Goal: Task Accomplishment & Management: Manage account settings

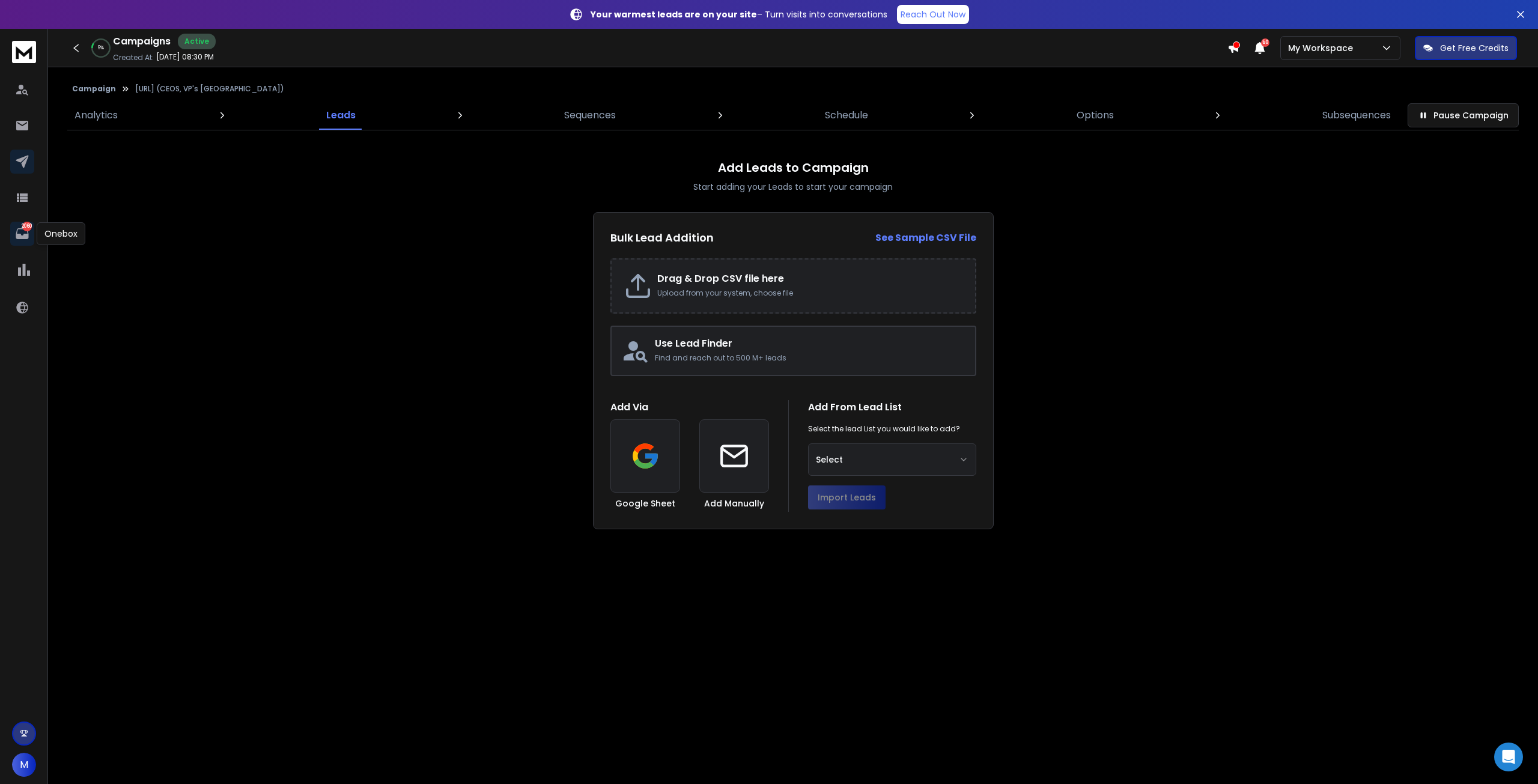
click at [10, 231] on link "2060" at bounding box center [22, 234] width 24 height 24
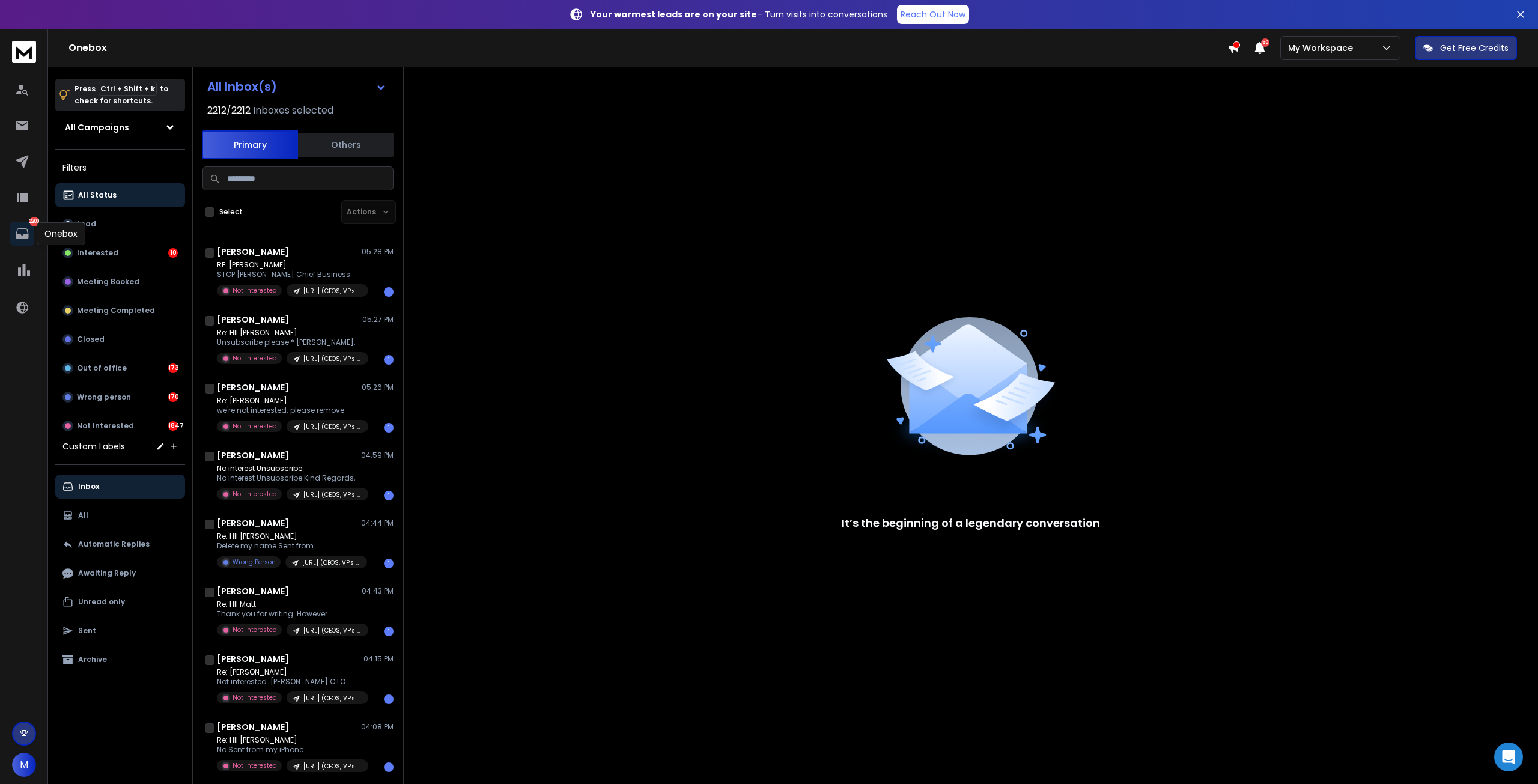
click at [351, 141] on button "Others" at bounding box center [346, 145] width 96 height 27
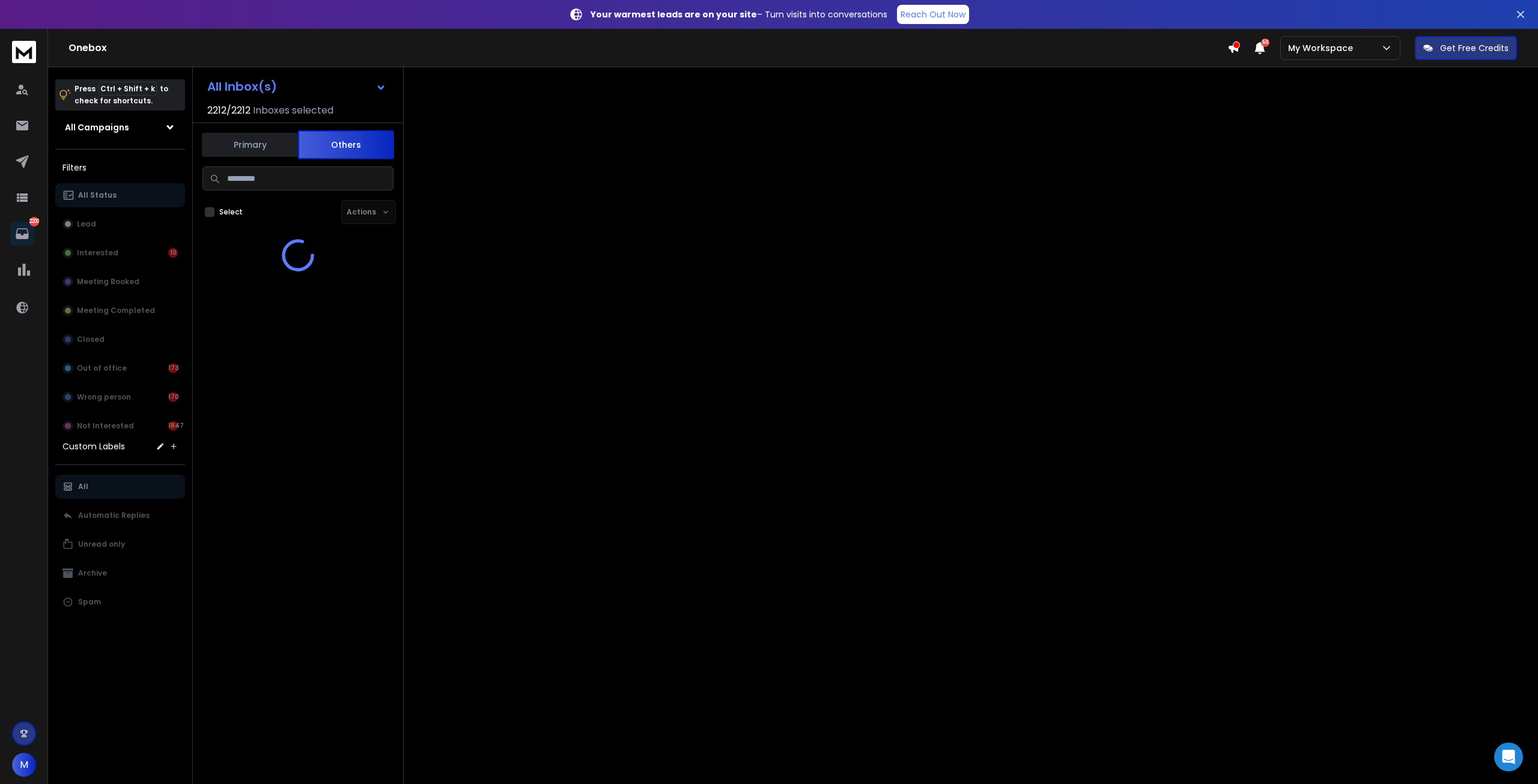
click at [341, 180] on input at bounding box center [298, 179] width 191 height 24
paste input "**********"
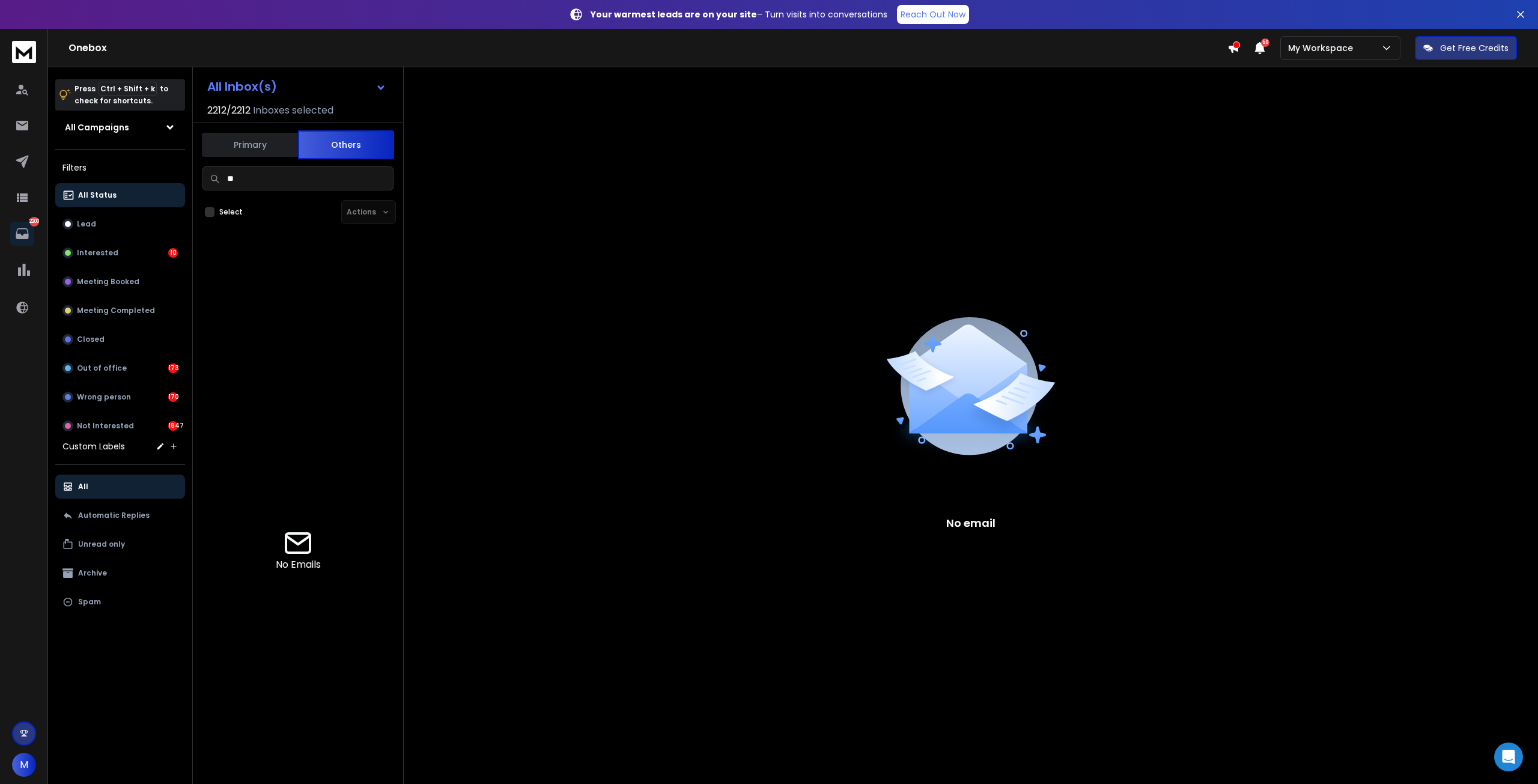
type input "*"
drag, startPoint x: 155, startPoint y: 591, endPoint x: 264, endPoint y: 583, distance: 109.3
click at [136, 622] on div "Press Ctrl + Shift + k to check for shortcuts. All Campaigns All Campaigns Filt…" at bounding box center [793, 459] width 1490 height 784
click at [293, 186] on input at bounding box center [298, 179] width 191 height 24
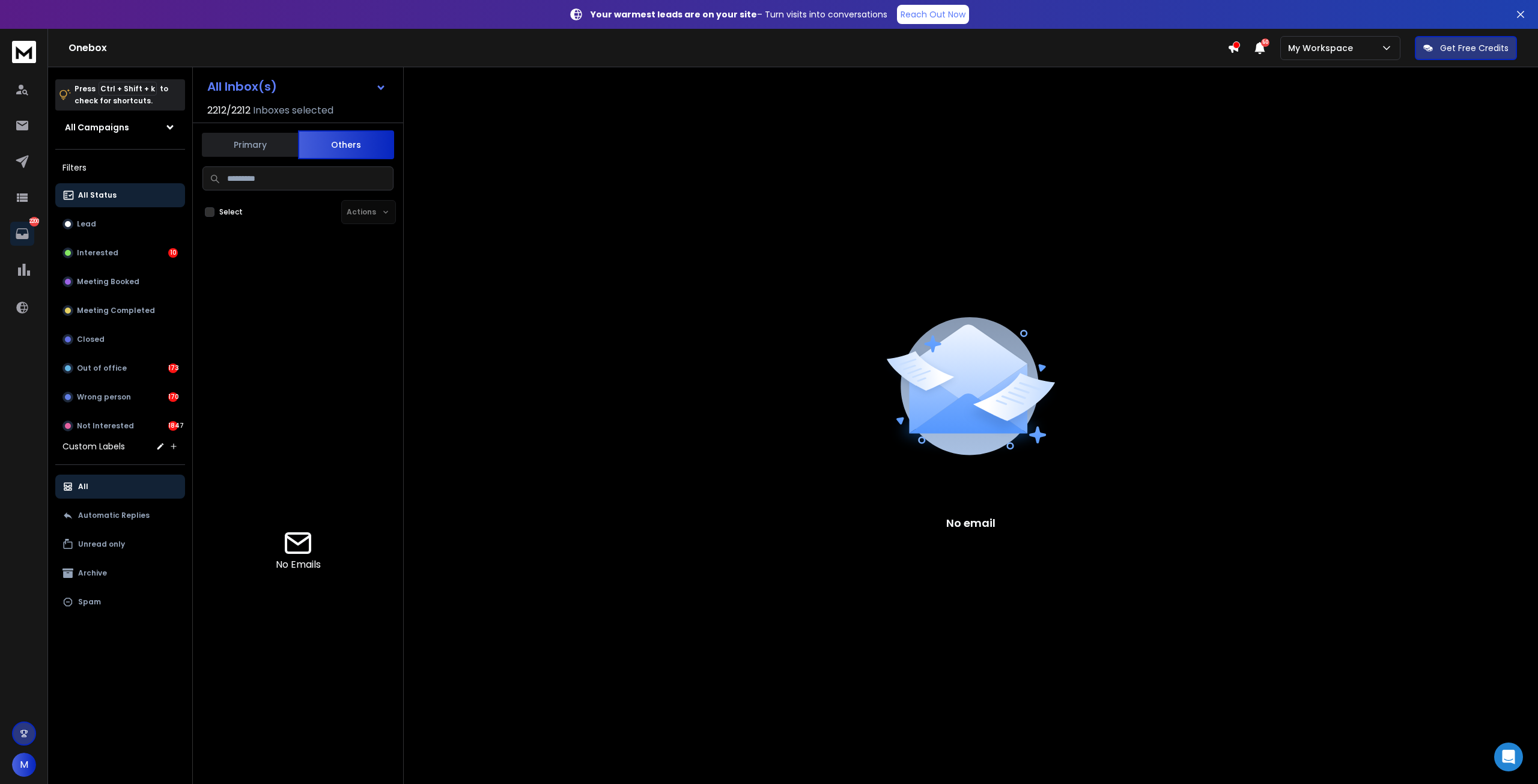
paste input "**********"
drag, startPoint x: 334, startPoint y: 176, endPoint x: 140, endPoint y: 196, distance: 195.0
click at [140, 196] on div "**********" at bounding box center [793, 459] width 1490 height 784
paste input
drag, startPoint x: 316, startPoint y: 183, endPoint x: 127, endPoint y: 198, distance: 189.6
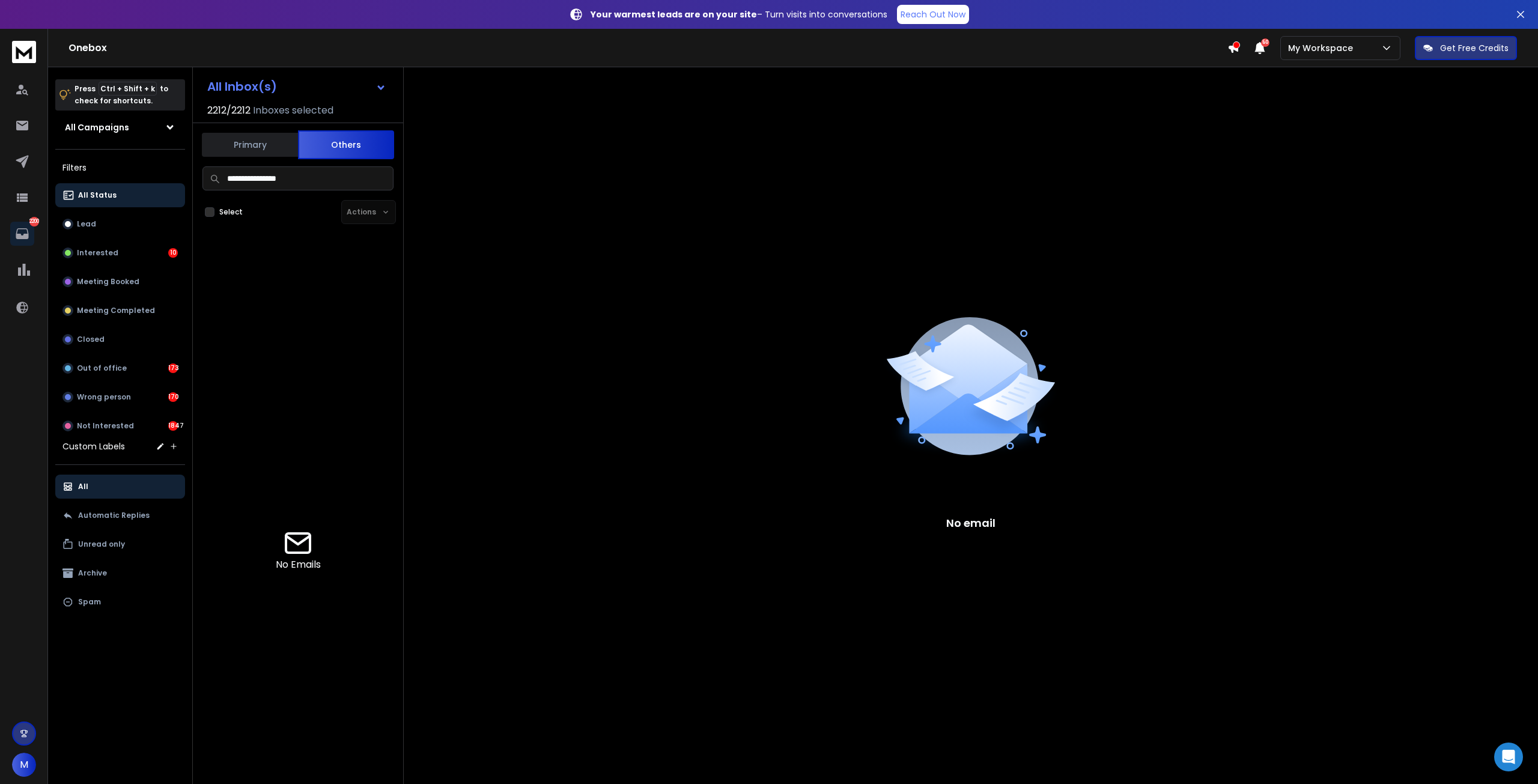
click at [127, 198] on div "**********" at bounding box center [793, 459] width 1490 height 784
paste input
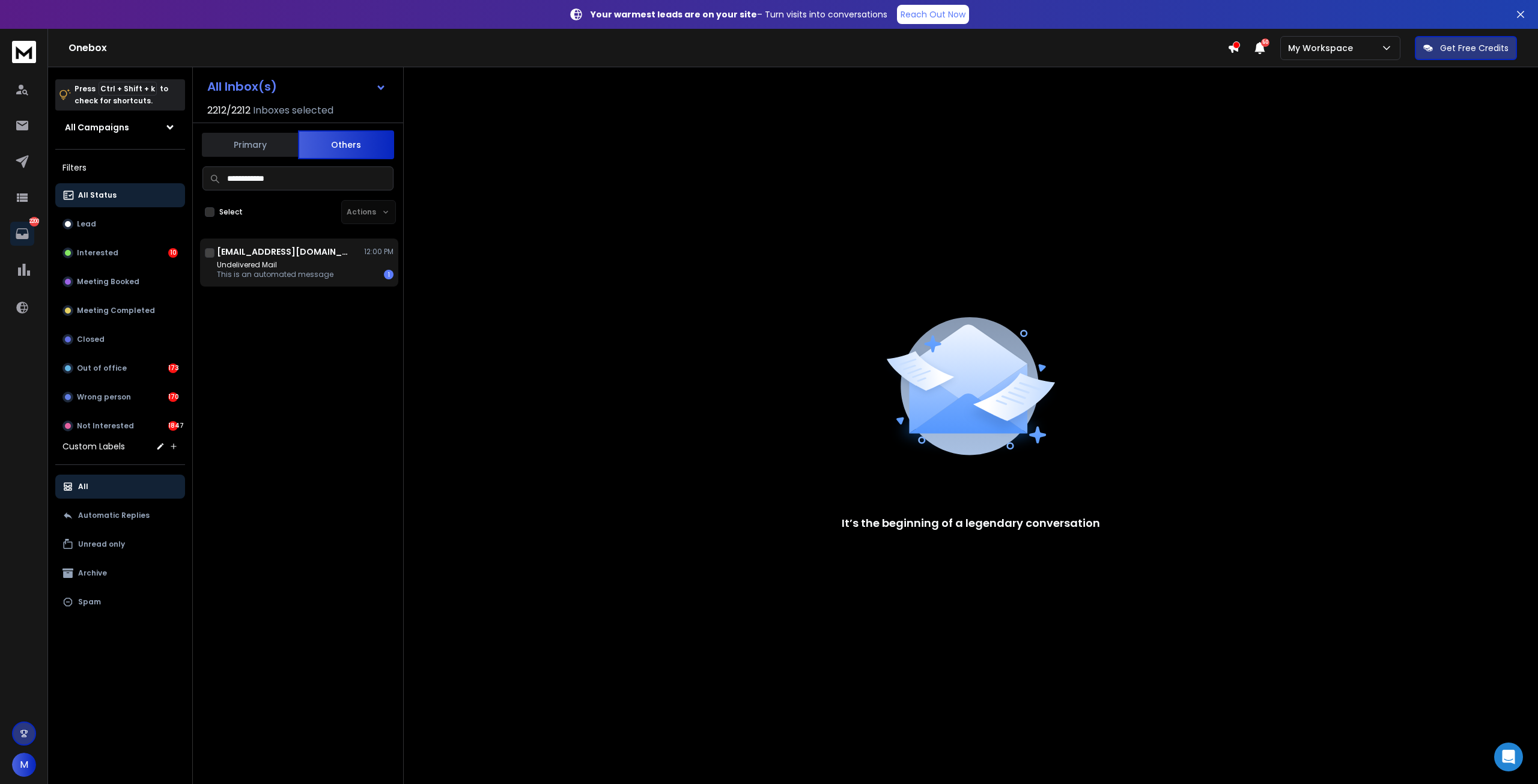
click at [205, 251] on button "button" at bounding box center [210, 253] width 10 height 10
click at [368, 211] on p "Actions" at bounding box center [361, 212] width 30 height 10
click at [361, 238] on div "Delete email" at bounding box center [350, 239] width 69 height 12
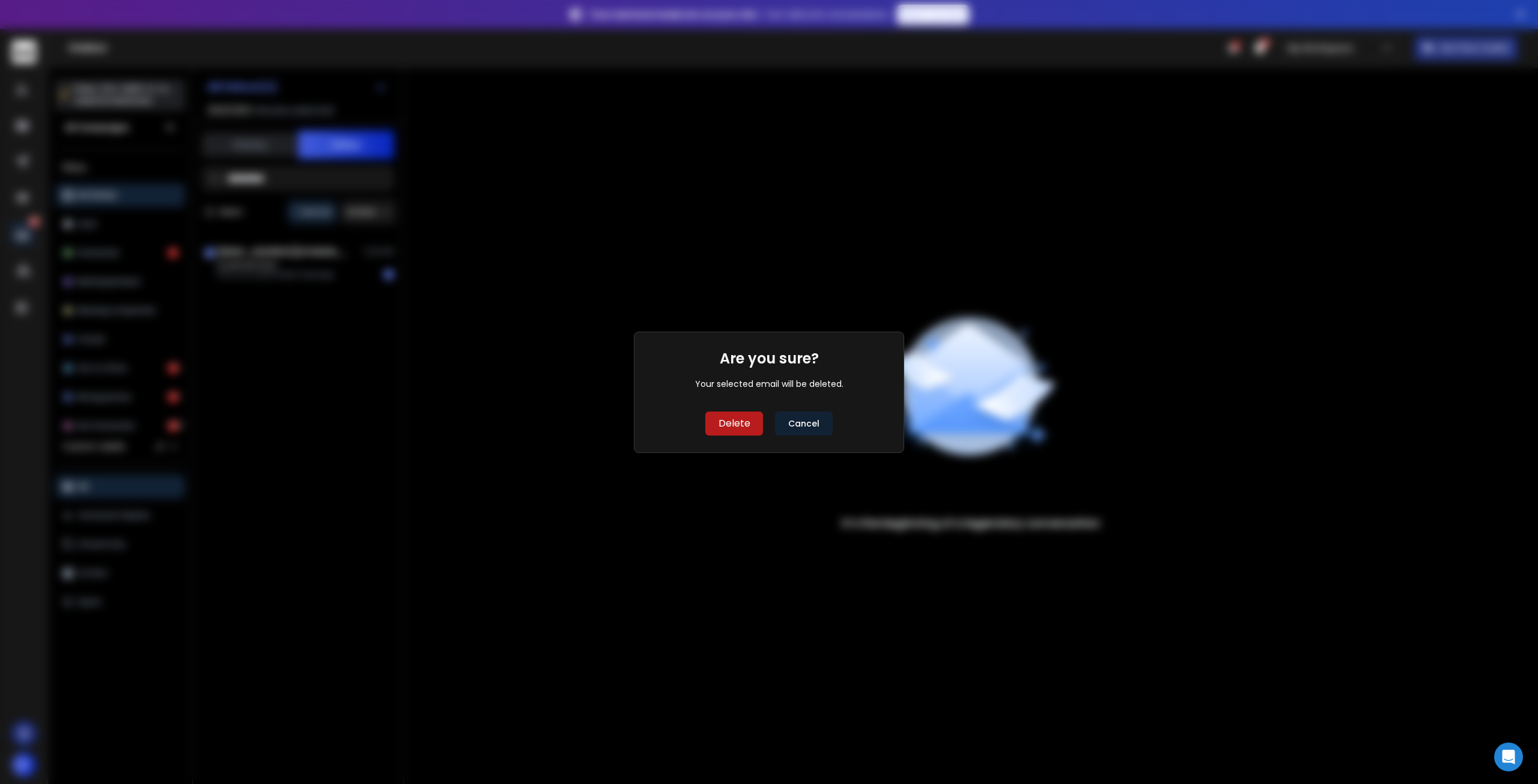
click at [721, 417] on button "Delete" at bounding box center [734, 424] width 58 height 24
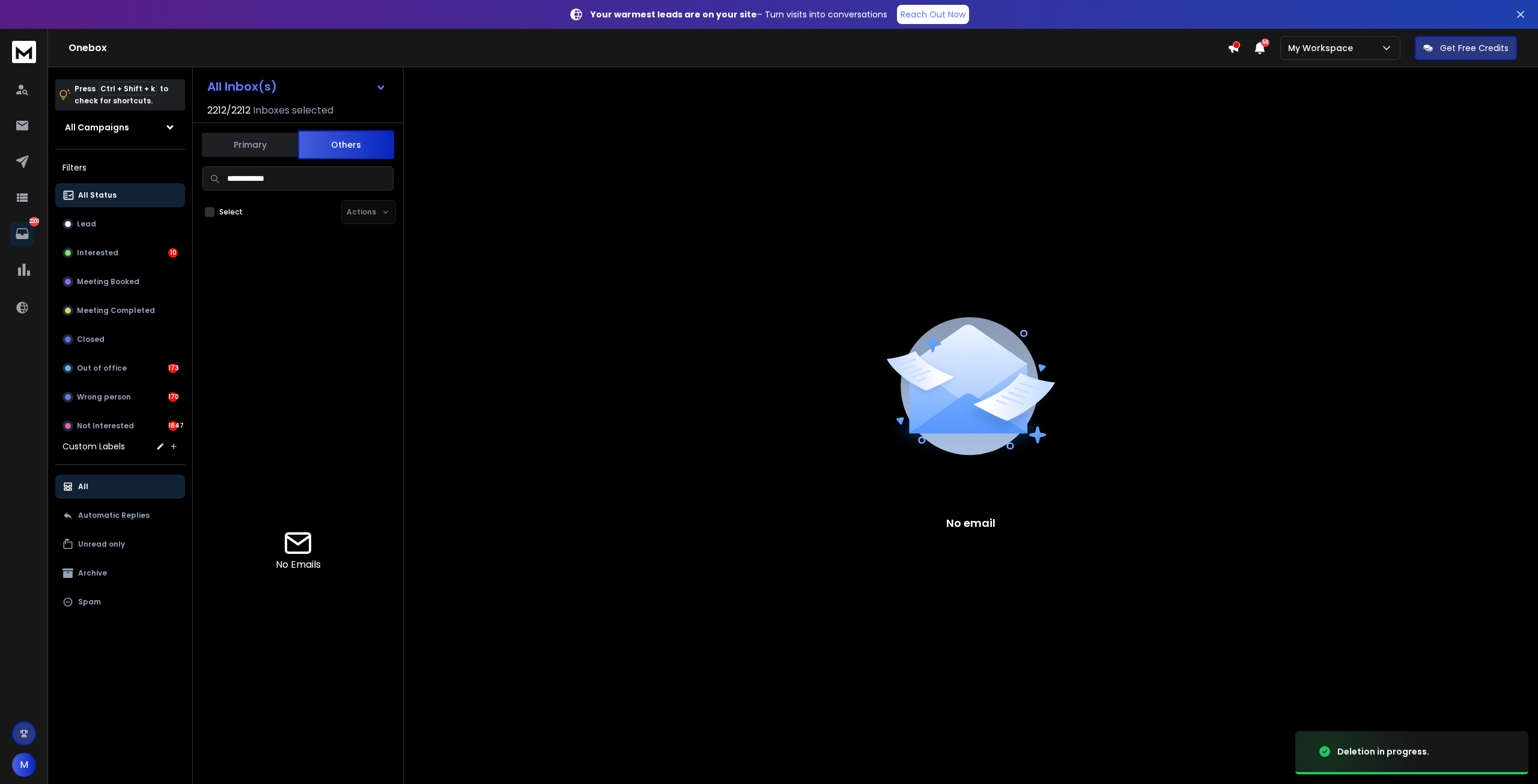
drag, startPoint x: 314, startPoint y: 179, endPoint x: 135, endPoint y: 202, distance: 180.5
click at [135, 202] on div "**********" at bounding box center [793, 459] width 1490 height 784
paste input
drag, startPoint x: 272, startPoint y: 193, endPoint x: 210, endPoint y: 190, distance: 62.1
click at [210, 190] on input "*****" at bounding box center [298, 179] width 191 height 24
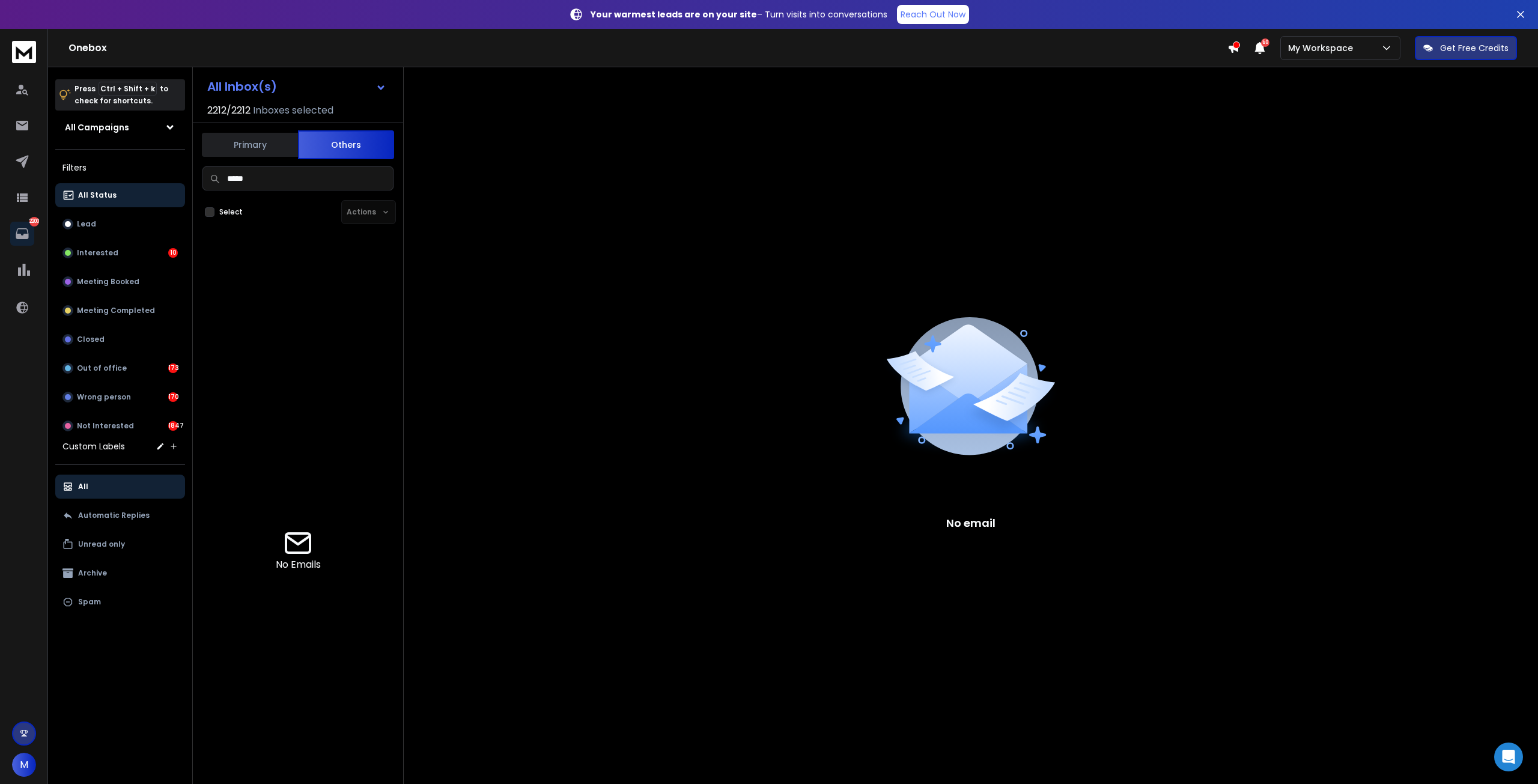
paste input "********"
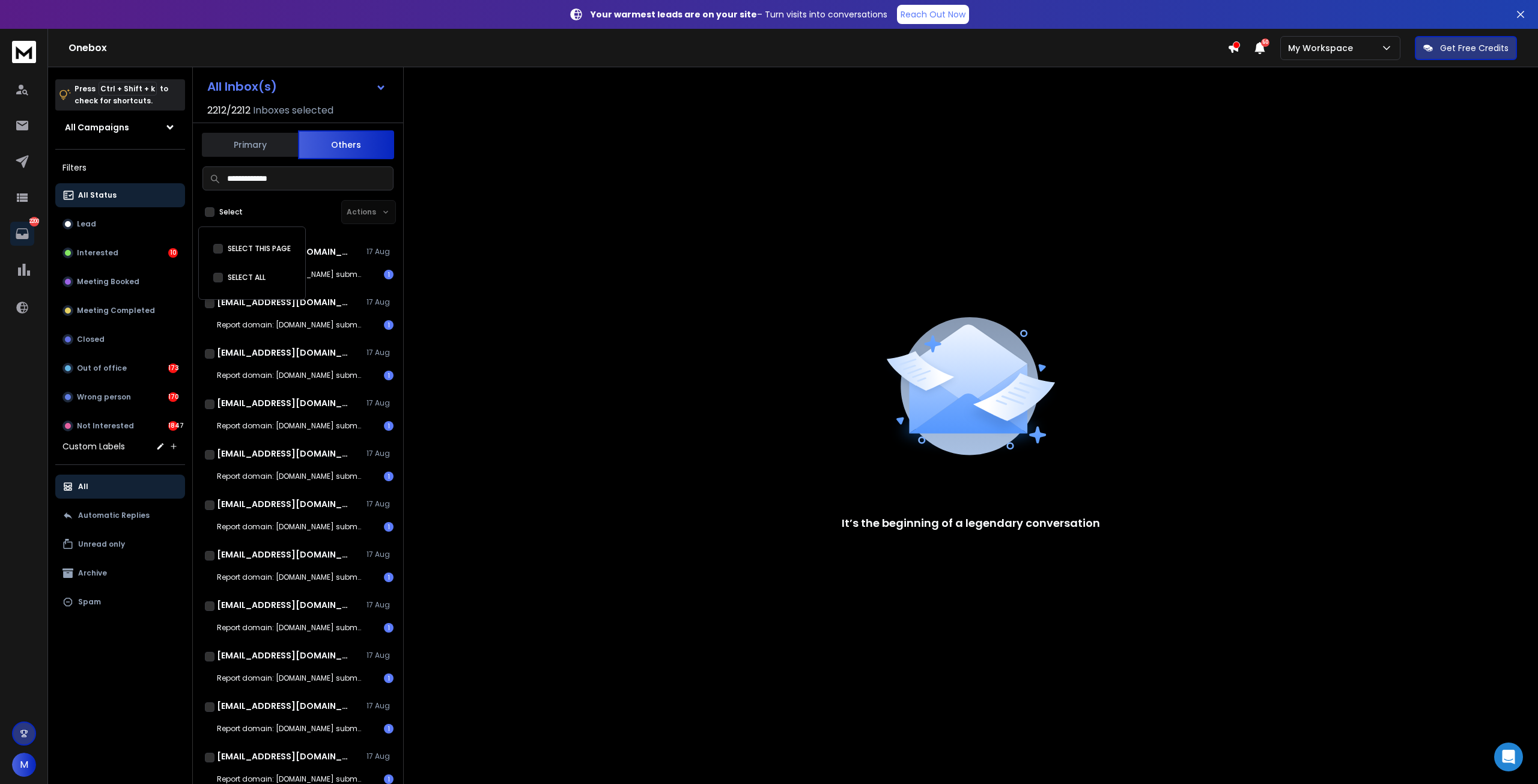
type input "**********"
click at [212, 218] on div "Select" at bounding box center [224, 212] width 38 height 24
click at [211, 216] on button "SELECT THIS PAGE" at bounding box center [210, 212] width 10 height 10
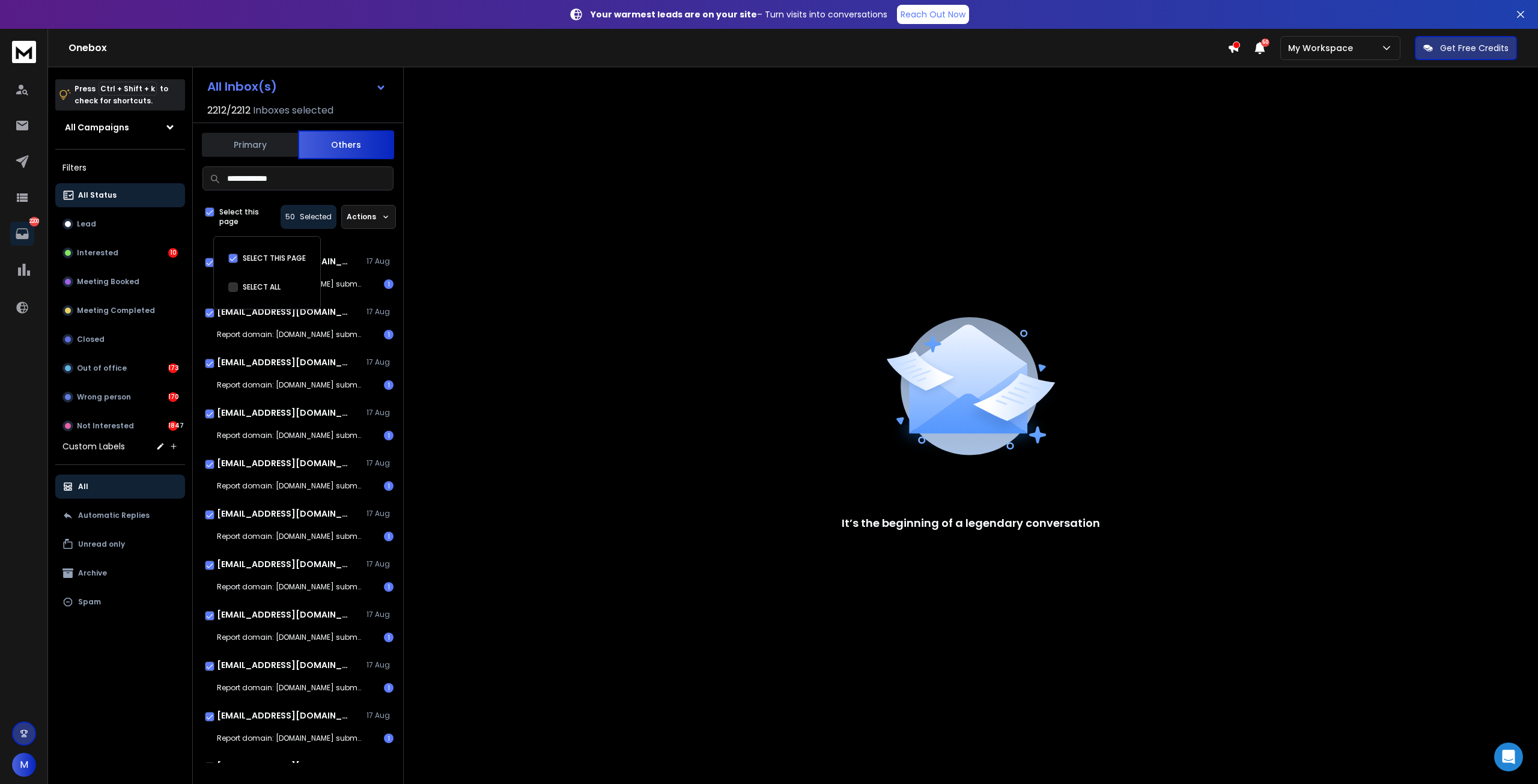
click at [231, 286] on button "SELECT THIS PAGE" at bounding box center [233, 287] width 10 height 10
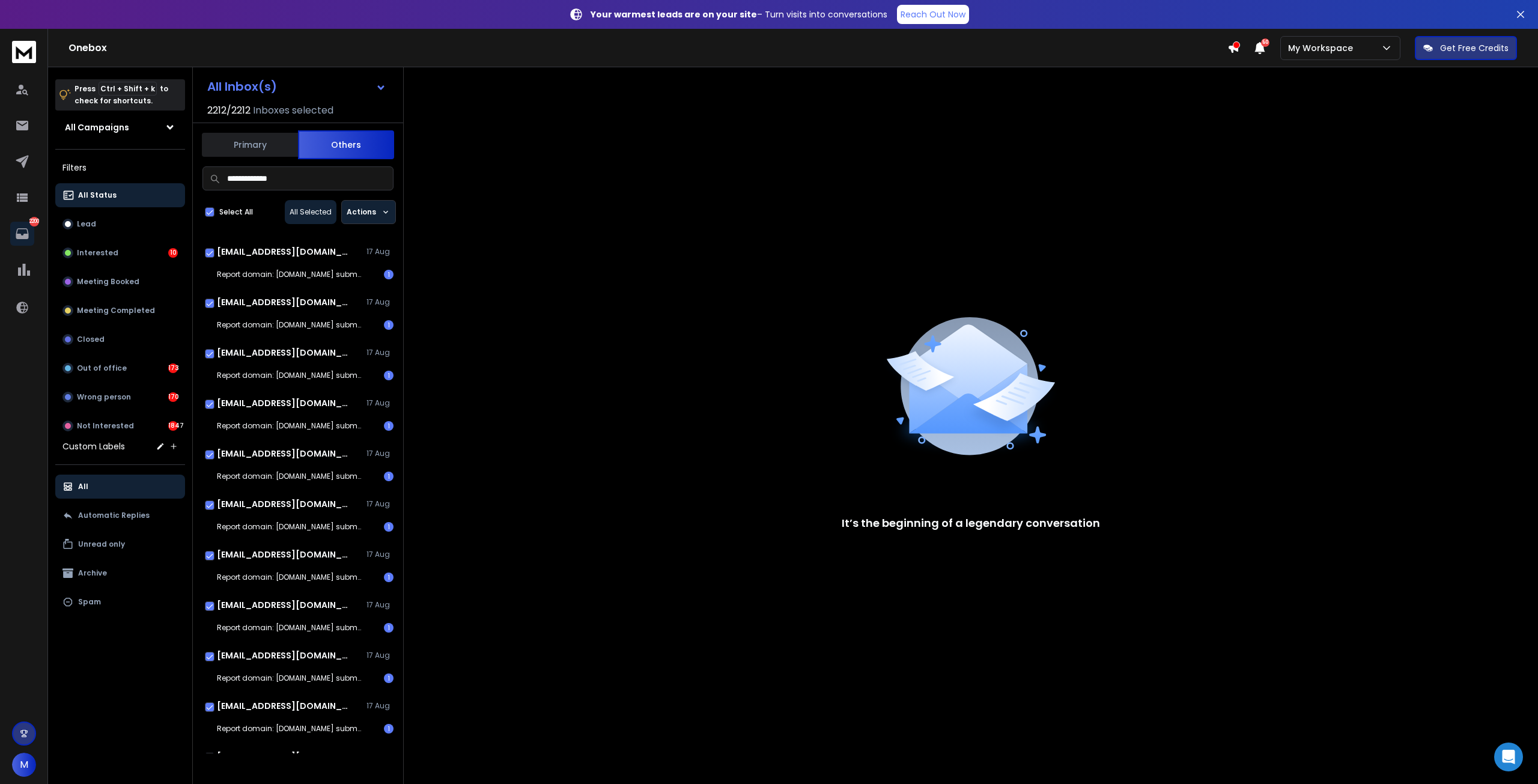
click at [370, 221] on button "Actions" at bounding box center [368, 212] width 55 height 24
click at [362, 239] on div "Delete email" at bounding box center [350, 239] width 69 height 12
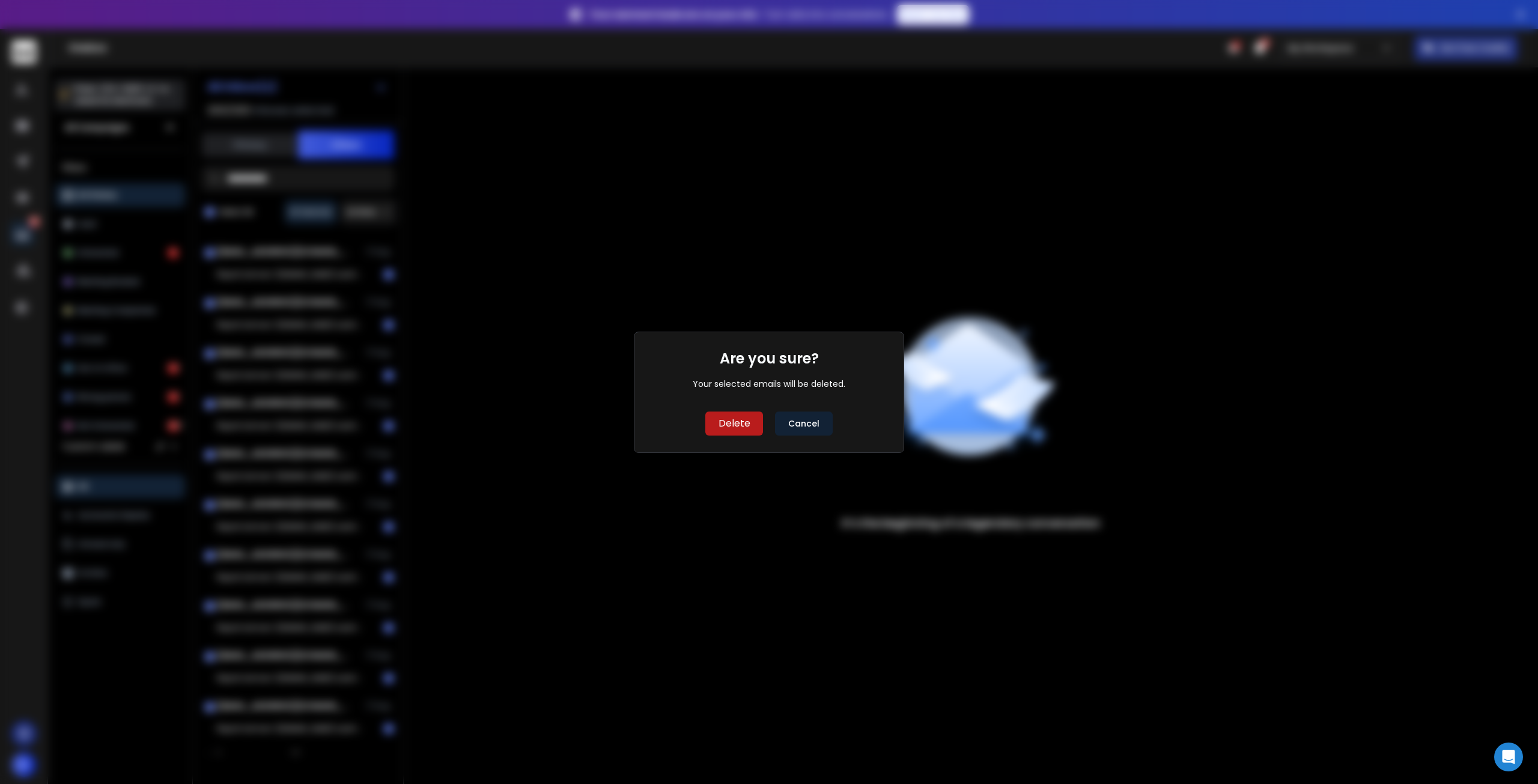
click at [737, 419] on button "Delete" at bounding box center [734, 424] width 58 height 24
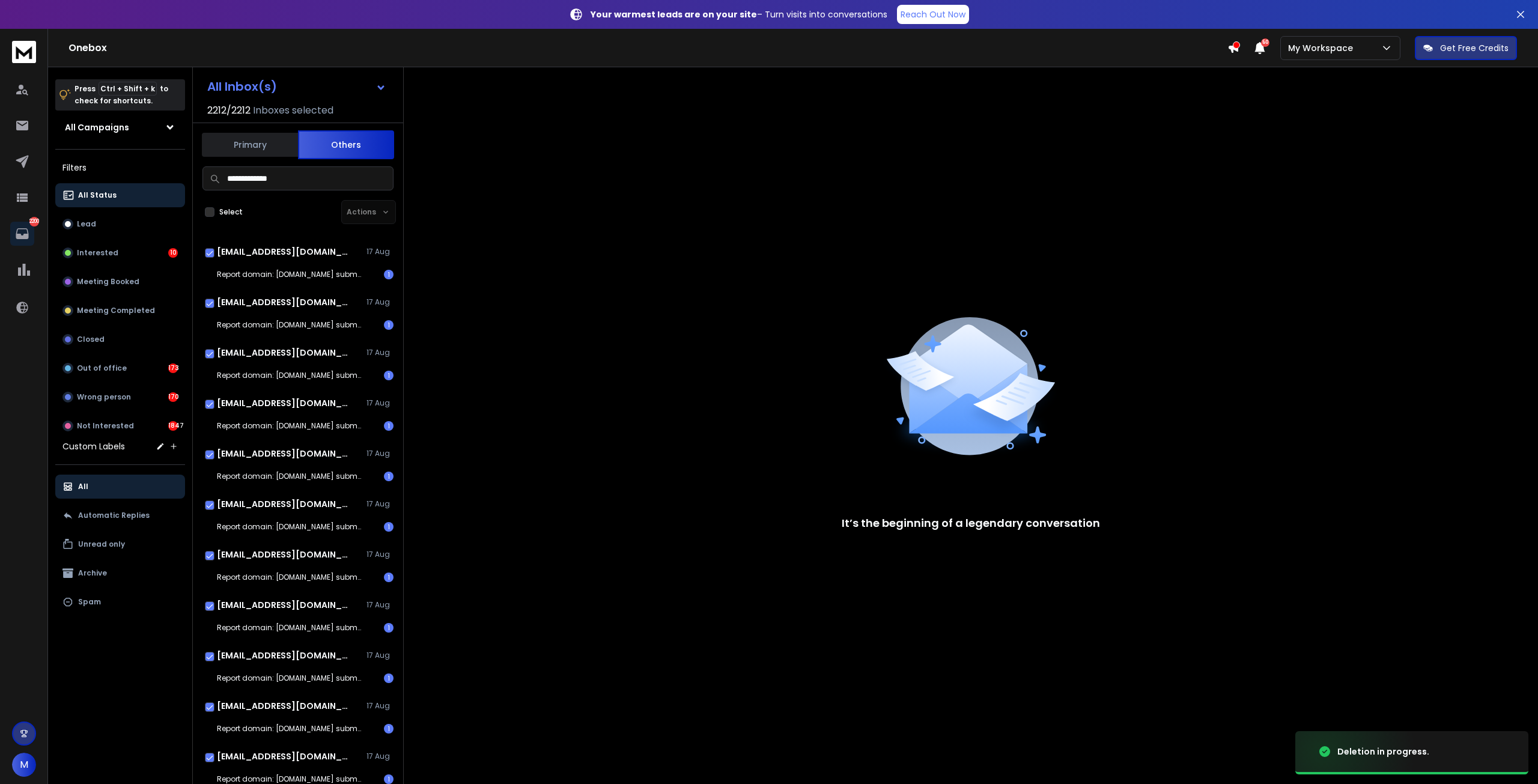
click at [315, 184] on input "**********" at bounding box center [298, 179] width 191 height 24
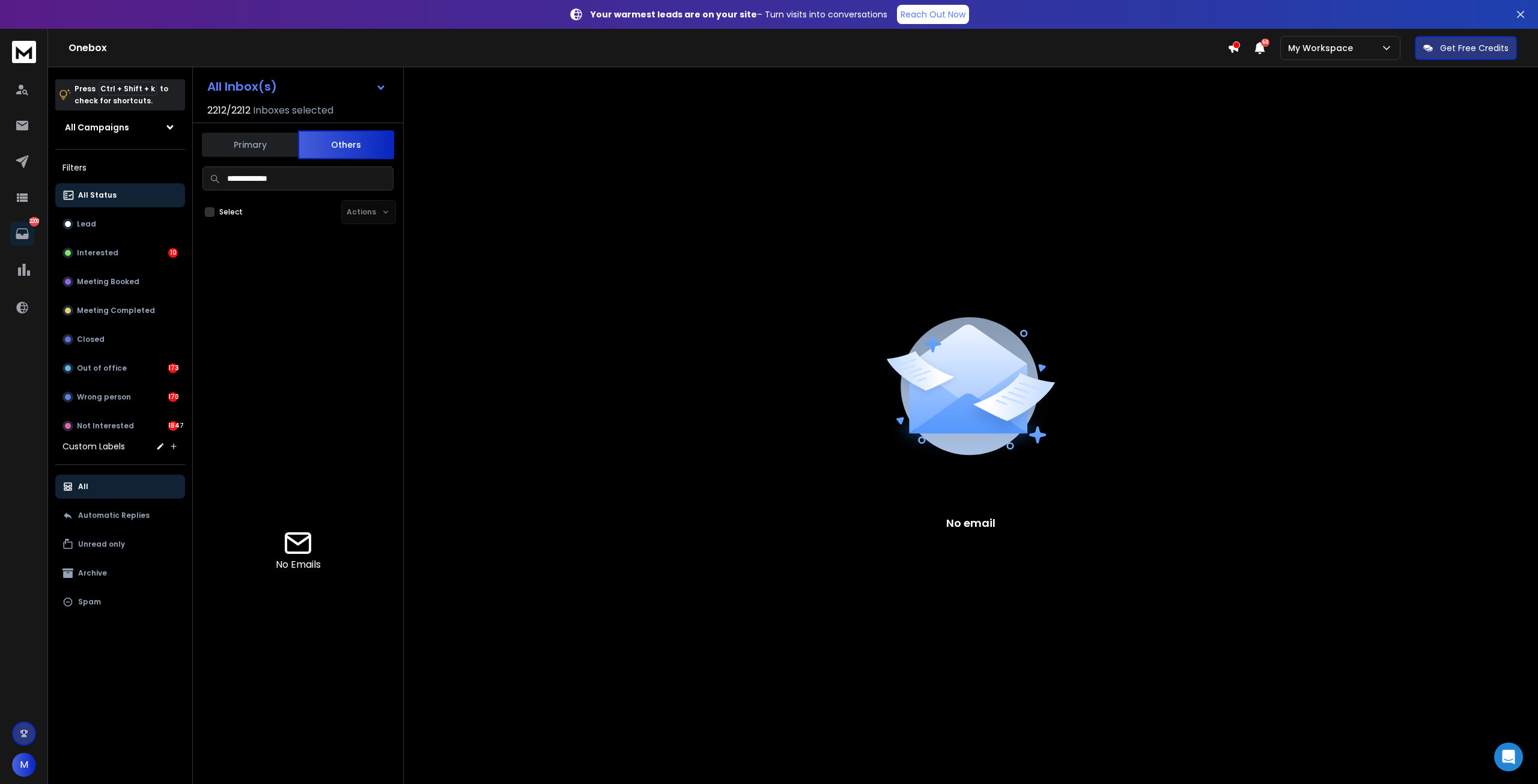
drag, startPoint x: 315, startPoint y: 184, endPoint x: 125, endPoint y: 205, distance: 191.2
click at [125, 205] on div "**********" at bounding box center [793, 459] width 1490 height 784
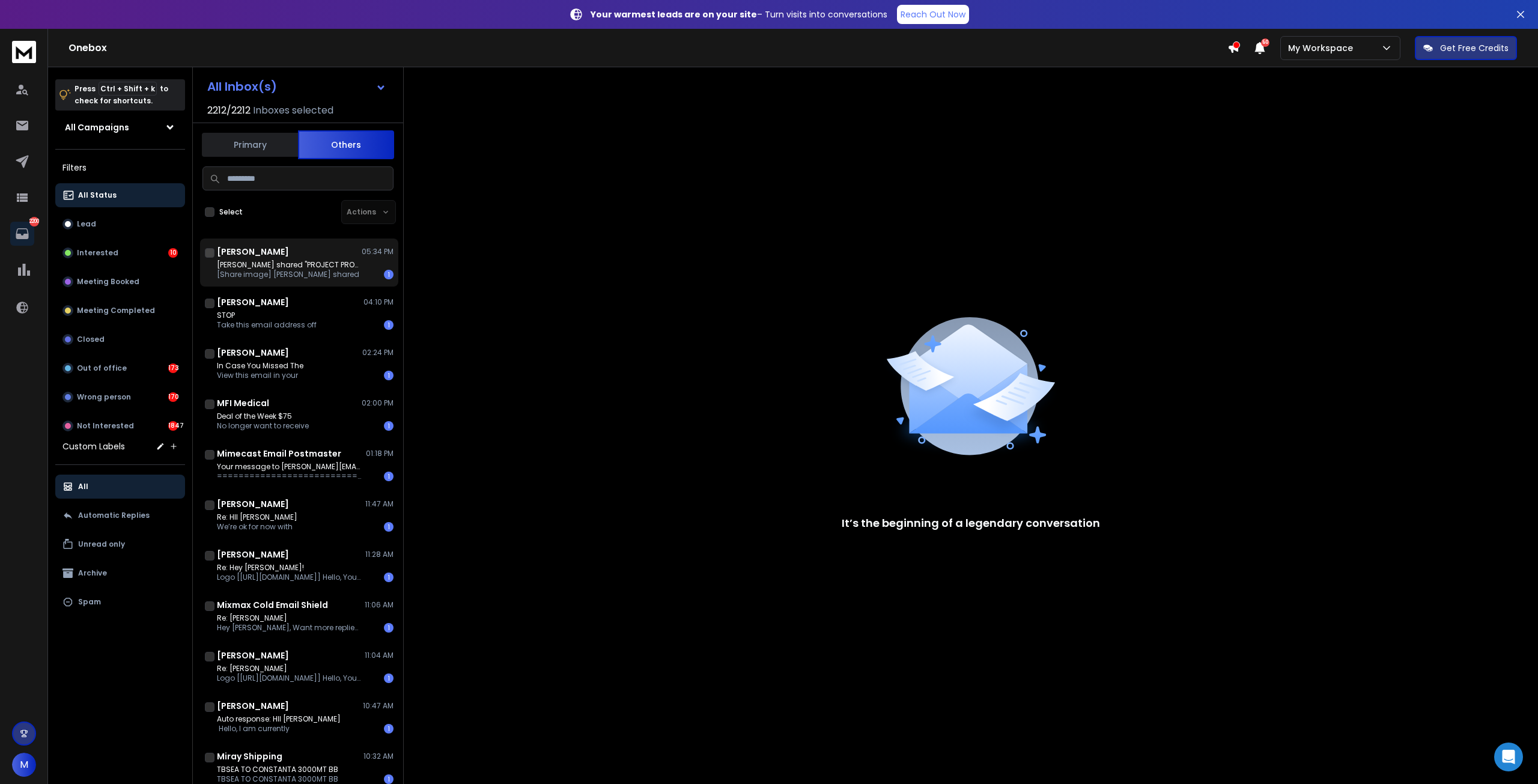
click at [265, 267] on p "[PERSON_NAME] shared "PROJECT PROPOSAL"" at bounding box center [289, 265] width 144 height 10
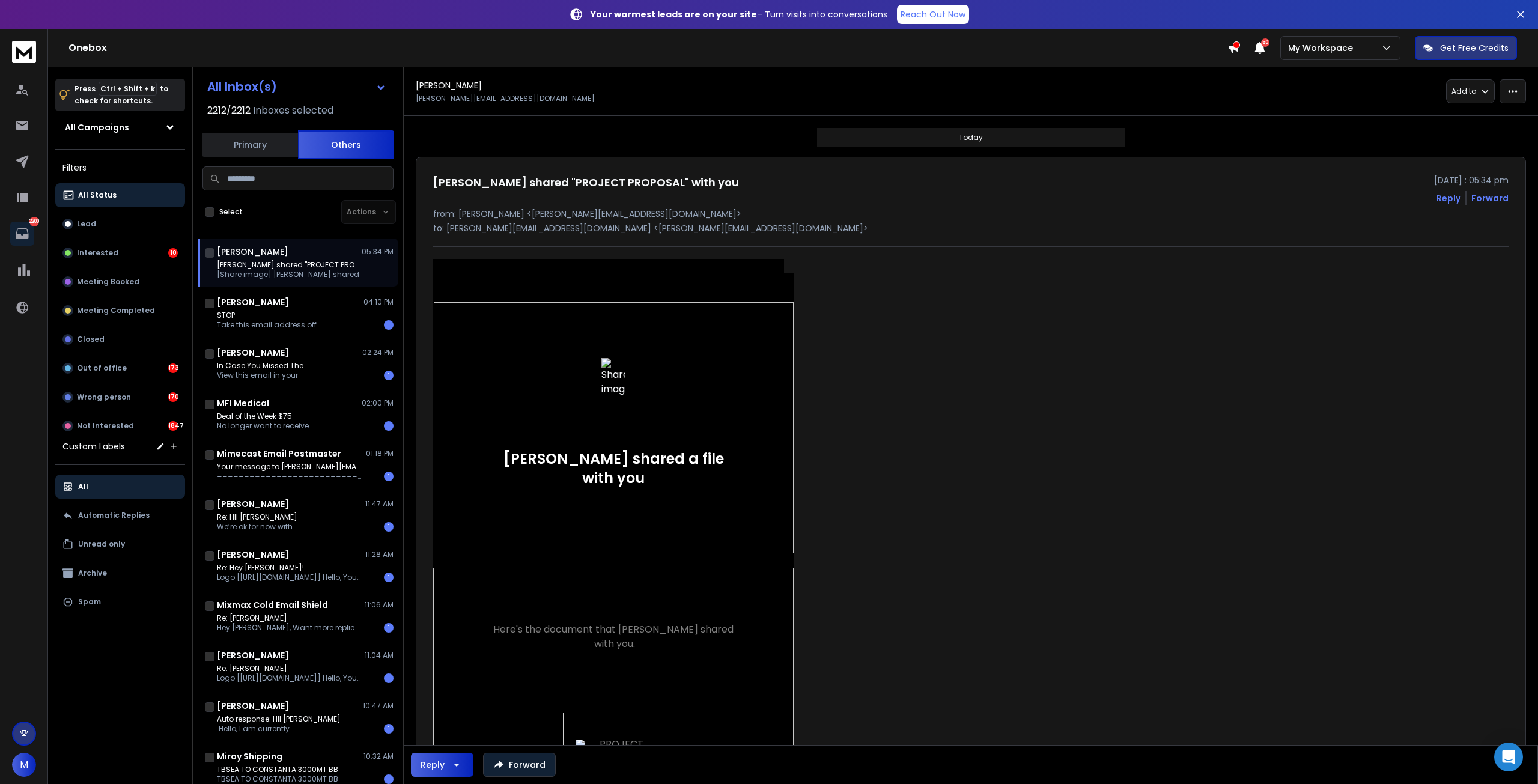
click at [516, 759] on button "Forward" at bounding box center [519, 765] width 73 height 24
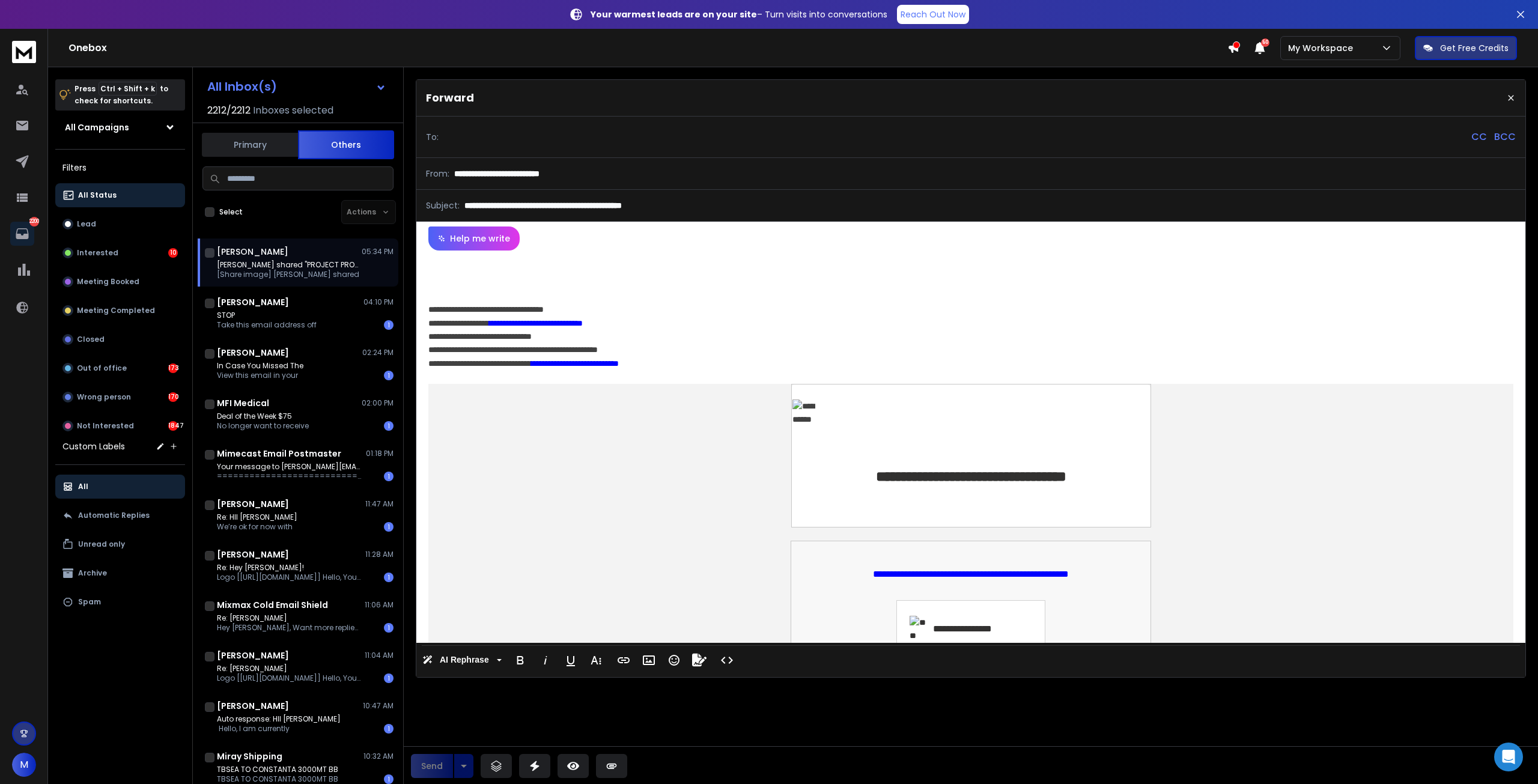
click at [477, 135] on input at bounding box center [485, 137] width 84 height 22
type input "**********"
click at [693, 660] on icon "button" at bounding box center [699, 660] width 15 height 13
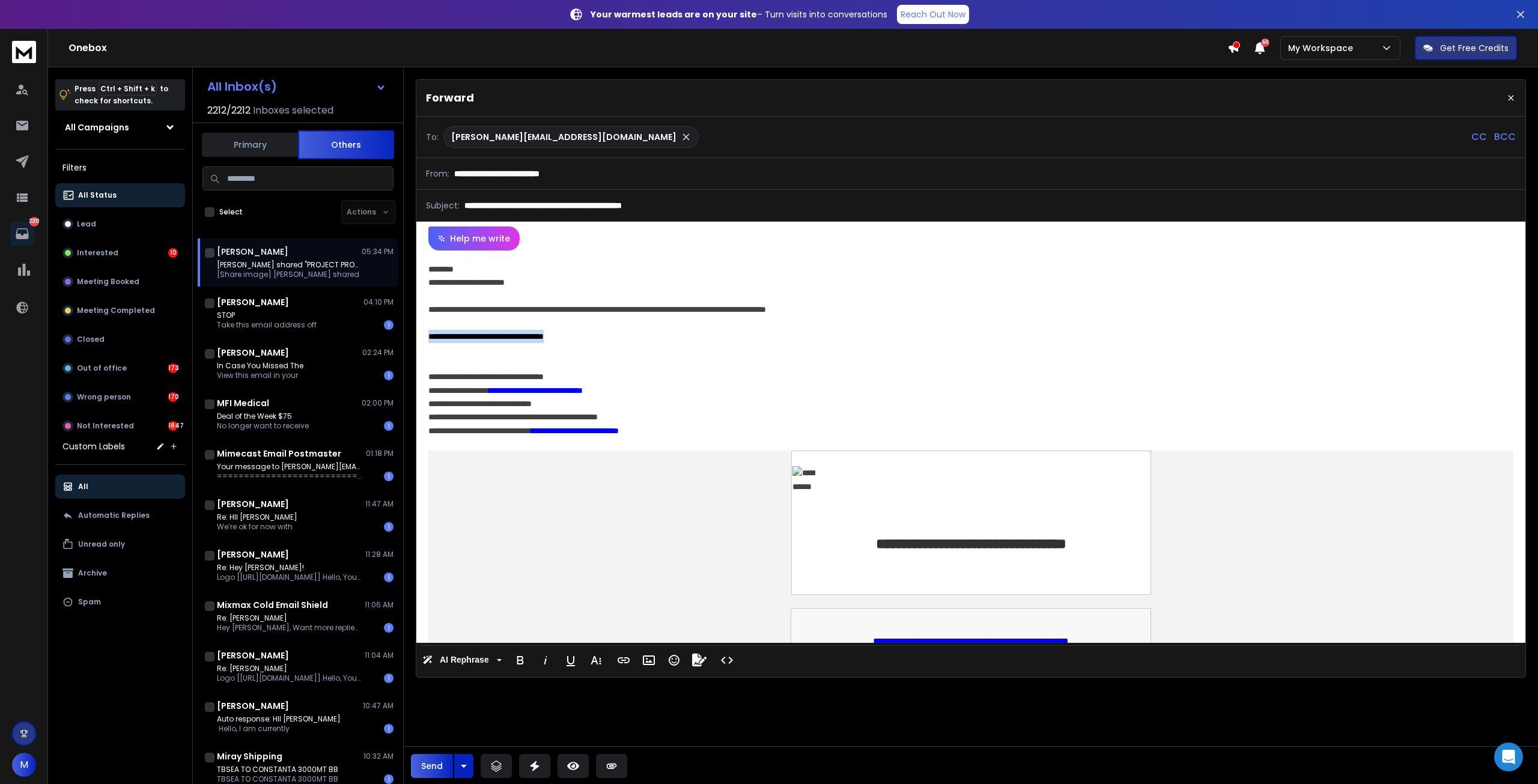
drag, startPoint x: 587, startPoint y: 334, endPoint x: 422, endPoint y: 341, distance: 165.1
click at [422, 341] on div "**********" at bounding box center [971, 446] width 1109 height 392
copy div "**********"
click at [613, 374] on p "**********" at bounding box center [965, 377] width 1073 height 13
click at [606, 339] on div "**********" at bounding box center [965, 336] width 1073 height 13
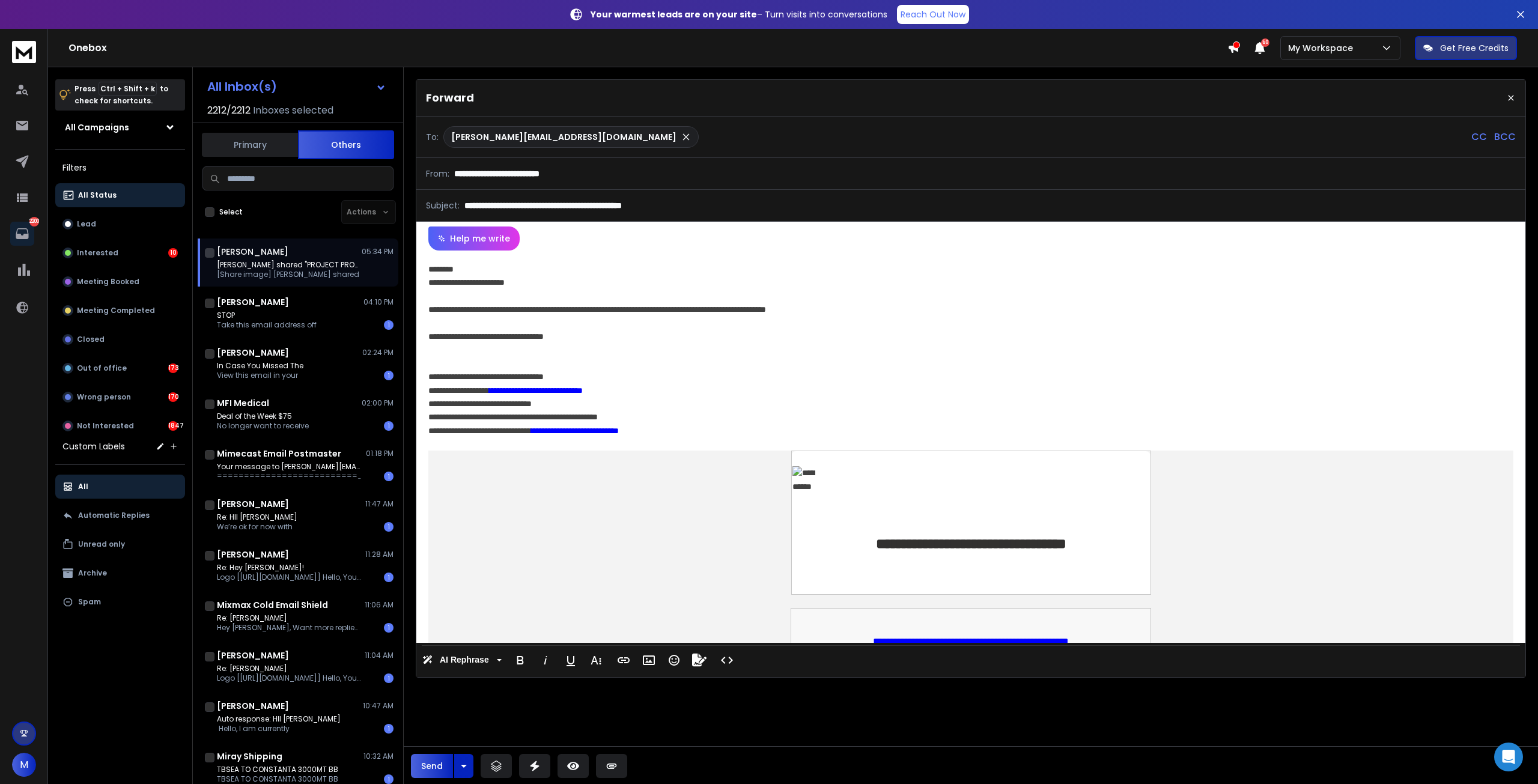
click at [434, 765] on button "Send" at bounding box center [431, 766] width 42 height 24
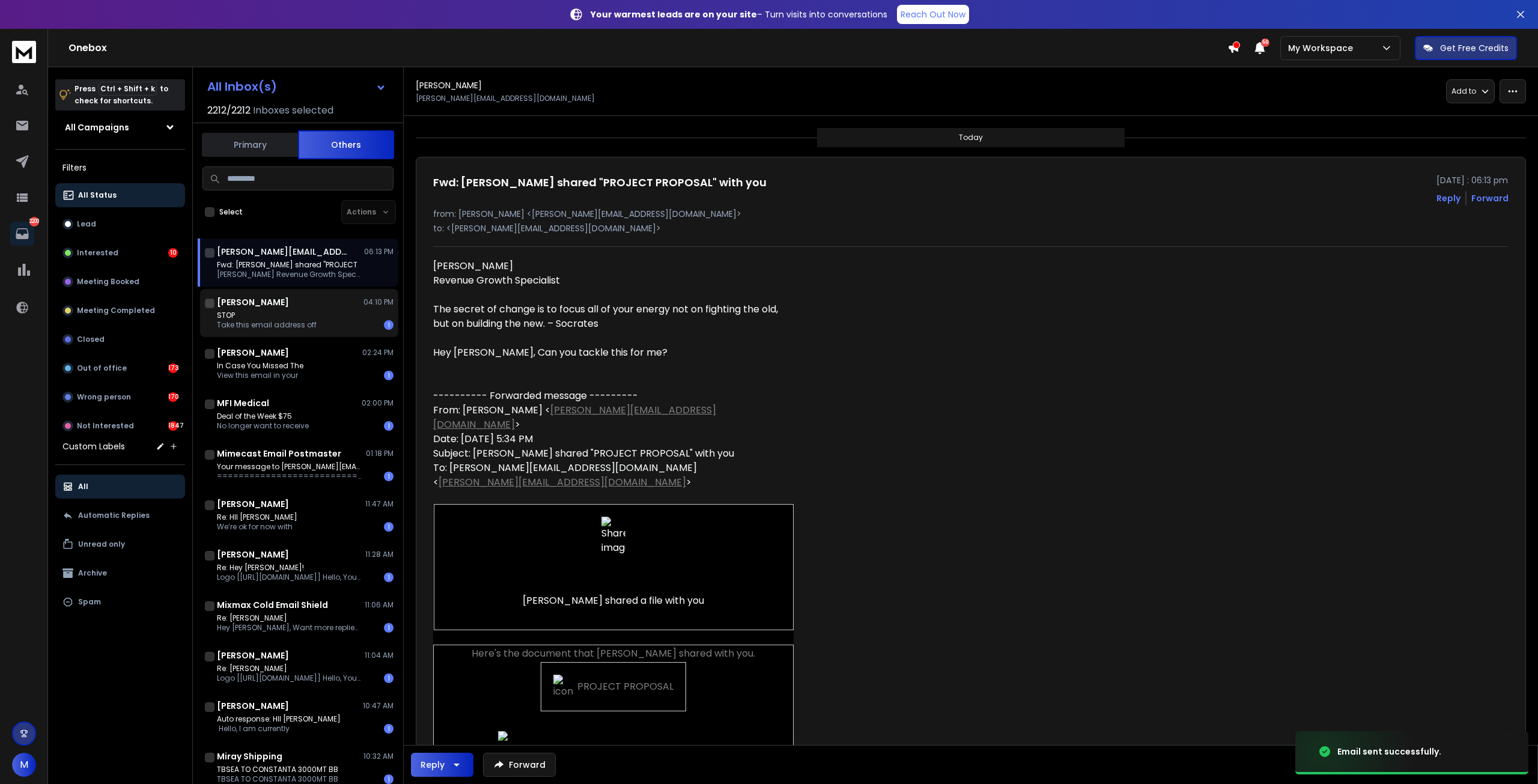
click at [299, 316] on p "STOP" at bounding box center [267, 316] width 100 height 10
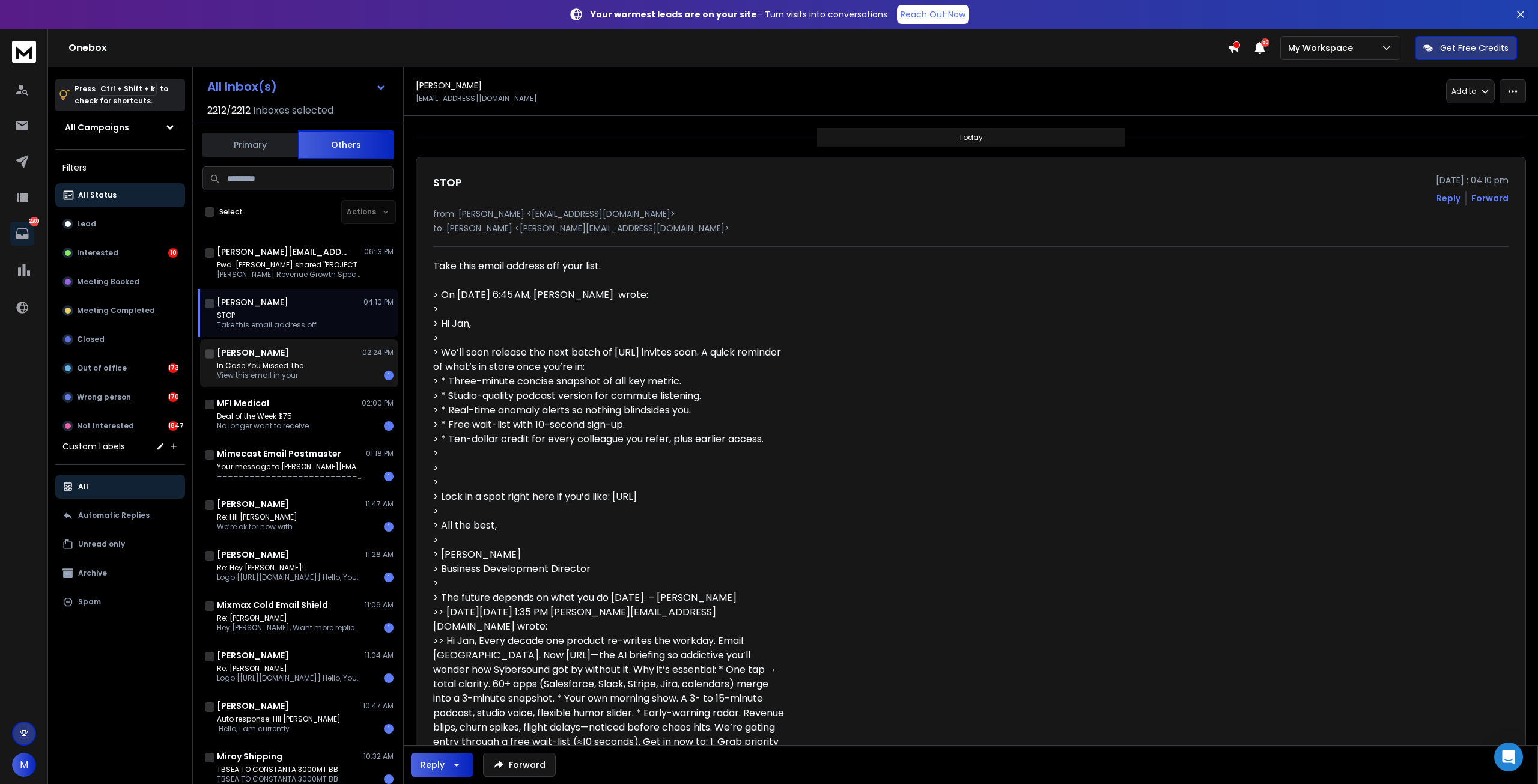
click at [308, 363] on div "In Case You Missed The View this email in your 1" at bounding box center [305, 371] width 176 height 19
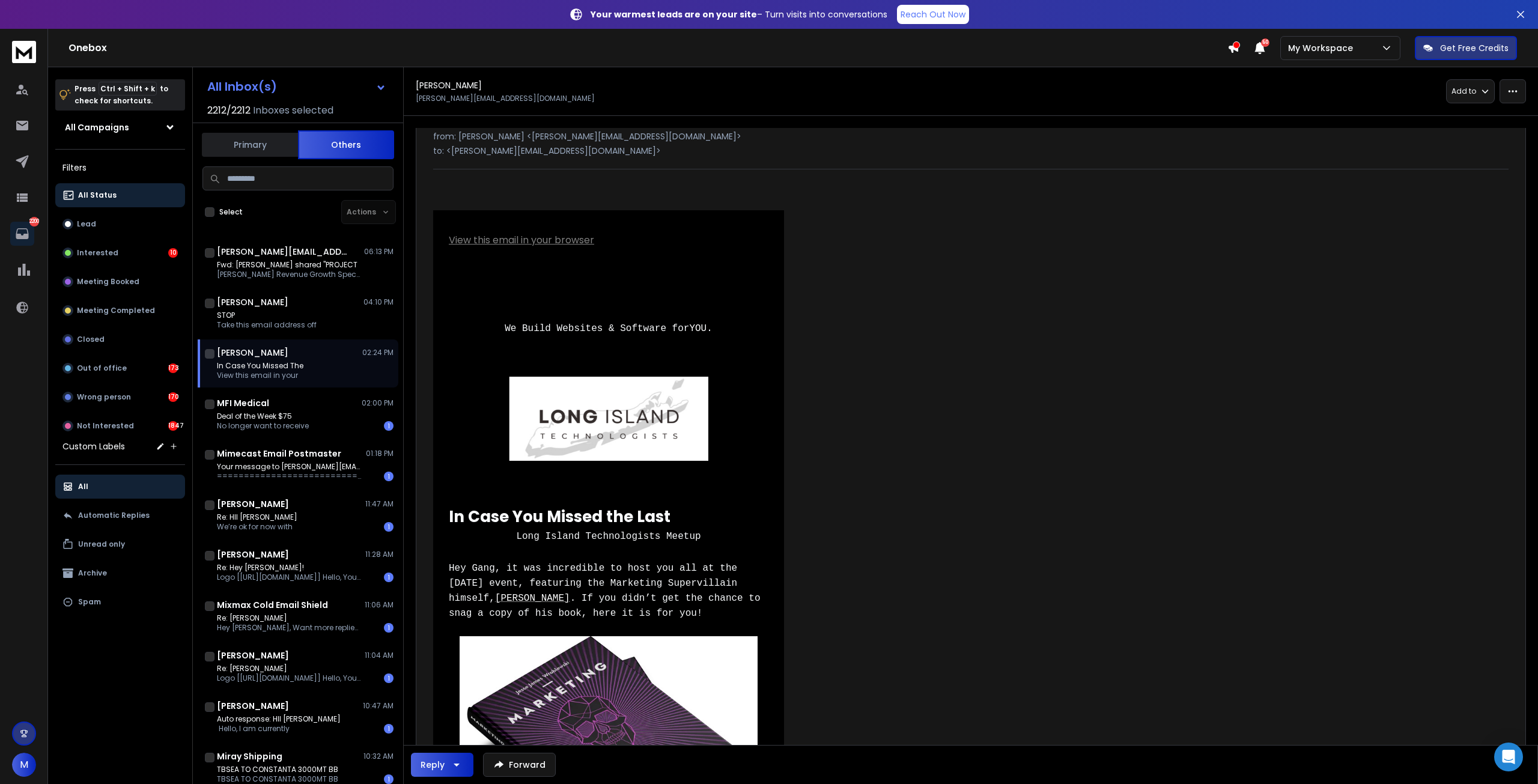
scroll to position [80, 0]
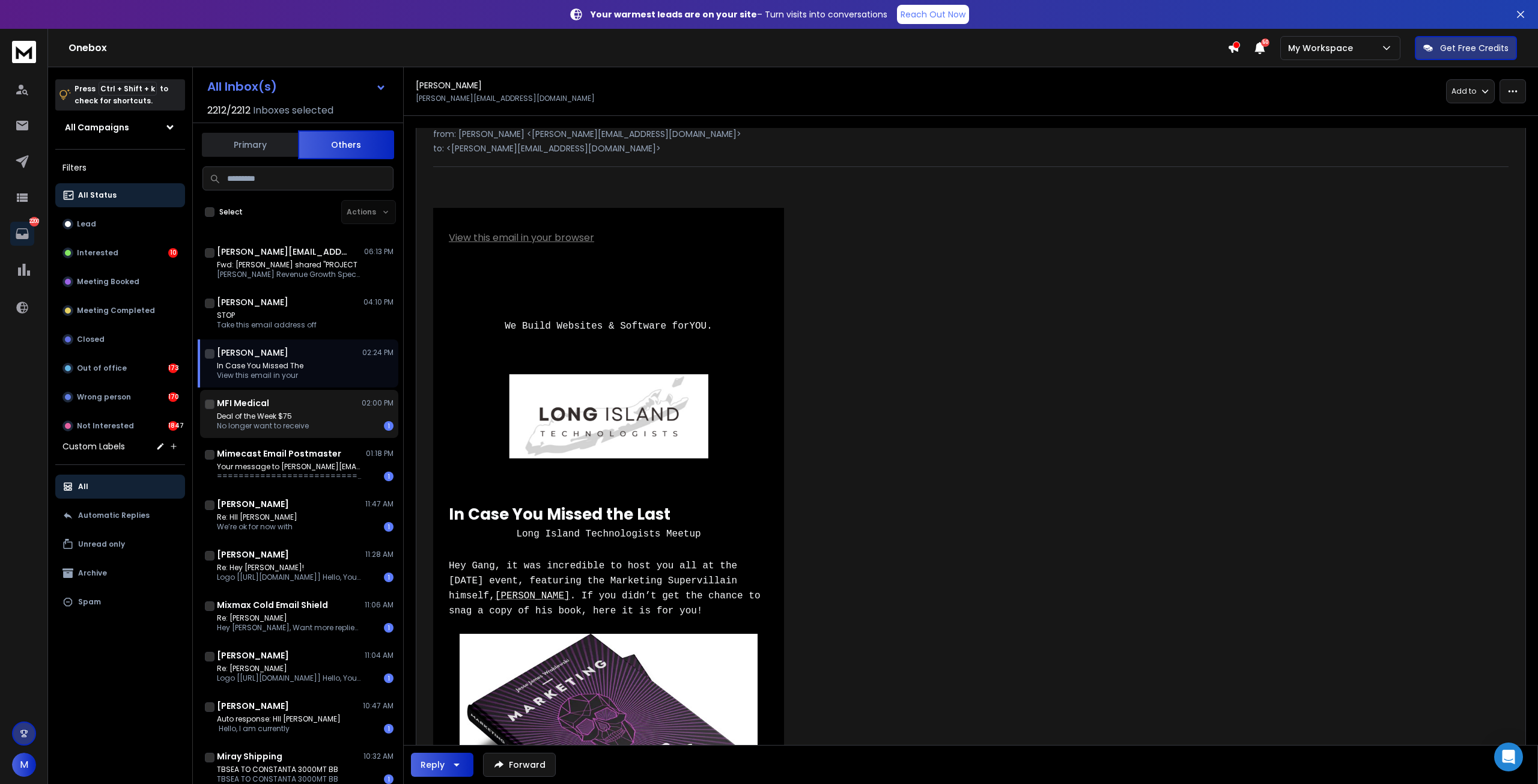
click at [258, 430] on p "No longer want to receive" at bounding box center [263, 426] width 92 height 10
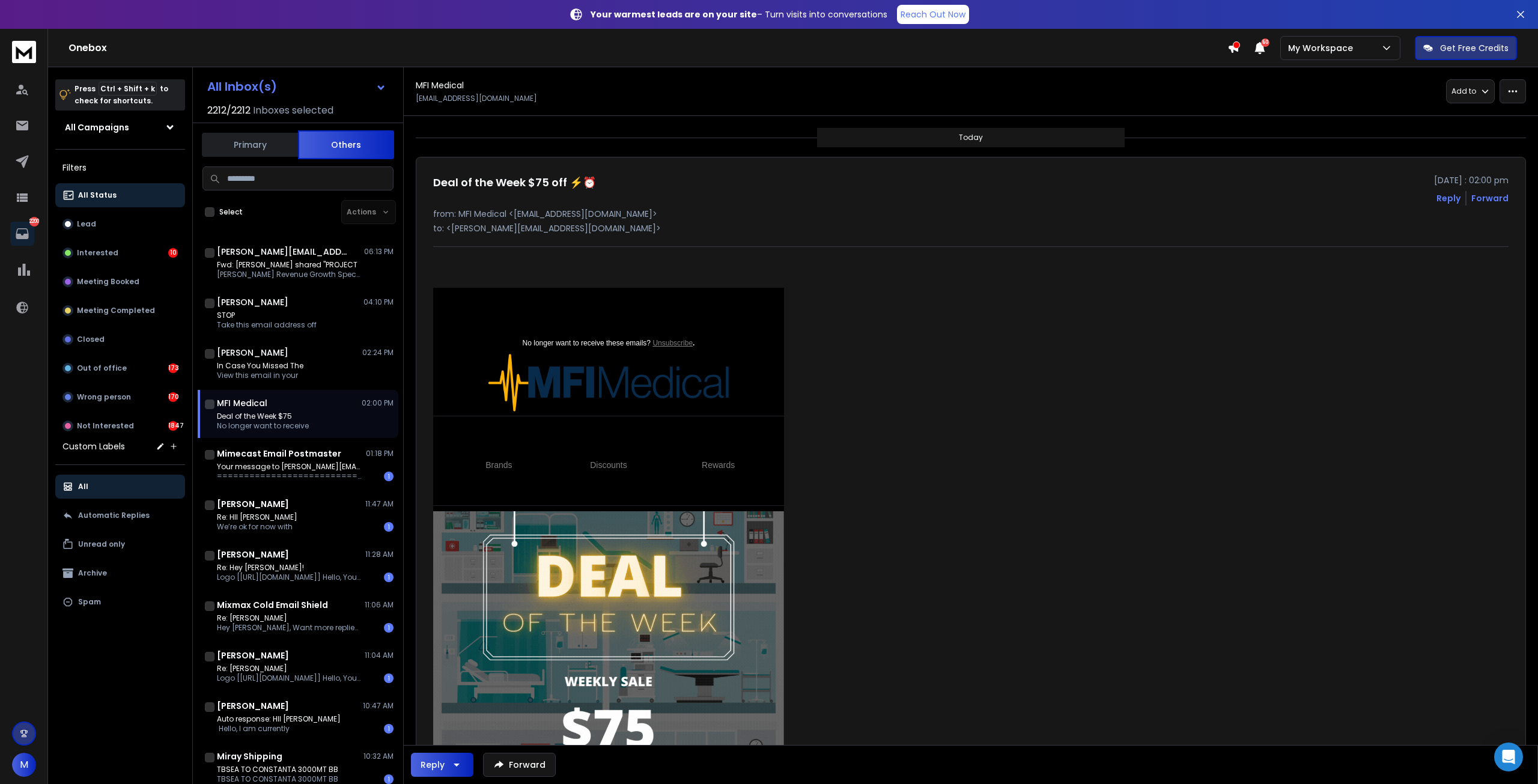
scroll to position [20, 0]
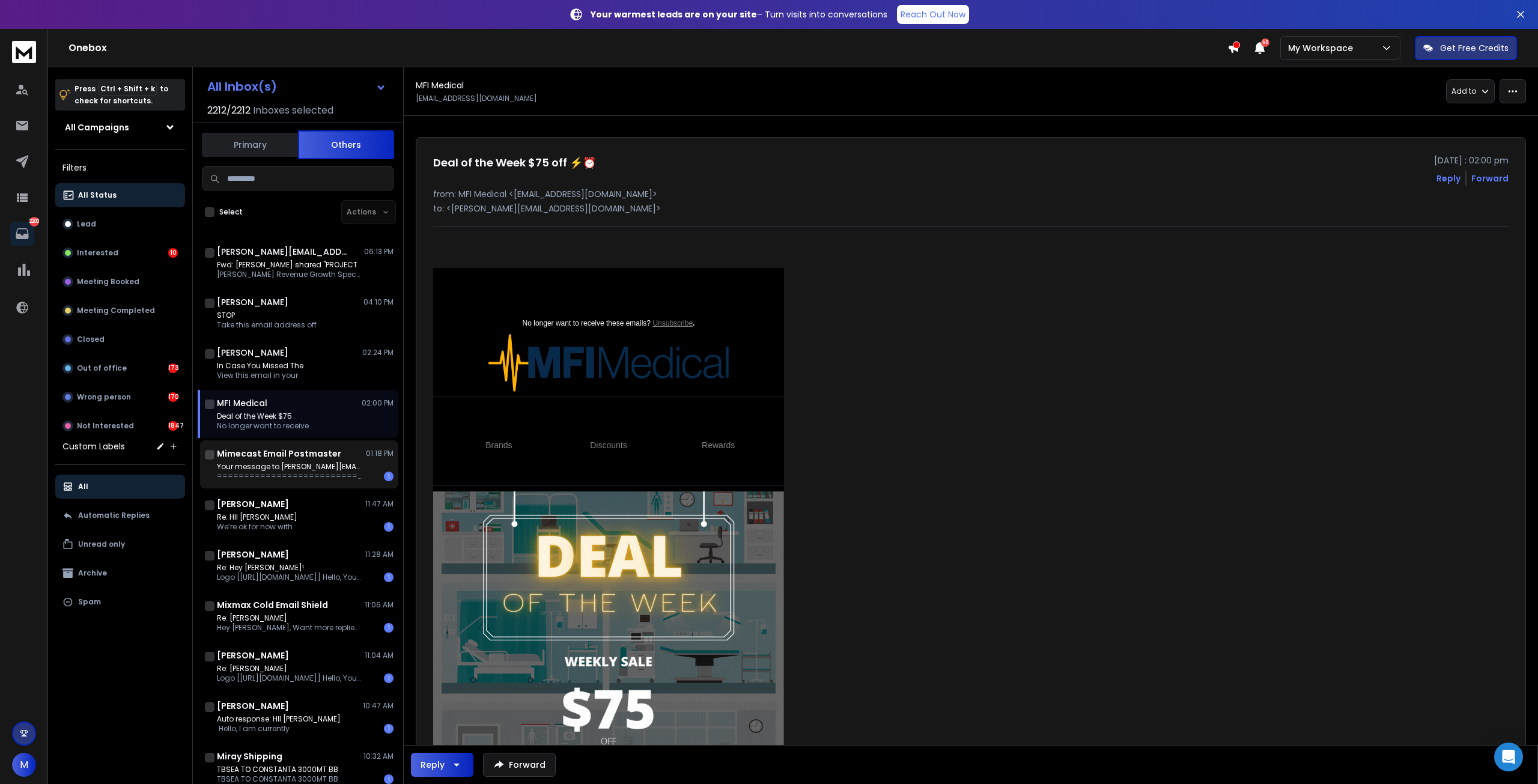
click at [274, 474] on p "==================================================== Your message couldn't be d…" at bounding box center [289, 476] width 144 height 10
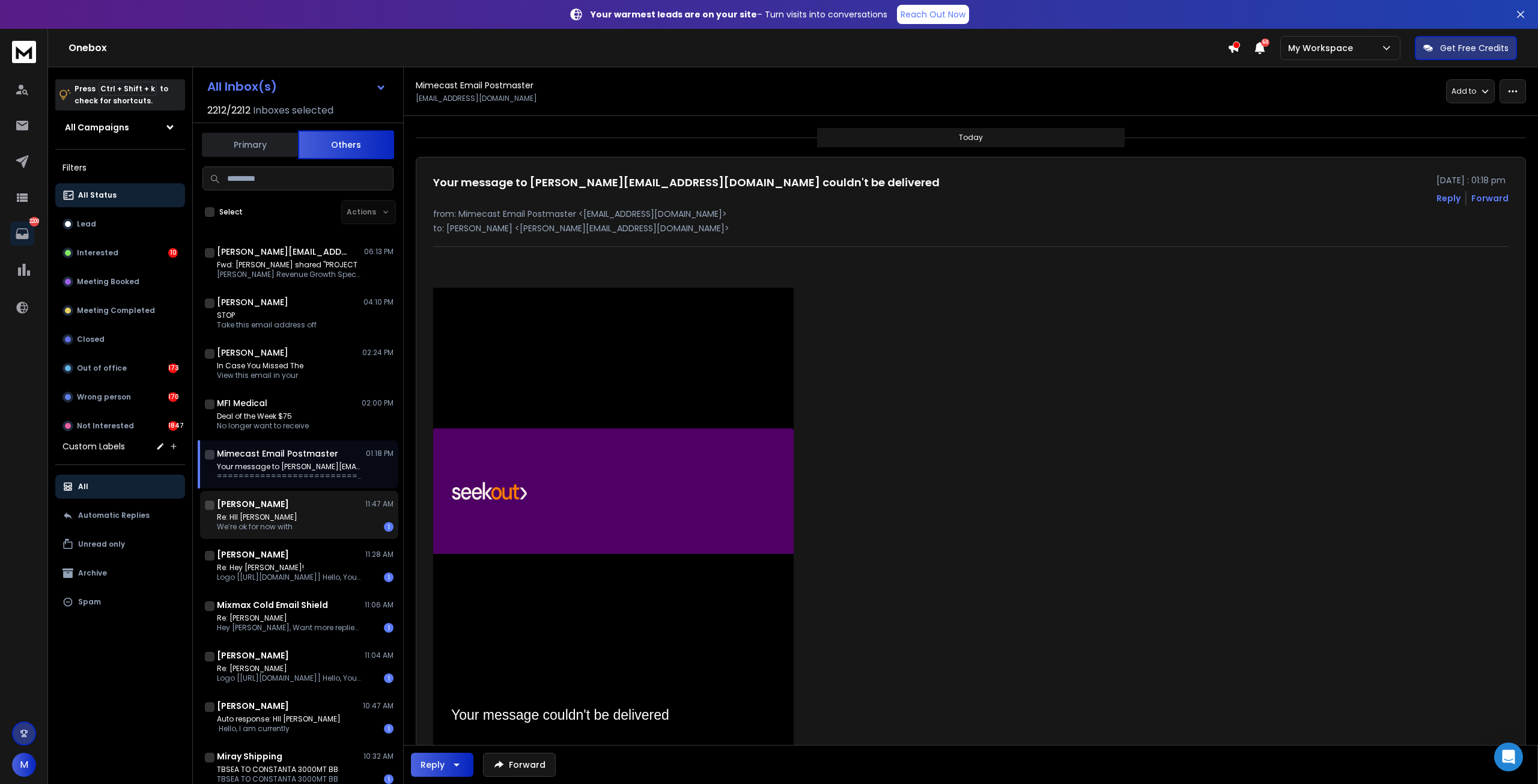
click at [270, 515] on p "Re: HII [PERSON_NAME]" at bounding box center [257, 517] width 81 height 10
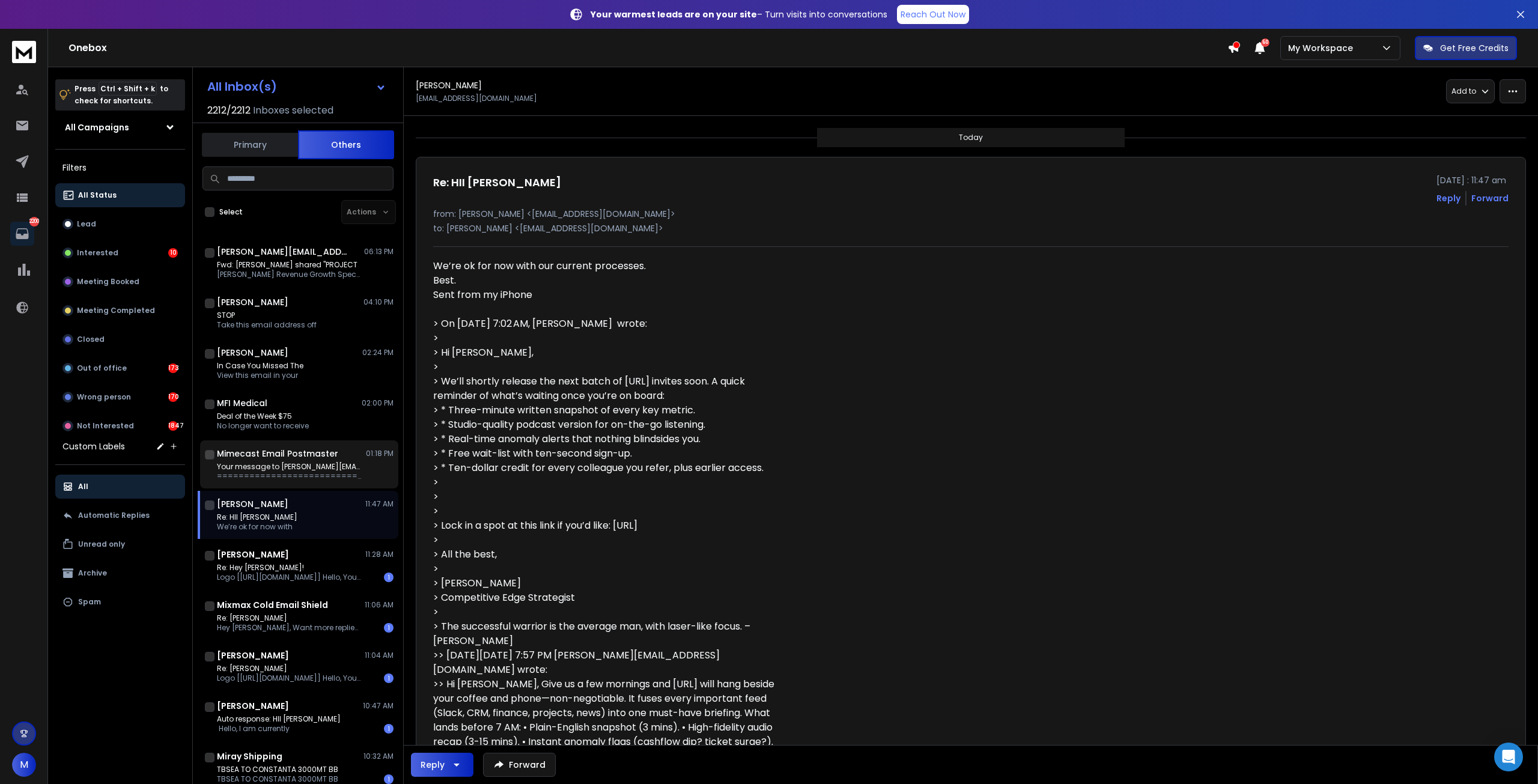
click at [275, 471] on p "==================================================== Your message couldn't be d…" at bounding box center [289, 476] width 144 height 10
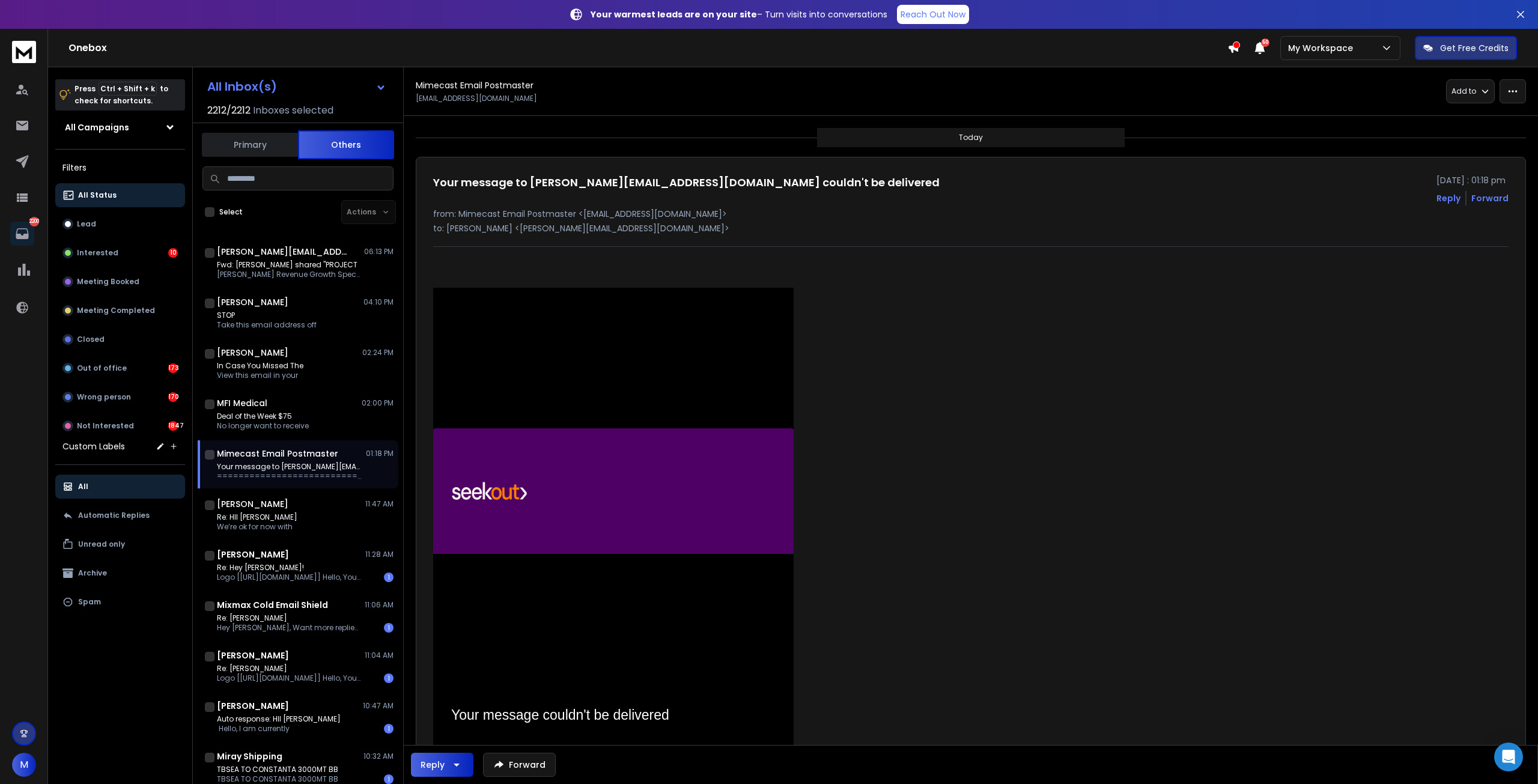
click at [212, 456] on button "button" at bounding box center [210, 455] width 10 height 10
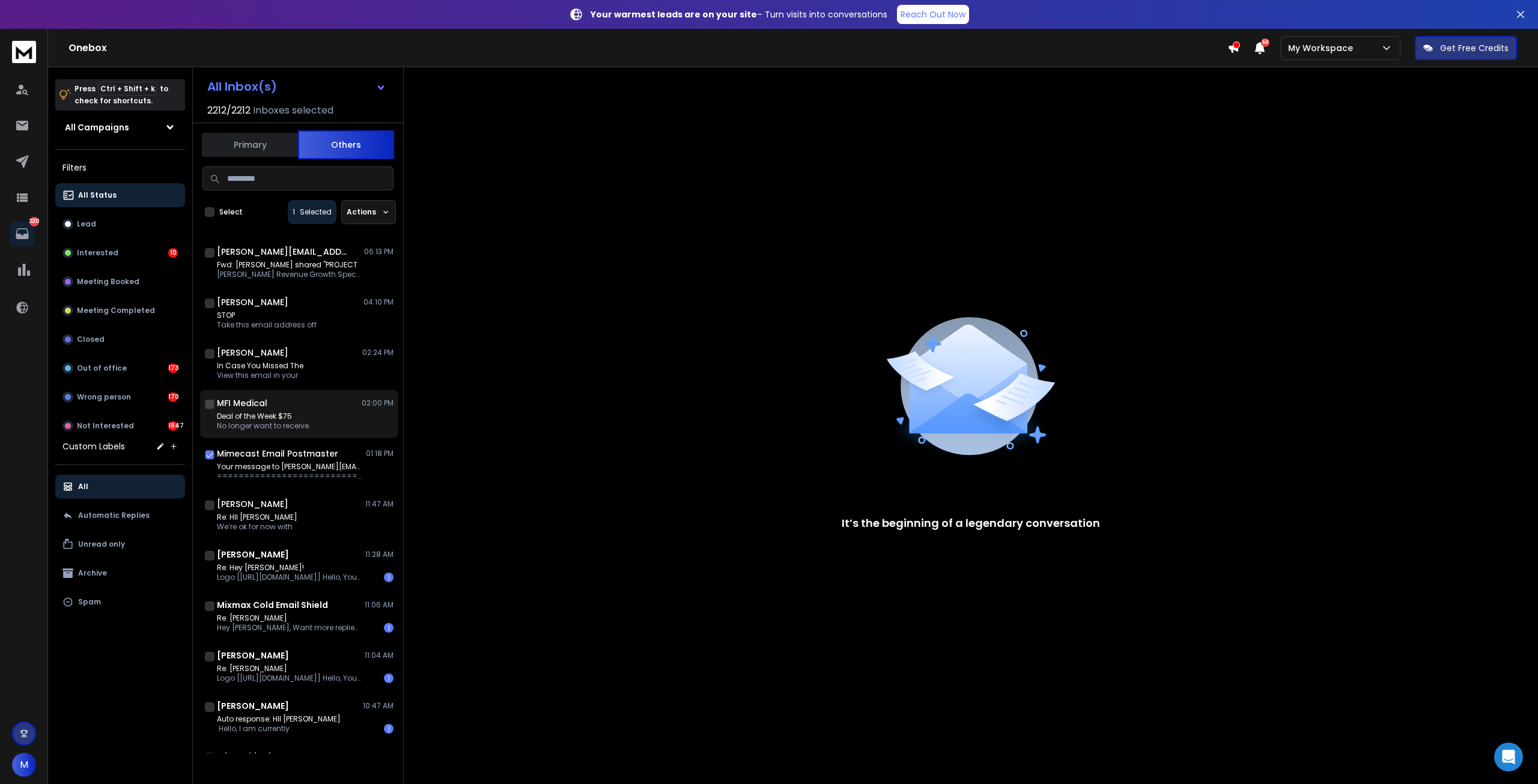
click at [208, 402] on button "button" at bounding box center [210, 404] width 10 height 10
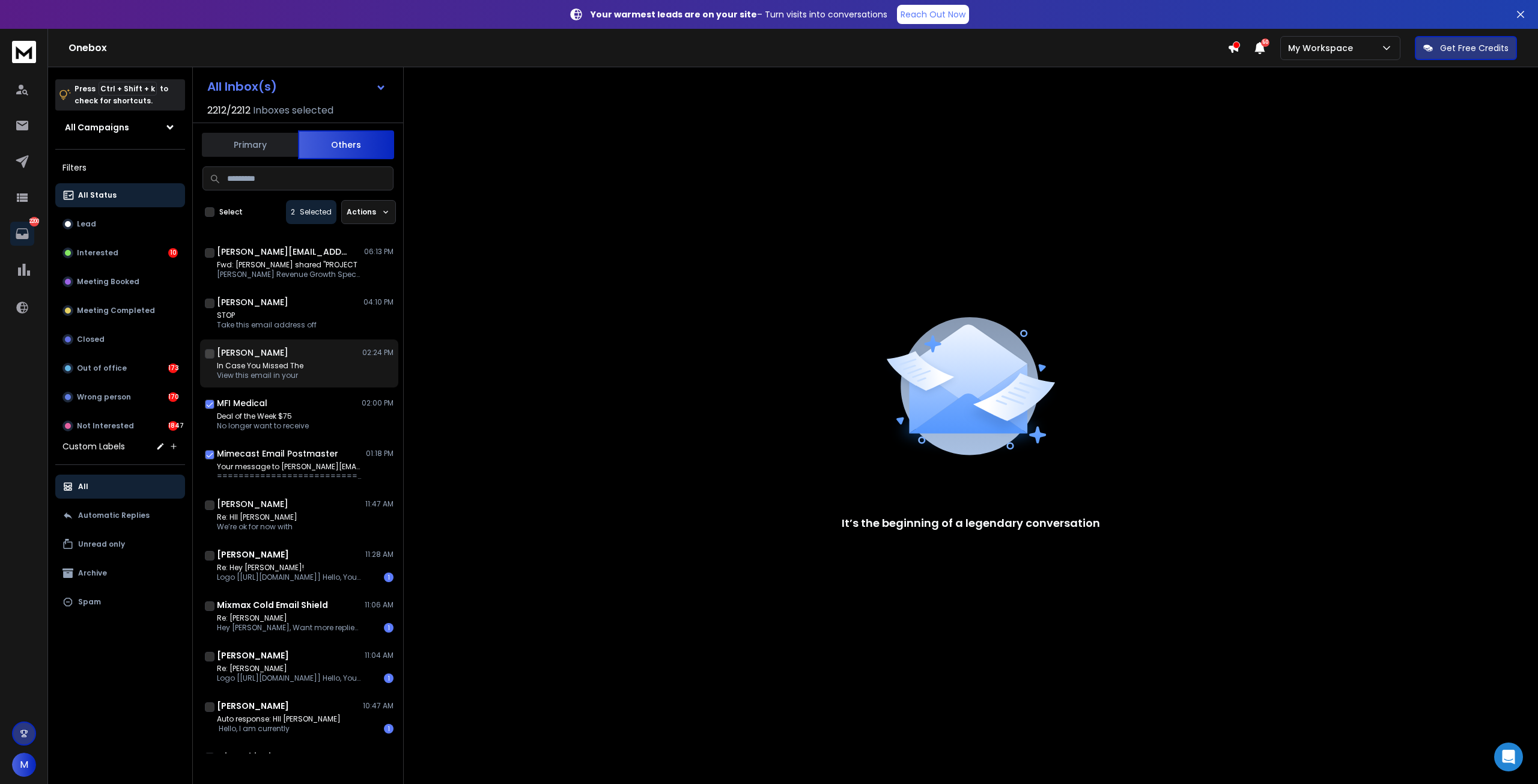
click at [206, 352] on button "button" at bounding box center [210, 354] width 10 height 10
click at [390, 204] on button "Actions" at bounding box center [368, 212] width 55 height 24
click at [381, 230] on div "Delete email" at bounding box center [352, 239] width 82 height 19
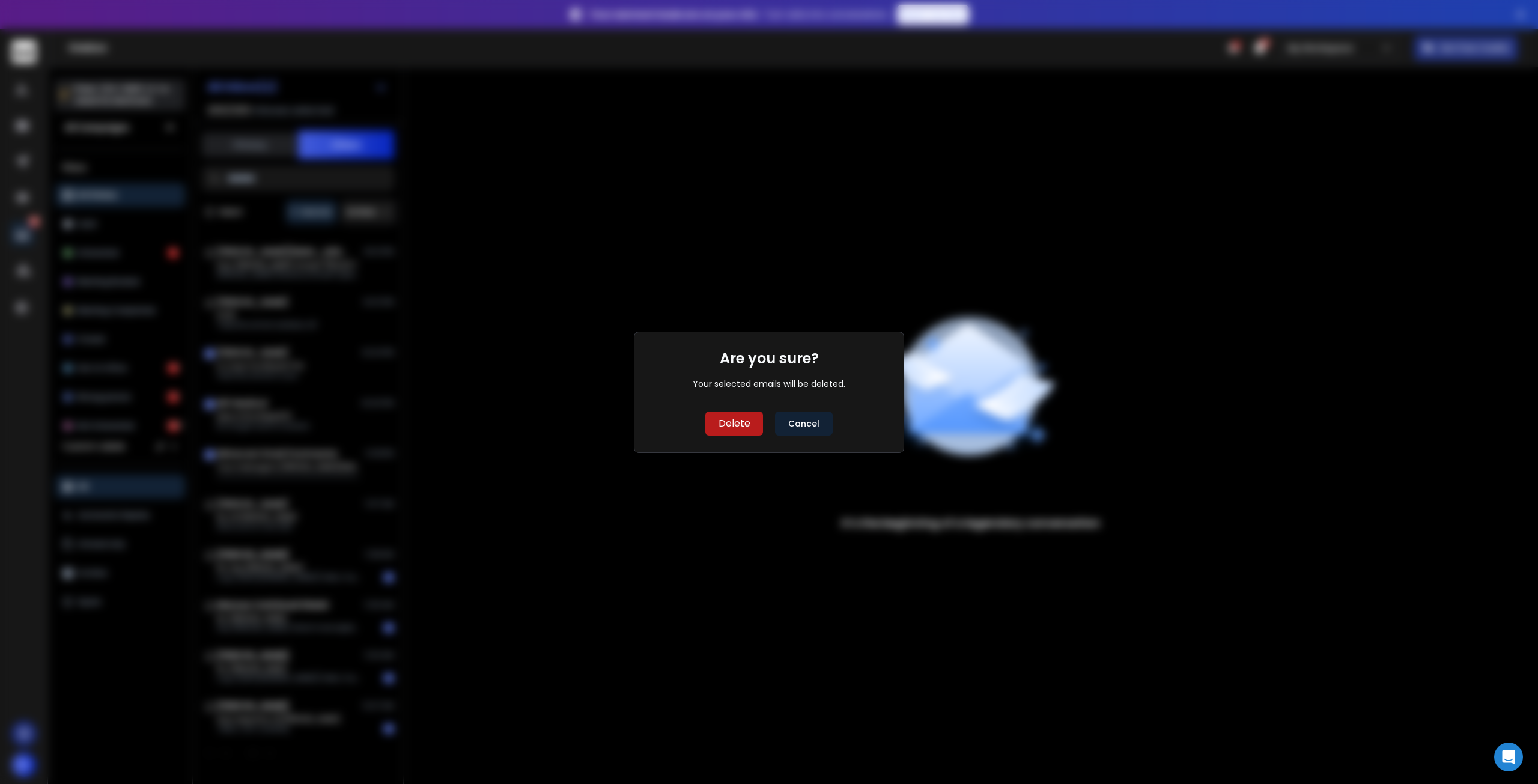
click at [736, 416] on button "Delete" at bounding box center [734, 424] width 58 height 24
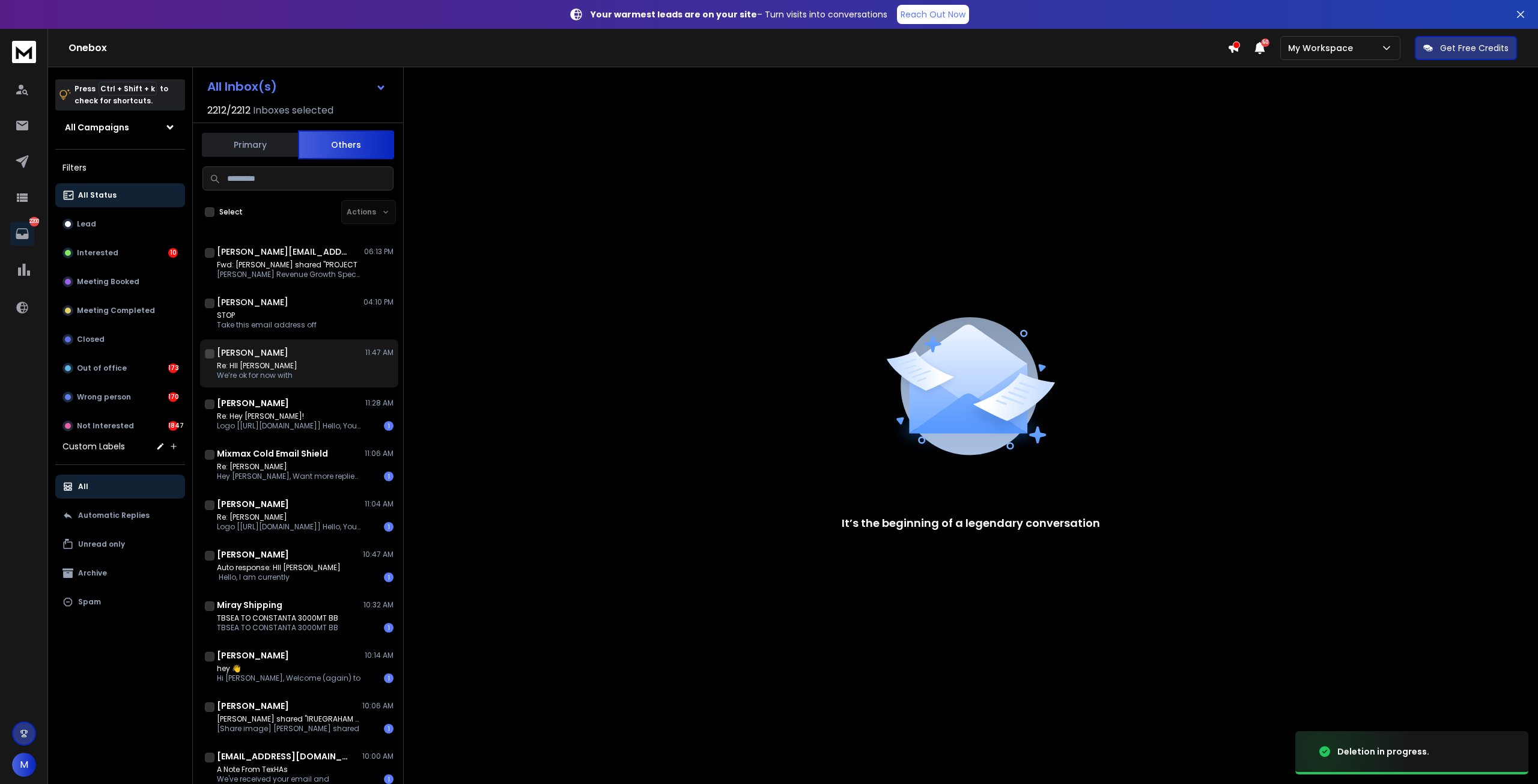
click at [258, 370] on p "Re: HII [PERSON_NAME]" at bounding box center [257, 366] width 81 height 10
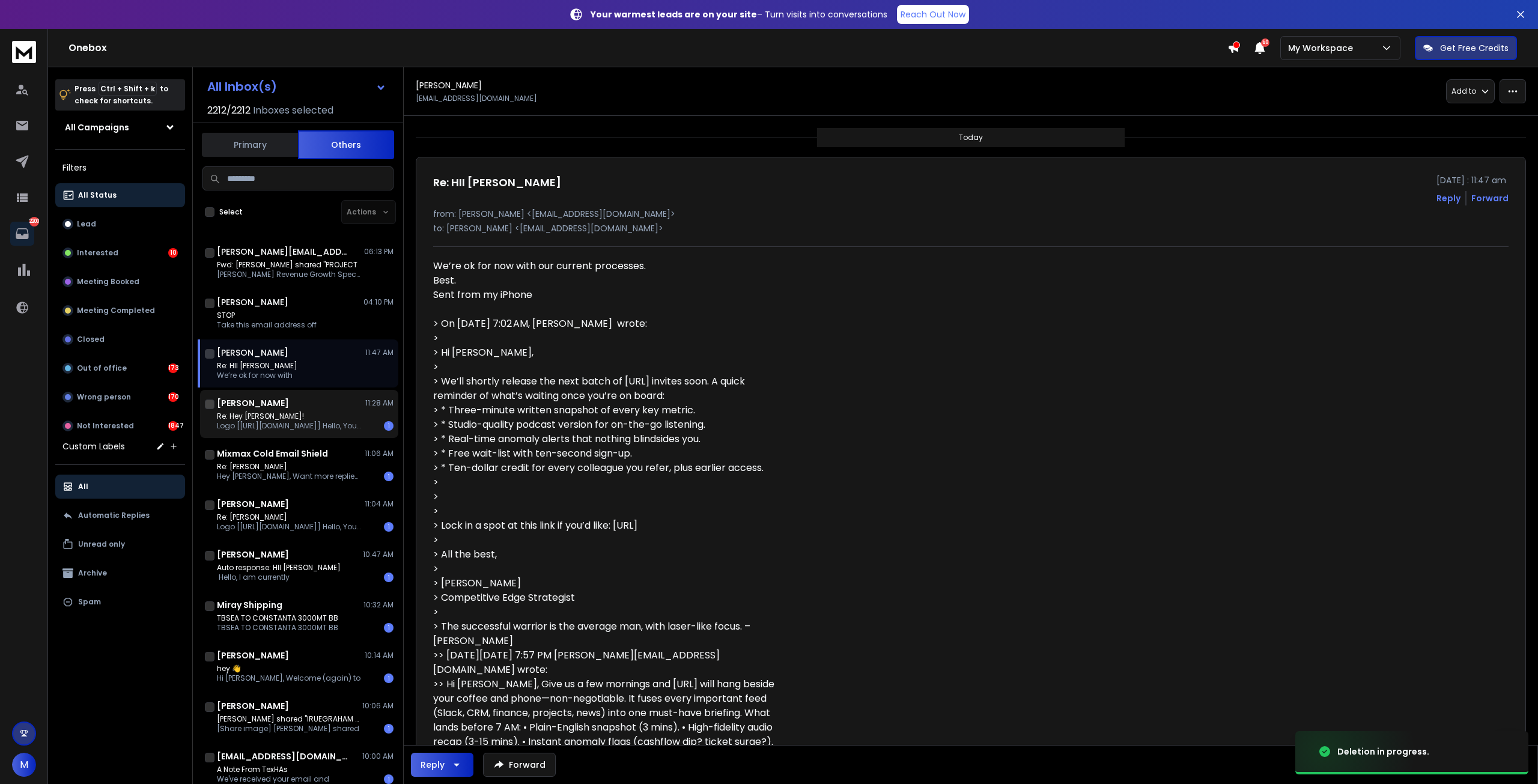
click at [259, 407] on h1 "[PERSON_NAME]" at bounding box center [253, 403] width 72 height 12
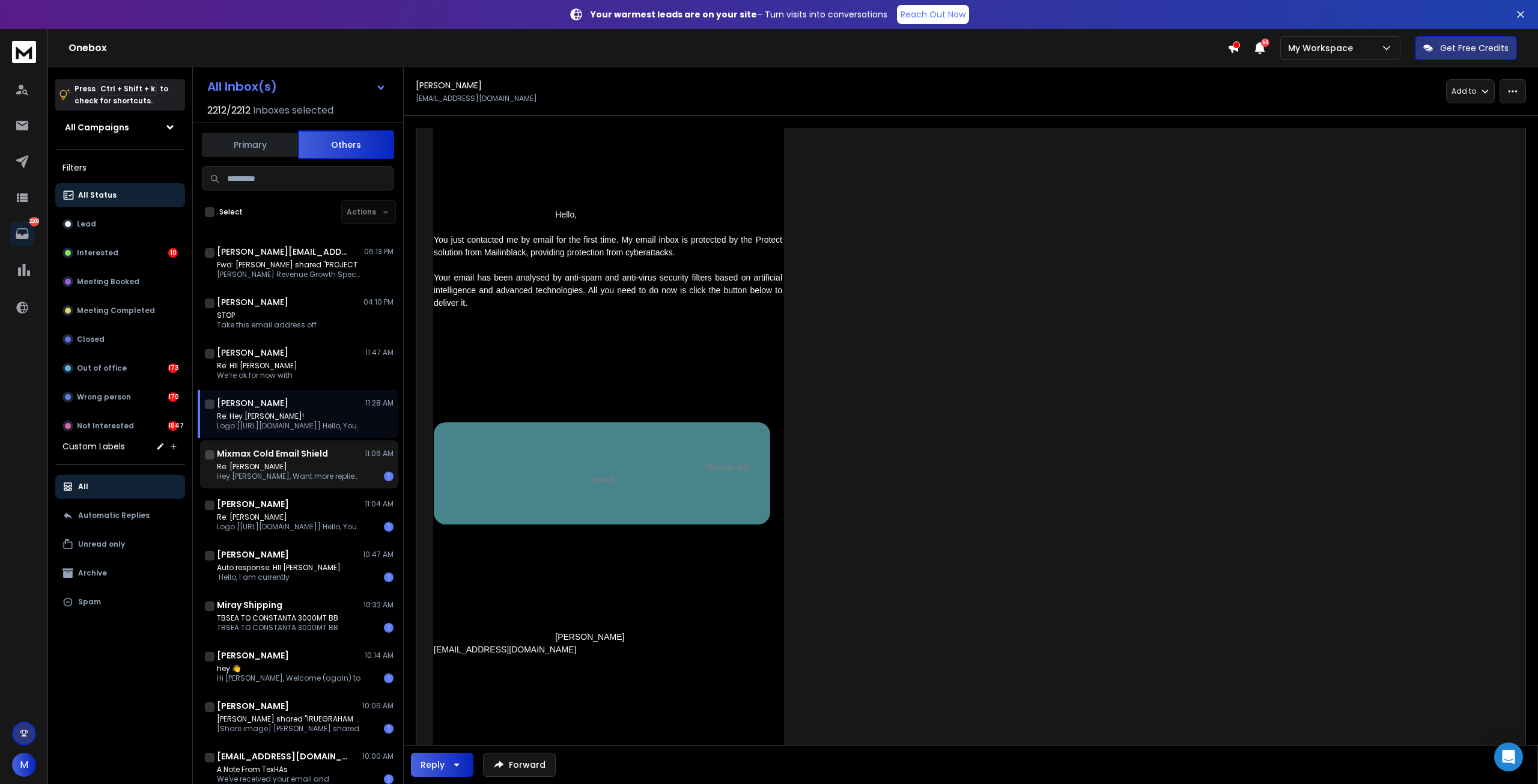
scroll to position [301, 0]
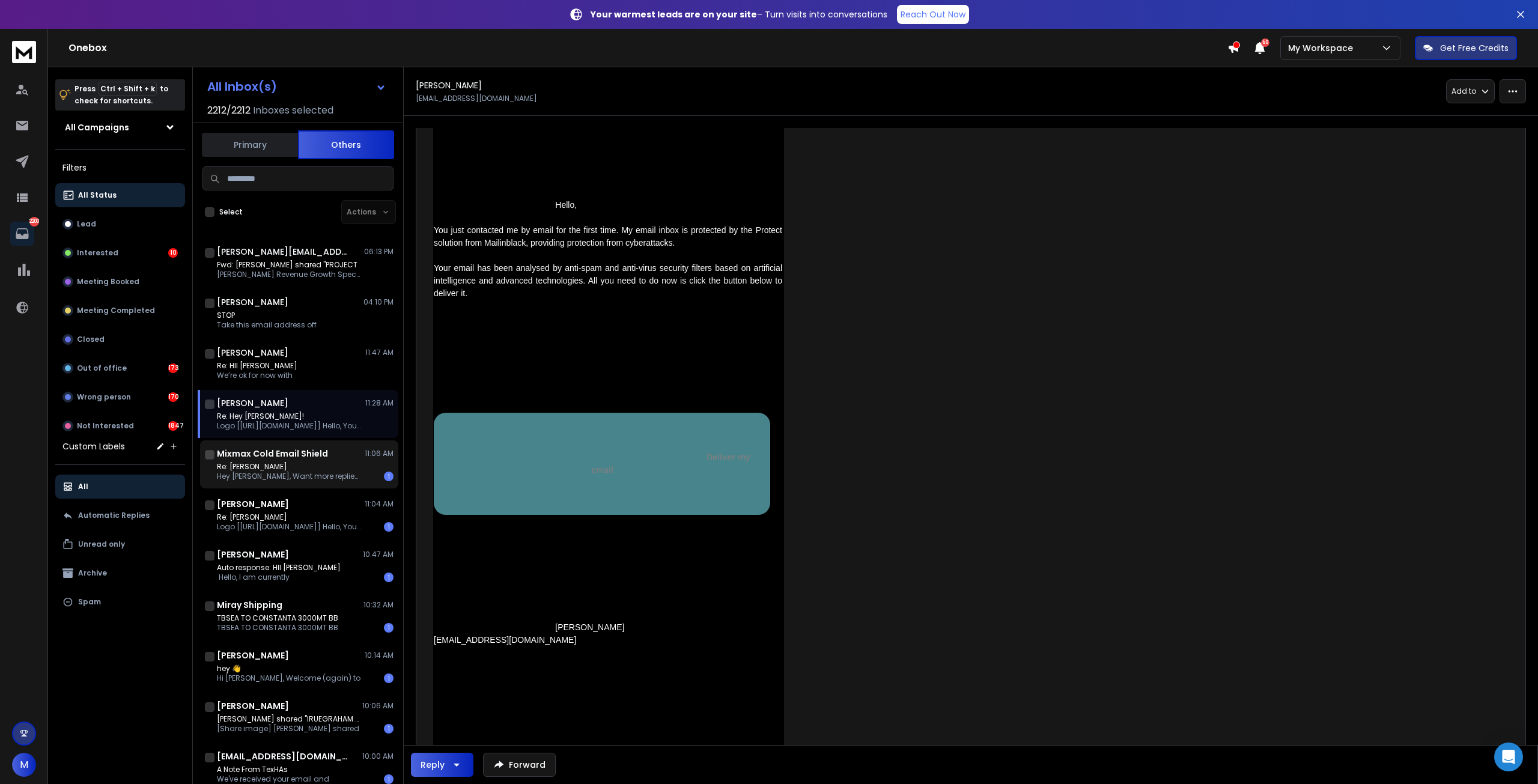
click at [317, 477] on p "Hey [PERSON_NAME], Want more replies to" at bounding box center [289, 476] width 144 height 10
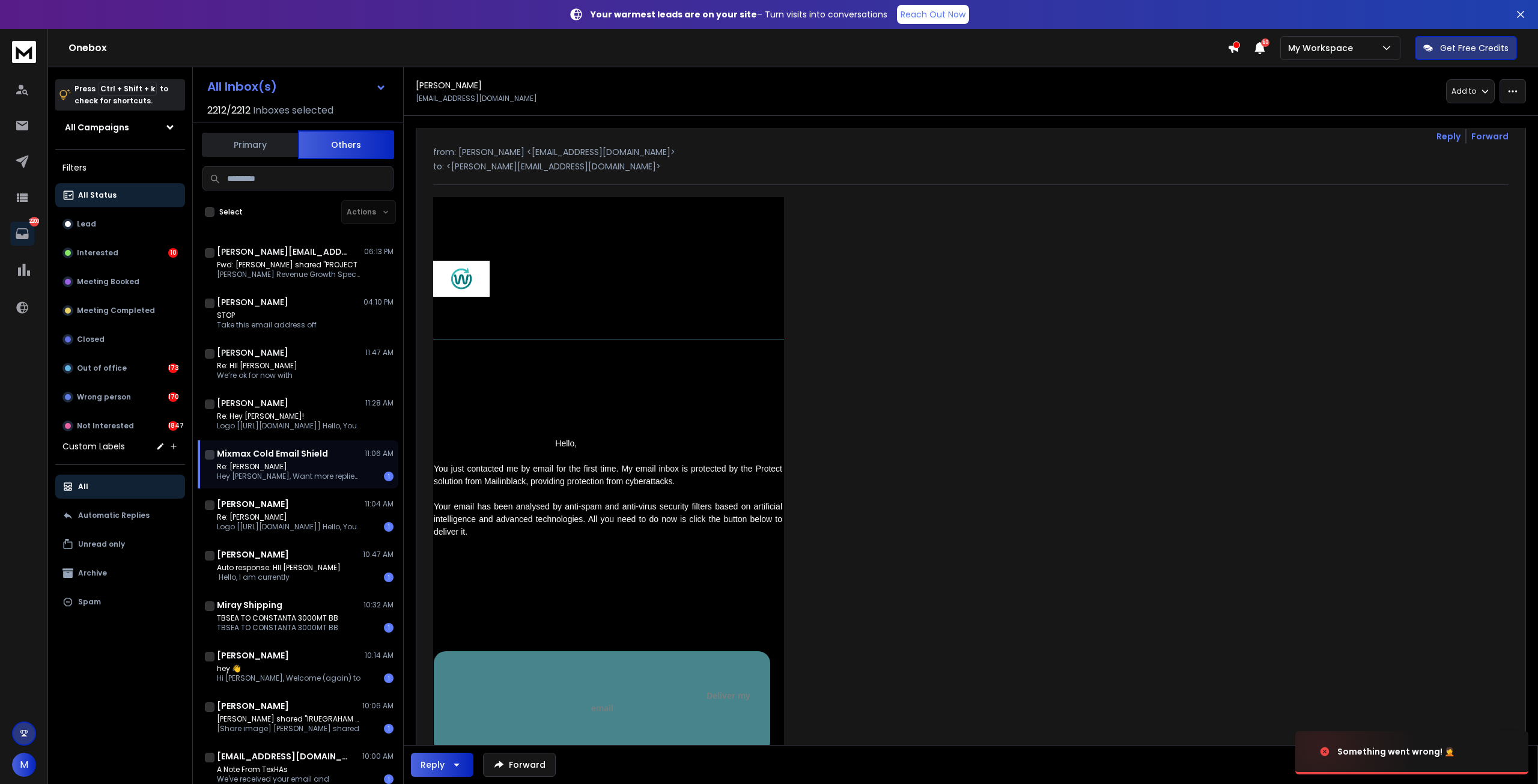
scroll to position [80, 0]
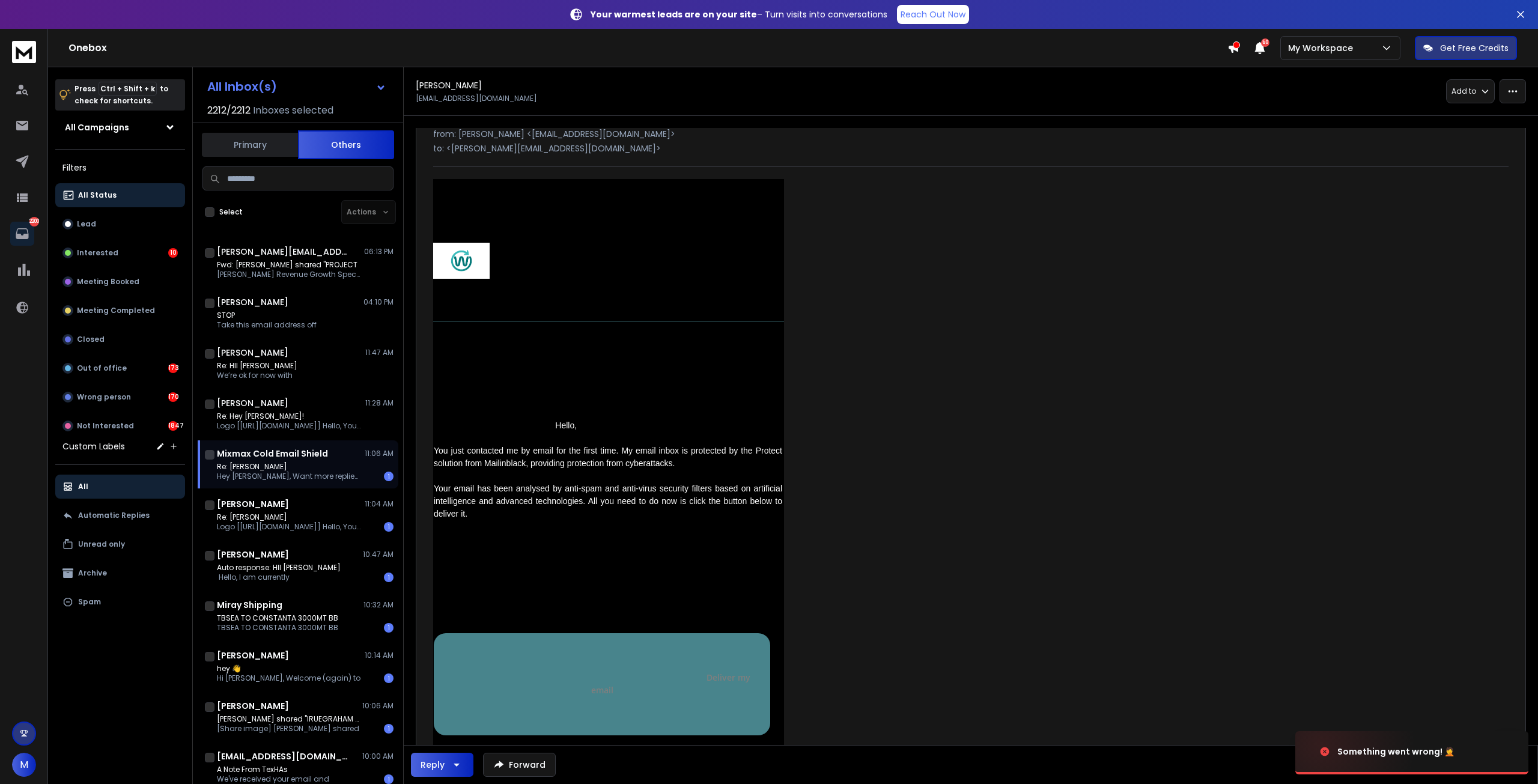
click at [237, 488] on div "[PERSON_NAME][EMAIL_ADDRESS][DOMAIN_NAME] 06:13 PM Fwd: [PERSON_NAME] shared "P…" at bounding box center [298, 527] width 210 height 580
click at [241, 499] on h1 "[PERSON_NAME]" at bounding box center [253, 504] width 72 height 12
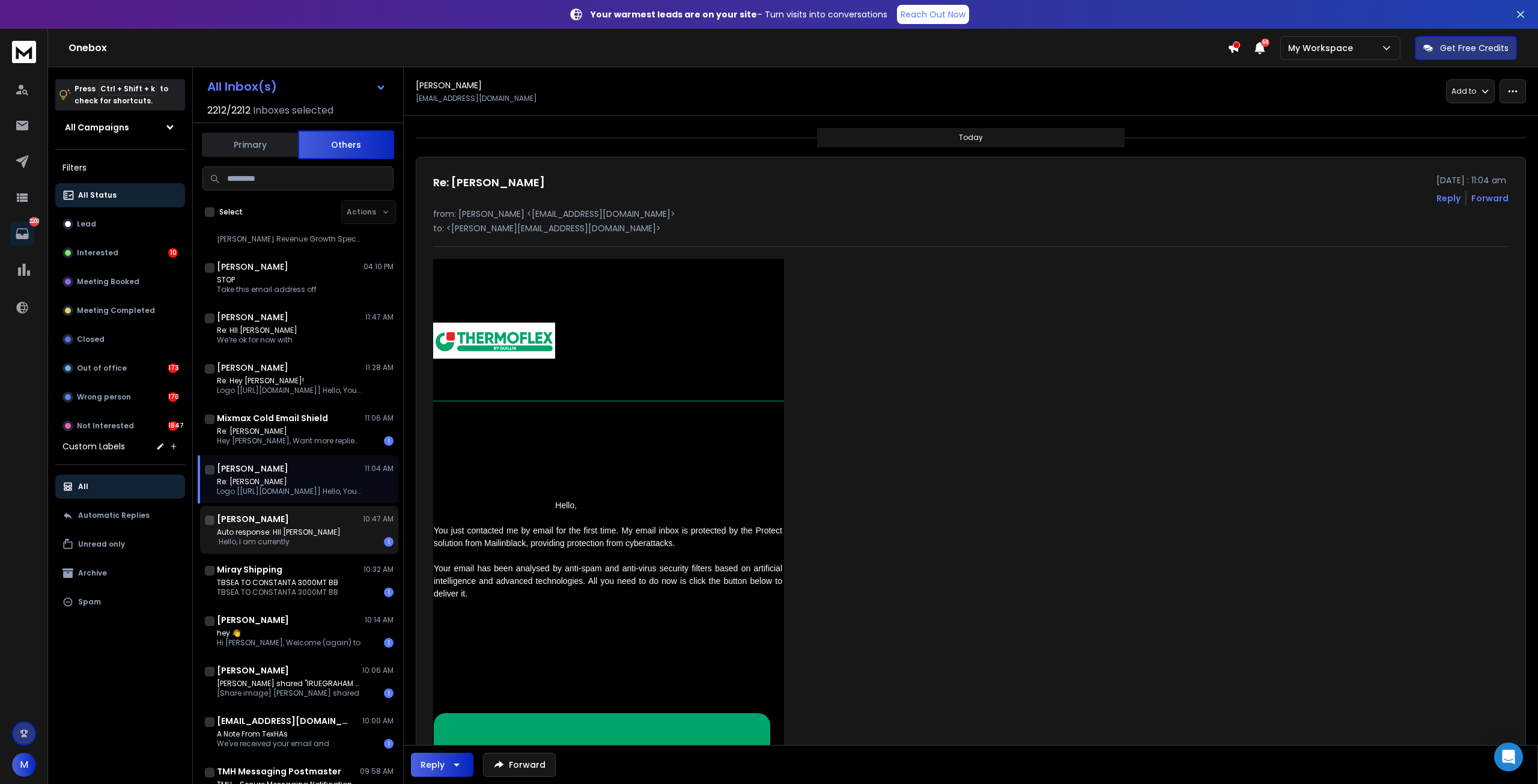
scroll to position [40, 0]
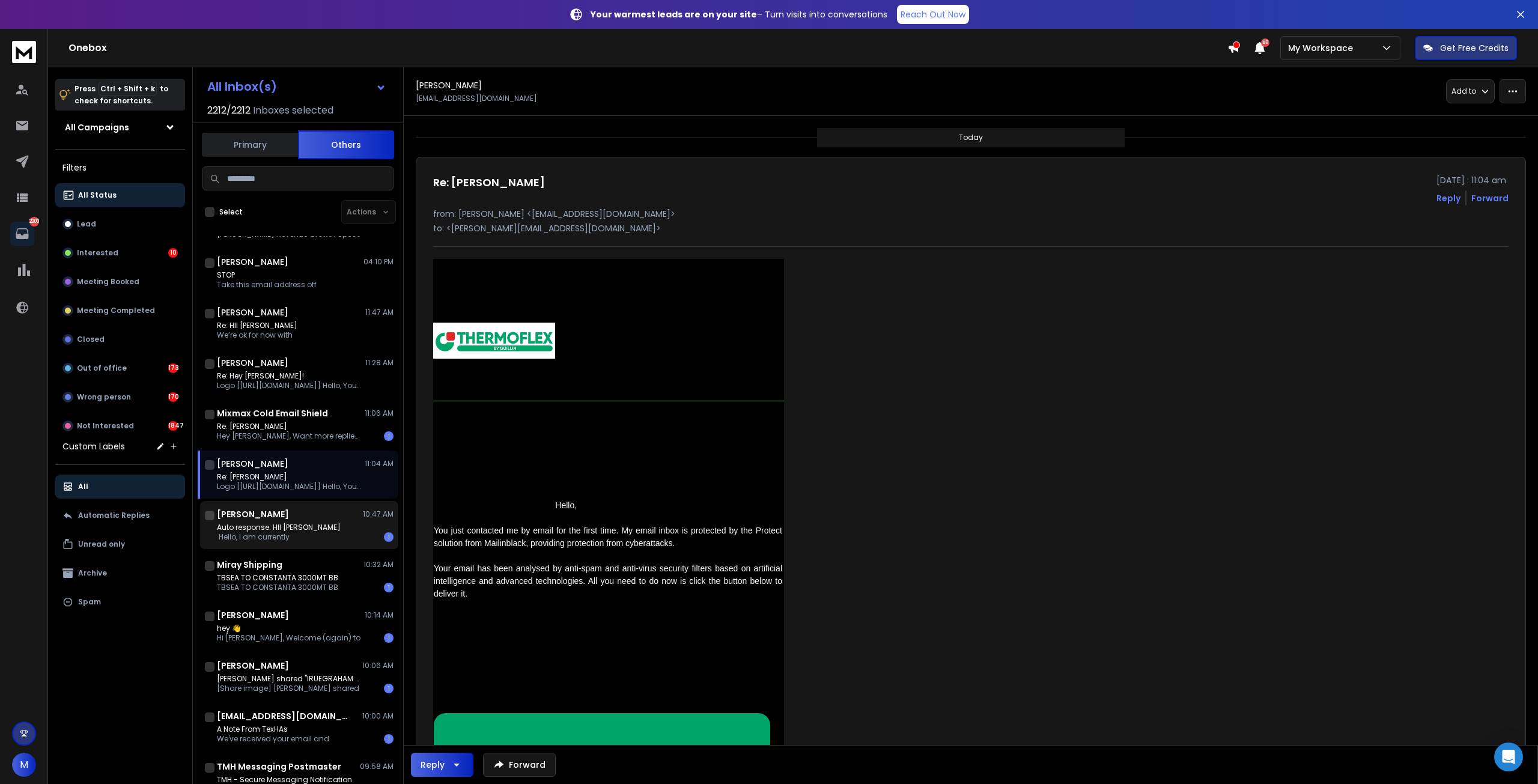
click at [264, 541] on p "﻿ Hello, I am currently" at bounding box center [279, 537] width 124 height 10
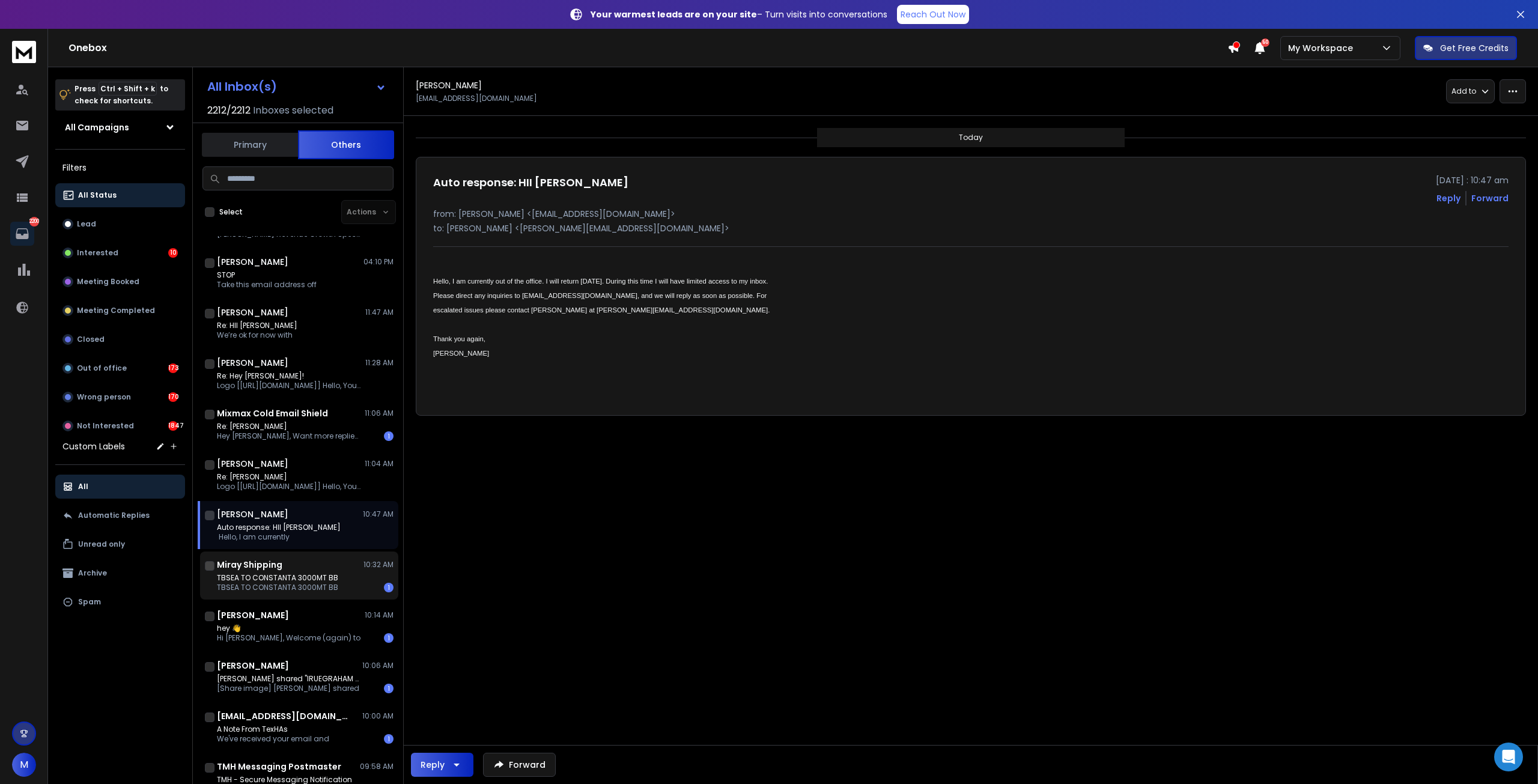
click at [270, 563] on h1 "Miray Shipping" at bounding box center [250, 565] width 65 height 12
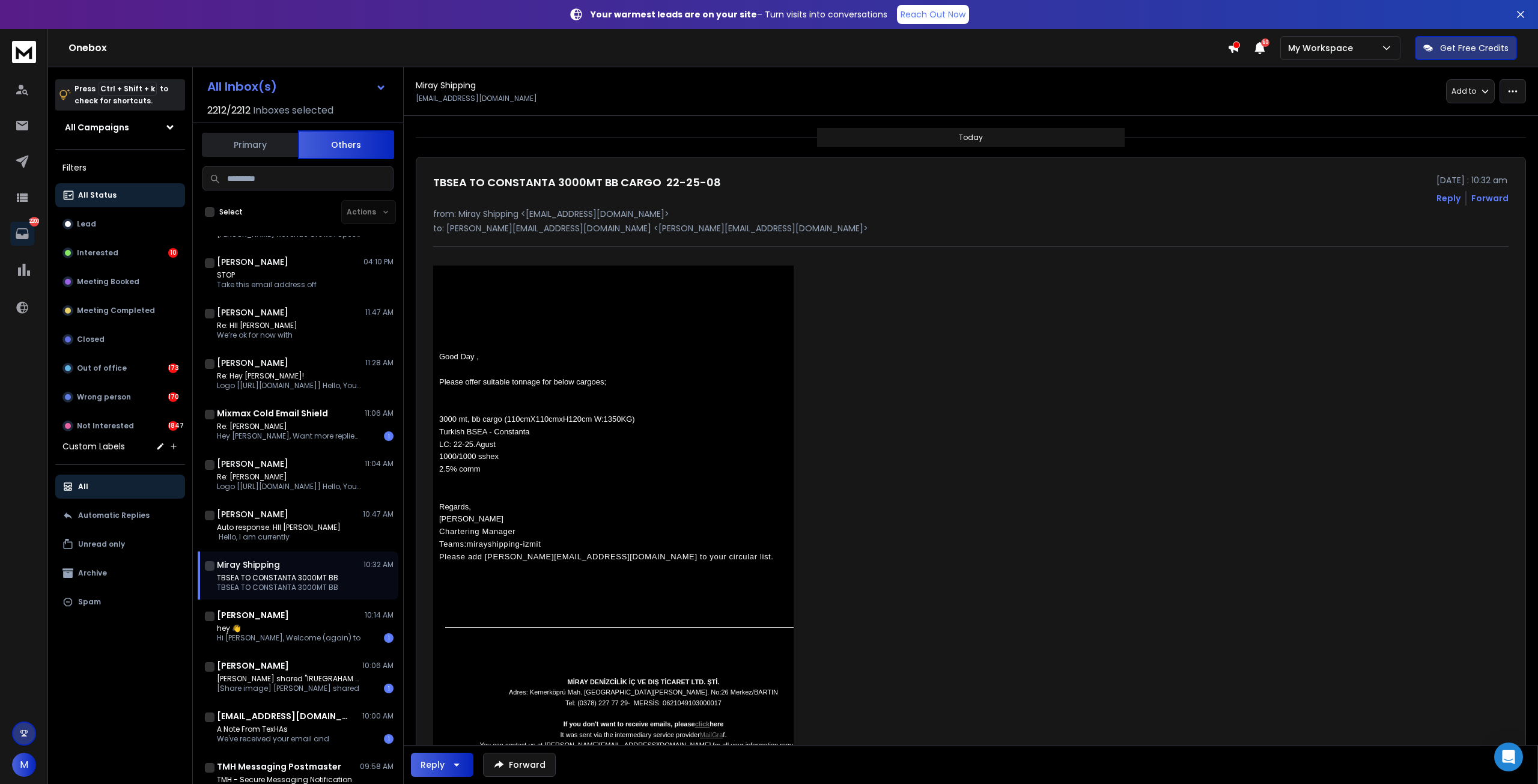
scroll to position [44, 0]
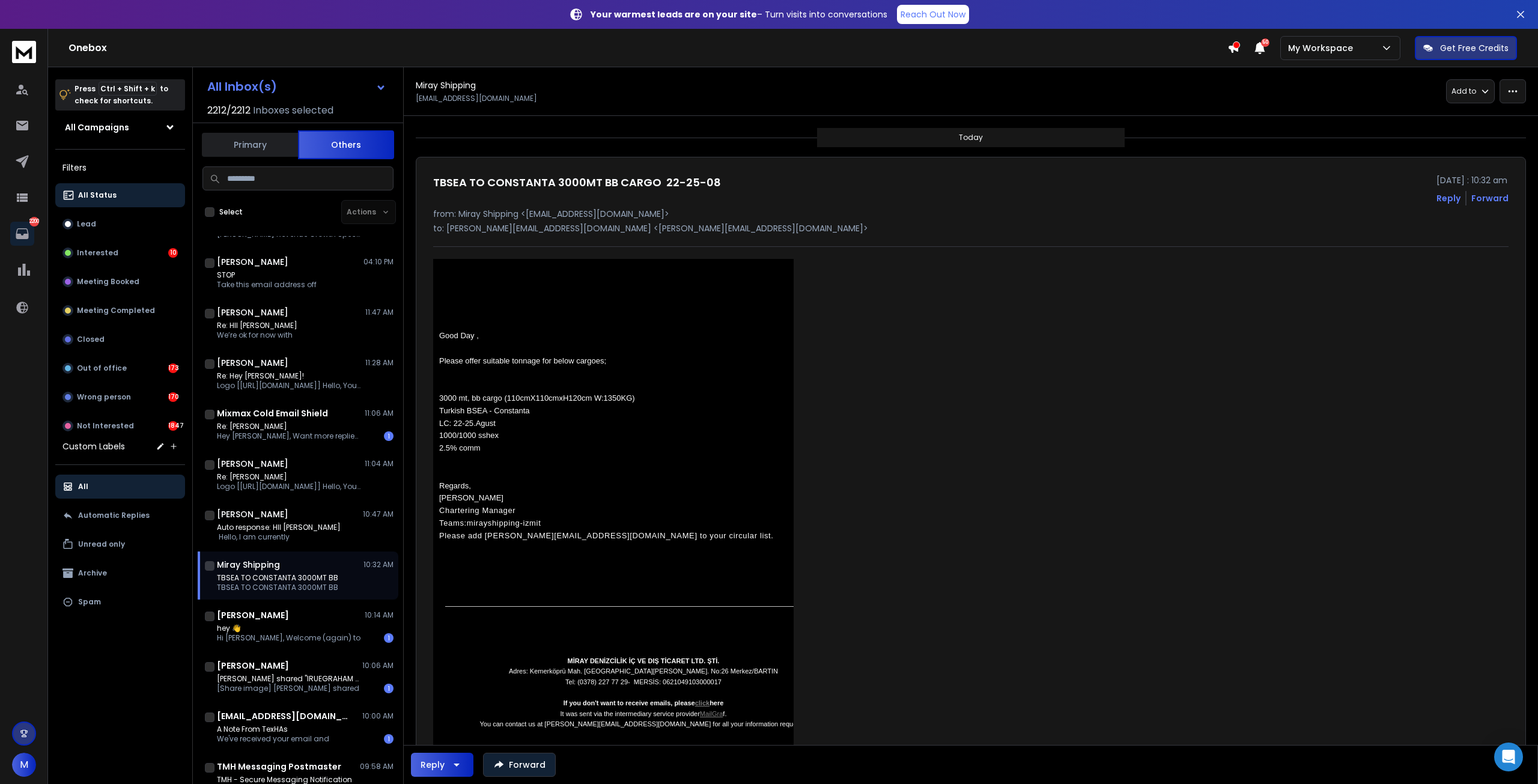
click at [515, 762] on button "Forward" at bounding box center [519, 765] width 73 height 24
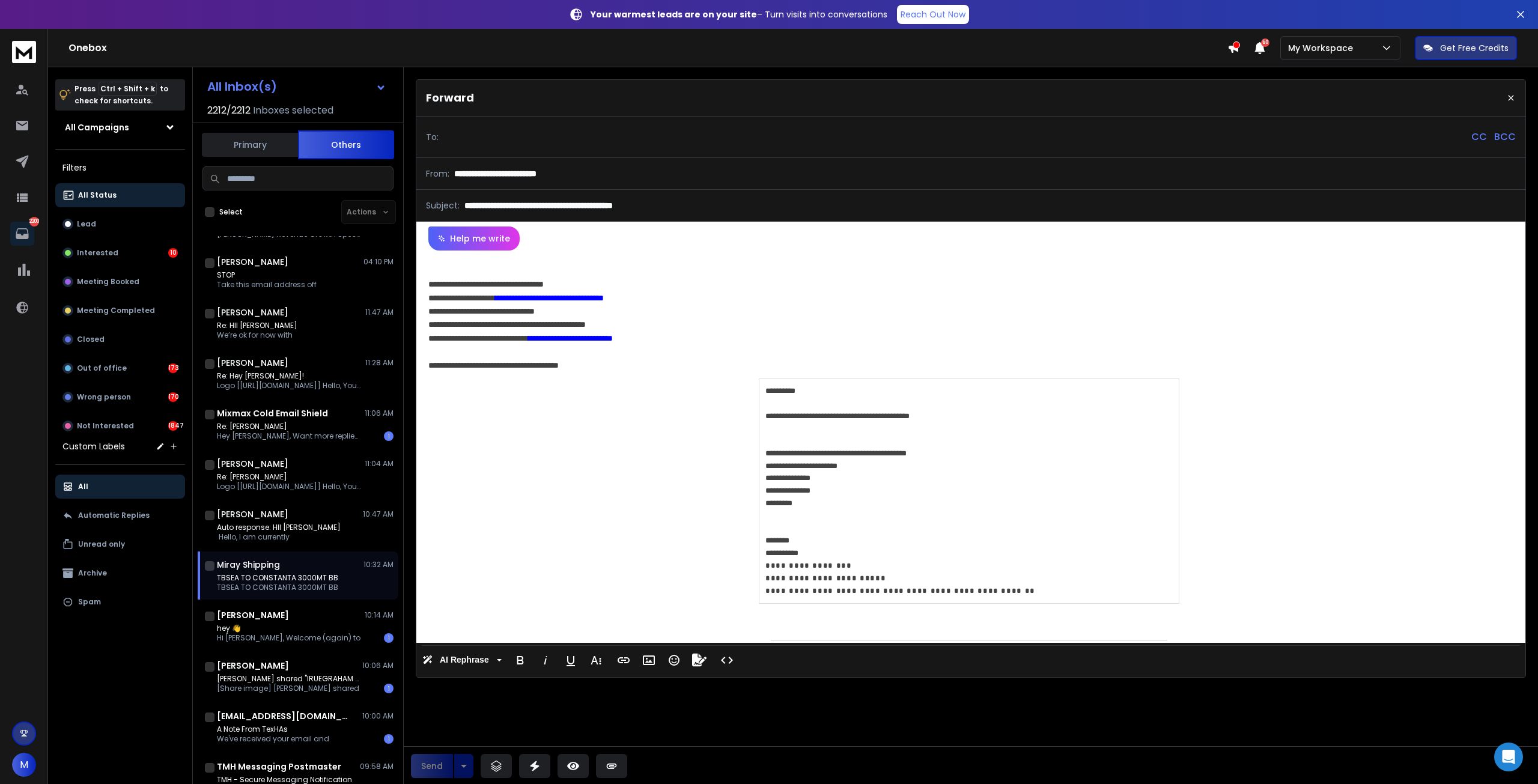
scroll to position [0, 0]
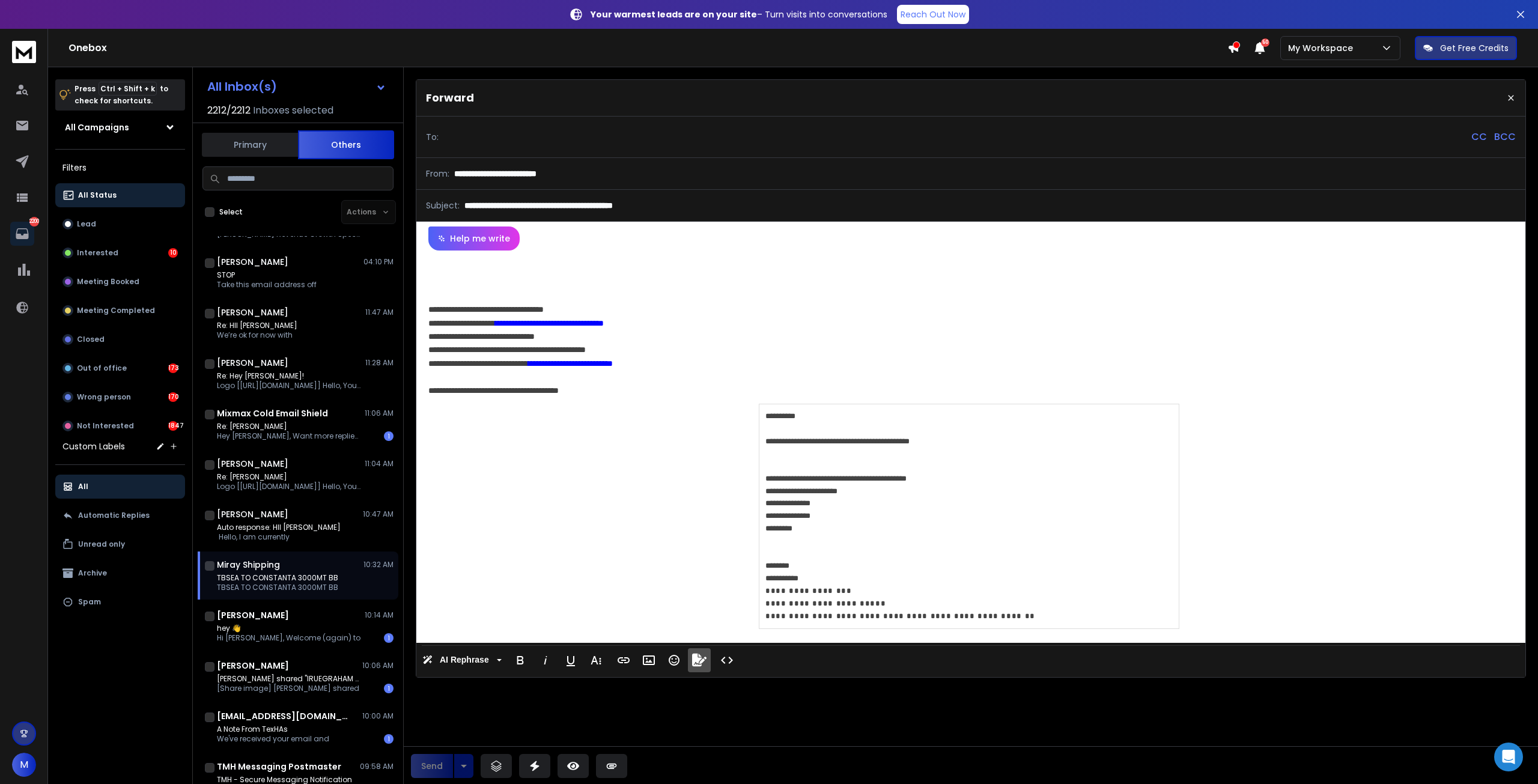
click at [699, 665] on icon "button" at bounding box center [699, 660] width 15 height 13
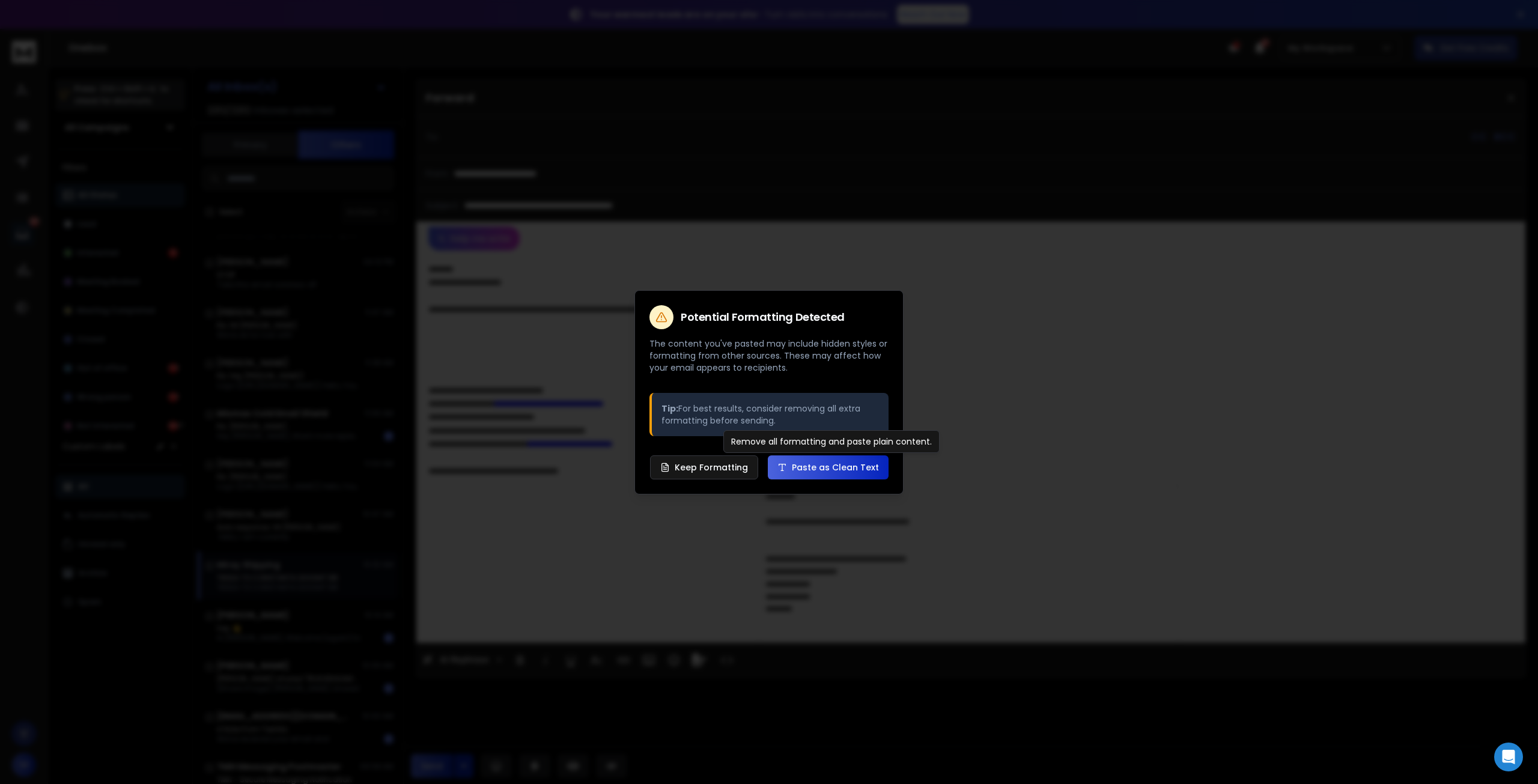
click at [817, 467] on button "Paste as Clean Text" at bounding box center [828, 467] width 121 height 24
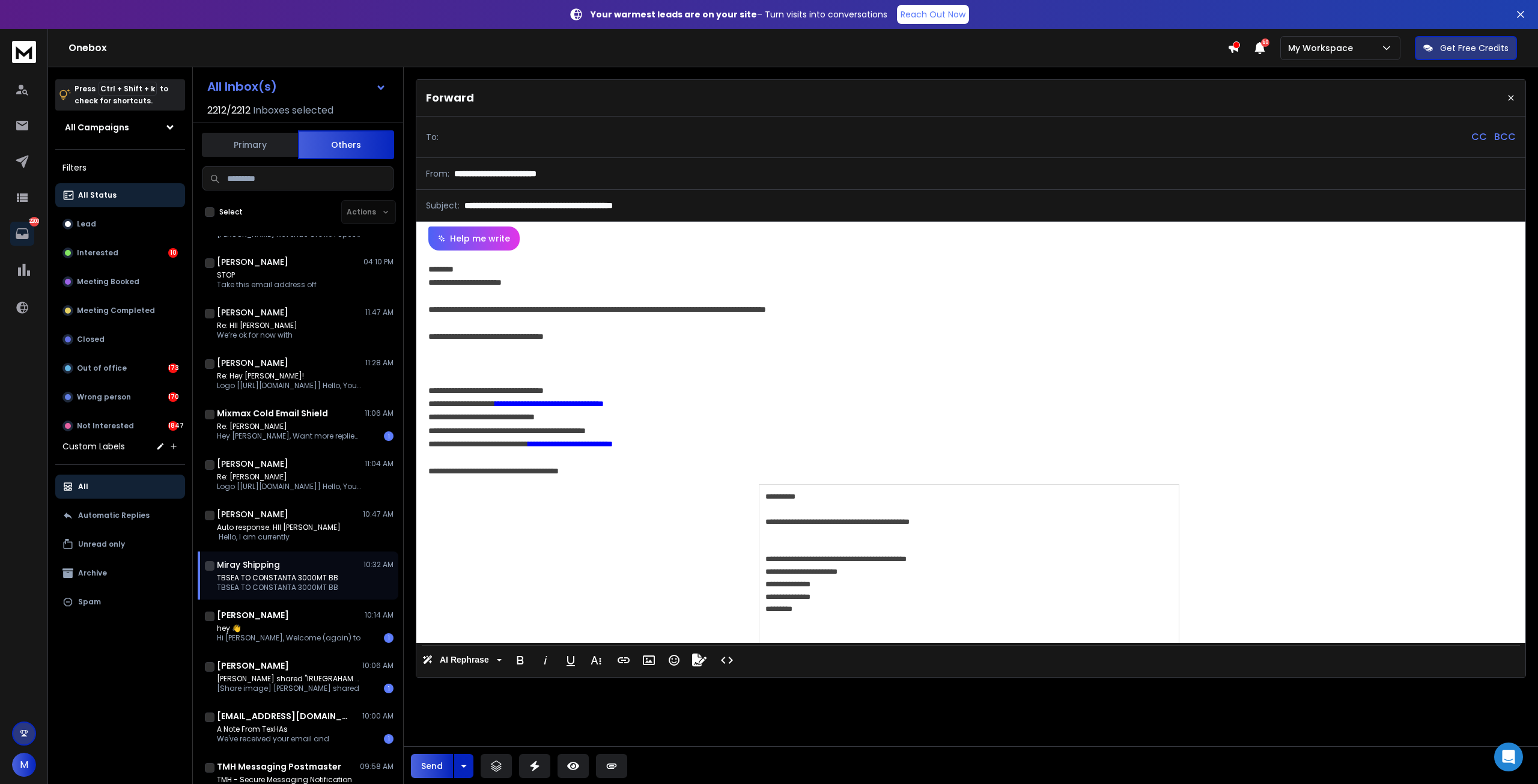
click at [527, 129] on input at bounding box center [485, 137] width 84 height 22
type input "**********"
click at [416, 763] on button "Send" at bounding box center [431, 766] width 42 height 24
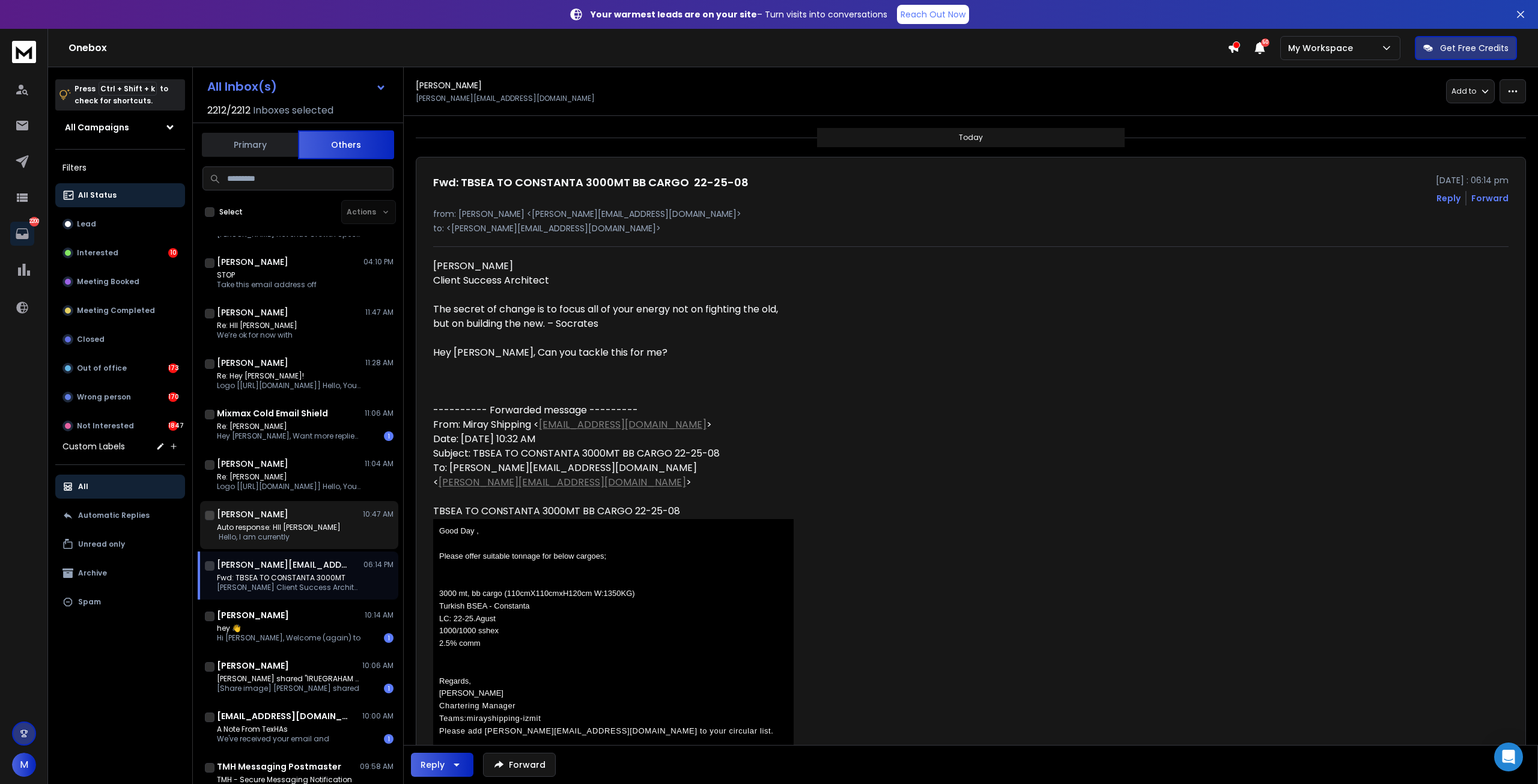
click at [252, 537] on p "﻿ Hello, I am currently" at bounding box center [279, 537] width 124 height 10
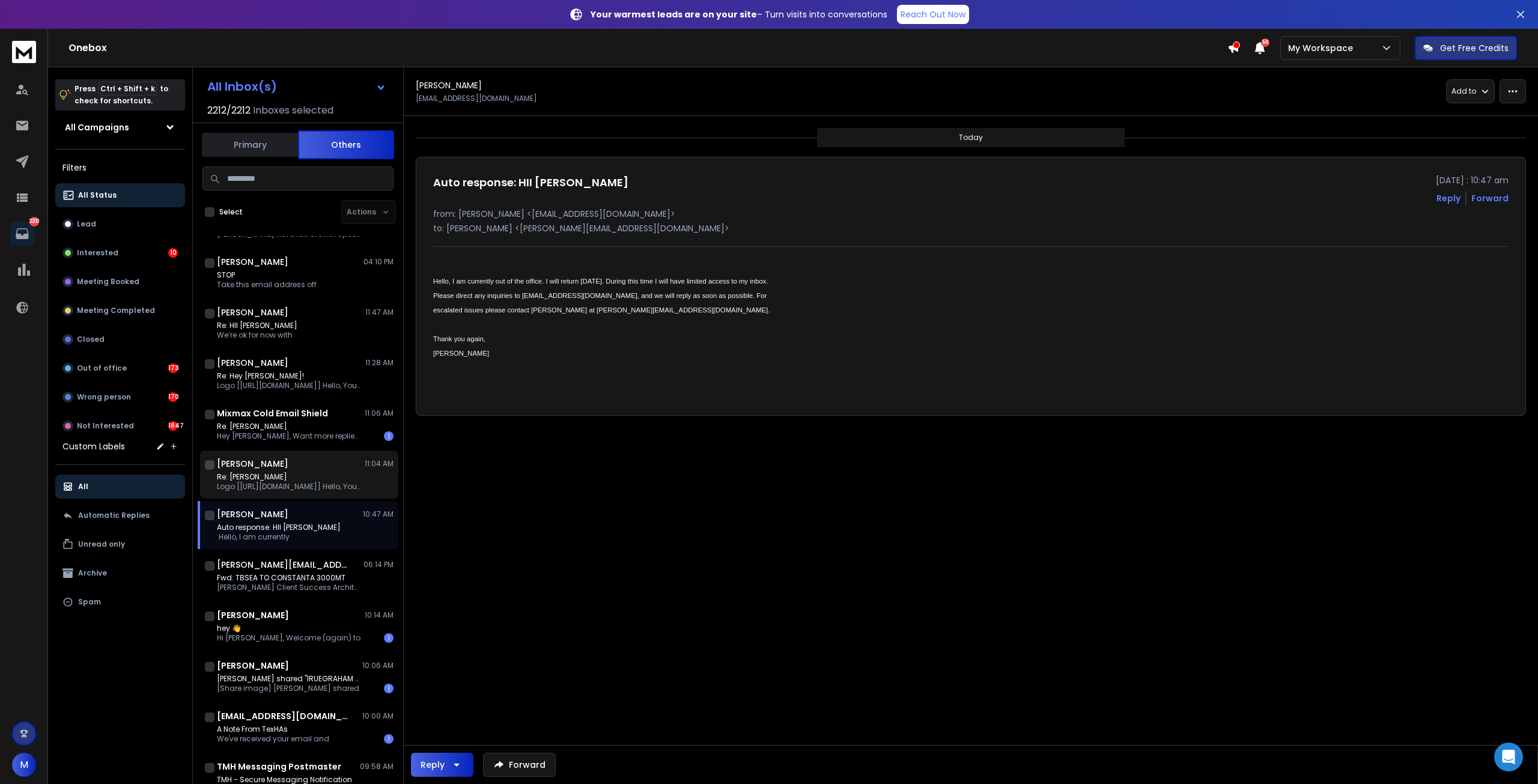
click at [230, 481] on p "Re: [PERSON_NAME]" at bounding box center [289, 477] width 144 height 10
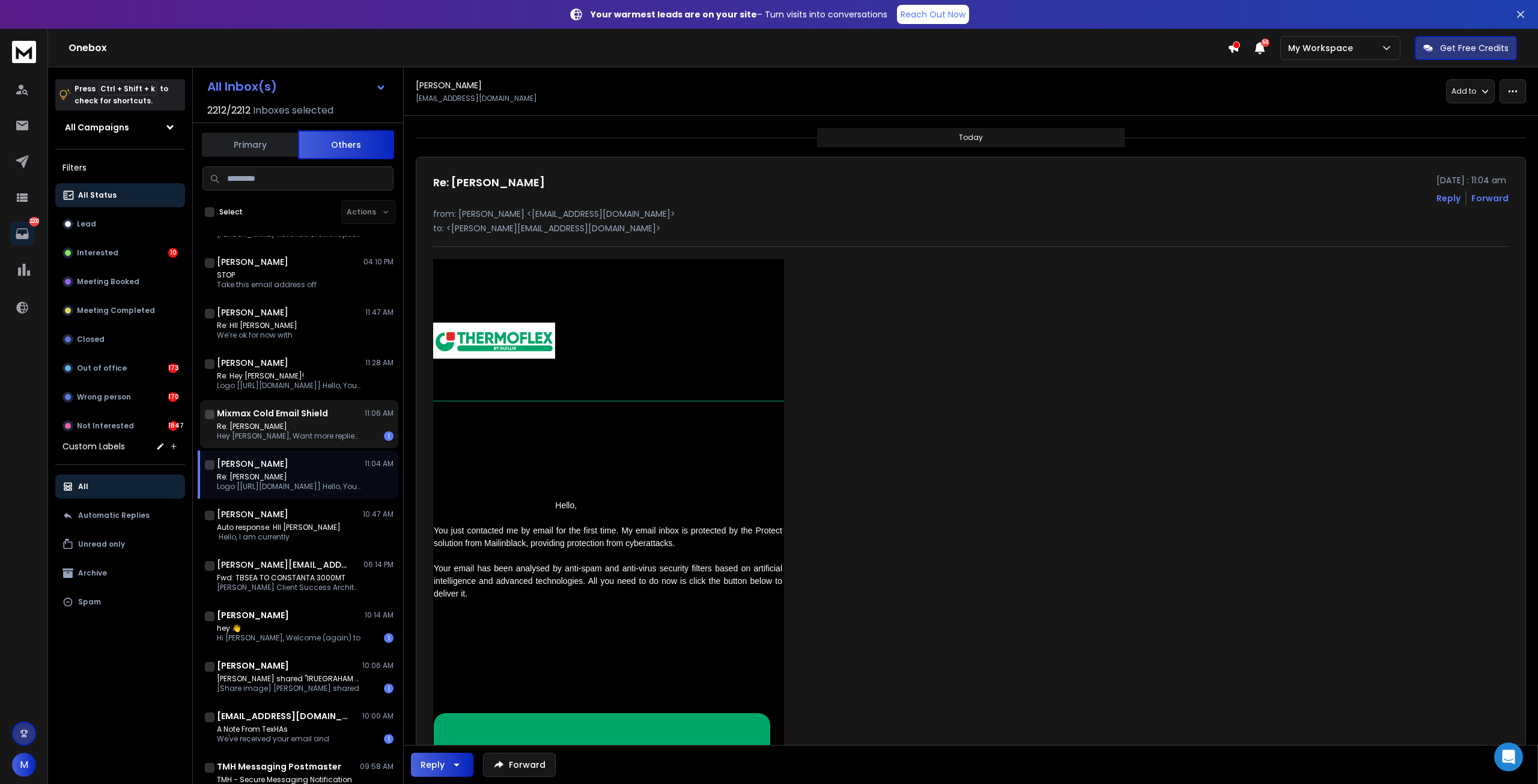
click at [244, 438] on p "Hey [PERSON_NAME], Want more replies to" at bounding box center [289, 436] width 144 height 10
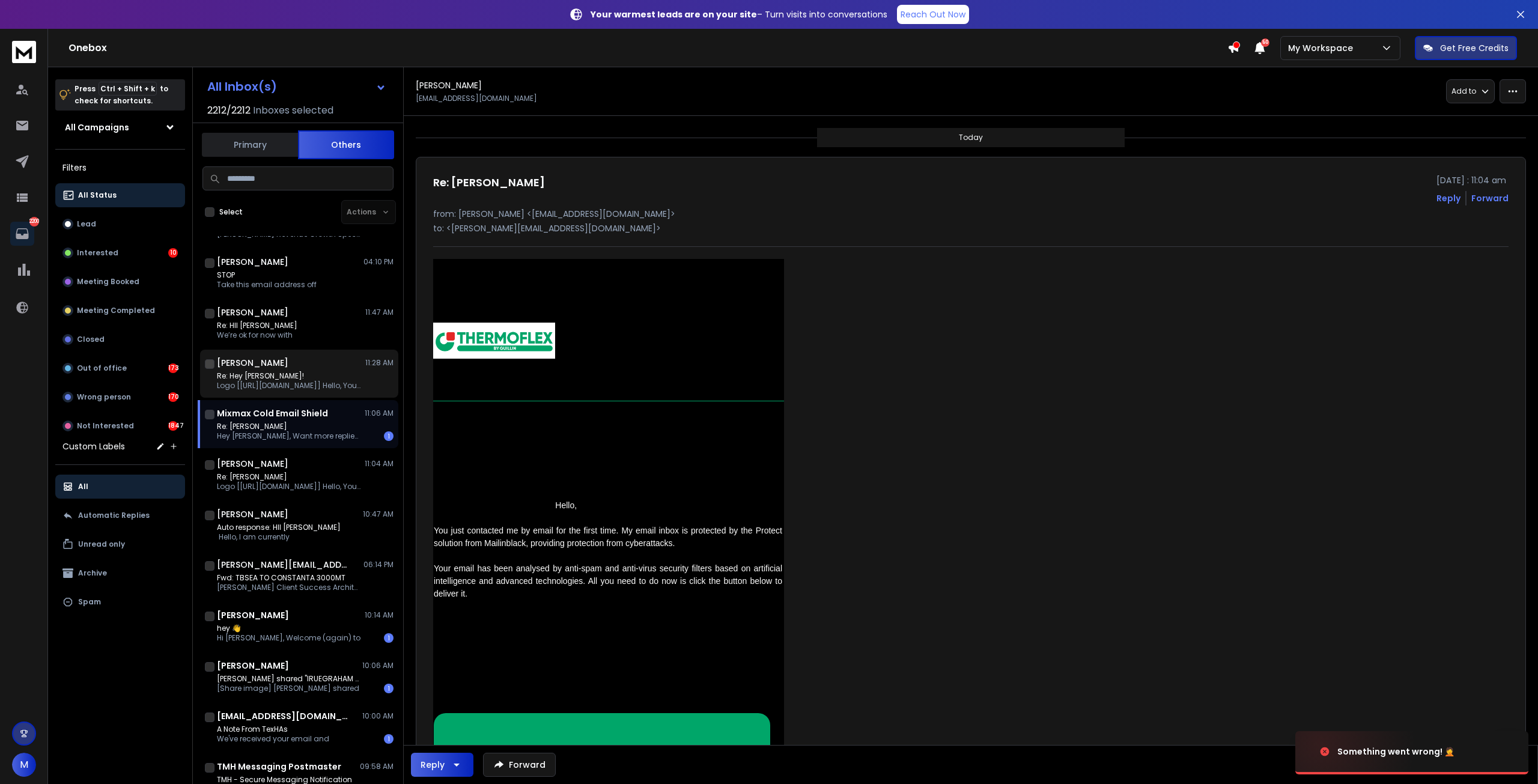
click at [258, 386] on p "Logo [[URL][DOMAIN_NAME]] Hello, You just contacted me by" at bounding box center [289, 386] width 144 height 10
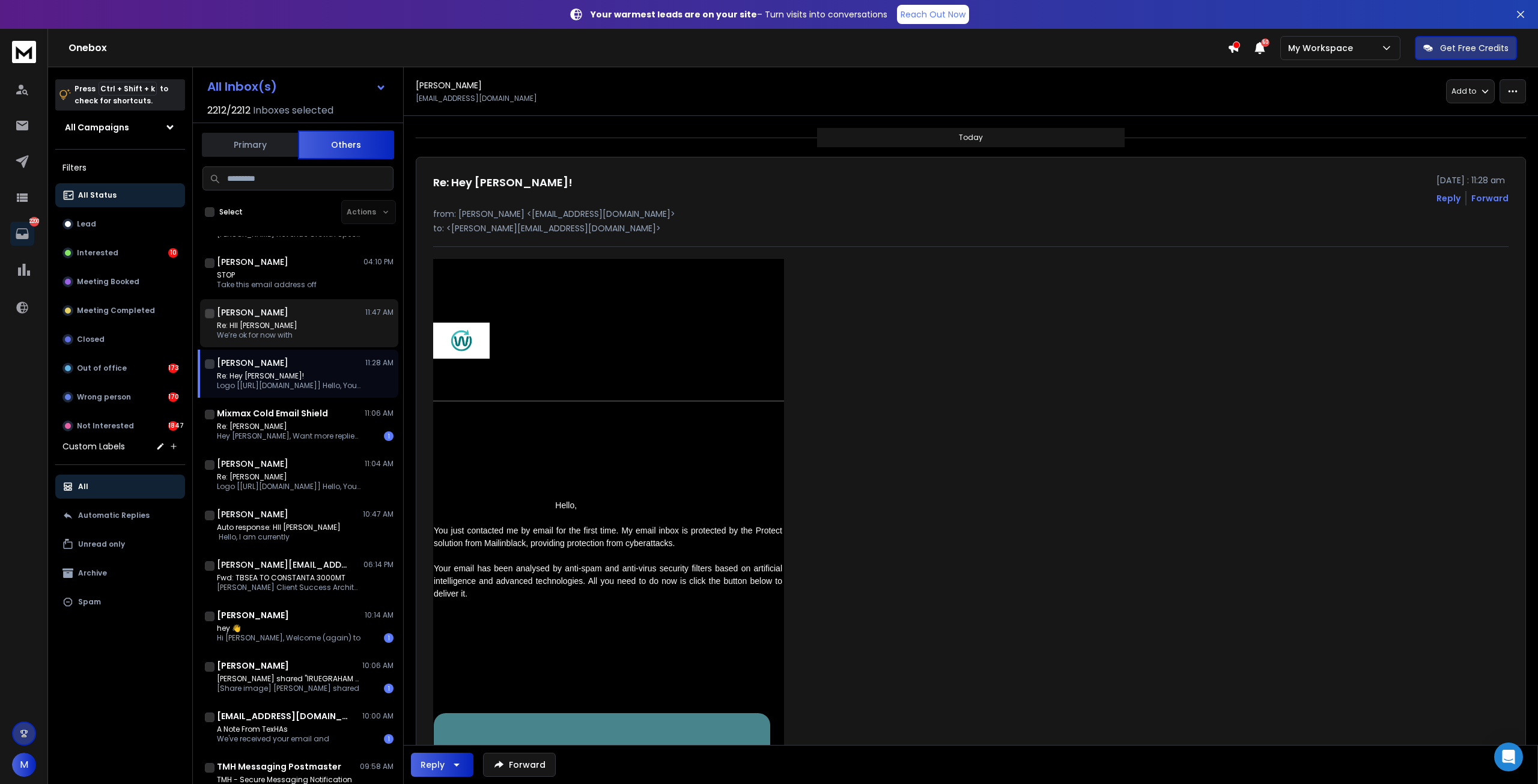
click at [263, 338] on p "We’re ok for now with" at bounding box center [257, 335] width 81 height 10
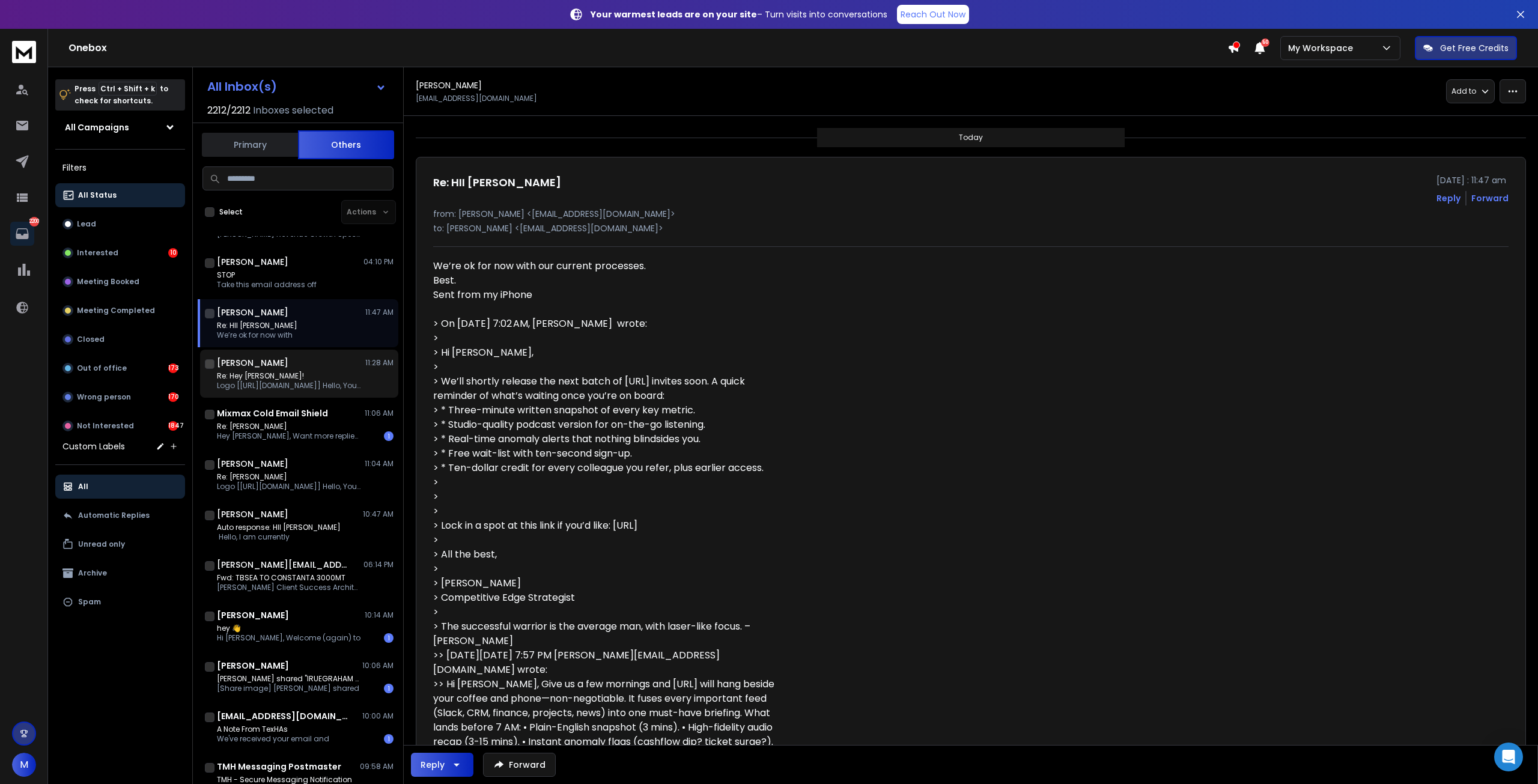
click at [236, 376] on p "Re: Hey [PERSON_NAME]!" at bounding box center [289, 376] width 144 height 10
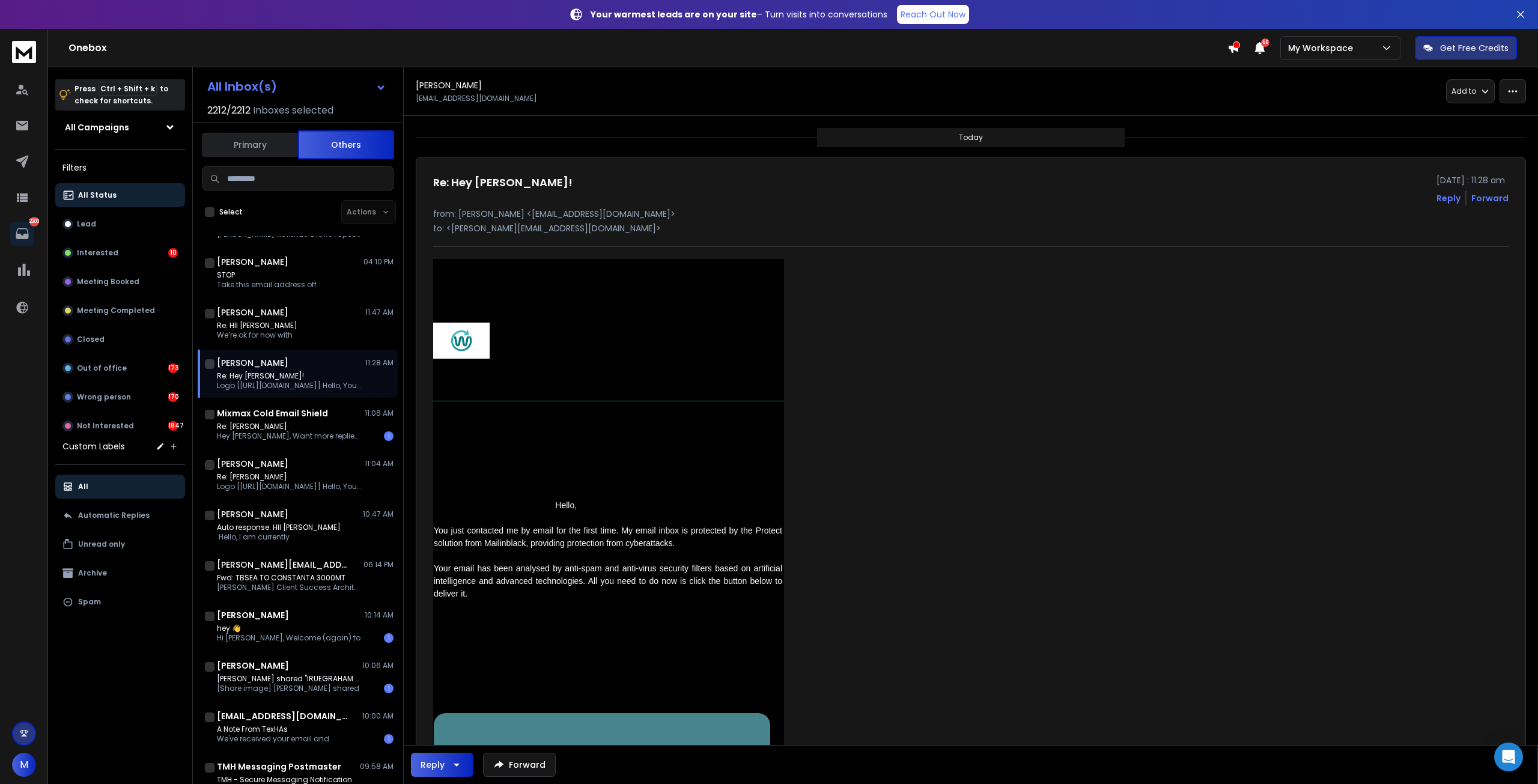
click at [213, 361] on button "button" at bounding box center [210, 364] width 10 height 10
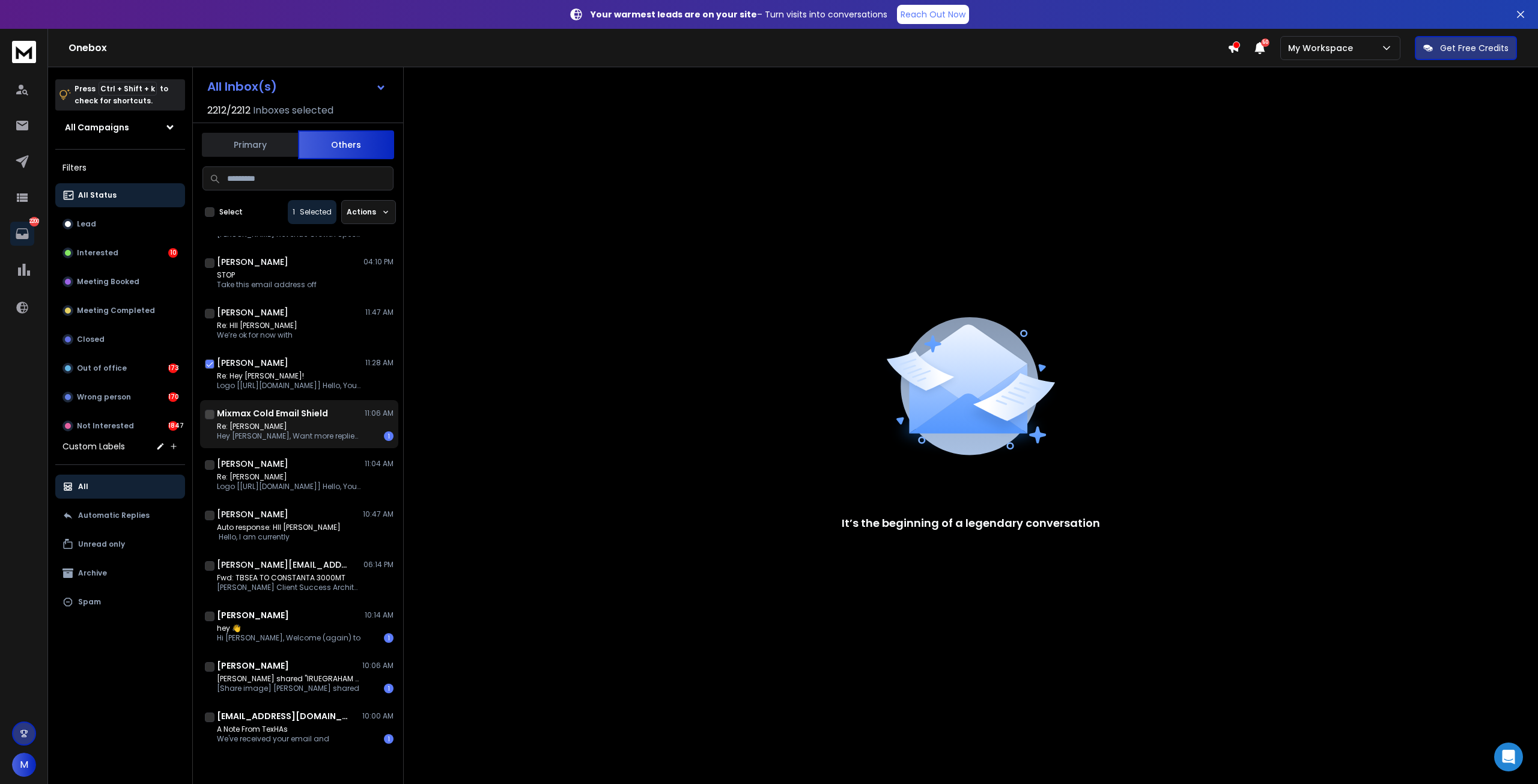
click at [211, 412] on button "button" at bounding box center [210, 414] width 10 height 10
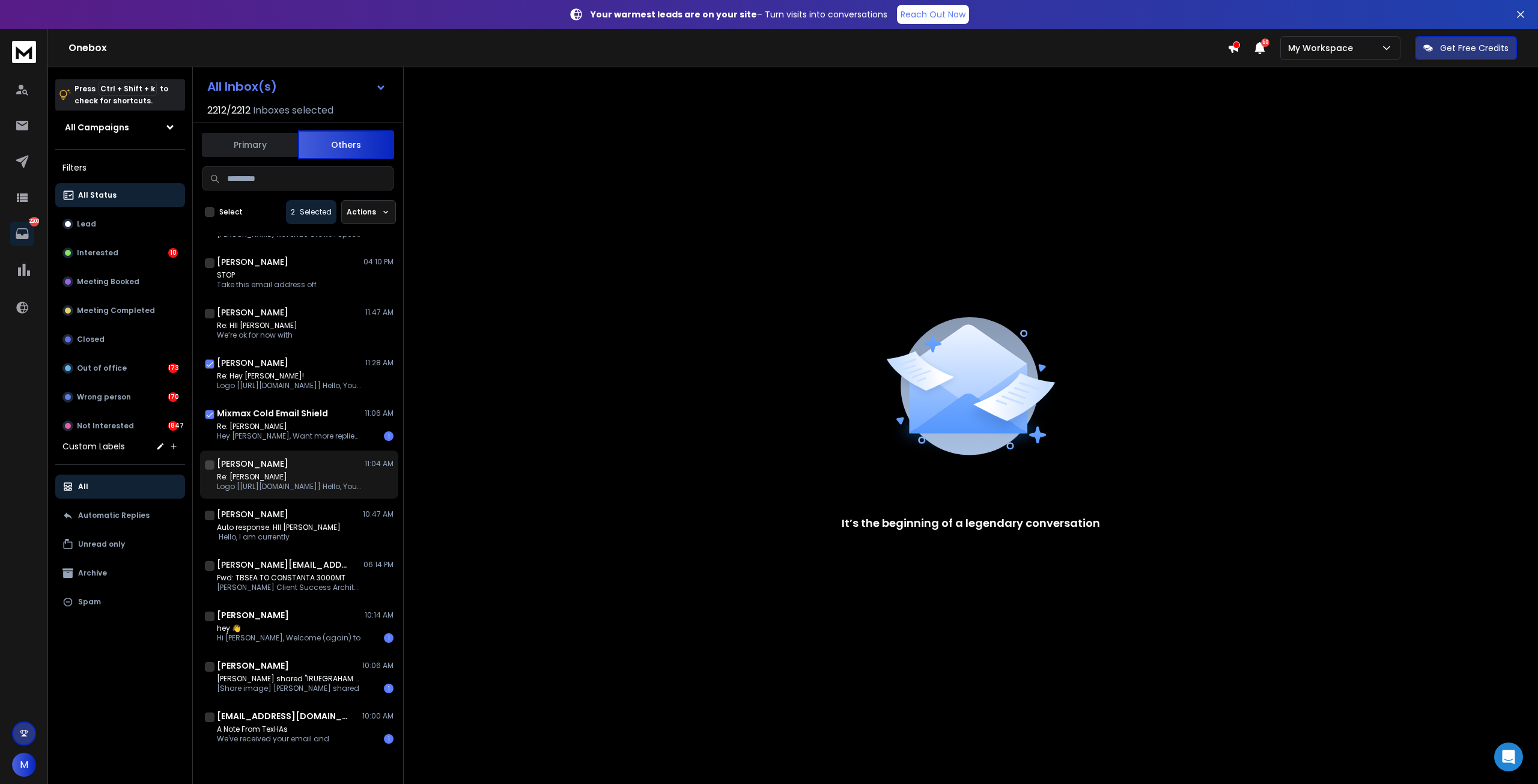
click at [209, 462] on button "button" at bounding box center [210, 465] width 10 height 10
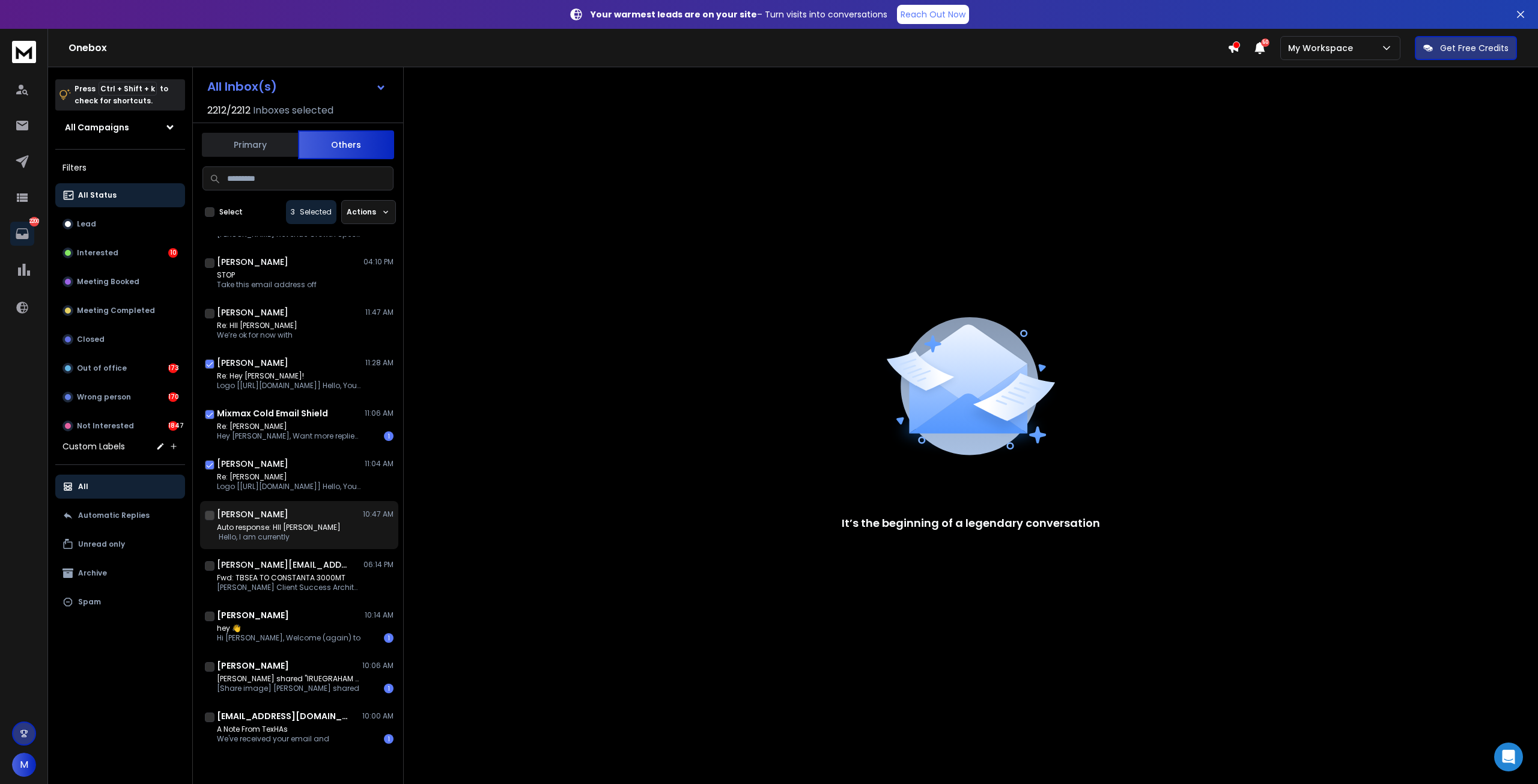
click at [204, 514] on div "[PERSON_NAME] 10:47 AM Auto response: HII [PERSON_NAME] ﻿ Hello, I am currently" at bounding box center [299, 525] width 198 height 48
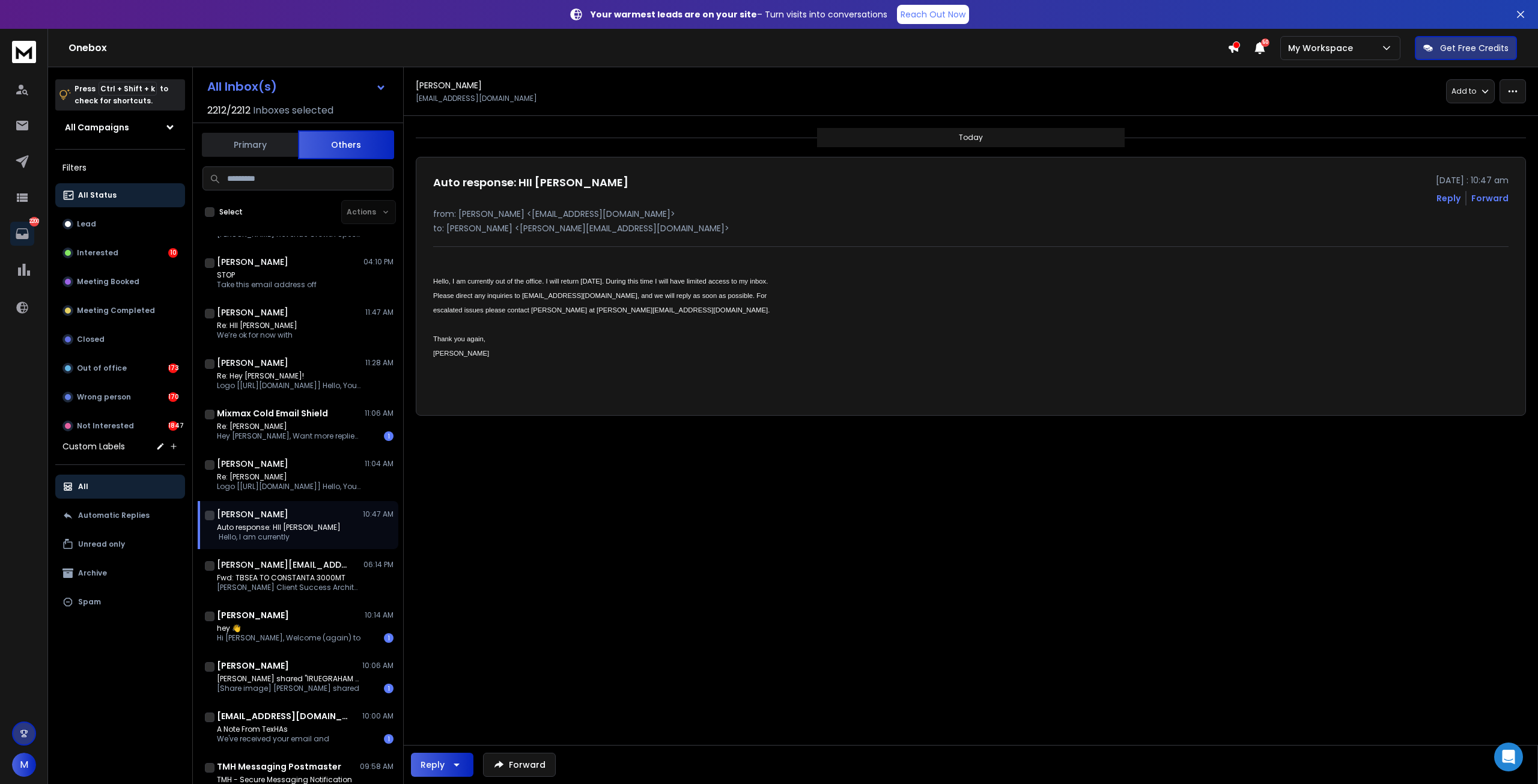
click at [208, 515] on button "button" at bounding box center [210, 516] width 10 height 10
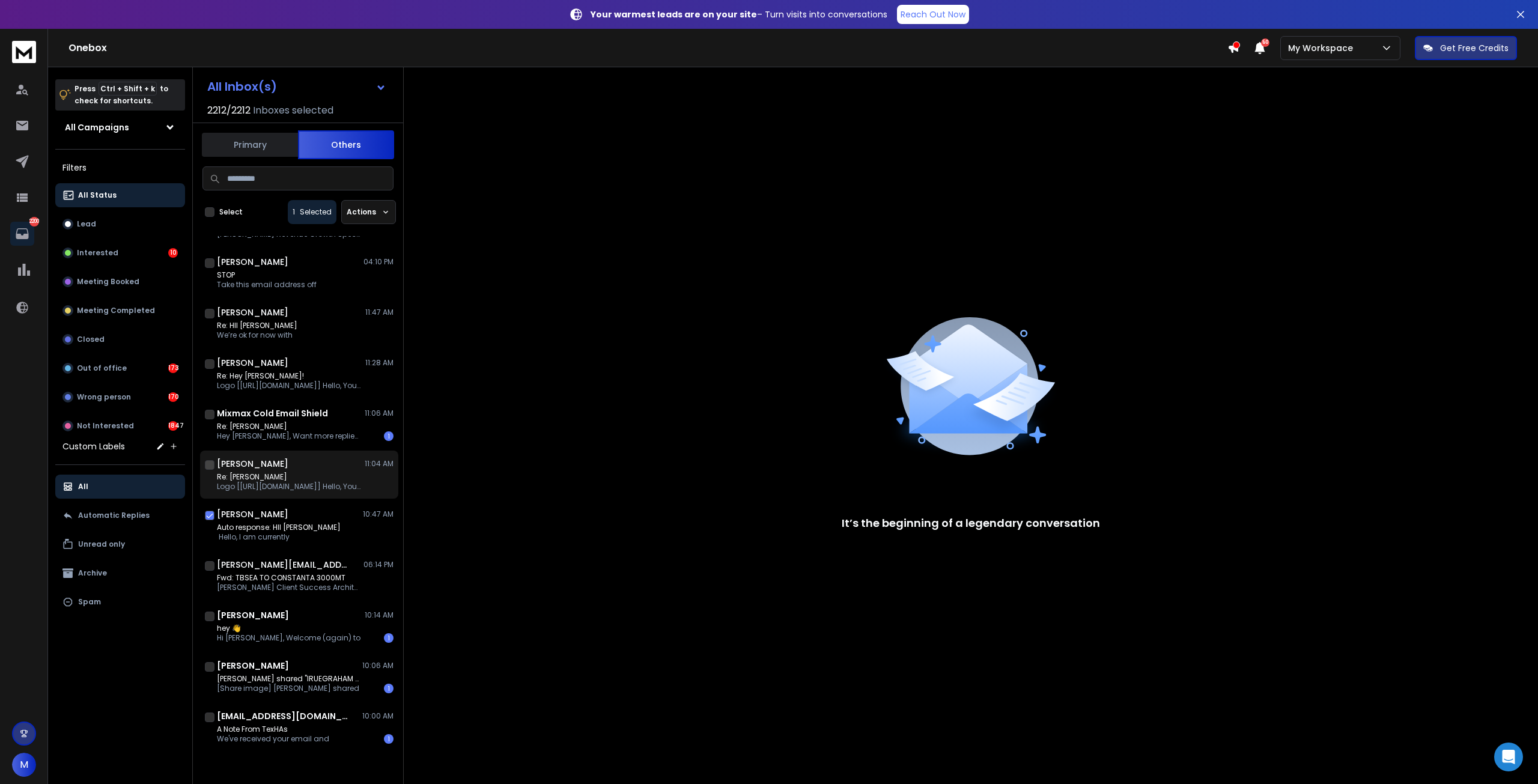
click at [209, 467] on button "button" at bounding box center [210, 465] width 10 height 10
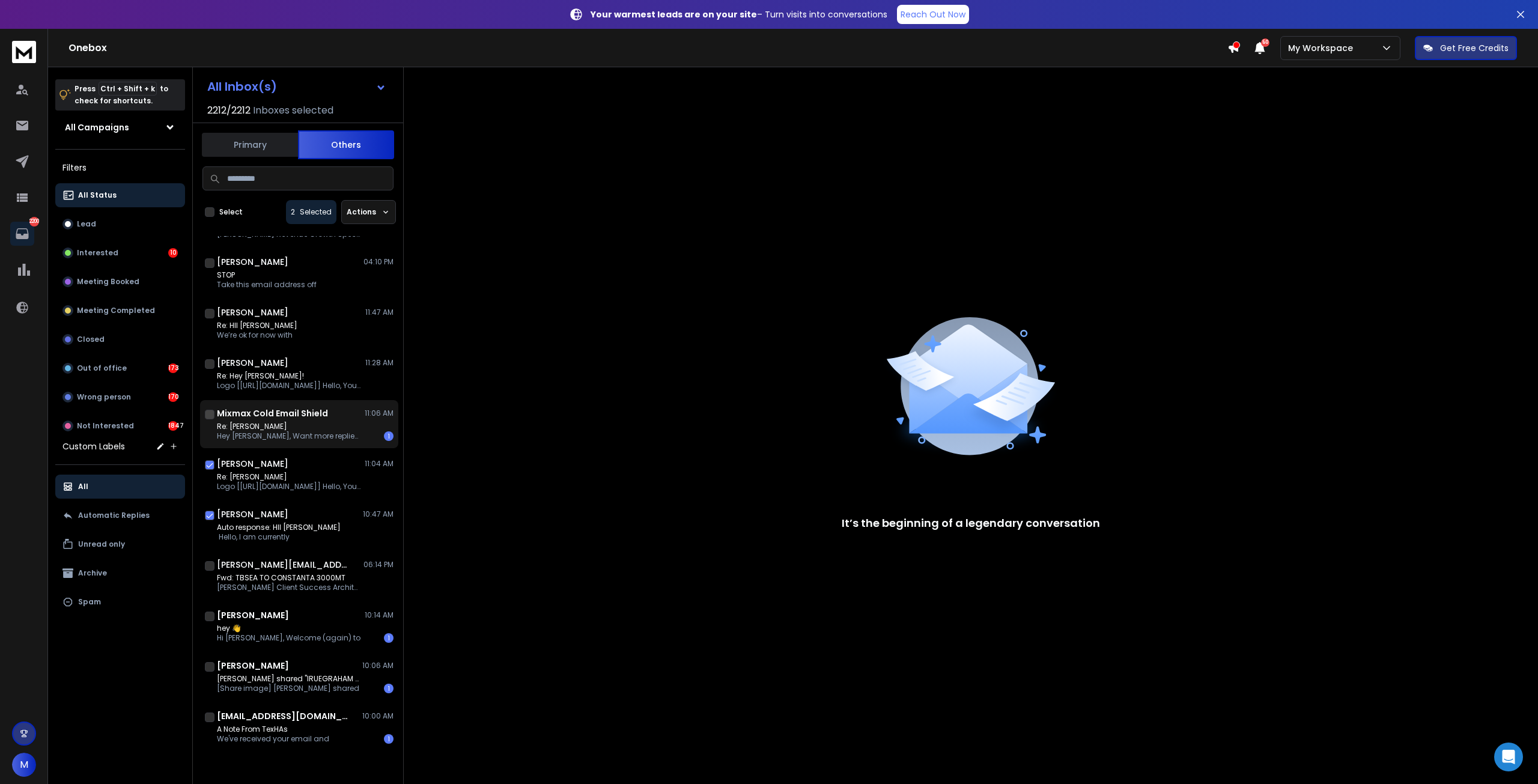
click at [209, 419] on div at bounding box center [210, 424] width 10 height 29
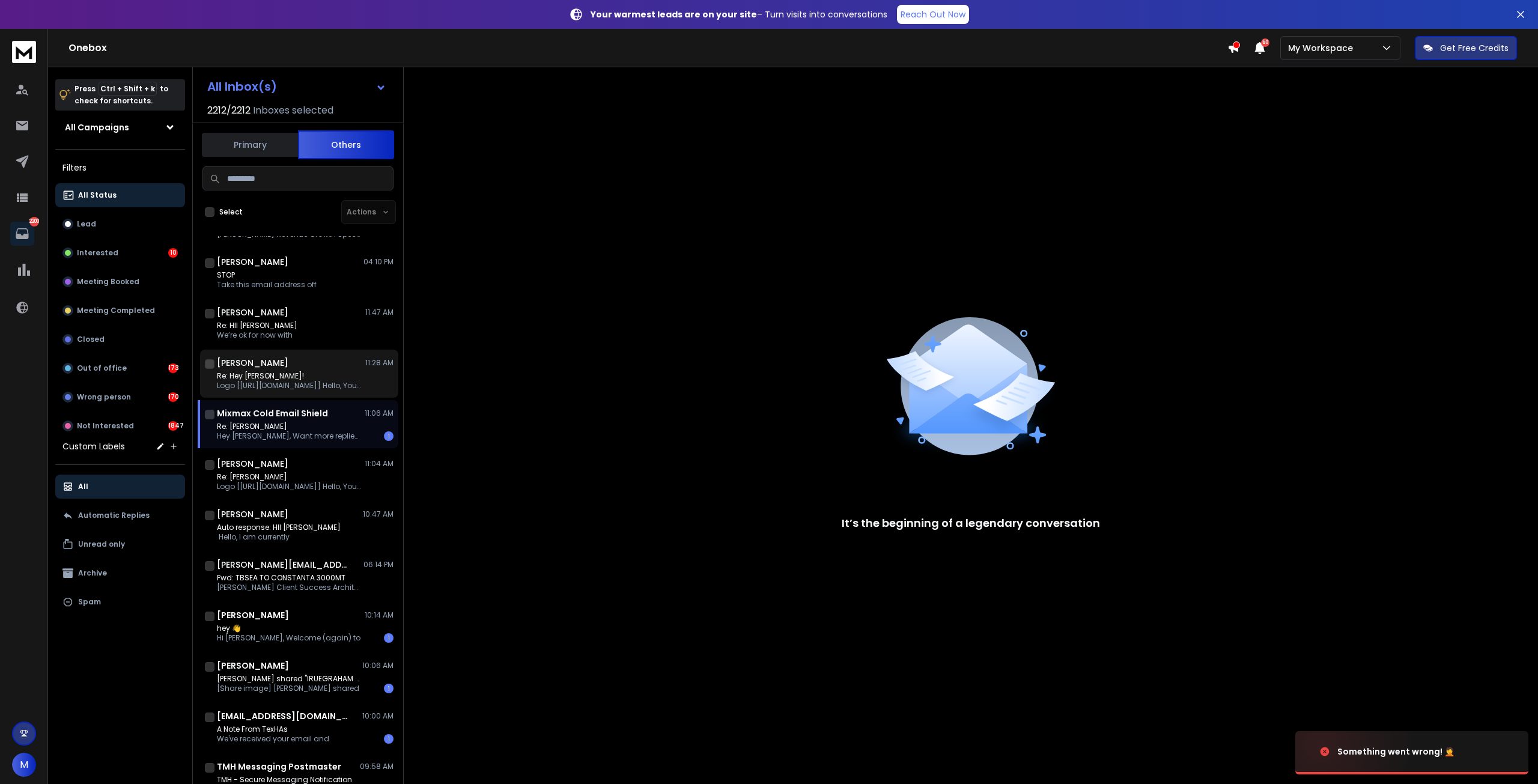
click at [210, 368] on button "button" at bounding box center [210, 364] width 10 height 10
click at [208, 415] on button "button" at bounding box center [210, 414] width 10 height 10
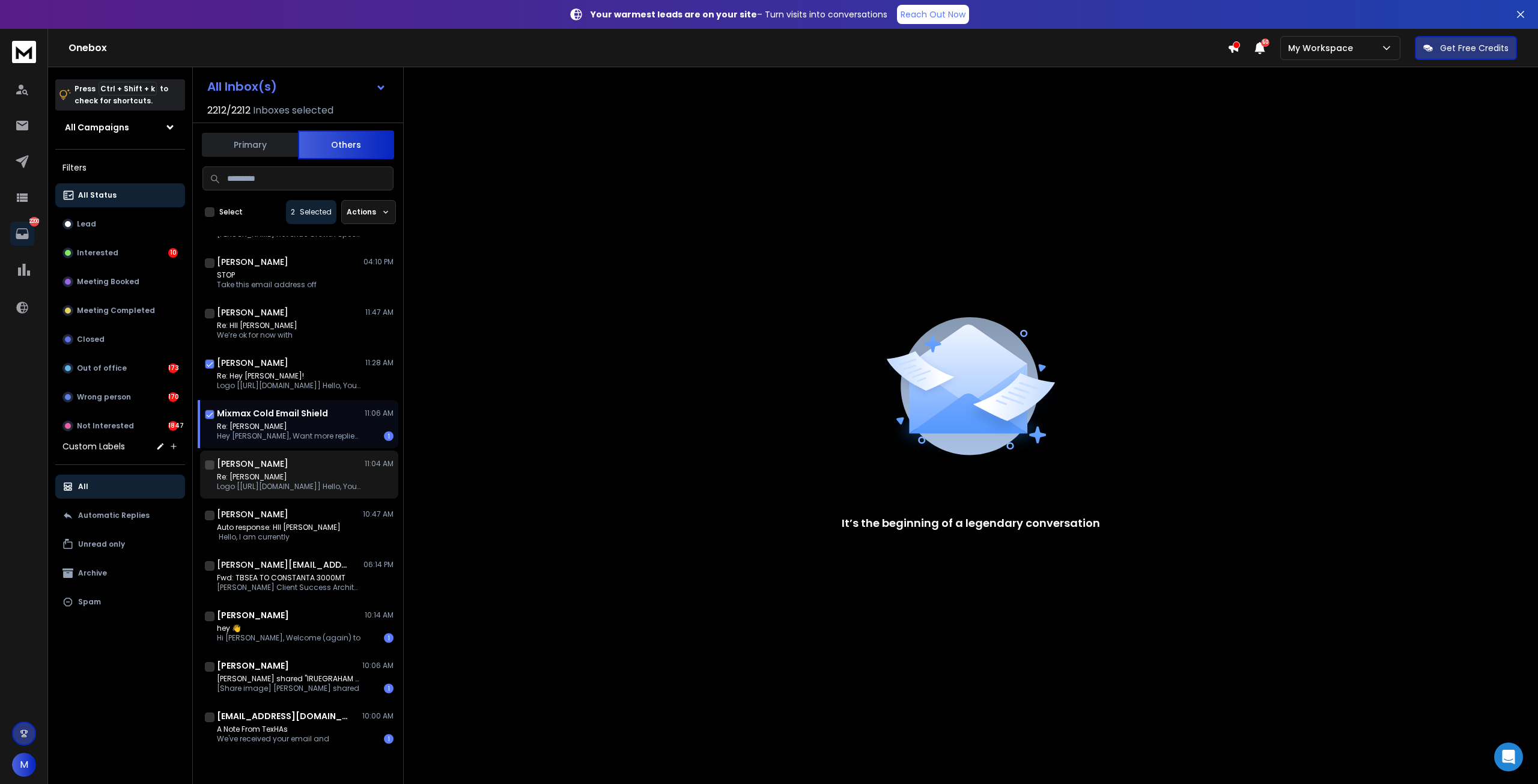
click at [207, 465] on button "button" at bounding box center [210, 465] width 10 height 10
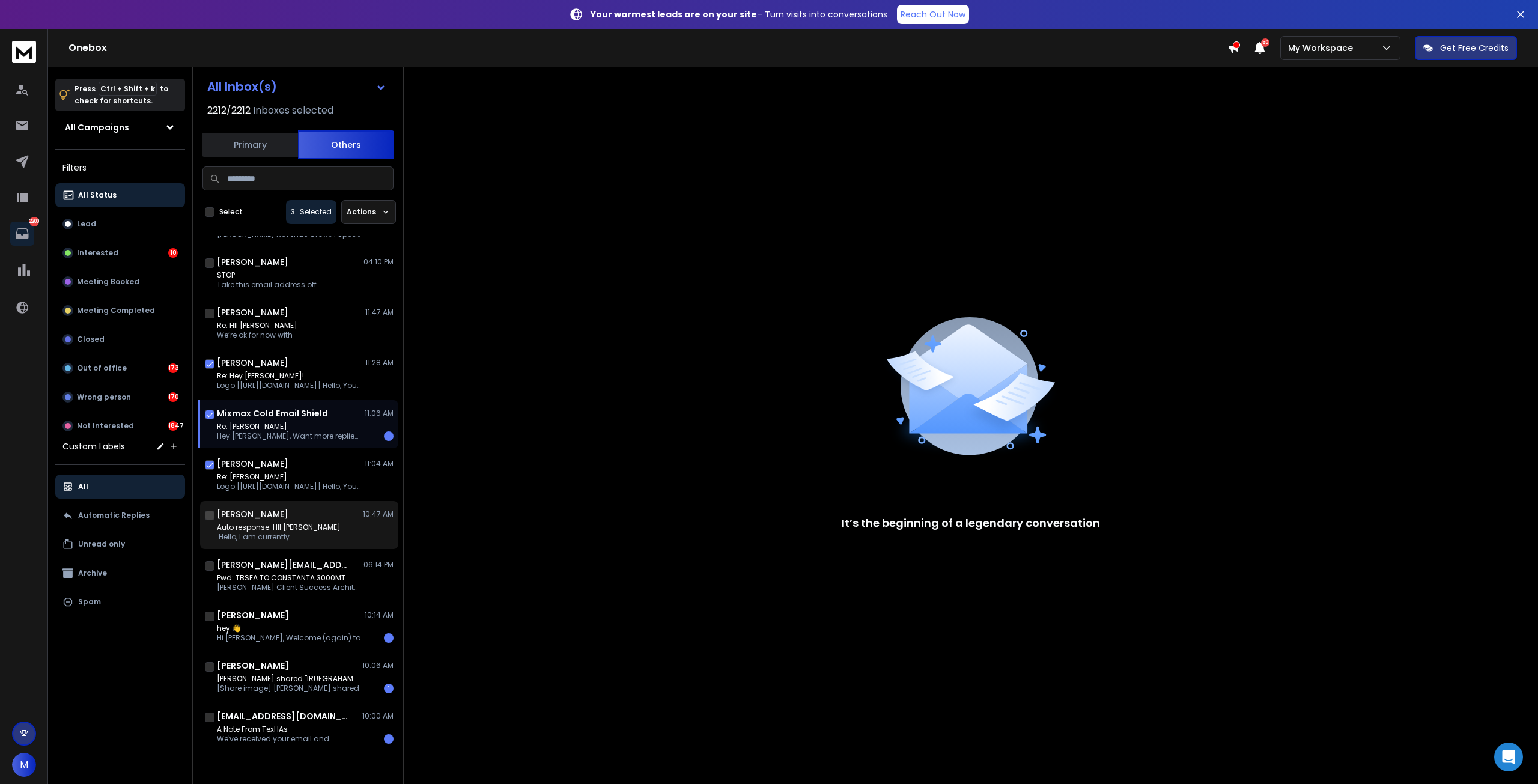
click at [208, 513] on button "button" at bounding box center [210, 516] width 10 height 10
click at [354, 216] on p "Actions" at bounding box center [361, 212] width 30 height 10
click at [356, 238] on div "Delete email" at bounding box center [350, 239] width 69 height 12
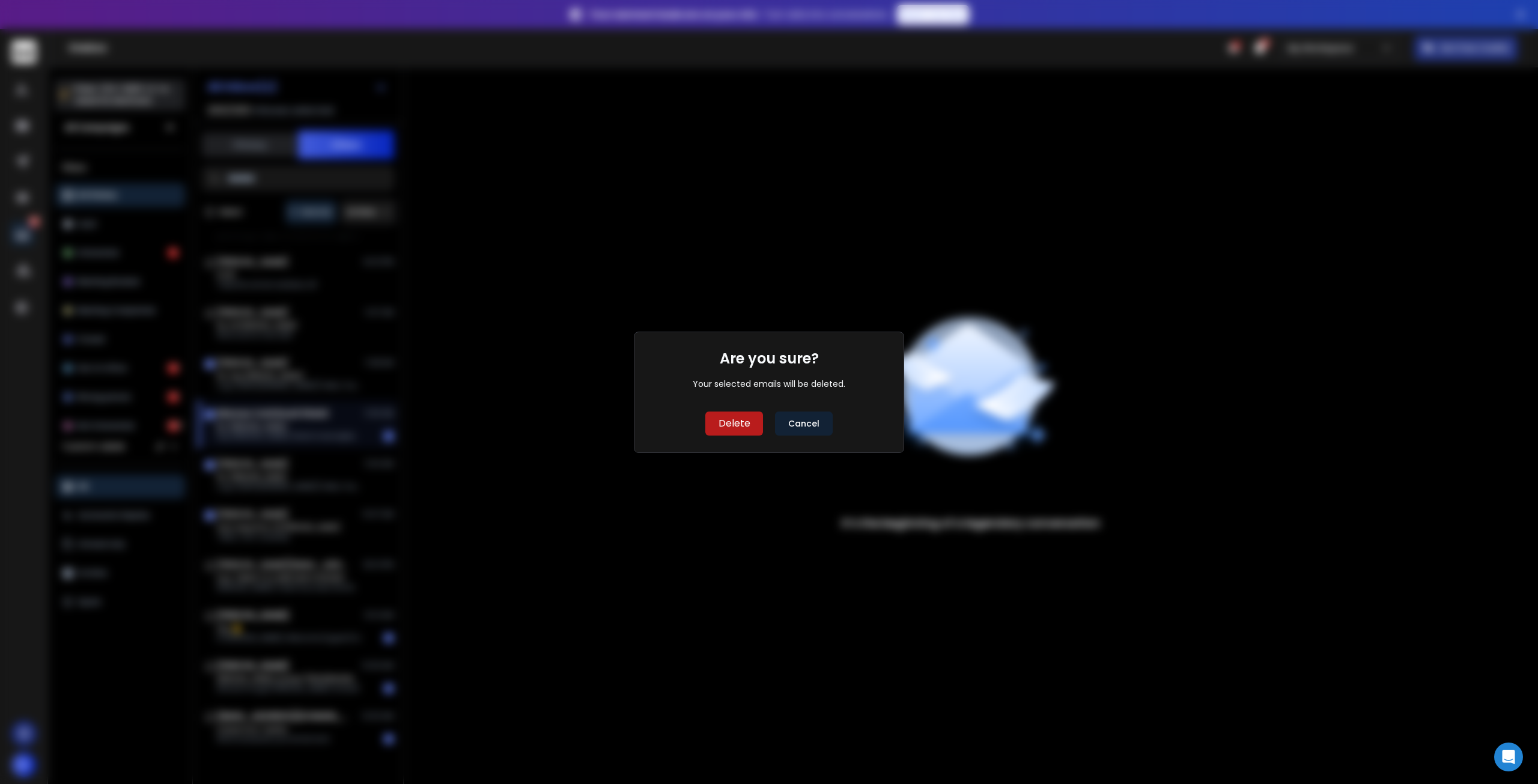
click at [738, 424] on button "Delete" at bounding box center [734, 424] width 58 height 24
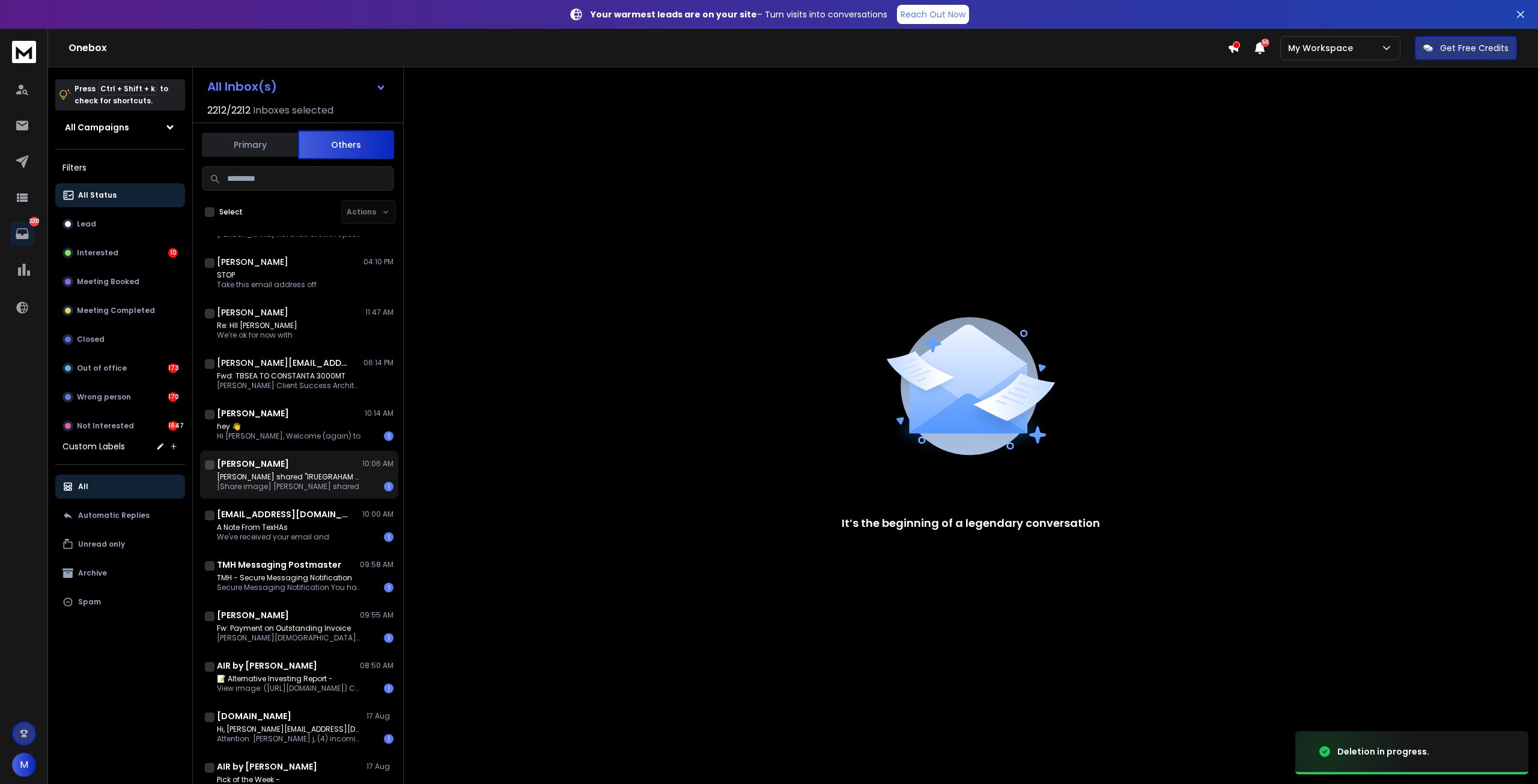
click at [299, 473] on p "[PERSON_NAME] shared "IRUEGRAHAM BUSINESS" at bounding box center [289, 477] width 144 height 10
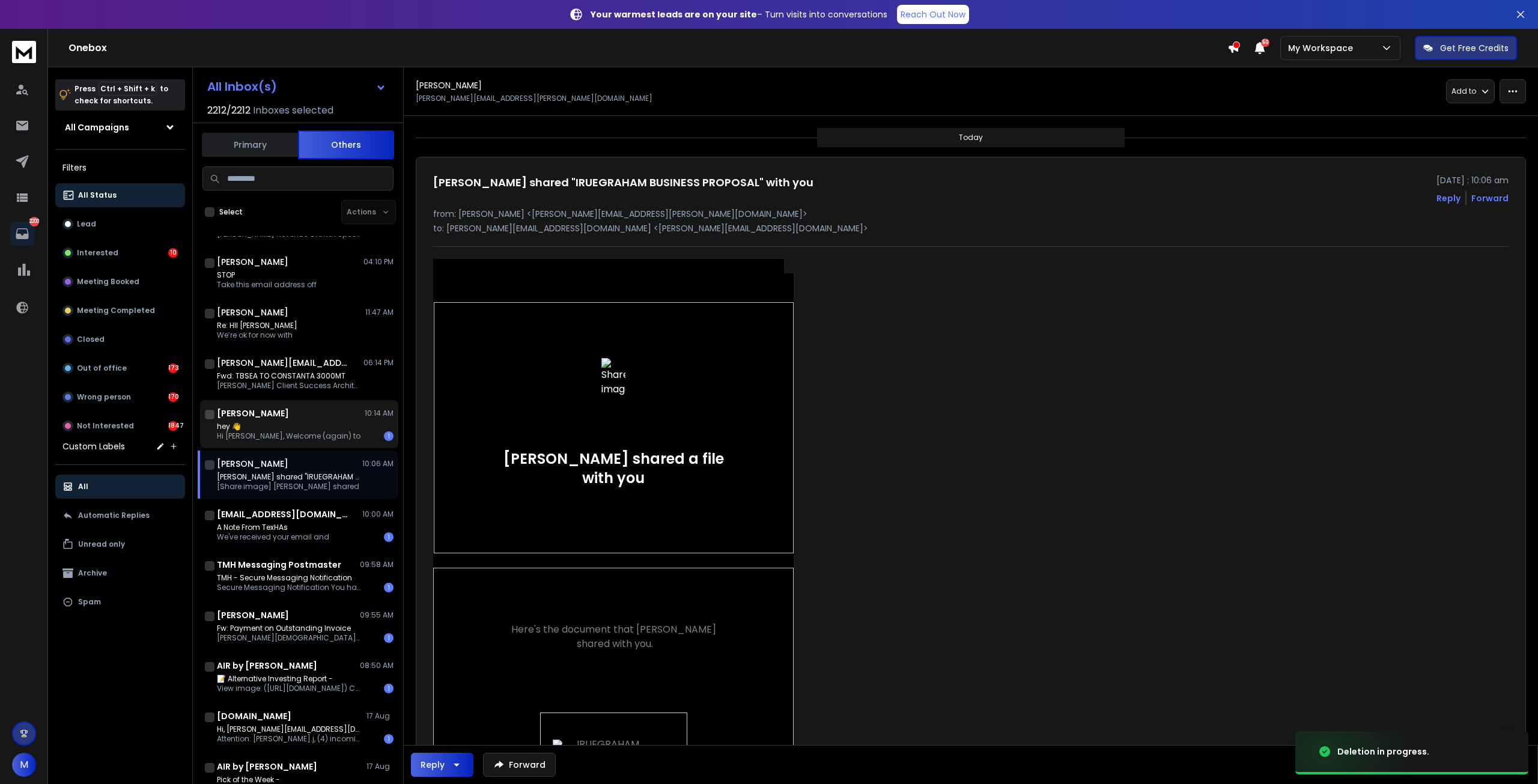
click at [299, 422] on p "hey 👋" at bounding box center [288, 427] width 144 height 10
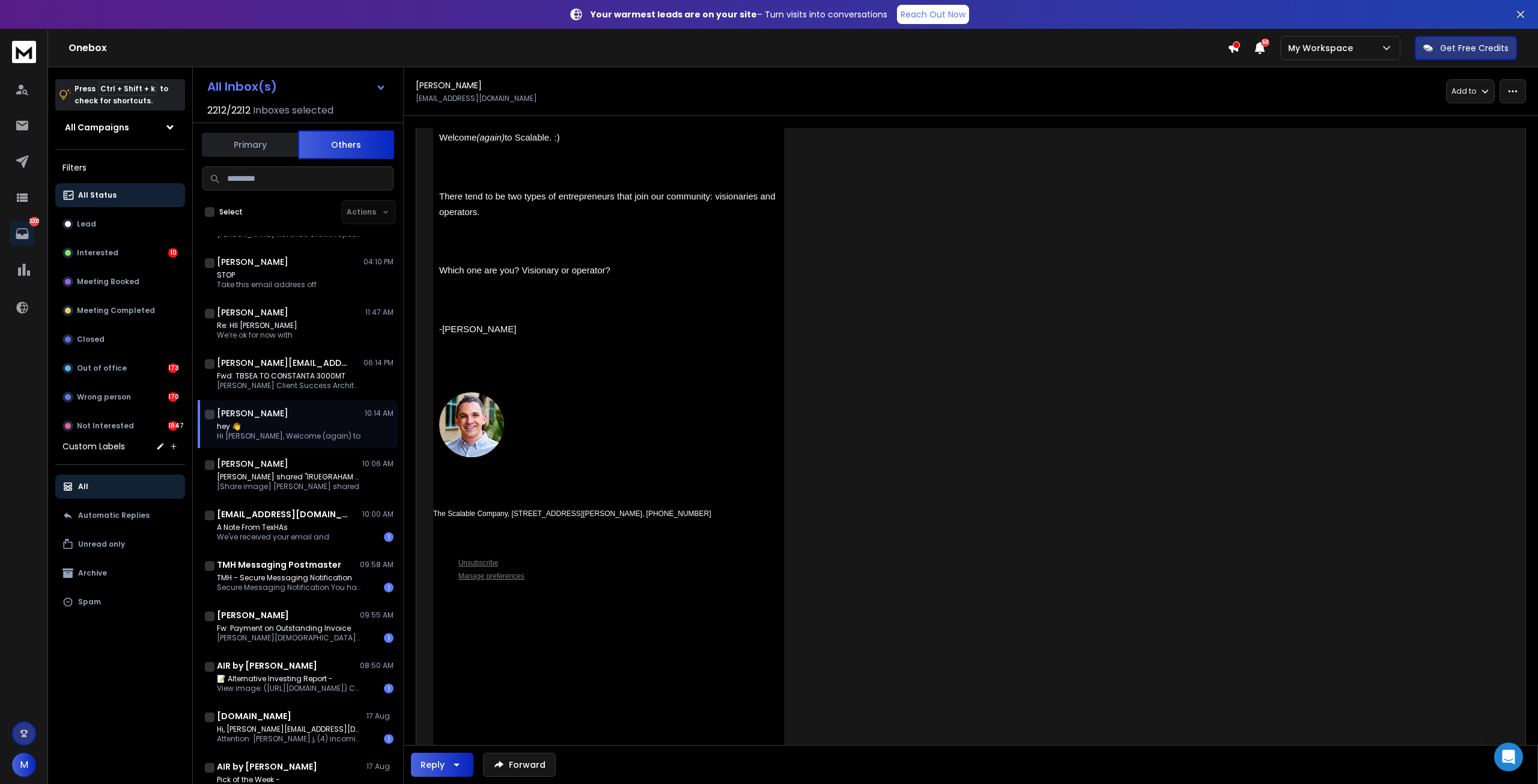
scroll to position [480, 0]
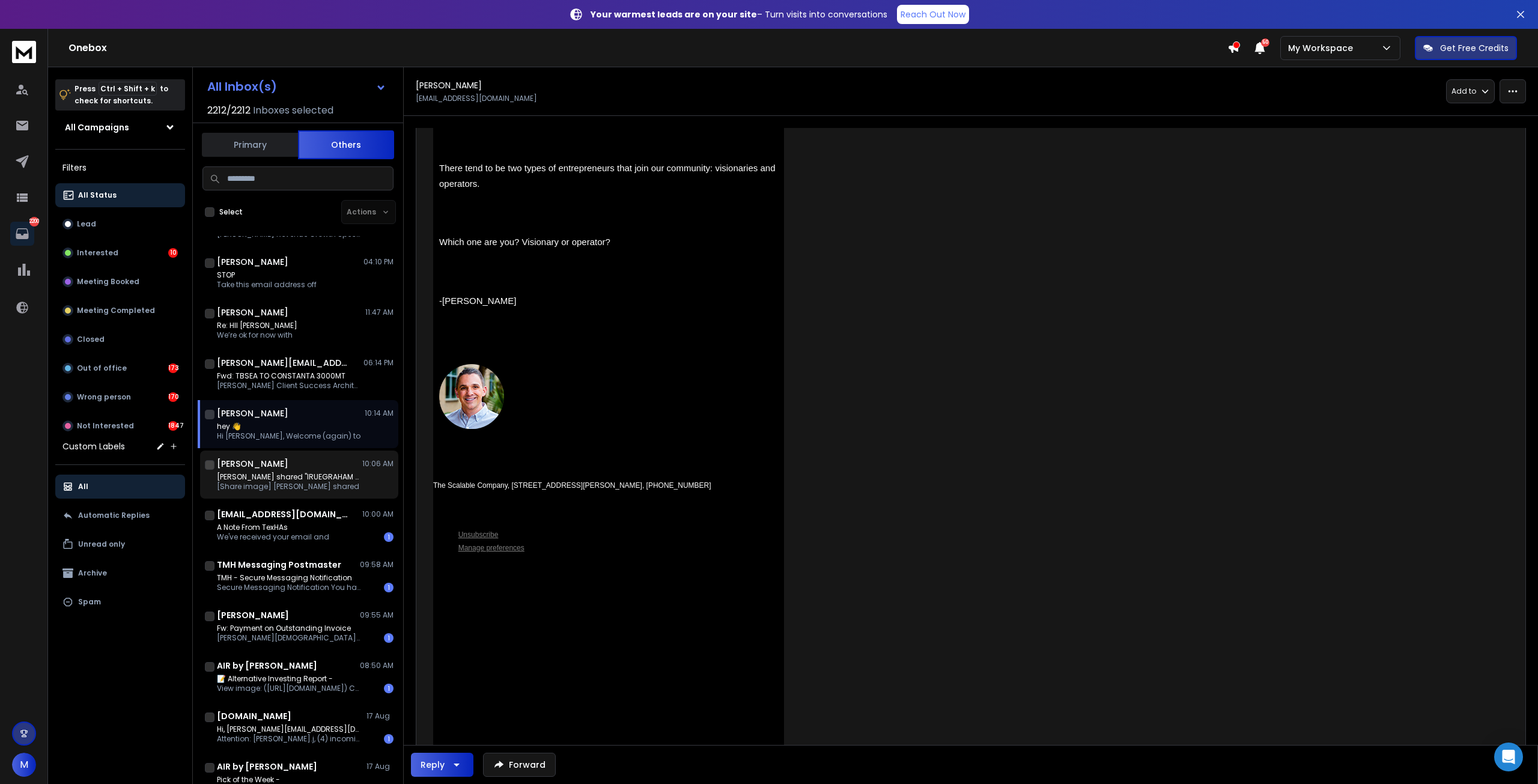
click at [329, 469] on div "[PERSON_NAME] 10:06 AM" at bounding box center [305, 463] width 176 height 12
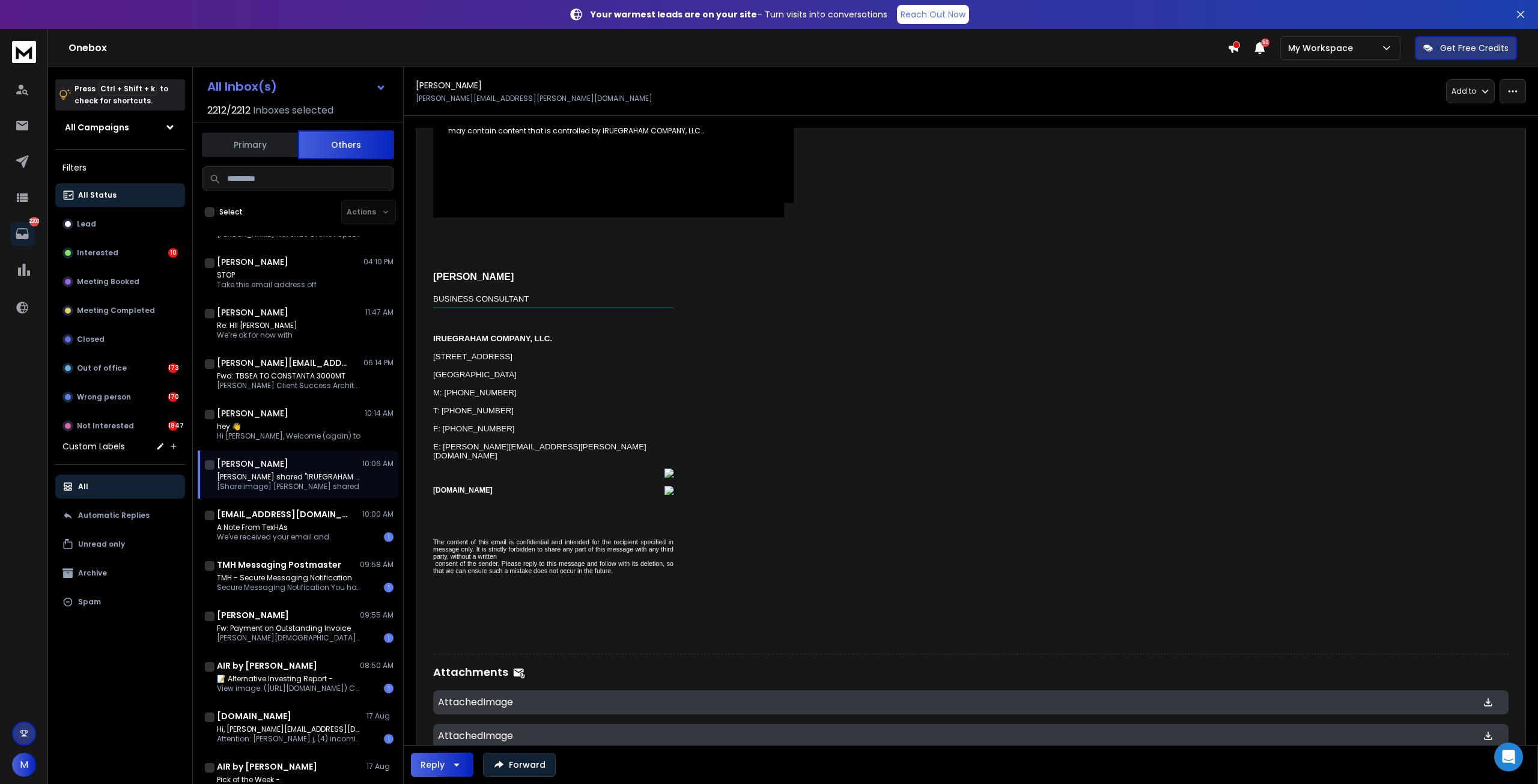
scroll to position [961, 0]
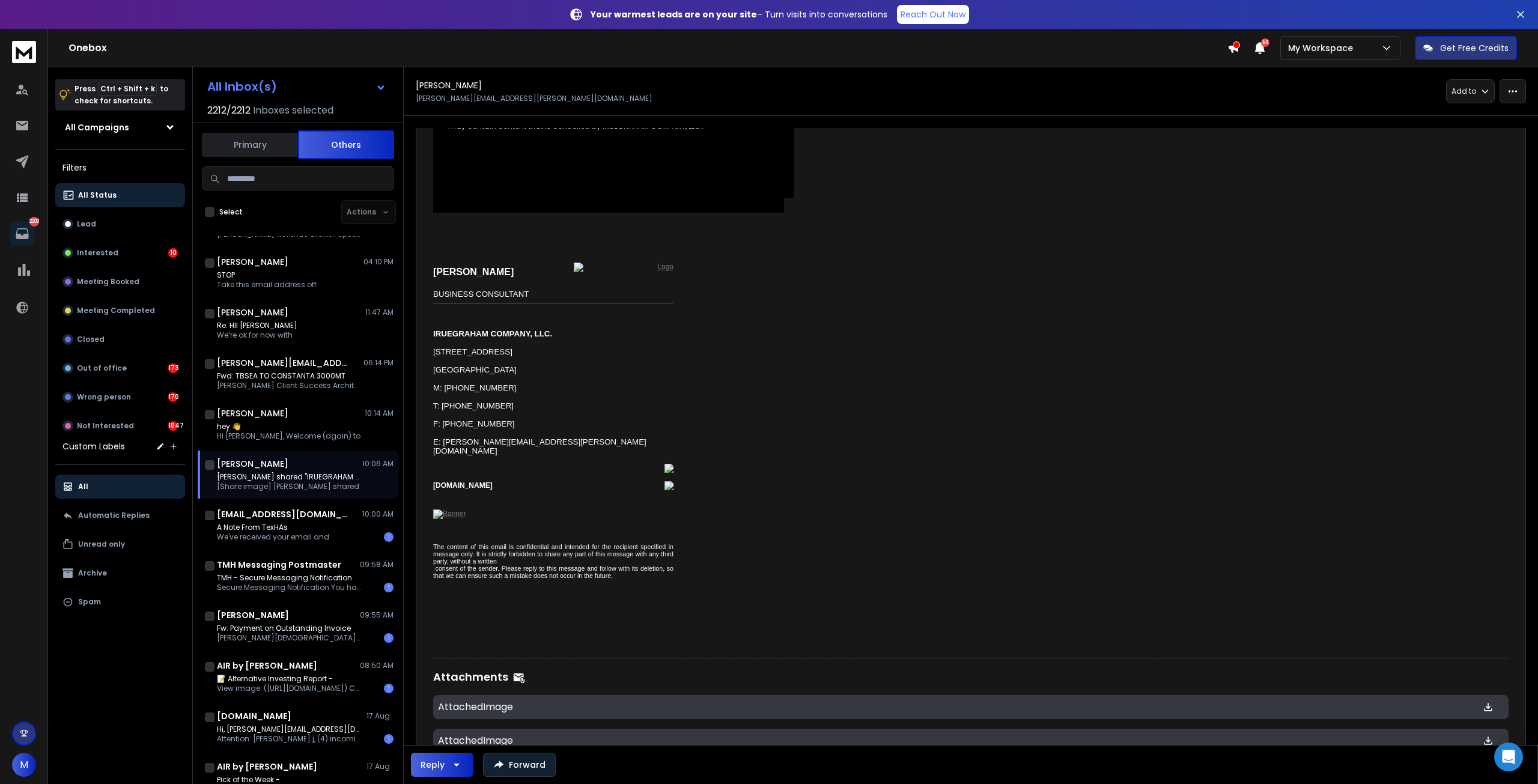
click at [525, 764] on button "Forward" at bounding box center [519, 765] width 73 height 24
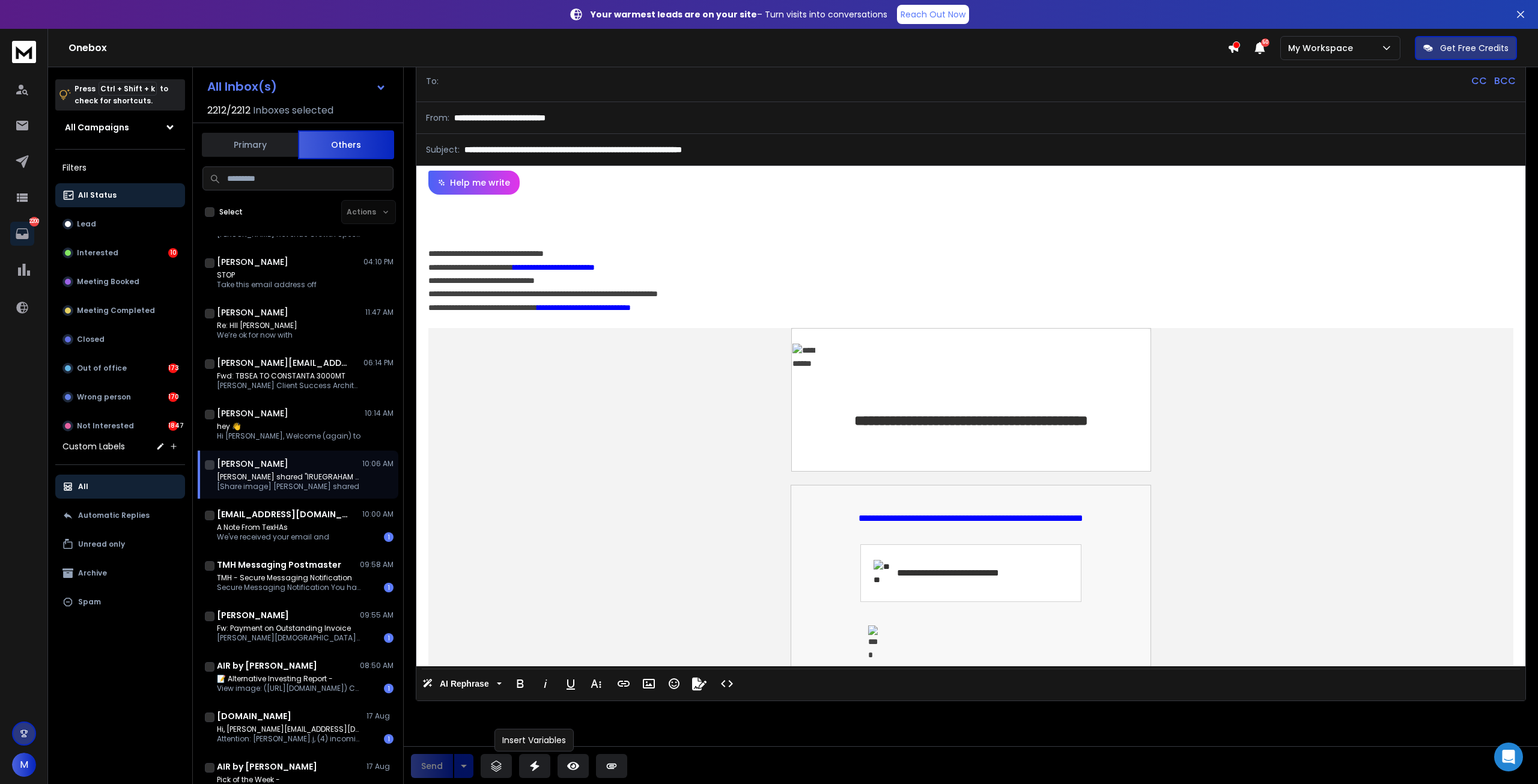
scroll to position [0, 0]
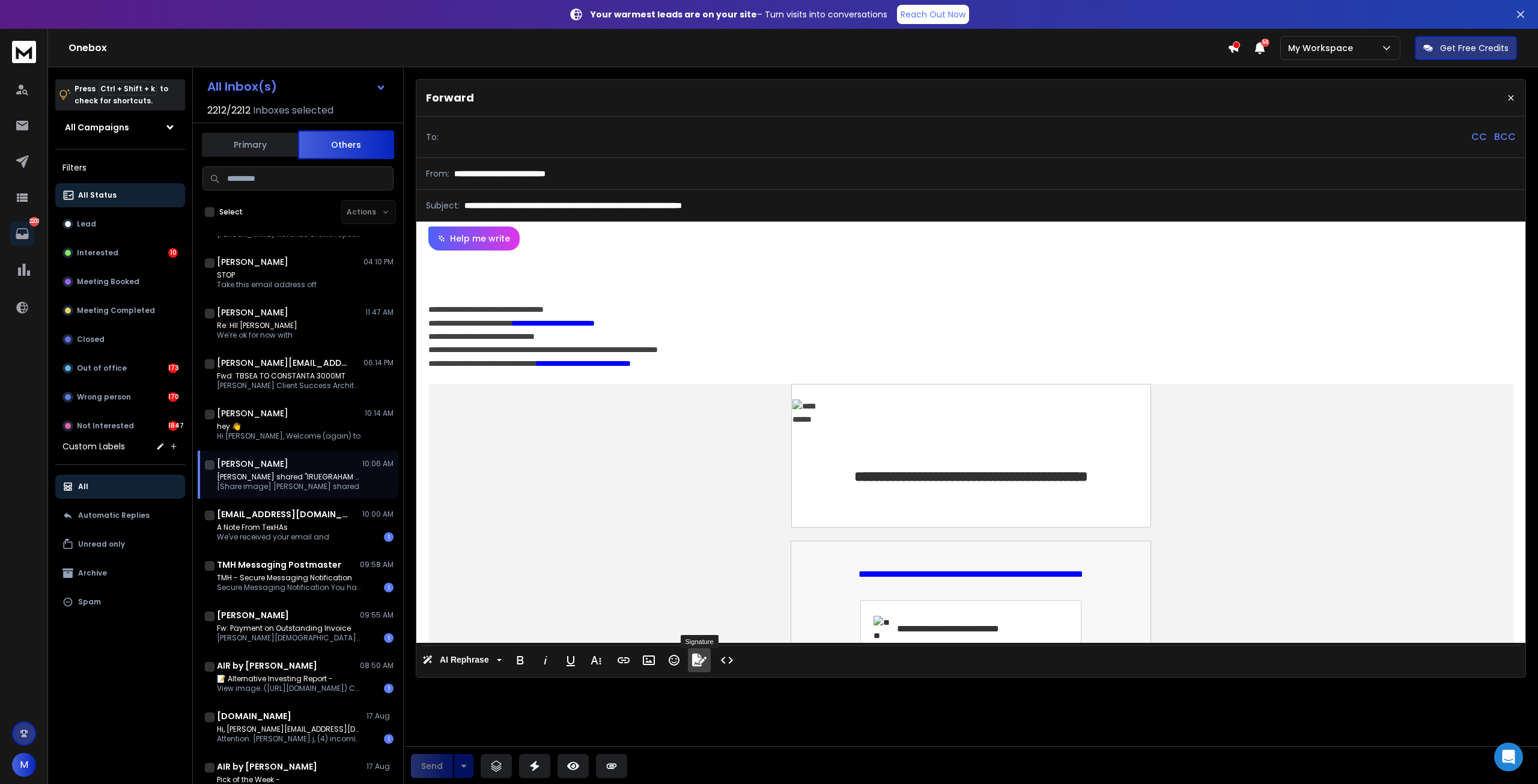
click at [702, 660] on icon "button" at bounding box center [699, 660] width 15 height 13
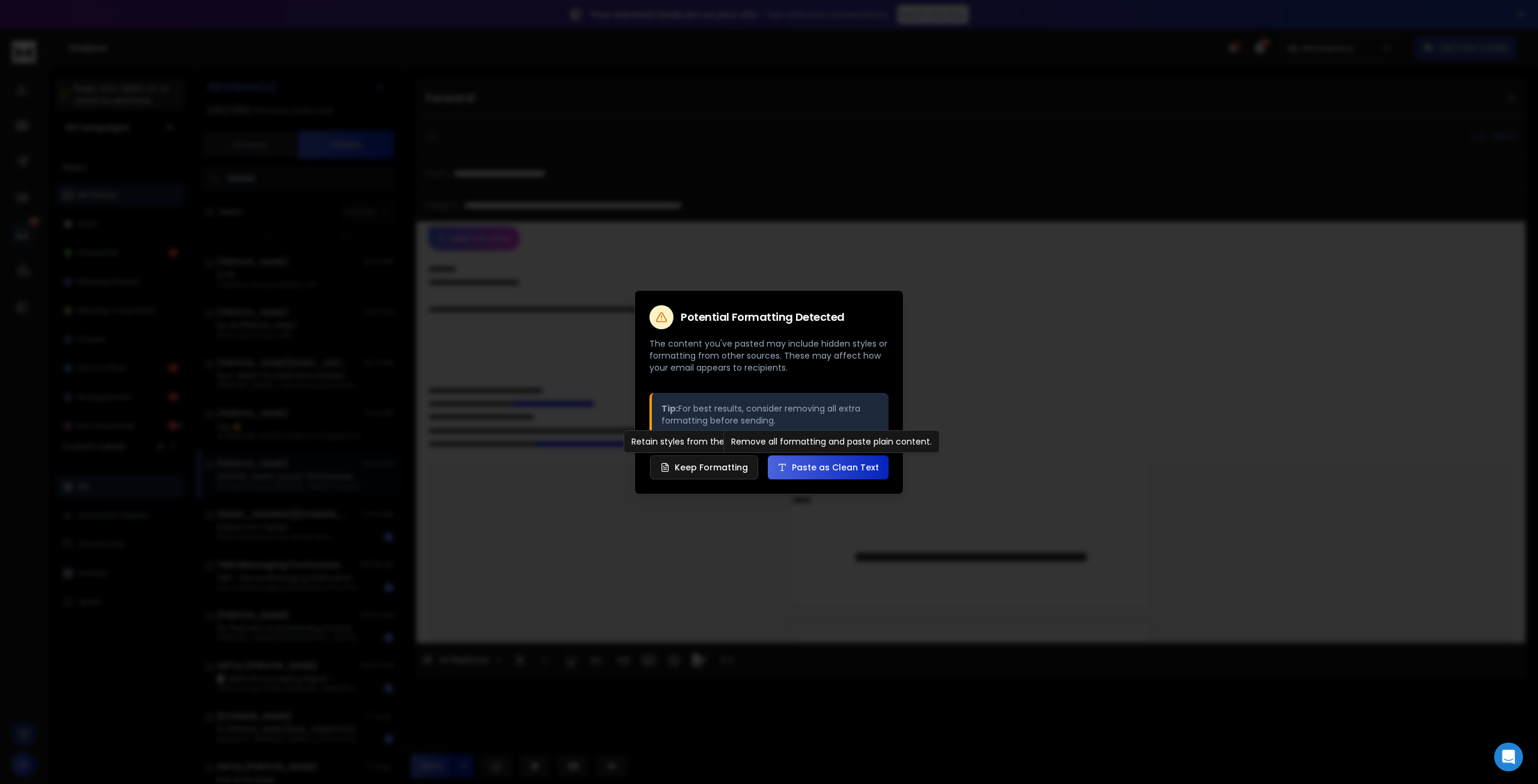
click at [857, 459] on button "Paste as Clean Text" at bounding box center [828, 467] width 121 height 24
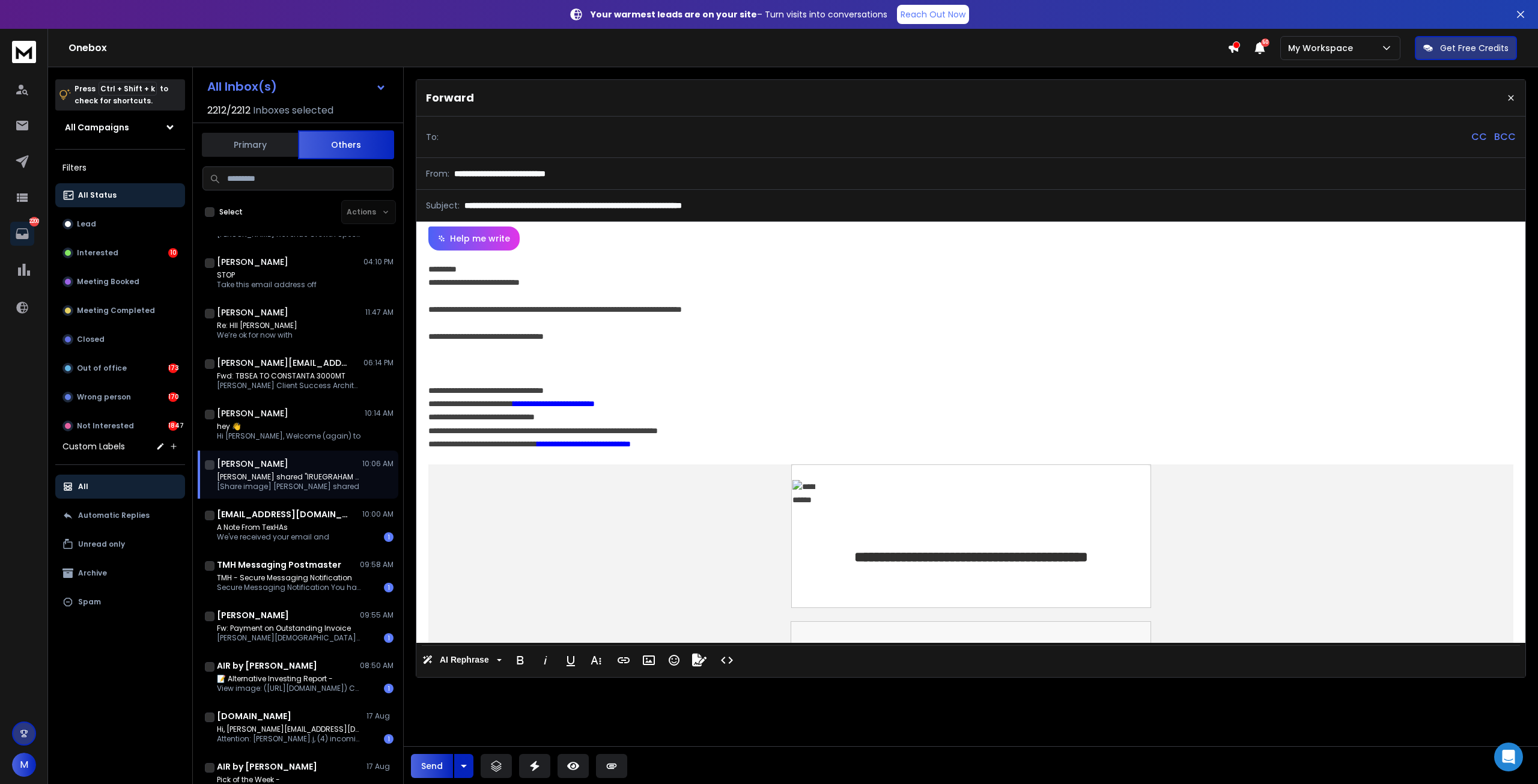
click at [465, 130] on input at bounding box center [485, 137] width 84 height 22
type input "**********"
click at [441, 767] on button "Send" at bounding box center [431, 766] width 42 height 24
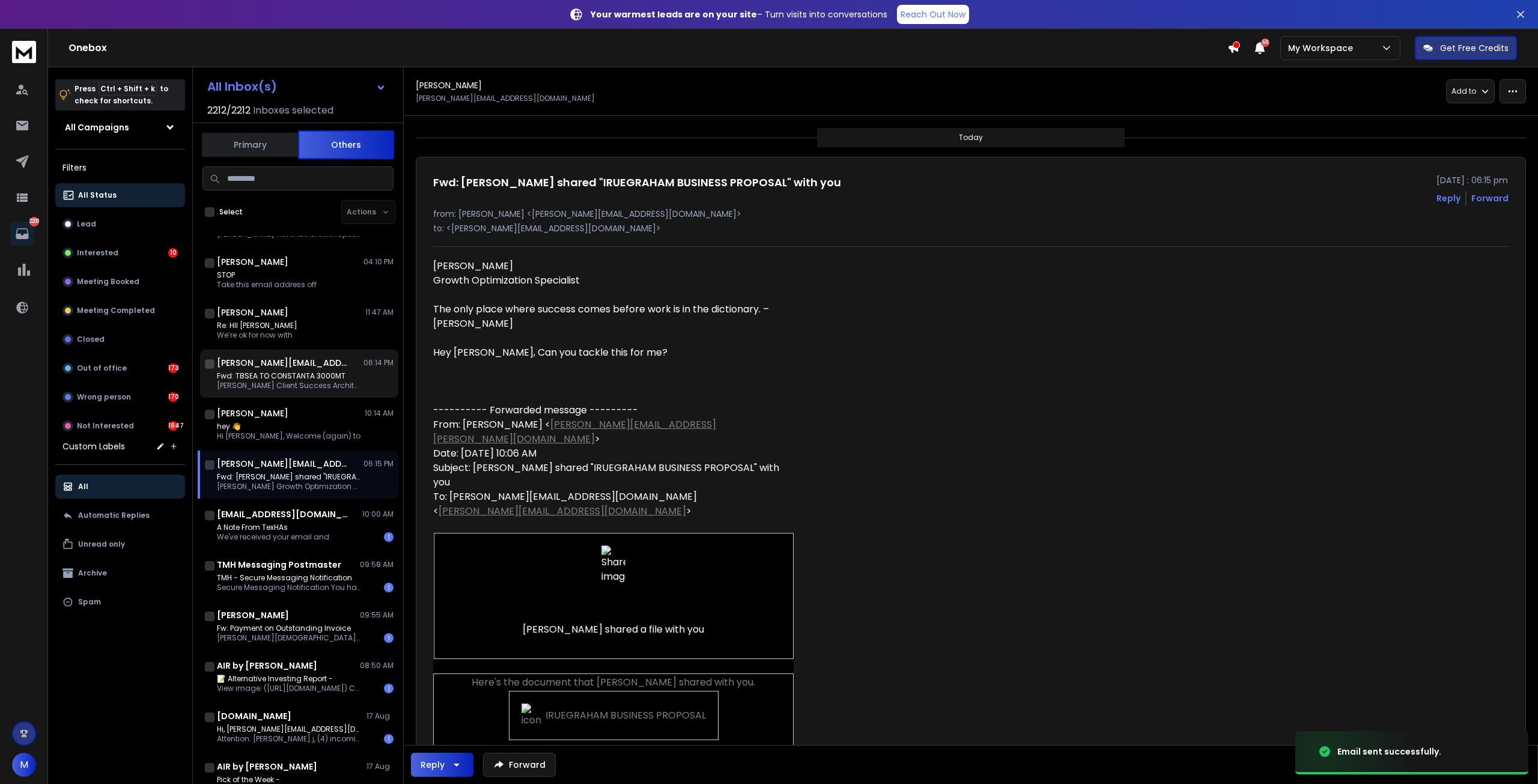
click at [238, 375] on p "Fwd: TBSEA TO CONSTANTA 3000MT" at bounding box center [289, 376] width 144 height 10
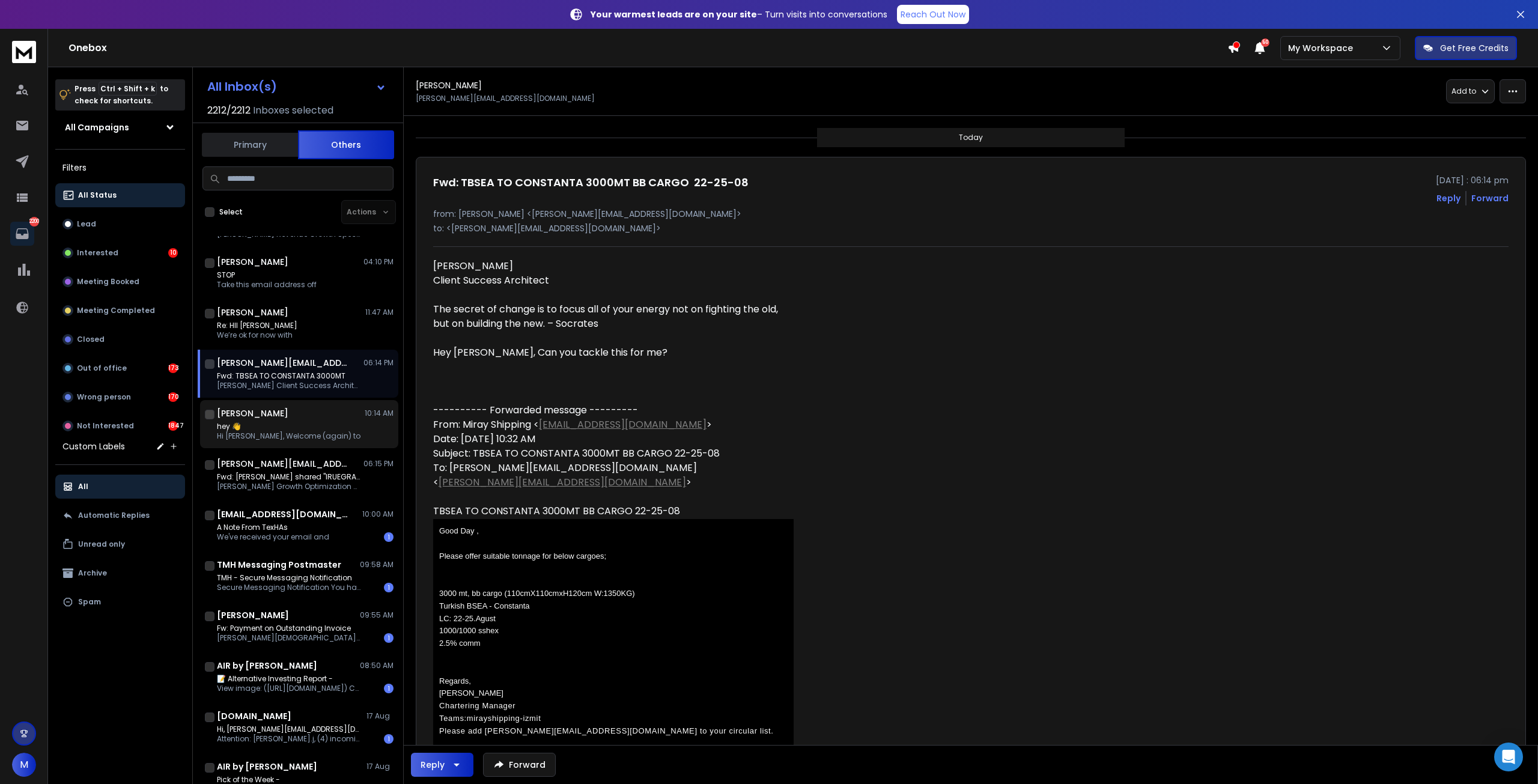
click at [207, 413] on button "button" at bounding box center [210, 414] width 10 height 10
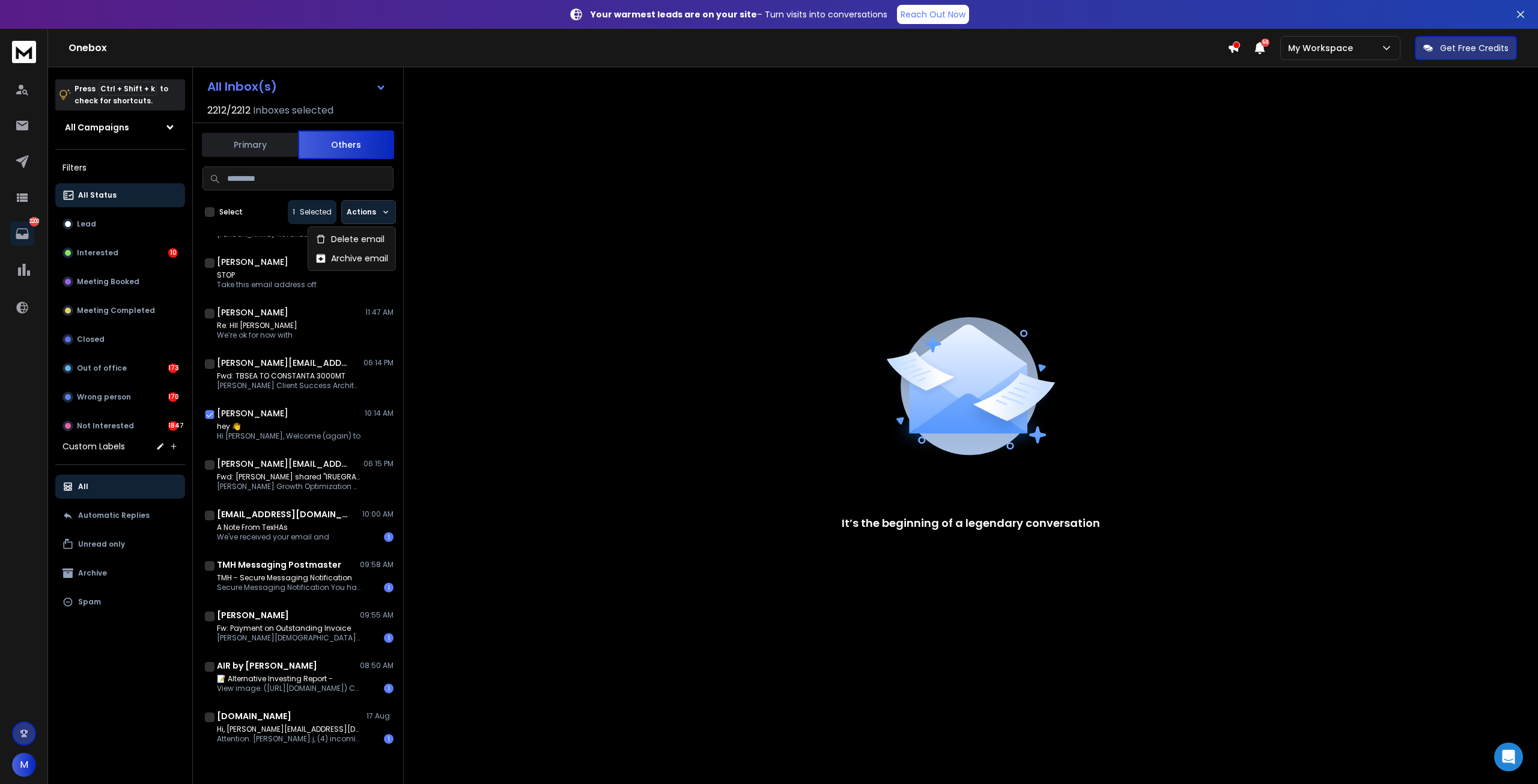
click at [366, 206] on button "Actions" at bounding box center [368, 212] width 55 height 24
click at [380, 238] on div "Delete email" at bounding box center [350, 239] width 69 height 12
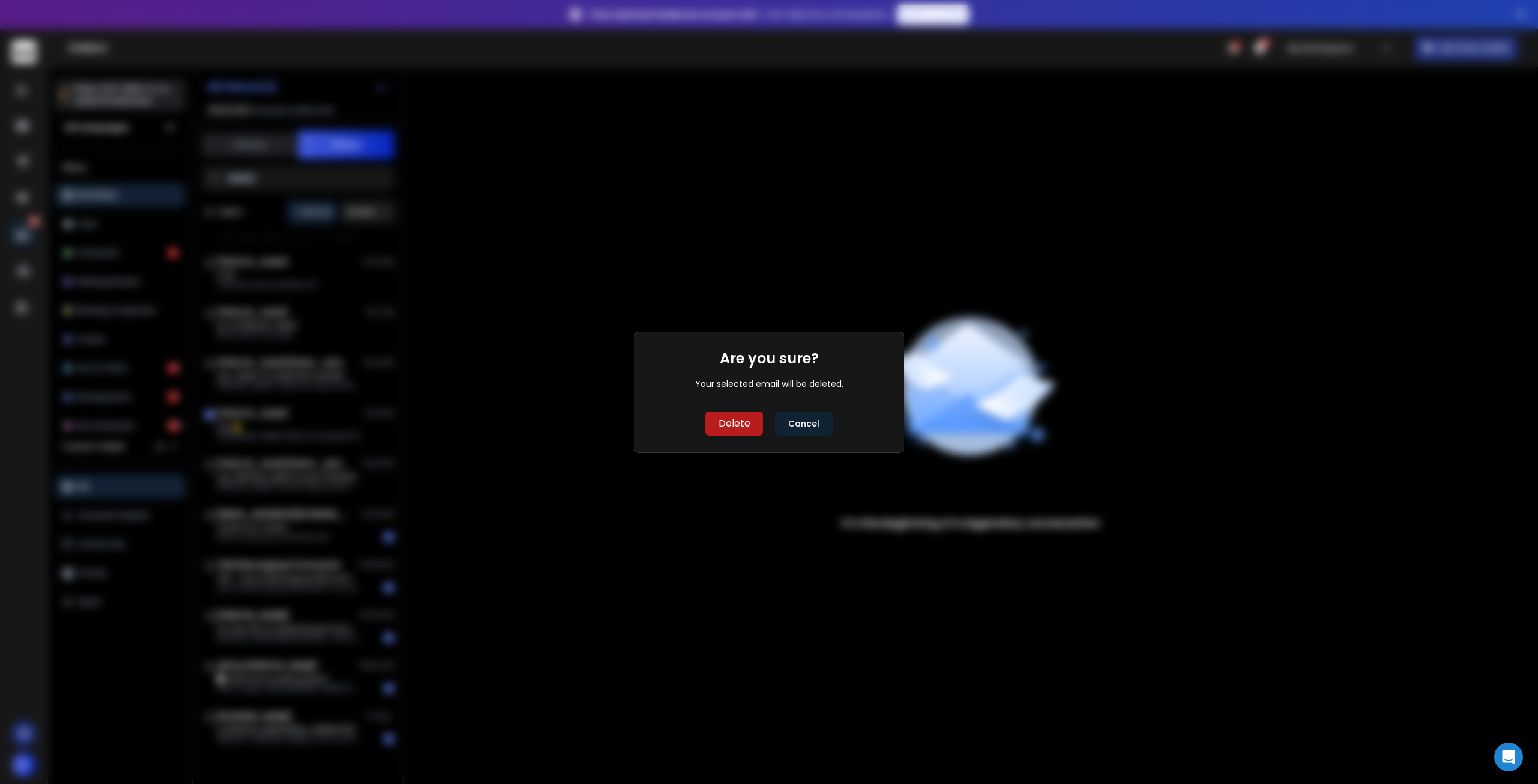
click at [743, 426] on button "Delete" at bounding box center [734, 424] width 58 height 24
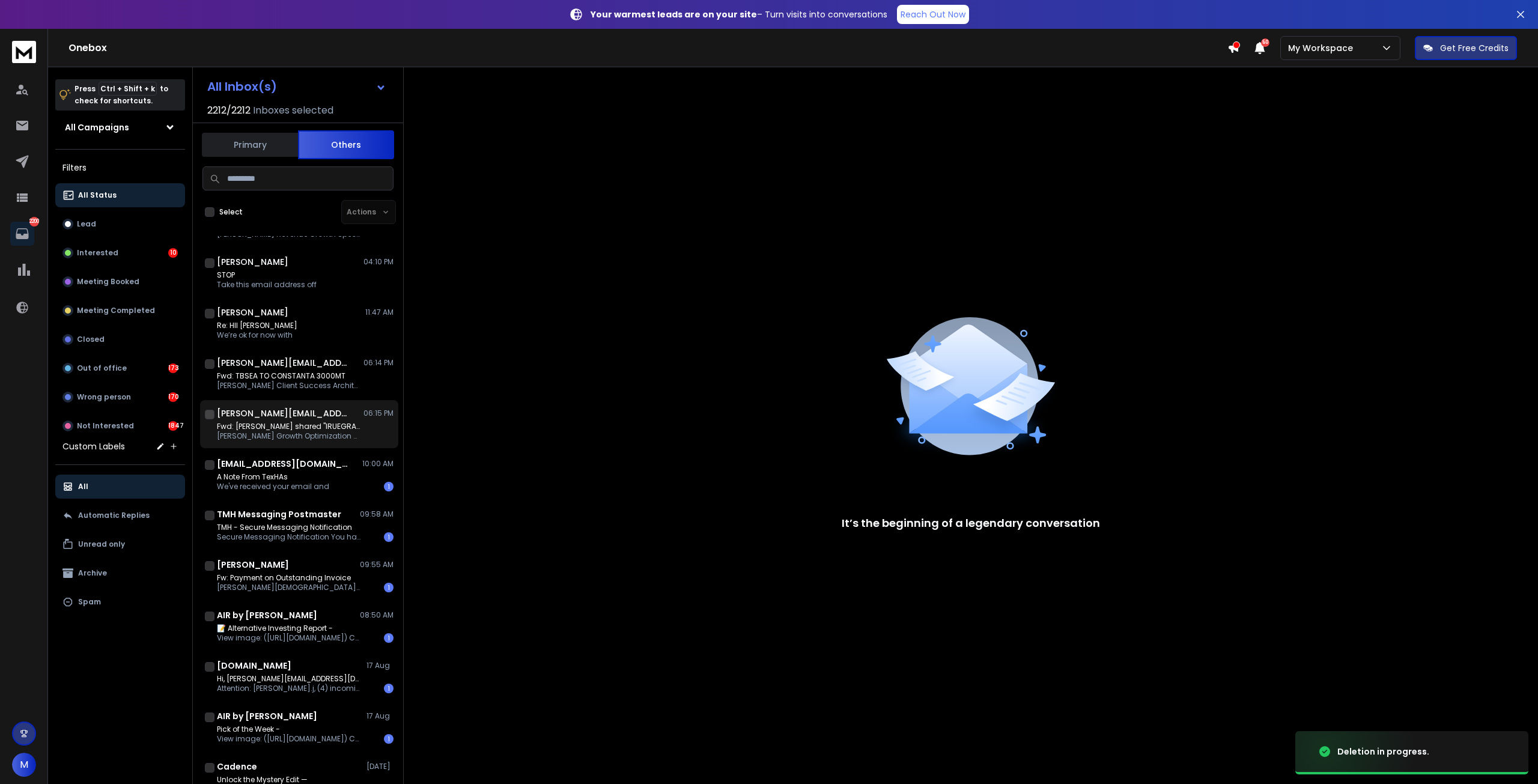
click at [288, 431] on p "[PERSON_NAME] Growth Optimization Specialist The only" at bounding box center [289, 436] width 144 height 10
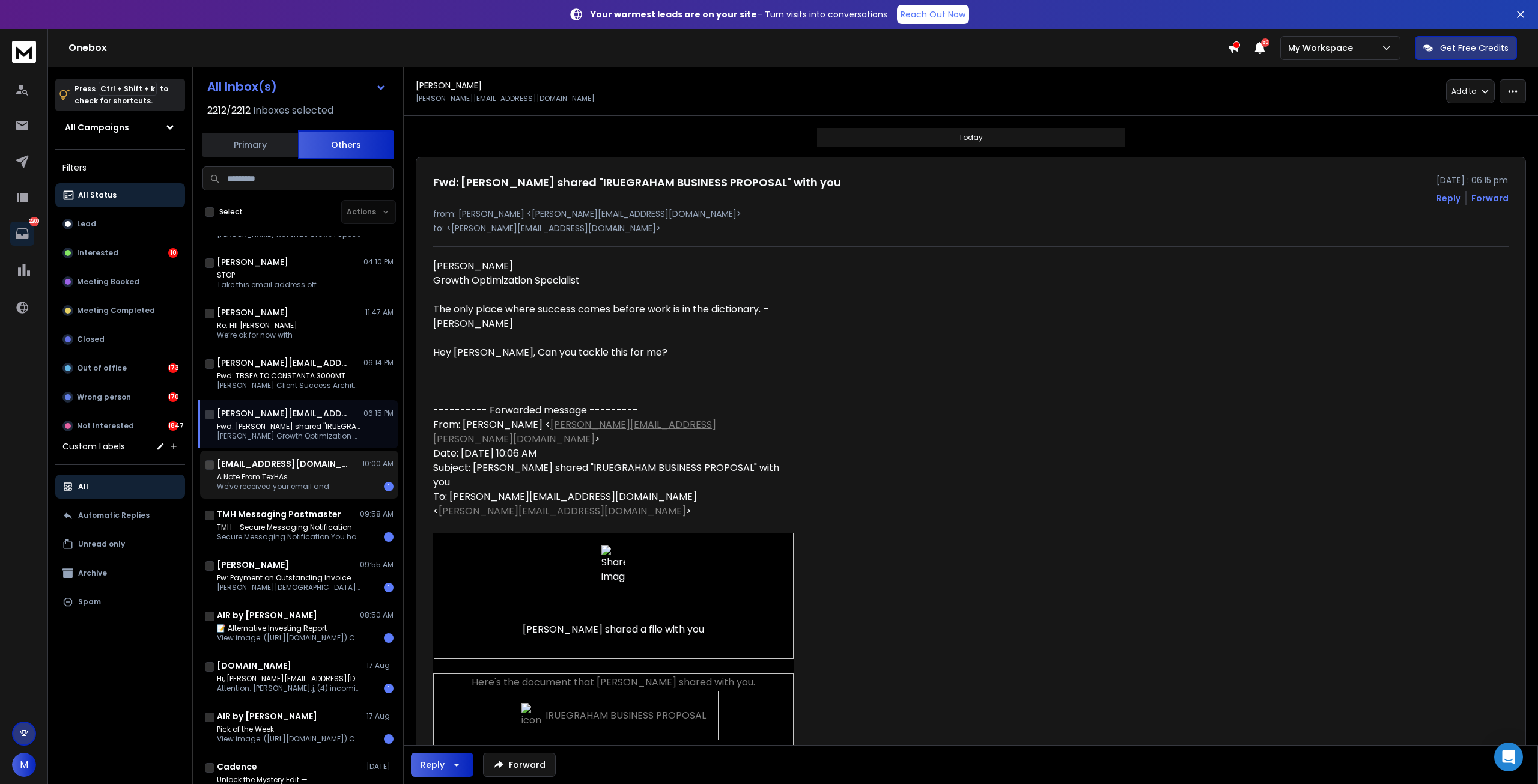
click at [282, 490] on p "We've received your email and" at bounding box center [273, 487] width 112 height 10
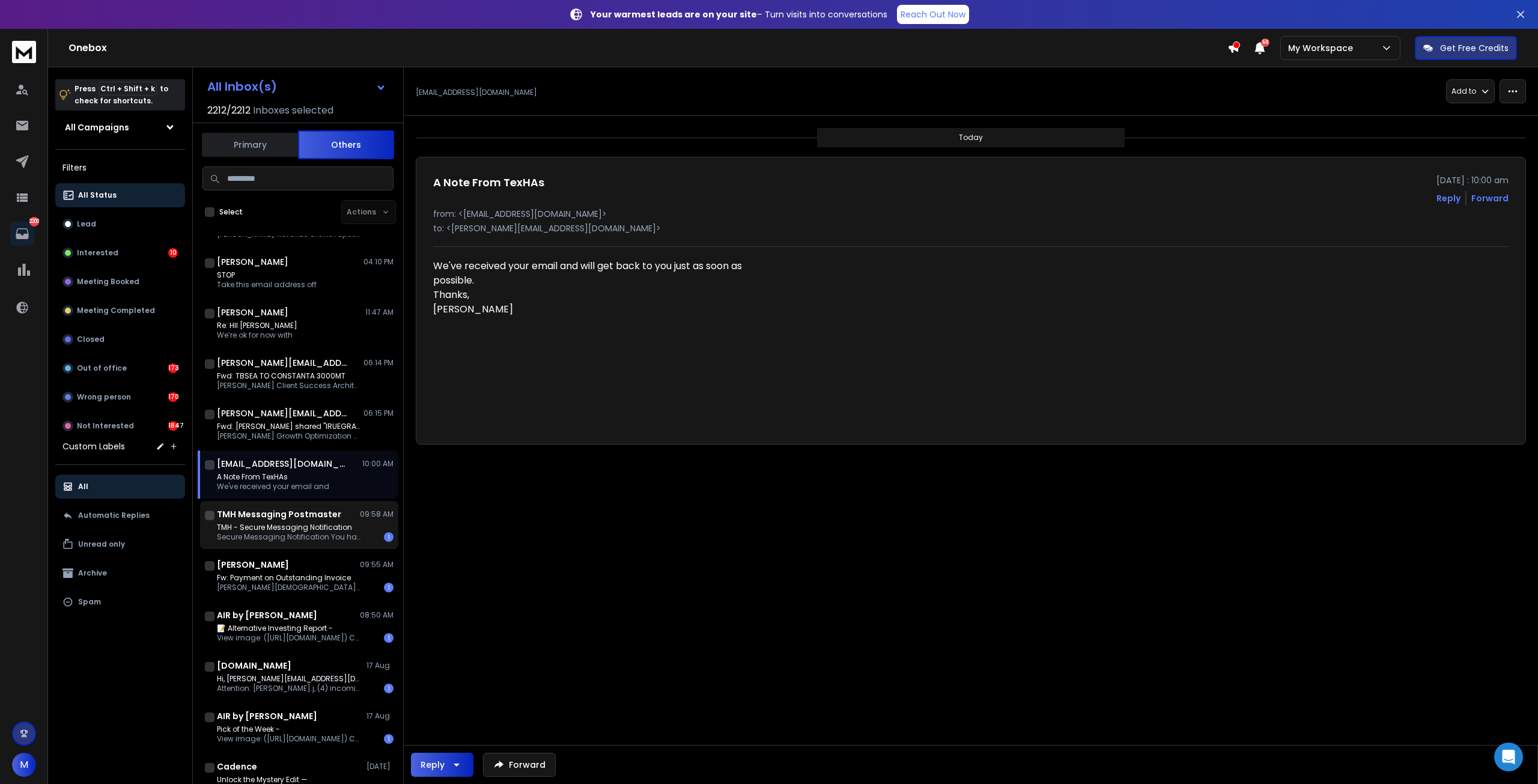
click at [271, 516] on h1 "TMH Messaging Postmaster" at bounding box center [279, 514] width 124 height 12
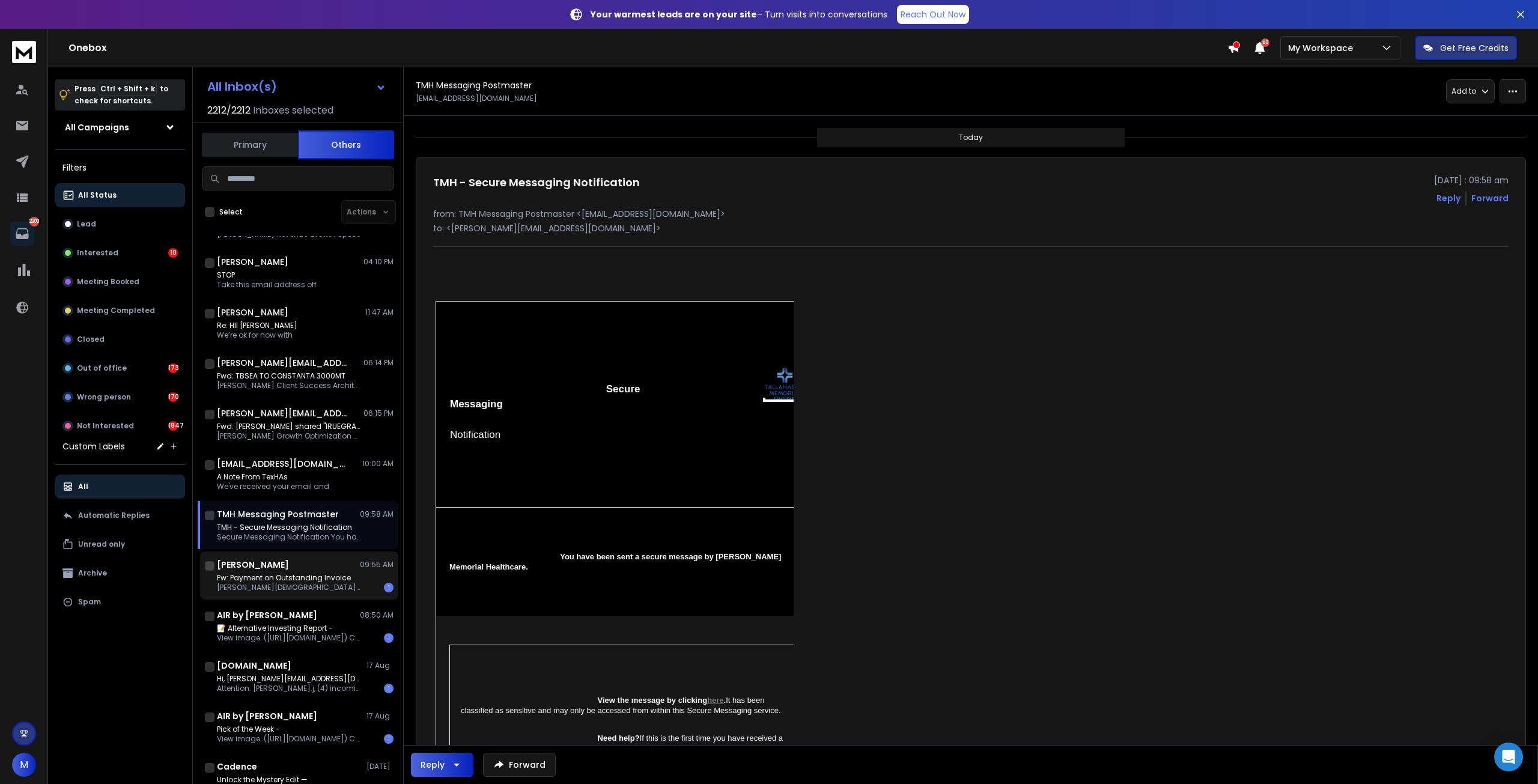
click at [256, 559] on h1 "[PERSON_NAME]" at bounding box center [253, 565] width 72 height 12
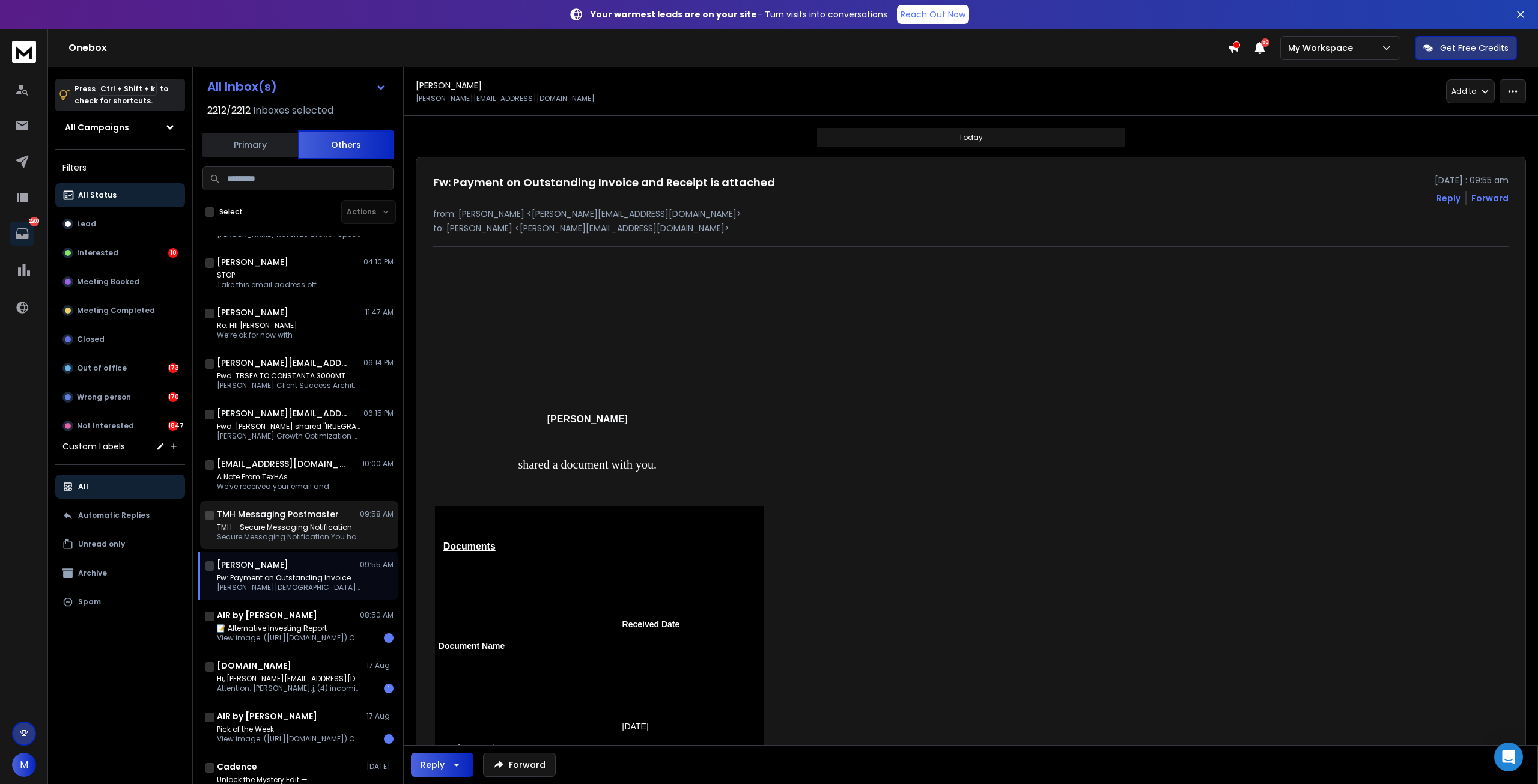
click at [253, 523] on p "TMH - Secure Messaging Notification" at bounding box center [289, 528] width 144 height 10
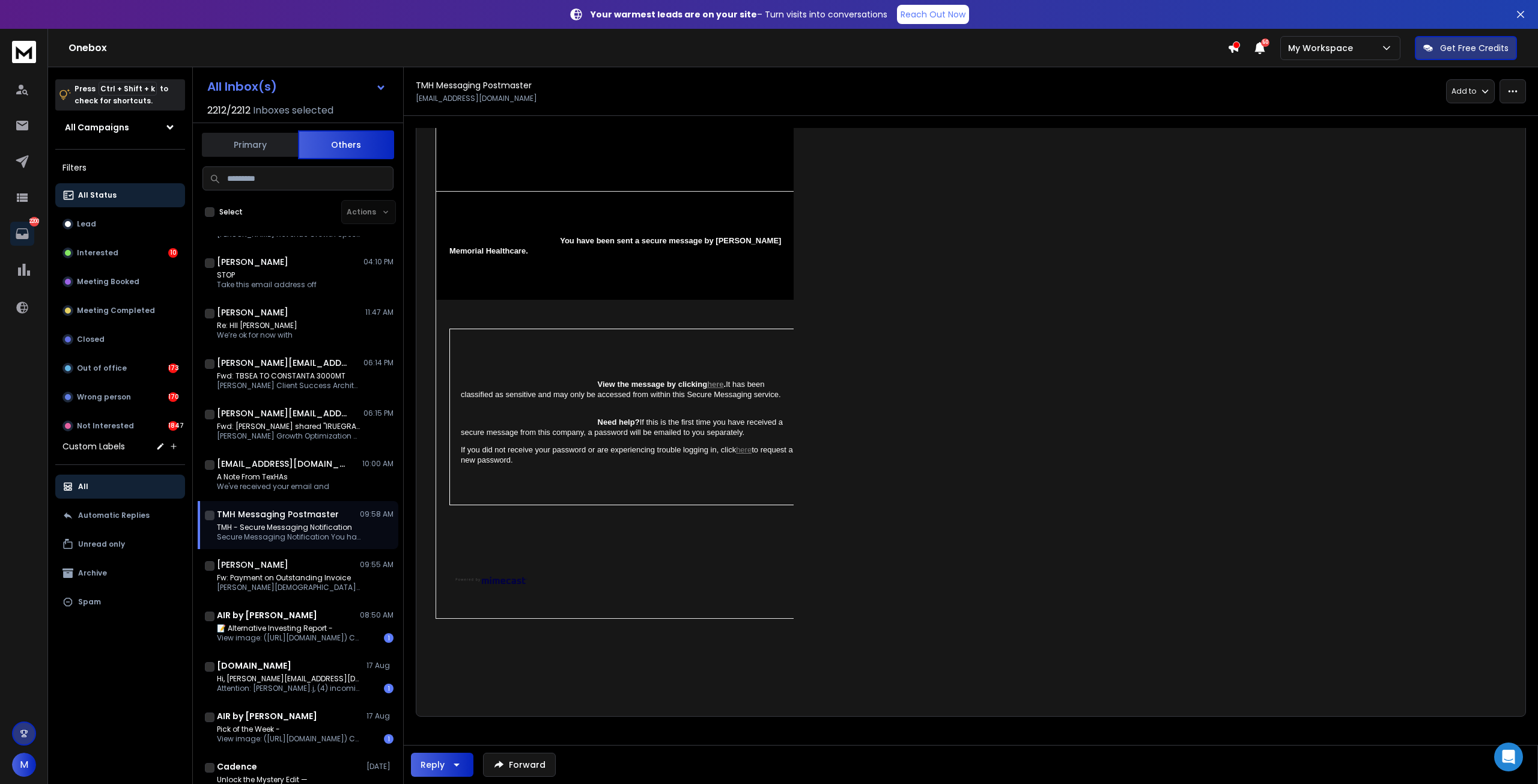
scroll to position [372, 0]
click at [284, 556] on div "[PERSON_NAME] 09:55 AM Fw: Payment on Outstanding Invoice [PERSON_NAME] shared …" at bounding box center [299, 575] width 198 height 48
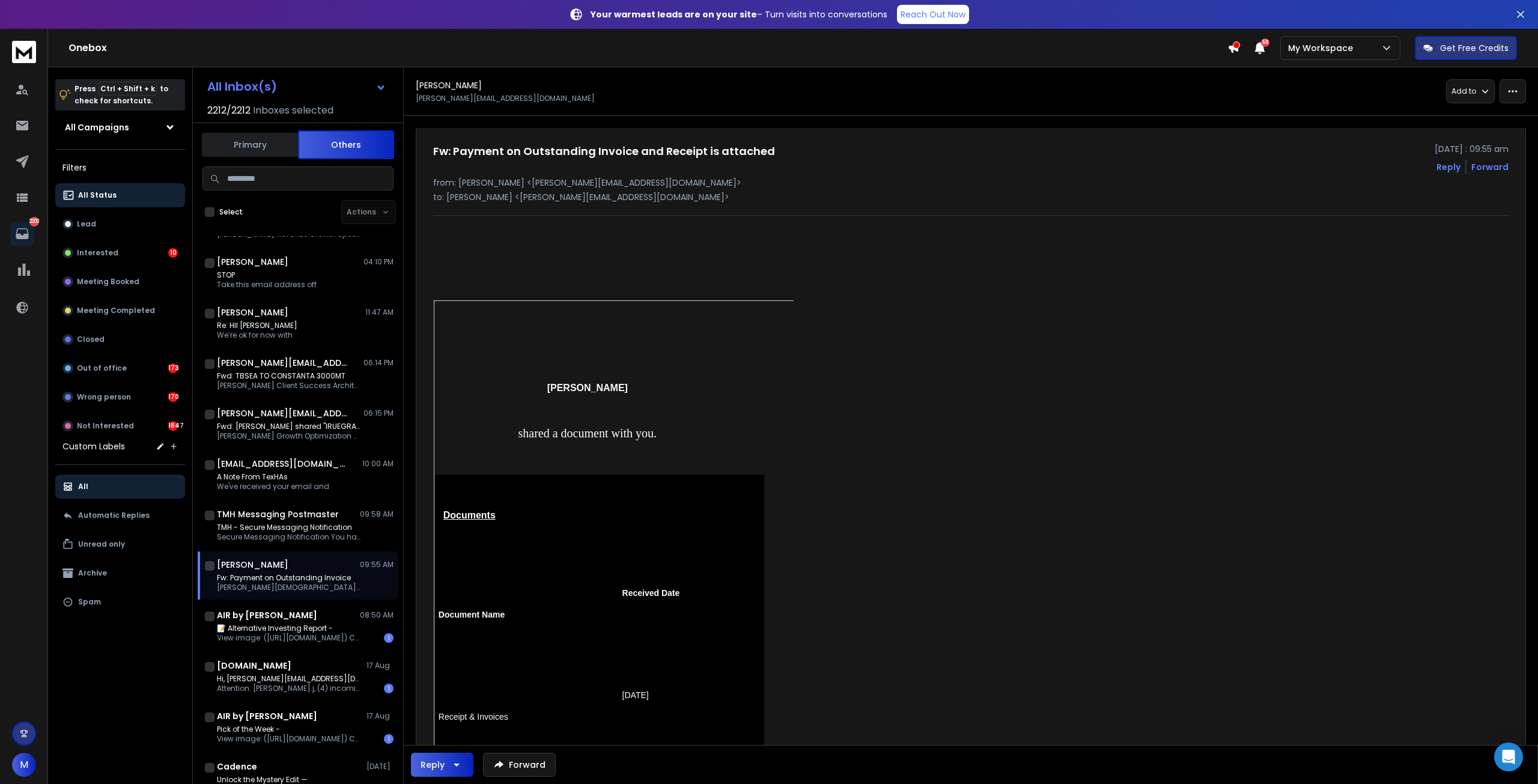
scroll to position [0, 0]
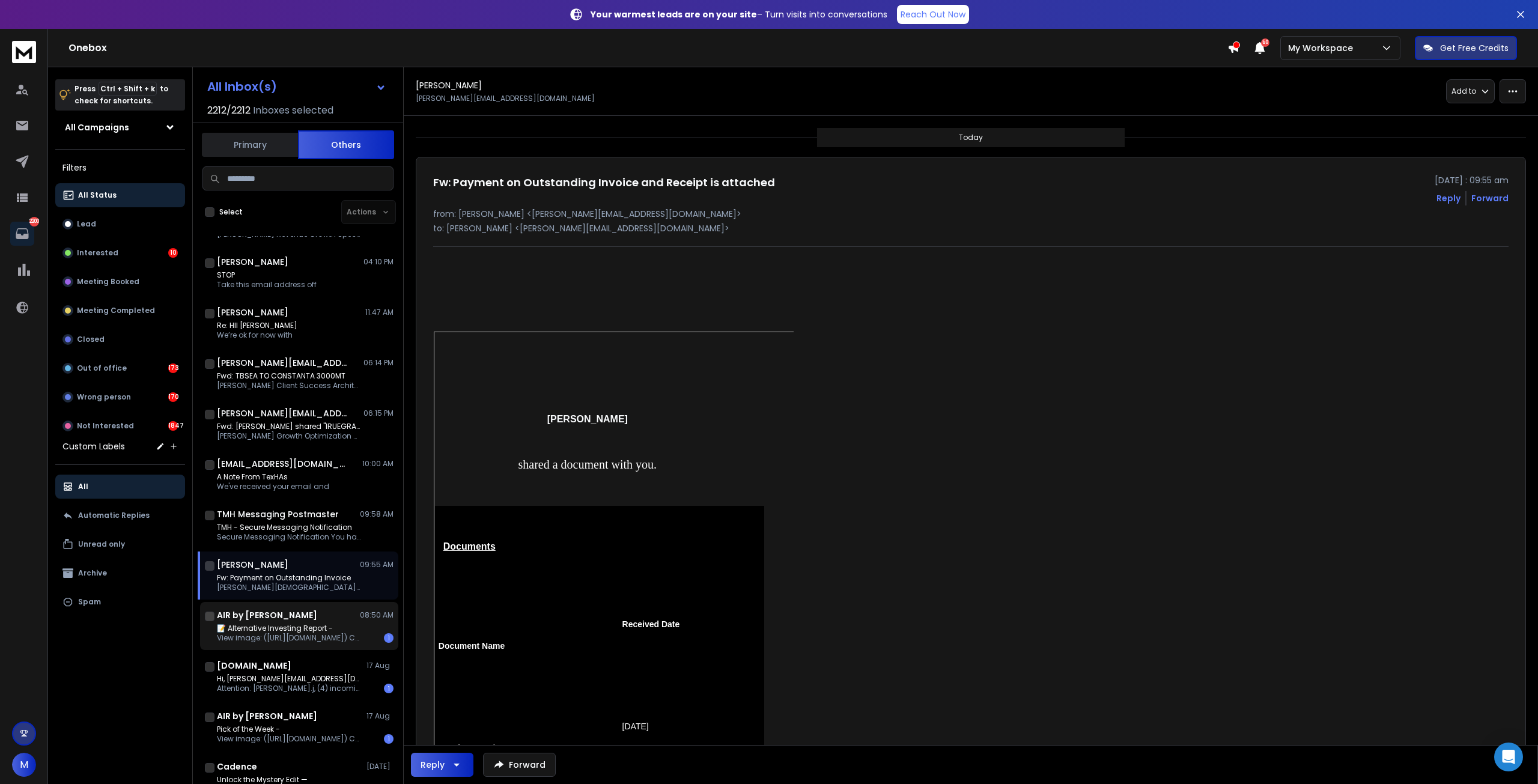
click at [283, 639] on p "View image: ([URL][DOMAIN_NAME]) Caption: View image: ([URL][DOMAIN_NAME]) Foll…" at bounding box center [289, 638] width 144 height 10
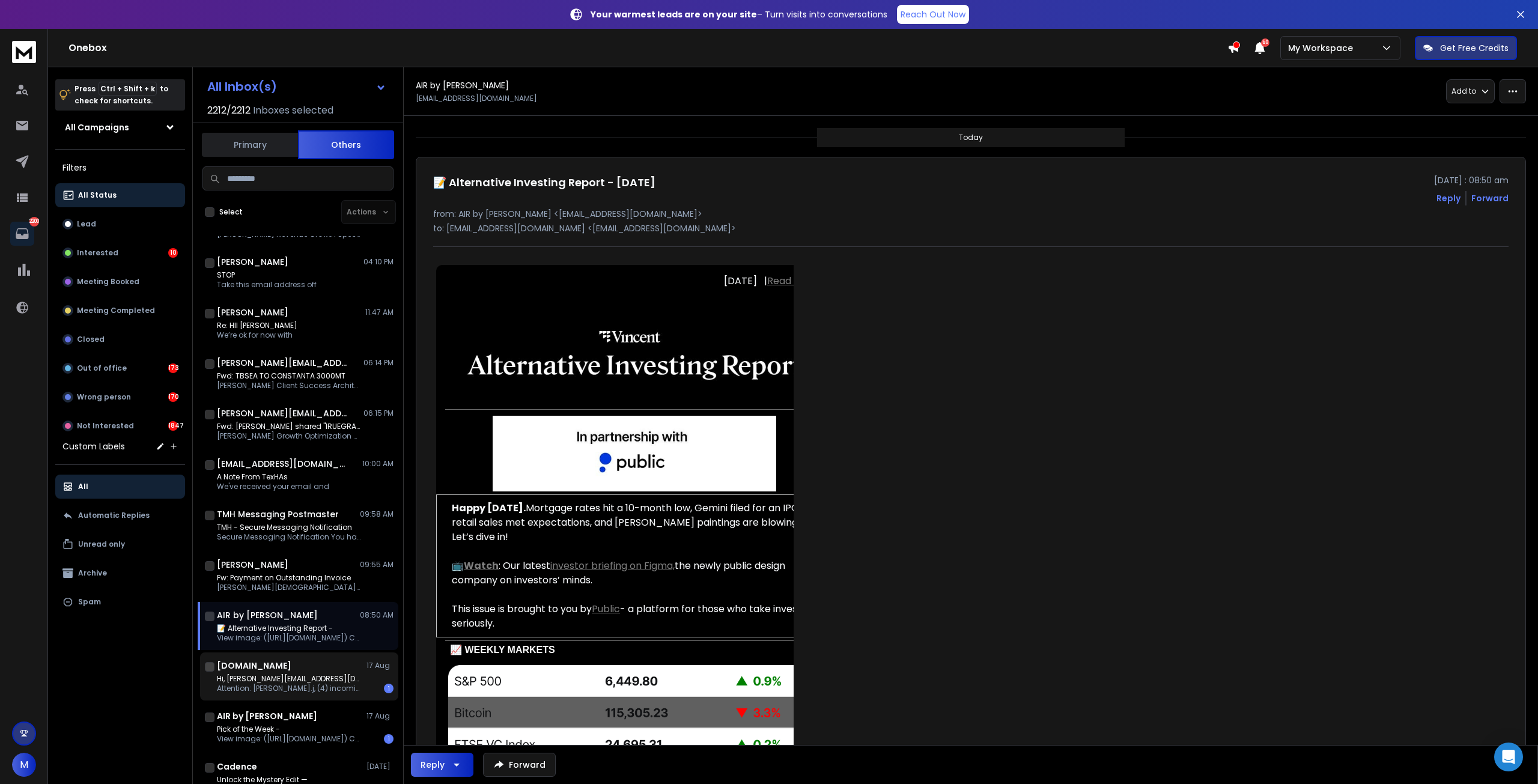
click at [264, 660] on h1 "[DOMAIN_NAME]" at bounding box center [254, 666] width 75 height 12
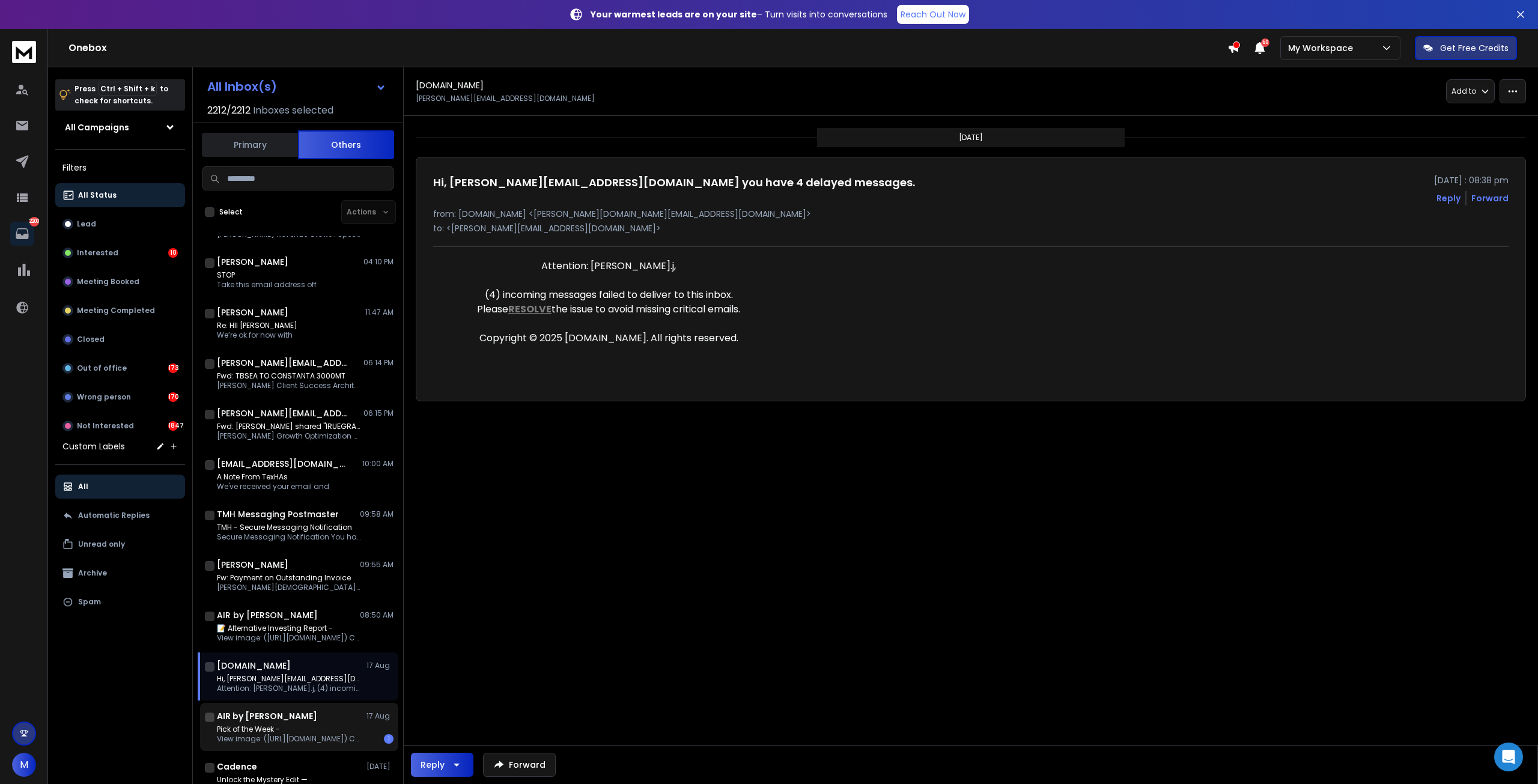
click at [245, 714] on h1 "AIR by [PERSON_NAME]" at bounding box center [267, 716] width 101 height 12
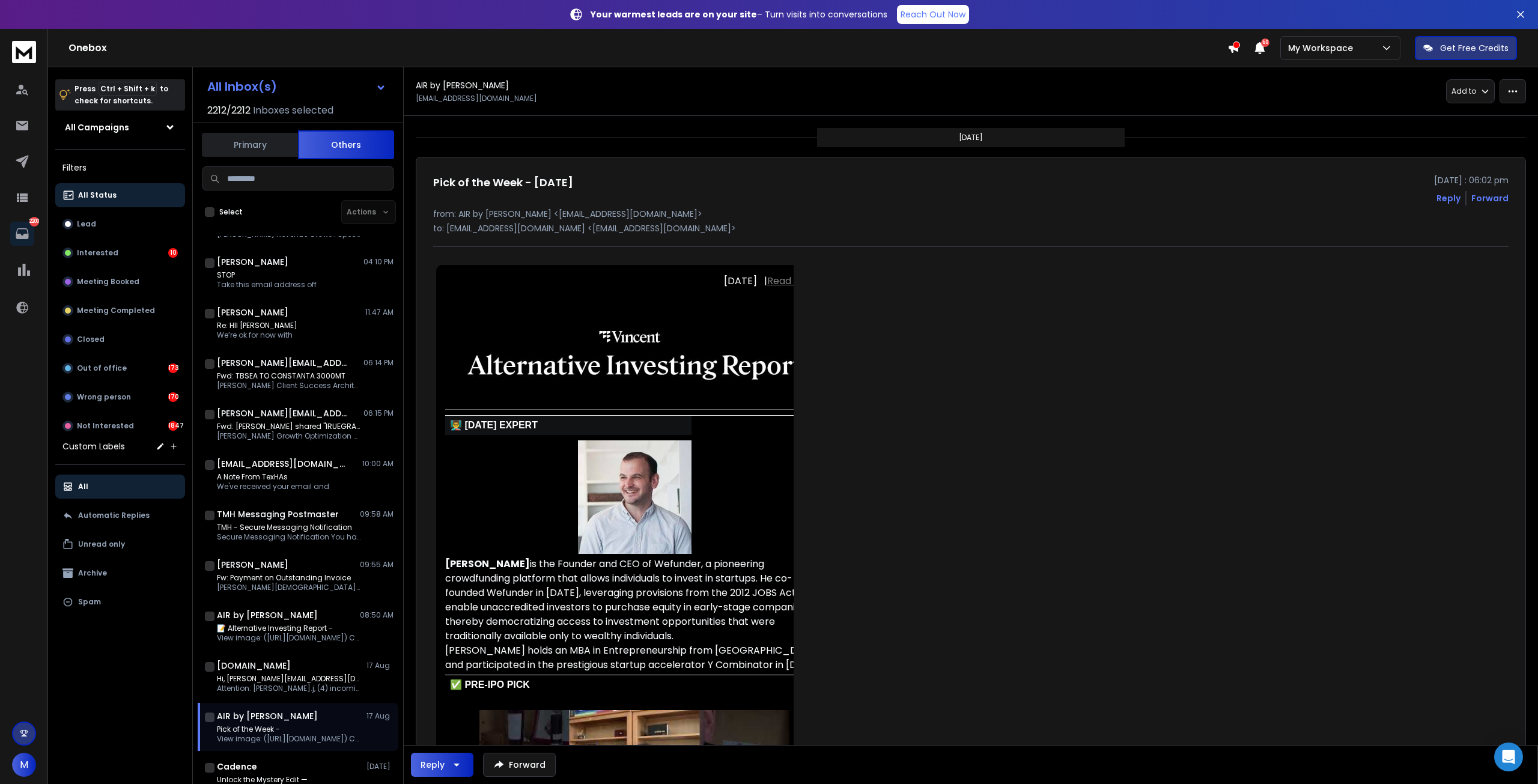
click at [207, 718] on button "button" at bounding box center [210, 717] width 10 height 10
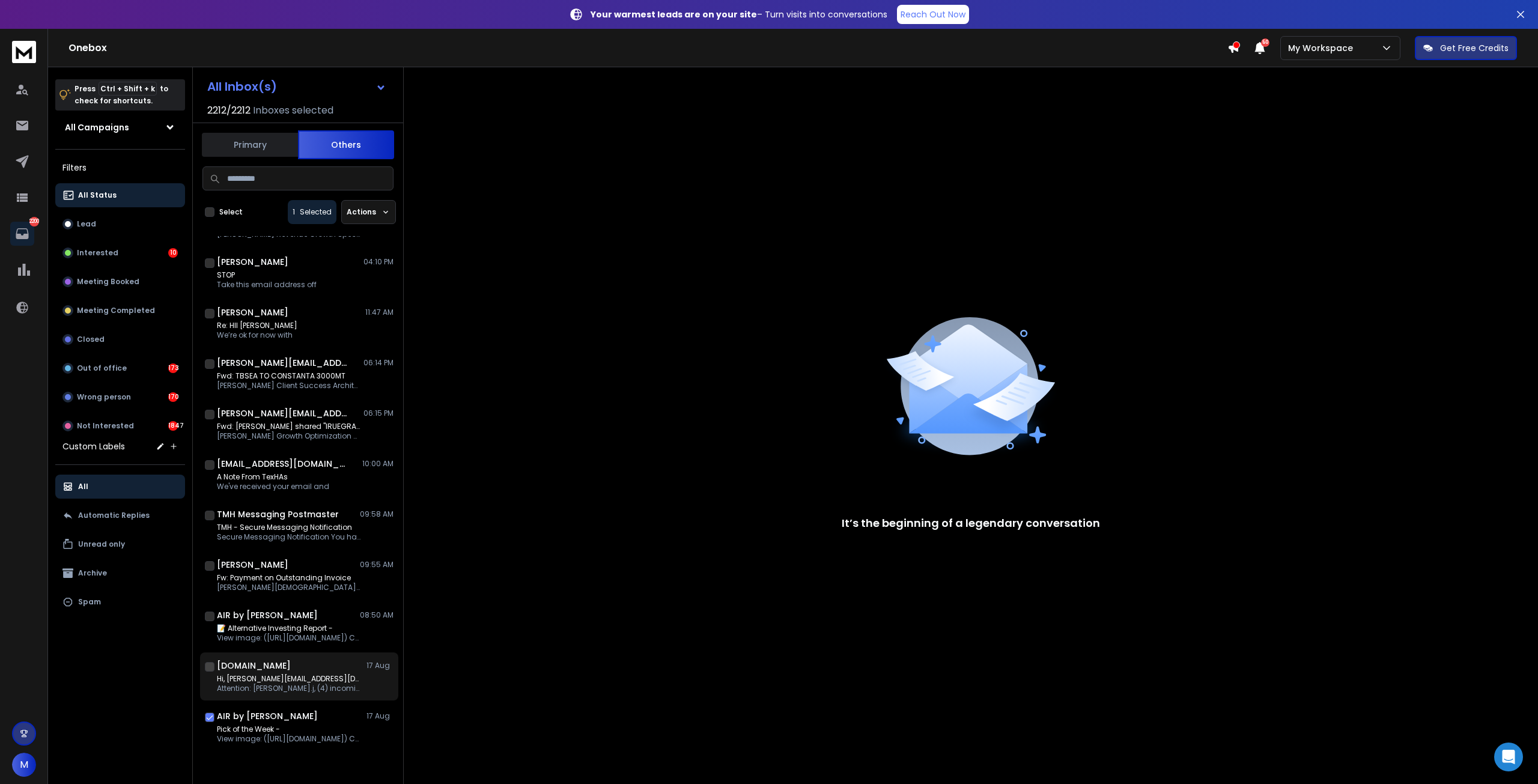
click at [209, 667] on button "button" at bounding box center [210, 667] width 10 height 10
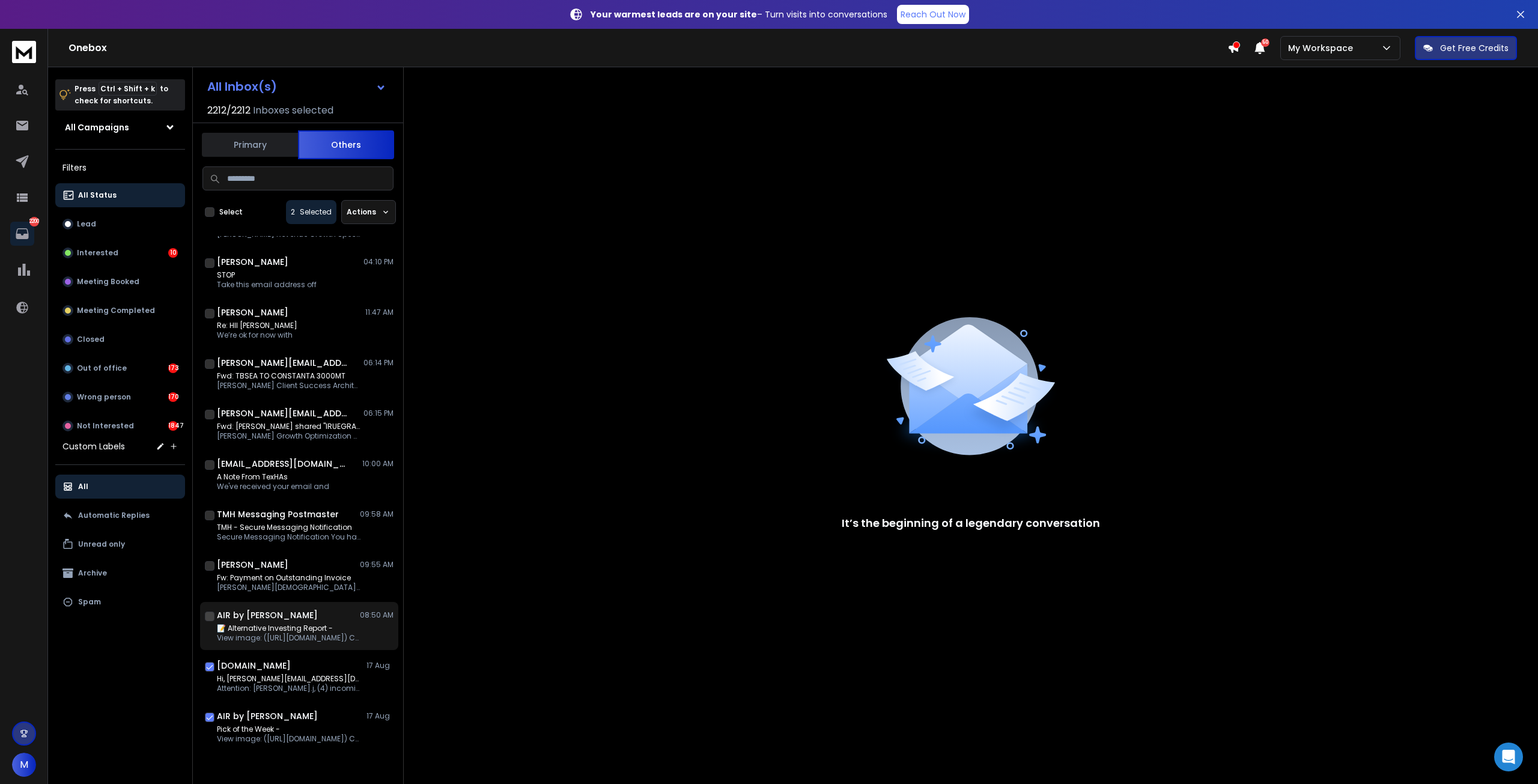
click at [208, 620] on button "button" at bounding box center [210, 616] width 10 height 10
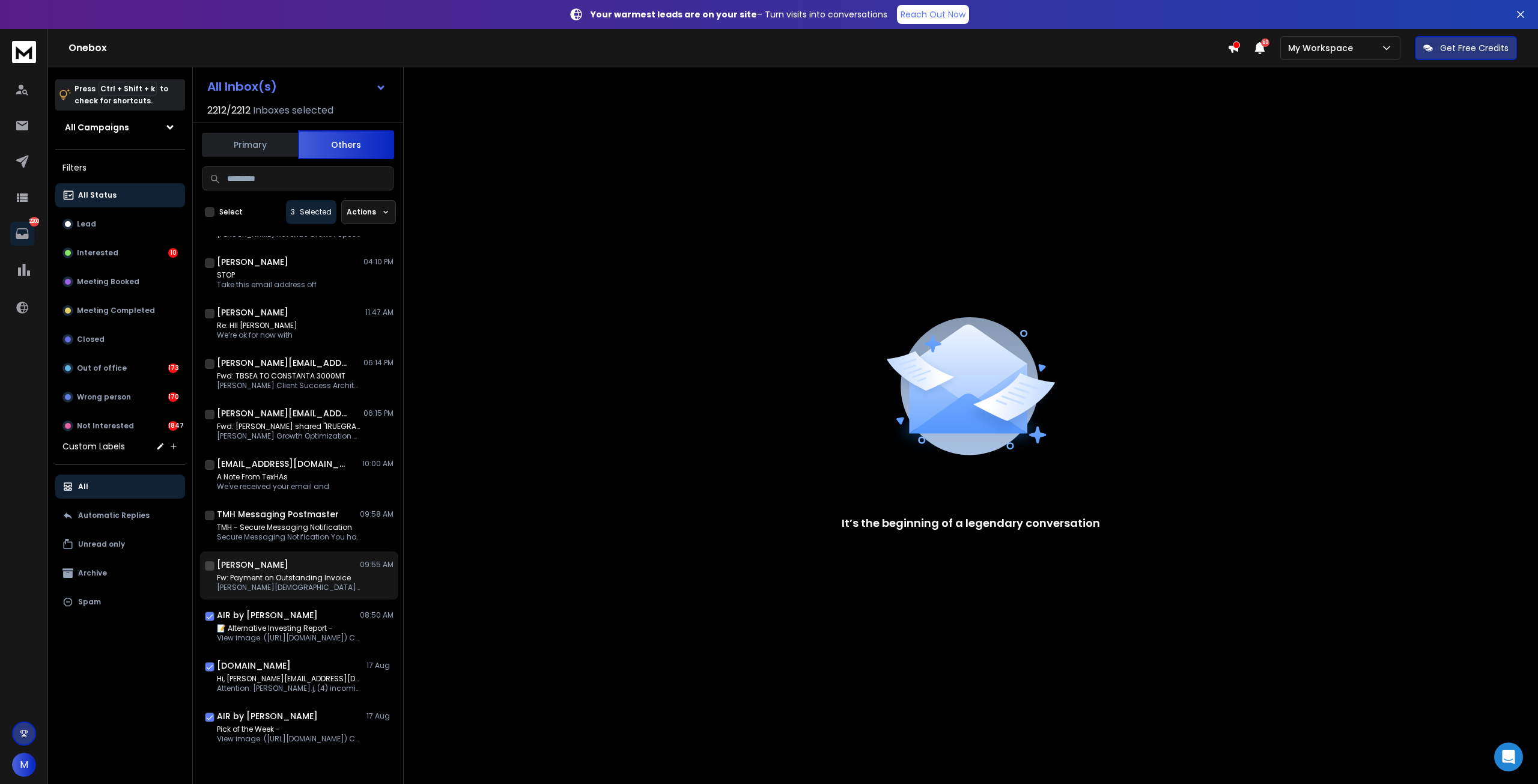
click at [209, 566] on button "button" at bounding box center [210, 566] width 10 height 10
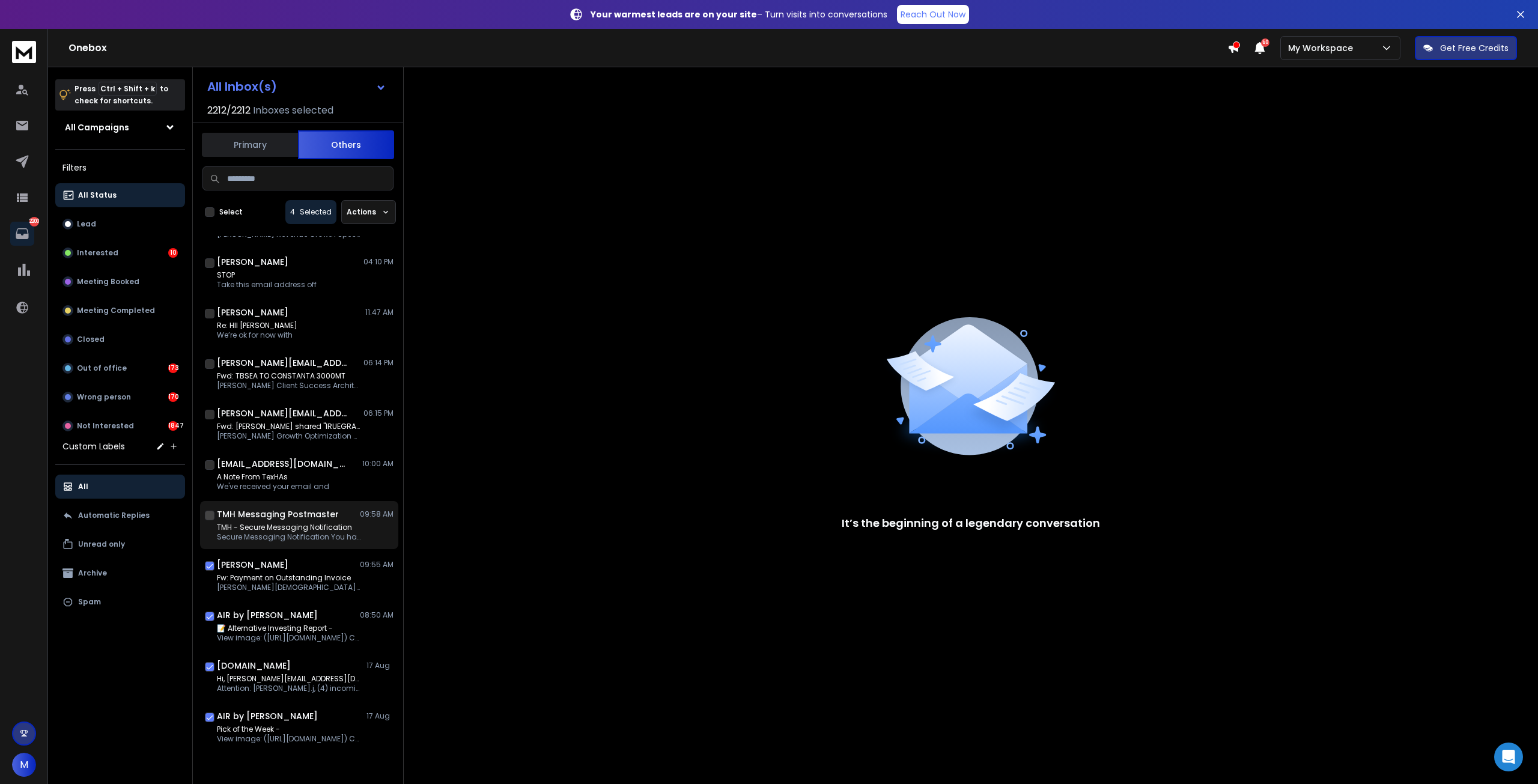
click at [209, 517] on button "button" at bounding box center [210, 516] width 10 height 10
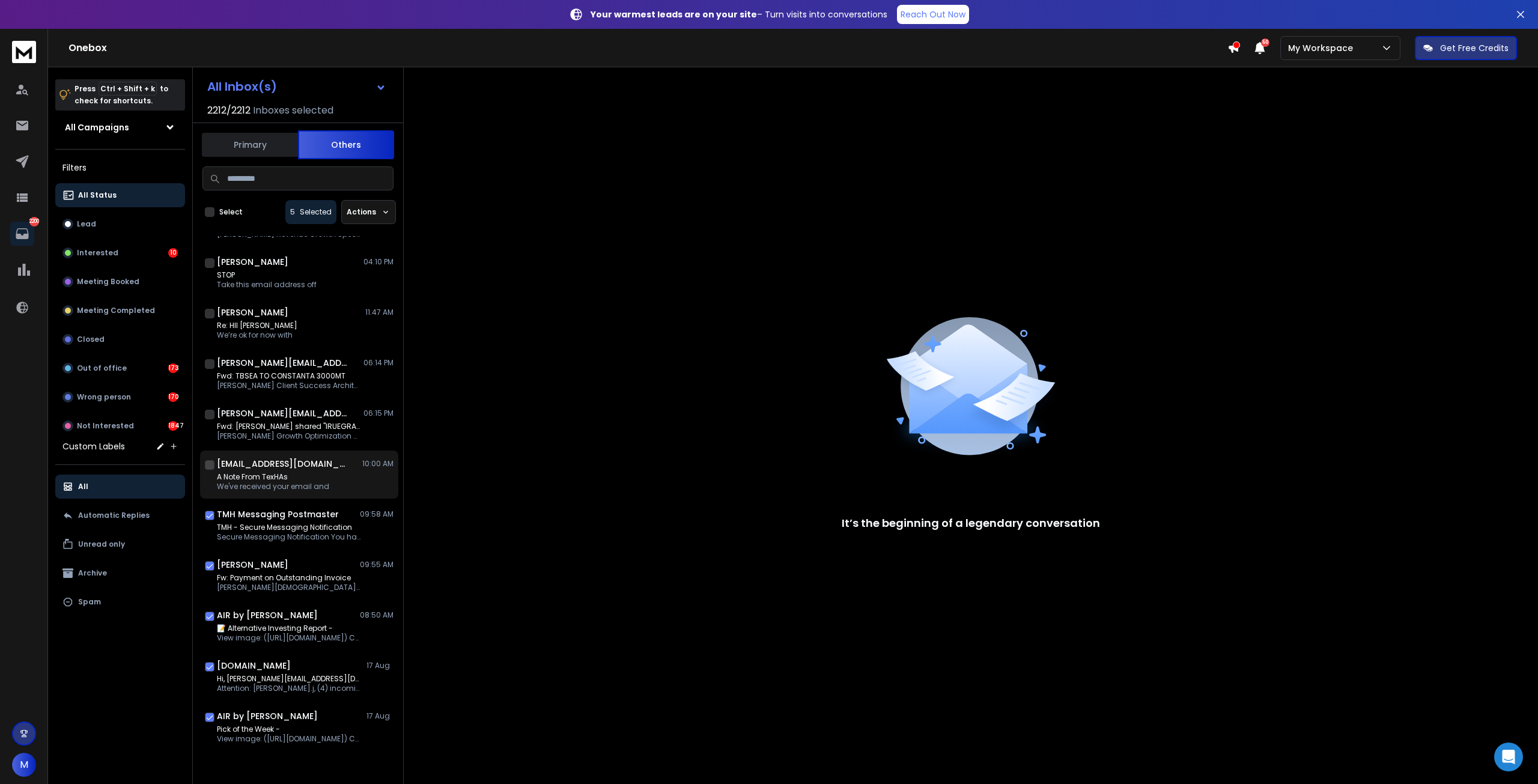
click at [209, 463] on button "button" at bounding box center [210, 465] width 10 height 10
click at [368, 210] on p "Actions" at bounding box center [361, 212] width 30 height 10
click at [368, 230] on div "Delete email" at bounding box center [352, 239] width 82 height 19
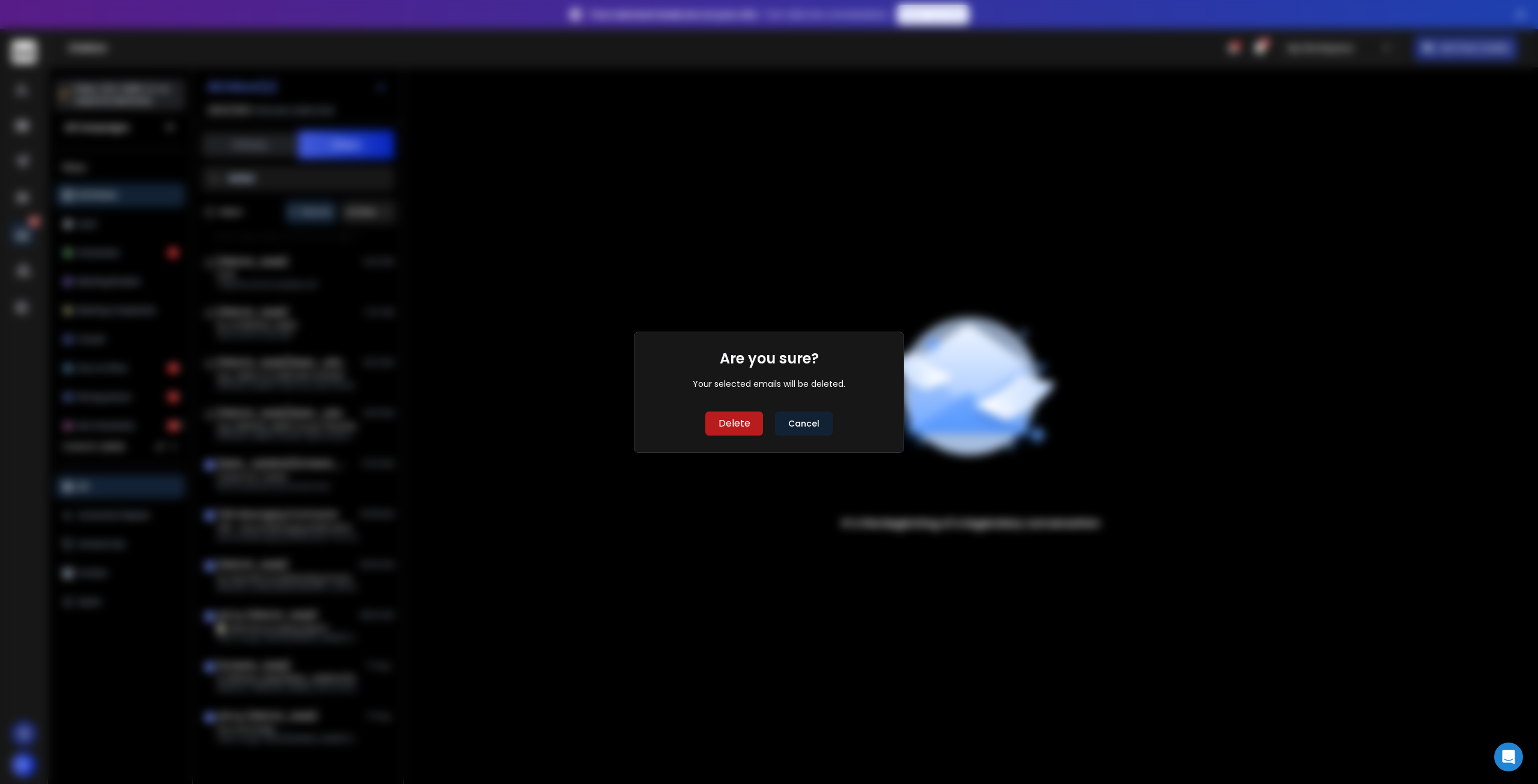
click at [720, 415] on button "Delete" at bounding box center [734, 424] width 58 height 24
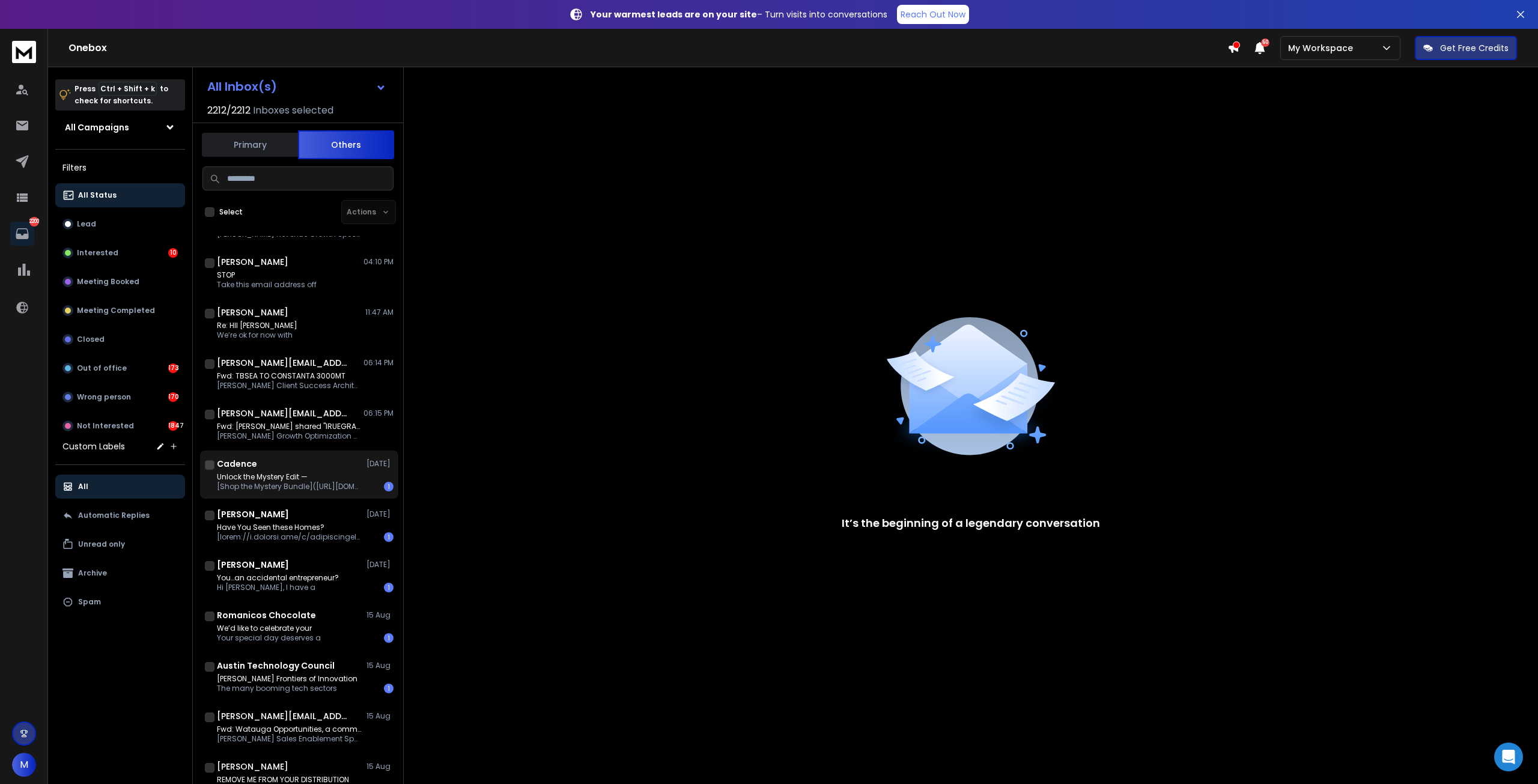
click at [279, 466] on div "Cadence [DATE]" at bounding box center [305, 463] width 176 height 12
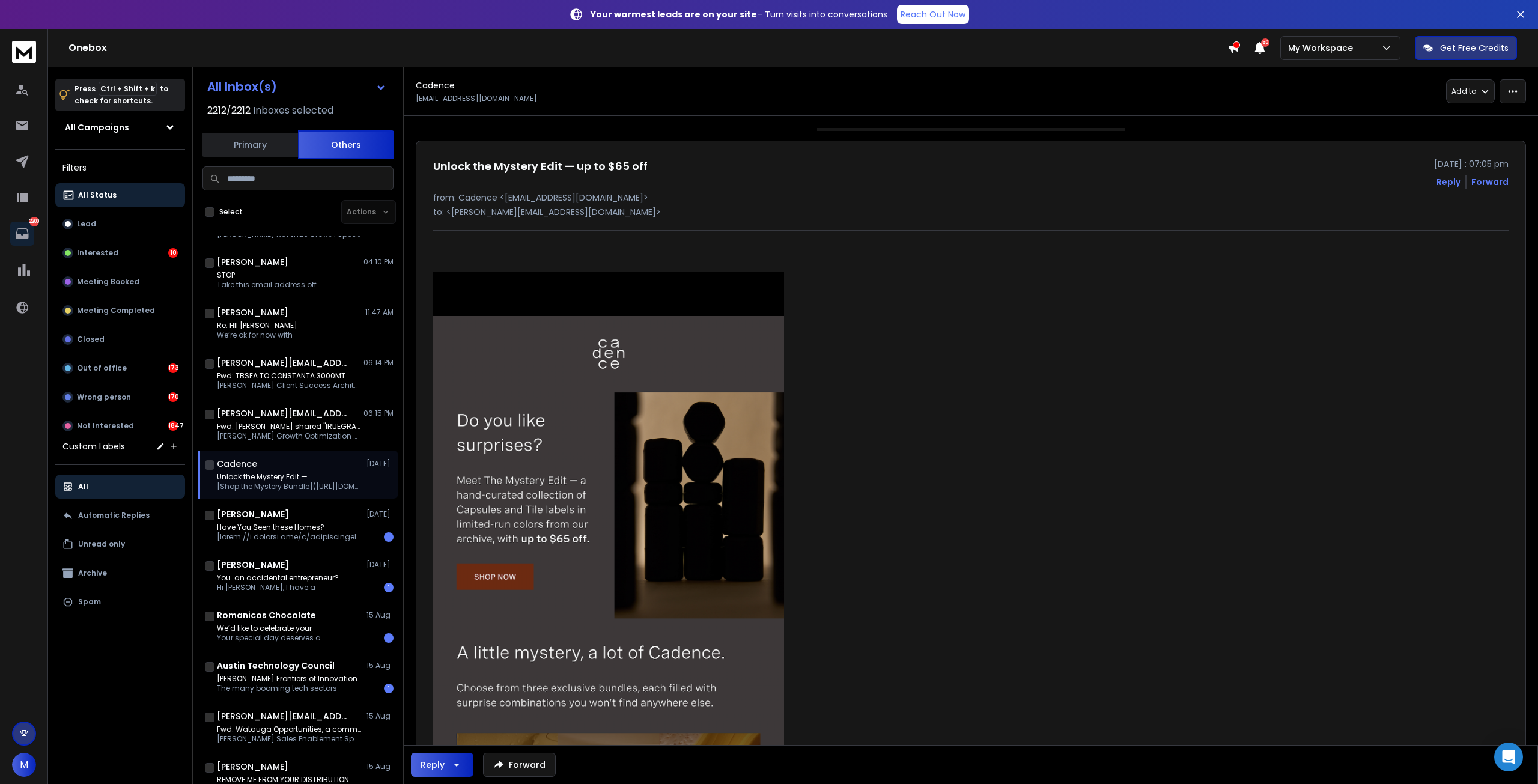
scroll to position [20, 0]
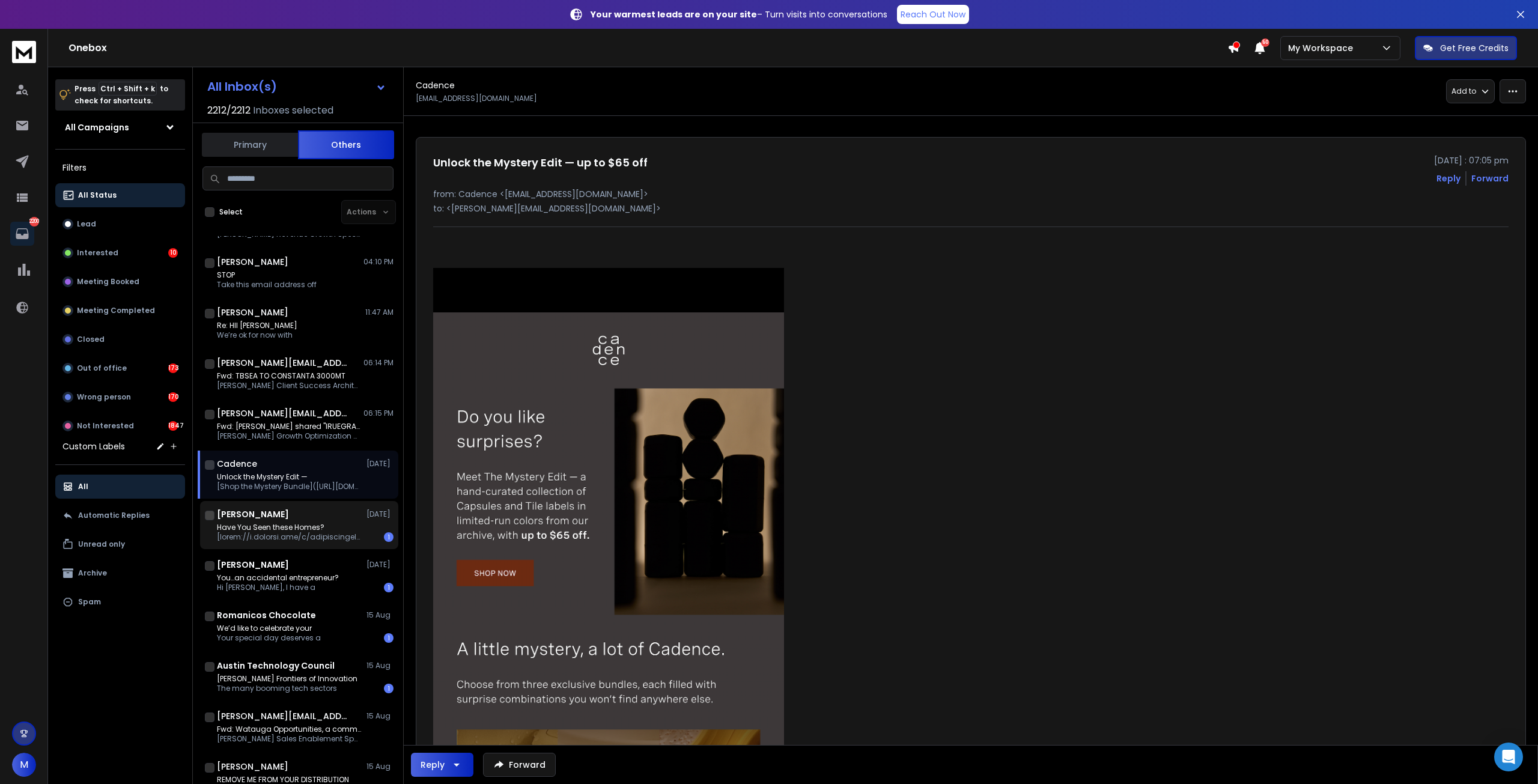
click at [265, 534] on p at bounding box center [289, 537] width 144 height 10
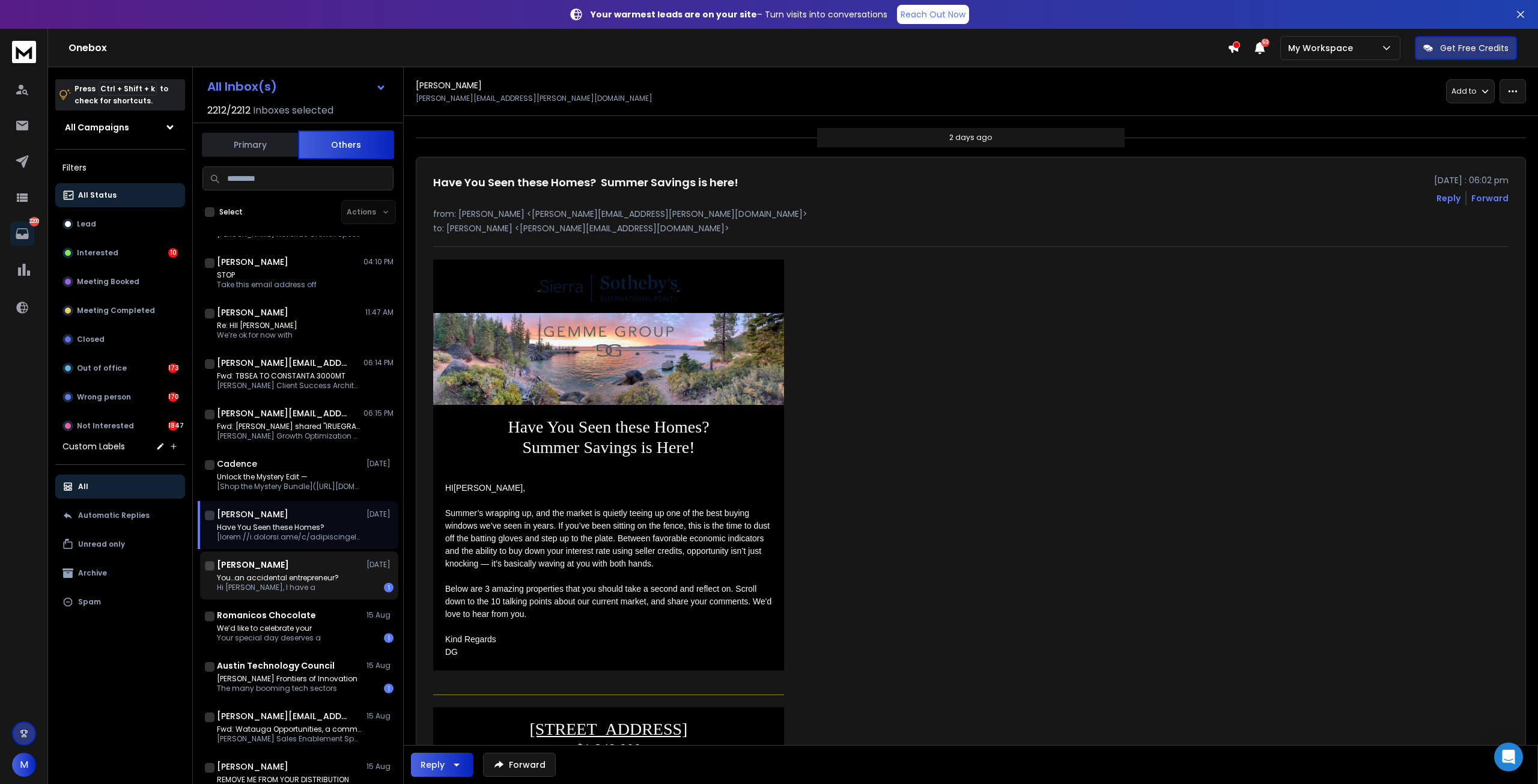
click at [265, 554] on div "[PERSON_NAME] [DATE] You…an accidental entrepreneur? Hi [PERSON_NAME], I have a…" at bounding box center [299, 575] width 198 height 48
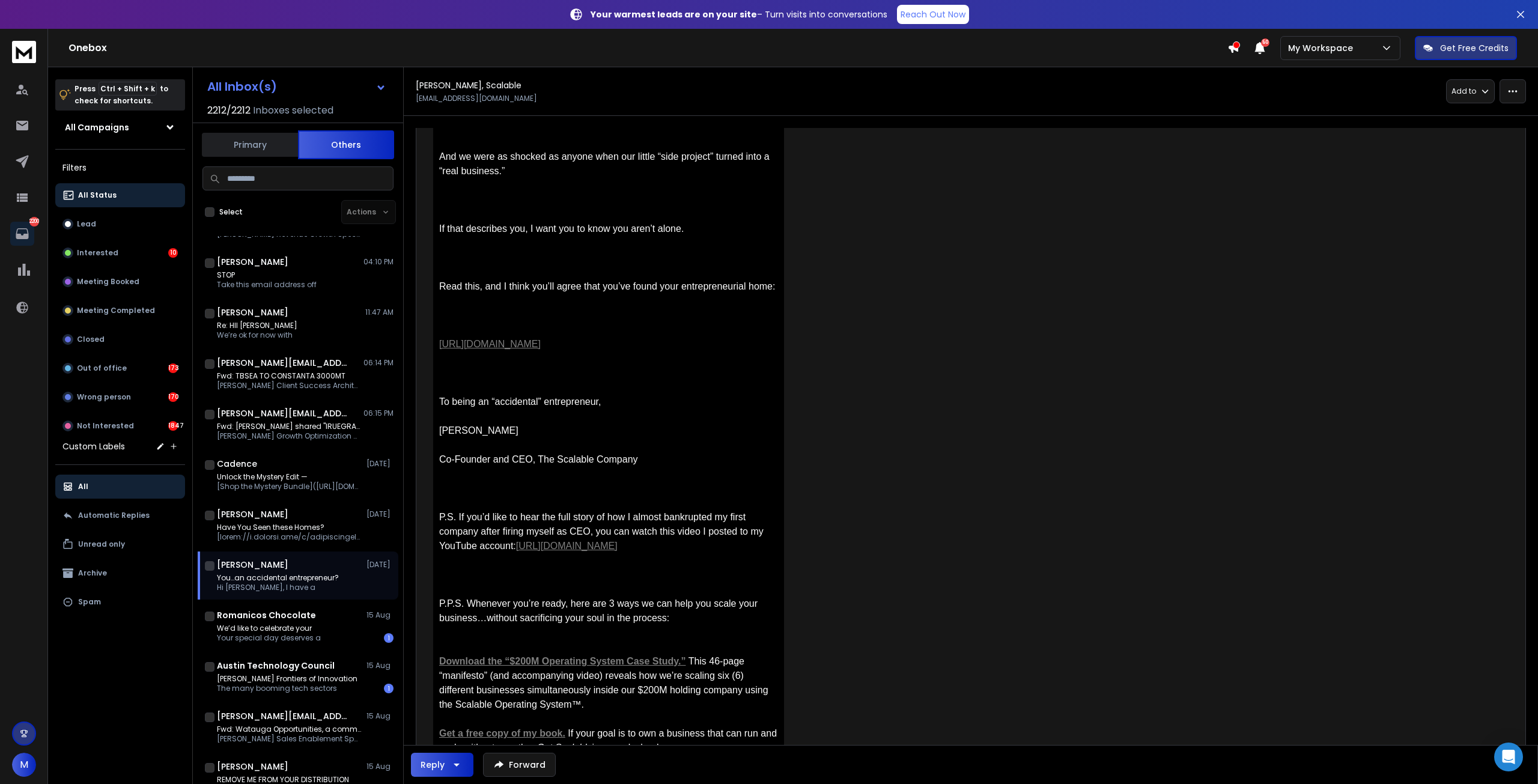
scroll to position [1101, 0]
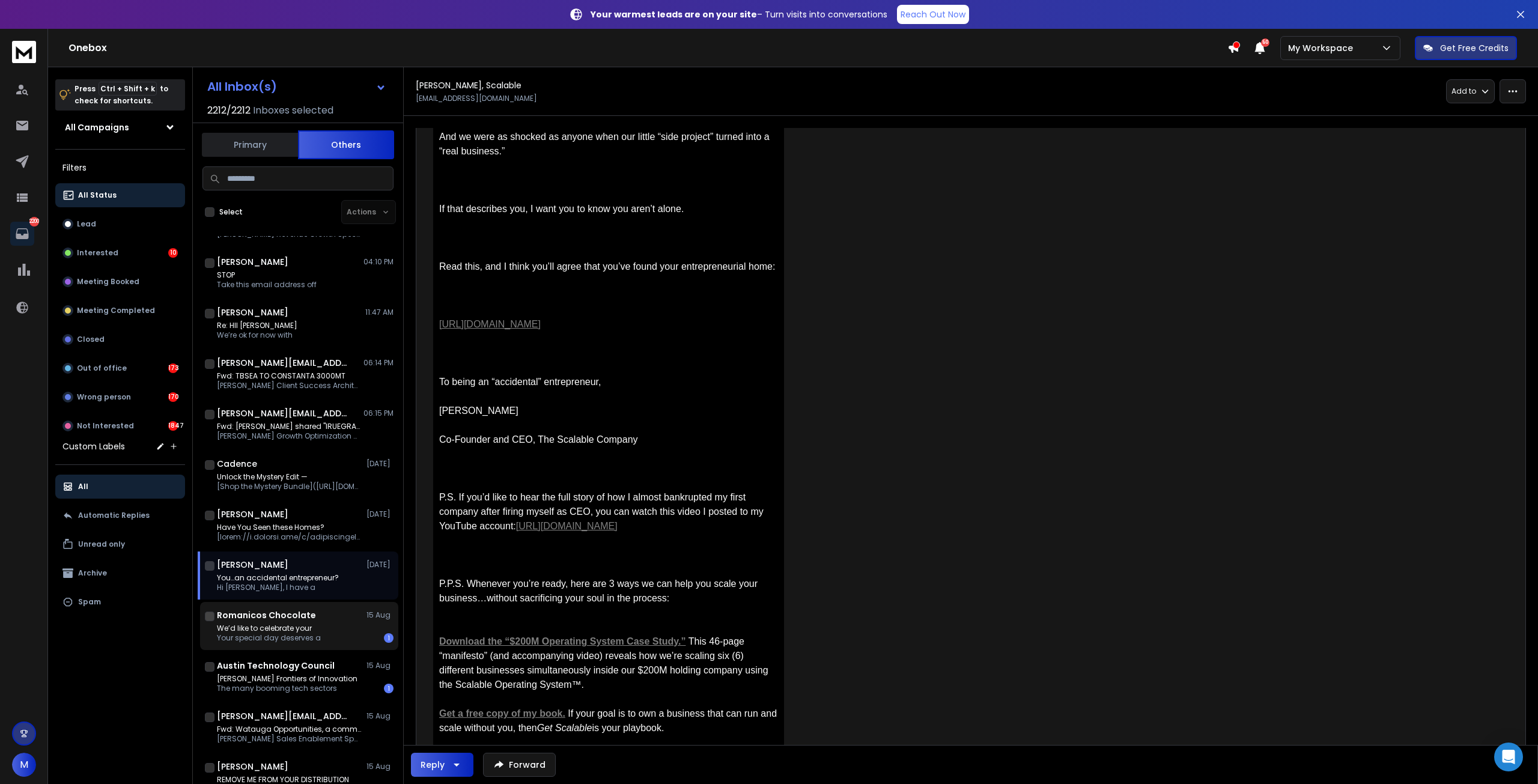
click at [315, 609] on div "Romanicos Chocolate [DATE]" at bounding box center [305, 615] width 176 height 12
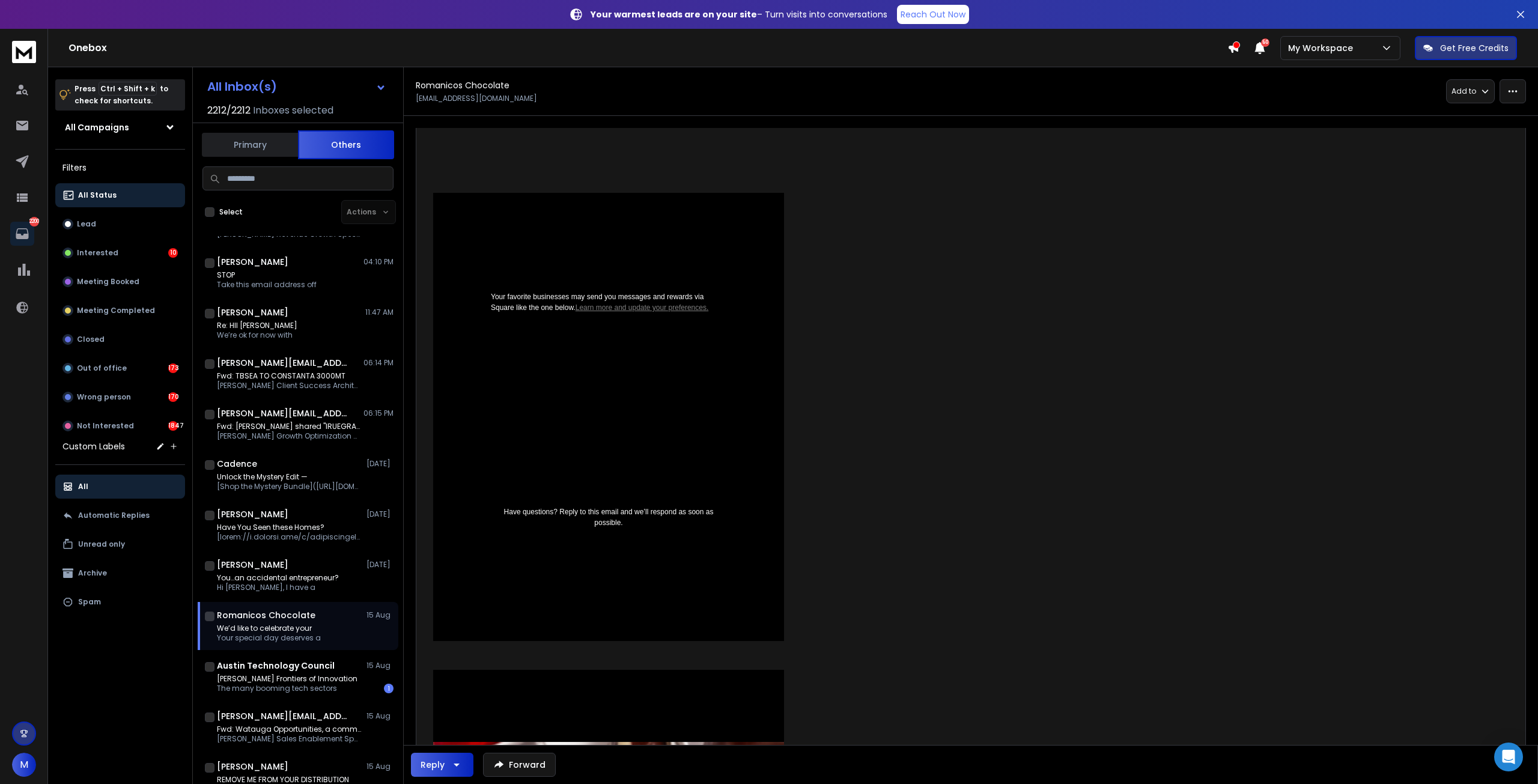
scroll to position [281, 0]
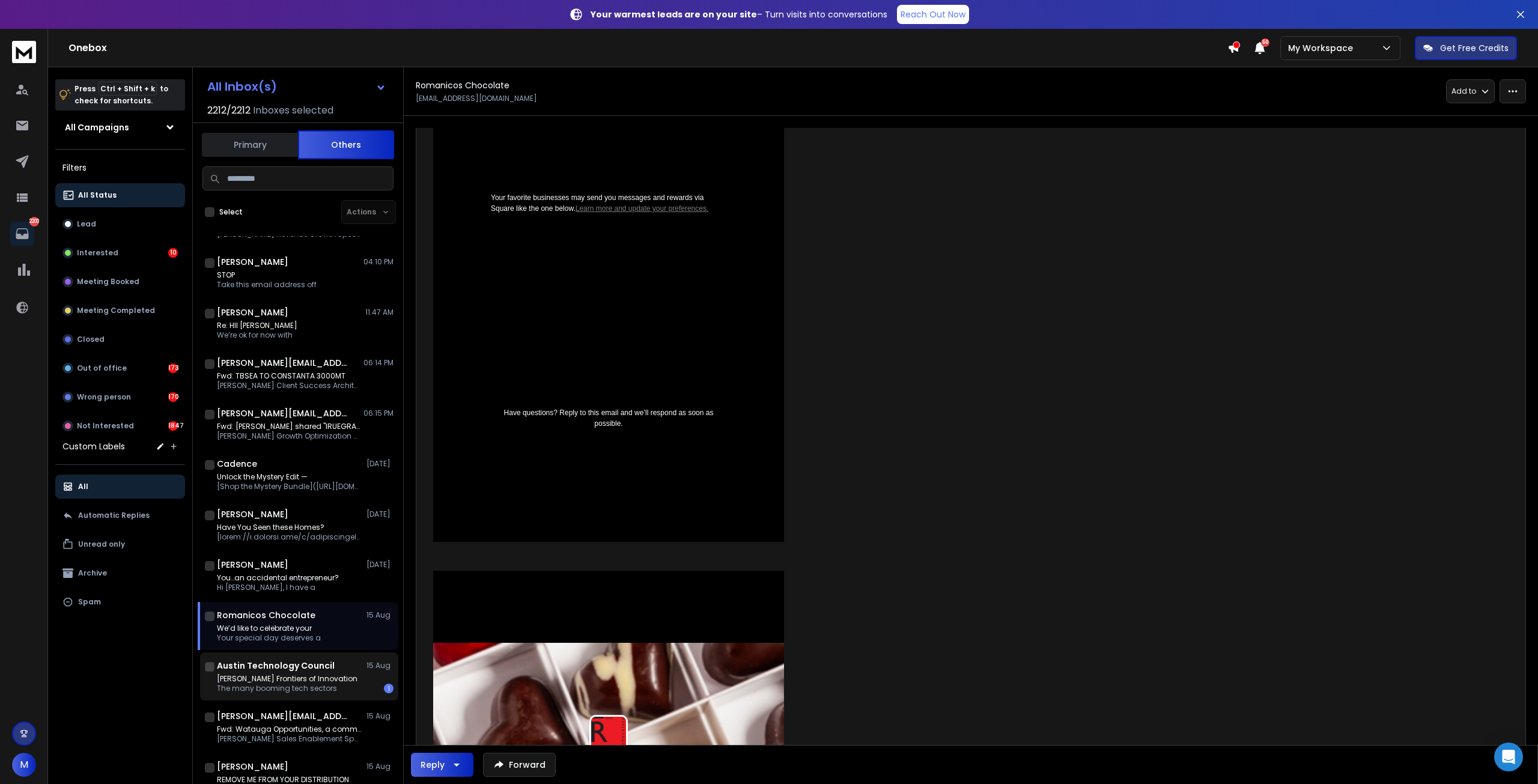
click at [244, 666] on h1 "Austin Technology Council" at bounding box center [276, 666] width 118 height 12
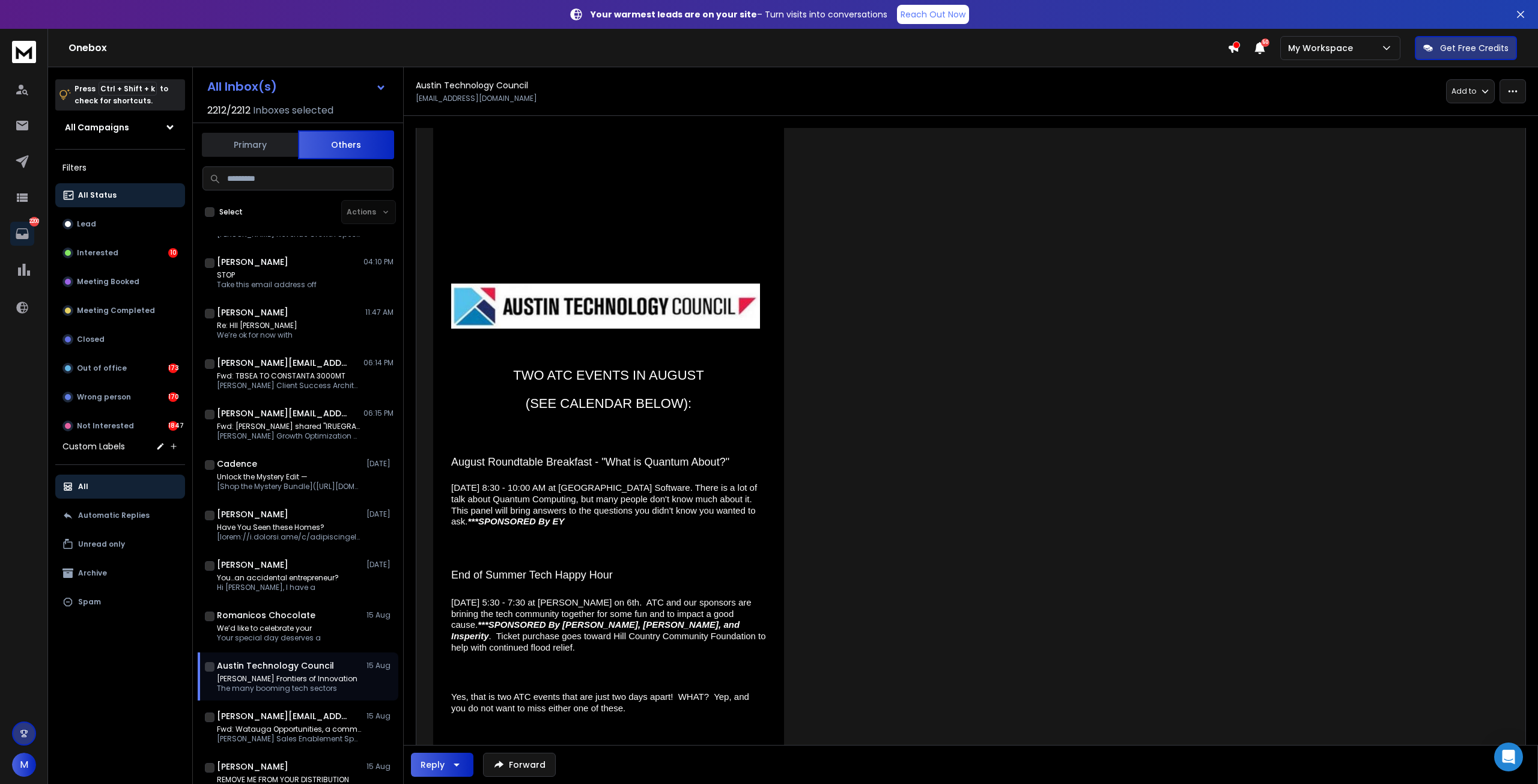
scroll to position [761, 0]
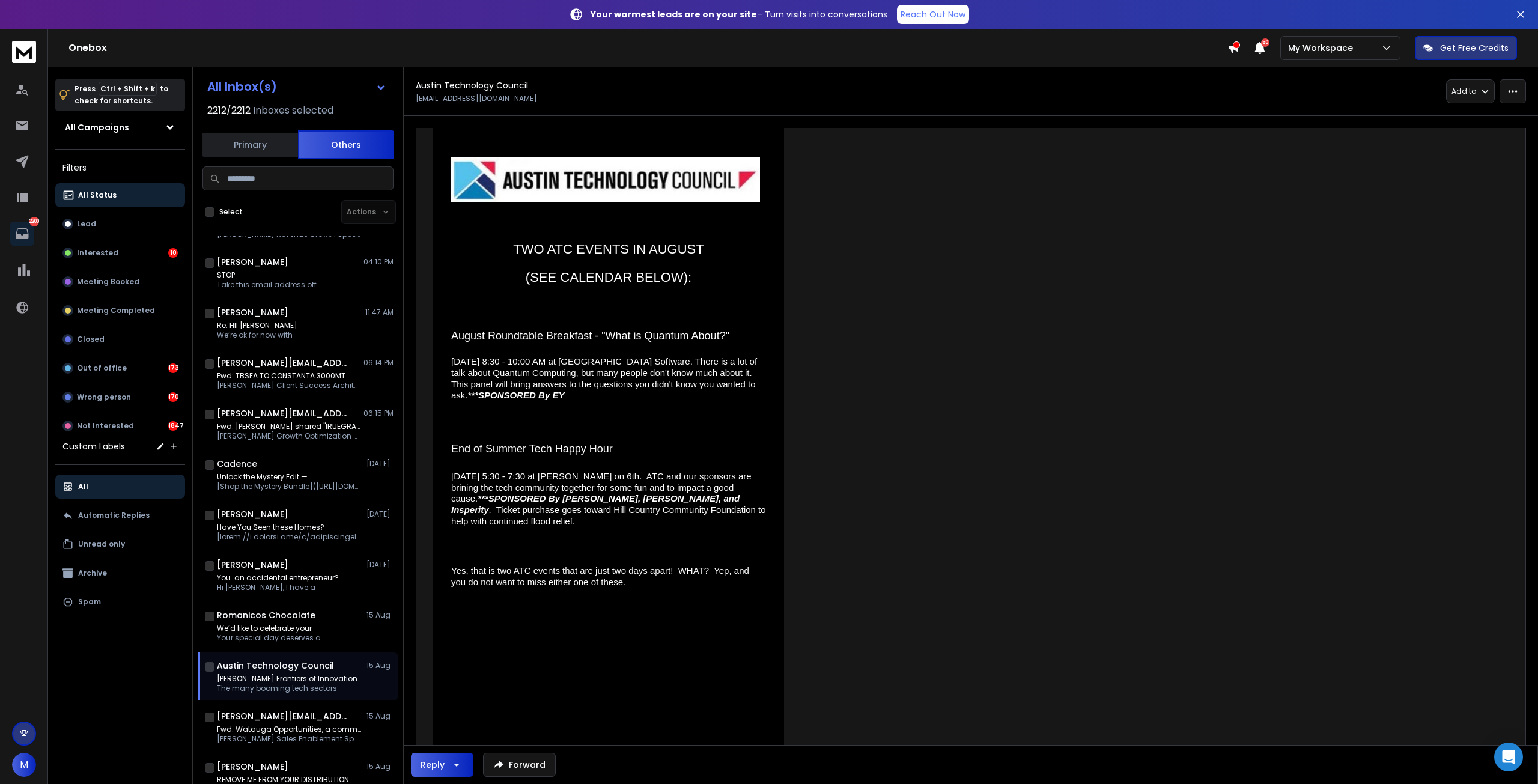
click at [313, 669] on h1 "Austin Technology Council" at bounding box center [275, 666] width 117 height 12
click at [294, 721] on h1 "[PERSON_NAME][EMAIL_ADDRESS][DOMAIN_NAME]" at bounding box center [283, 716] width 132 height 12
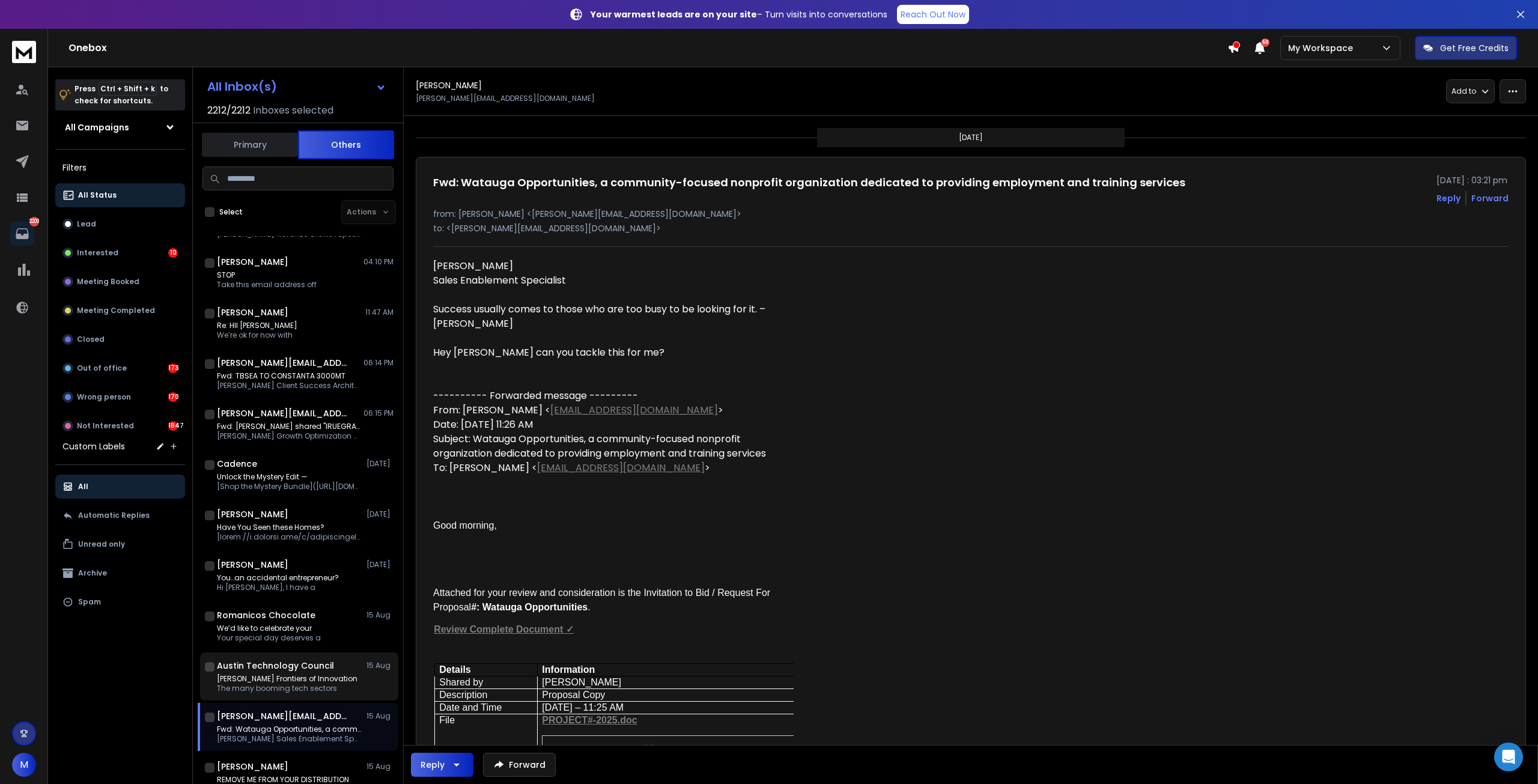
click at [244, 671] on div "Austin Technology Council [DATE] Austin's Frontiers of Innovation The many boom…" at bounding box center [305, 677] width 176 height 34
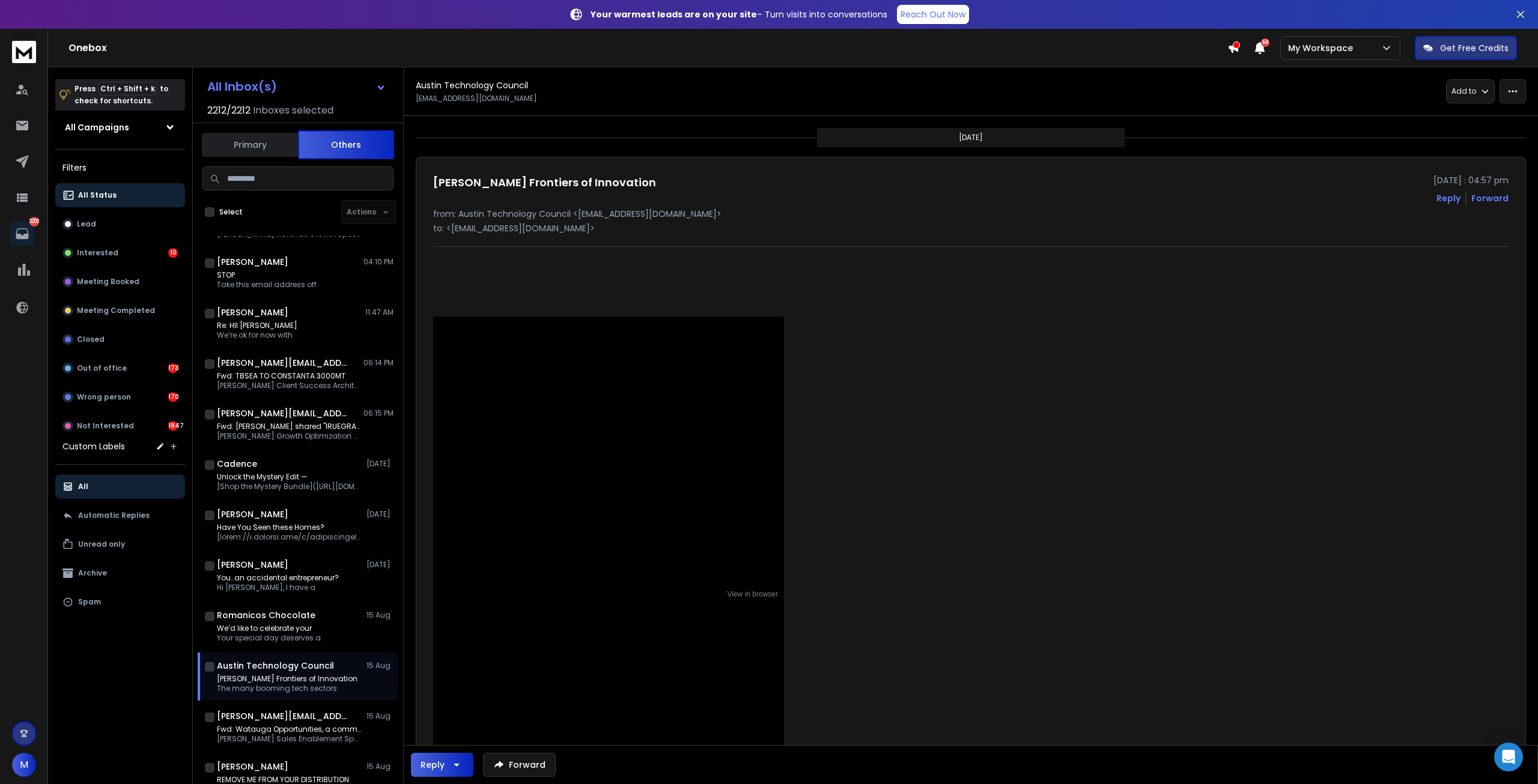
click at [208, 671] on div at bounding box center [210, 677] width 10 height 29
click at [211, 669] on button "button" at bounding box center [210, 667] width 10 height 10
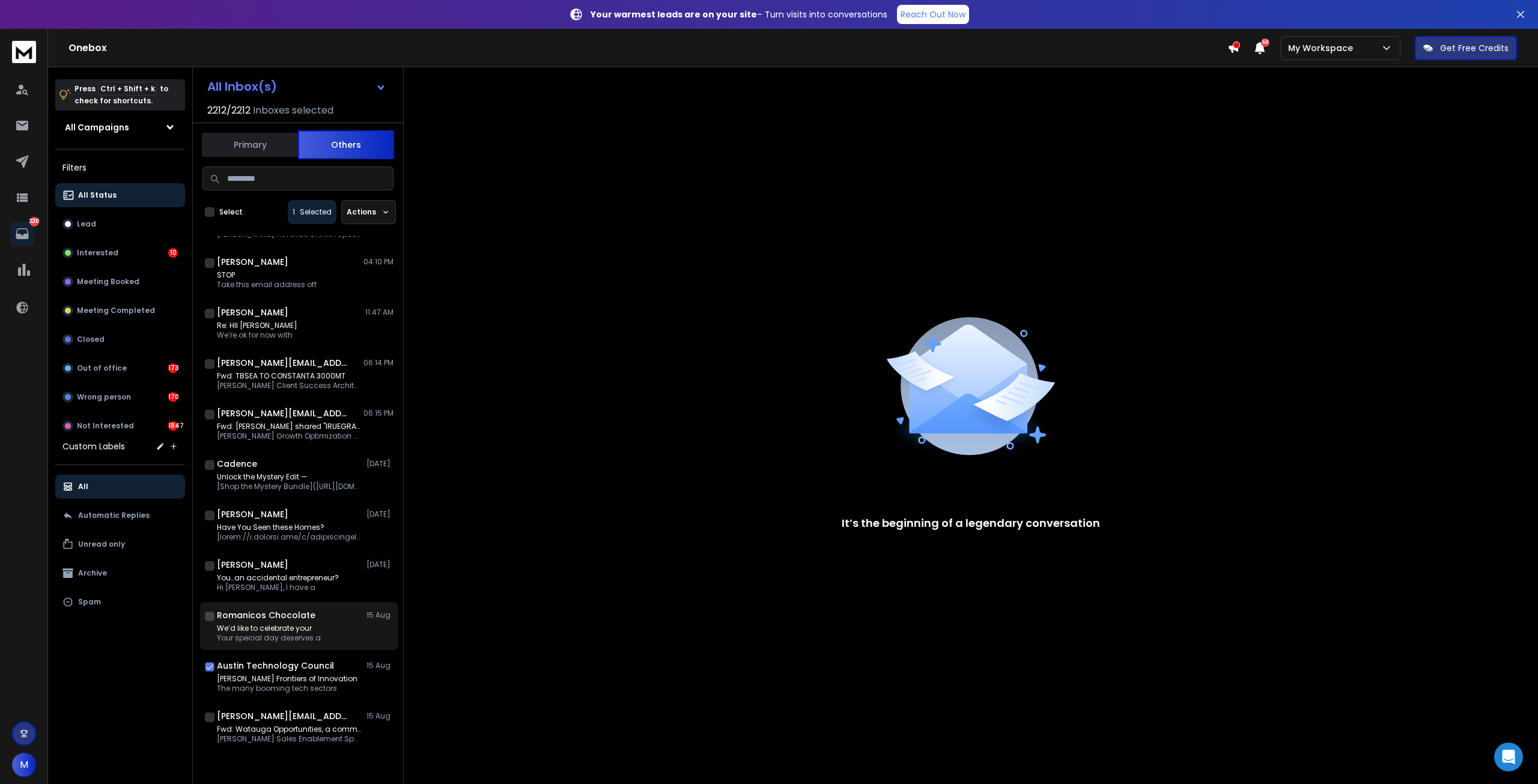
click at [208, 620] on button "button" at bounding box center [210, 616] width 10 height 10
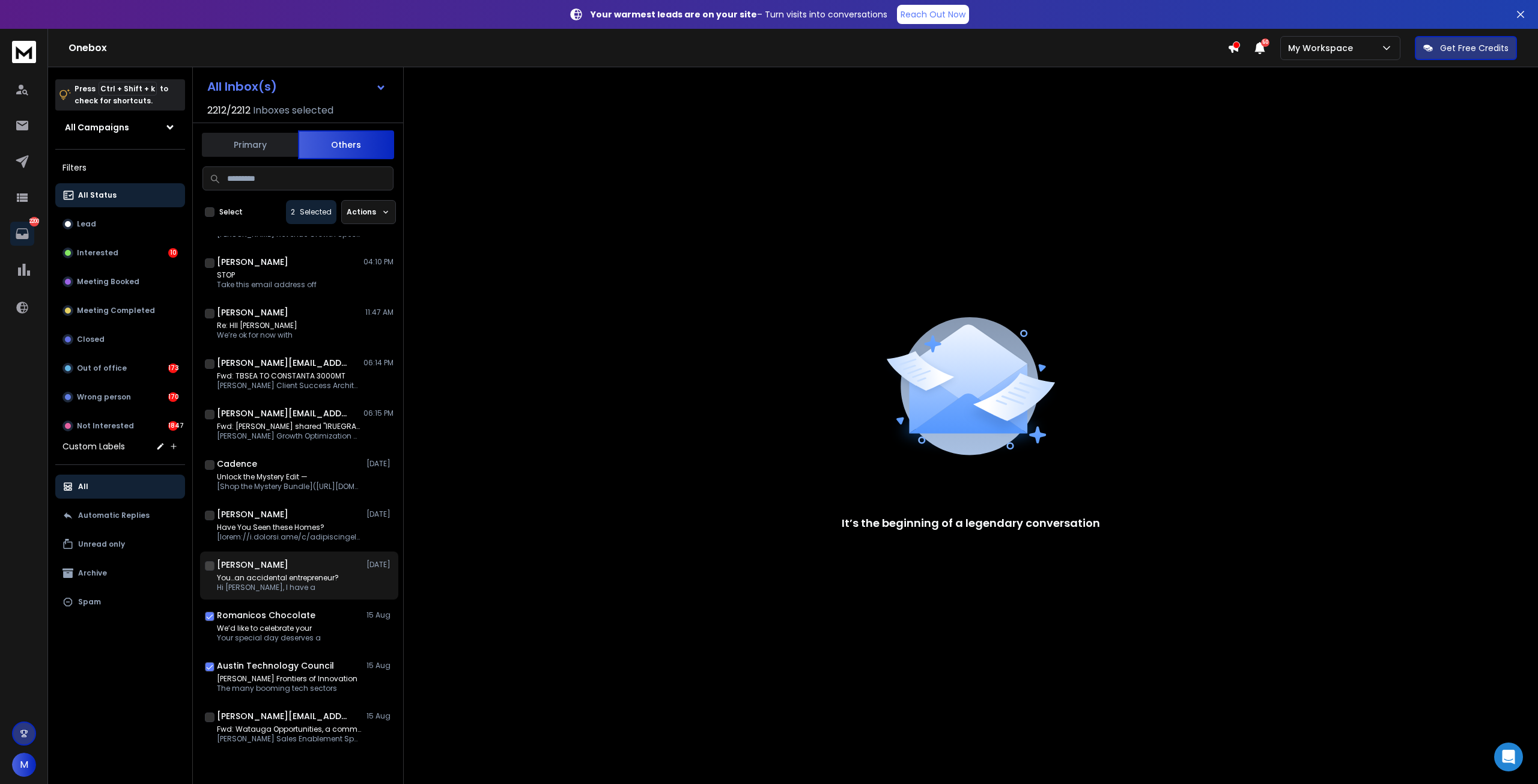
click at [207, 566] on button "button" at bounding box center [210, 566] width 10 height 10
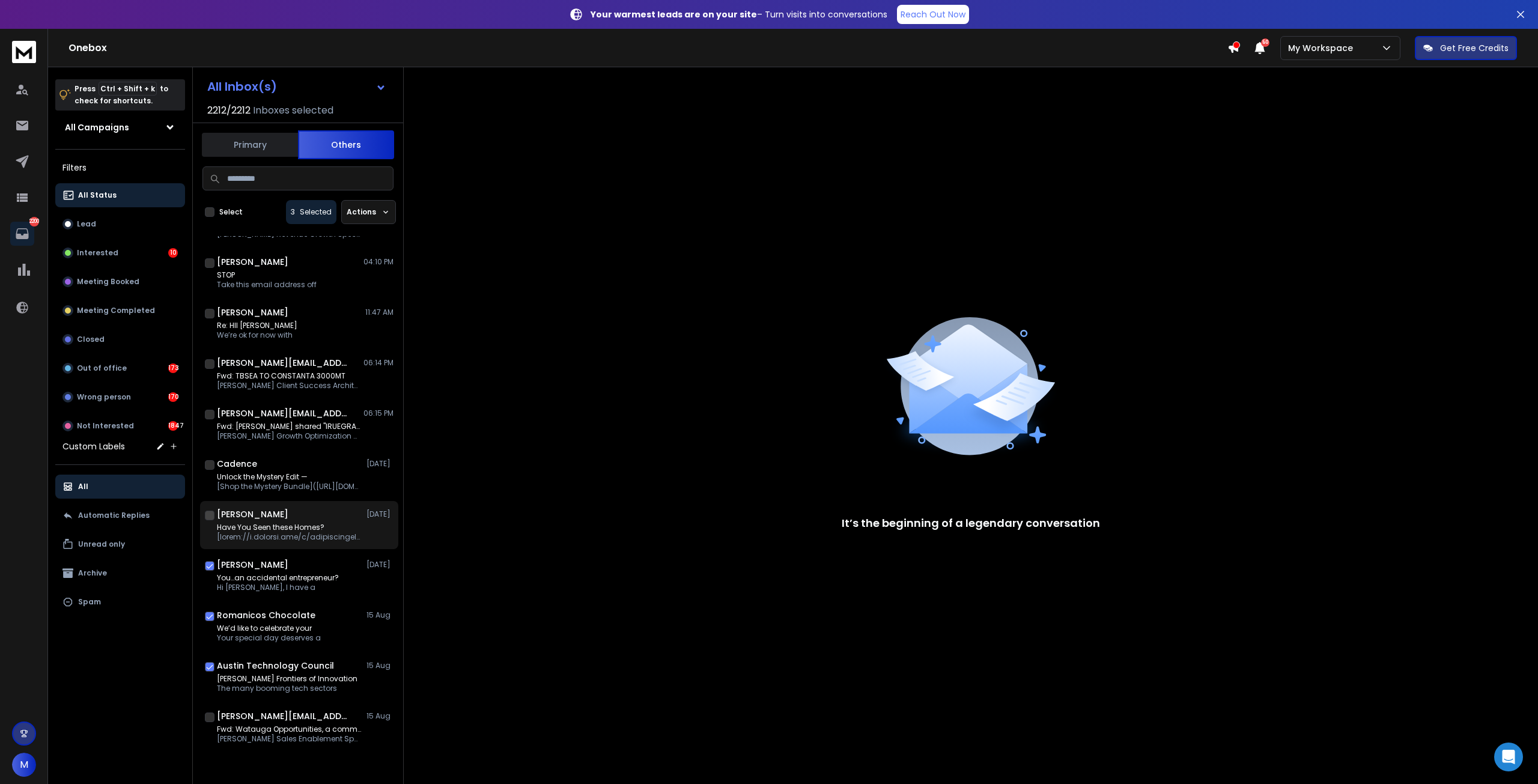
click at [207, 518] on button "button" at bounding box center [210, 516] width 10 height 10
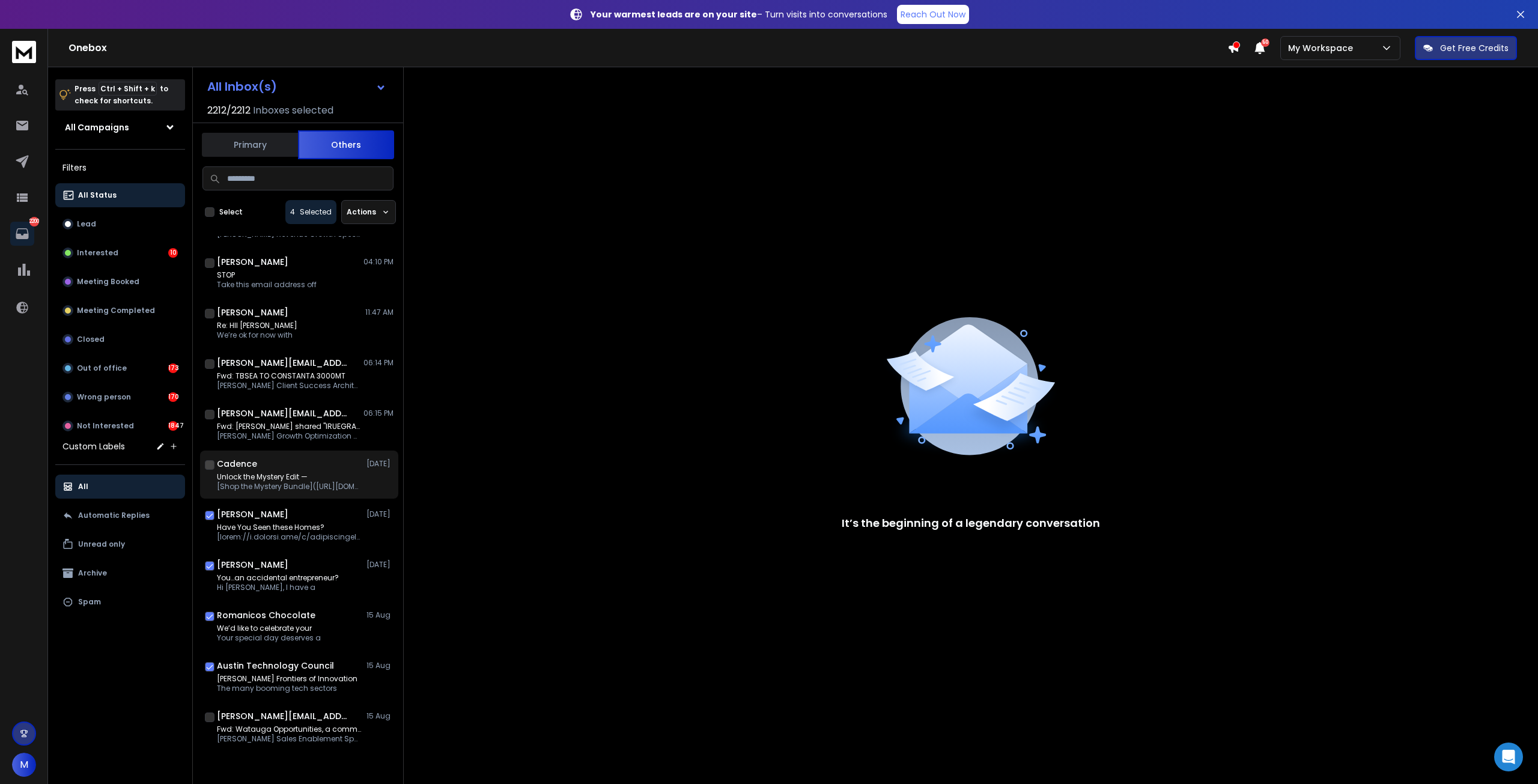
click at [205, 465] on button "button" at bounding box center [210, 465] width 10 height 10
click at [382, 203] on button "Actions" at bounding box center [368, 212] width 55 height 24
click at [372, 234] on div "Delete email" at bounding box center [350, 239] width 69 height 12
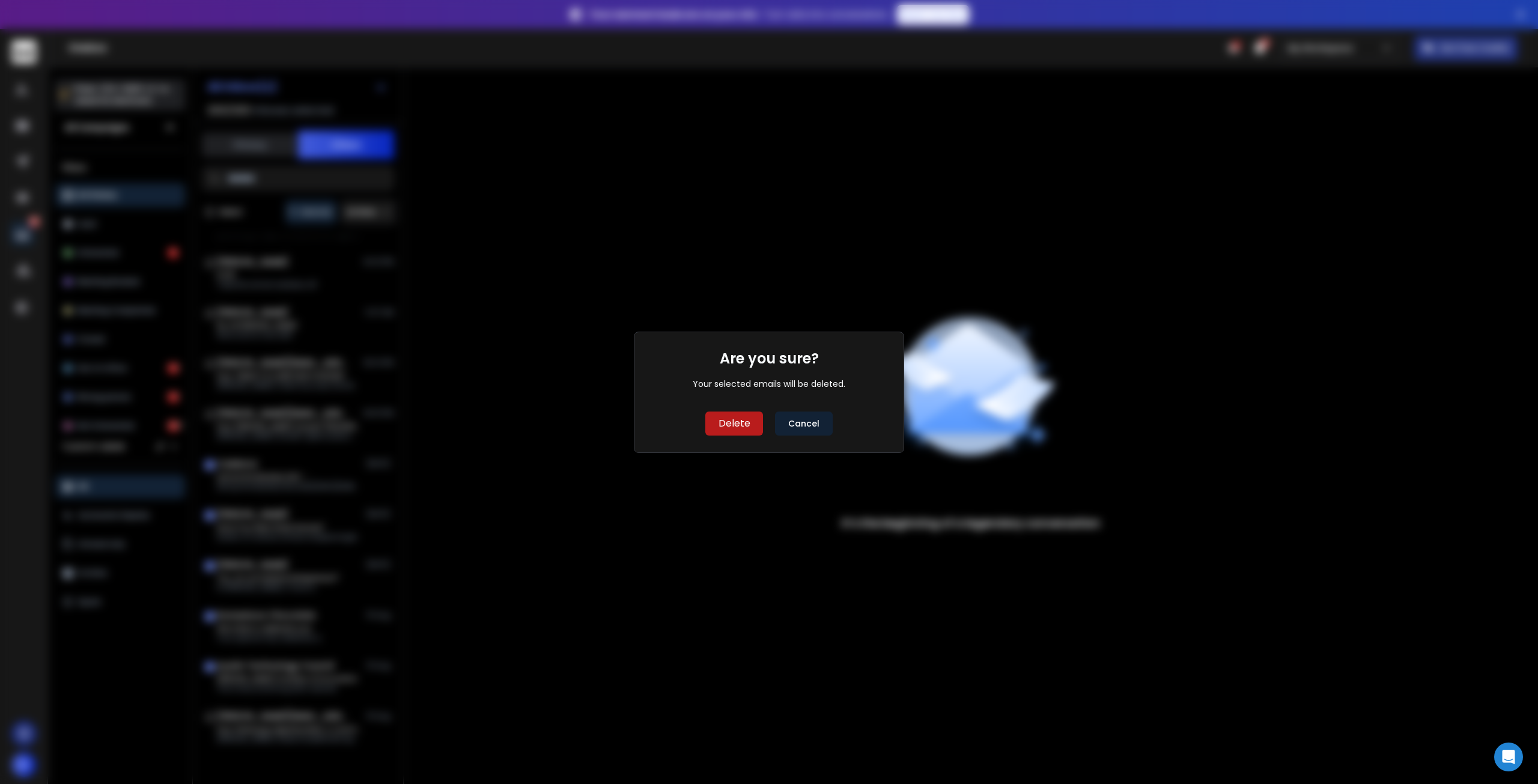
click at [710, 426] on button "Delete" at bounding box center [734, 424] width 58 height 24
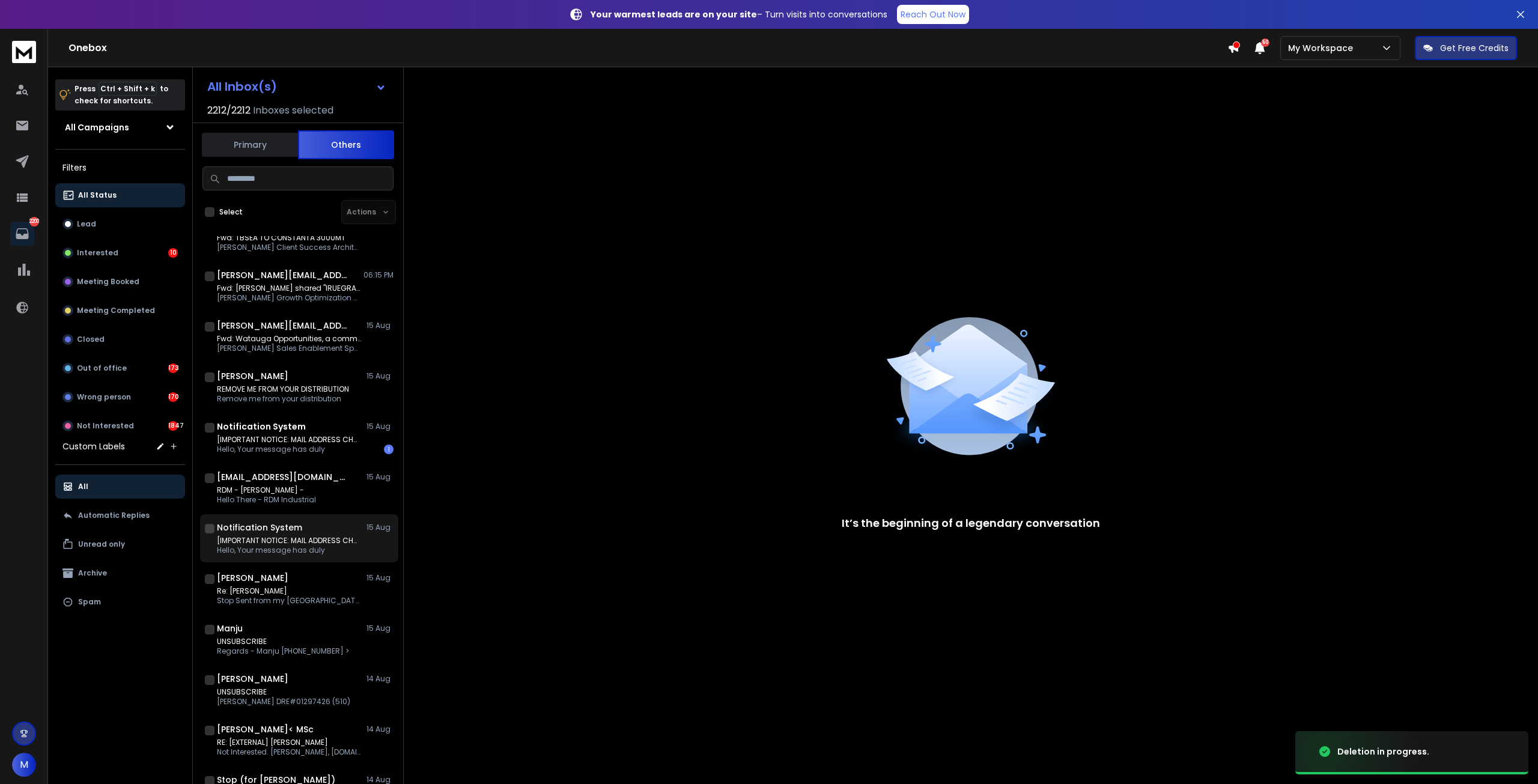
scroll to position [200, 0]
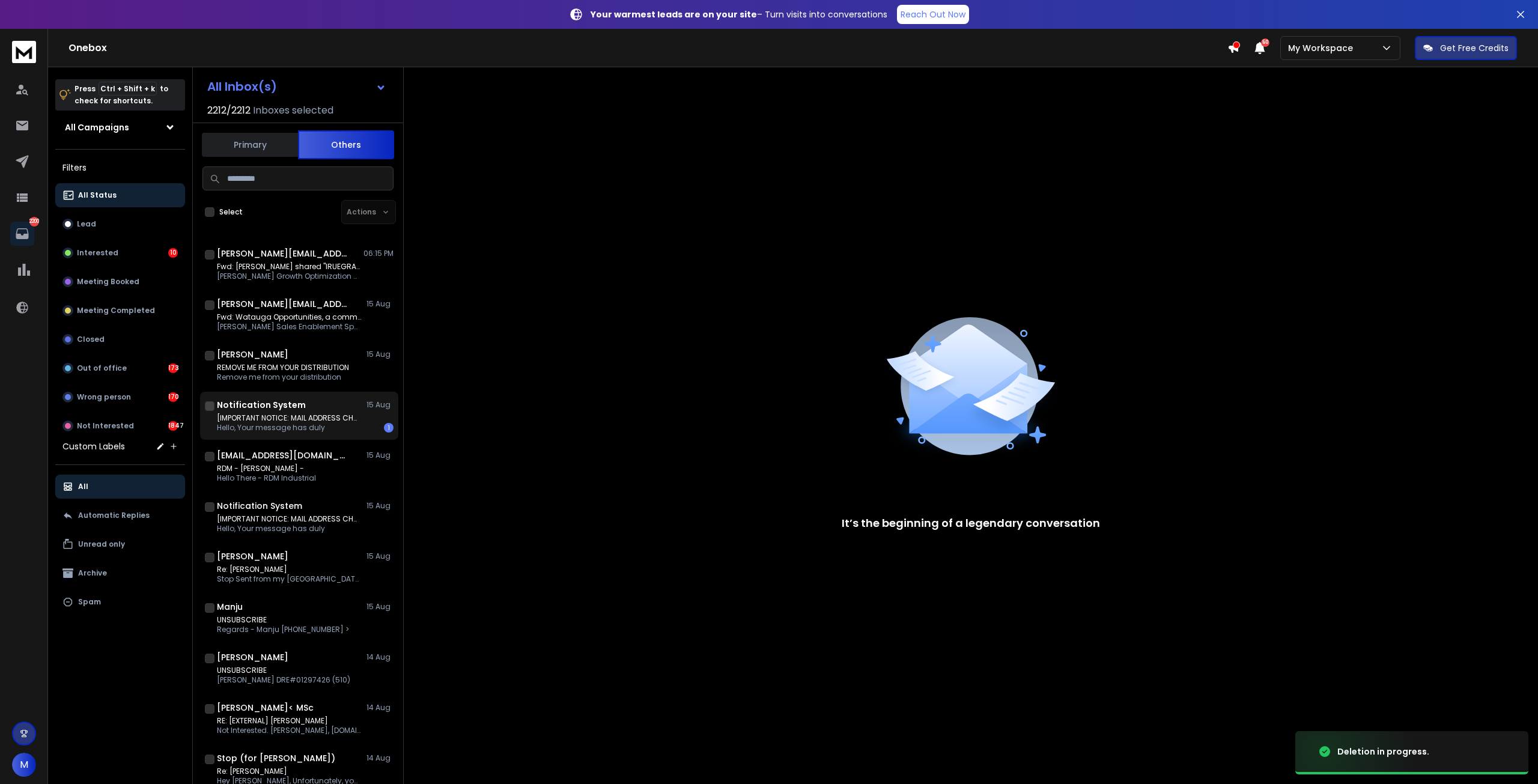
click at [275, 412] on div "Notification System [DATE] [IMPORTANT NOTICE: MAIL ADDRESS CHANGE Hello, Your m…" at bounding box center [305, 416] width 176 height 34
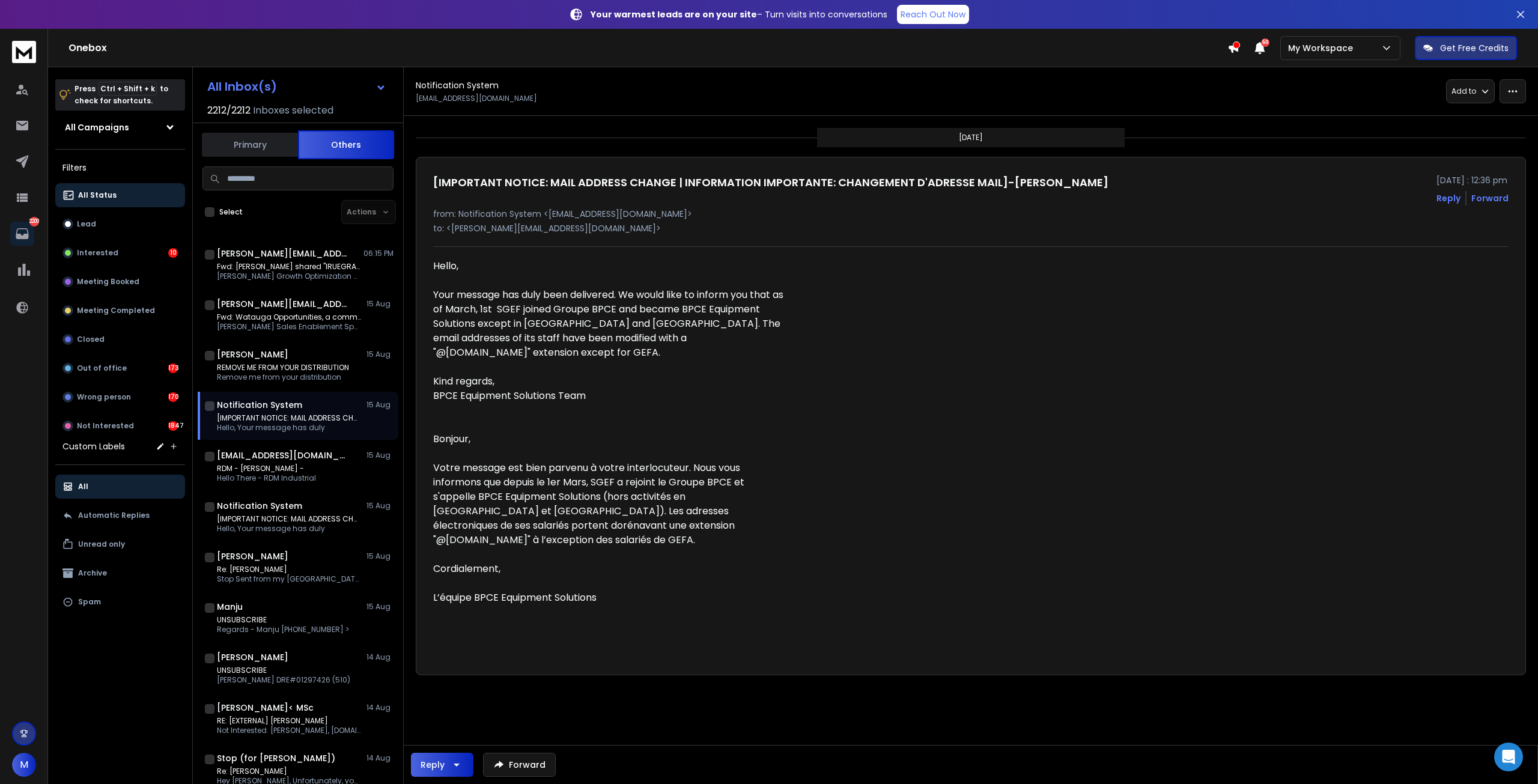
click at [206, 406] on button "button" at bounding box center [210, 406] width 10 height 10
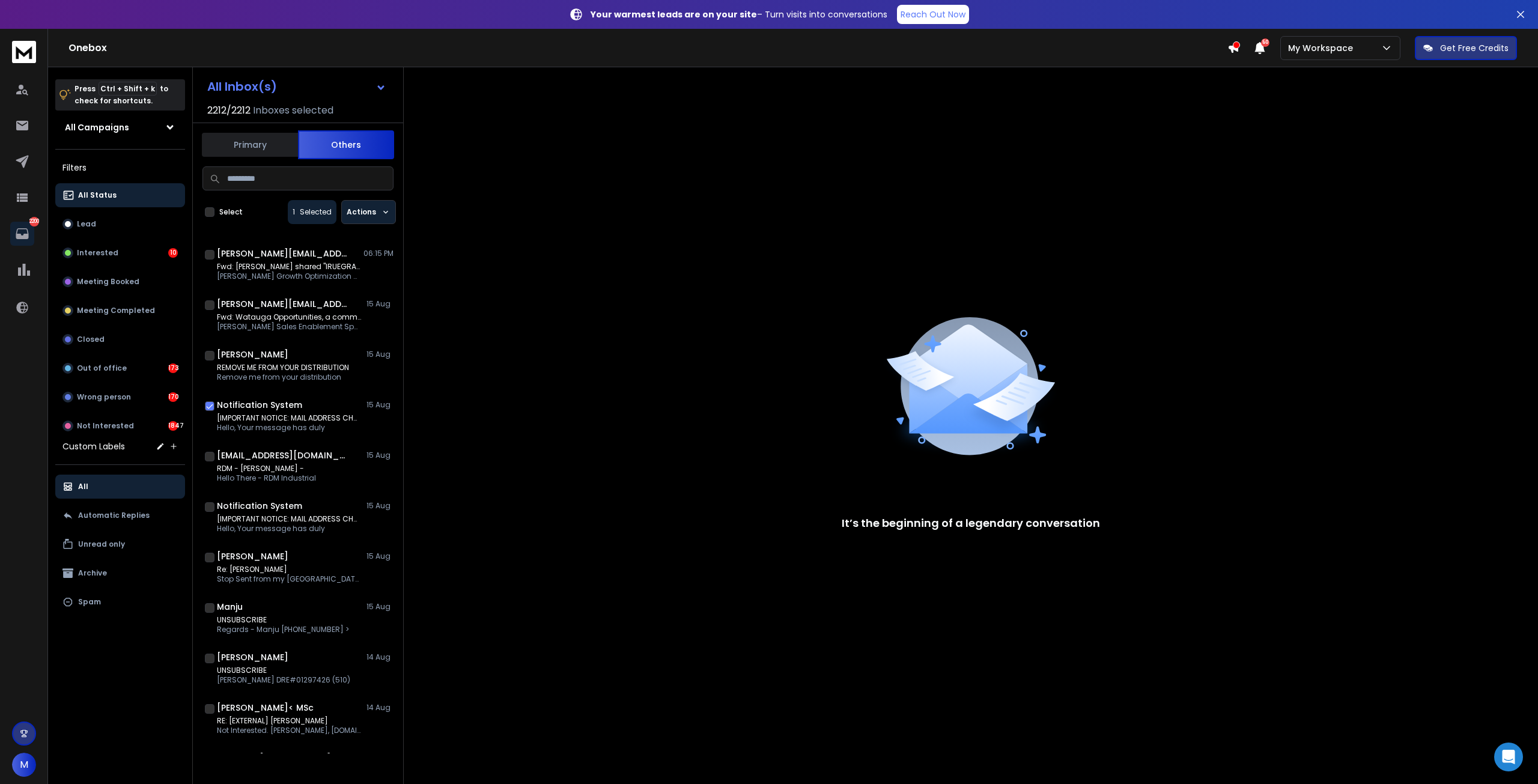
click at [358, 219] on button "Actions" at bounding box center [368, 212] width 55 height 24
click at [356, 244] on div "Delete email" at bounding box center [350, 239] width 69 height 12
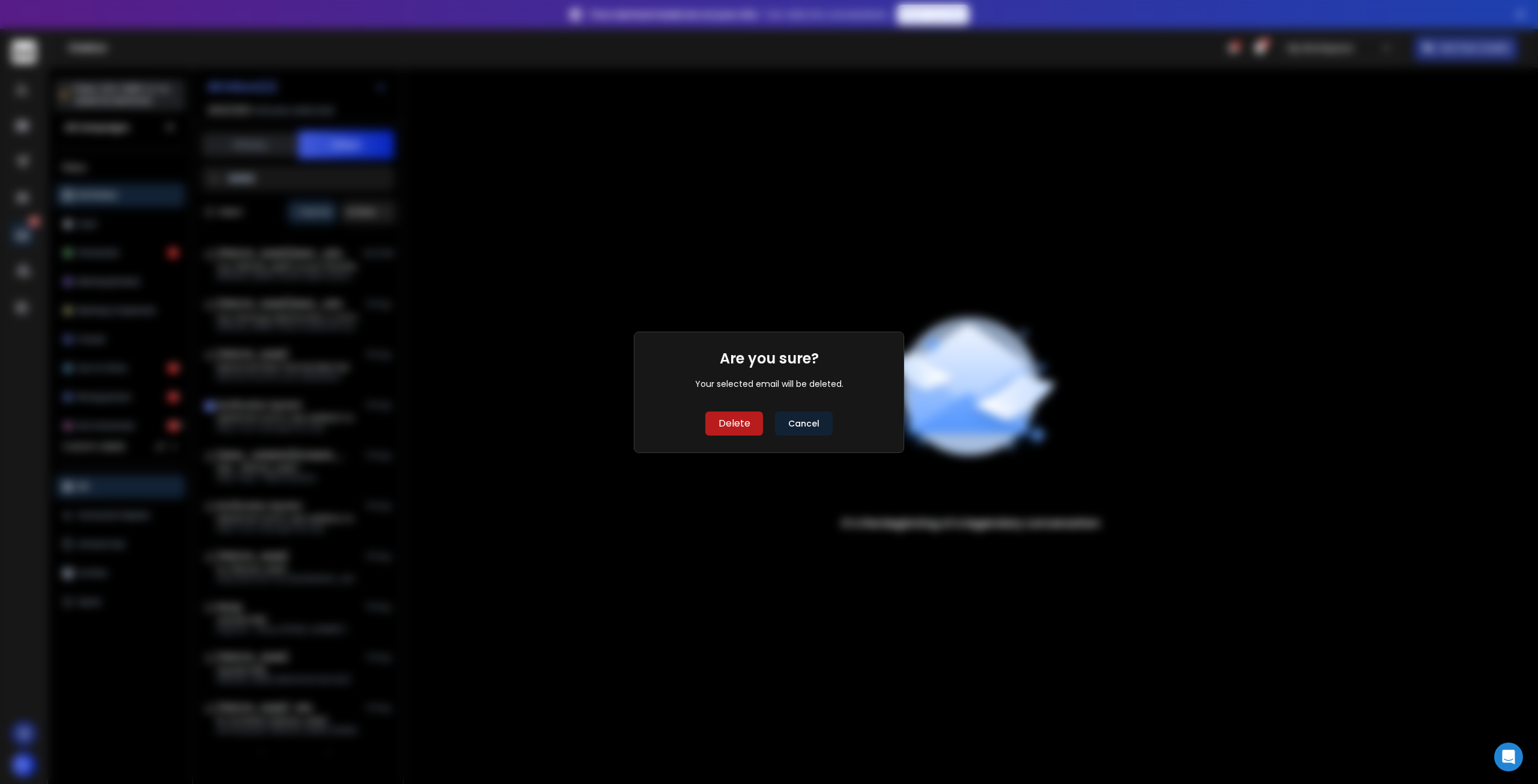
click at [724, 426] on button "Delete" at bounding box center [734, 424] width 58 height 24
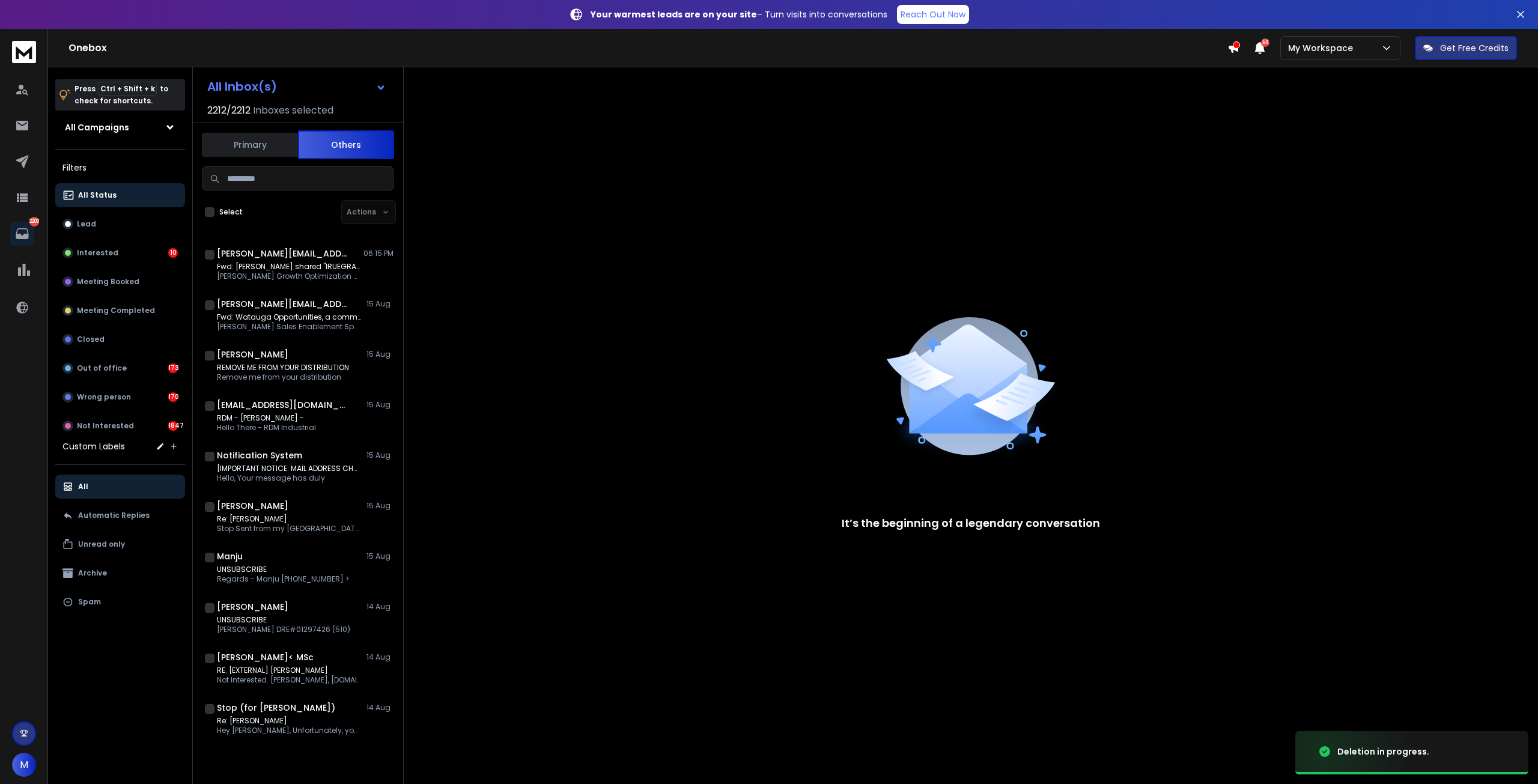
click at [281, 426] on p "Hello There - RDM Industrial" at bounding box center [267, 428] width 99 height 10
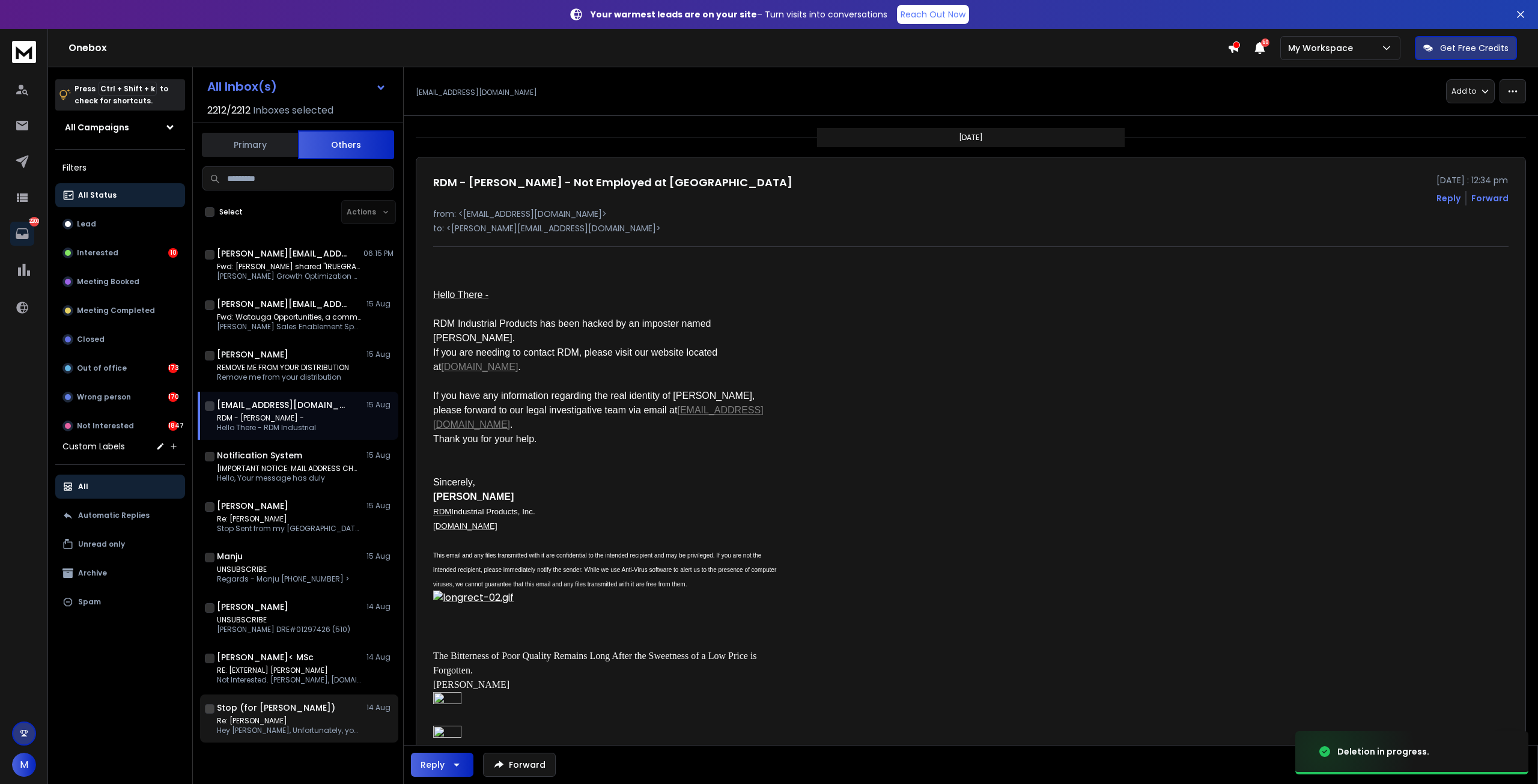
scroll to position [253, 0]
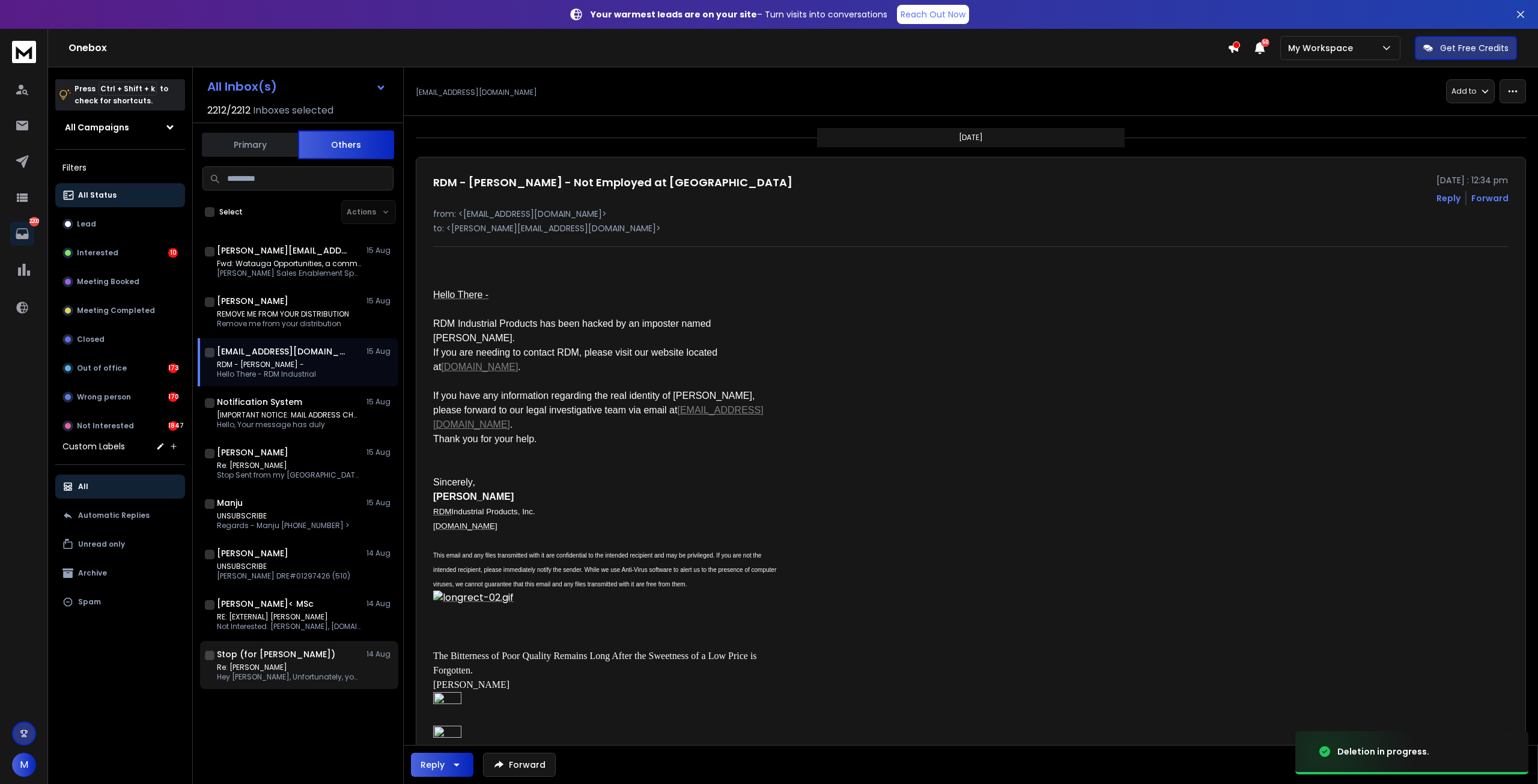
click at [305, 670] on p "Re: [PERSON_NAME]" at bounding box center [289, 668] width 144 height 10
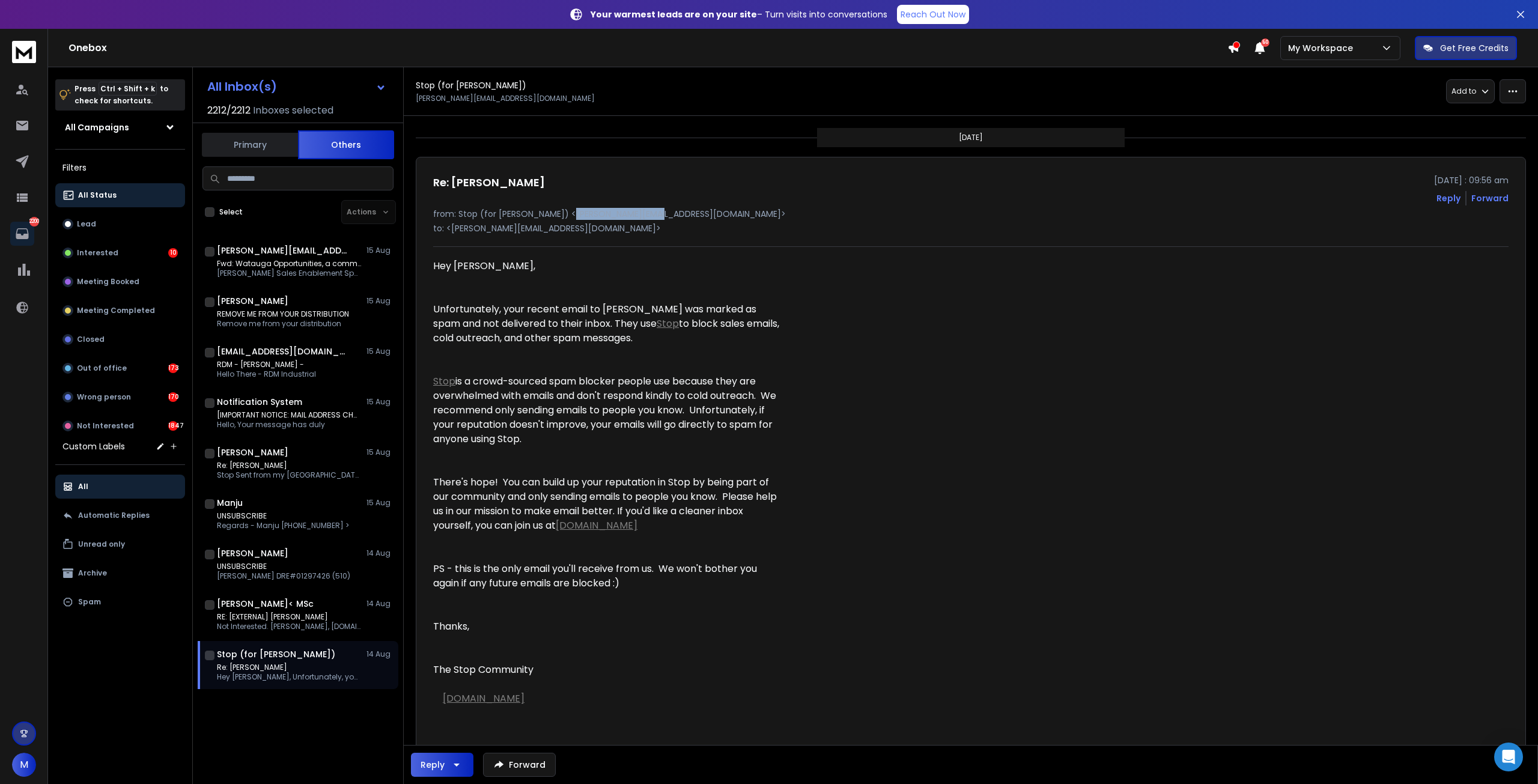
drag, startPoint x: 566, startPoint y: 218, endPoint x: 647, endPoint y: 211, distance: 81.3
click at [647, 211] on p "from: Stop (for [PERSON_NAME]) <[PERSON_NAME][EMAIL_ADDRESS][DOMAIN_NAME]>" at bounding box center [971, 214] width 1076 height 12
click at [210, 654] on button "button" at bounding box center [210, 656] width 10 height 10
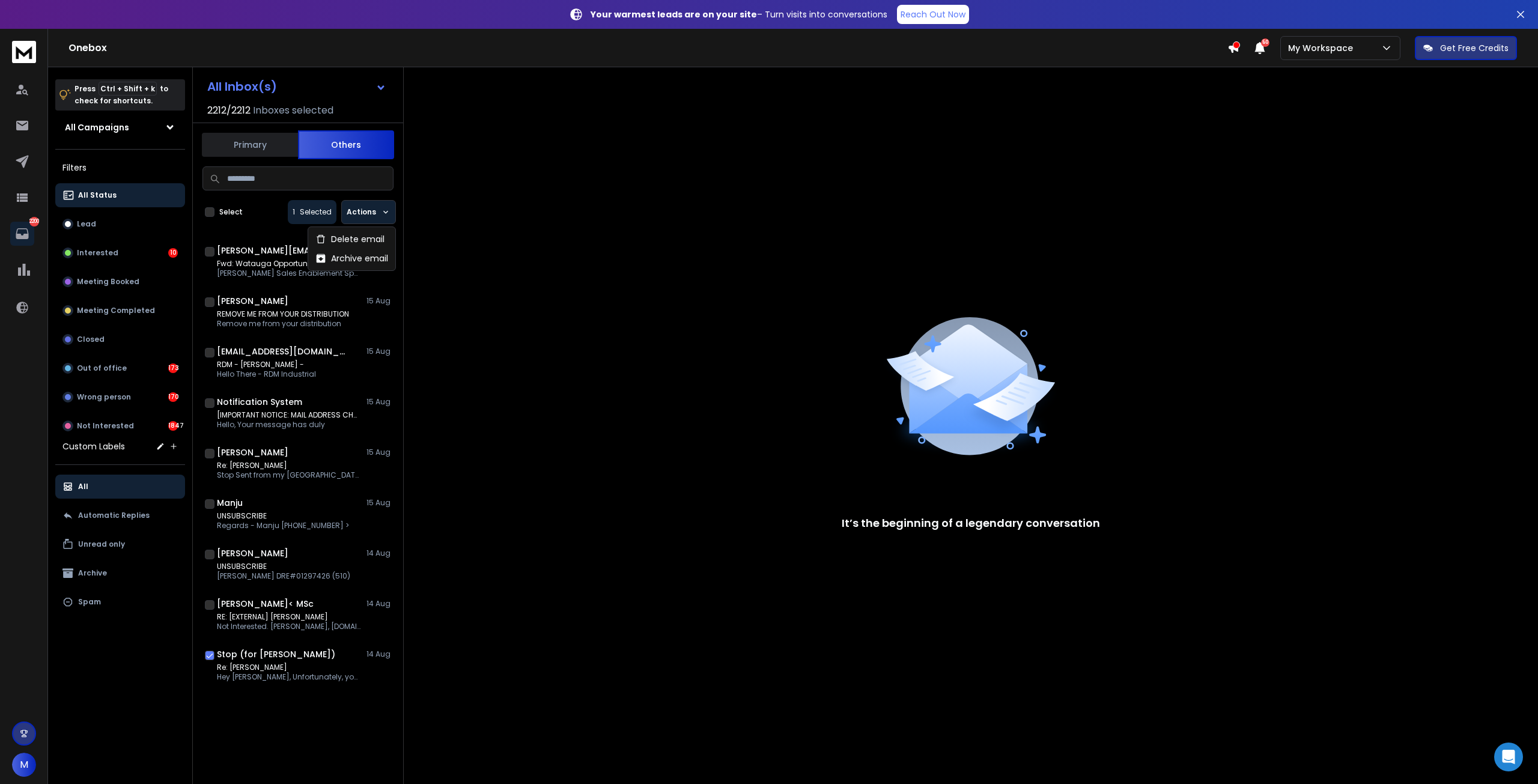
click at [375, 208] on p "Actions" at bounding box center [361, 212] width 30 height 10
click at [371, 236] on div "Delete email" at bounding box center [350, 239] width 69 height 12
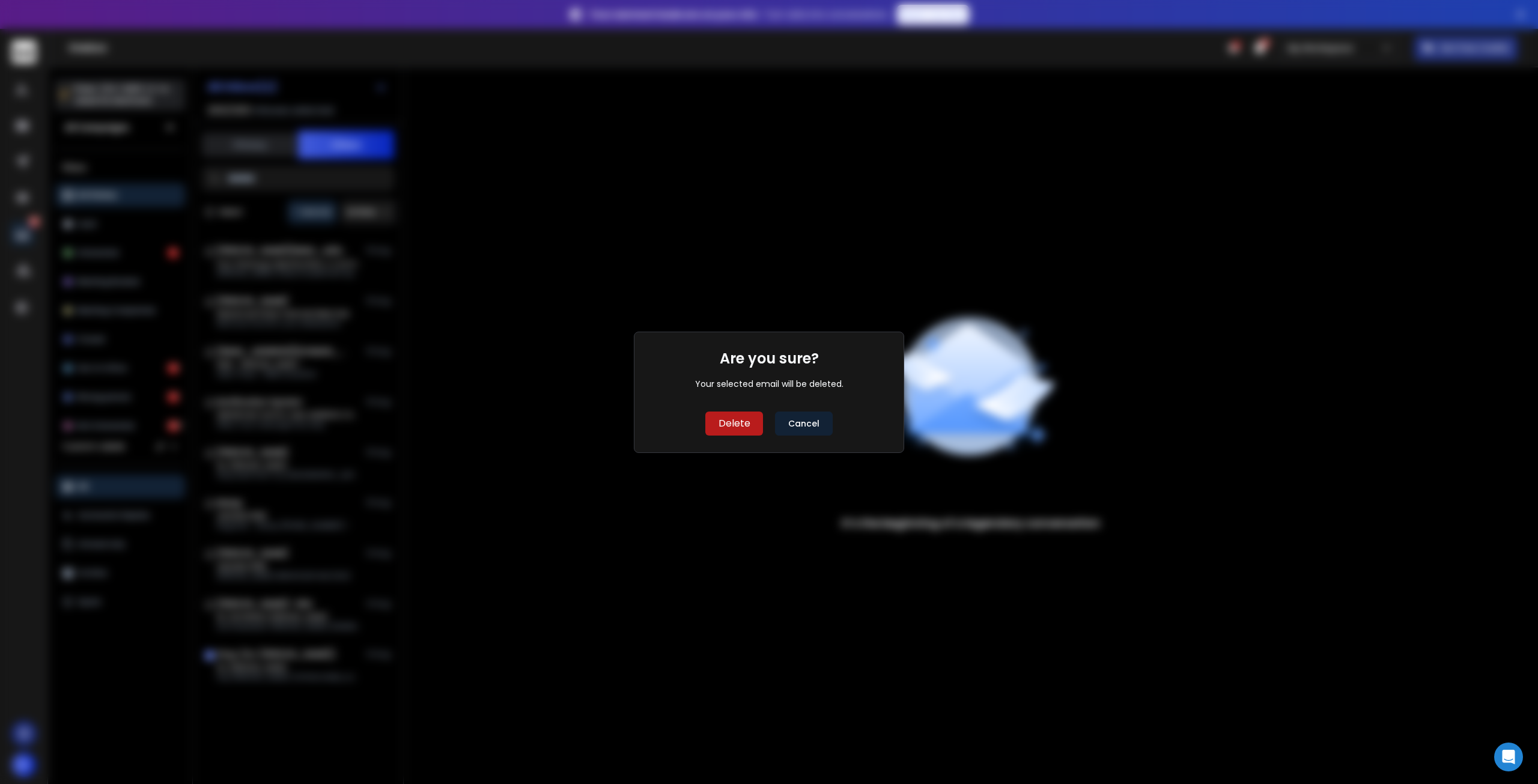
click at [727, 423] on button "Delete" at bounding box center [734, 424] width 58 height 24
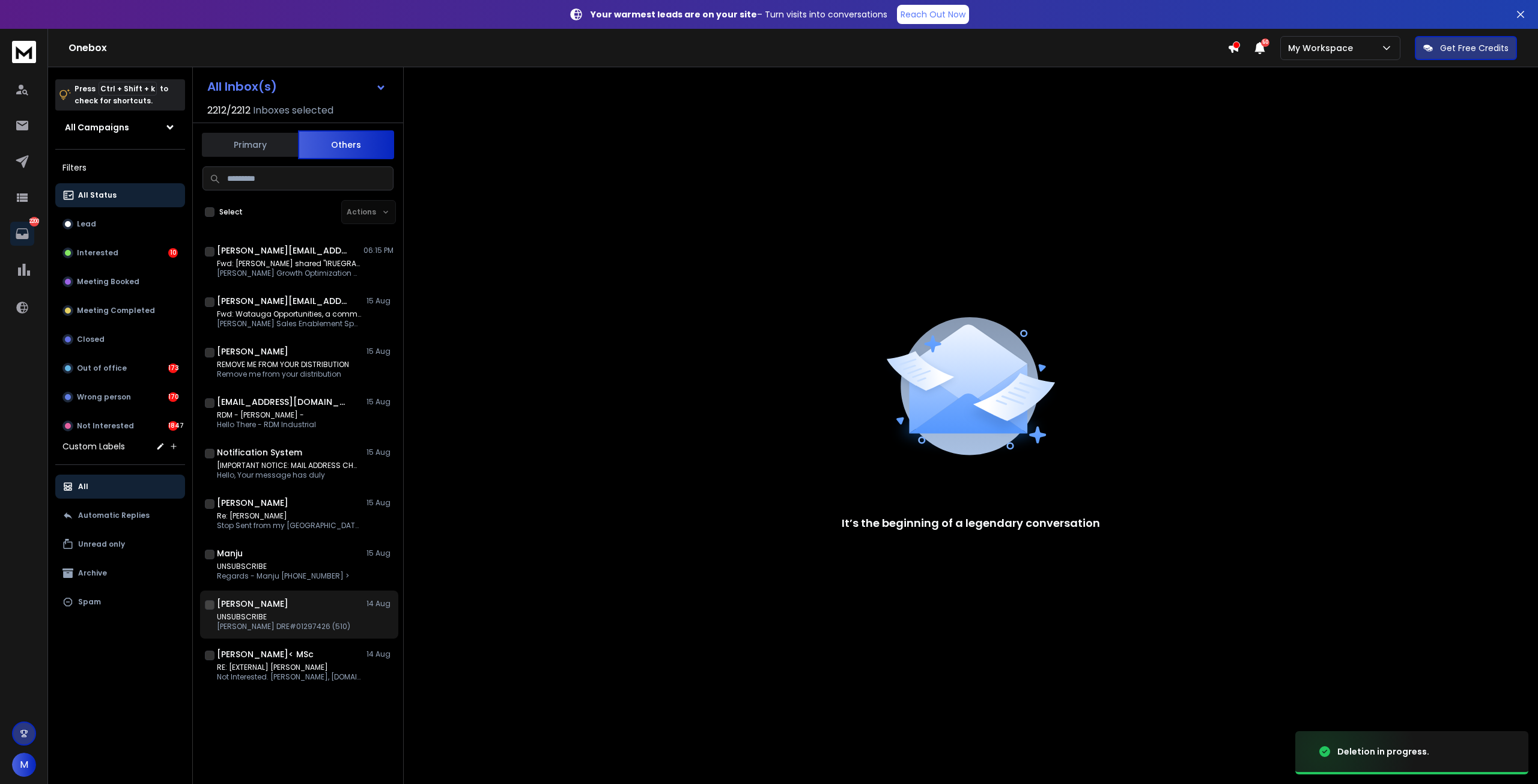
scroll to position [203, 0]
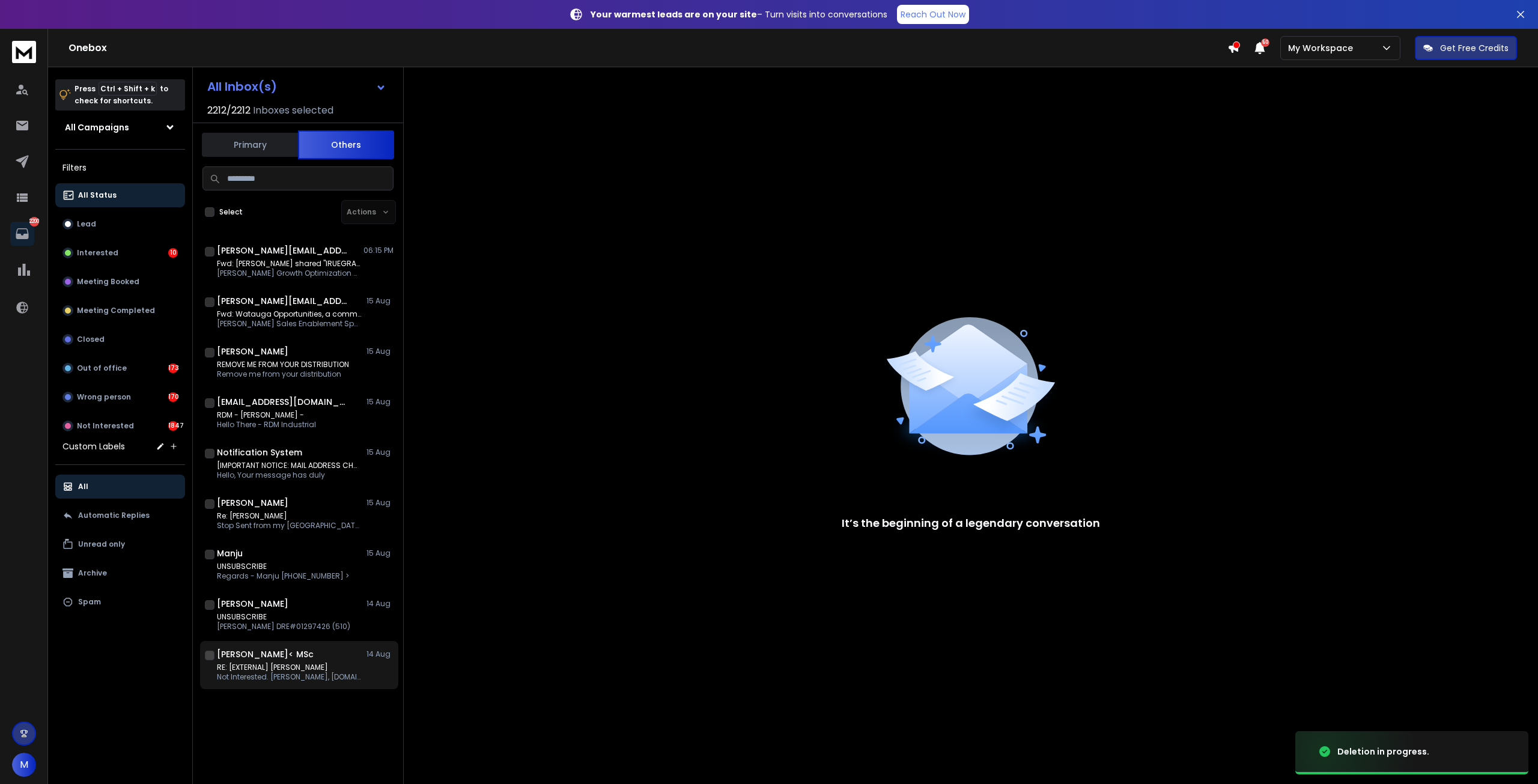
click at [297, 657] on h1 "[PERSON_NAME]< MSc" at bounding box center [265, 654] width 97 height 12
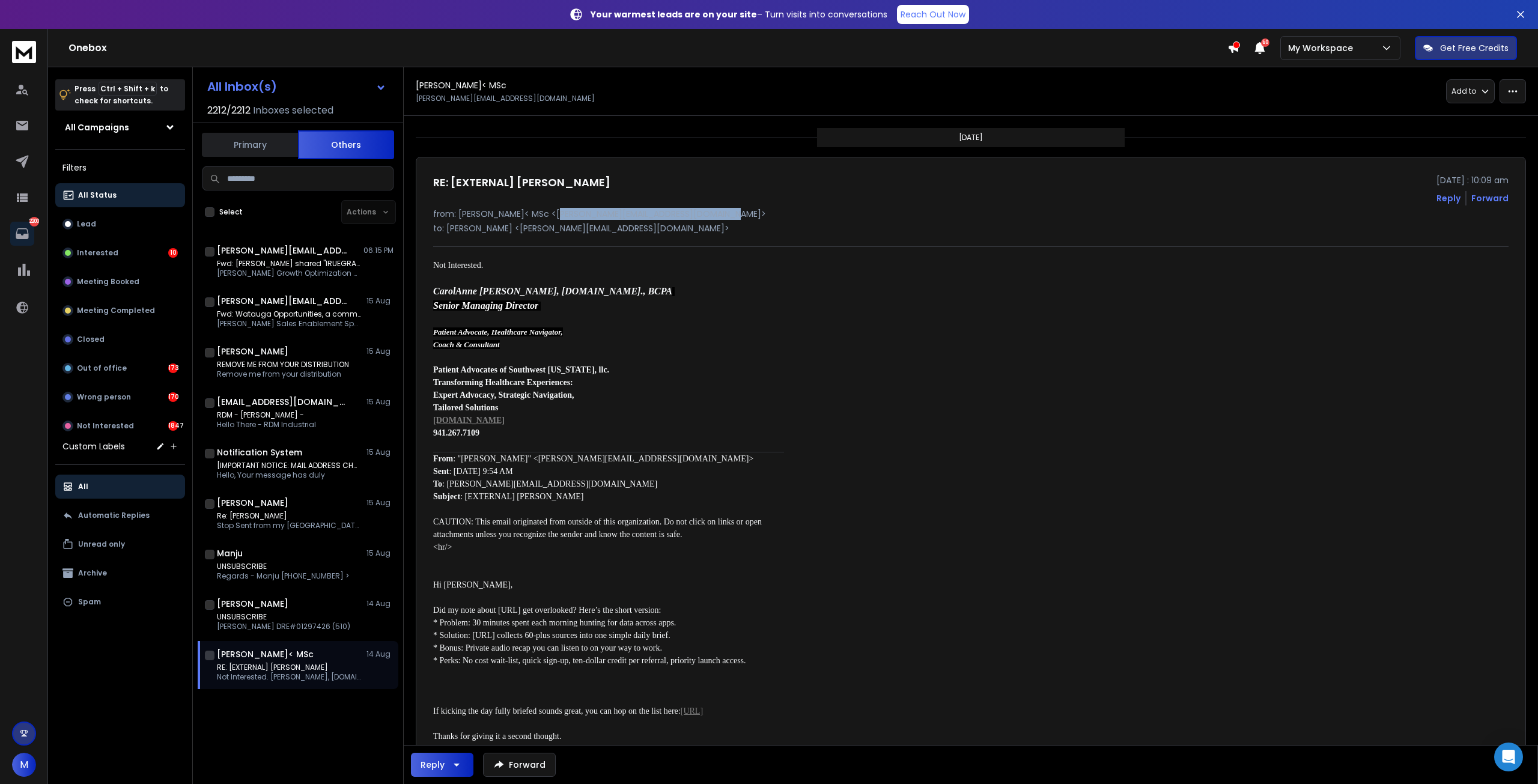
drag, startPoint x: 557, startPoint y: 211, endPoint x: 727, endPoint y: 220, distance: 170.2
click at [727, 220] on div "RE: [EXTERNAL] HII [PERSON_NAME] [DATE] : 10:09 am Reply Forward from: [PERSON_…" at bounding box center [971, 204] width 1076 height 60
copy p "[PERSON_NAME][EMAIL_ADDRESS][DOMAIN_NAME]"
drag, startPoint x: 591, startPoint y: 419, endPoint x: 431, endPoint y: 425, distance: 160.1
click at [431, 425] on div "RE: [EXTERNAL] HII [PERSON_NAME] [DATE] : 10:09 am Reply Forward from: [PERSON_…" at bounding box center [971, 596] width 1110 height 879
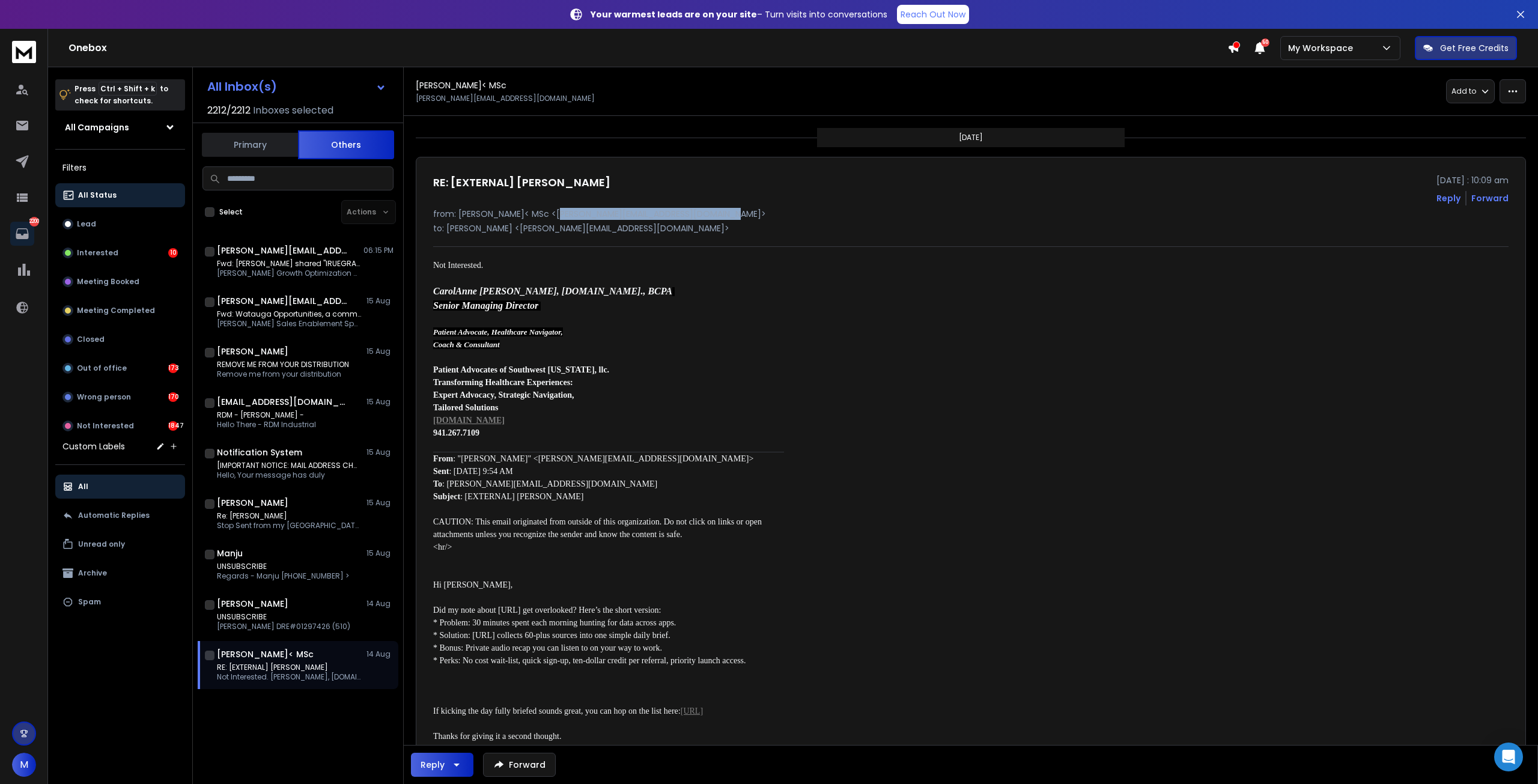
click at [630, 418] on div "[DOMAIN_NAME]" at bounding box center [608, 420] width 351 height 13
drag, startPoint x: 604, startPoint y: 485, endPoint x: 448, endPoint y: 487, distance: 156.0
click at [448, 487] on div "From : "[PERSON_NAME]" <[PERSON_NAME][EMAIL_ADDRESS][DOMAIN_NAME]> Sent : [DATE…" at bounding box center [608, 477] width 351 height 50
copy span "[PERSON_NAME][EMAIL_ADDRESS][DOMAIN_NAME]"
click at [335, 606] on div "[PERSON_NAME] [DATE]" at bounding box center [305, 603] width 176 height 12
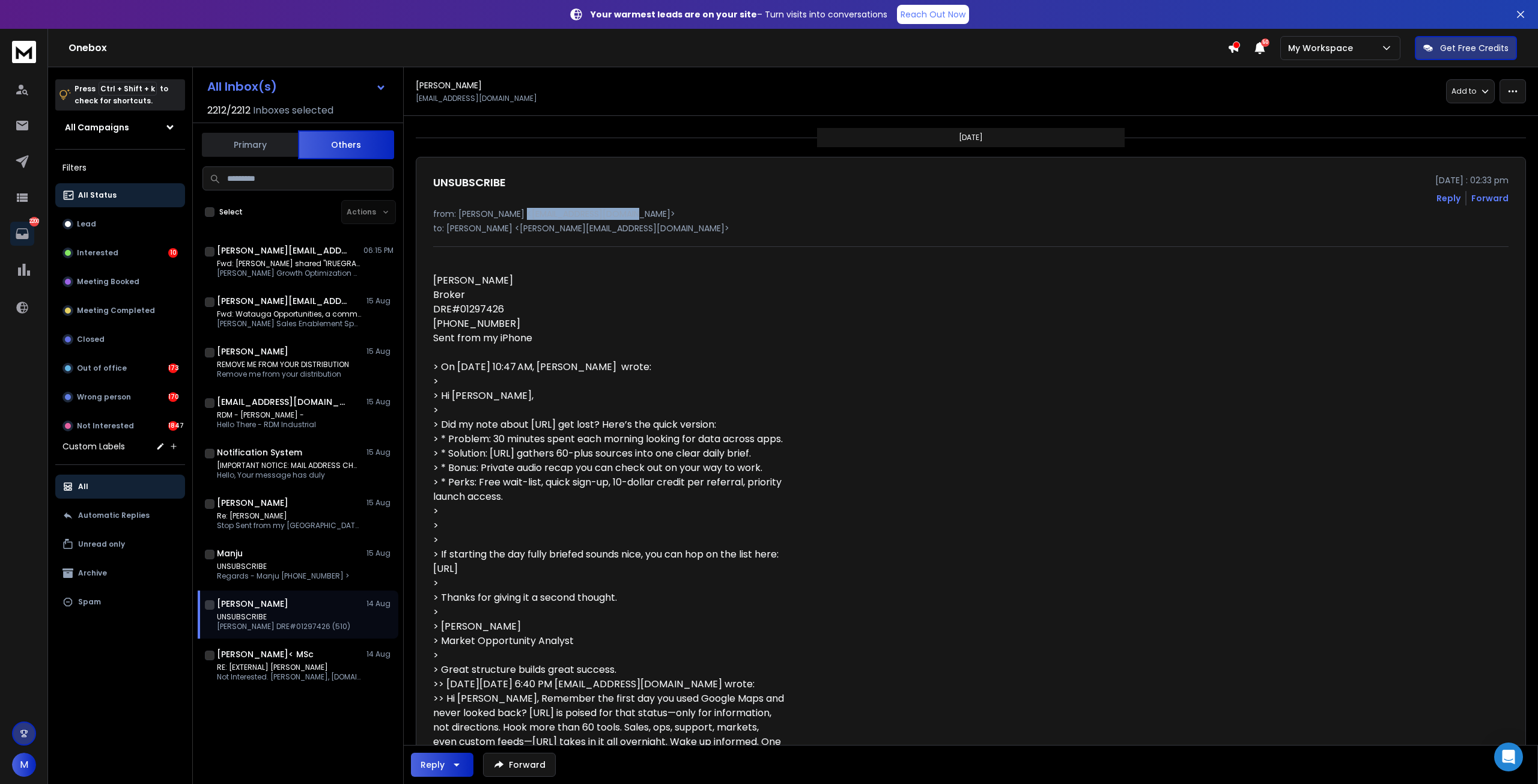
drag, startPoint x: 521, startPoint y: 214, endPoint x: 636, endPoint y: 218, distance: 115.1
click at [636, 218] on p "from: [PERSON_NAME] <[EMAIL_ADDRESS][DOMAIN_NAME]>" at bounding box center [971, 214] width 1076 height 12
copy p "[EMAIL_ADDRESS][DOMAIN_NAME]"
click at [256, 555] on div "Manju [DATE]" at bounding box center [305, 553] width 176 height 12
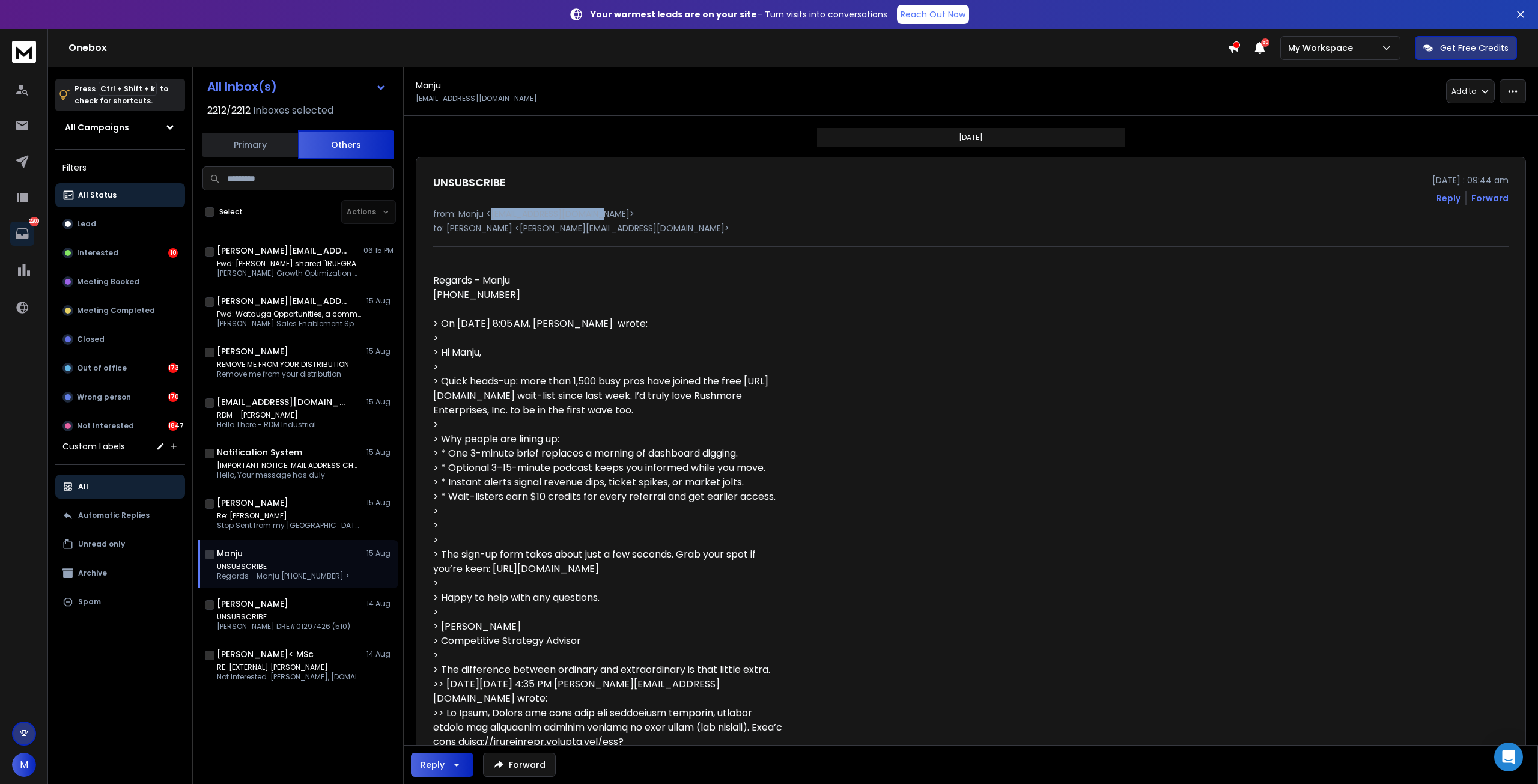
drag, startPoint x: 488, startPoint y: 212, endPoint x: 608, endPoint y: 216, distance: 120.1
click at [608, 216] on p "from: Manju <[EMAIL_ADDRESS][DOMAIN_NAME]>" at bounding box center [971, 214] width 1076 height 12
copy p "[EMAIL_ADDRESS][DOMAIN_NAME]"
click at [331, 522] on p "Stop Sent from my [GEOGRAPHIC_DATA] -------------------------------------------…" at bounding box center [289, 526] width 144 height 10
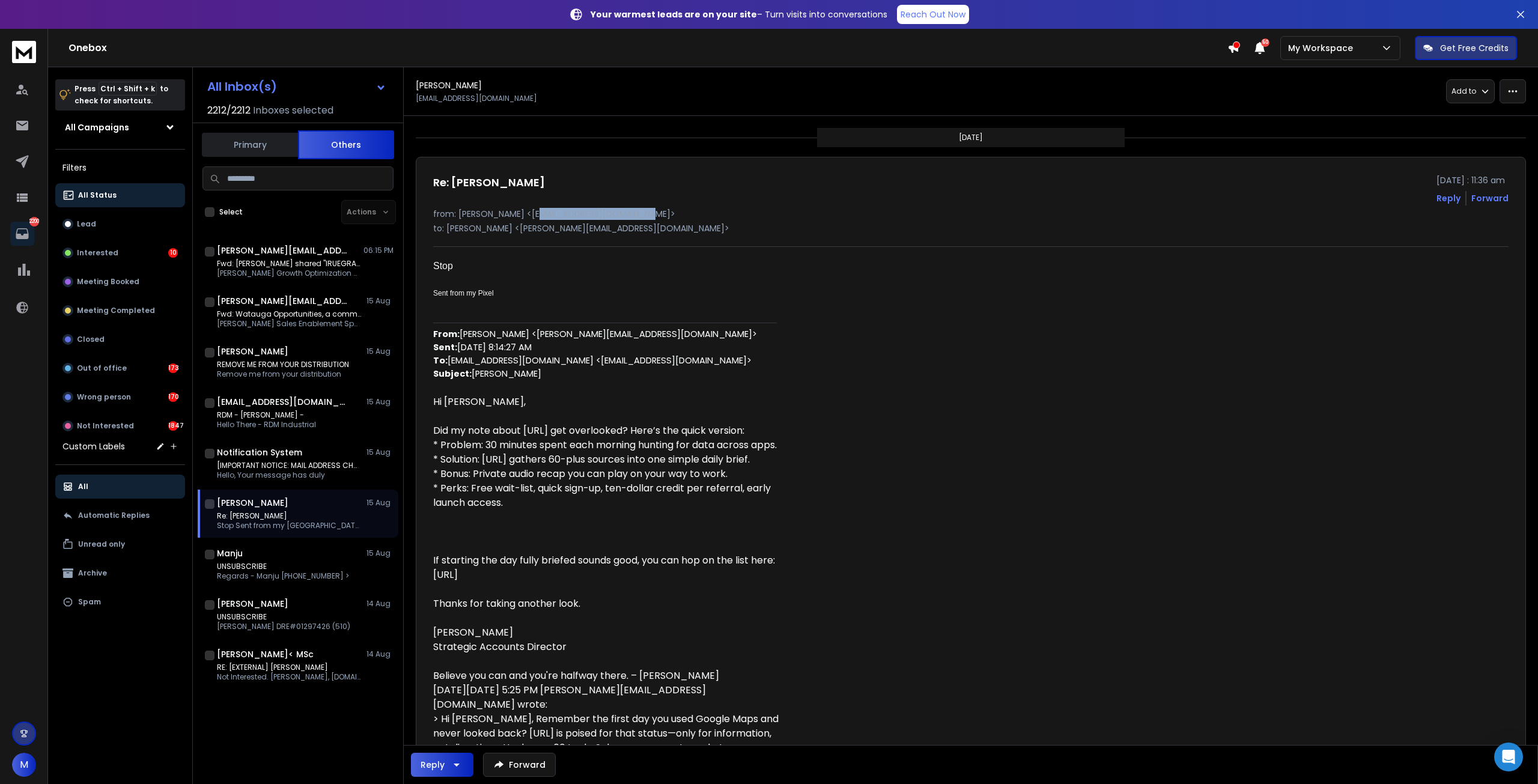
drag, startPoint x: 533, startPoint y: 213, endPoint x: 642, endPoint y: 216, distance: 109.0
click at [642, 216] on p "from: [PERSON_NAME] <[EMAIL_ADDRESS][DOMAIN_NAME]>" at bounding box center [971, 214] width 1076 height 12
copy p "[EMAIL_ADDRESS][DOMAIN_NAME]"
click at [295, 466] on p "[IMPORTANT NOTICE: MAIL ADDRESS CHANGE" at bounding box center [289, 465] width 144 height 10
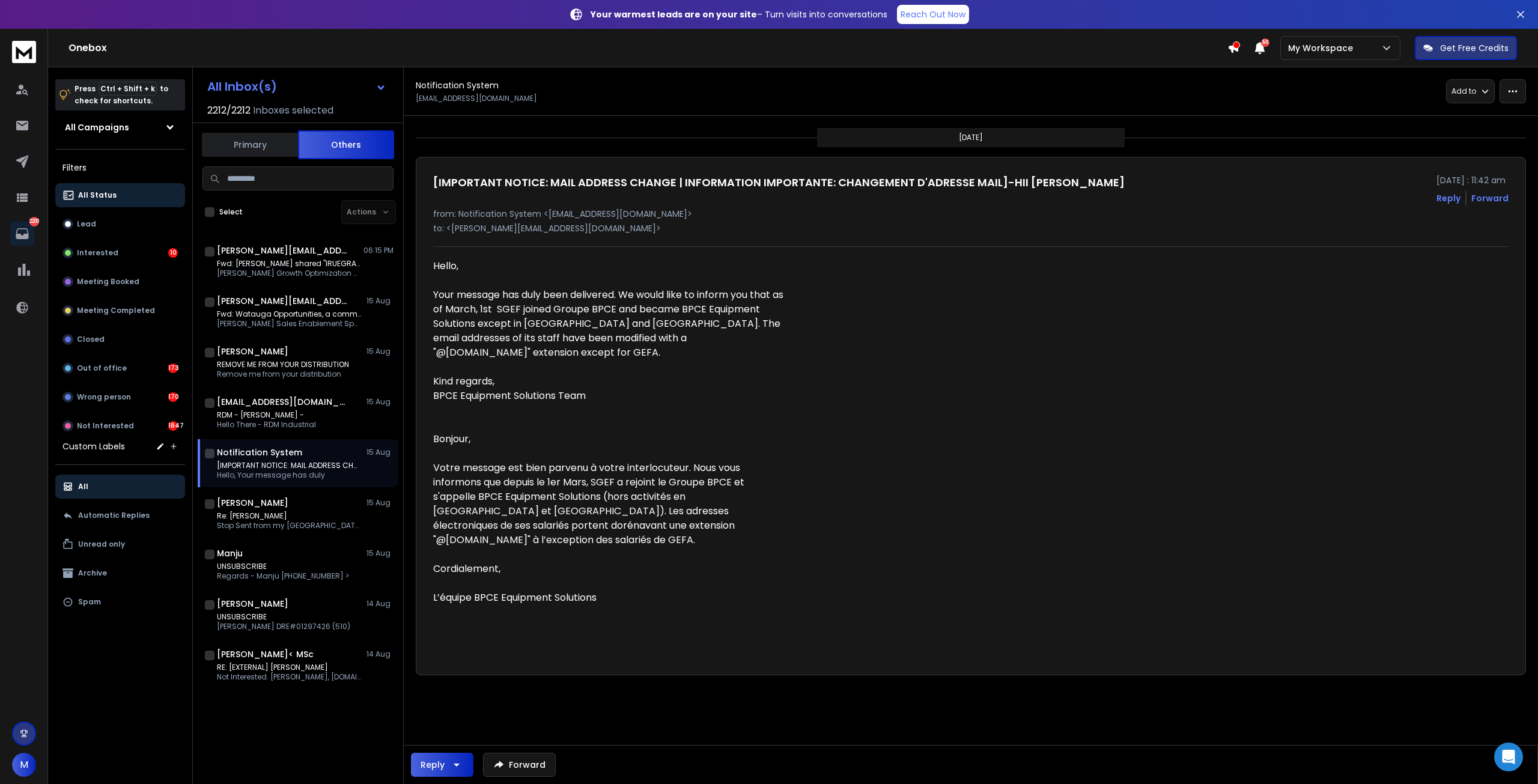
click at [208, 454] on button "button" at bounding box center [210, 454] width 10 height 10
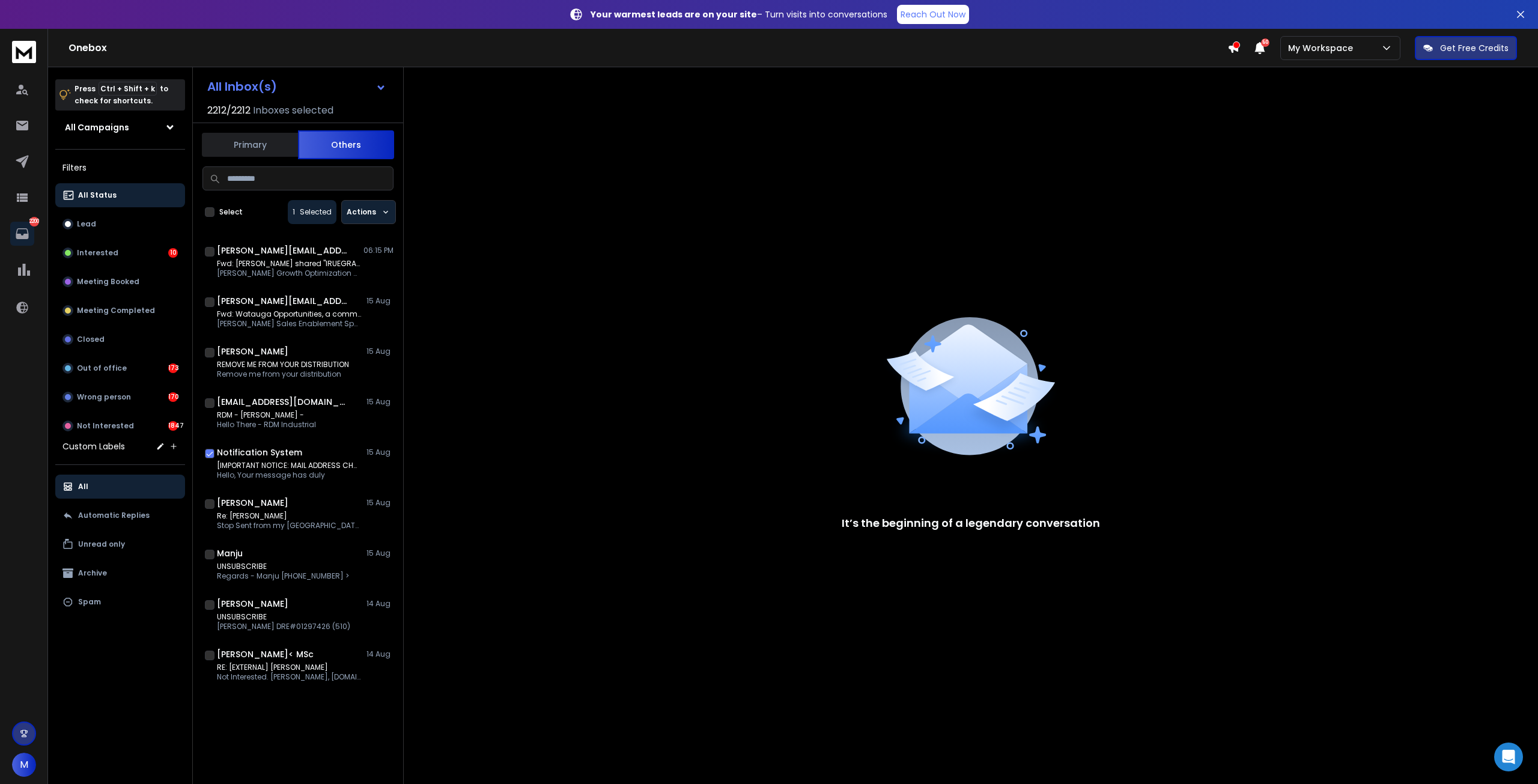
click at [366, 215] on p "Actions" at bounding box center [361, 212] width 30 height 10
click at [364, 236] on div "Delete email" at bounding box center [350, 239] width 69 height 12
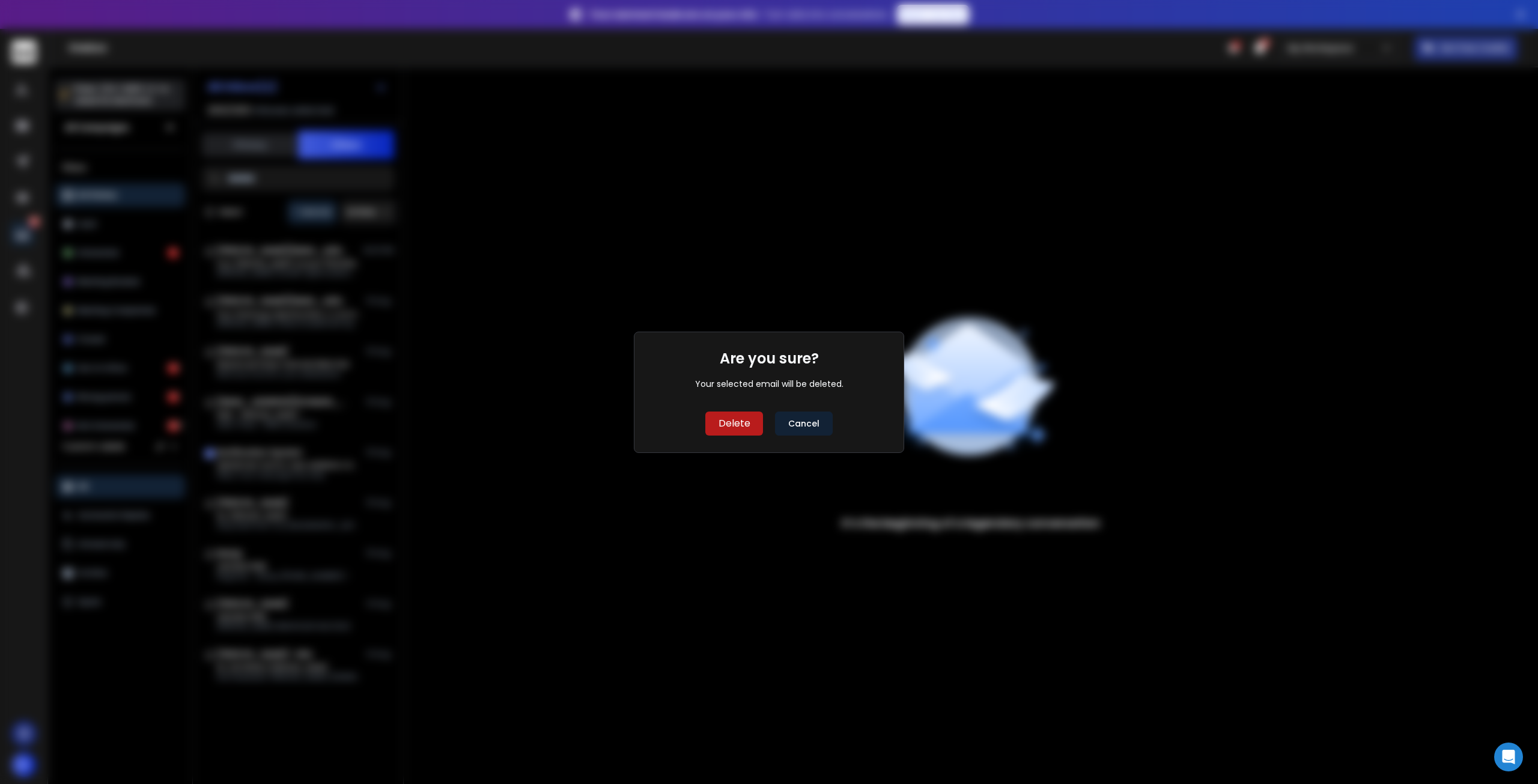
click at [718, 424] on button "Delete" at bounding box center [734, 424] width 58 height 24
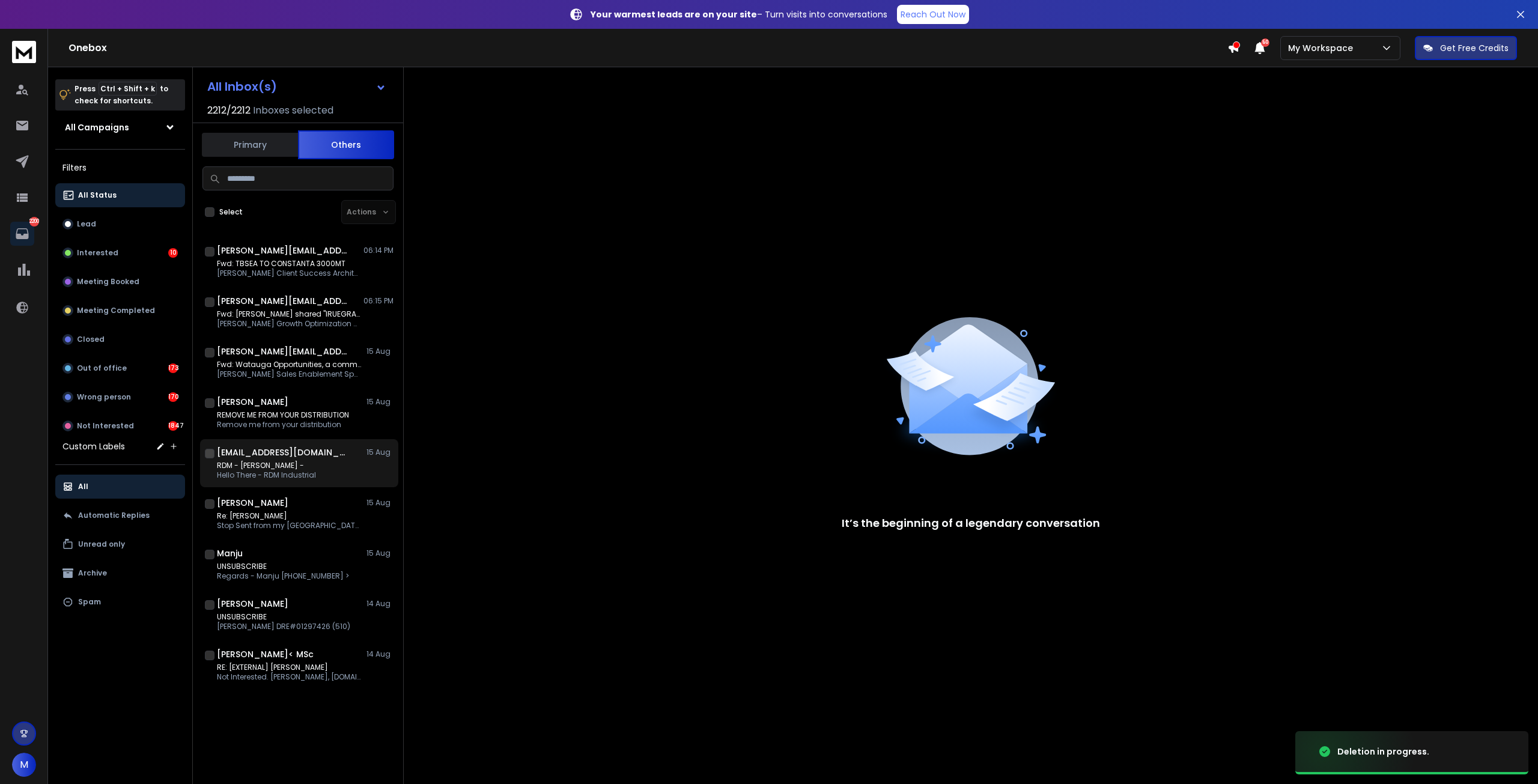
scroll to position [153, 0]
click at [279, 482] on div "[EMAIL_ADDRESS][DOMAIN_NAME] [DATE] RDM - [PERSON_NAME] - Hello There - RDM Ind…" at bounding box center [299, 463] width 198 height 48
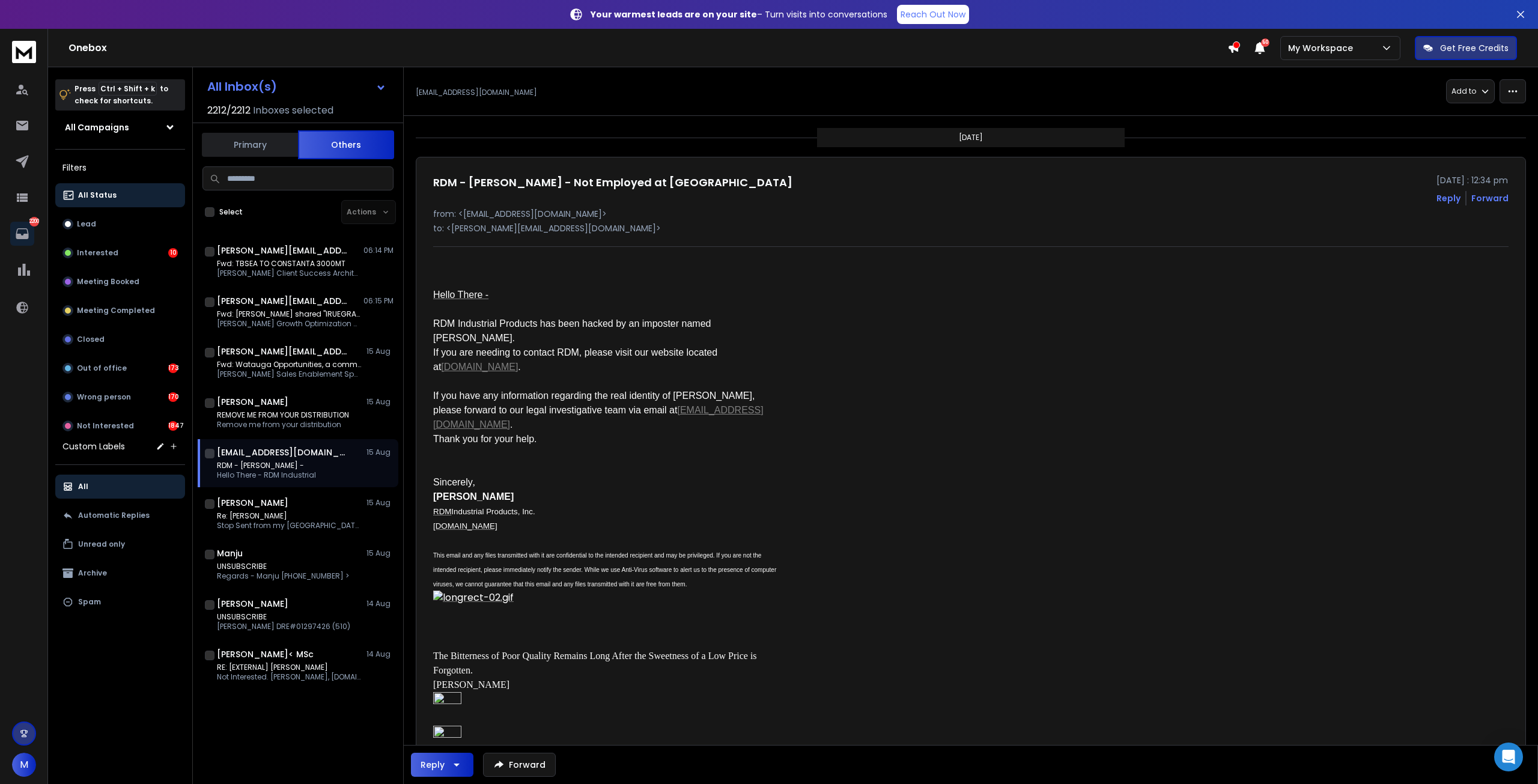
click at [210, 454] on button "button" at bounding box center [210, 454] width 10 height 10
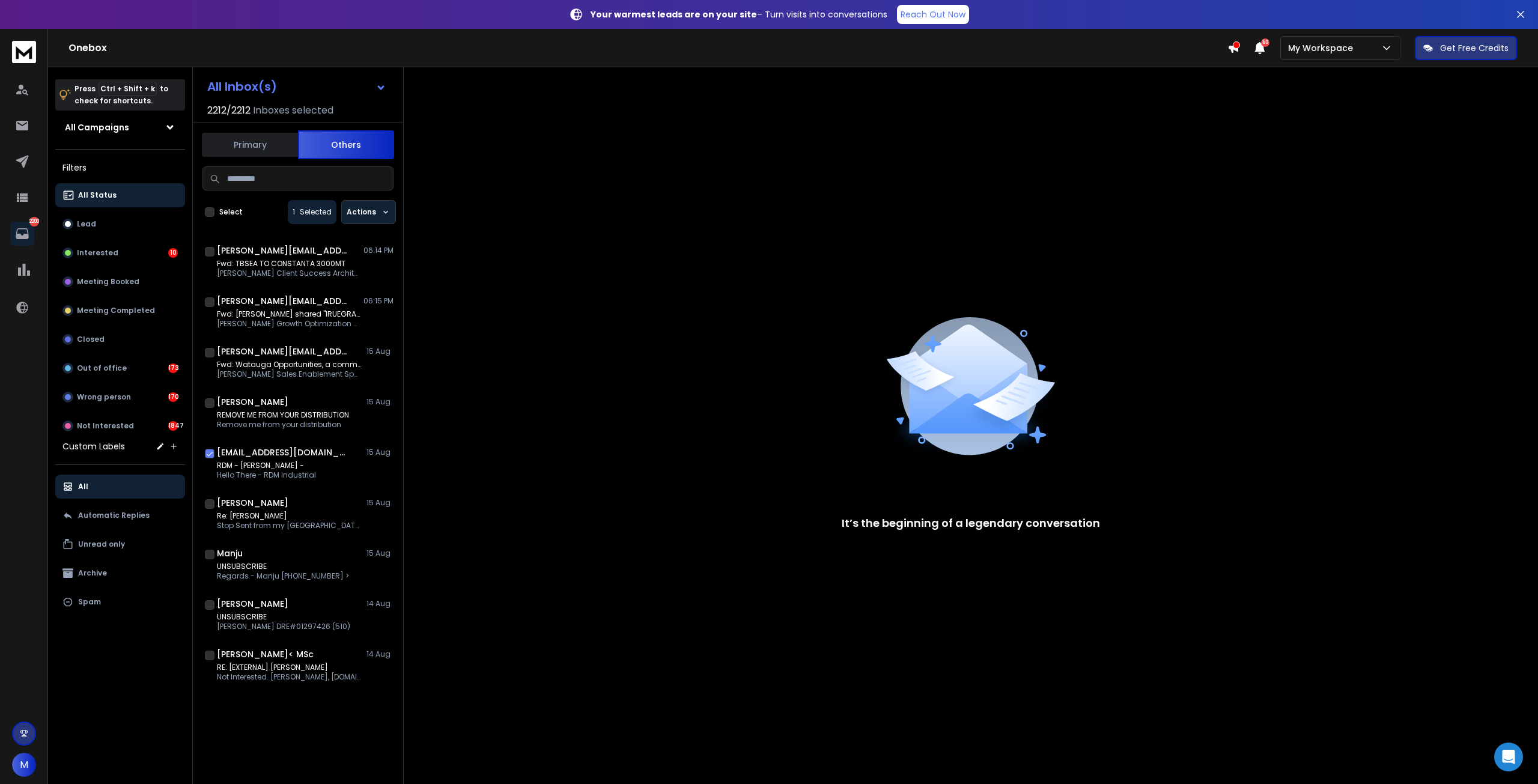
click at [380, 216] on button "Actions" at bounding box center [368, 212] width 55 height 24
click at [379, 243] on div "Delete email" at bounding box center [350, 239] width 69 height 12
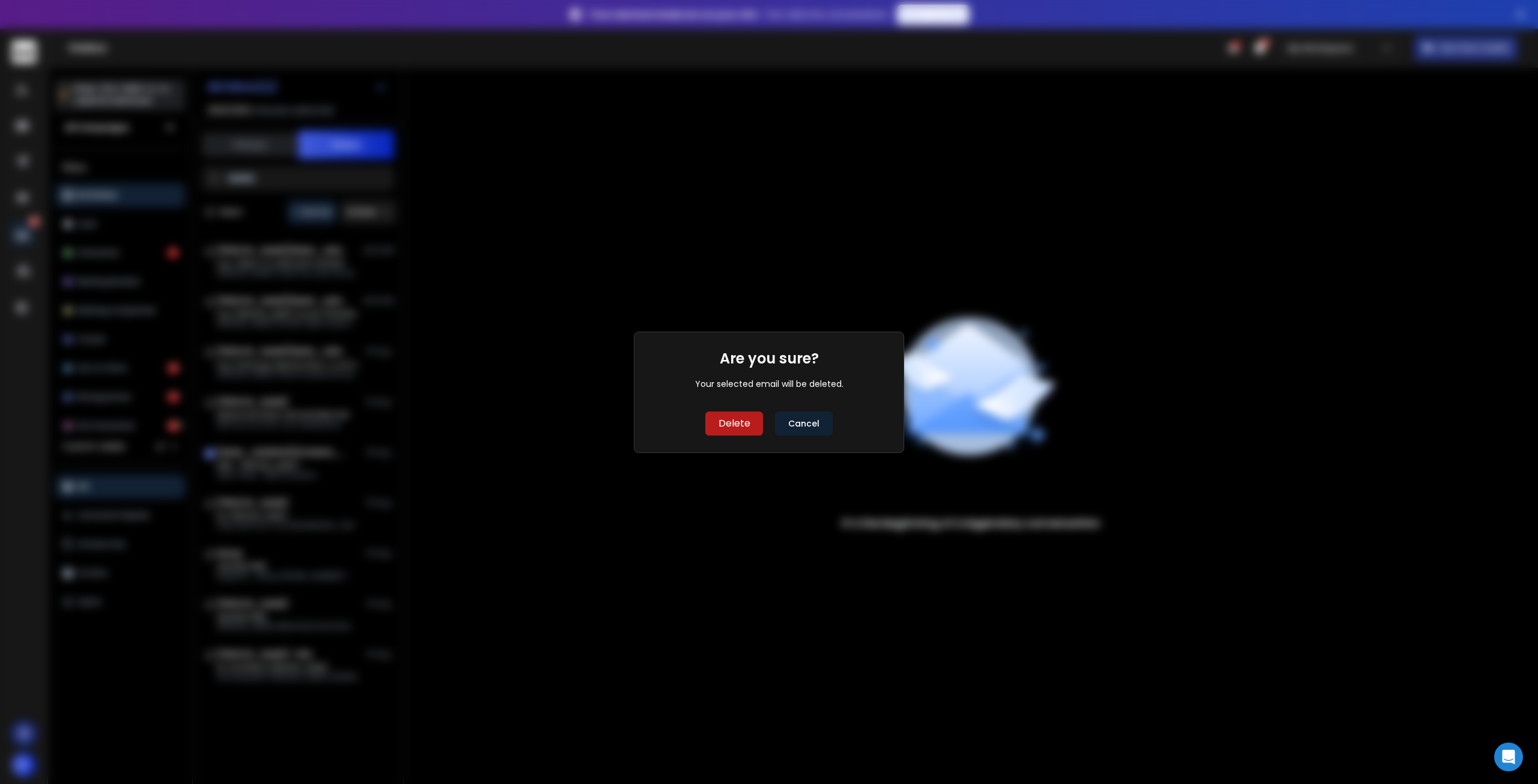
click at [724, 420] on button "Delete" at bounding box center [734, 424] width 58 height 24
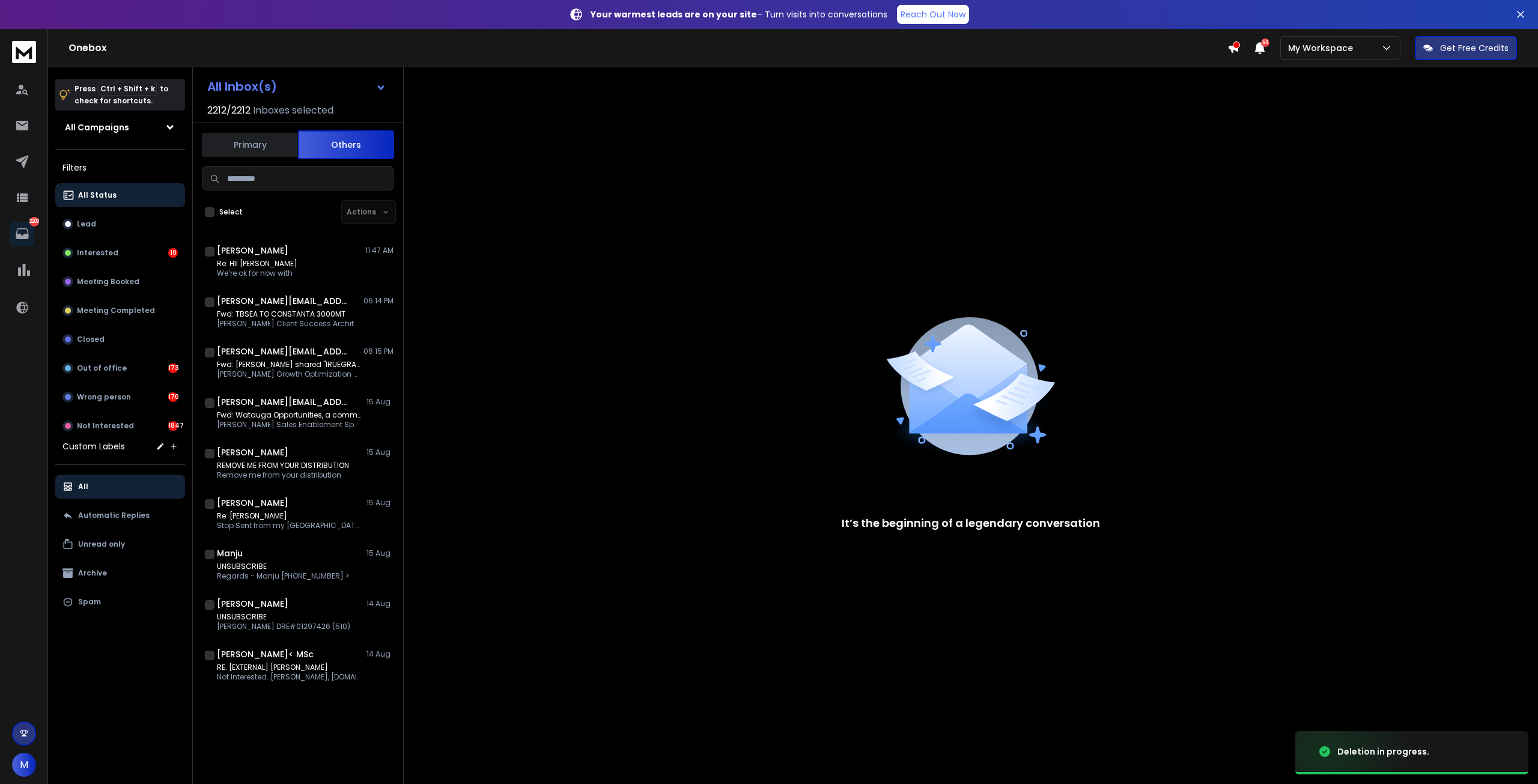
scroll to position [102, 0]
click at [289, 463] on p "REMOVE ME FROM YOUR DISTRIBUTION" at bounding box center [283, 465] width 132 height 10
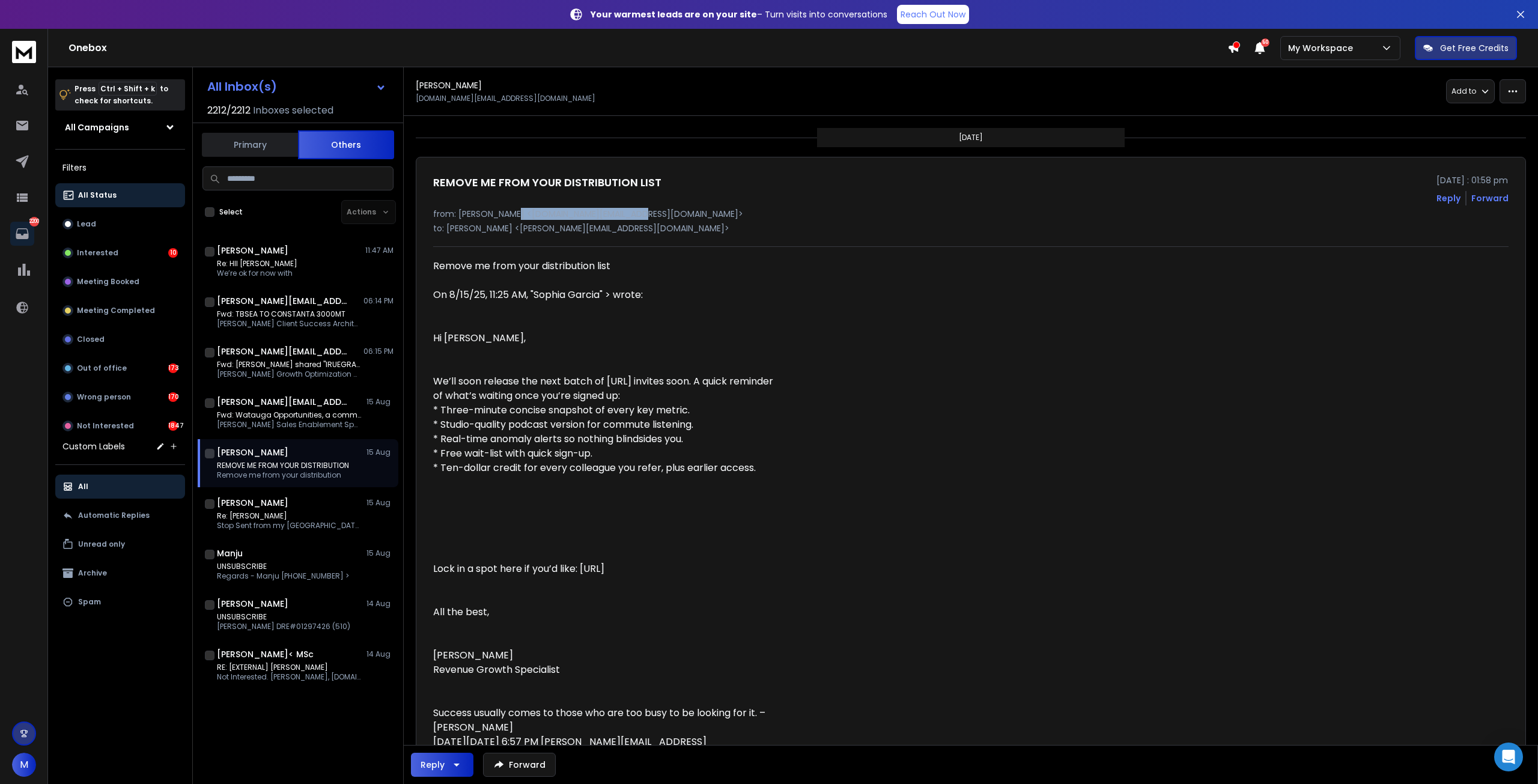
drag, startPoint x: 506, startPoint y: 216, endPoint x: 616, endPoint y: 214, distance: 110.0
click at [616, 214] on p "from: [PERSON_NAME] <[DOMAIN_NAME][EMAIL_ADDRESS][DOMAIN_NAME]>" at bounding box center [971, 214] width 1076 height 12
copy p "[DOMAIN_NAME][EMAIL_ADDRESS][DOMAIN_NAME]"
drag, startPoint x: 242, startPoint y: 425, endPoint x: 241, endPoint y: 417, distance: 8.1
click at [242, 425] on p "[PERSON_NAME] Sales Enablement Specialist Success usually" at bounding box center [289, 425] width 144 height 10
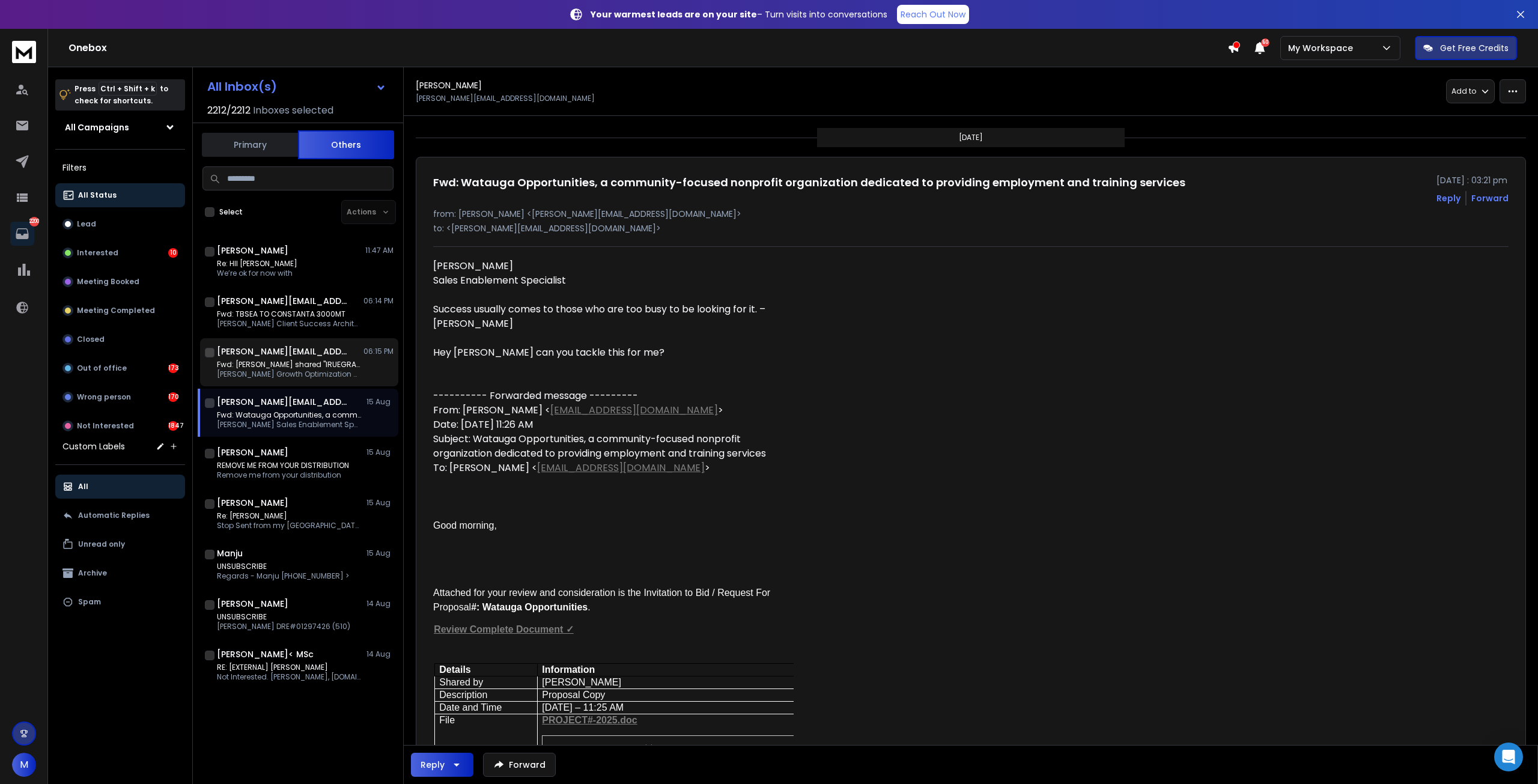
click at [244, 353] on h1 "[PERSON_NAME][EMAIL_ADDRESS][DOMAIN_NAME]" at bounding box center [283, 351] width 132 height 12
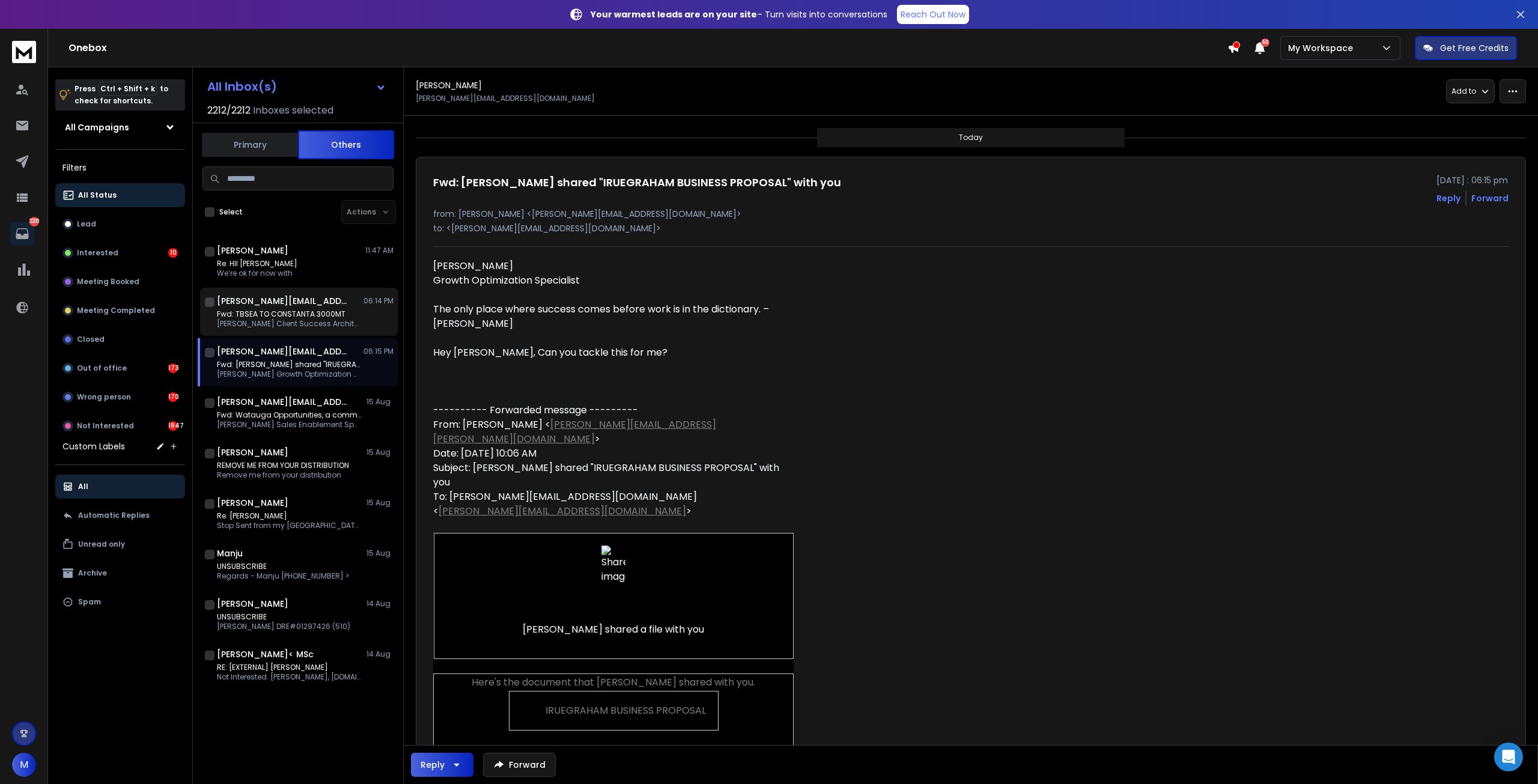
click at [241, 293] on div "[PERSON_NAME][EMAIL_ADDRESS][DOMAIN_NAME] 06:14 PM Fwd: TBSEA TO CONSTANTA 3000…" at bounding box center [299, 311] width 198 height 48
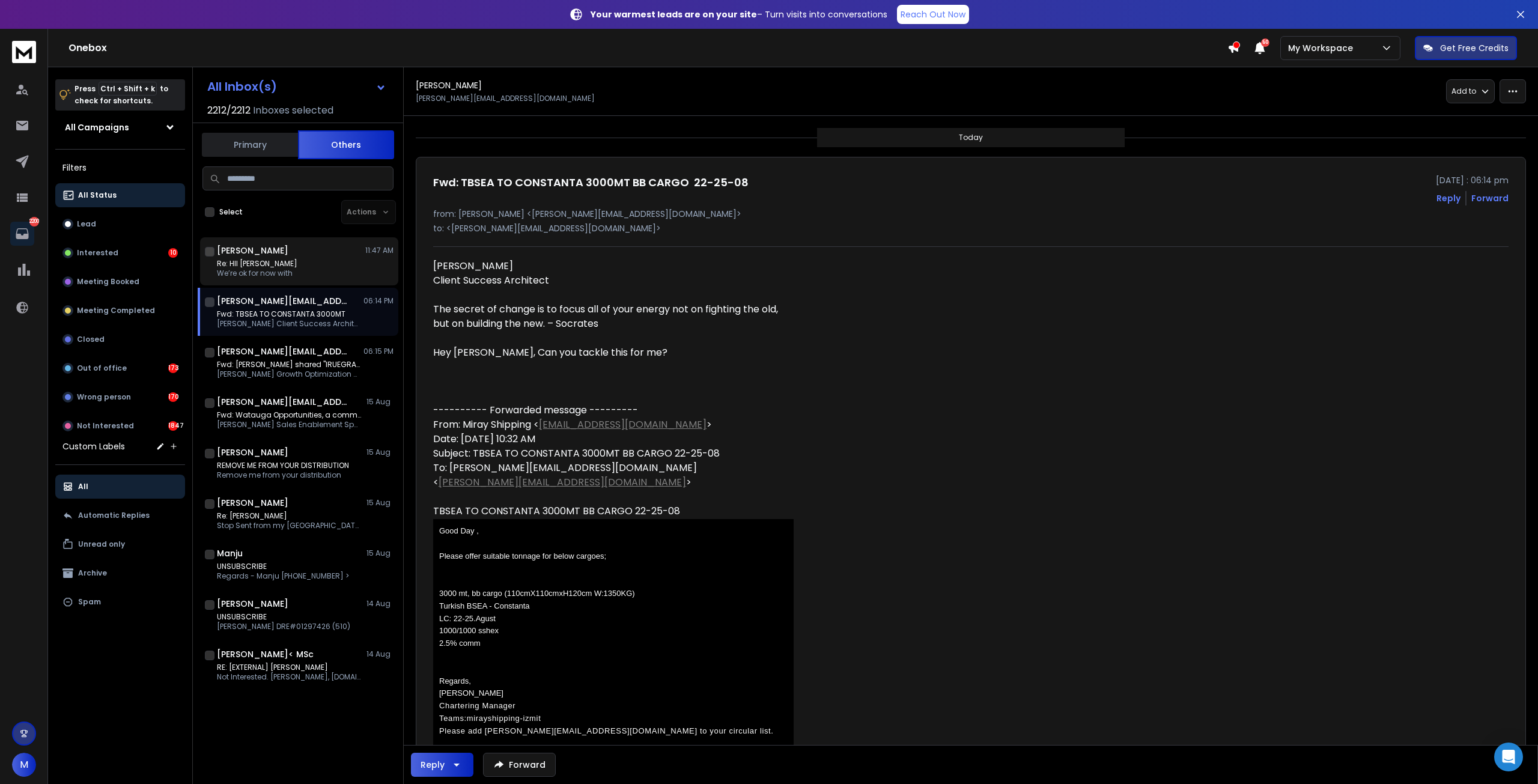
click at [239, 269] on p "We’re ok for now with" at bounding box center [257, 273] width 81 height 10
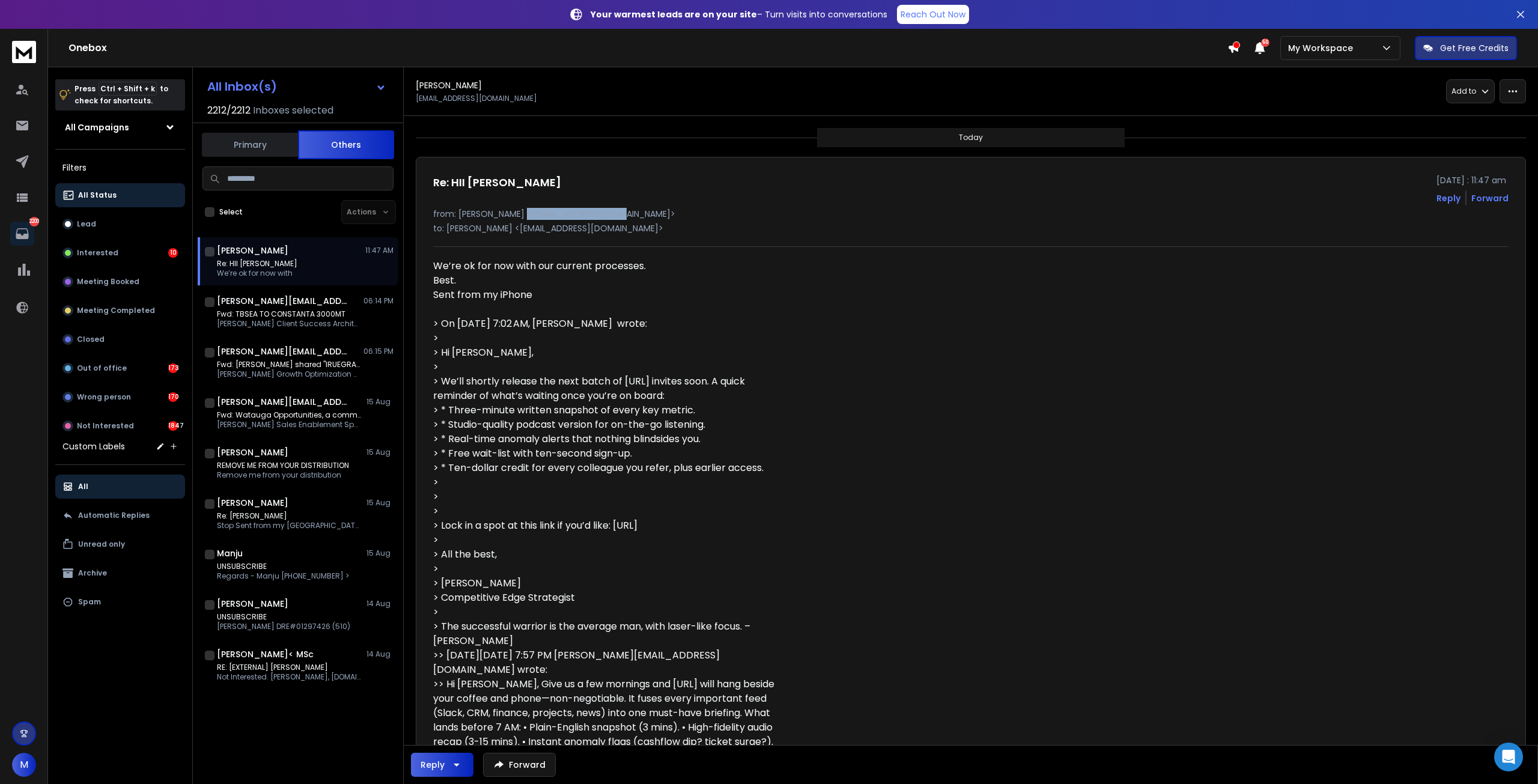
drag, startPoint x: 515, startPoint y: 213, endPoint x: 619, endPoint y: 213, distance: 104.0
click at [619, 213] on p "from: [PERSON_NAME] <[EMAIL_ADDRESS][DOMAIN_NAME]>" at bounding box center [971, 214] width 1076 height 12
copy p "[EMAIL_ADDRESS][DOMAIN_NAME]"
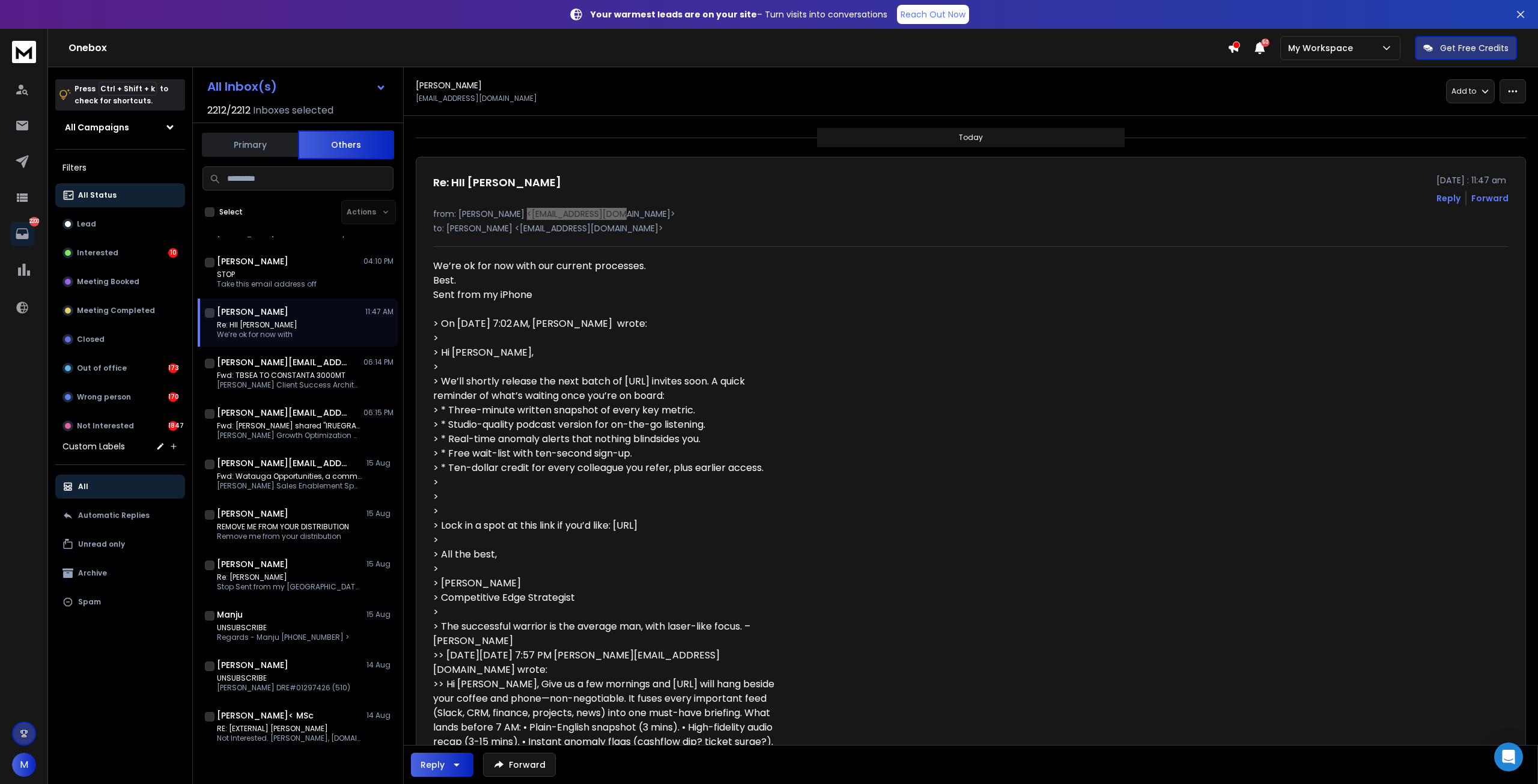
scroll to position [22, 0]
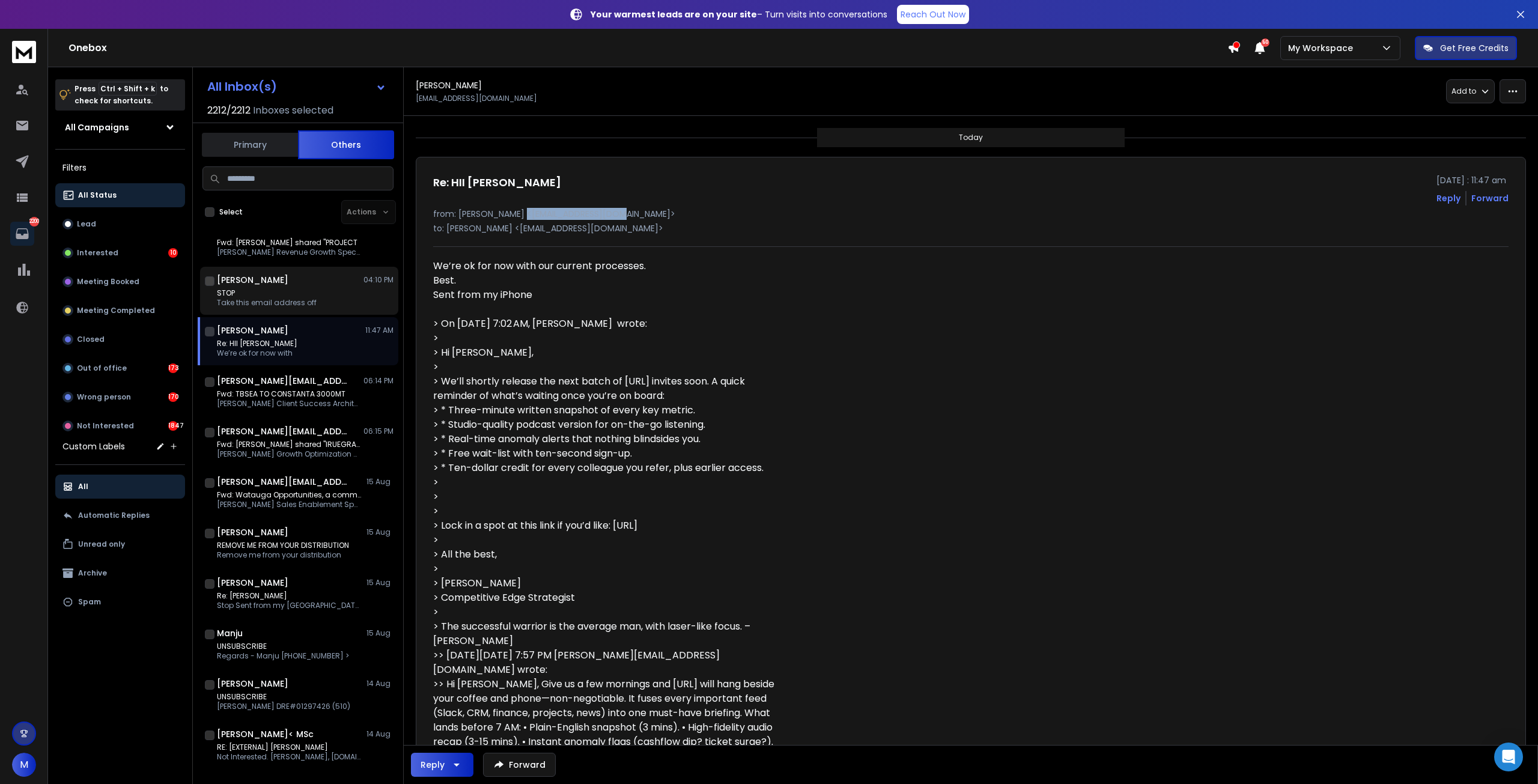
click at [259, 295] on p "STOP" at bounding box center [267, 293] width 100 height 10
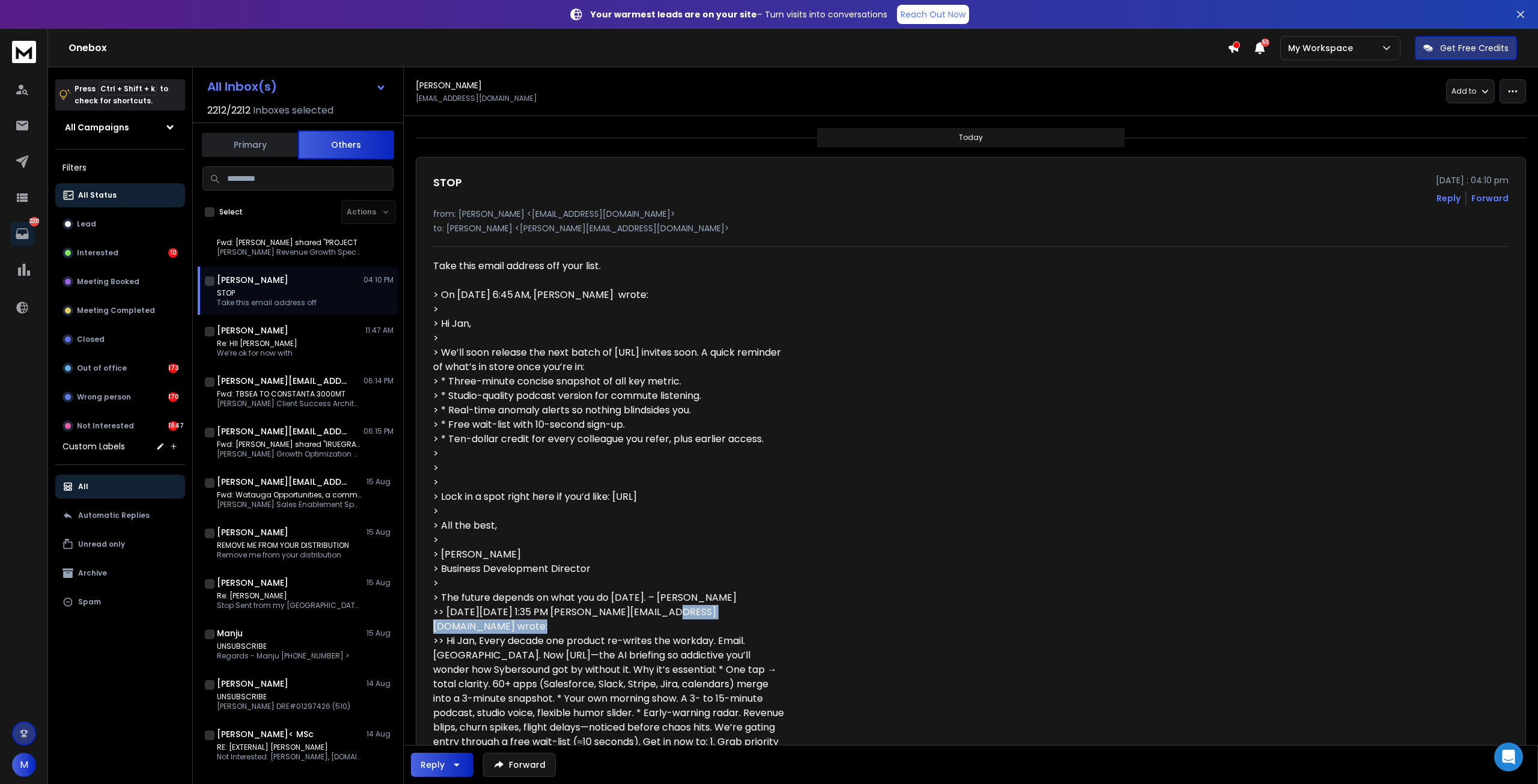
drag, startPoint x: 619, startPoint y: 628, endPoint x: 476, endPoint y: 631, distance: 143.0
click at [476, 631] on div "Take this email address off your list. > On [DATE] 6:45 AM, [PERSON_NAME] wrote…" at bounding box center [613, 545] width 361 height 572
click at [482, 609] on div "Take this email address off your list. > On [DATE] 6:45 AM, [PERSON_NAME] wrote…" at bounding box center [613, 545] width 361 height 572
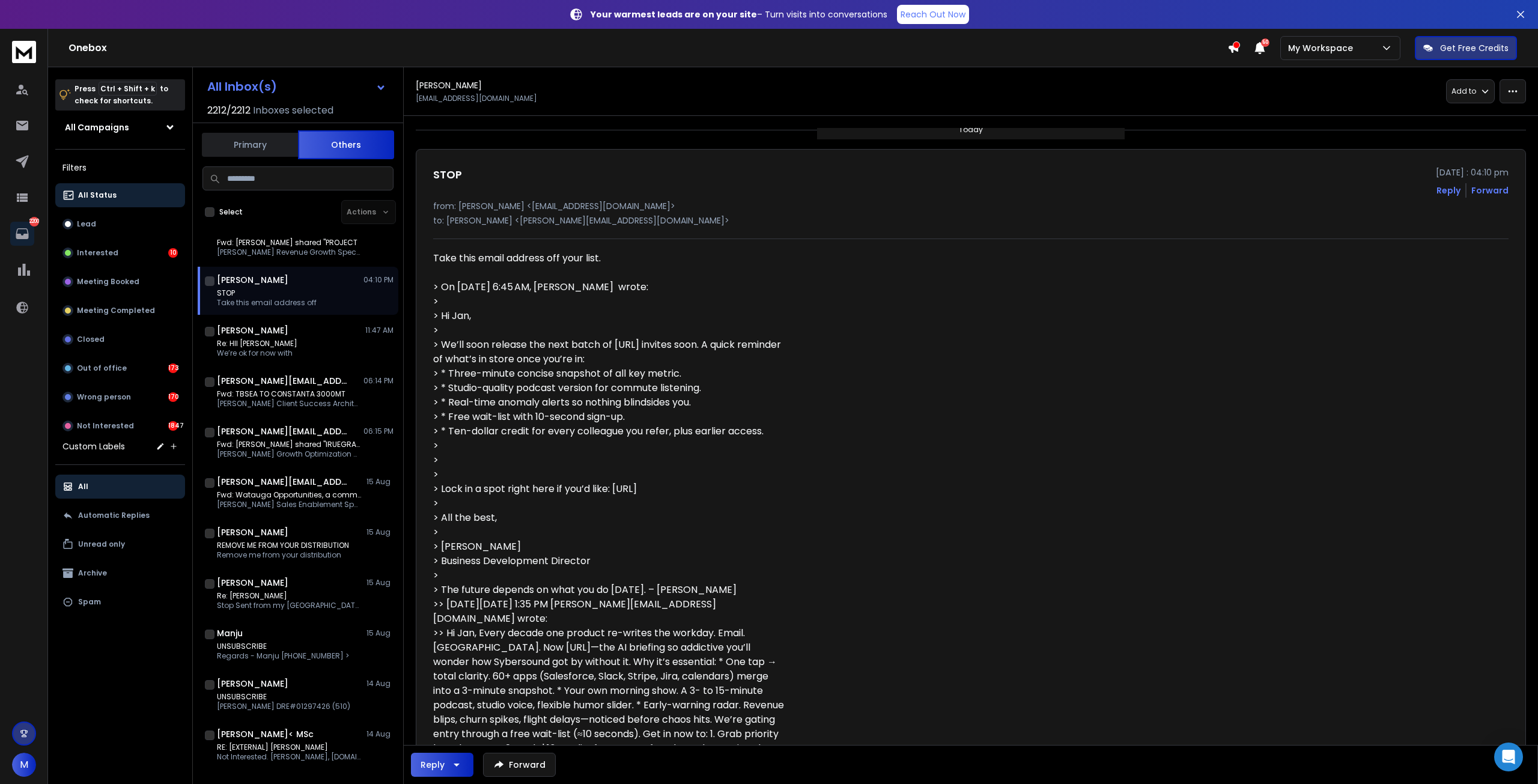
scroll to position [0, 0]
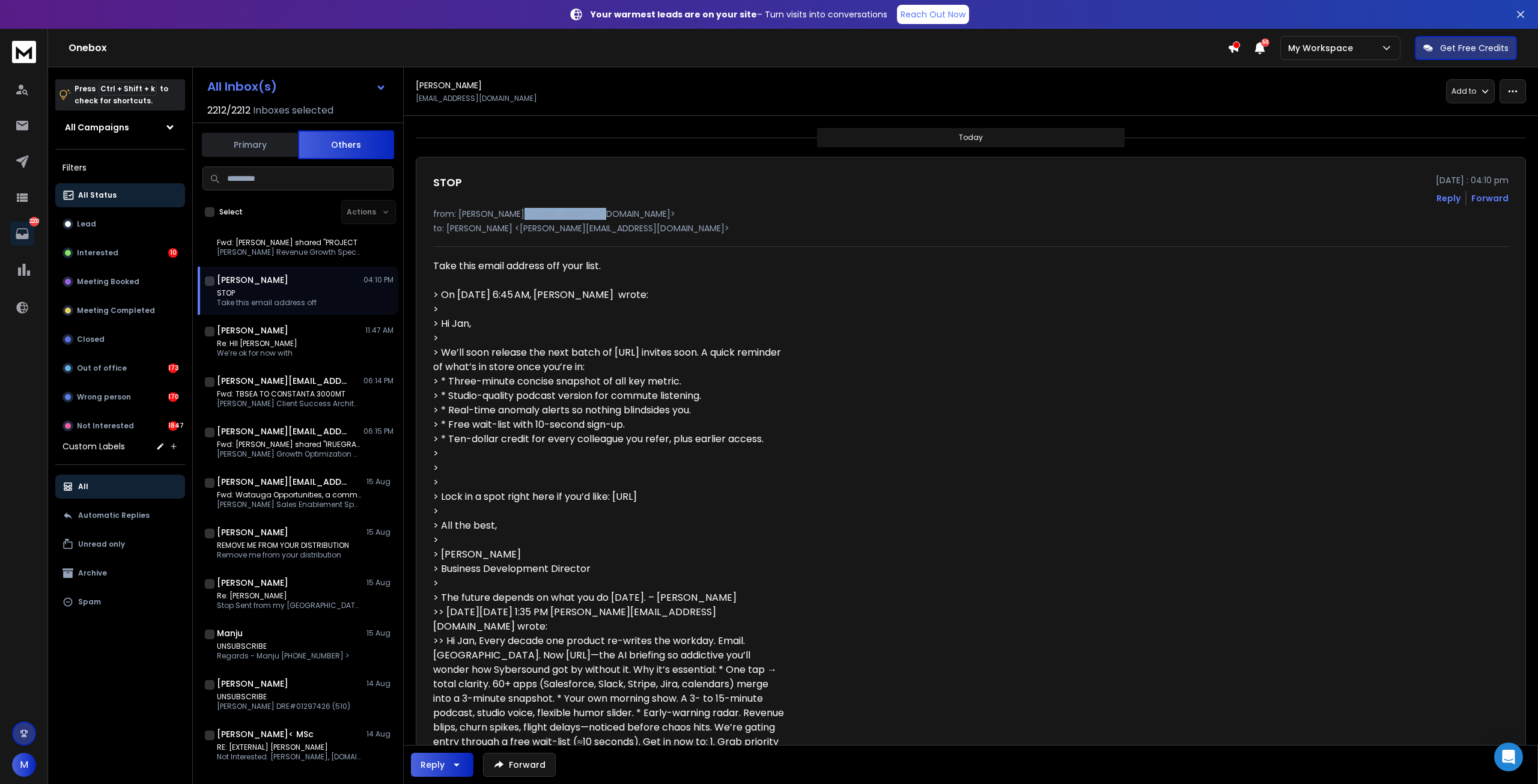
drag, startPoint x: 516, startPoint y: 212, endPoint x: 608, endPoint y: 216, distance: 92.1
click at [608, 216] on p "from: [PERSON_NAME] <[EMAIL_ADDRESS][DOMAIN_NAME]>" at bounding box center [971, 214] width 1076 height 12
copy p "[EMAIL_ADDRESS][DOMAIN_NAME]"
click at [262, 247] on p "[PERSON_NAME] Revenue Growth Specialist The secret" at bounding box center [289, 252] width 144 height 10
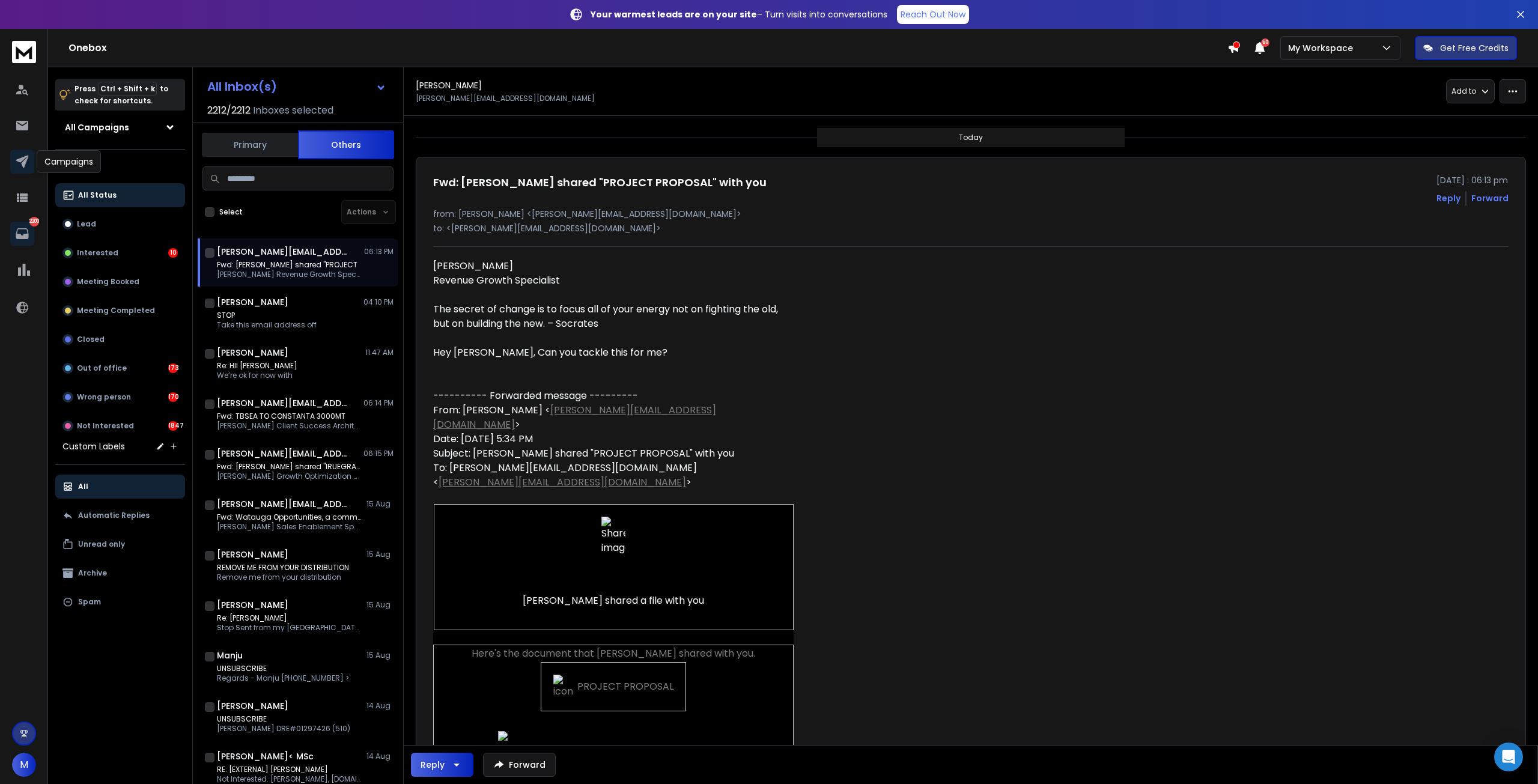
click at [18, 159] on icon at bounding box center [22, 162] width 15 height 15
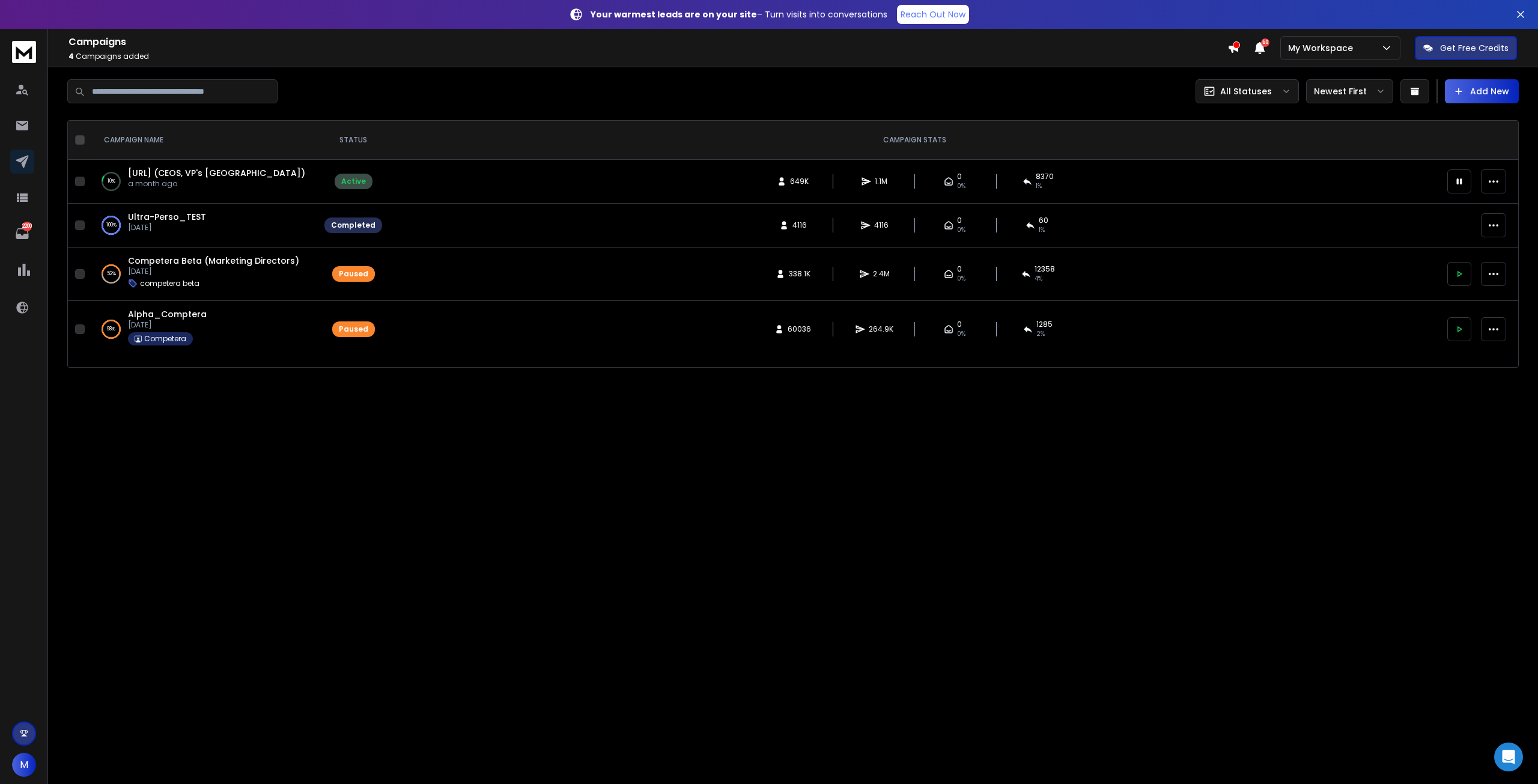
click at [241, 194] on div "10 % [URL] (CEOS, VP's [GEOGRAPHIC_DATA]) a month ago" at bounding box center [204, 182] width 204 height 29
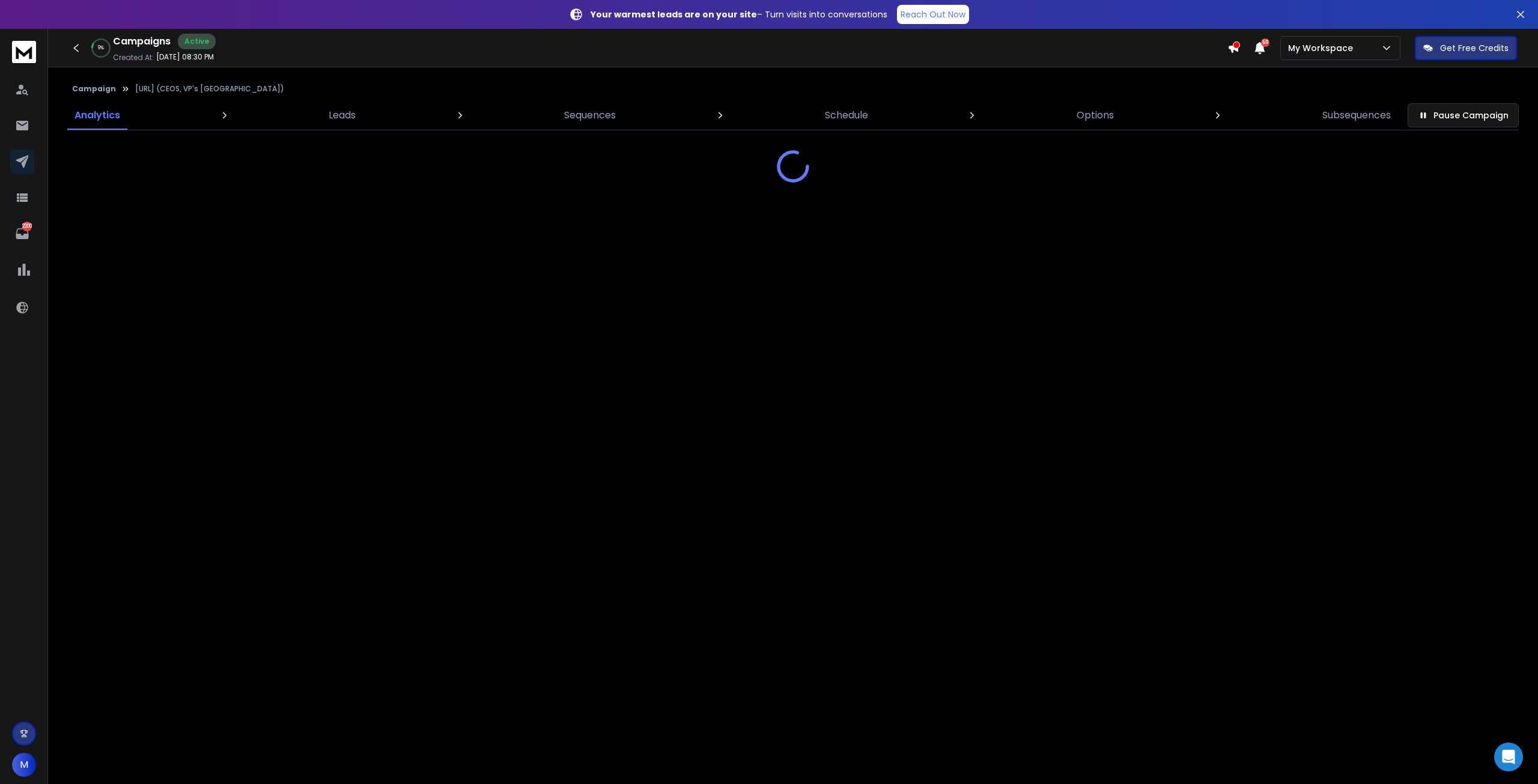
click at [373, 106] on div "Analytics Leads Sequences Schedule Options Subsequences" at bounding box center [733, 116] width 1331 height 29
click at [362, 109] on link "Leads" at bounding box center [342, 116] width 41 height 29
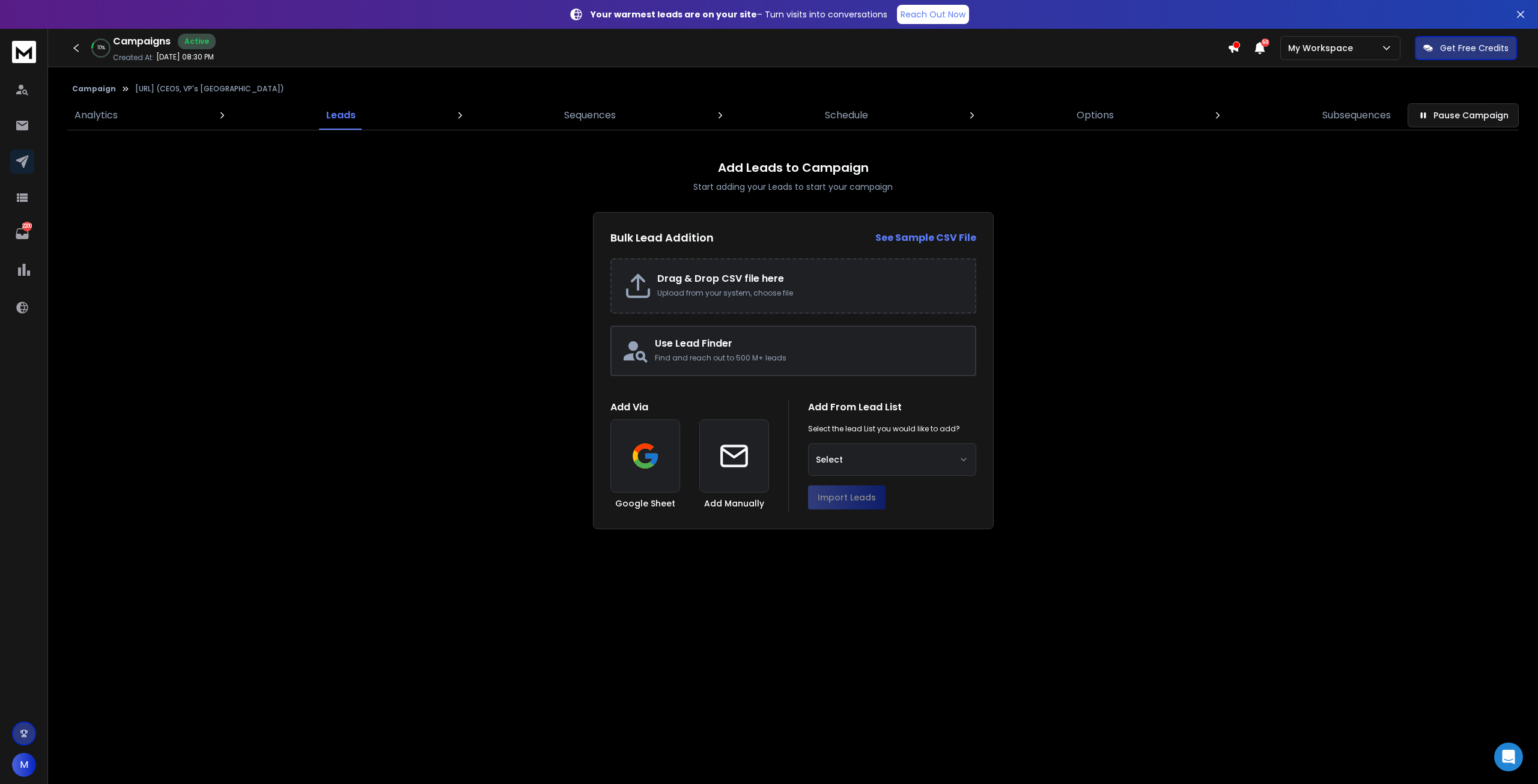
click at [348, 118] on p "Leads" at bounding box center [341, 115] width 30 height 15
click at [348, 118] on p "Leads" at bounding box center [341, 115] width 30 height 15
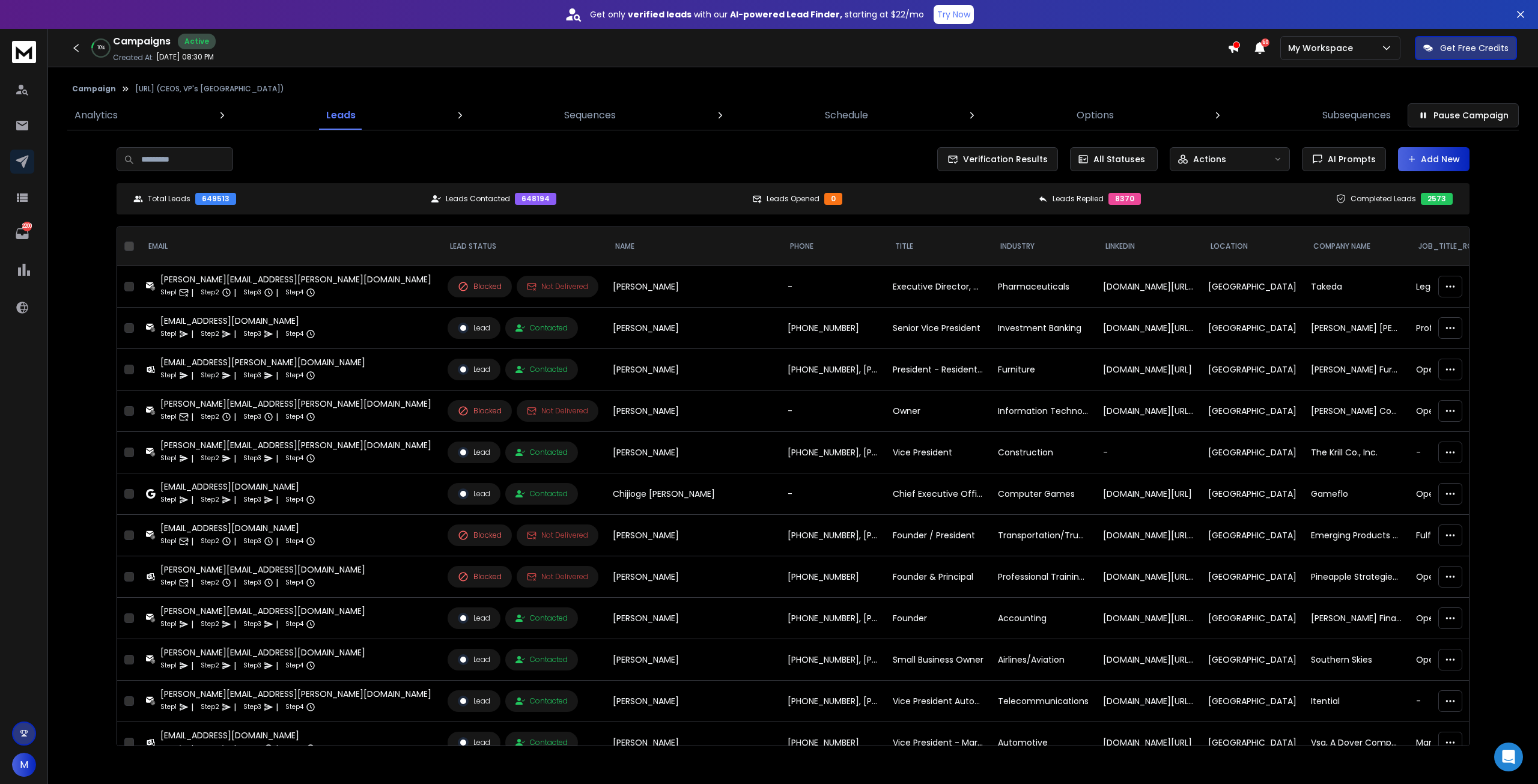
click at [172, 158] on input at bounding box center [175, 159] width 116 height 24
paste input "**********"
type input "**********"
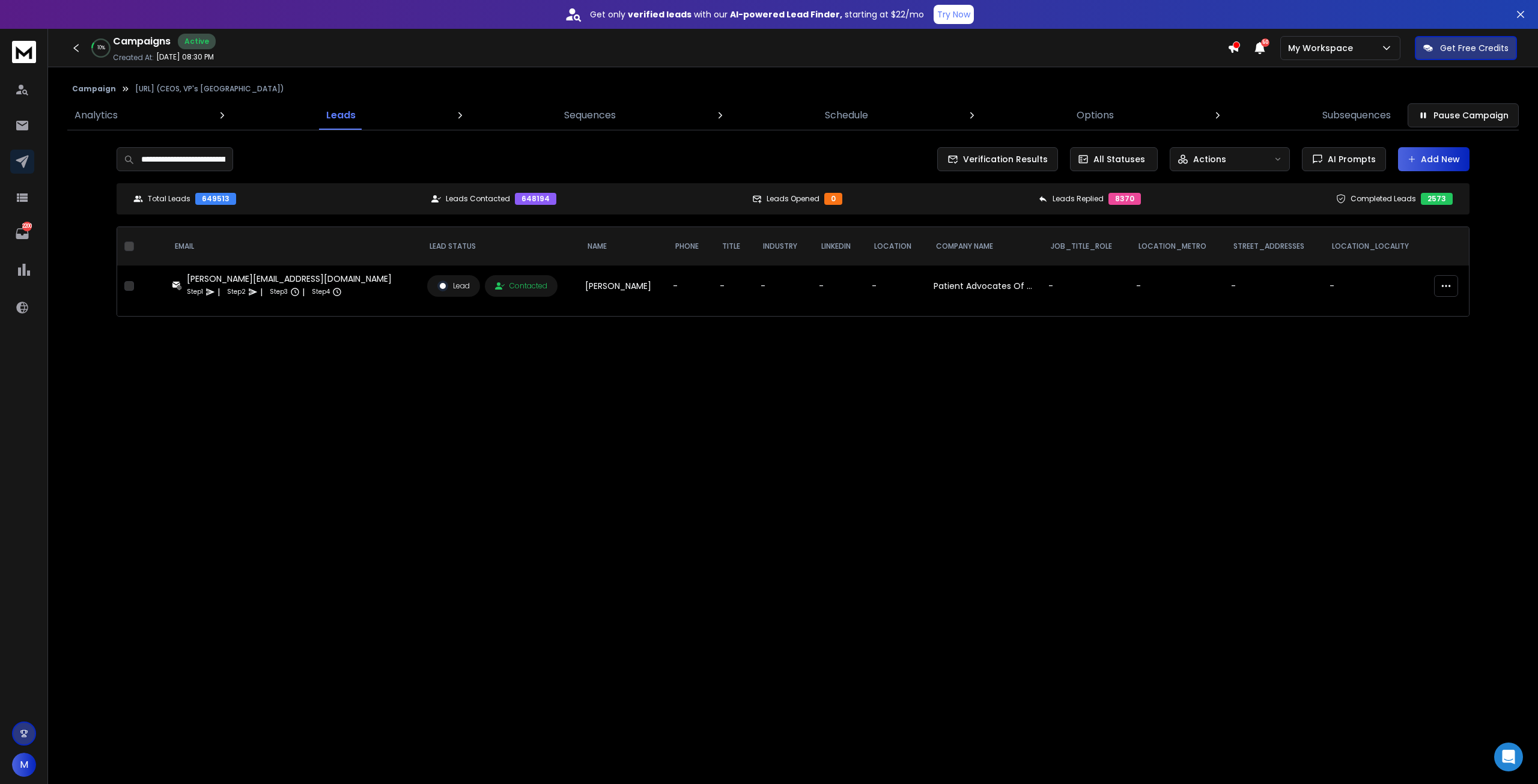
click at [1448, 283] on icon "button" at bounding box center [1446, 286] width 11 height 11
click at [1428, 334] on p "Pause Lead" at bounding box center [1424, 331] width 47 height 12
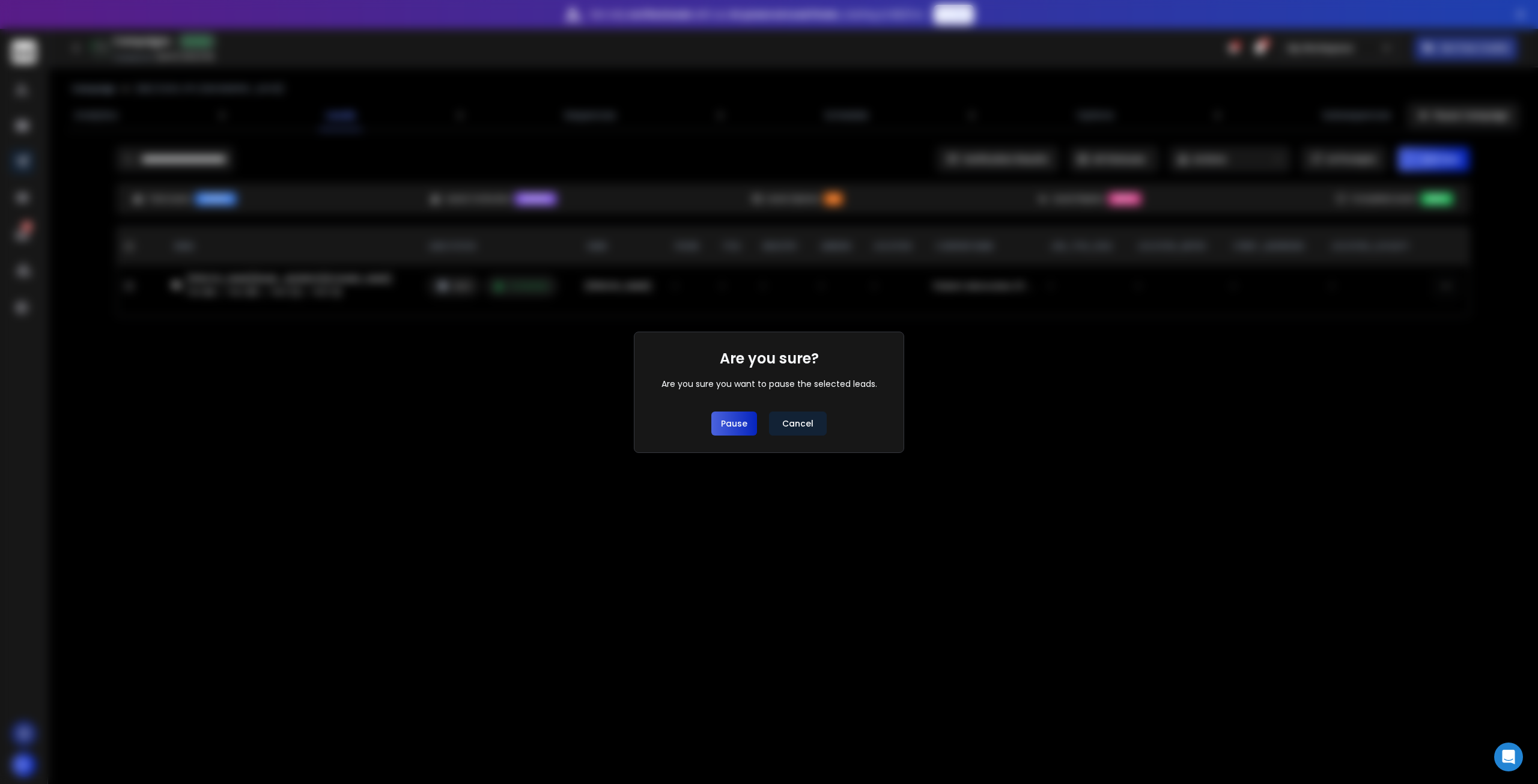
drag, startPoint x: 708, startPoint y: 424, endPoint x: 731, endPoint y: 421, distance: 23.2
click at [711, 424] on div "Are you sure? Are you sure you want to pause the selected leads. Pause Cancel" at bounding box center [769, 392] width 236 height 87
click at [731, 421] on button "Pause" at bounding box center [734, 424] width 45 height 24
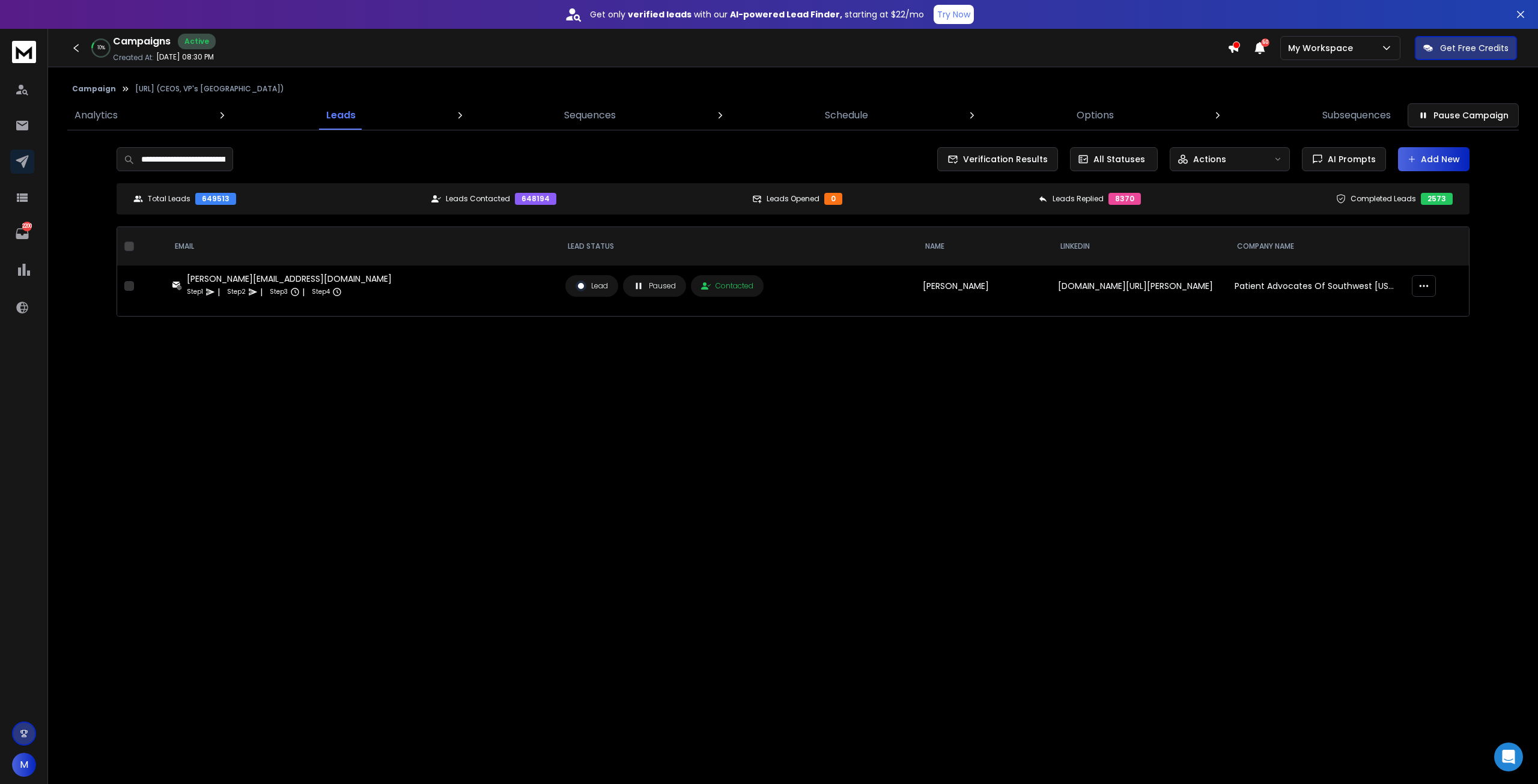
click at [1414, 290] on button "button" at bounding box center [1424, 286] width 24 height 22
click at [1393, 347] on p "Block Lead" at bounding box center [1391, 350] width 44 height 12
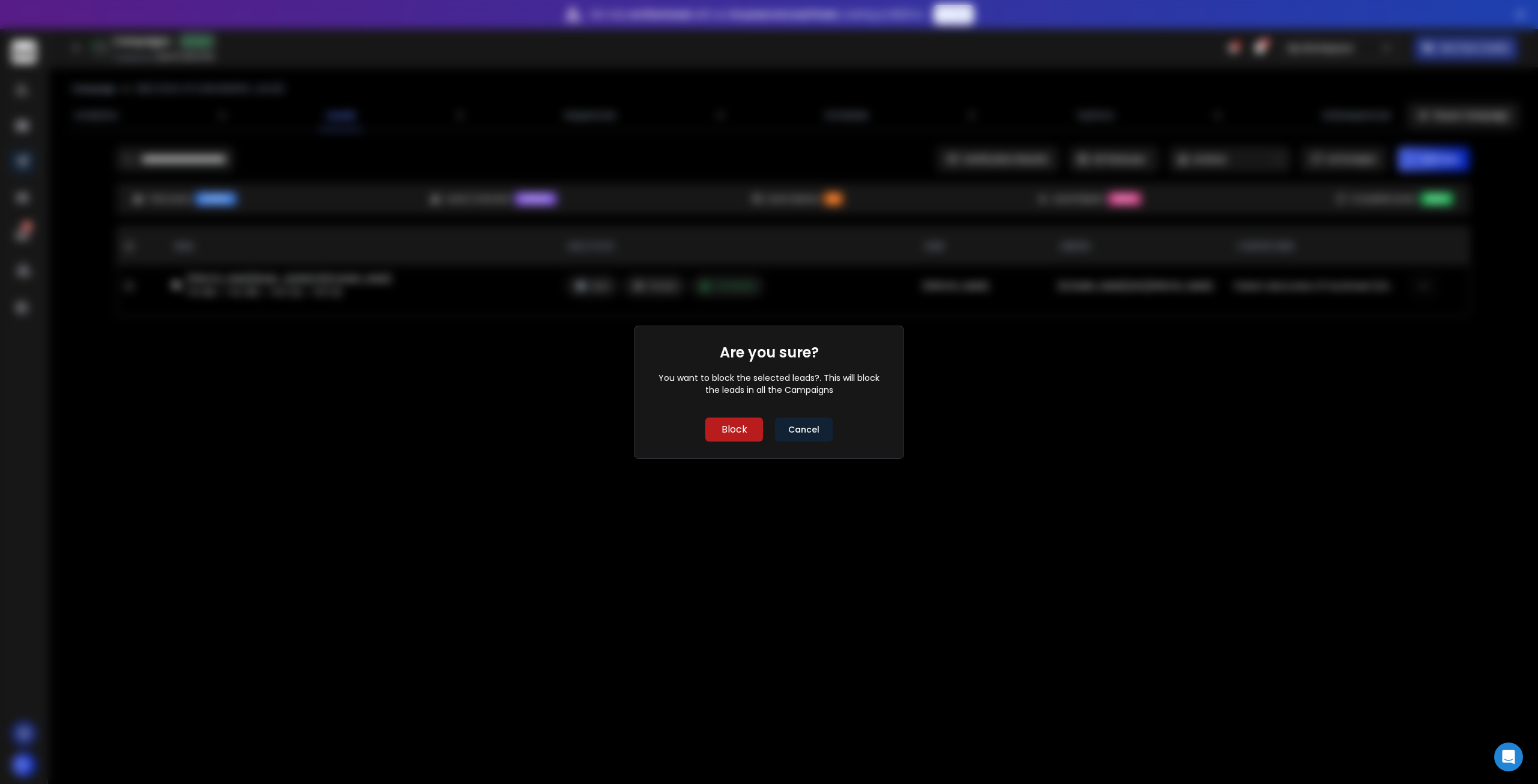
click at [715, 434] on button "Block" at bounding box center [734, 430] width 58 height 24
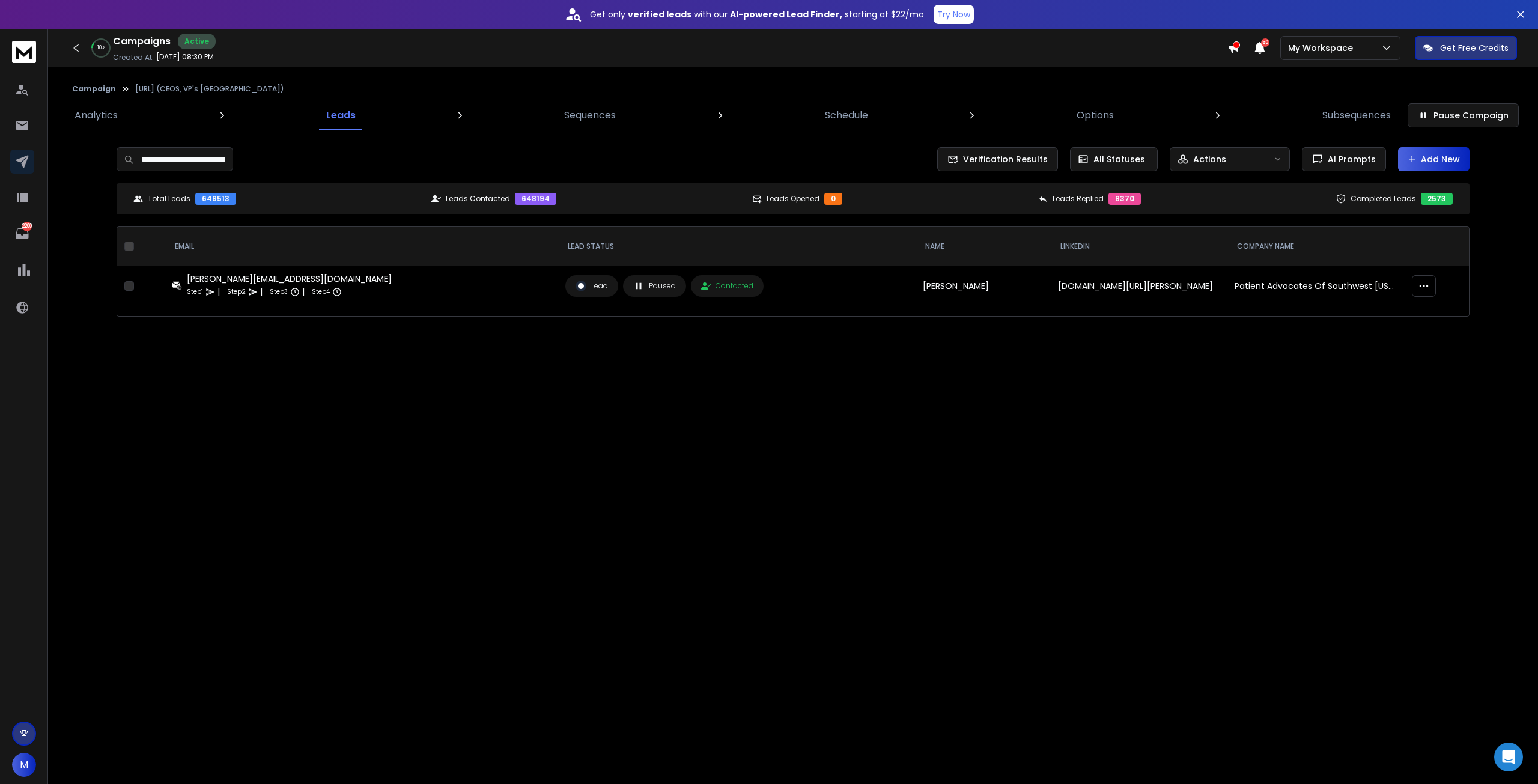
drag, startPoint x: 185, startPoint y: 159, endPoint x: 135, endPoint y: 164, distance: 50.2
click at [135, 164] on input "**********" at bounding box center [175, 159] width 116 height 24
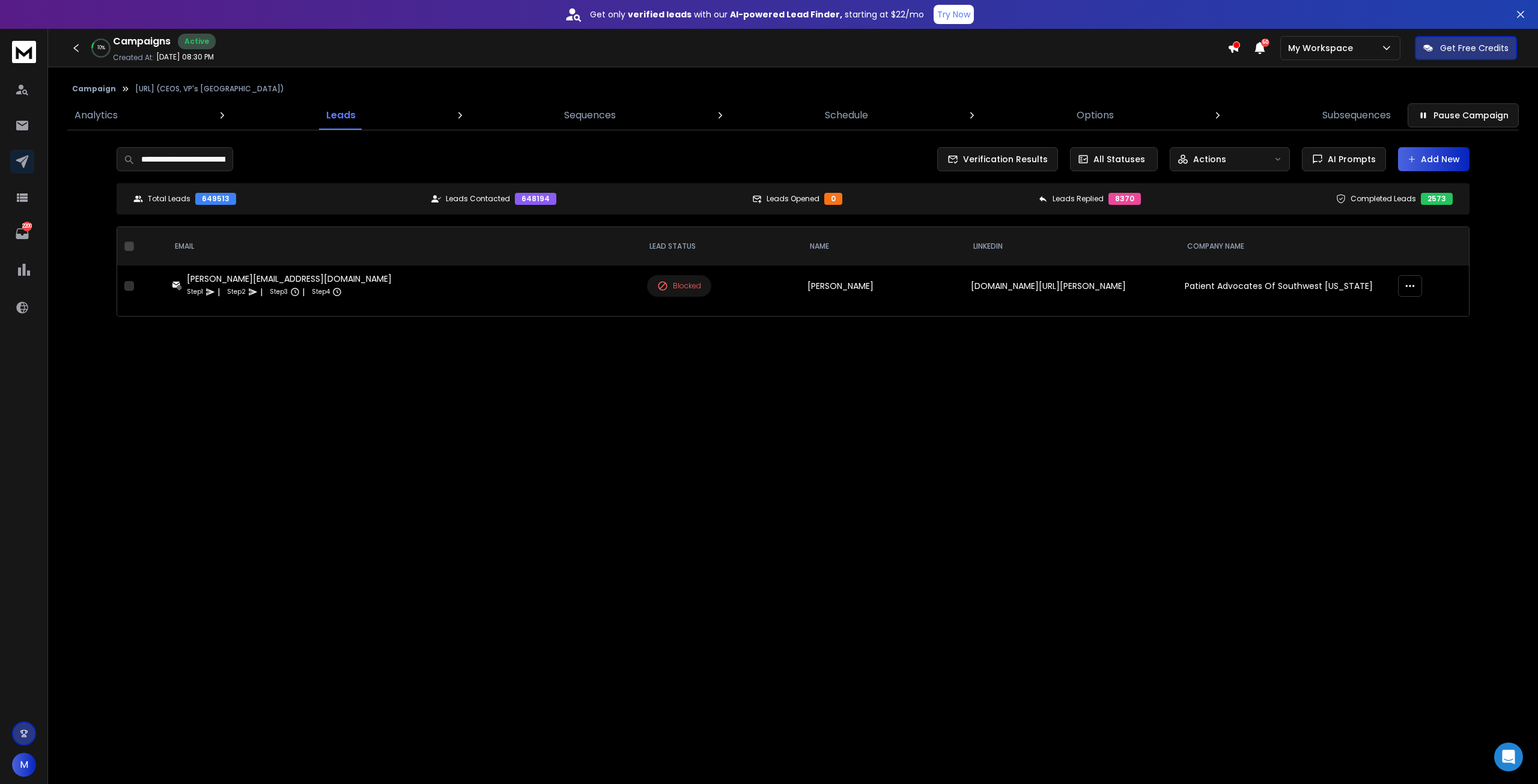
type input "**********"
drag, startPoint x: 137, startPoint y: 166, endPoint x: 449, endPoint y: 166, distance: 312.0
click at [449, 166] on div "**********" at bounding box center [793, 159] width 1354 height 24
paste input
type input "**********"
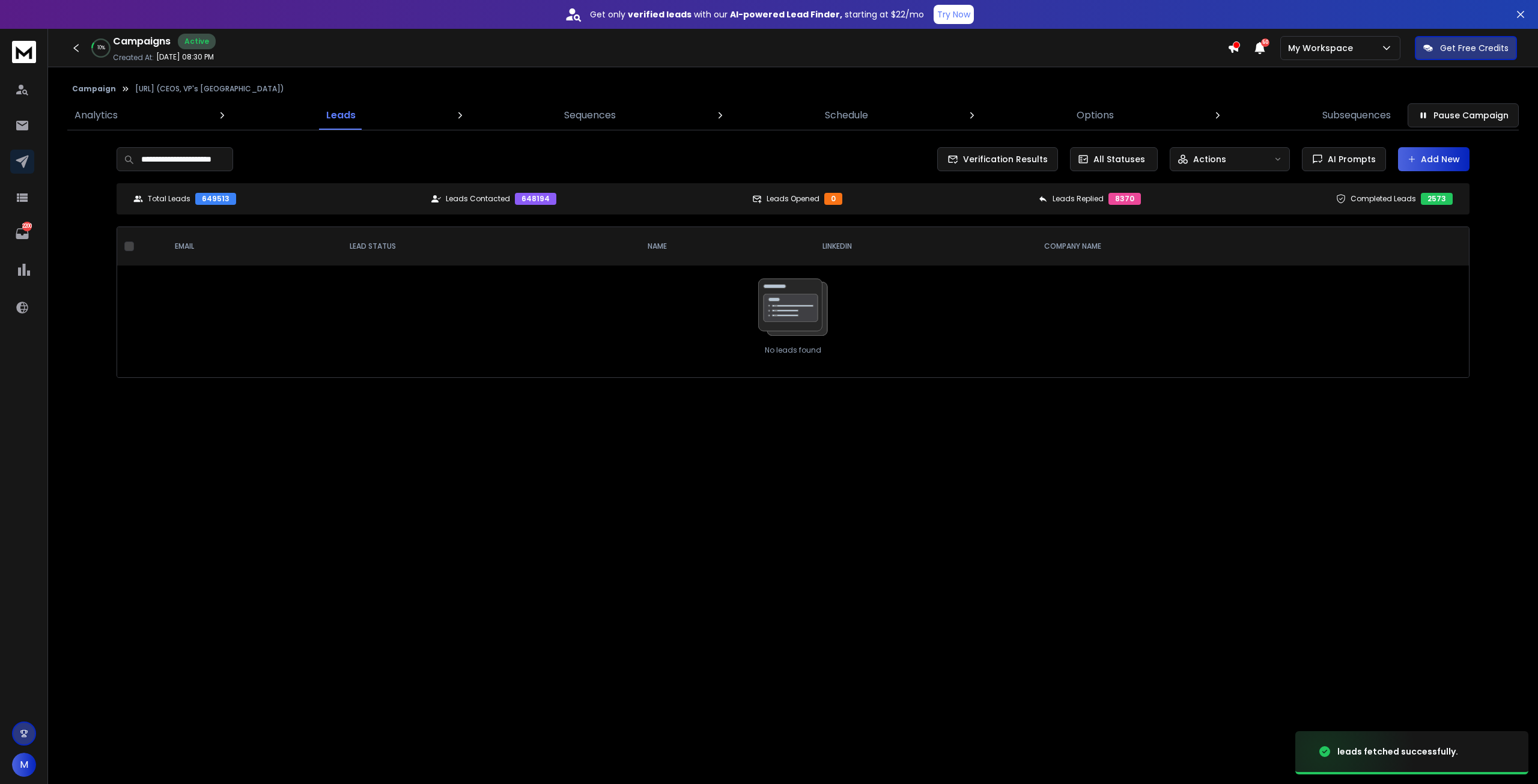
scroll to position [0, 8]
drag, startPoint x: 195, startPoint y: 159, endPoint x: 287, endPoint y: 160, distance: 92.0
click at [287, 160] on div "**********" at bounding box center [793, 159] width 1354 height 24
type input "**********"
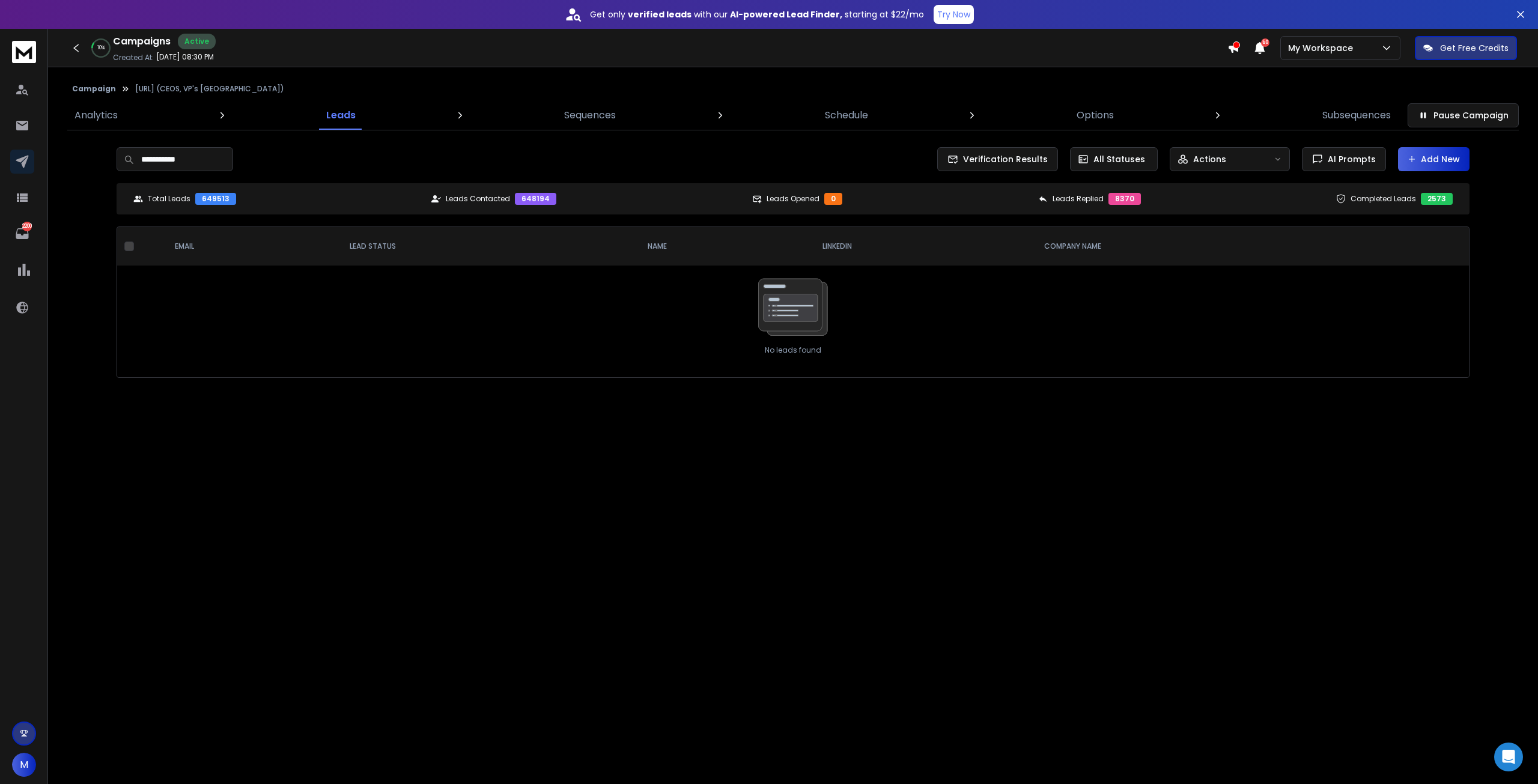
click at [205, 158] on input "**********" at bounding box center [175, 159] width 116 height 24
paste input "**********"
type input "**********"
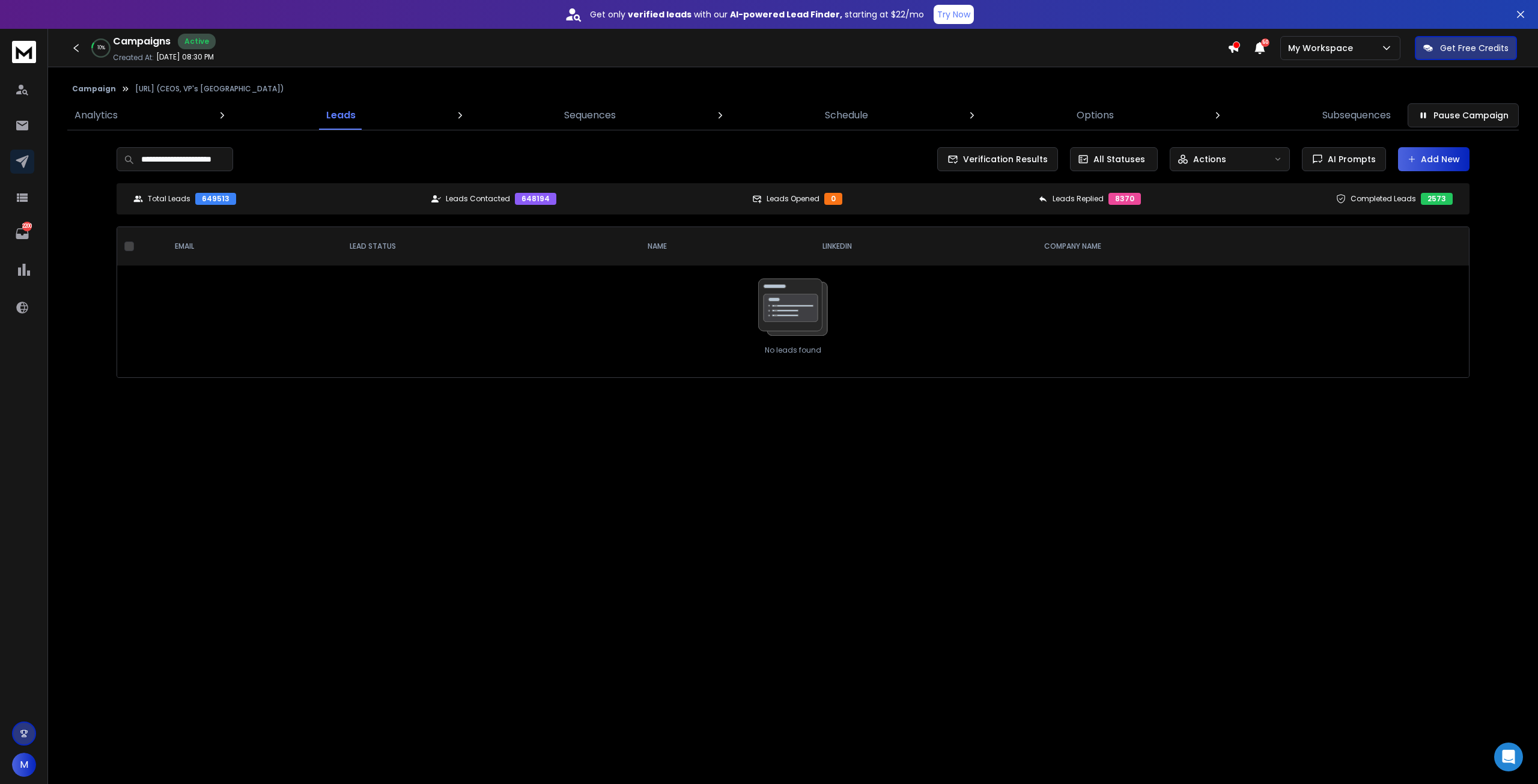
scroll to position [0, 15]
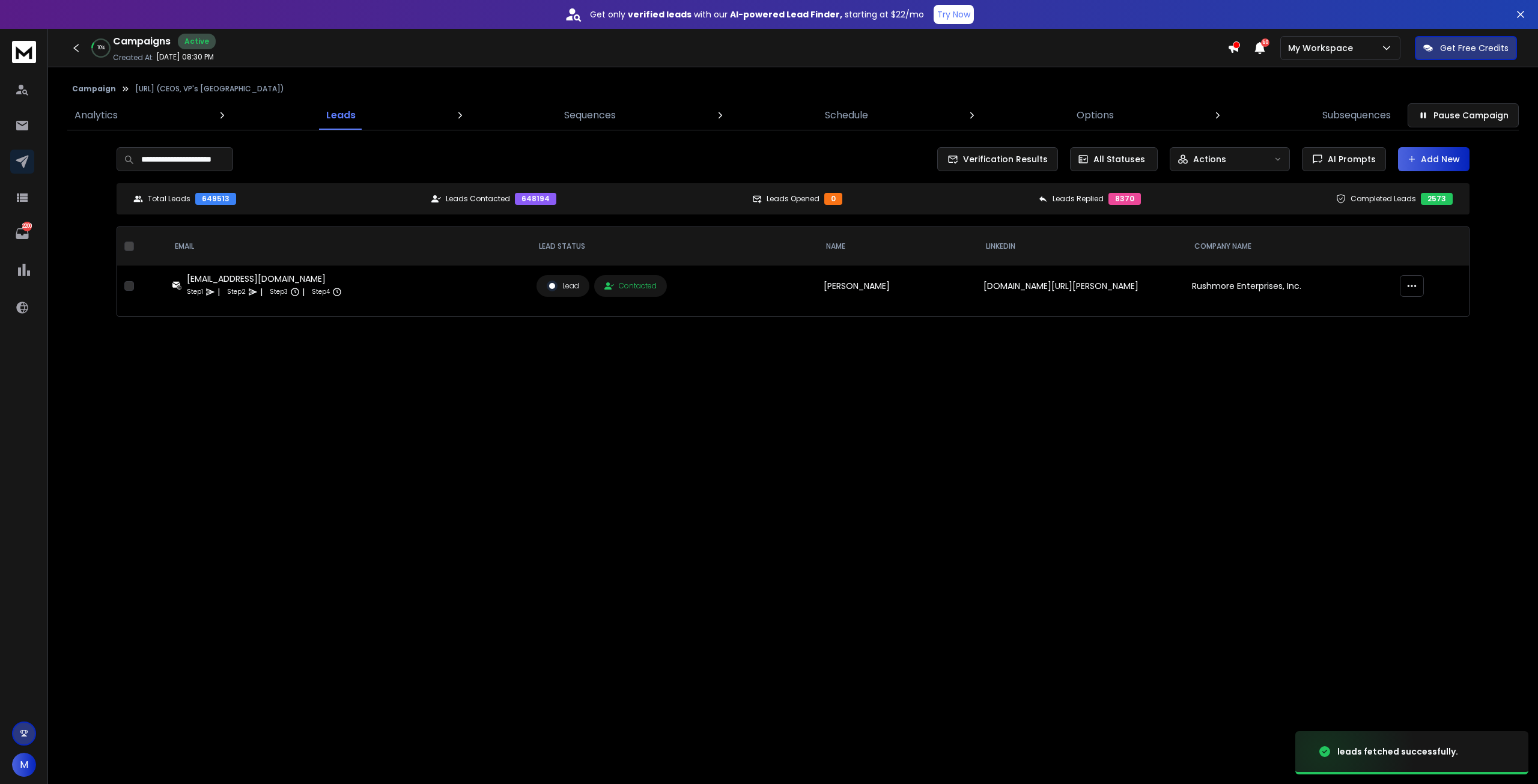
drag, startPoint x: 1413, startPoint y: 285, endPoint x: 1410, endPoint y: 294, distance: 9.5
click at [1413, 285] on icon "button" at bounding box center [1412, 286] width 11 height 11
click at [1397, 334] on p "Pause Lead" at bounding box center [1392, 331] width 47 height 12
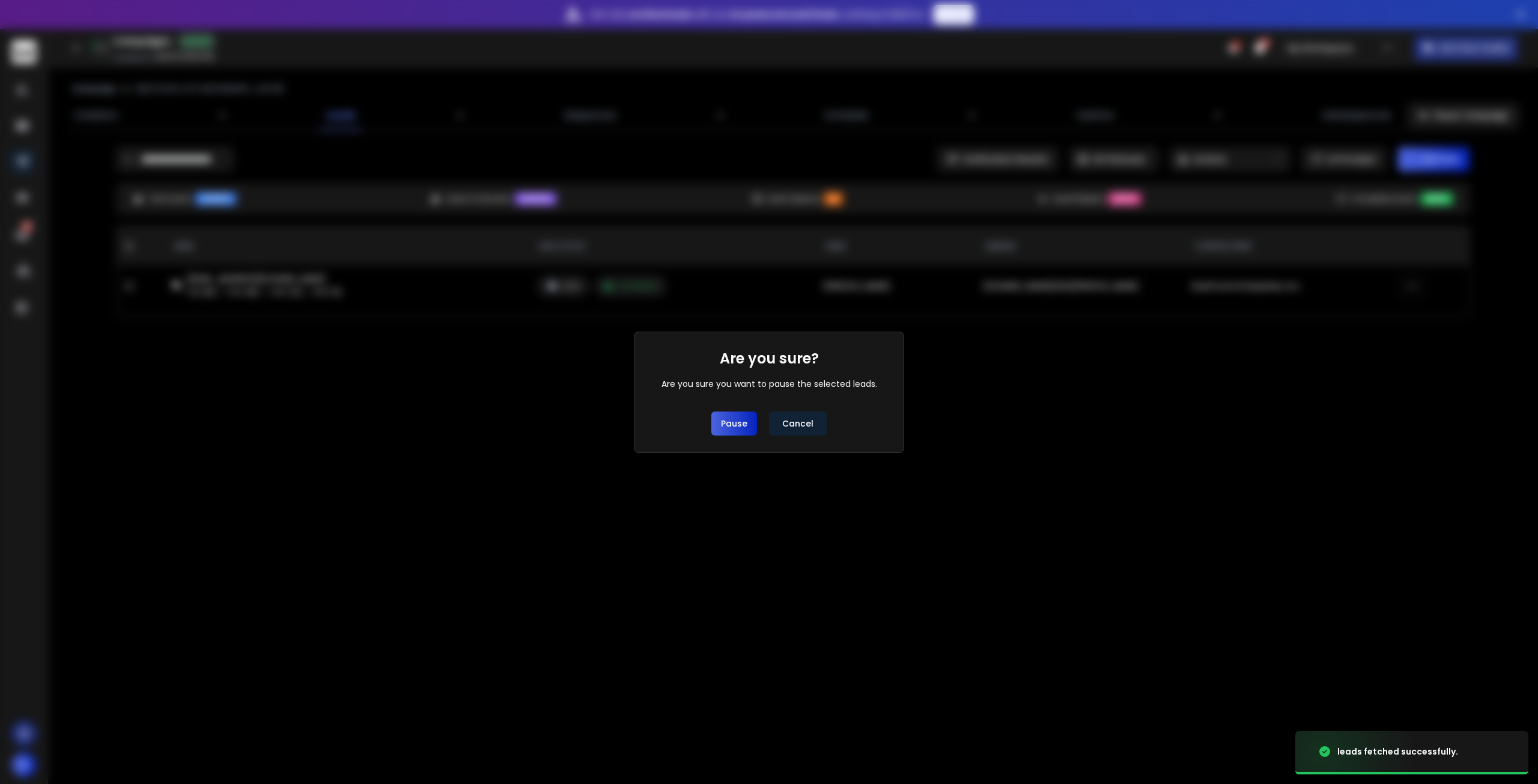
click at [744, 416] on button "Pause" at bounding box center [734, 424] width 45 height 24
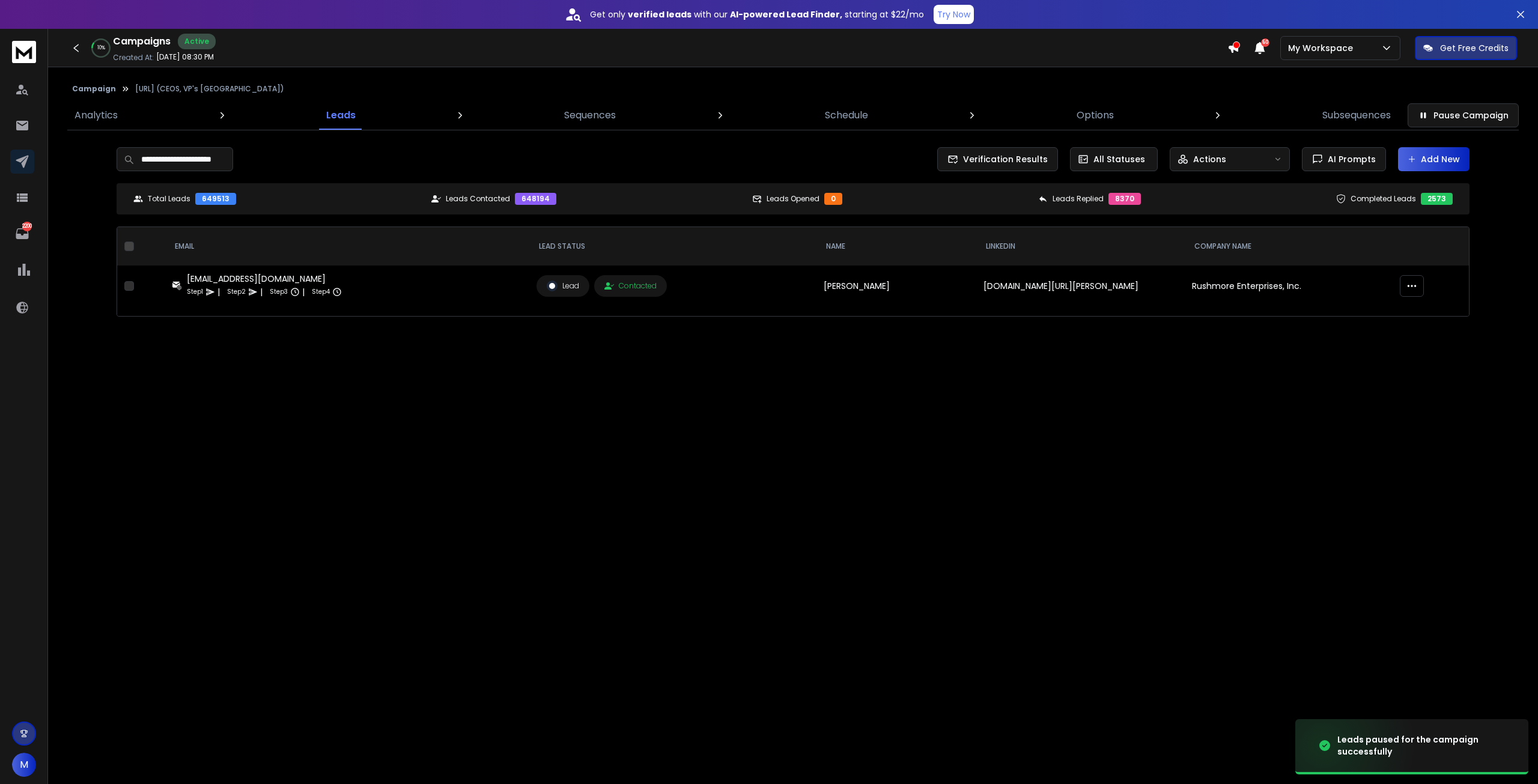
click at [1411, 281] on icon "button" at bounding box center [1412, 286] width 11 height 11
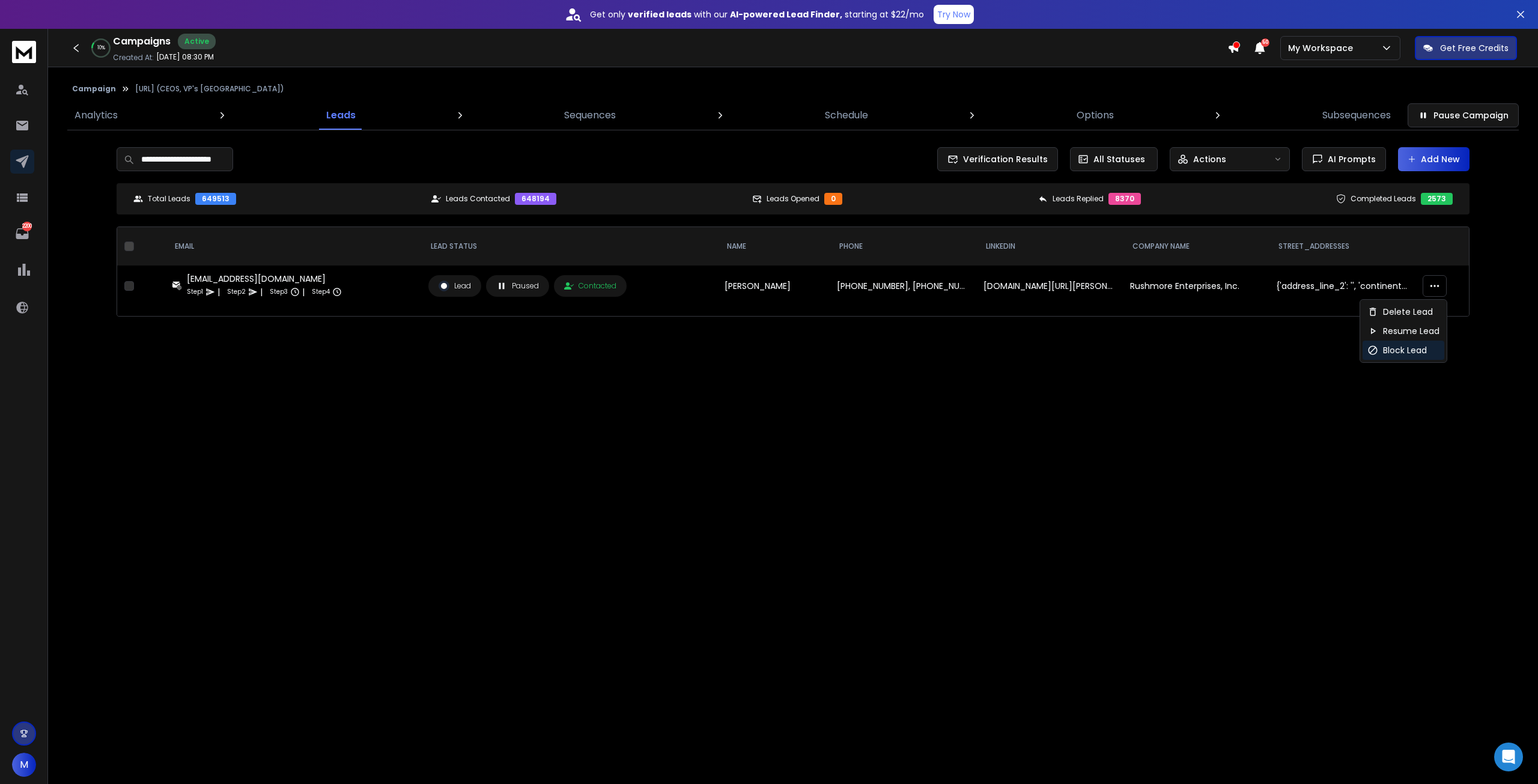
click at [1406, 355] on p "Block Lead" at bounding box center [1405, 350] width 44 height 12
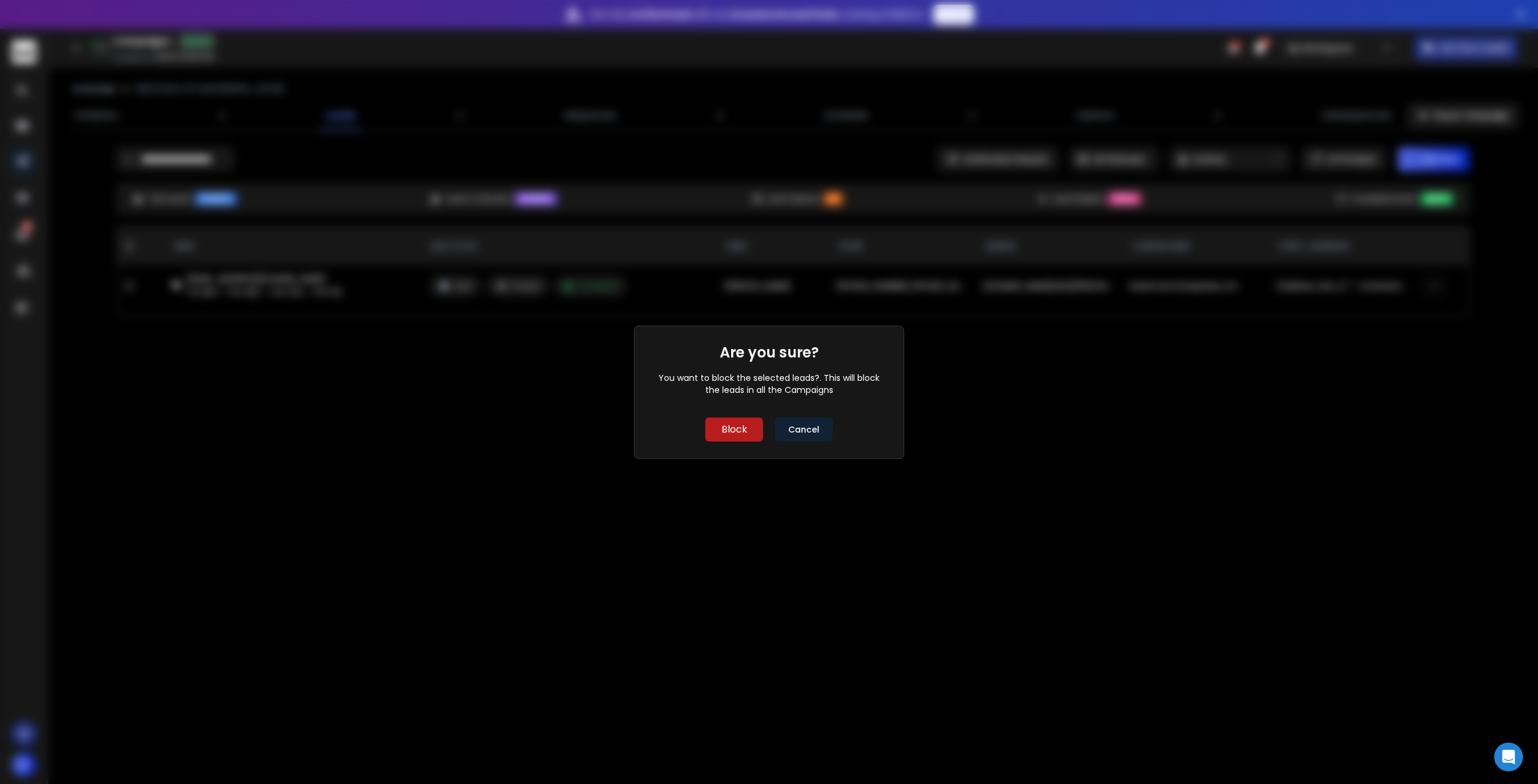
click at [753, 430] on button "Block" at bounding box center [734, 430] width 58 height 24
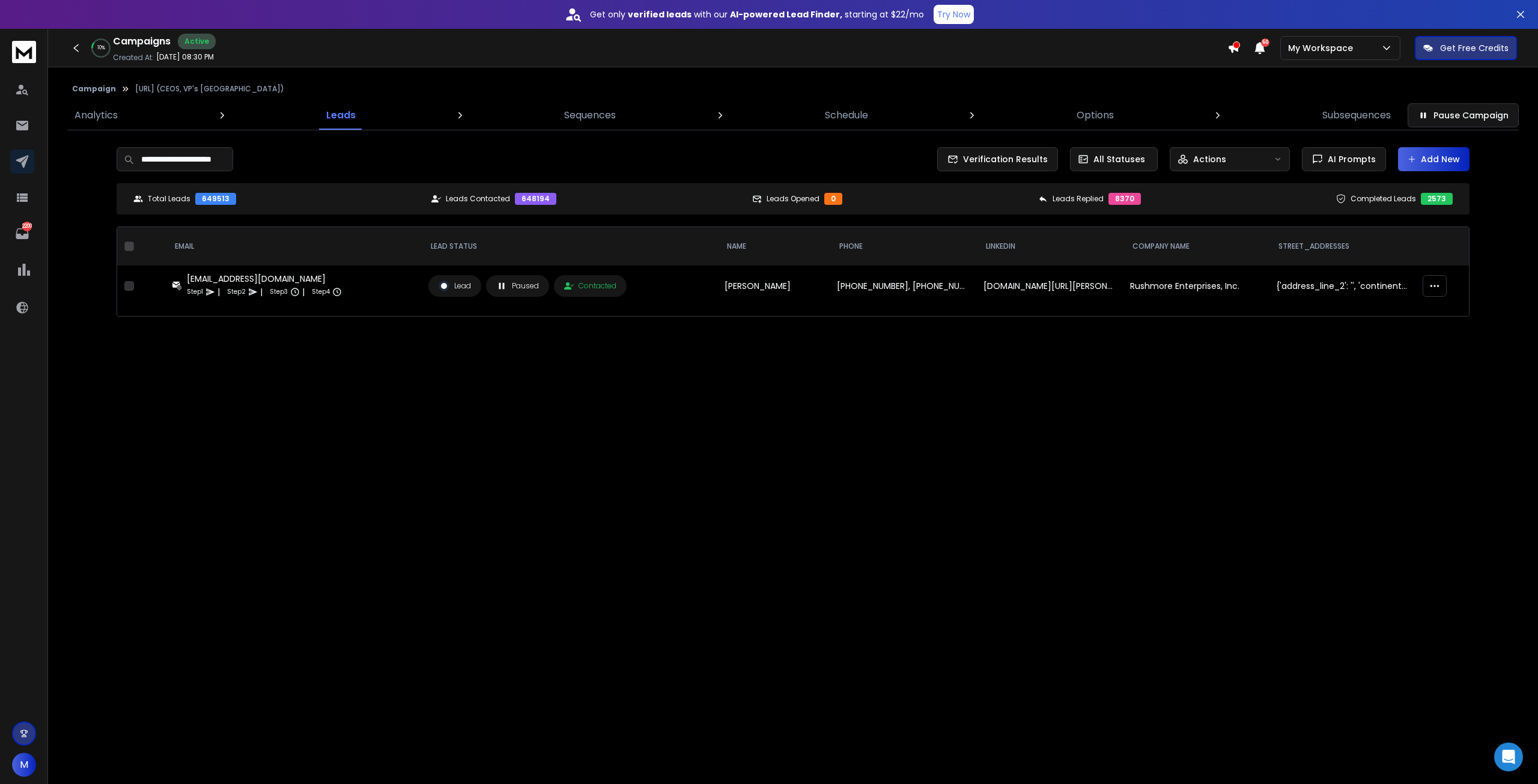
drag, startPoint x: 168, startPoint y: 161, endPoint x: 107, endPoint y: 170, distance: 61.7
click at [107, 170] on div "**********" at bounding box center [793, 226] width 1442 height 158
type input "**********"
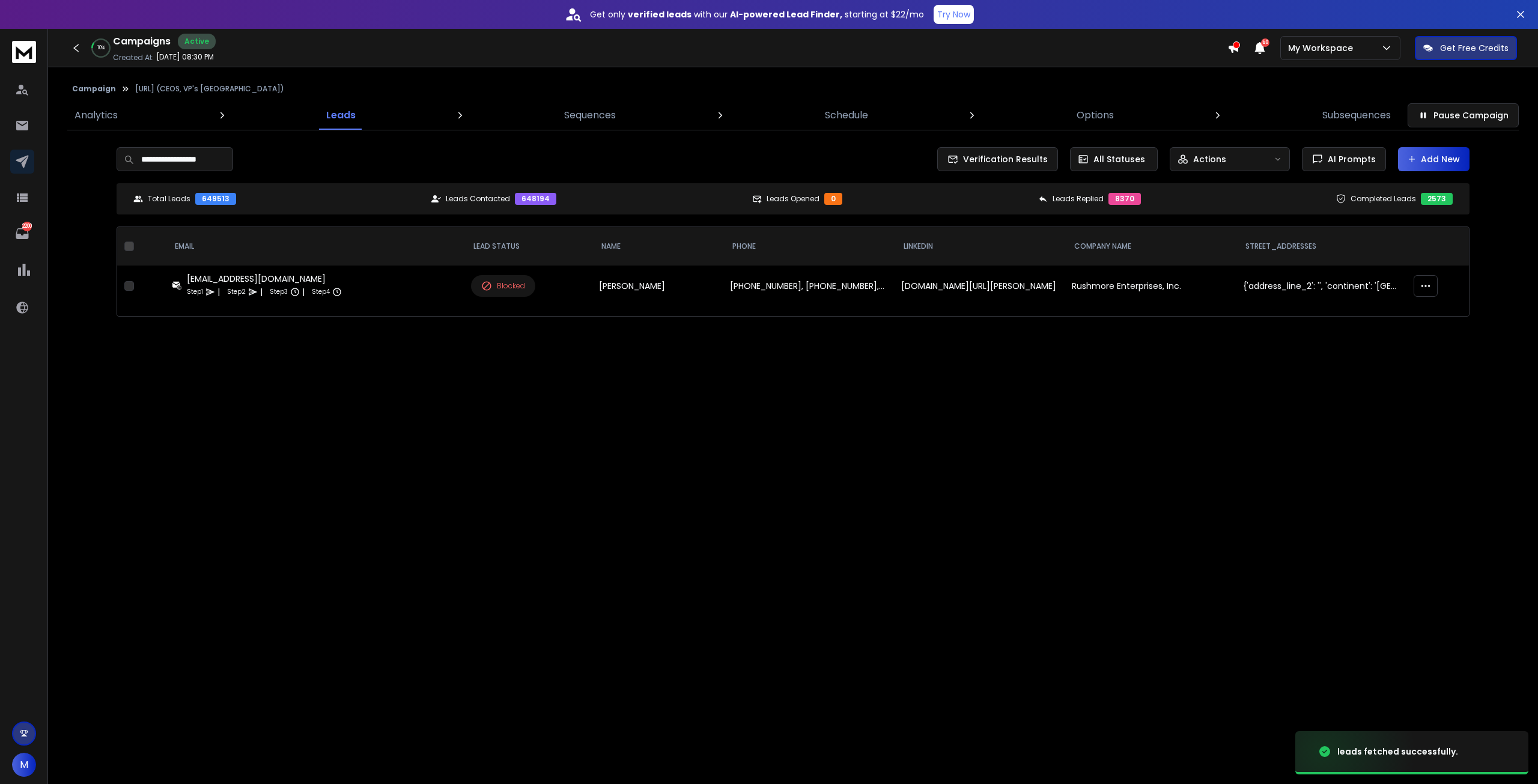
click at [203, 157] on input "**********" at bounding box center [175, 159] width 116 height 24
paste input "*****"
type input "**********"
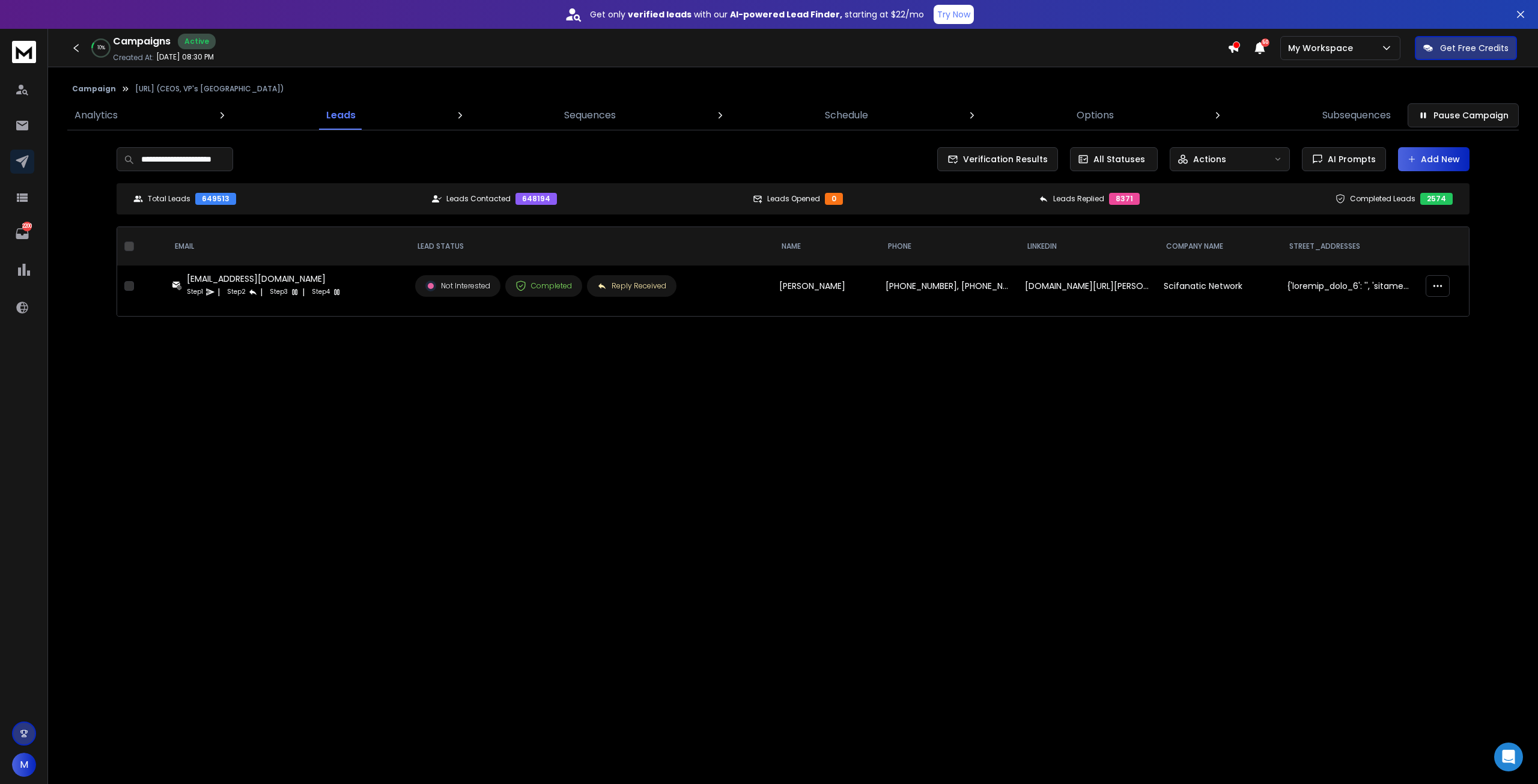
click at [1432, 284] on icon "button" at bounding box center [1437, 286] width 11 height 11
click at [1396, 329] on p "Pause Lead" at bounding box center [1416, 331] width 47 height 12
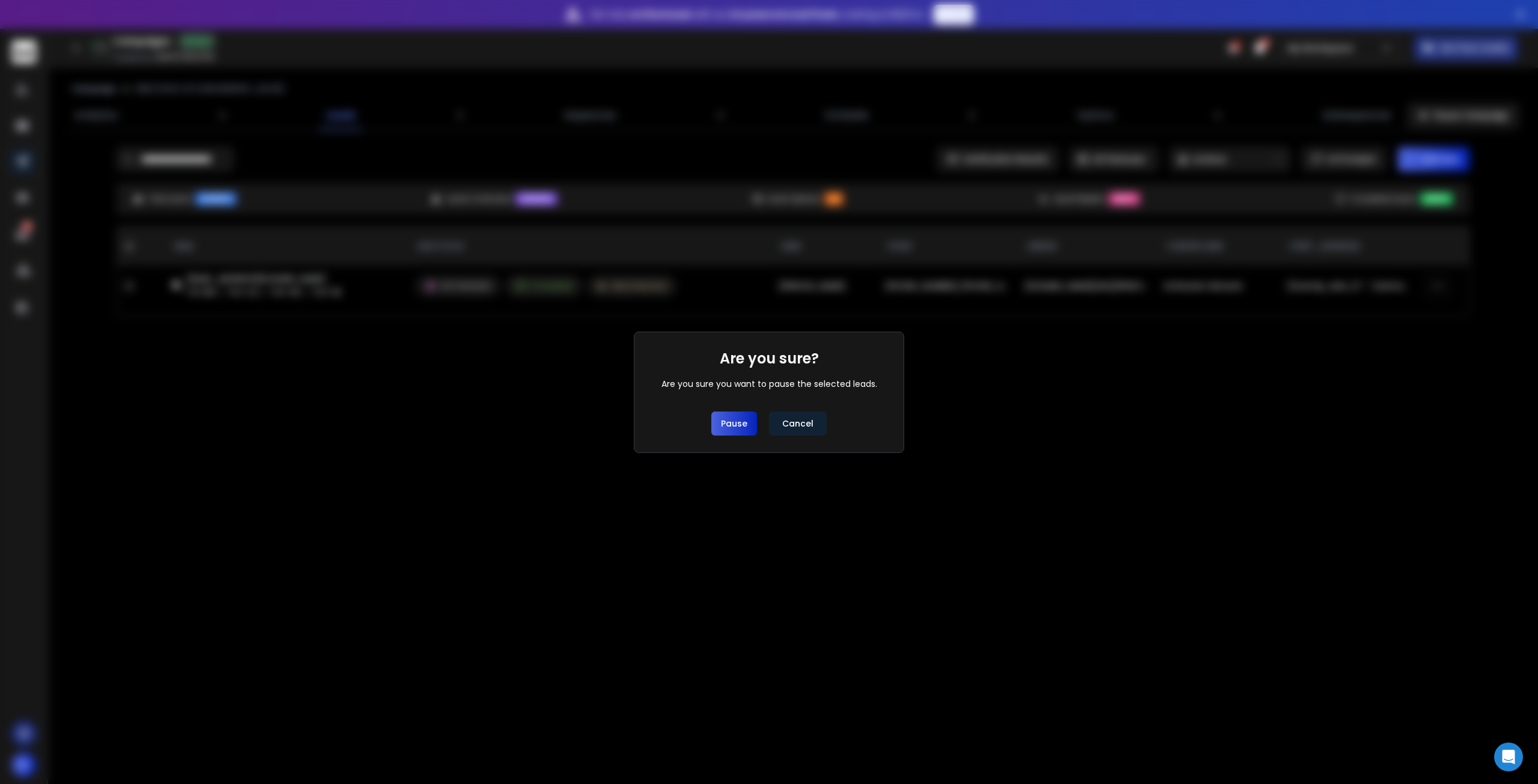
click at [729, 427] on button "Pause" at bounding box center [734, 424] width 45 height 24
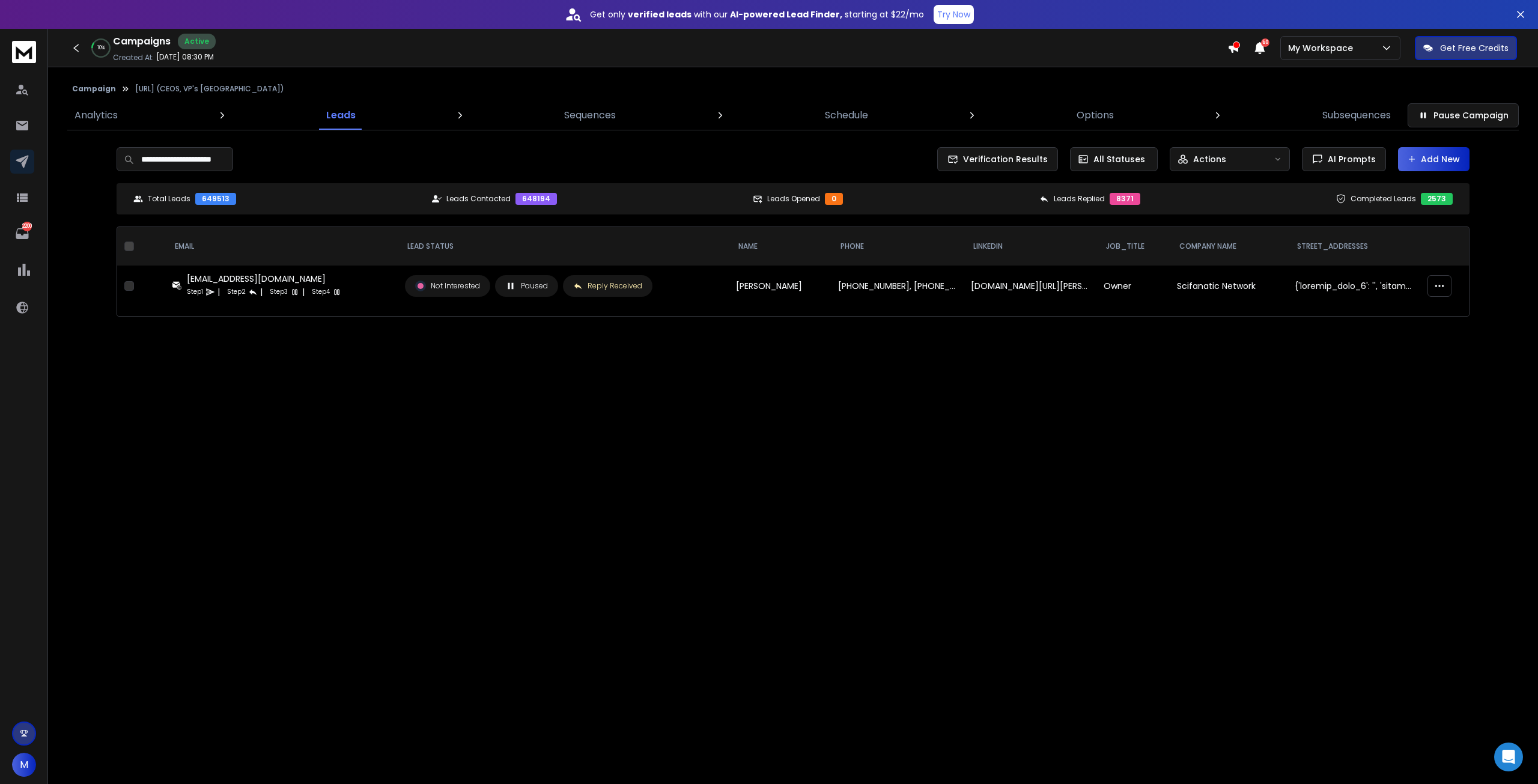
click at [1433, 287] on button "button" at bounding box center [1440, 286] width 24 height 22
click at [1400, 342] on div "Block Lead" at bounding box center [1408, 350] width 82 height 19
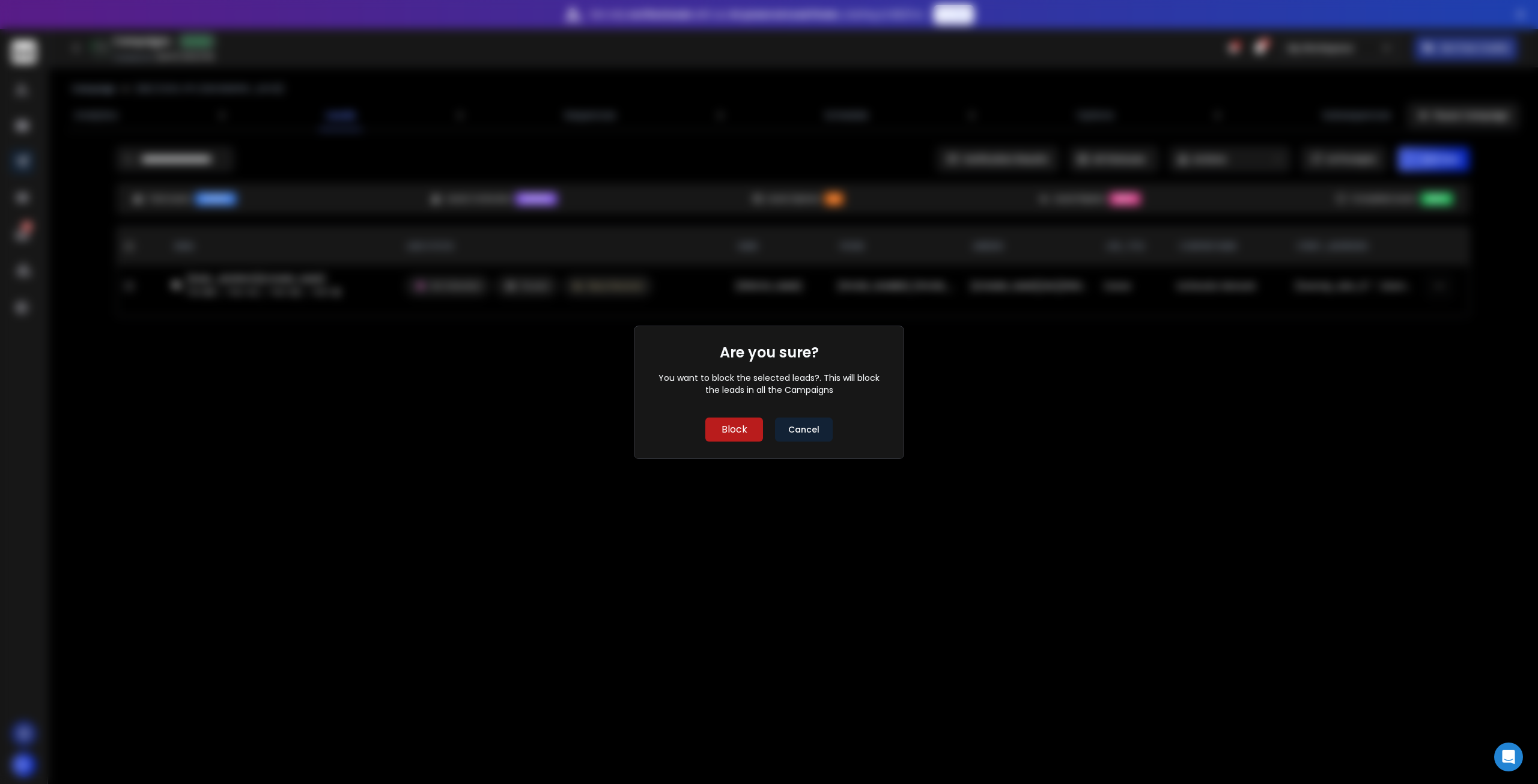
click at [728, 437] on button "Block" at bounding box center [734, 430] width 58 height 24
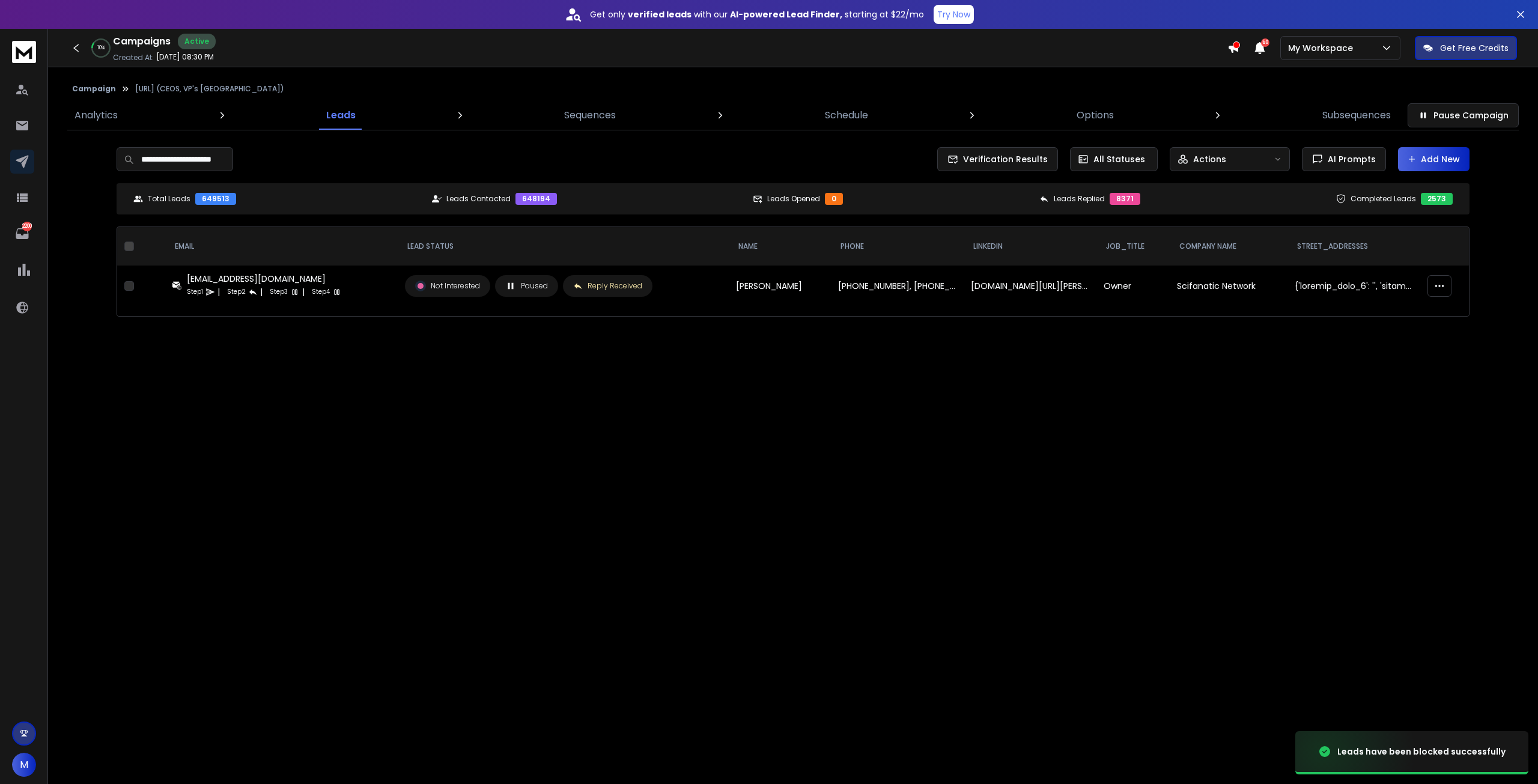
drag, startPoint x: 181, startPoint y: 161, endPoint x: 105, endPoint y: 172, distance: 76.8
click at [105, 172] on div "**********" at bounding box center [793, 226] width 1442 height 158
type input "**********"
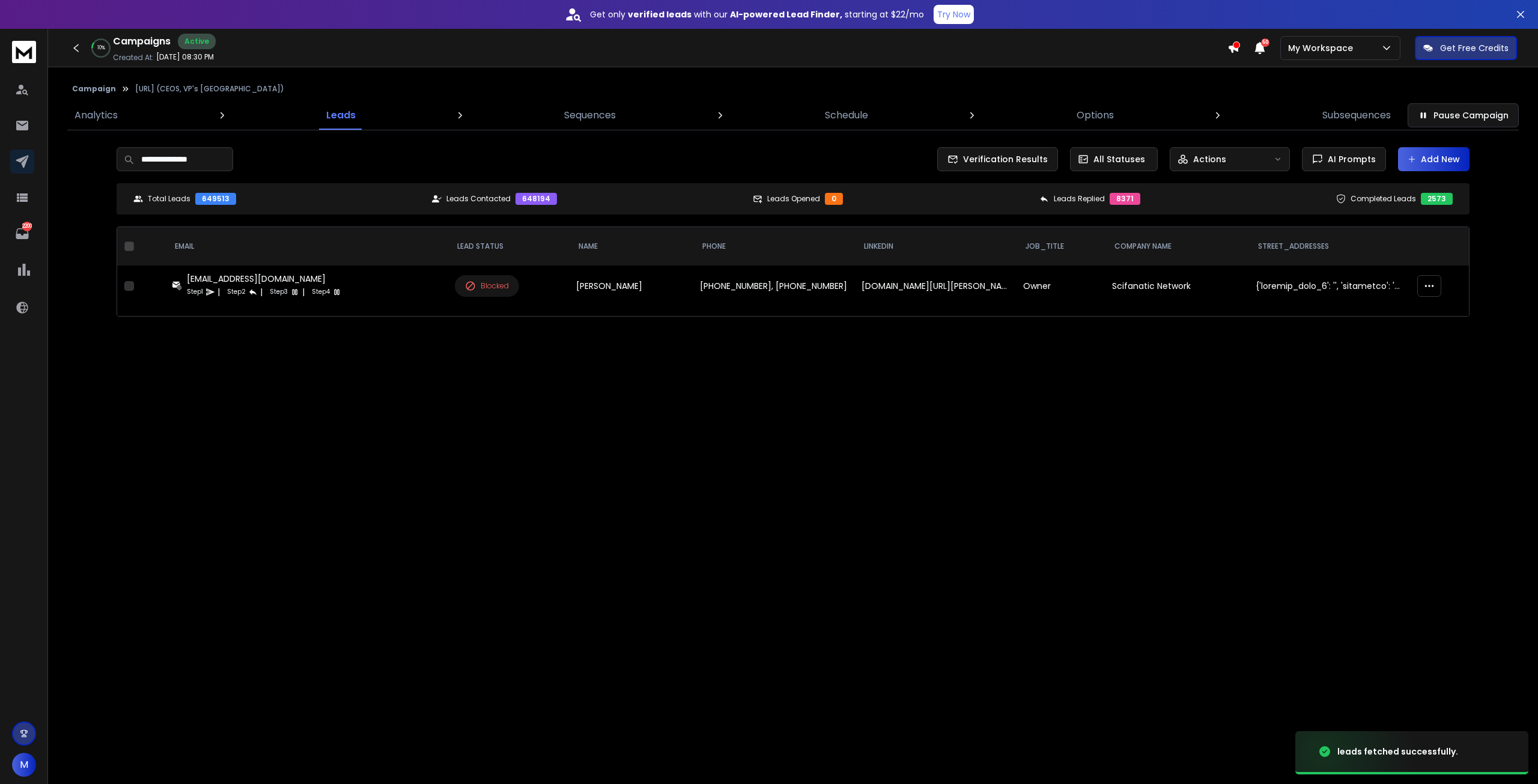
click at [216, 163] on input "**********" at bounding box center [175, 159] width 116 height 24
paste input "**********"
type input "**********"
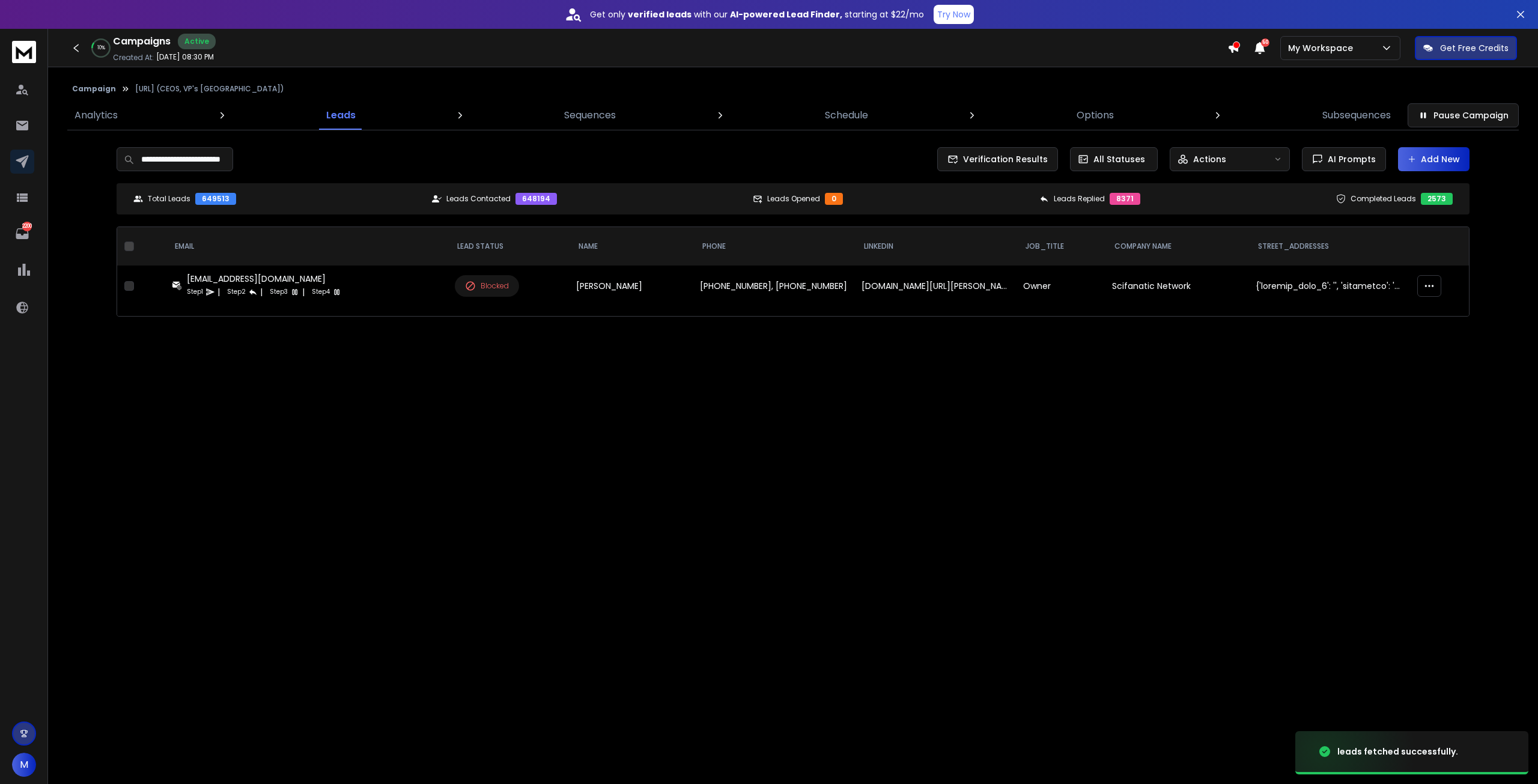
scroll to position [0, 4]
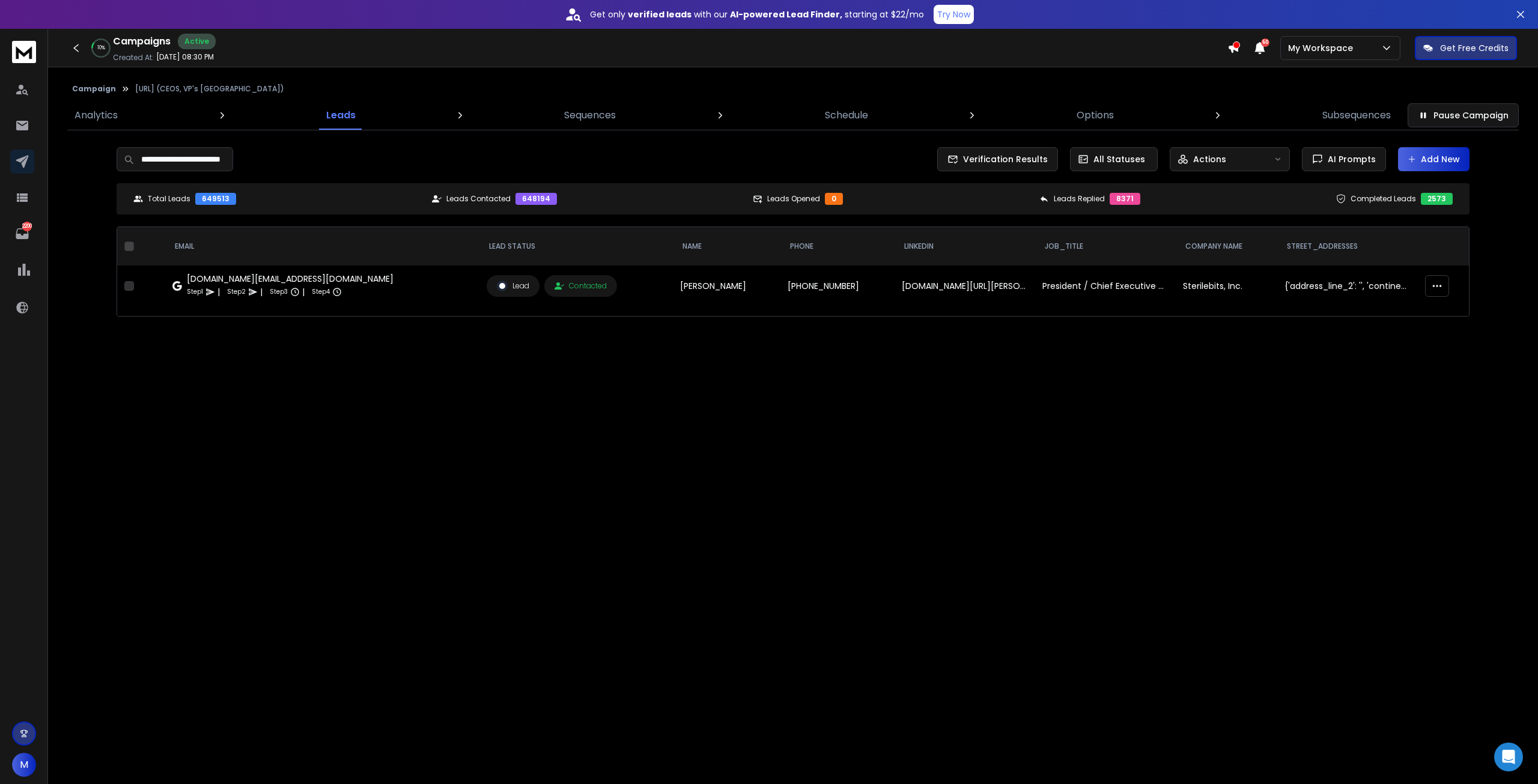
click at [1425, 285] on button "button" at bounding box center [1437, 286] width 24 height 22
click at [1405, 329] on p "Pause Lead" at bounding box center [1411, 331] width 47 height 12
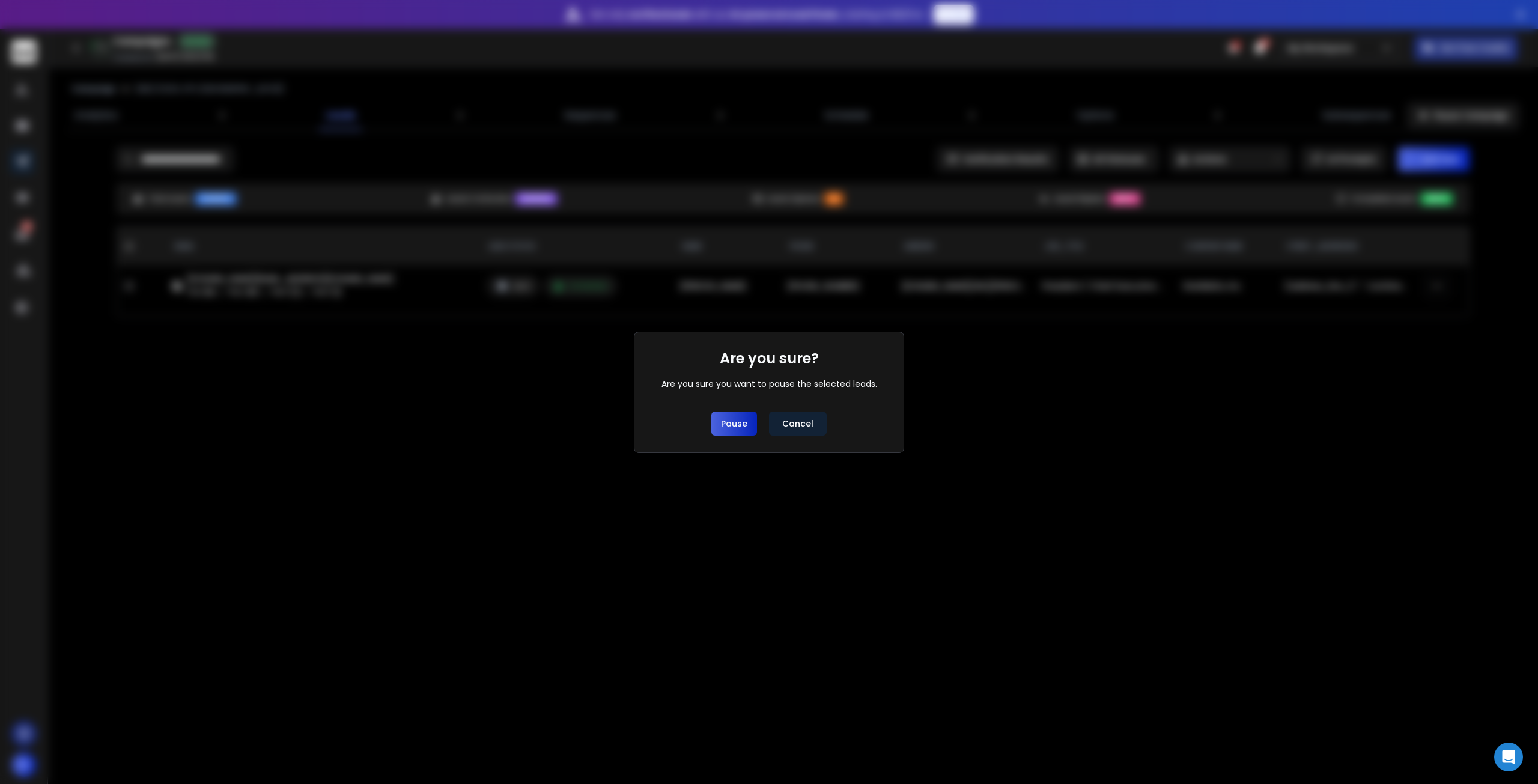
click at [739, 431] on button "Pause" at bounding box center [734, 424] width 45 height 24
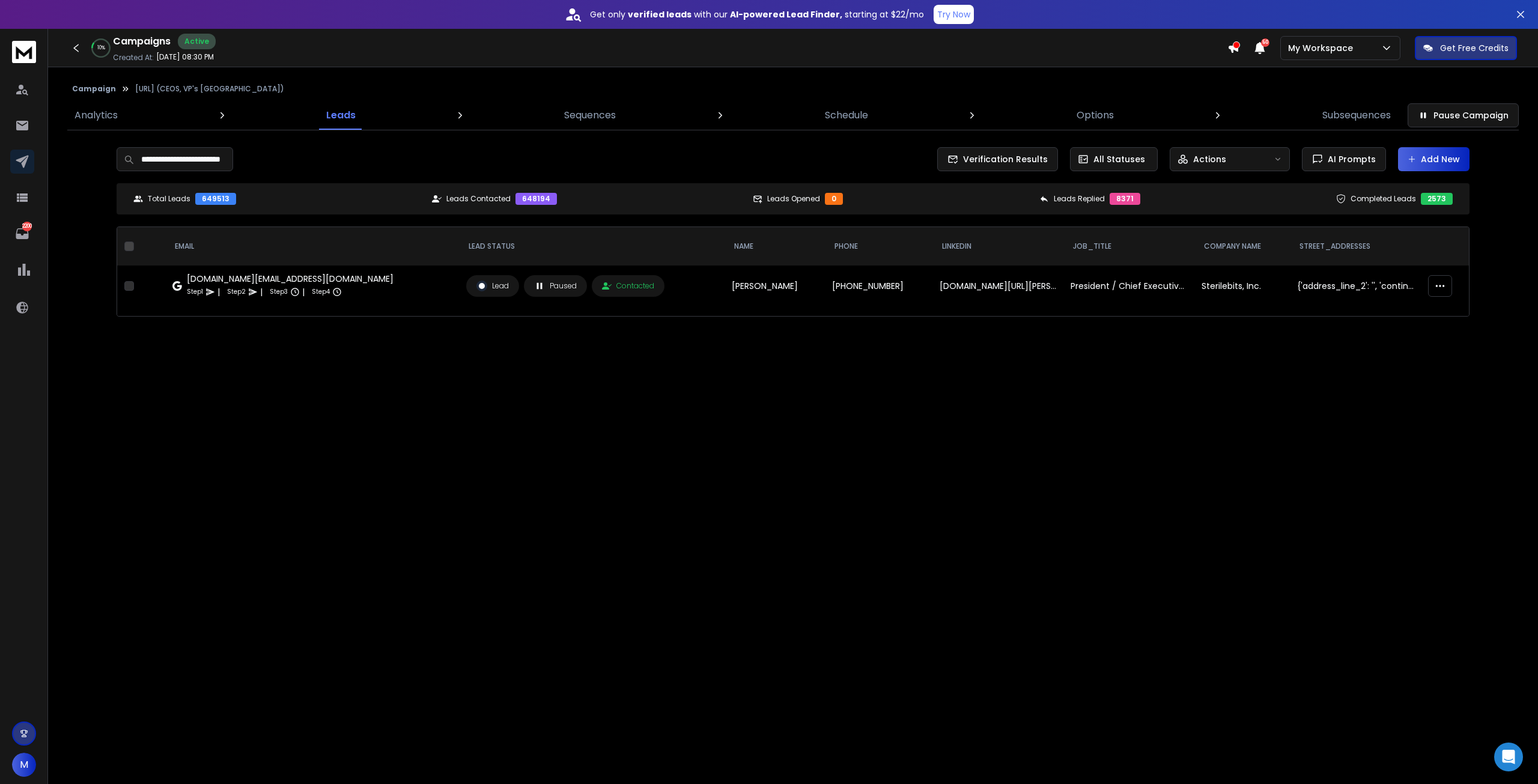
click at [1437, 285] on icon "button" at bounding box center [1440, 286] width 11 height 11
click at [1397, 352] on p "Block Lead" at bounding box center [1405, 350] width 44 height 12
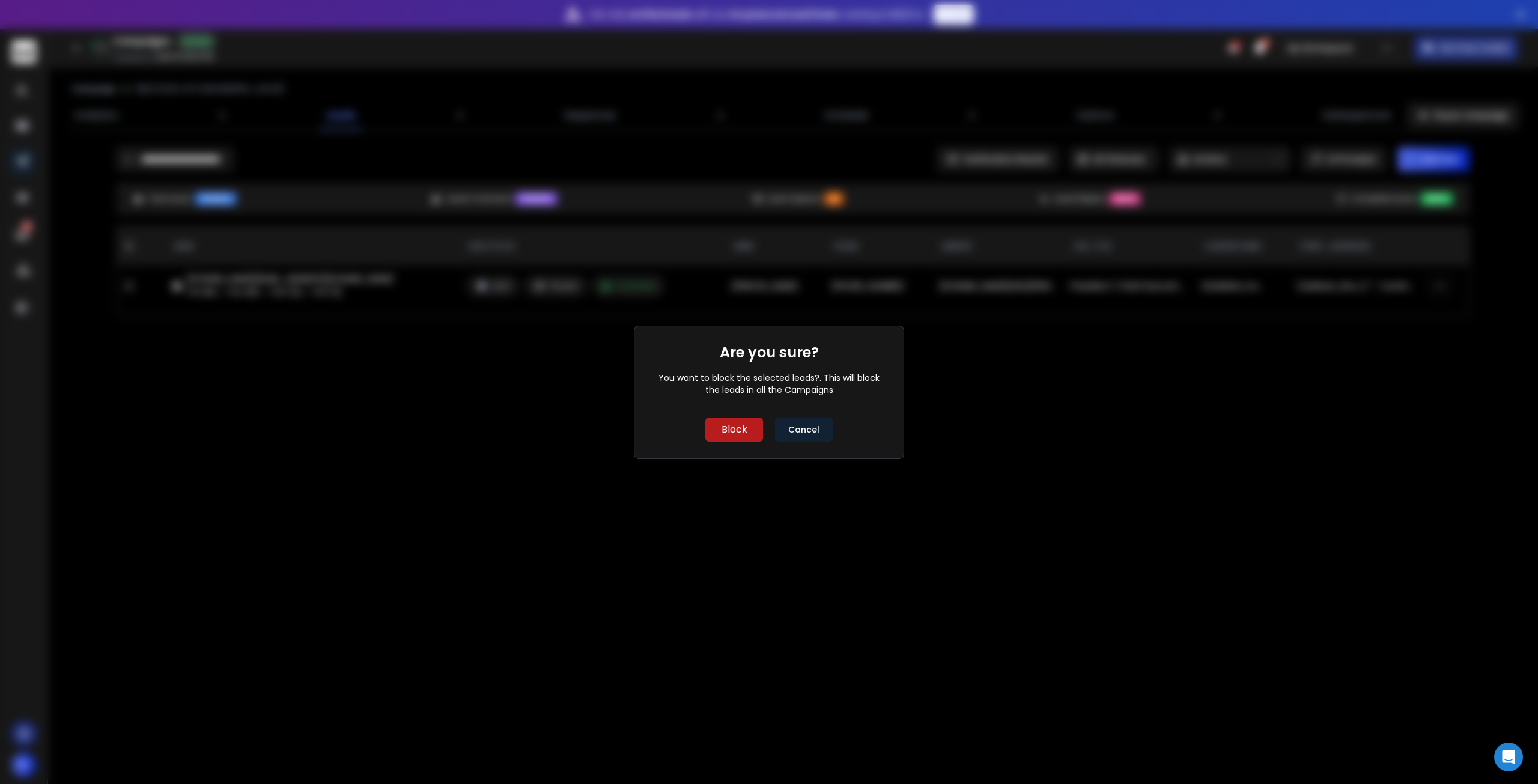
click at [722, 436] on button "Block" at bounding box center [734, 430] width 58 height 24
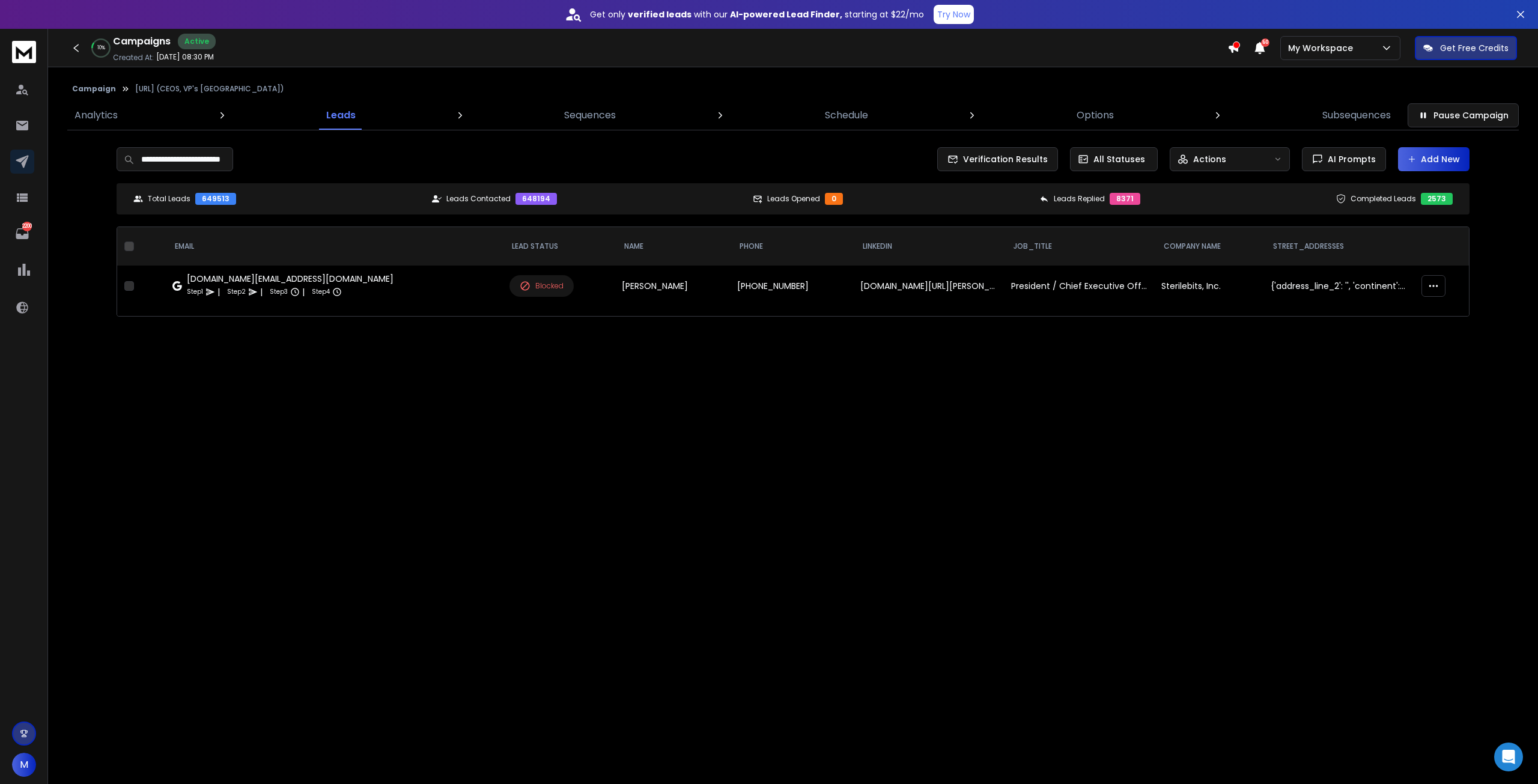
click at [178, 164] on input "**********" at bounding box center [175, 159] width 116 height 24
paste input
type input "**********"
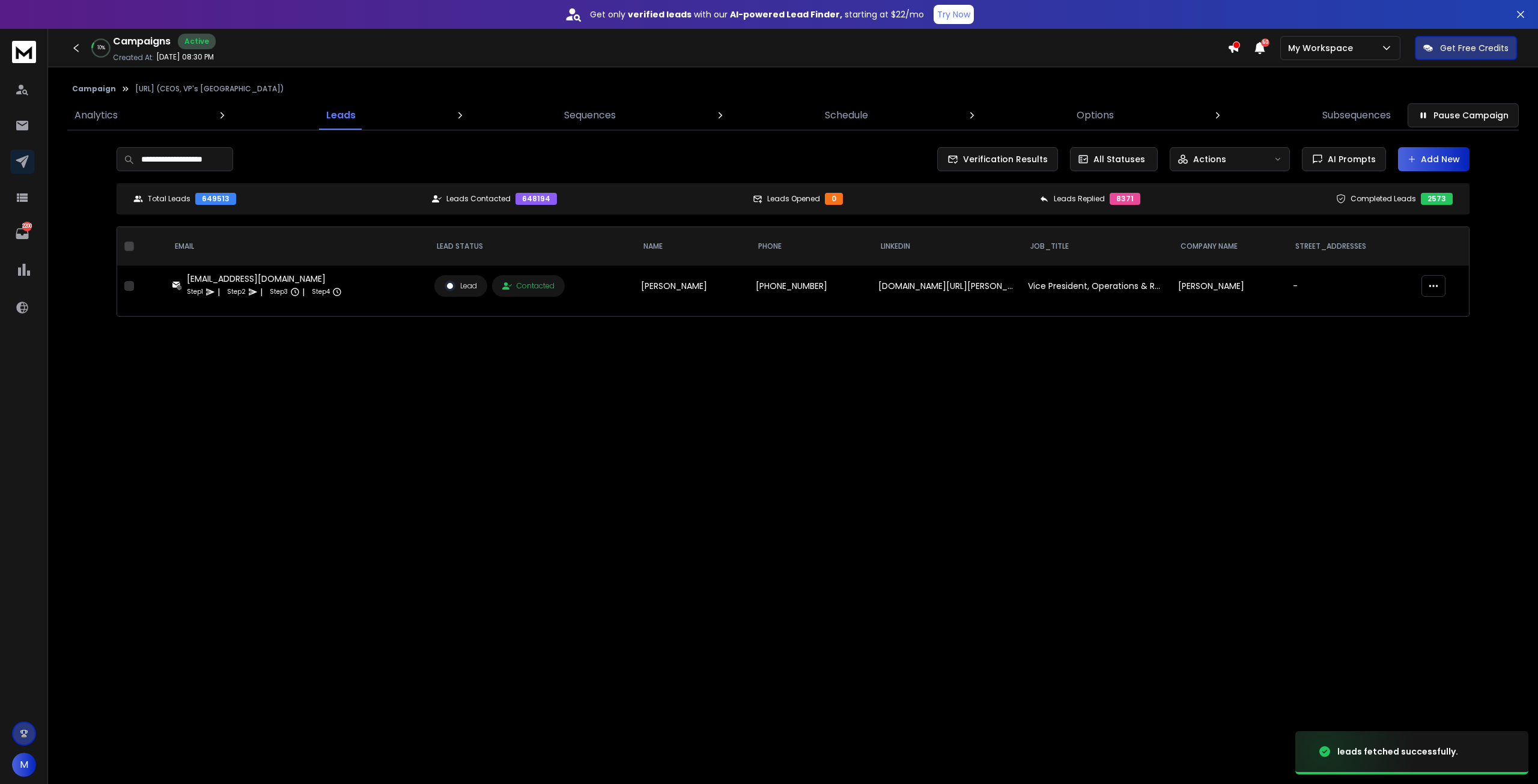
drag, startPoint x: 1441, startPoint y: 285, endPoint x: 1434, endPoint y: 289, distance: 8.1
click at [1441, 285] on button "button" at bounding box center [1434, 286] width 24 height 22
click at [1411, 332] on p "Pause Lead" at bounding box center [1410, 331] width 47 height 12
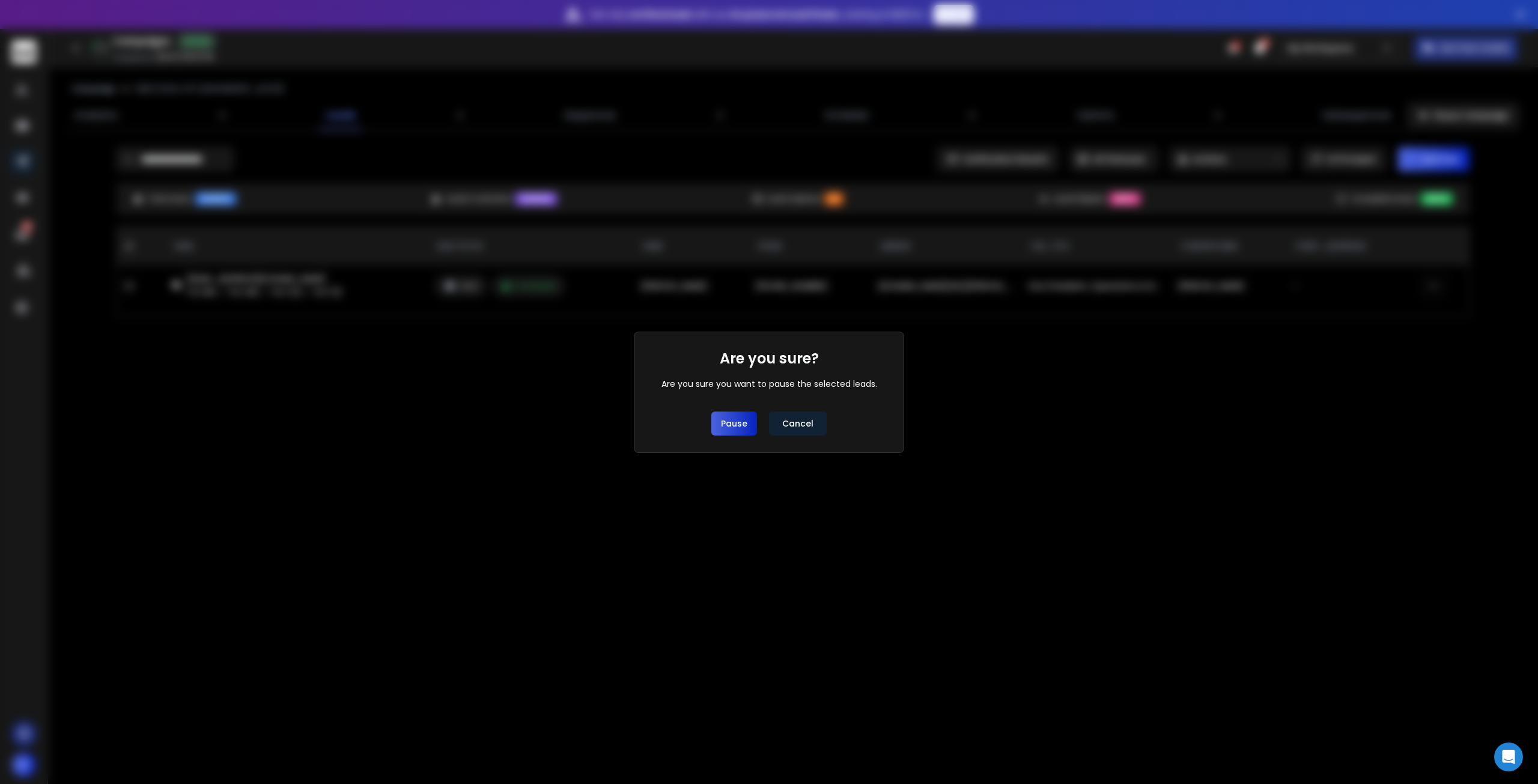
click at [727, 422] on button "Pause" at bounding box center [734, 424] width 45 height 24
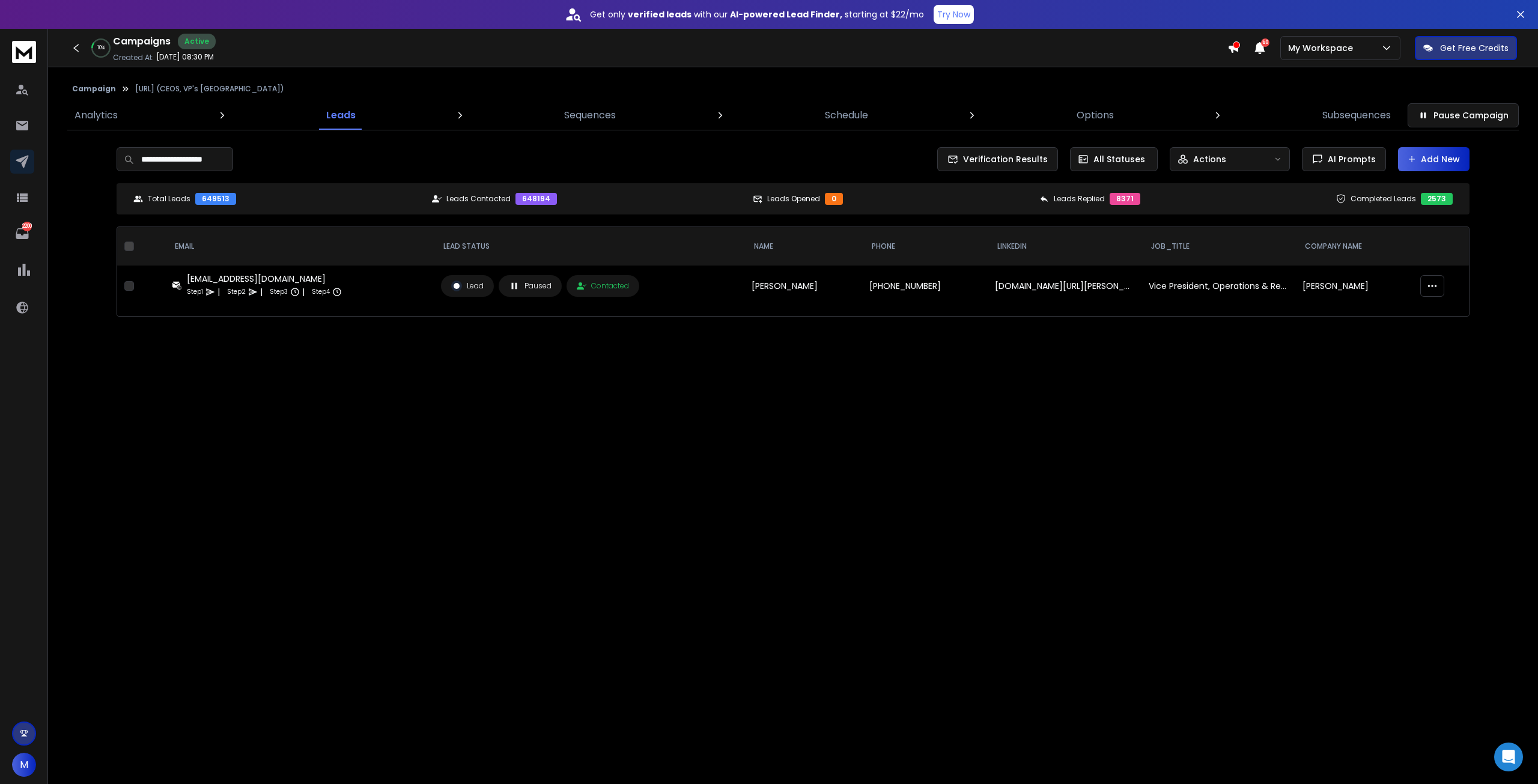
click at [1428, 287] on icon "button" at bounding box center [1432, 285] width 9 height 2
click at [1398, 350] on p "Block Lead" at bounding box center [1399, 350] width 44 height 12
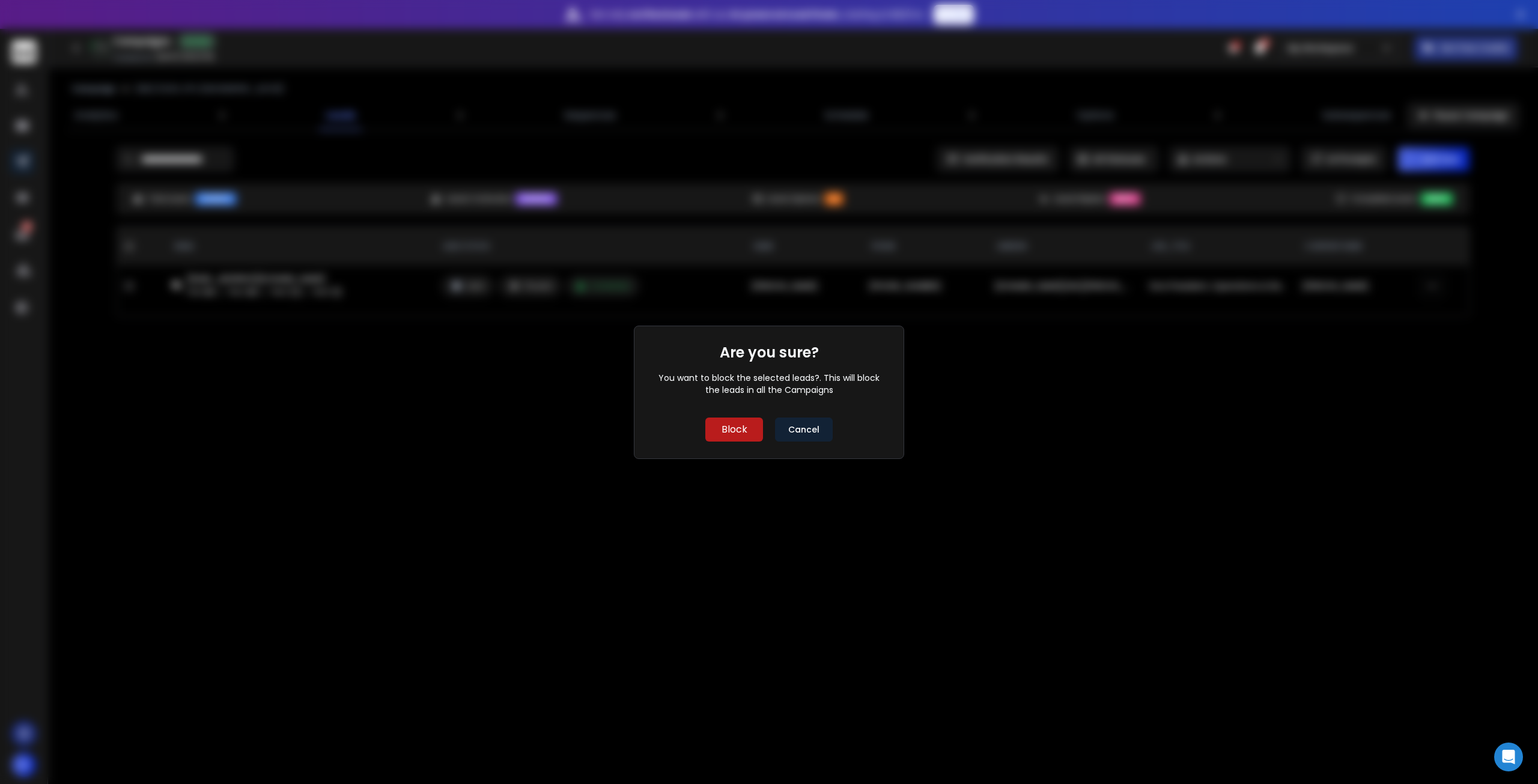
click at [736, 428] on button "Block" at bounding box center [734, 430] width 58 height 24
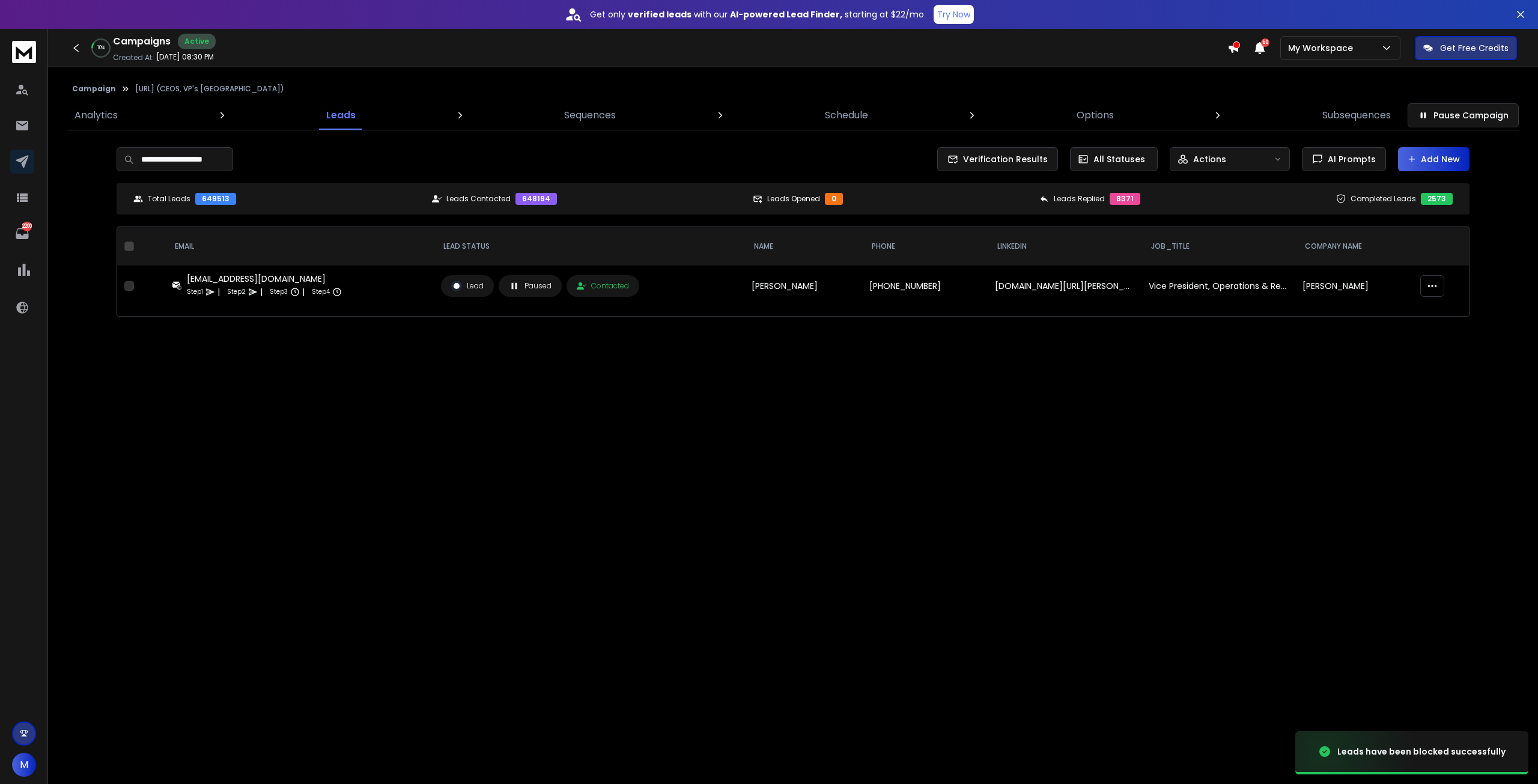
click at [175, 158] on input "**********" at bounding box center [175, 159] width 116 height 24
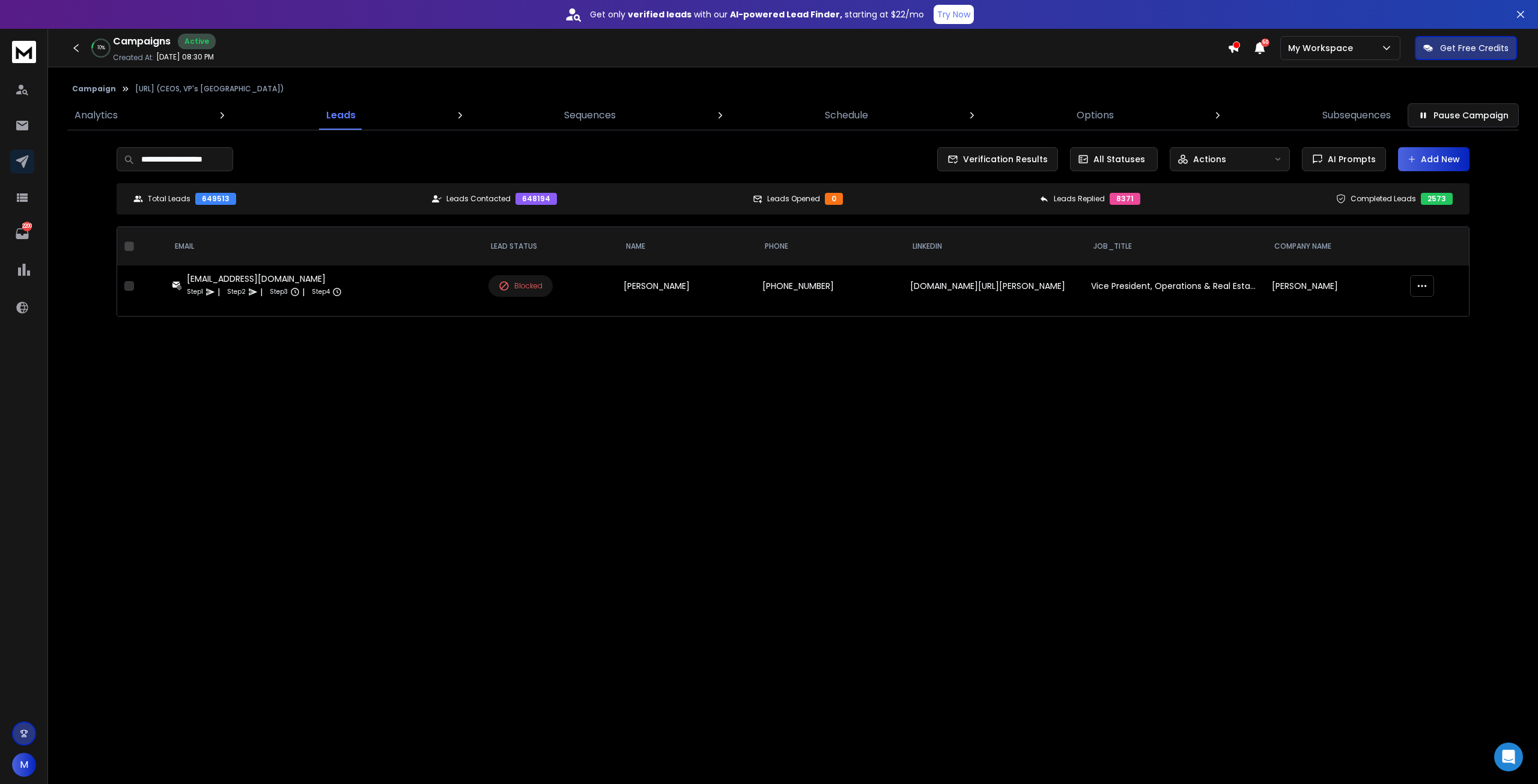
paste input
type input "**********"
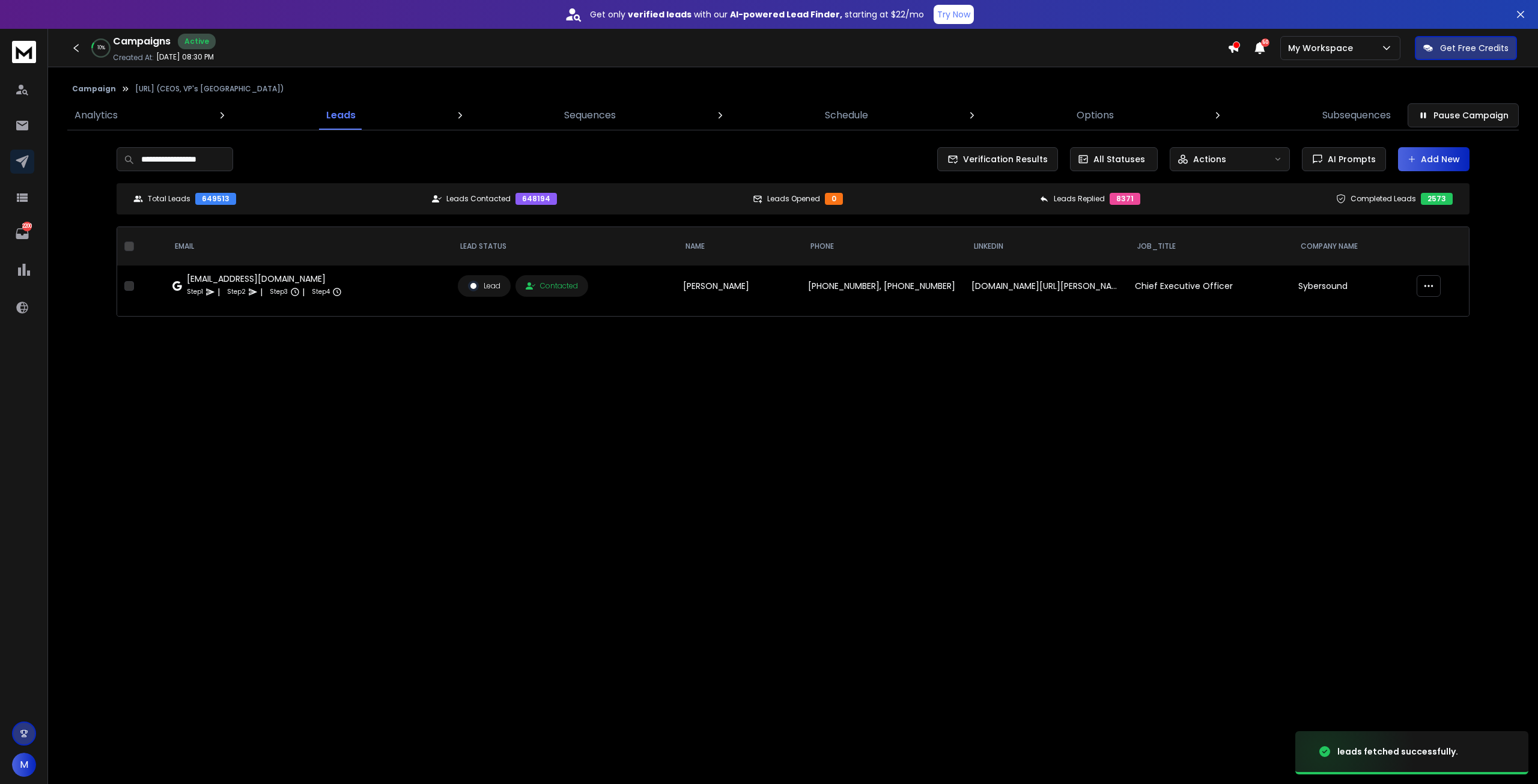
click at [1433, 284] on button "button" at bounding box center [1429, 286] width 24 height 22
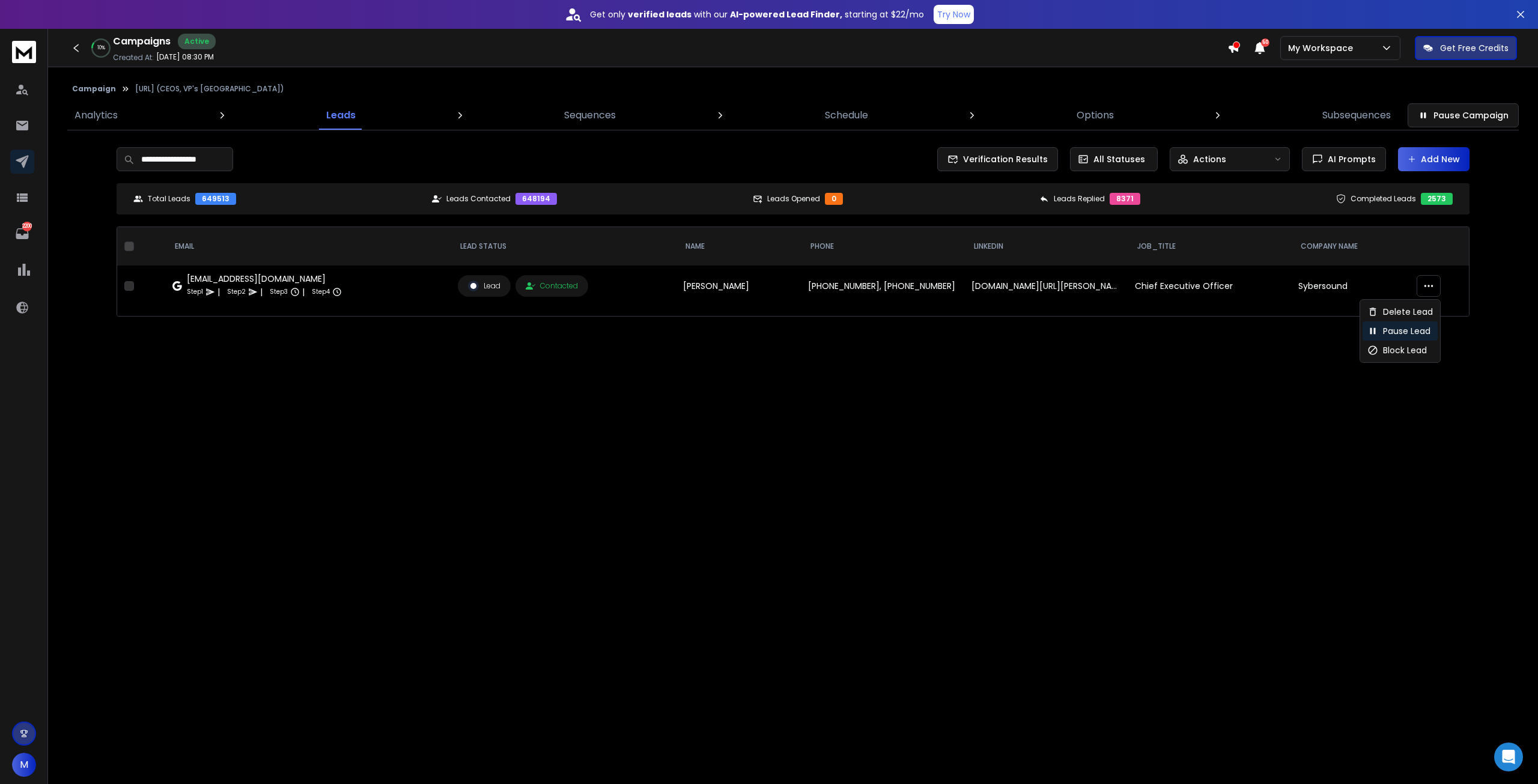
click at [1410, 330] on p "Pause Lead" at bounding box center [1407, 331] width 47 height 12
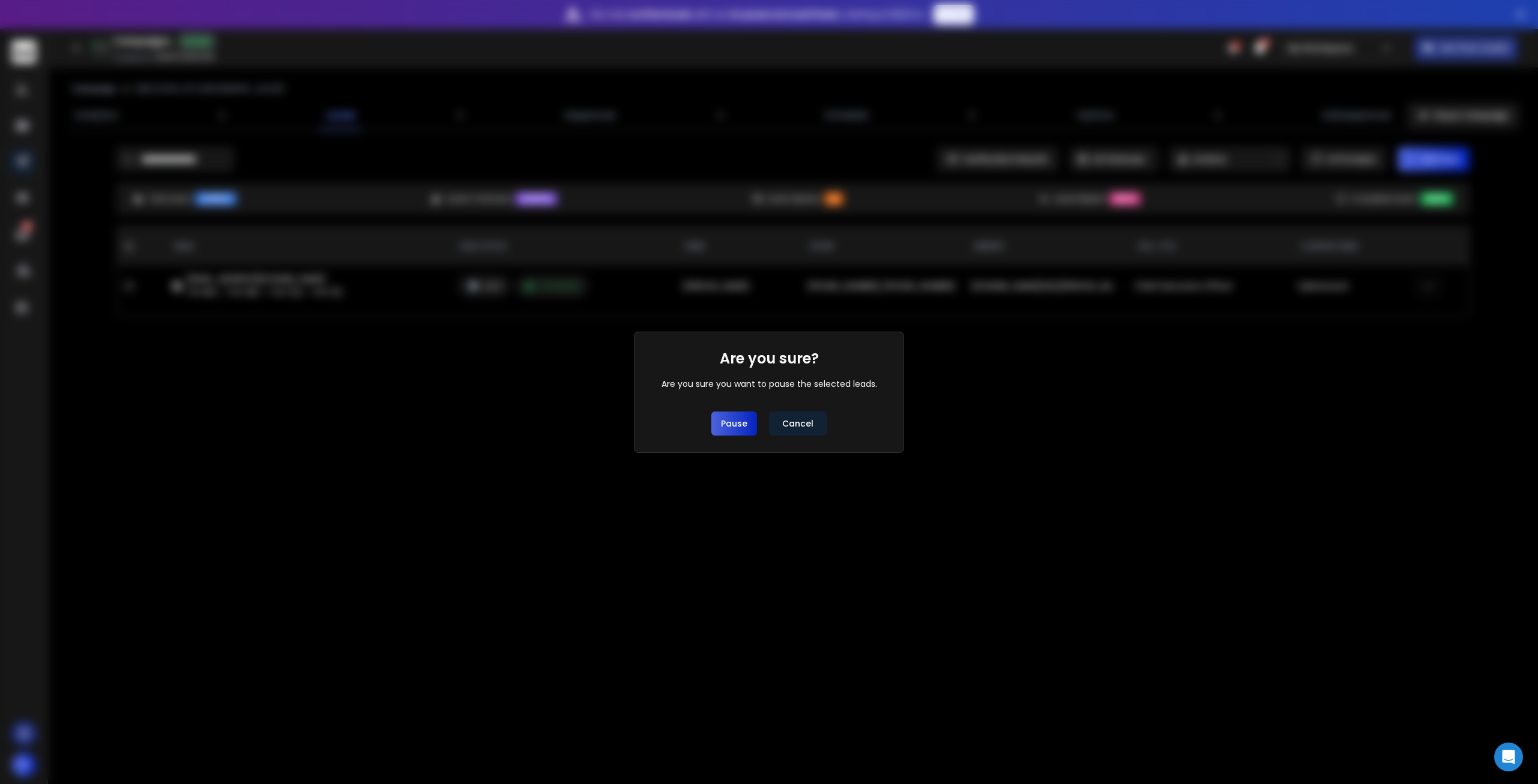
click at [716, 419] on button "Pause" at bounding box center [734, 424] width 45 height 24
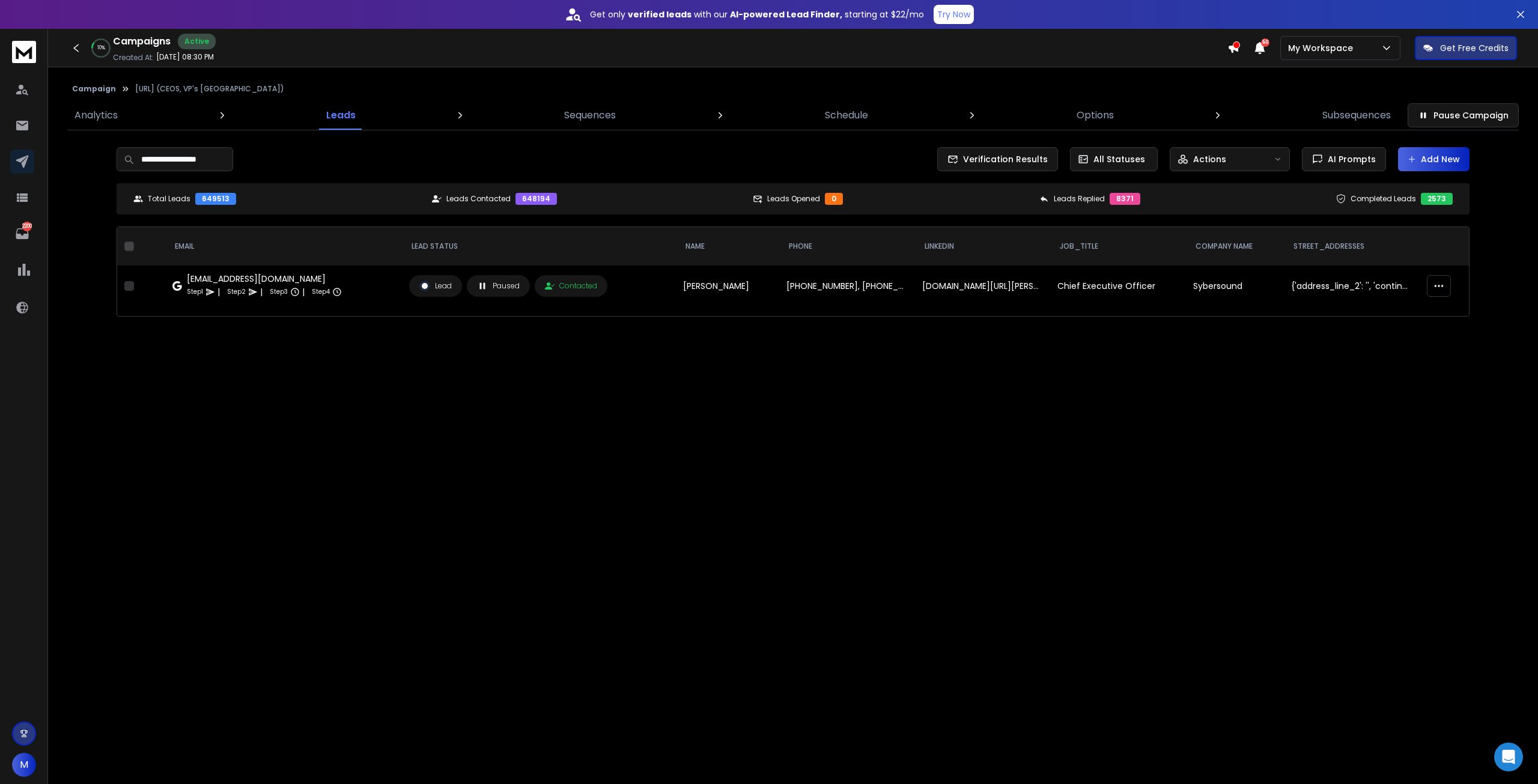
click at [1430, 284] on button "button" at bounding box center [1439, 286] width 24 height 22
click at [1390, 348] on p "Block Lead" at bounding box center [1408, 350] width 44 height 12
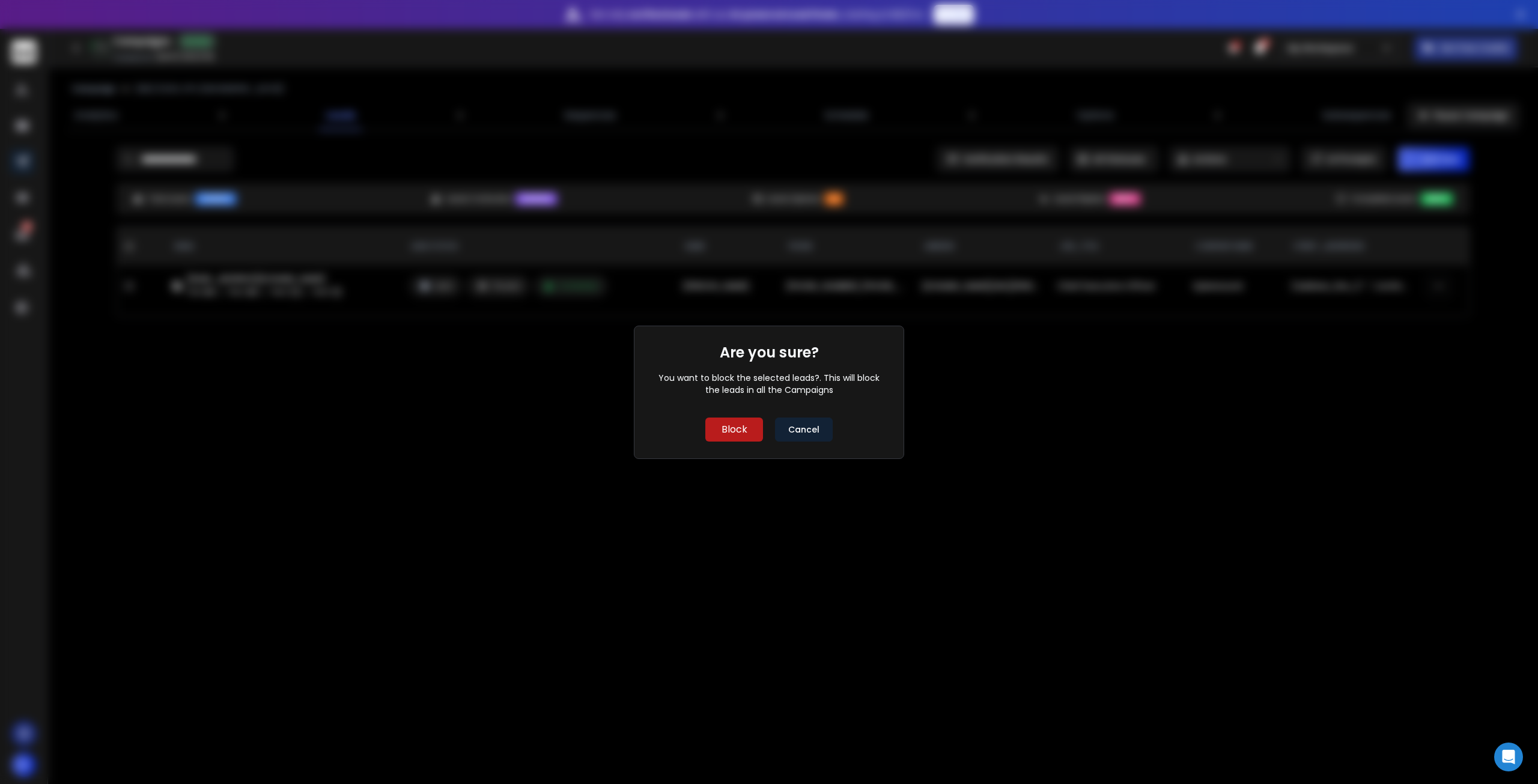
click at [721, 434] on button "Block" at bounding box center [734, 430] width 58 height 24
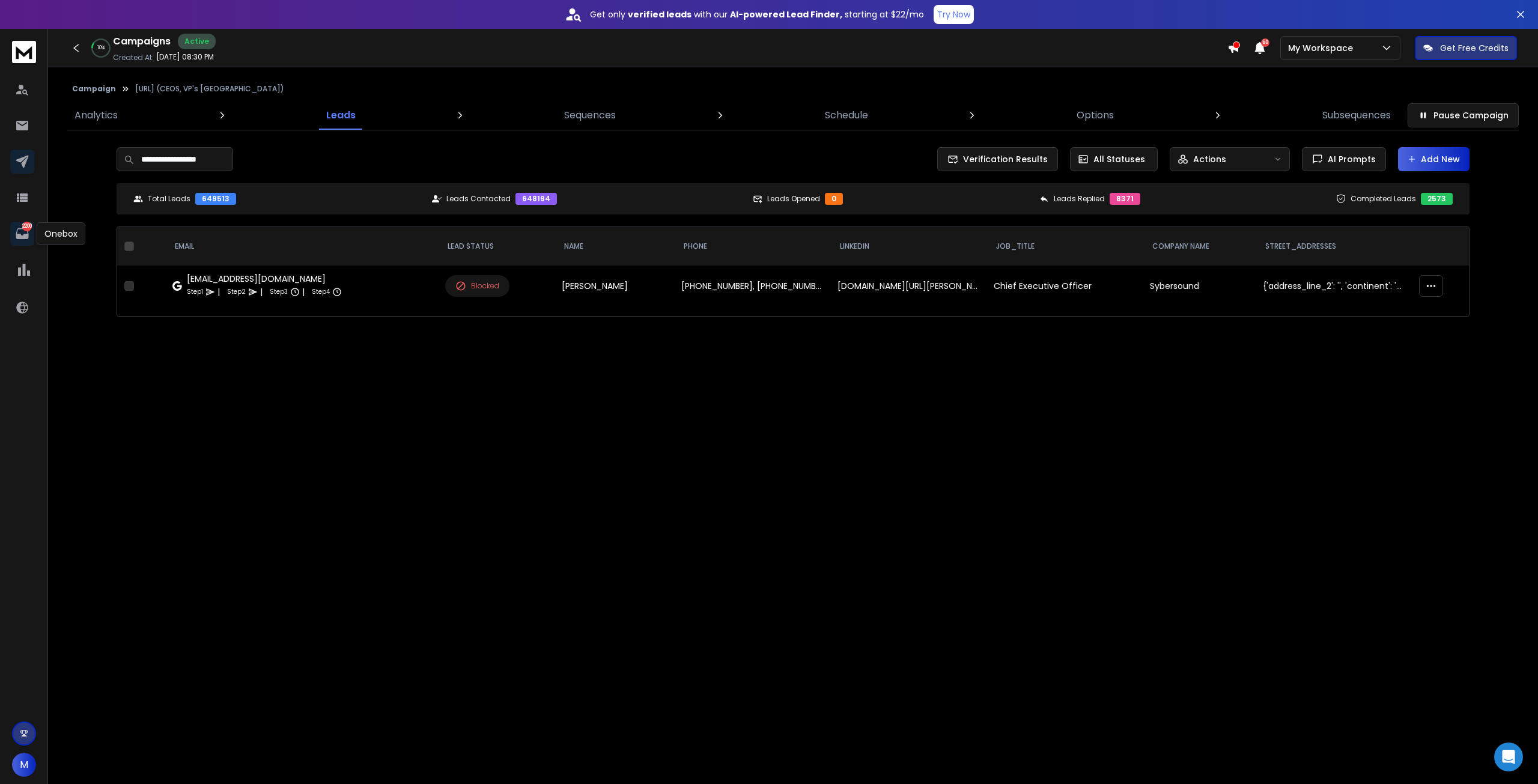
click at [19, 228] on icon at bounding box center [22, 234] width 15 height 15
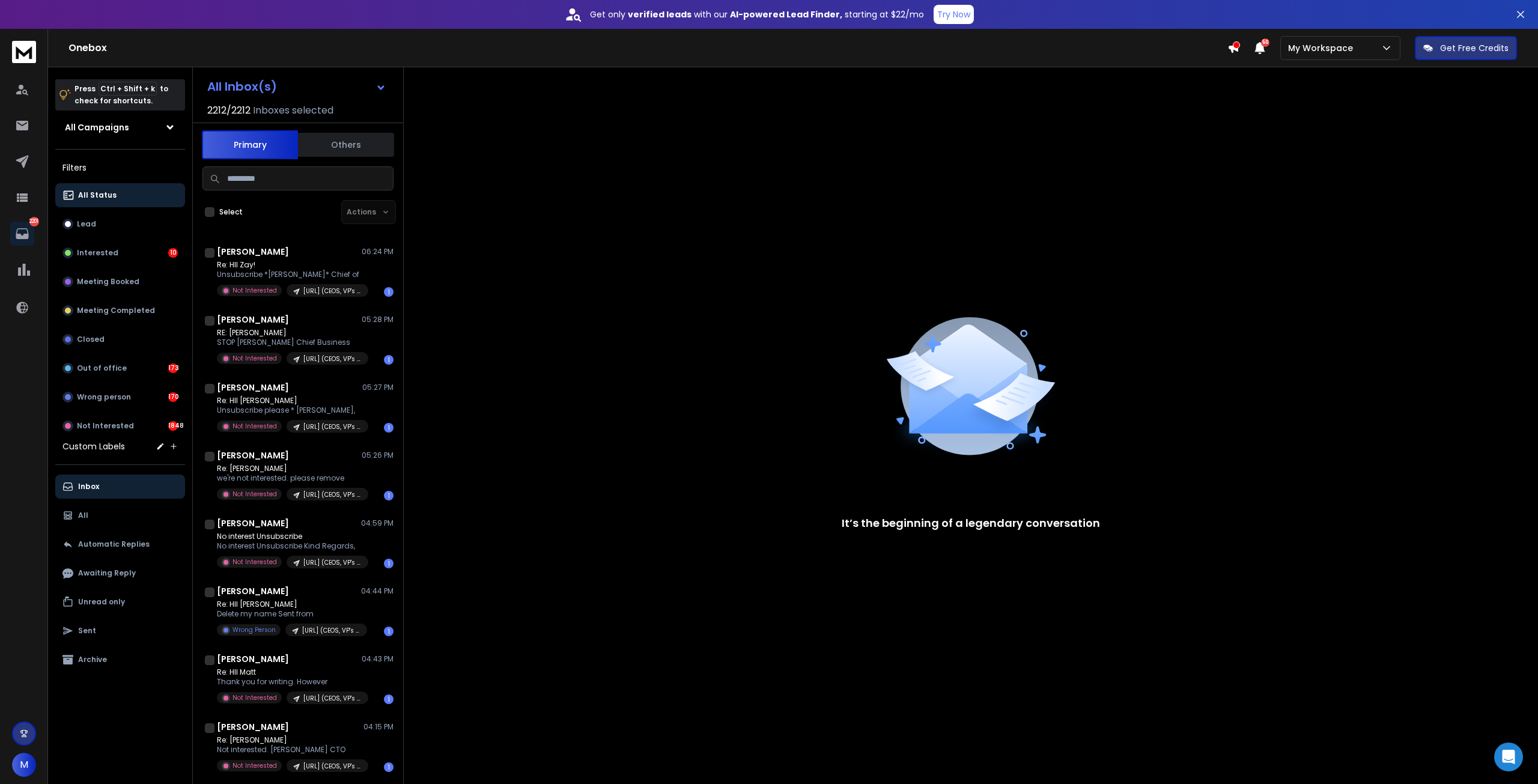
click at [350, 145] on button "Others" at bounding box center [346, 145] width 96 height 27
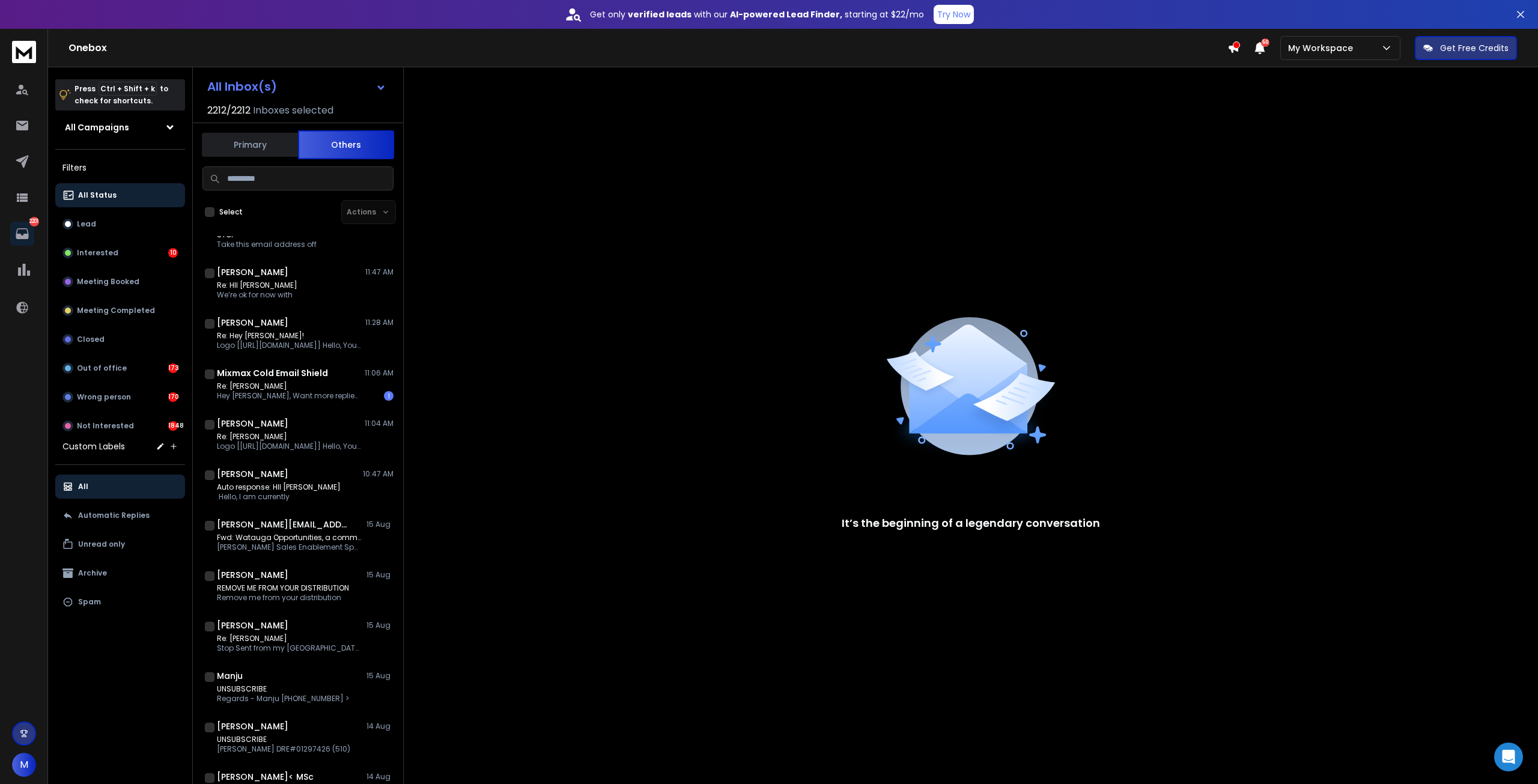
scroll to position [241, 0]
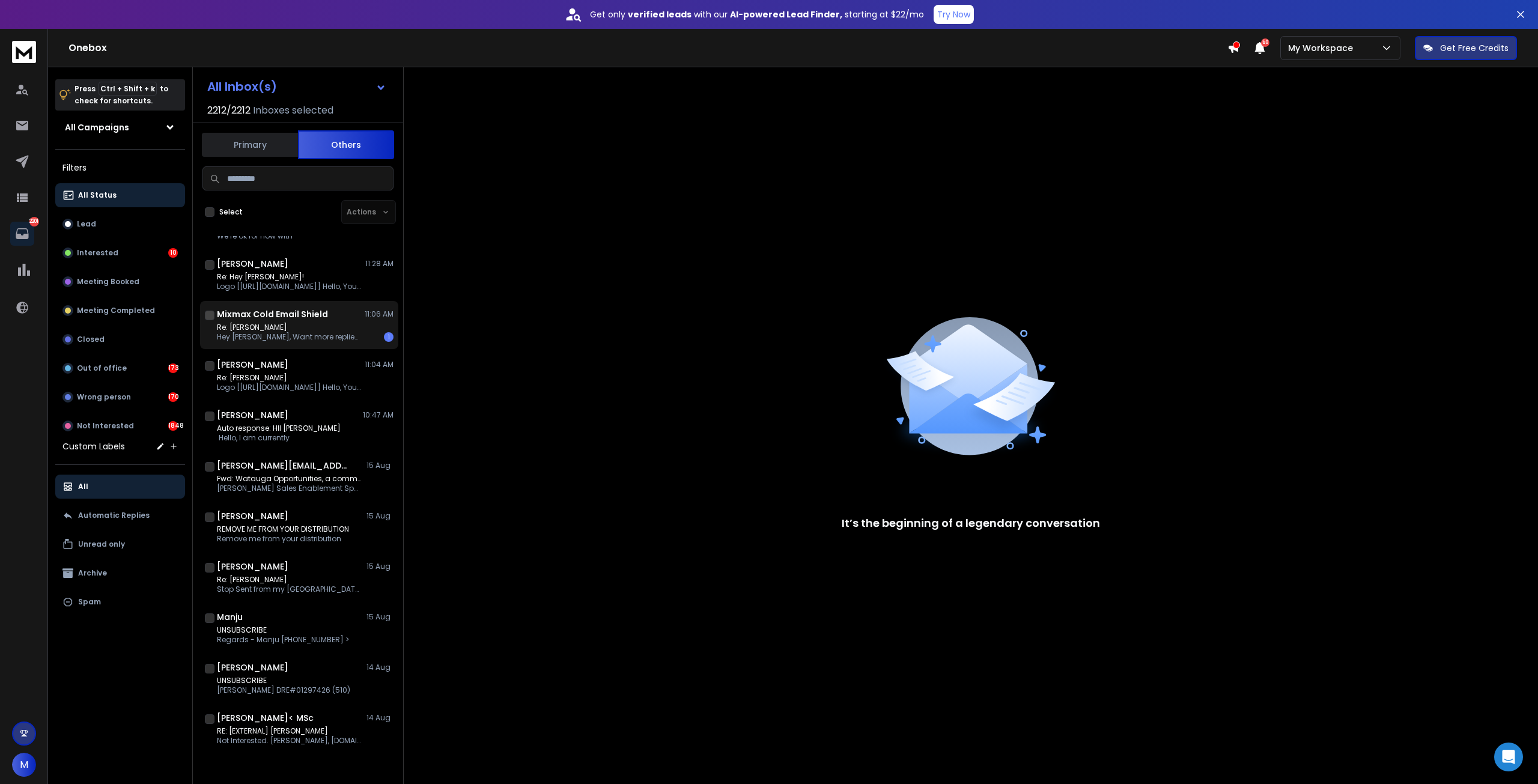
click at [285, 314] on h1 "Mixmax Cold Email Shield" at bounding box center [272, 314] width 111 height 12
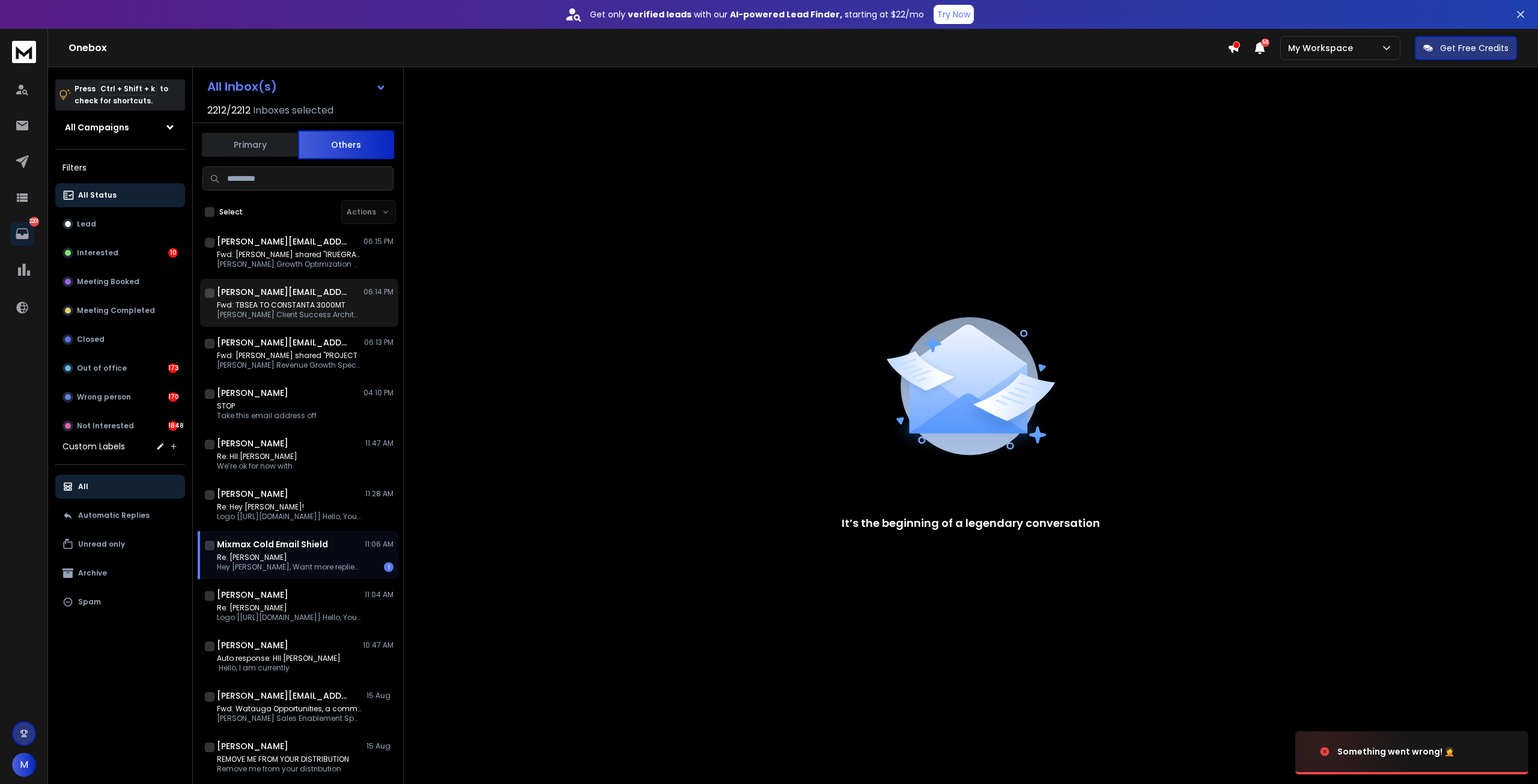
scroll to position [0, 0]
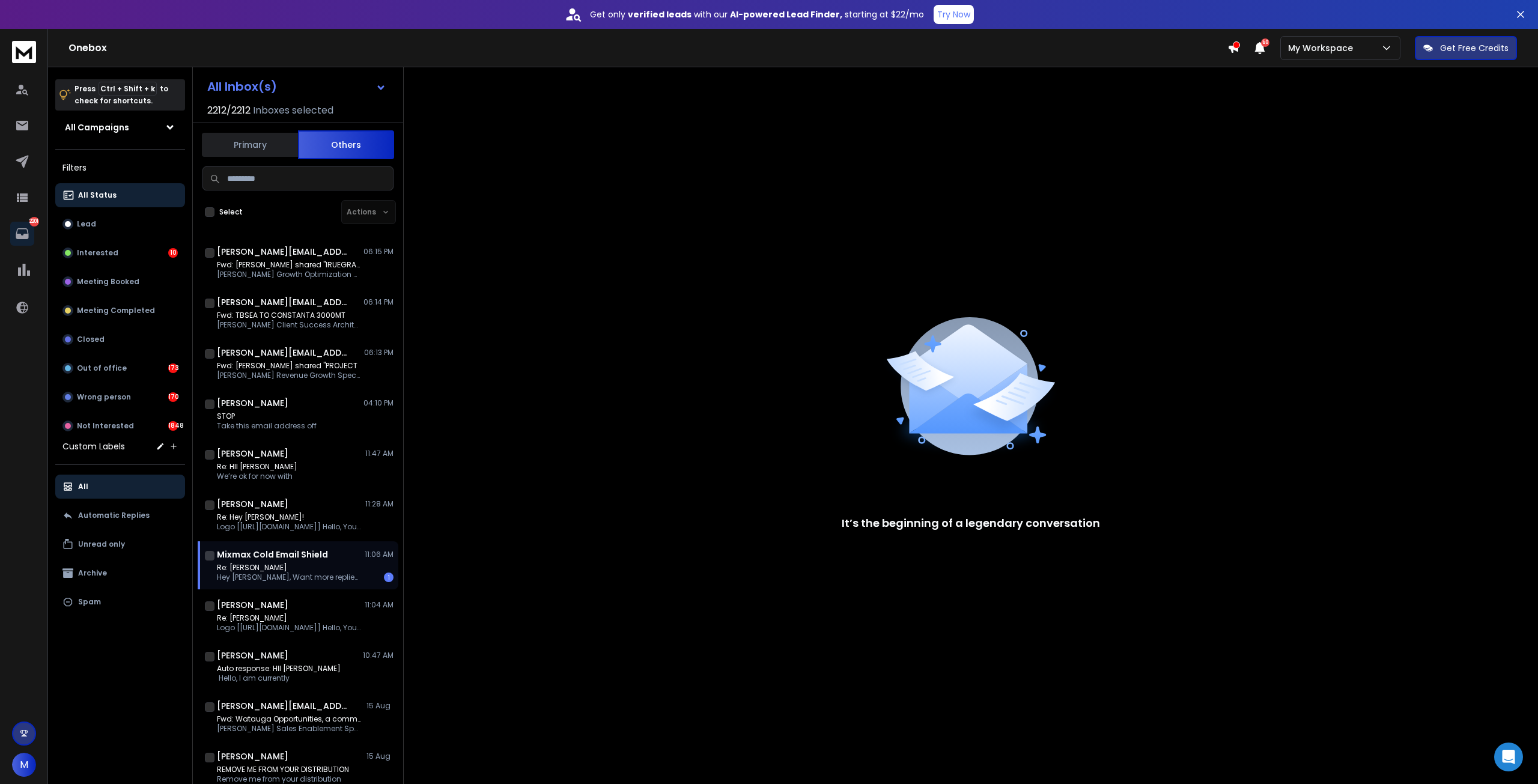
click at [202, 210] on div "Select Actions" at bounding box center [298, 210] width 210 height 29
click at [205, 210] on button "SELECT THIS PAGE" at bounding box center [210, 212] width 10 height 10
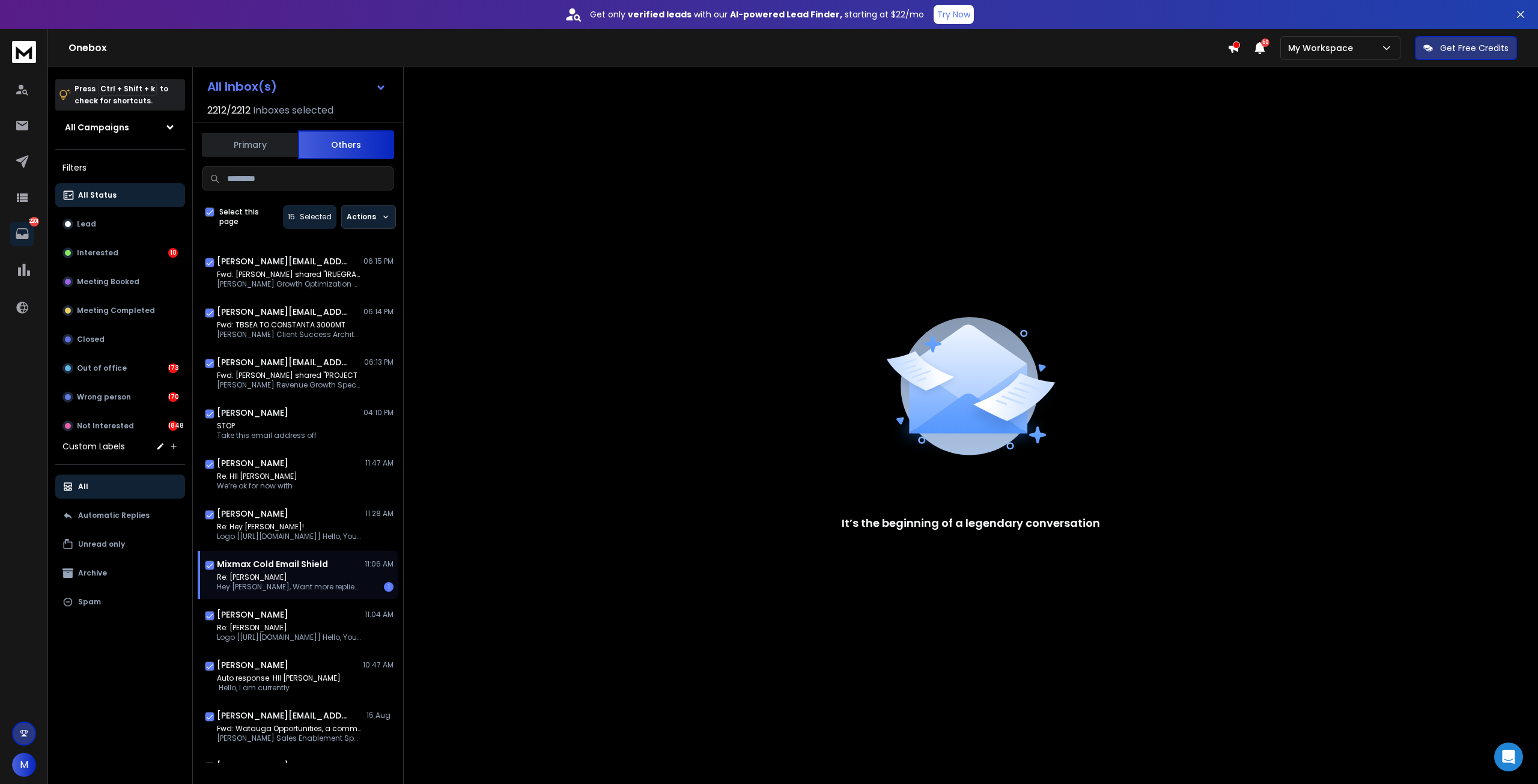
click at [383, 215] on icon "button" at bounding box center [386, 217] width 10 height 10
click at [376, 241] on div "Delete email" at bounding box center [350, 244] width 69 height 12
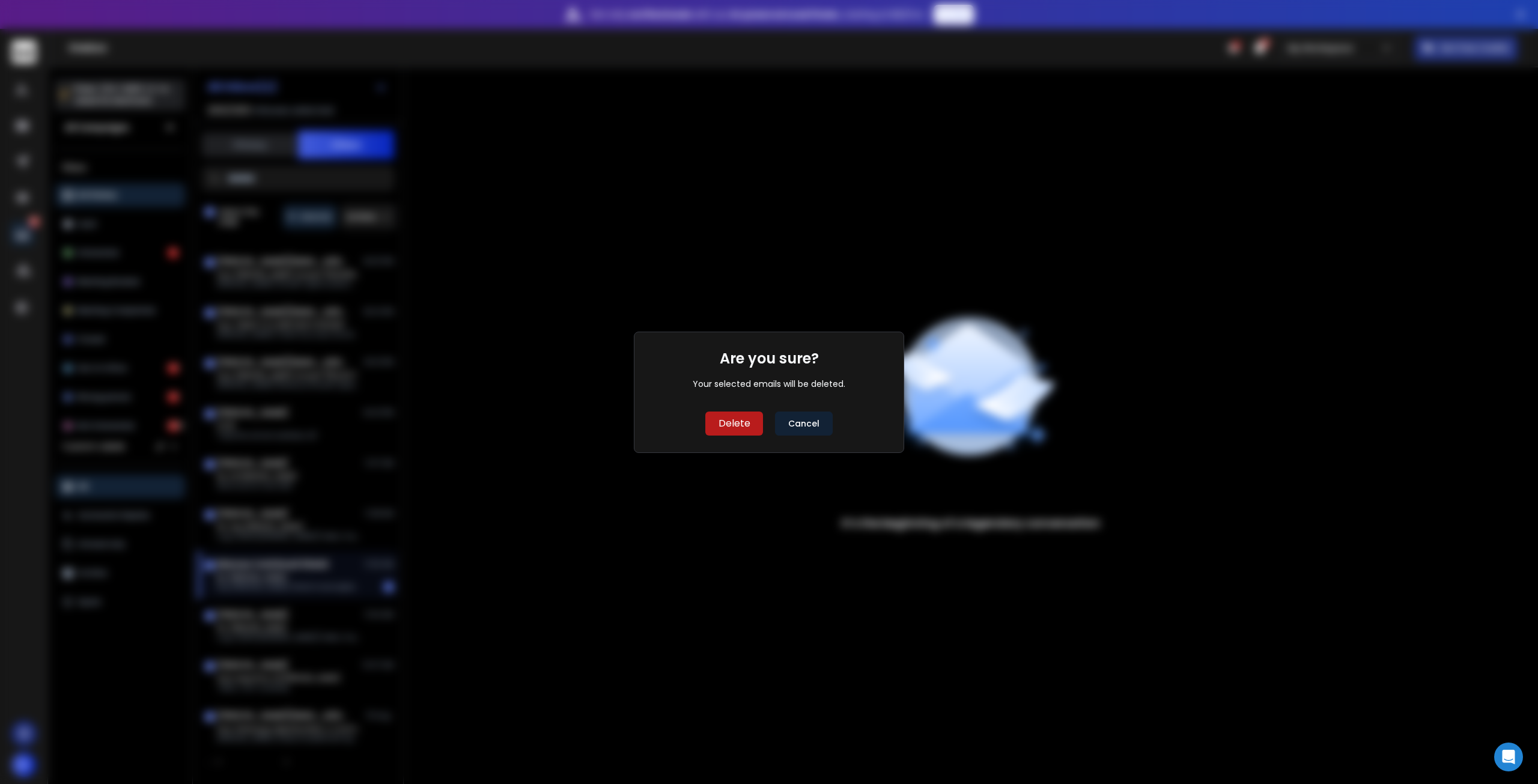
click at [755, 420] on button "Delete" at bounding box center [734, 424] width 58 height 24
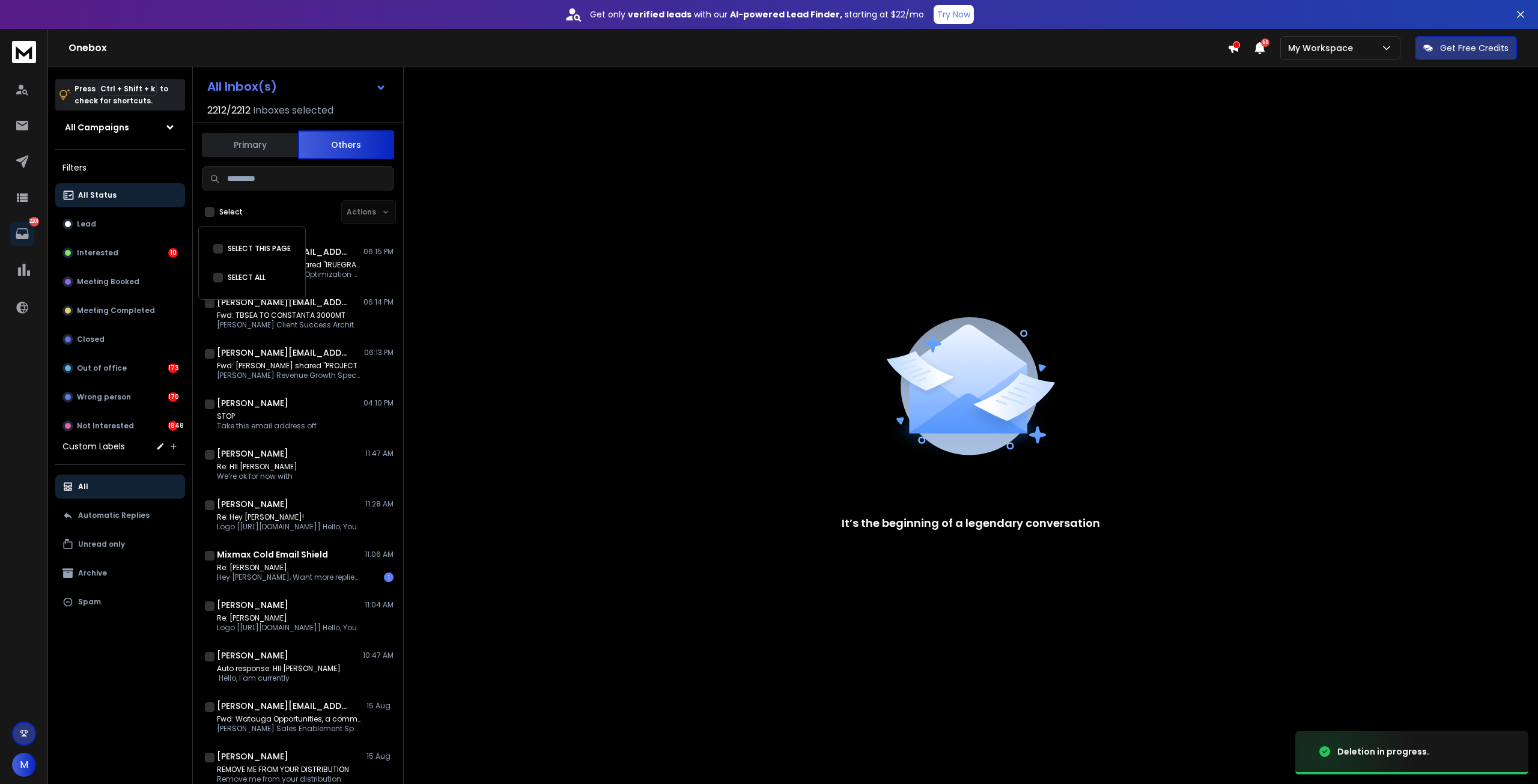
click at [261, 185] on input at bounding box center [298, 179] width 191 height 24
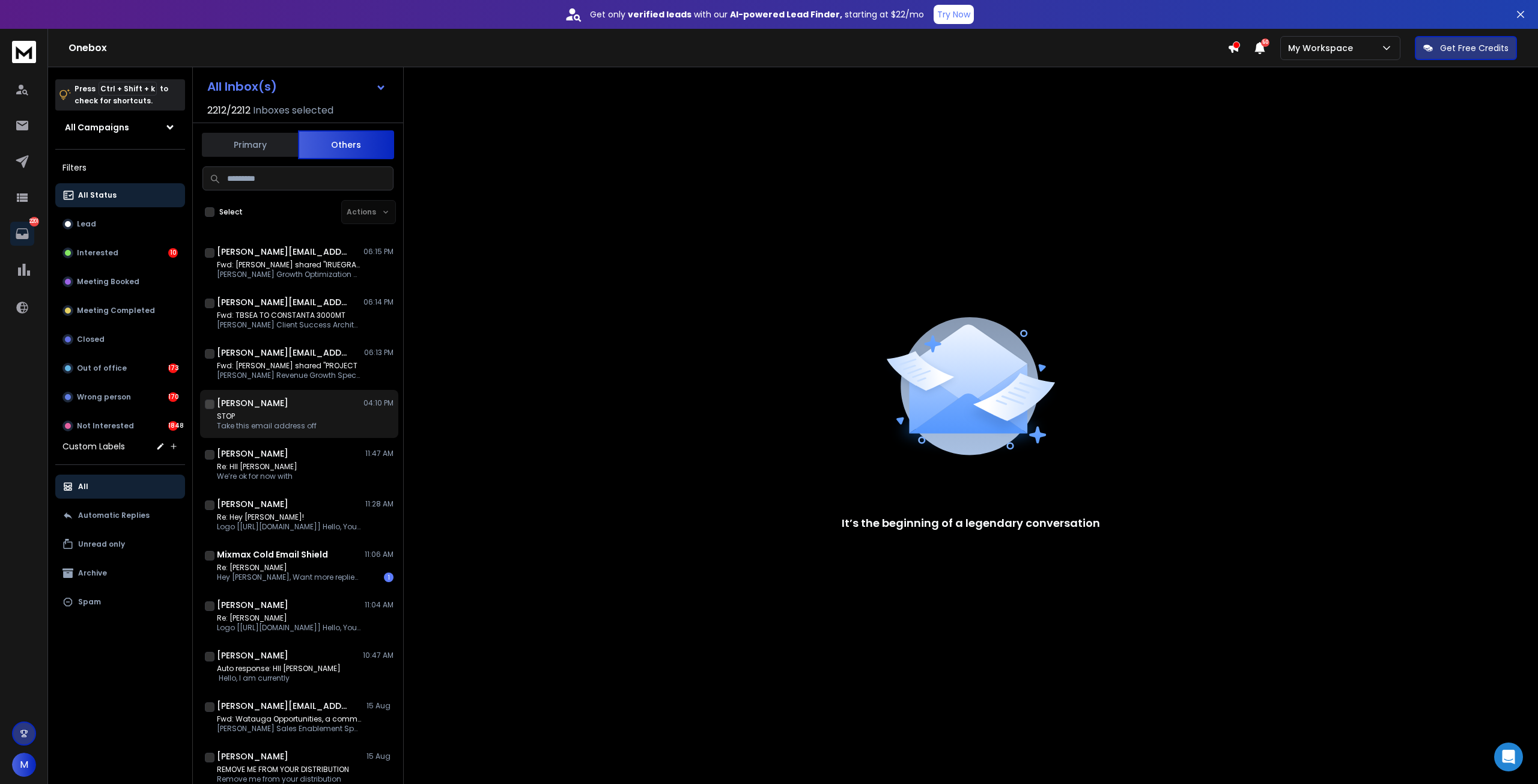
click at [310, 423] on p "Take this email address off" at bounding box center [267, 426] width 100 height 10
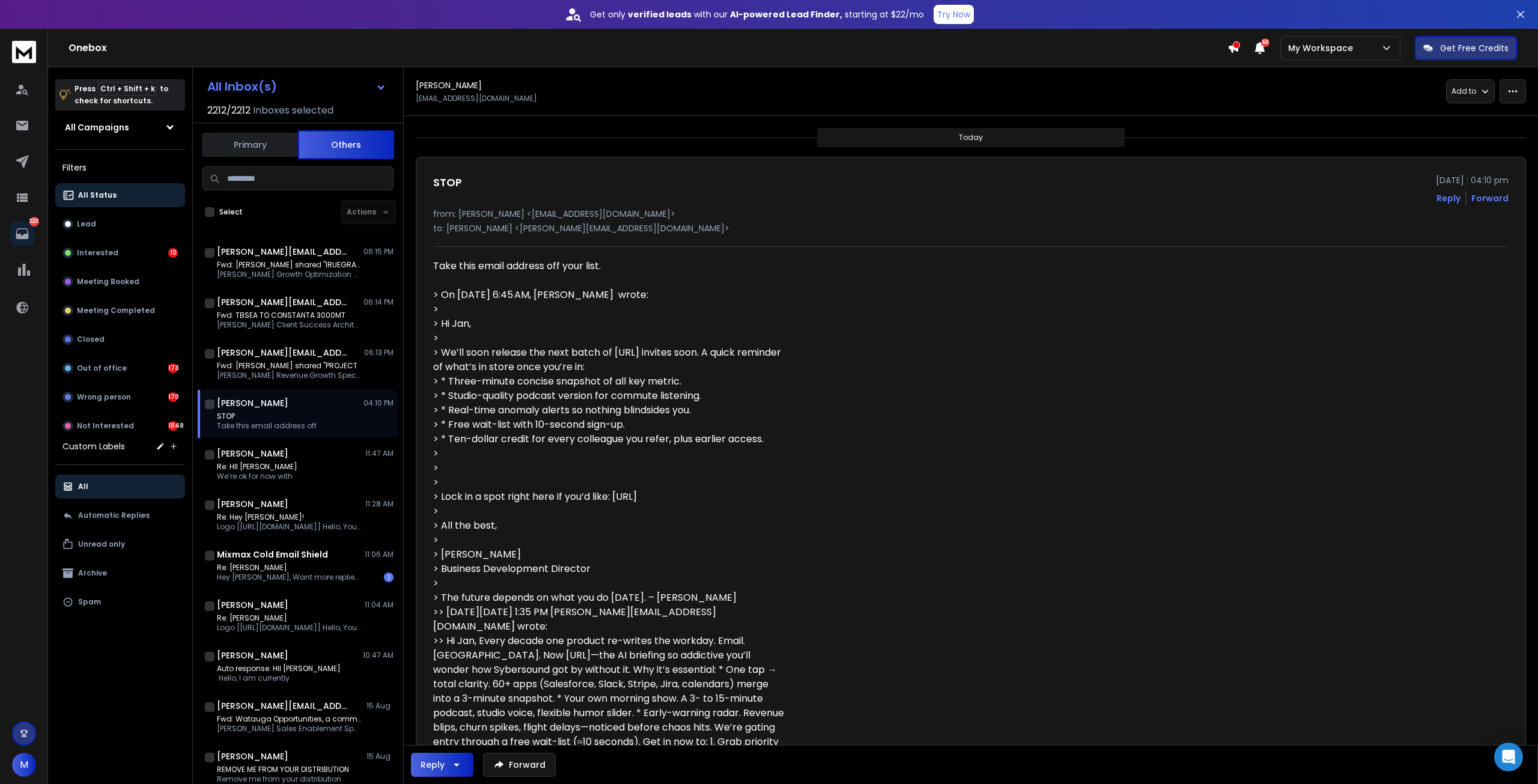
click at [279, 180] on input at bounding box center [298, 179] width 191 height 24
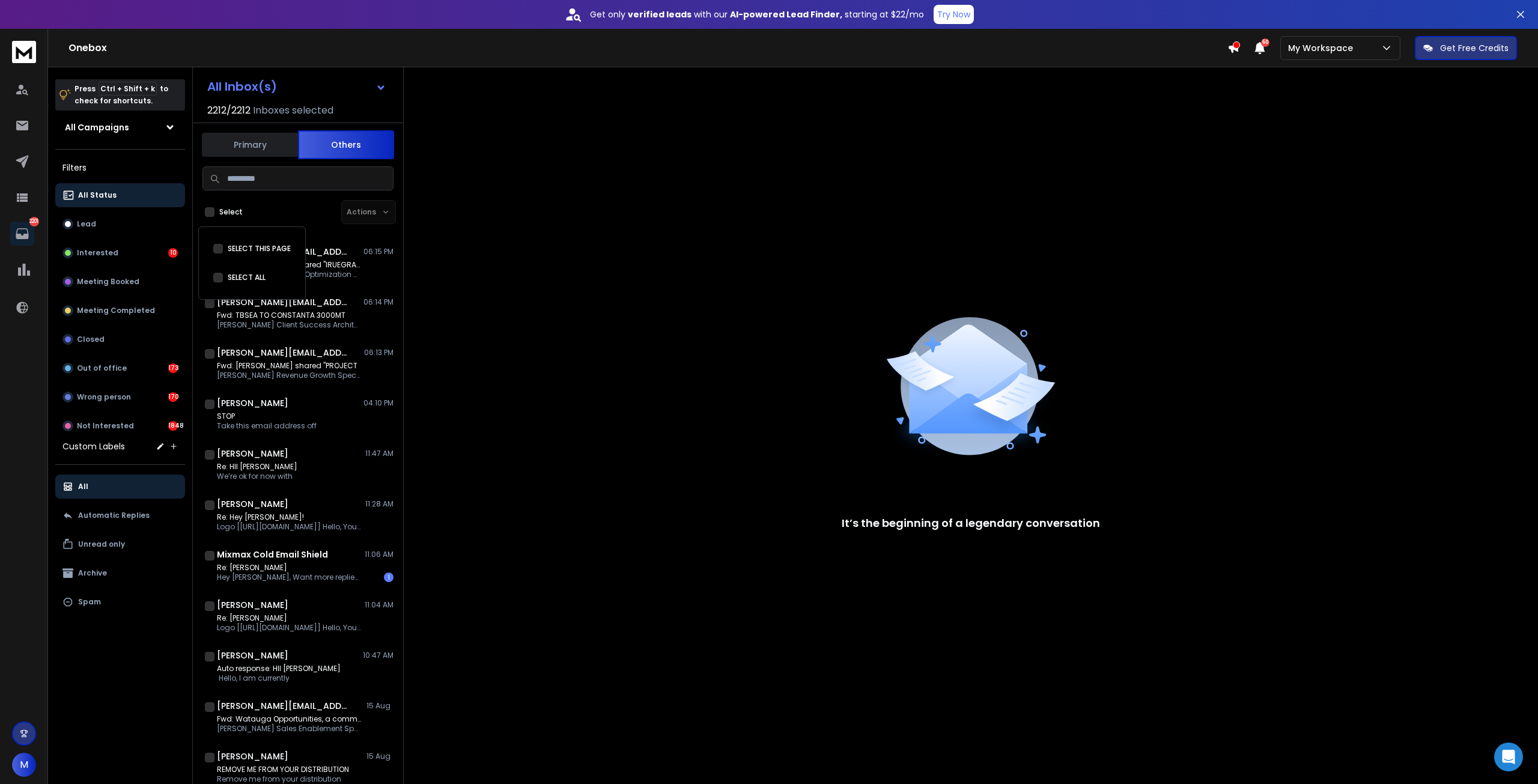
click at [211, 211] on button "SELECT THIS PAGE" at bounding box center [210, 212] width 10 height 10
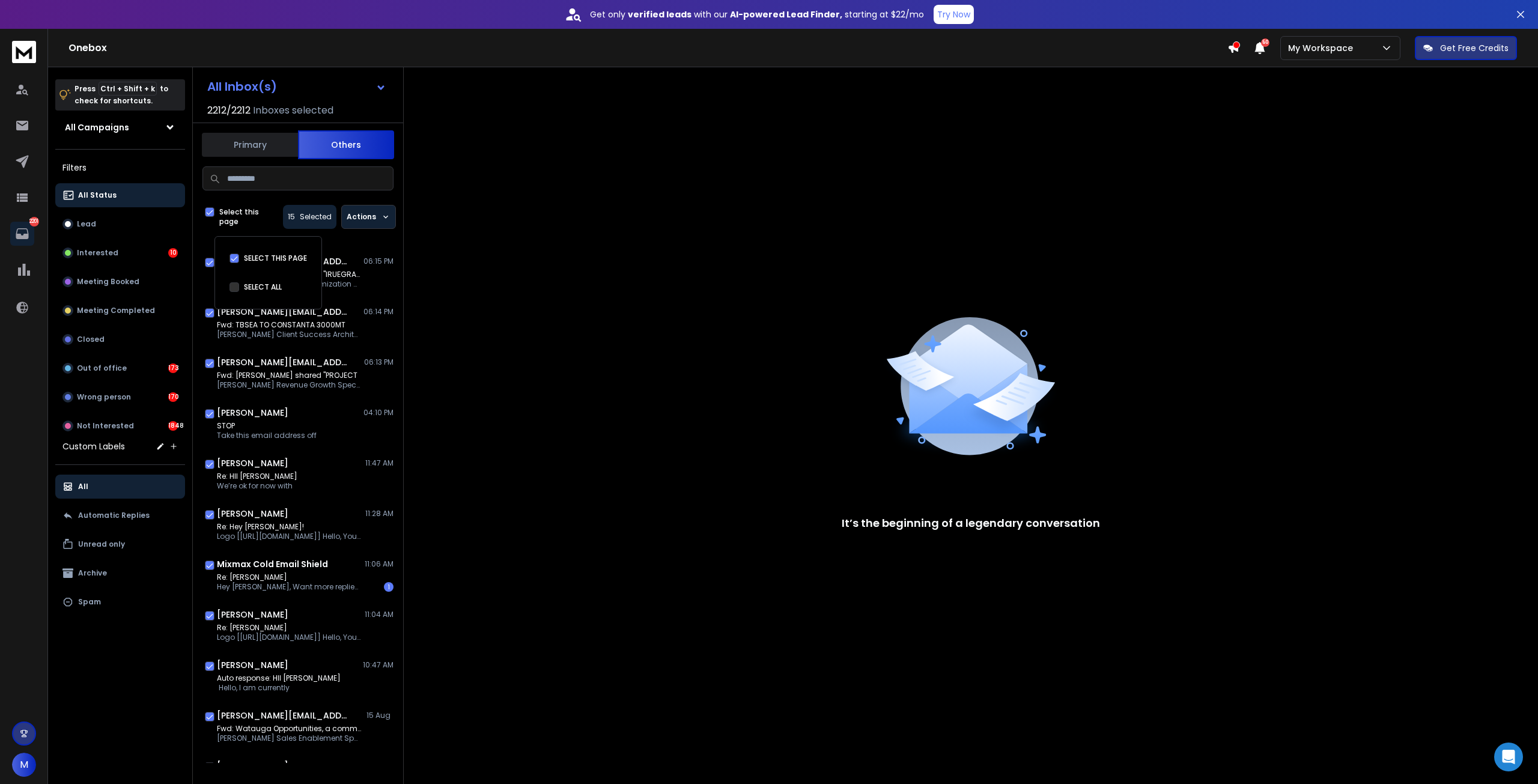
click at [362, 215] on p "Actions" at bounding box center [361, 217] width 30 height 10
click at [362, 244] on div "Delete email" at bounding box center [350, 244] width 69 height 12
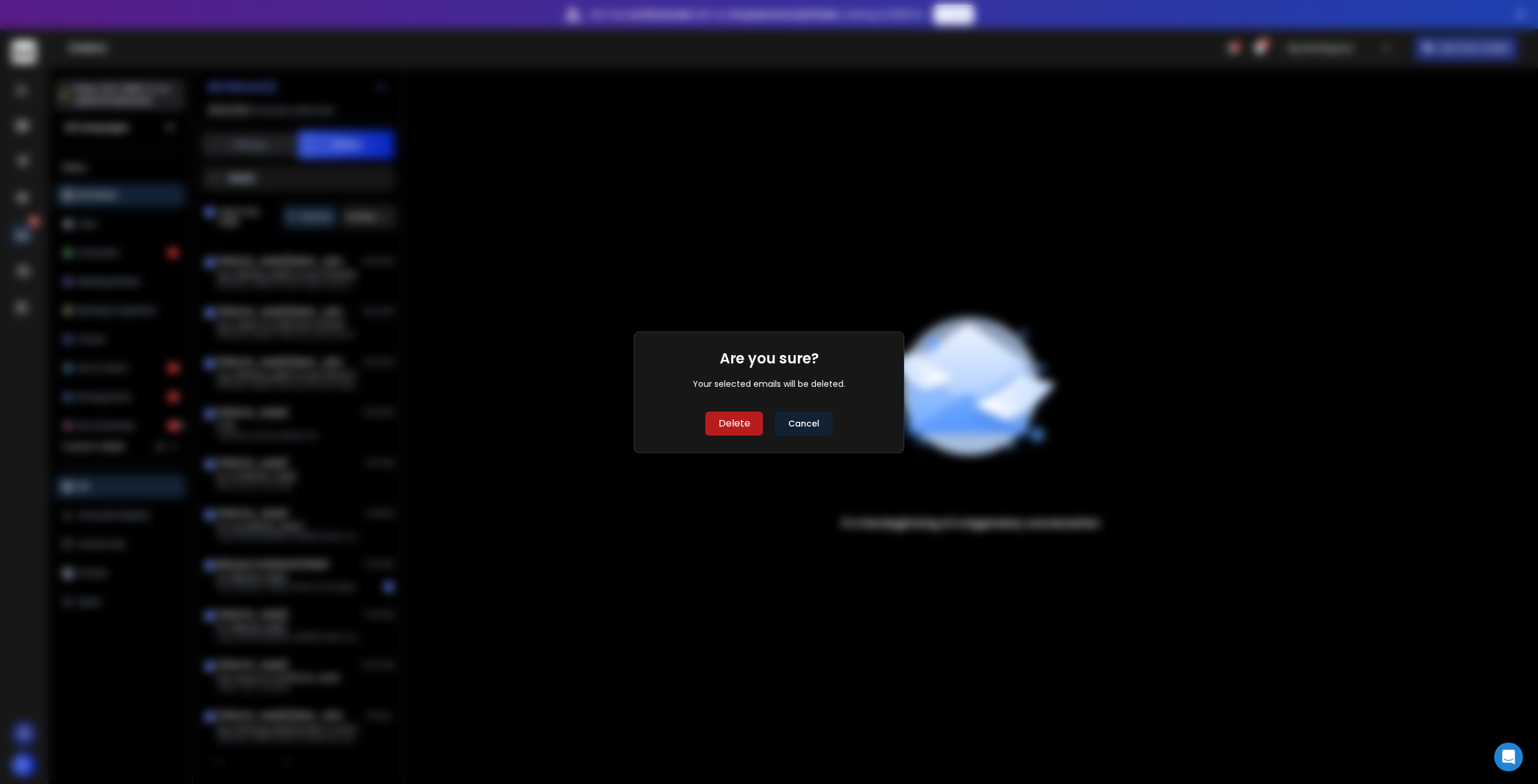
click at [710, 429] on button "Delete" at bounding box center [734, 424] width 58 height 24
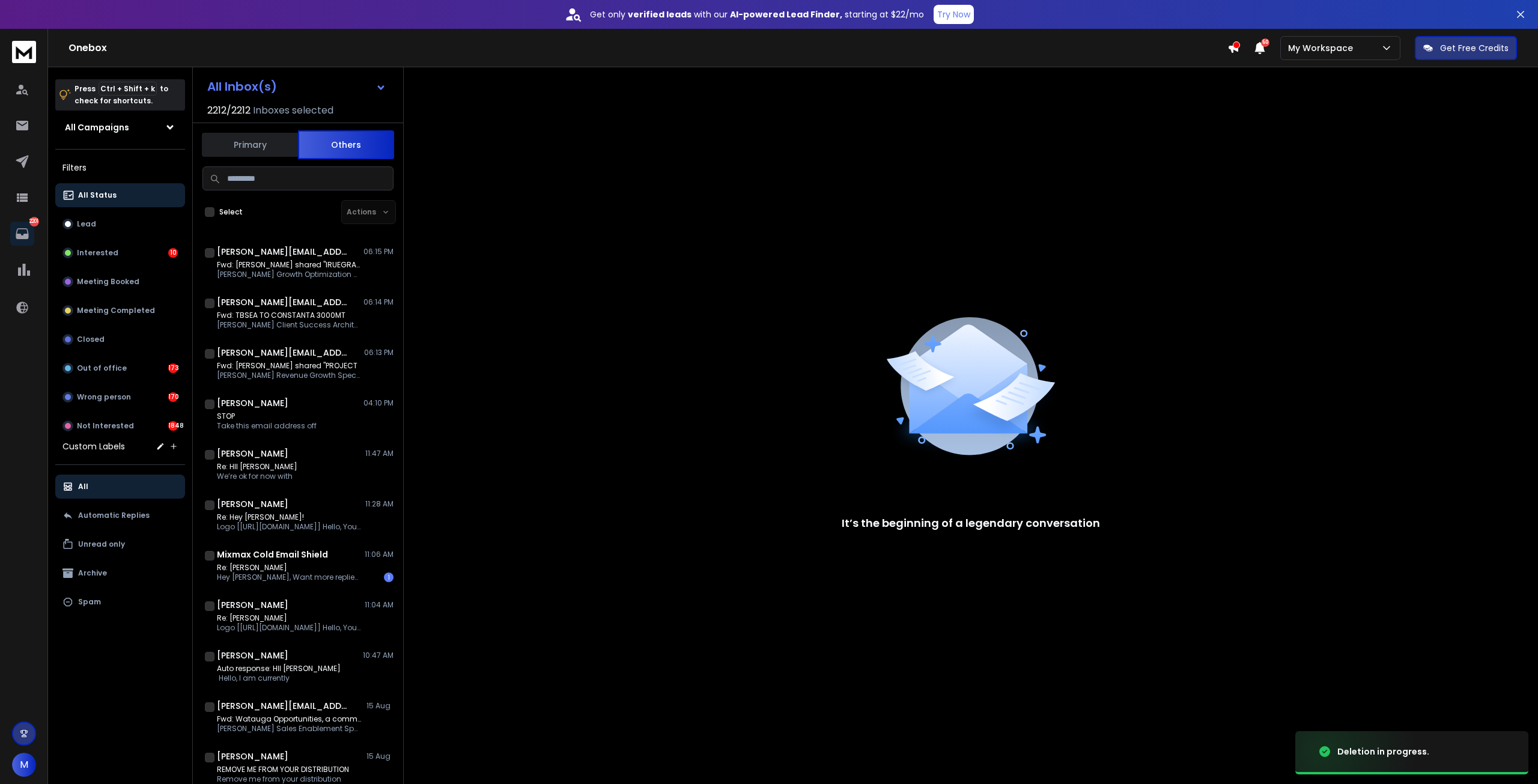
click at [268, 187] on input at bounding box center [298, 179] width 191 height 24
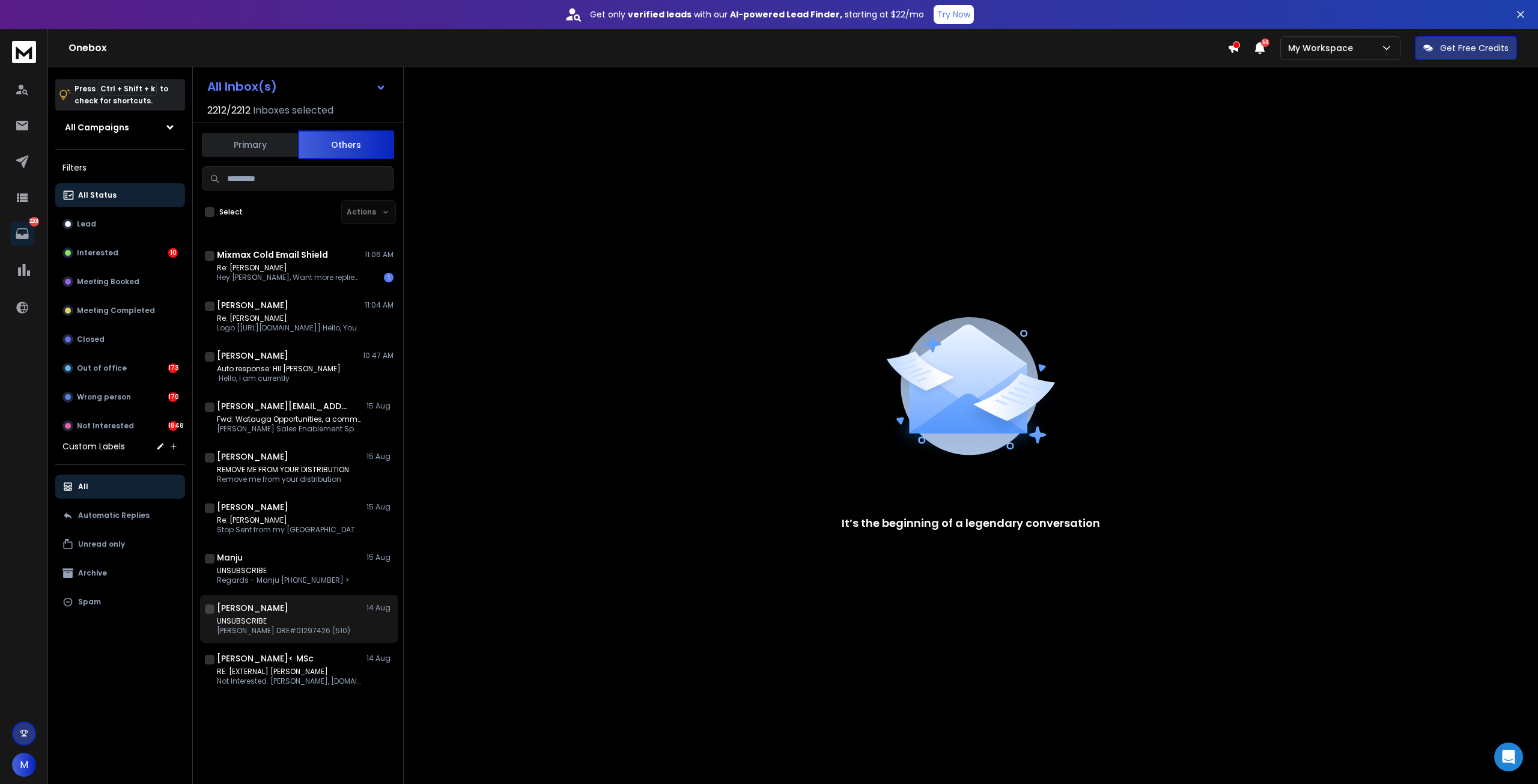
scroll to position [304, 0]
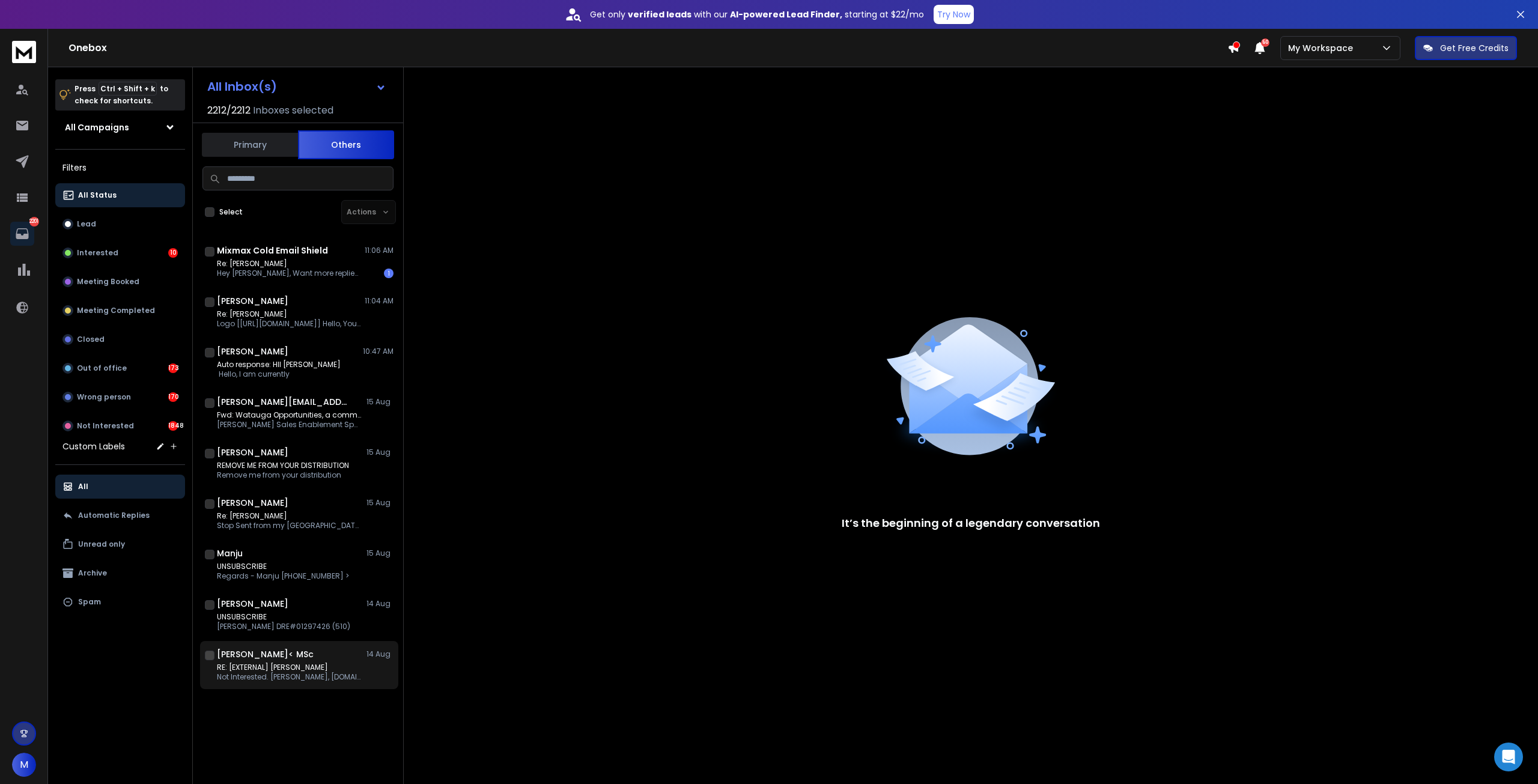
click at [210, 653] on button "button" at bounding box center [210, 656] width 10 height 10
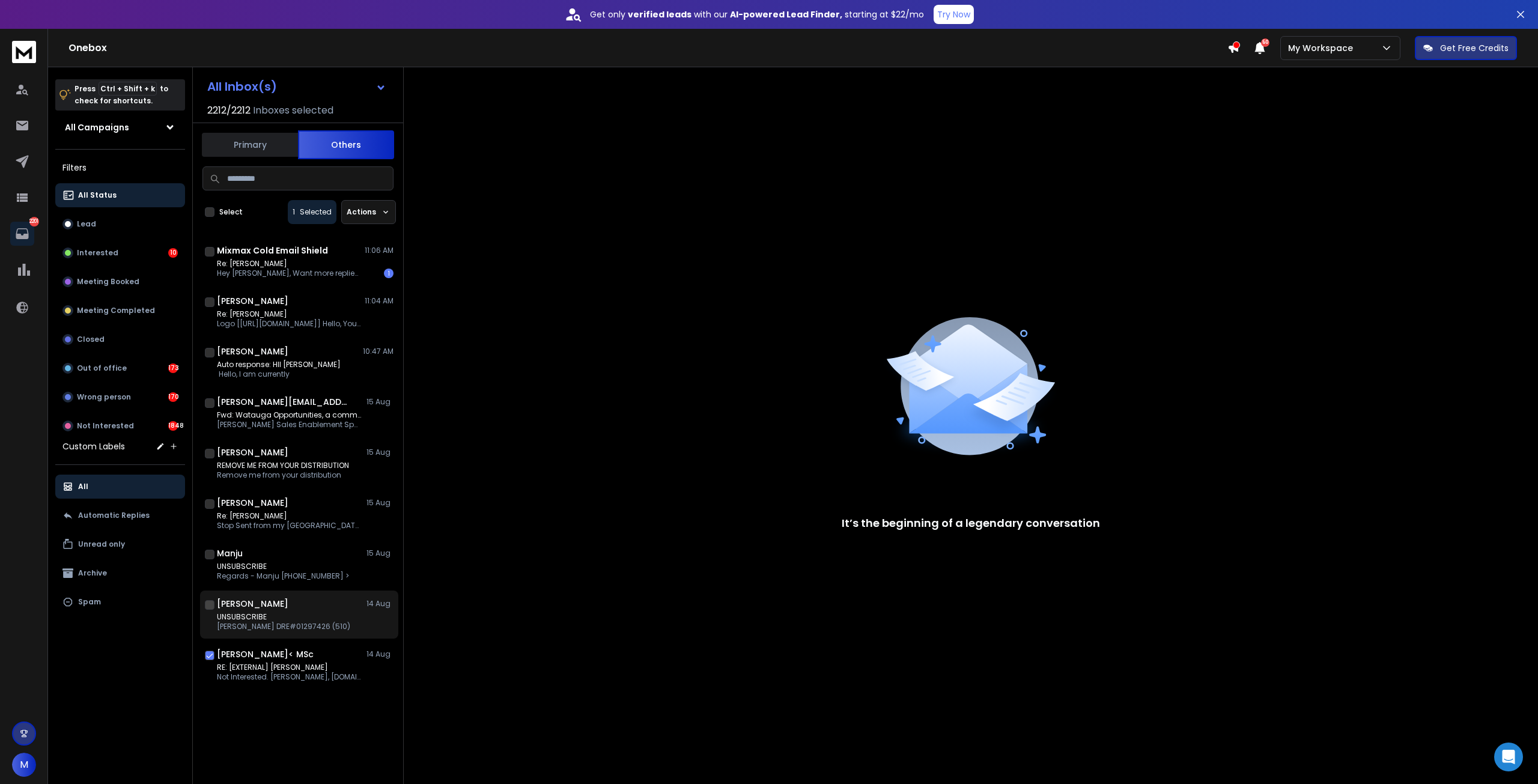
click at [208, 606] on button "button" at bounding box center [210, 605] width 10 height 10
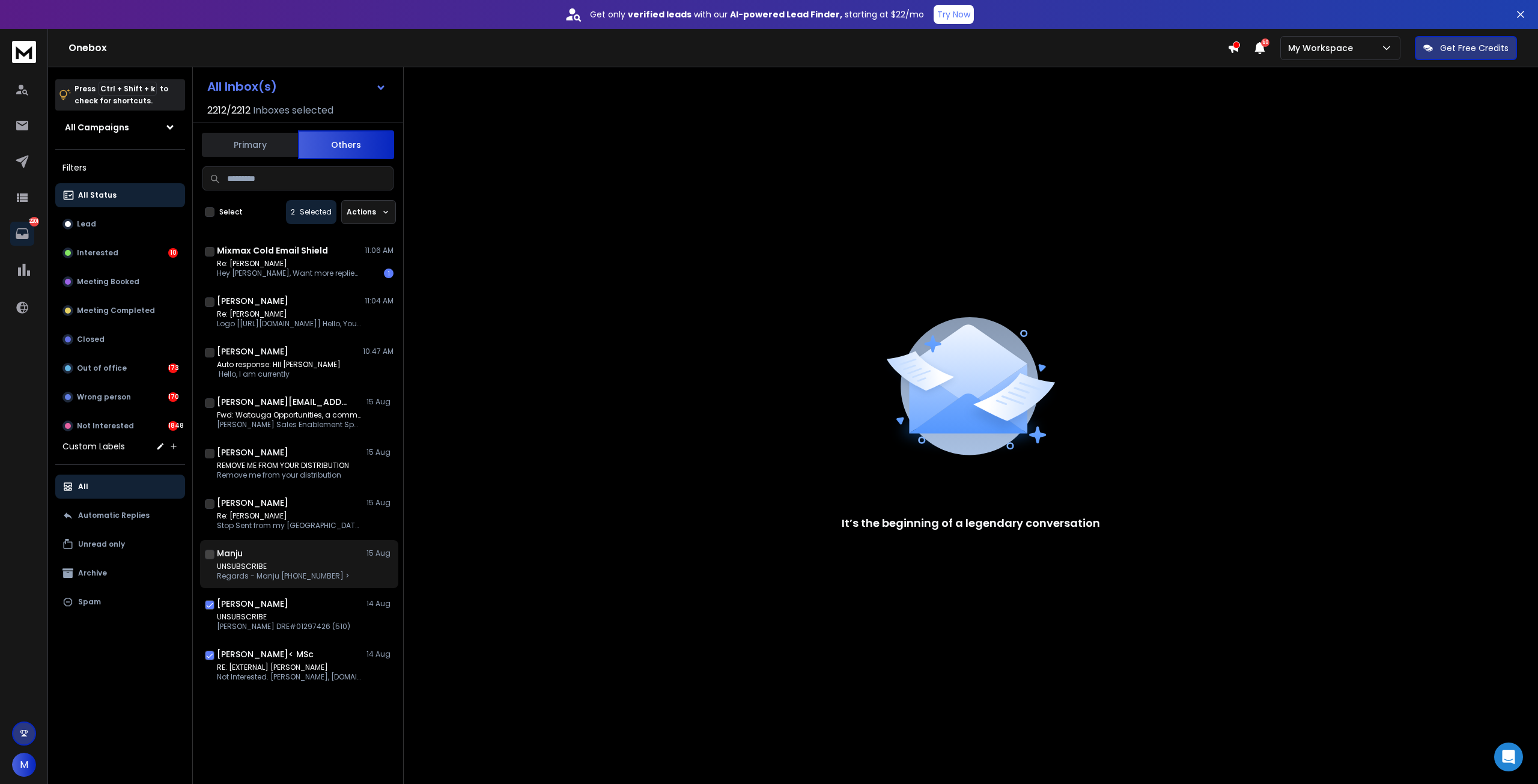
click at [207, 555] on button "button" at bounding box center [210, 554] width 10 height 10
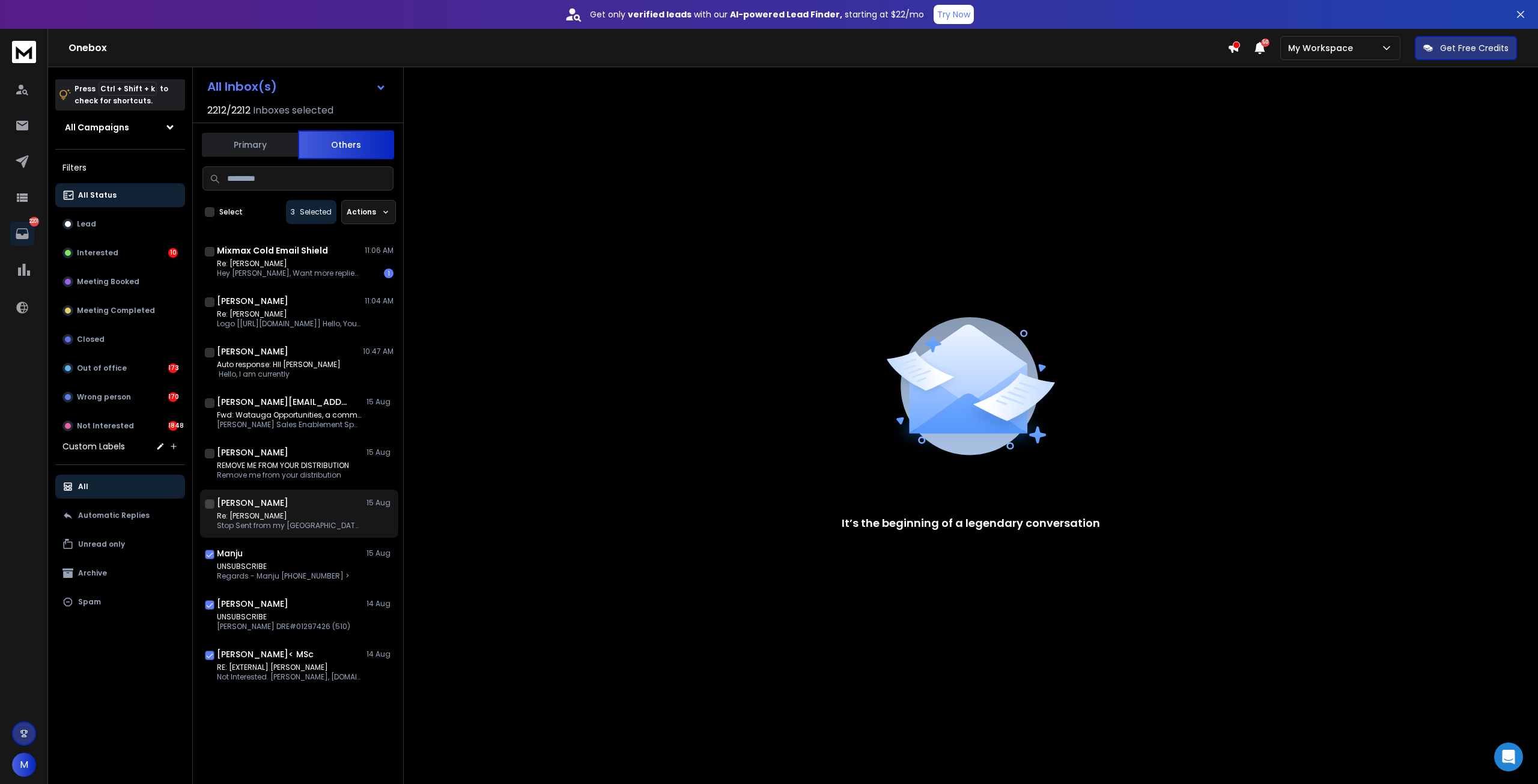
click at [210, 503] on button "button" at bounding box center [210, 504] width 10 height 10
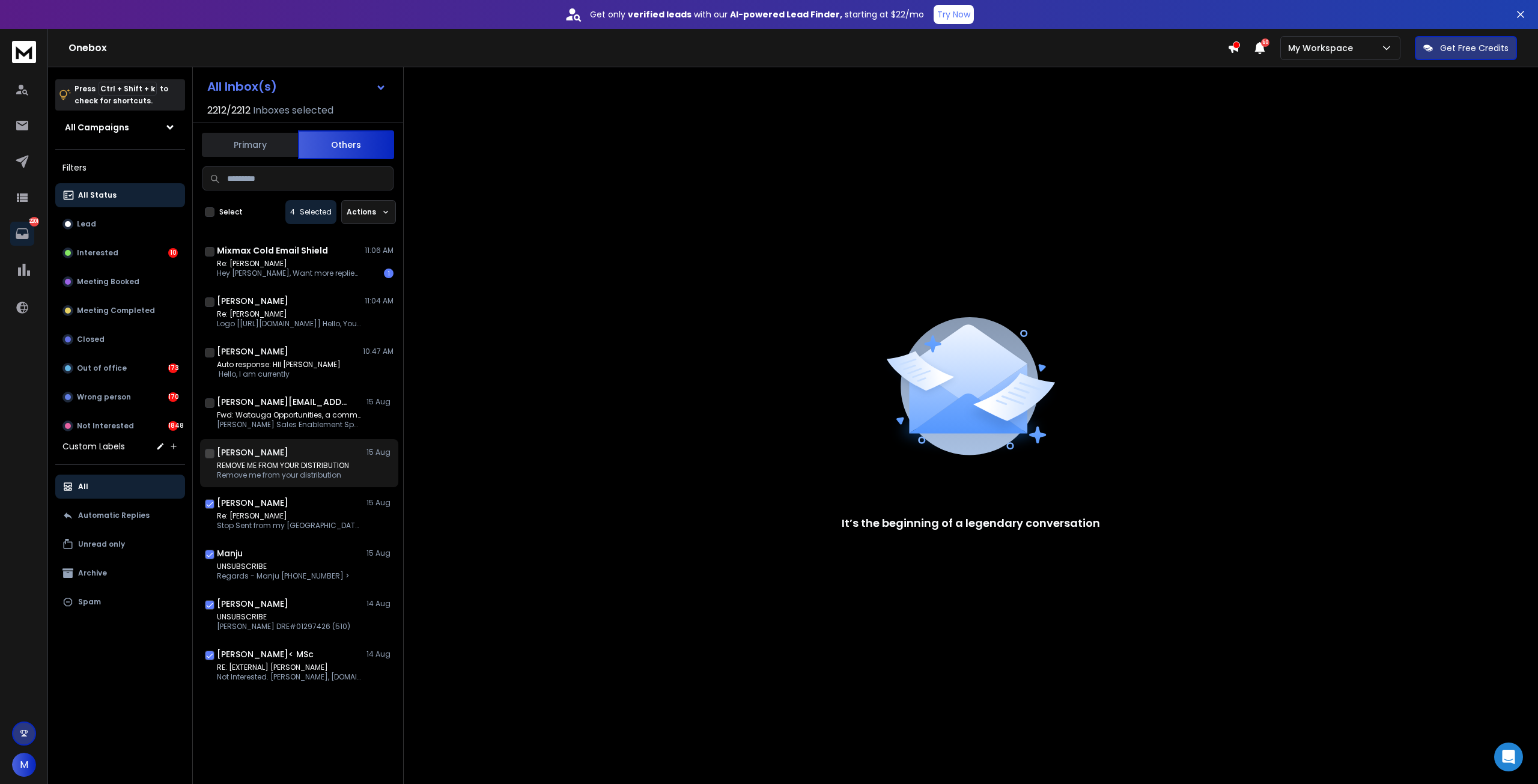
click at [210, 454] on button "button" at bounding box center [210, 454] width 10 height 10
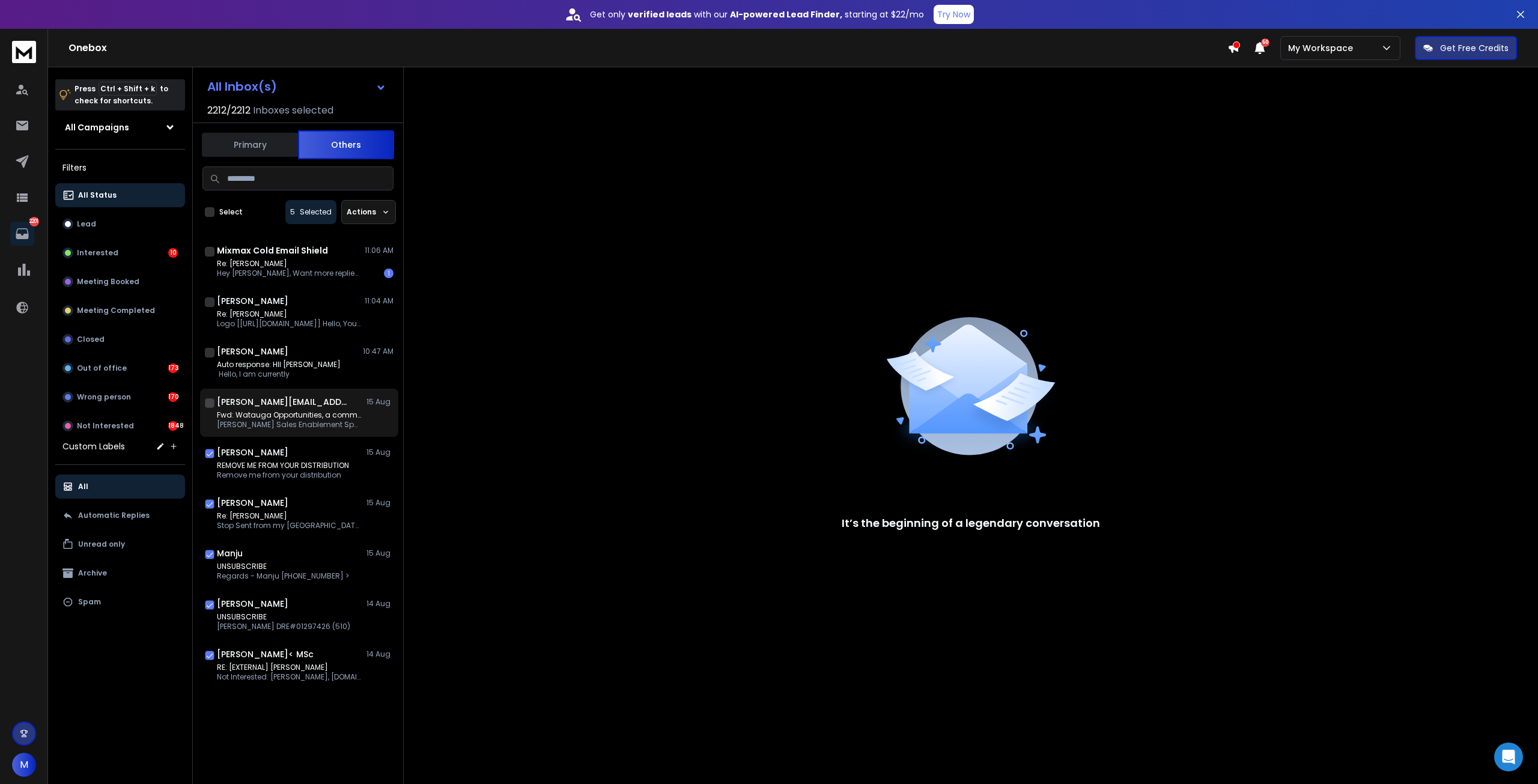
click at [208, 400] on button "button" at bounding box center [210, 403] width 10 height 10
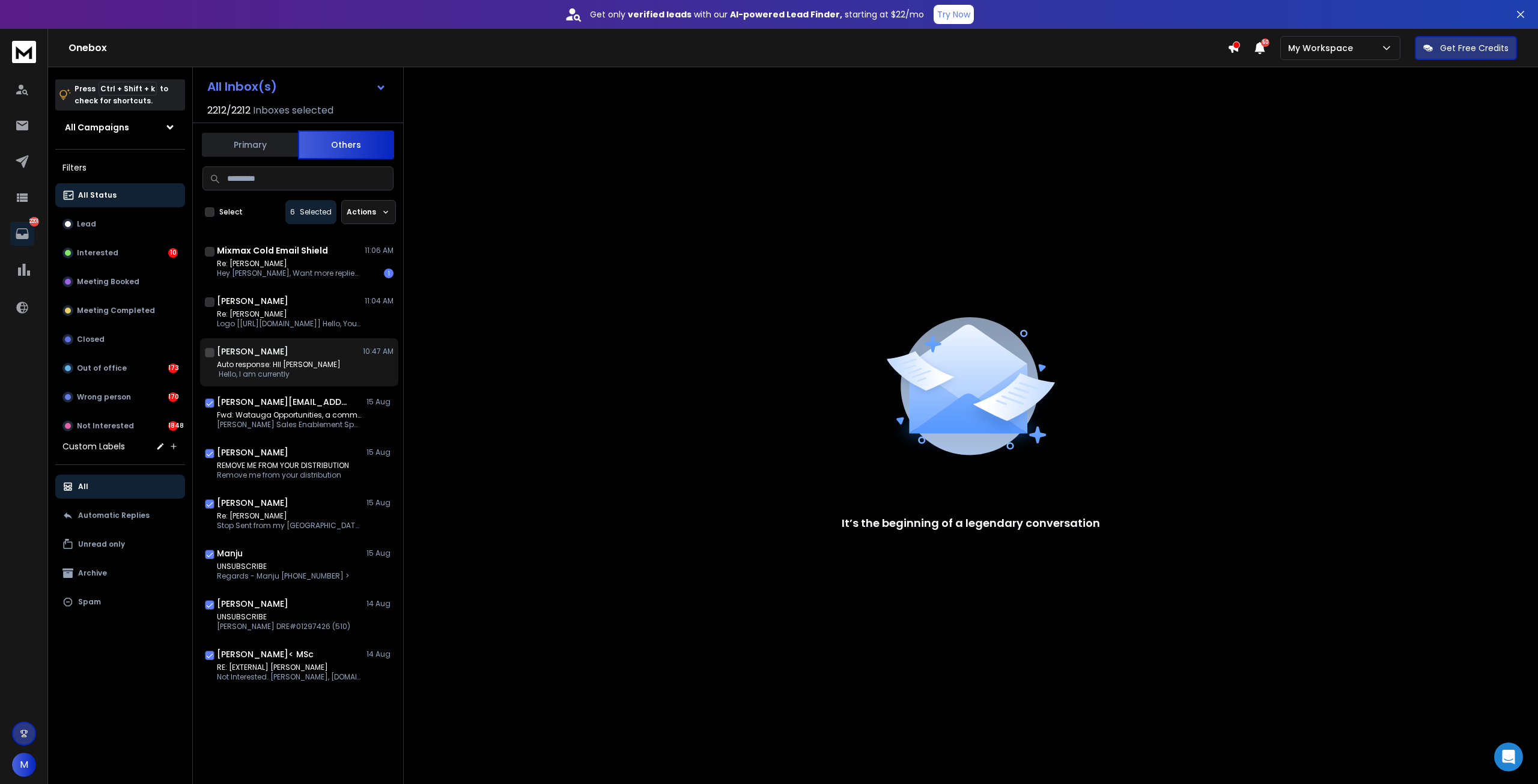
click at [206, 350] on button "button" at bounding box center [210, 353] width 10 height 10
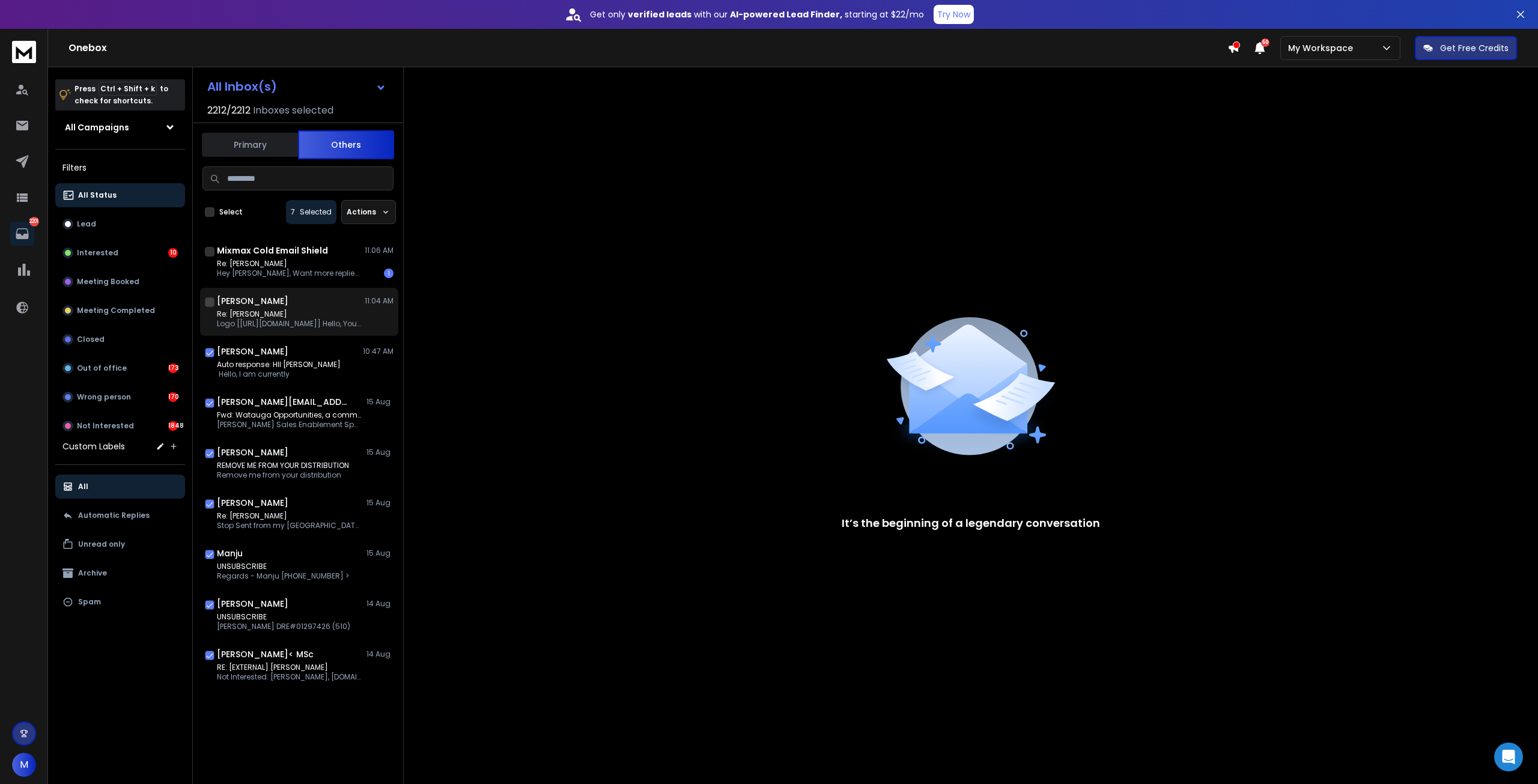
click at [210, 304] on button "button" at bounding box center [210, 302] width 10 height 10
click at [366, 216] on p "Actions" at bounding box center [361, 212] width 30 height 10
click at [373, 241] on div "Delete email" at bounding box center [350, 239] width 69 height 12
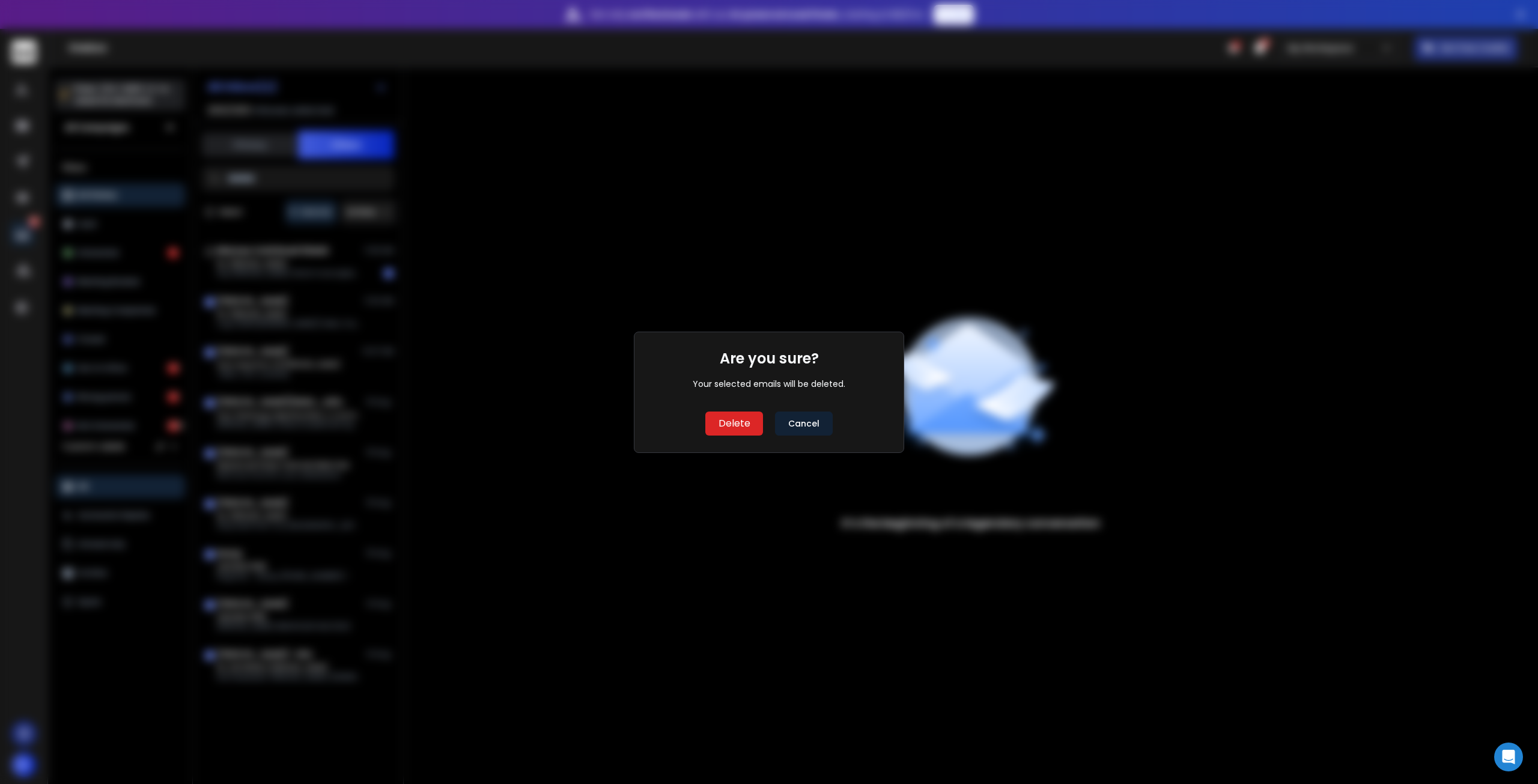
click at [737, 409] on div "Are you sure? Your selected emails will be deleted. Delete Cancel" at bounding box center [769, 392] width 236 height 87
click at [725, 424] on button "Delete" at bounding box center [734, 424] width 58 height 24
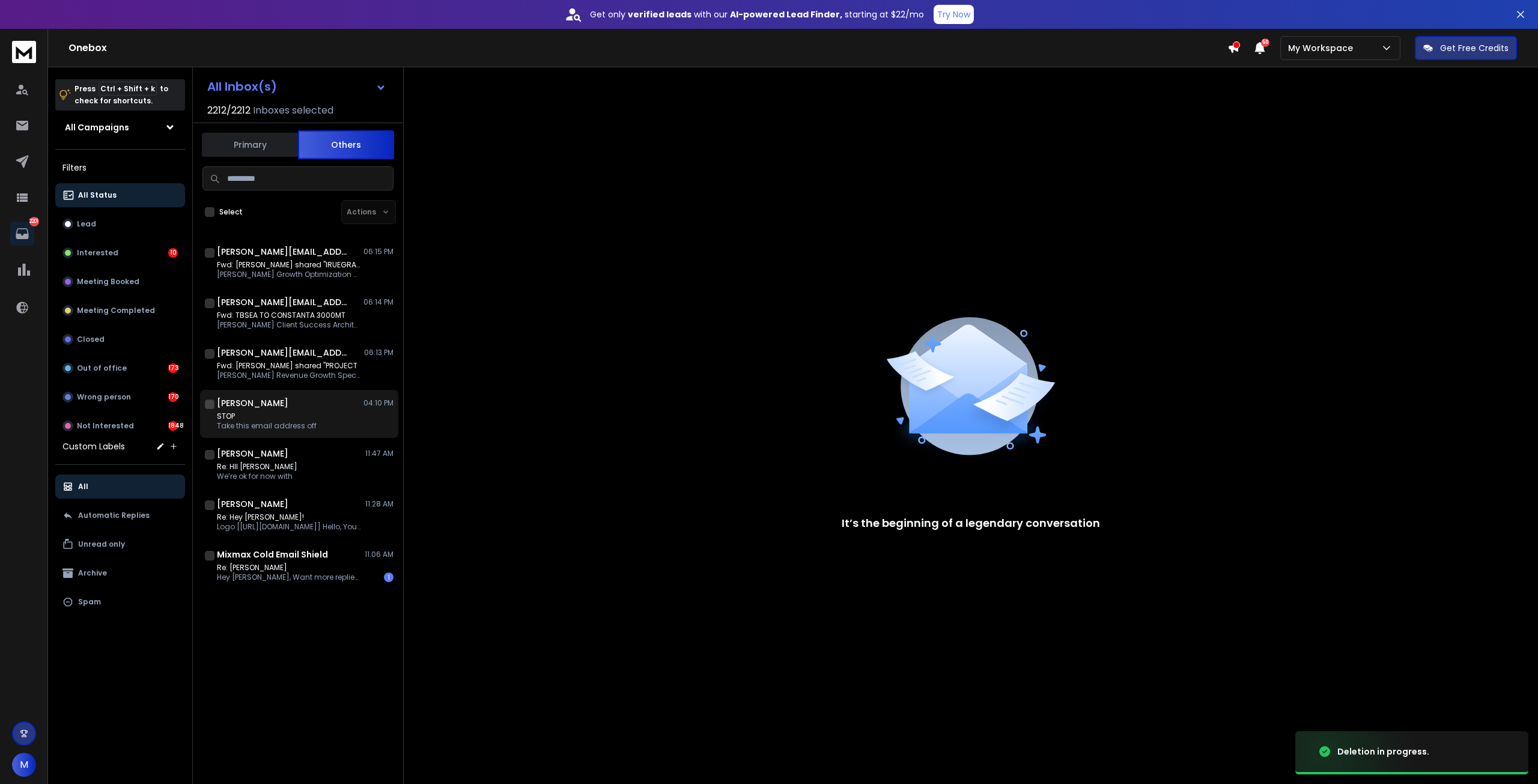
scroll to position [0, 0]
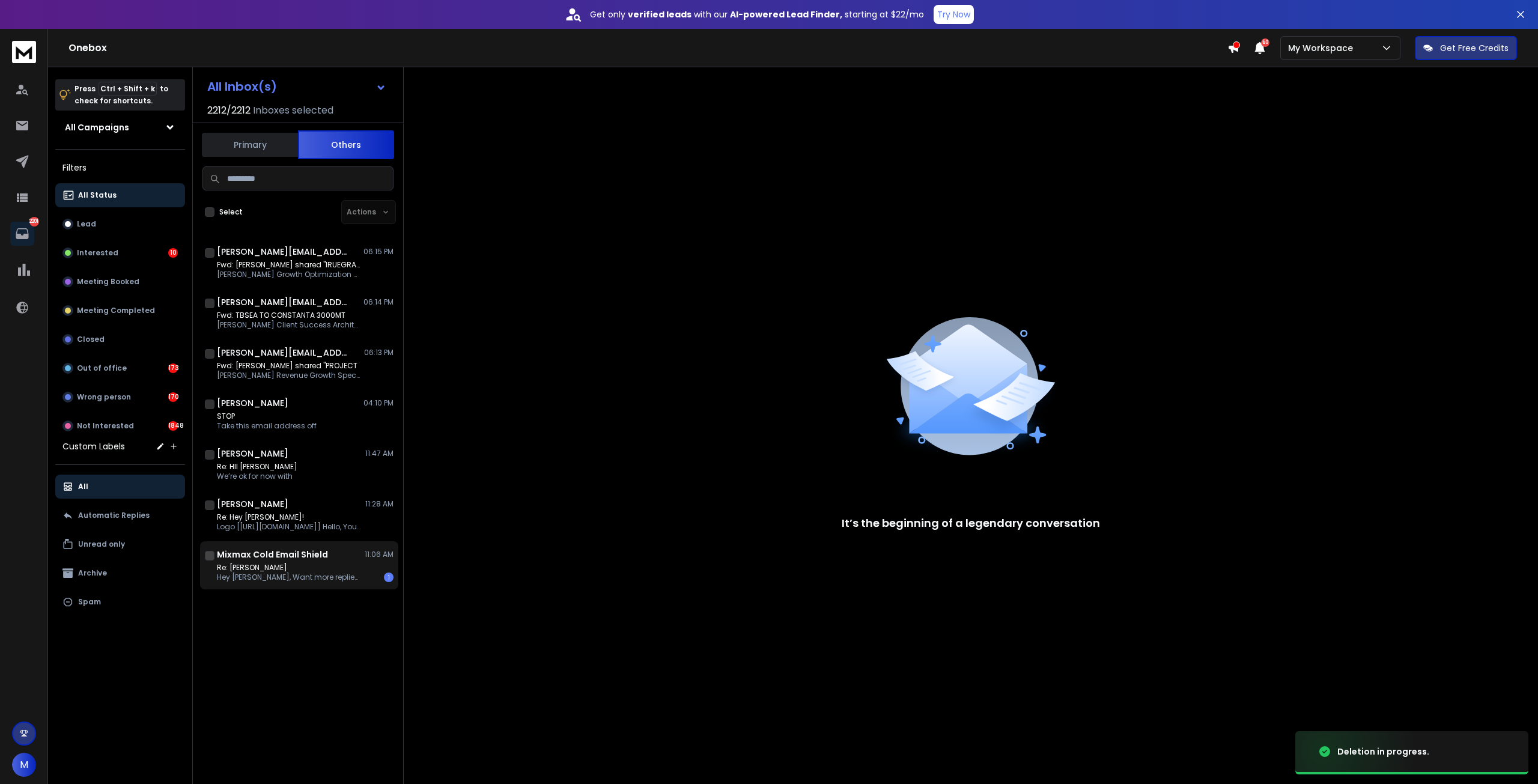
click at [211, 557] on button "button" at bounding box center [210, 556] width 10 height 10
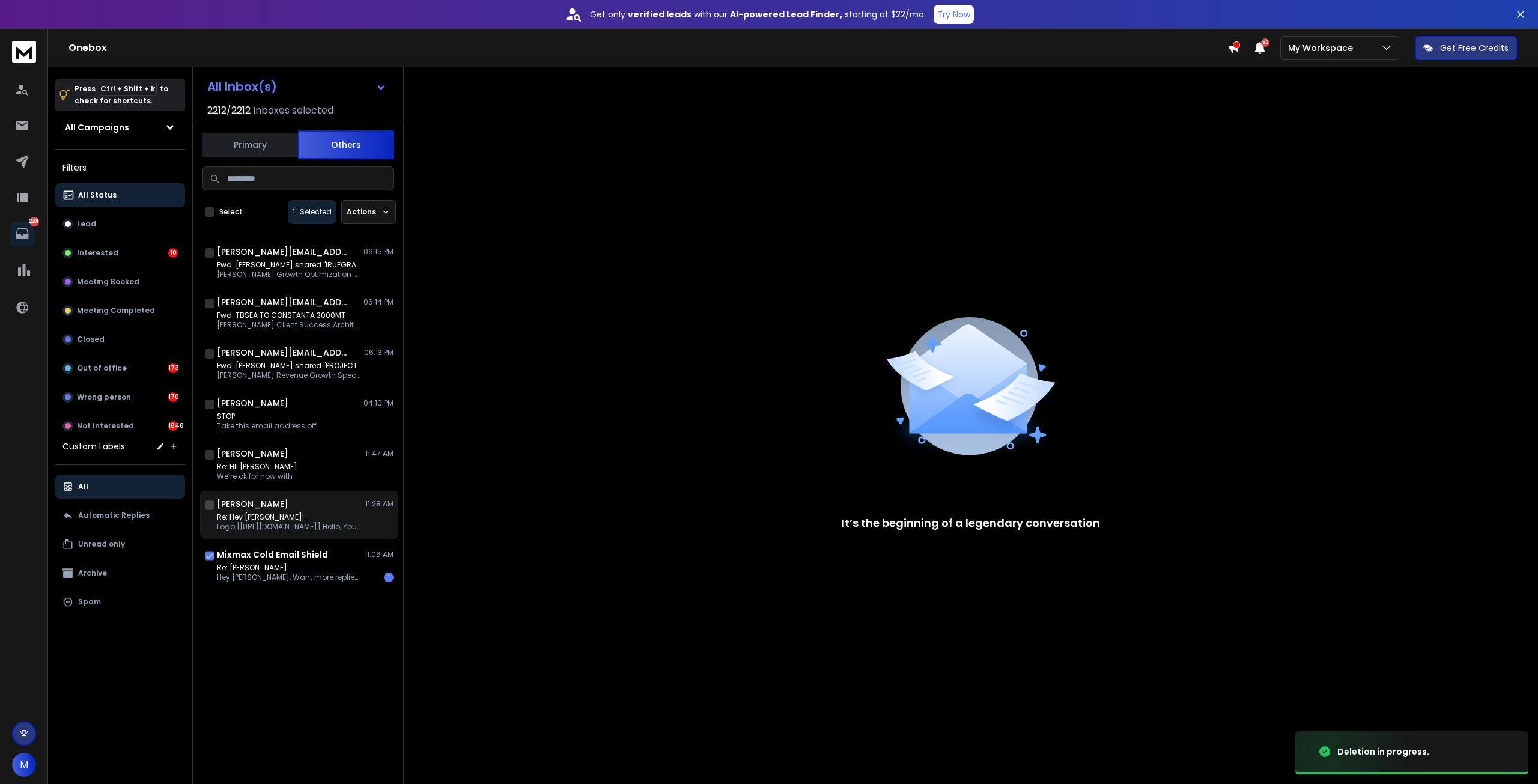
click at [210, 505] on button "button" at bounding box center [210, 505] width 10 height 10
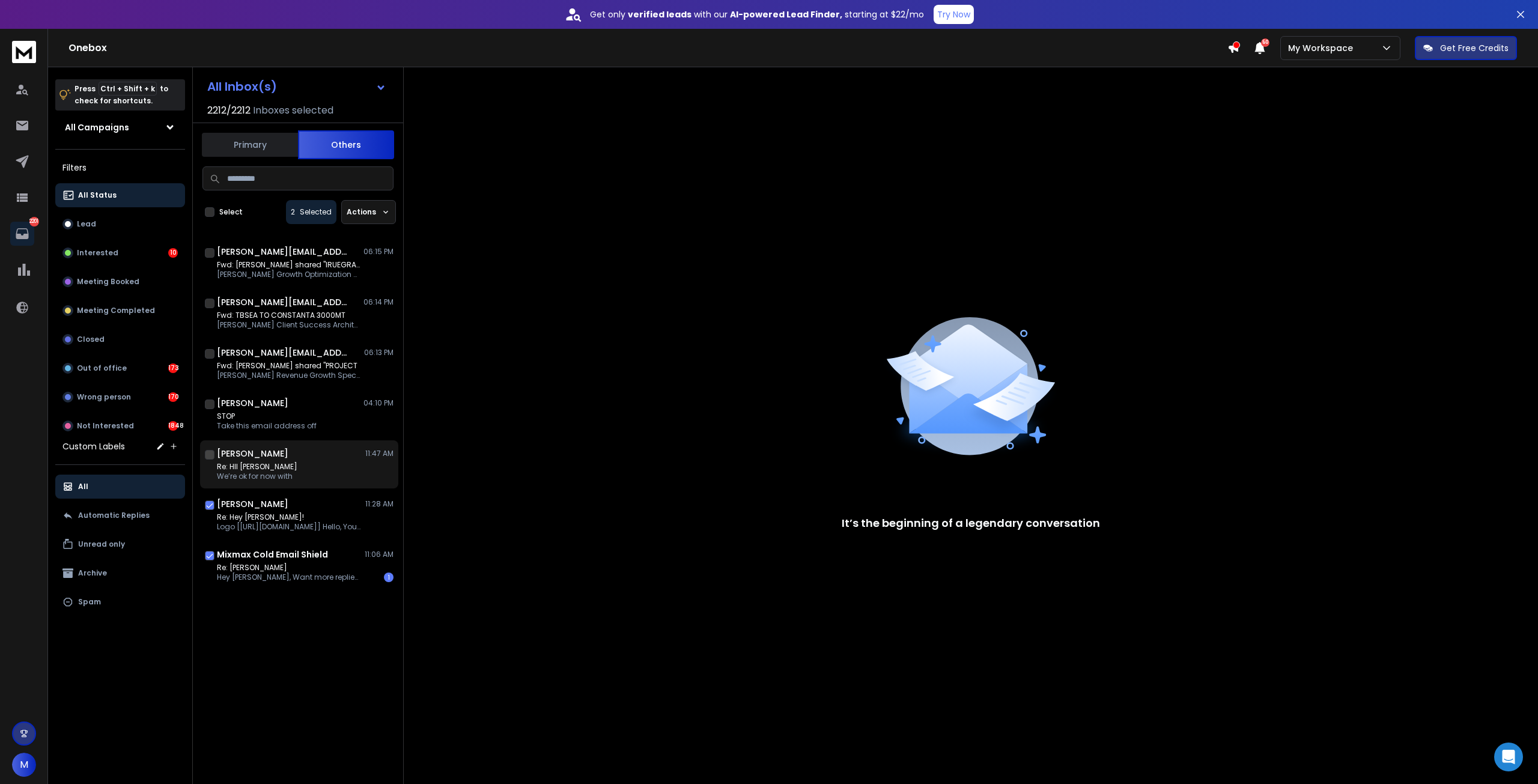
click at [206, 454] on button "button" at bounding box center [210, 455] width 10 height 10
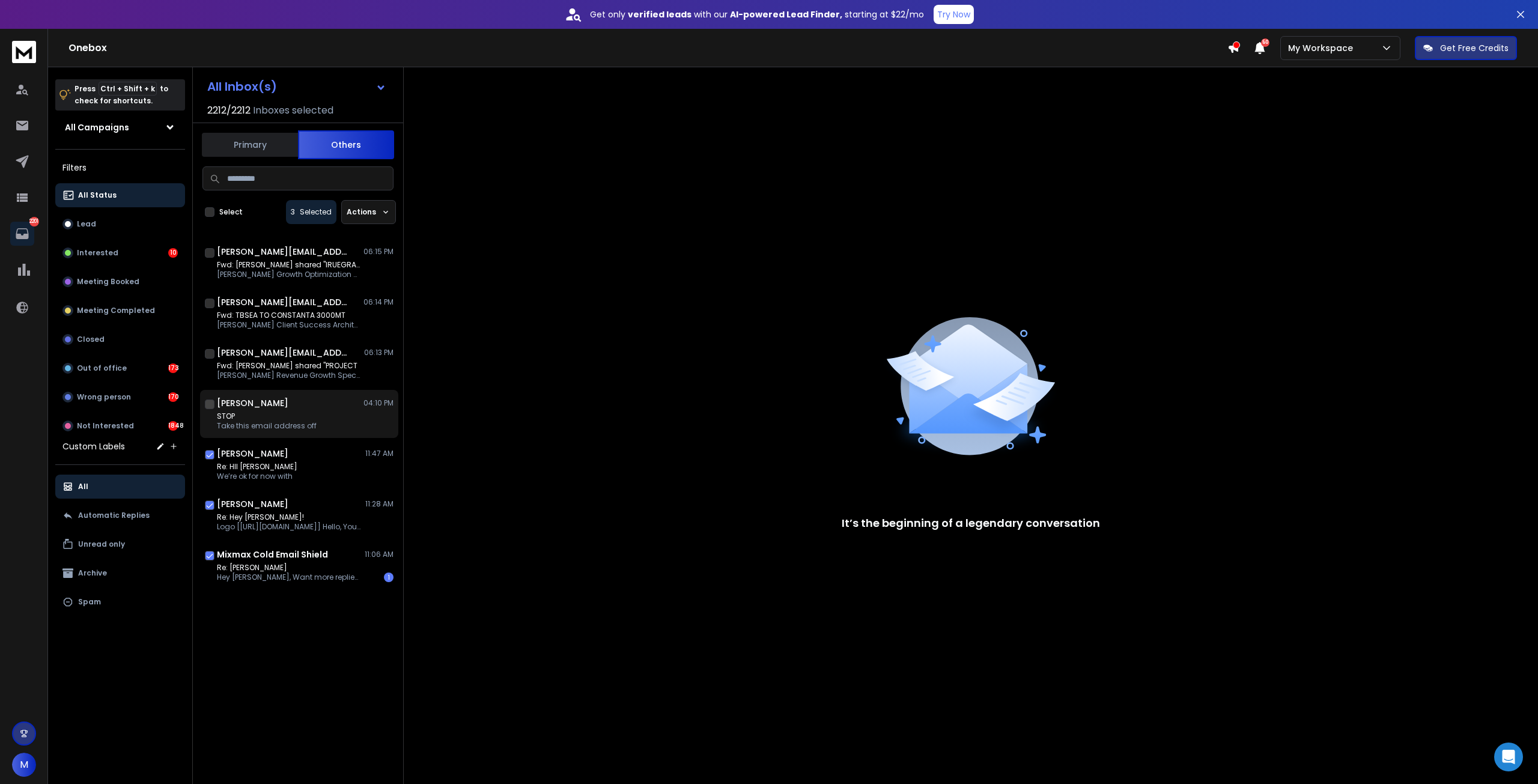
click at [209, 407] on button "button" at bounding box center [210, 404] width 10 height 10
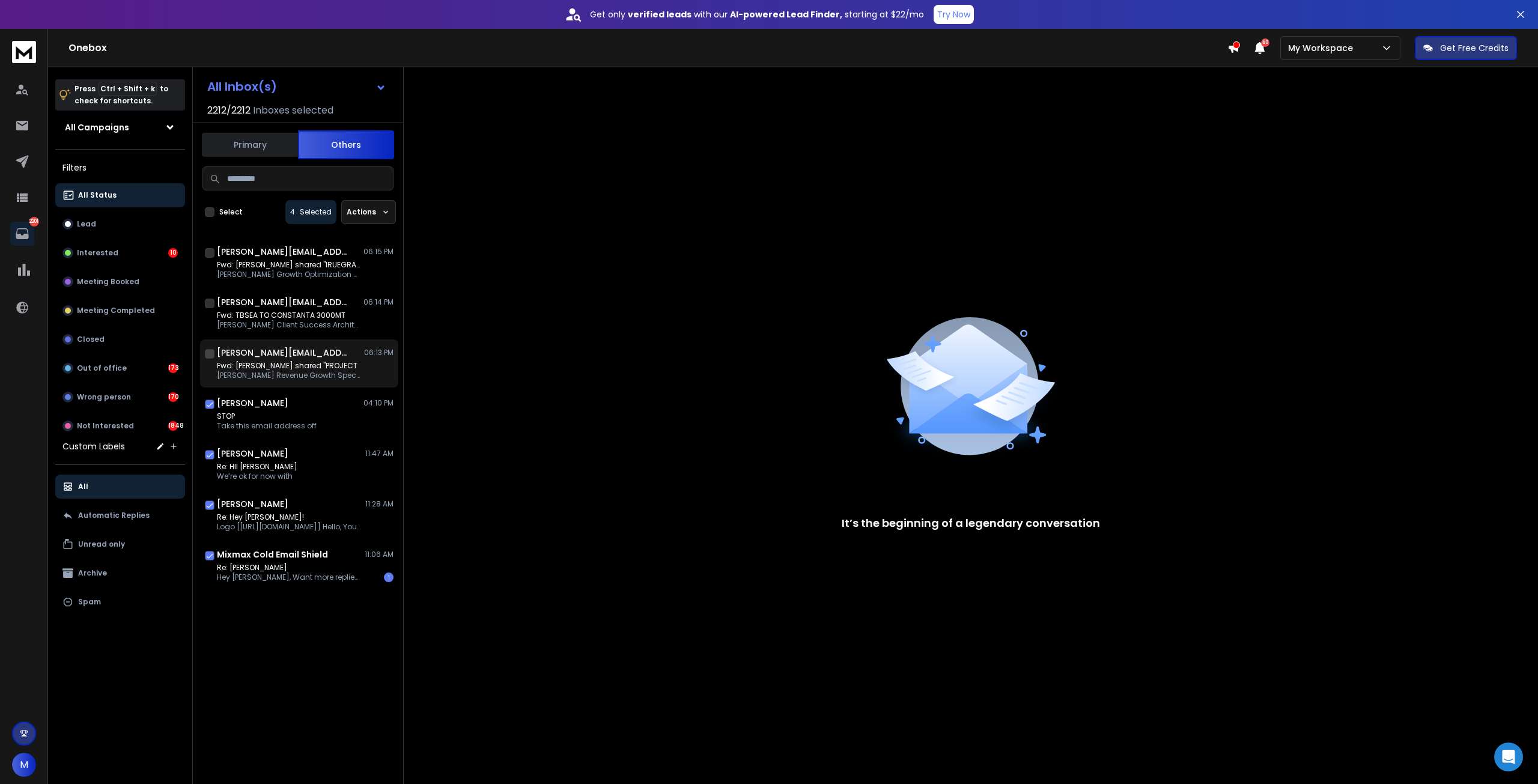
click at [208, 355] on button "button" at bounding box center [210, 354] width 10 height 10
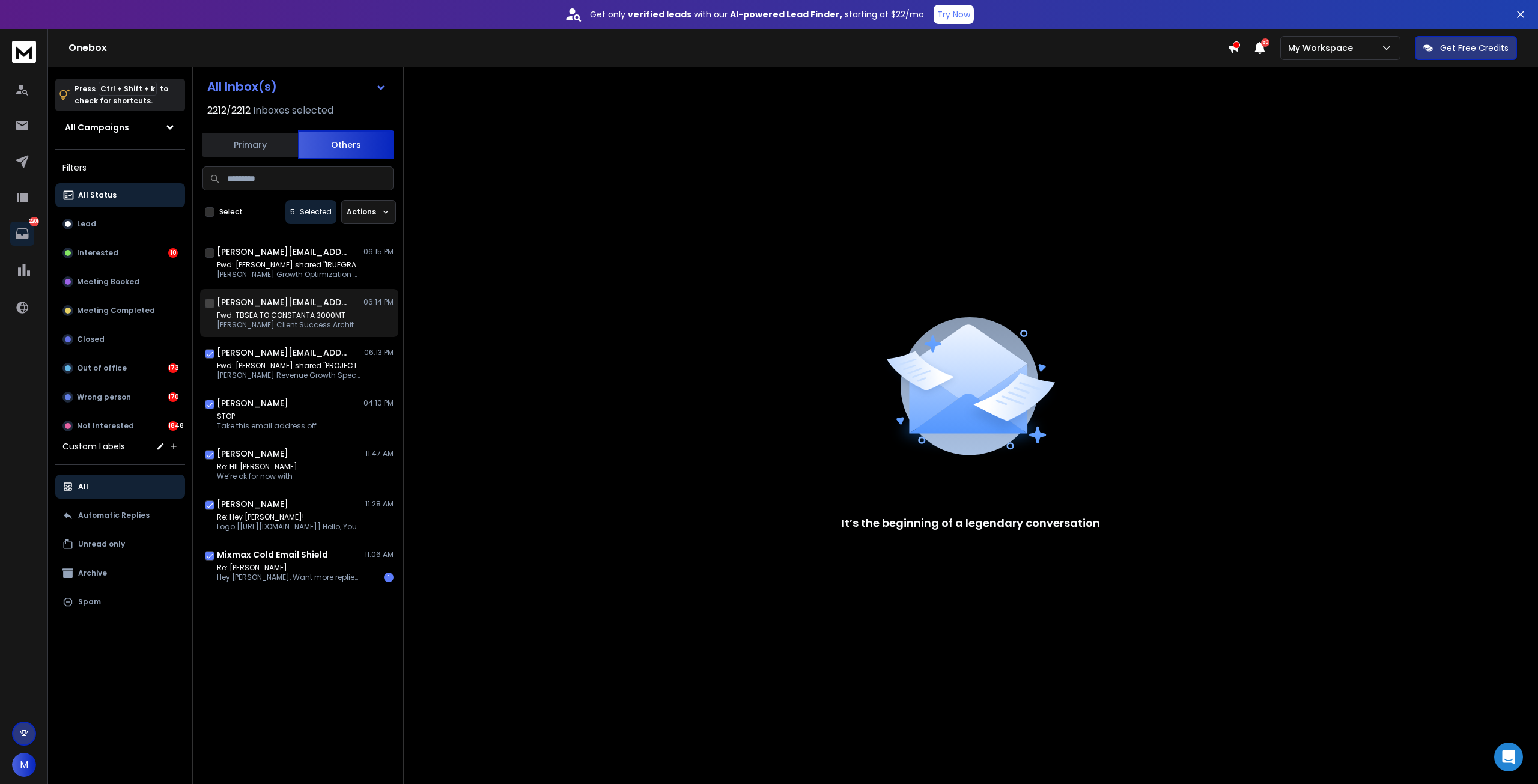
click at [208, 301] on button "button" at bounding box center [210, 304] width 10 height 10
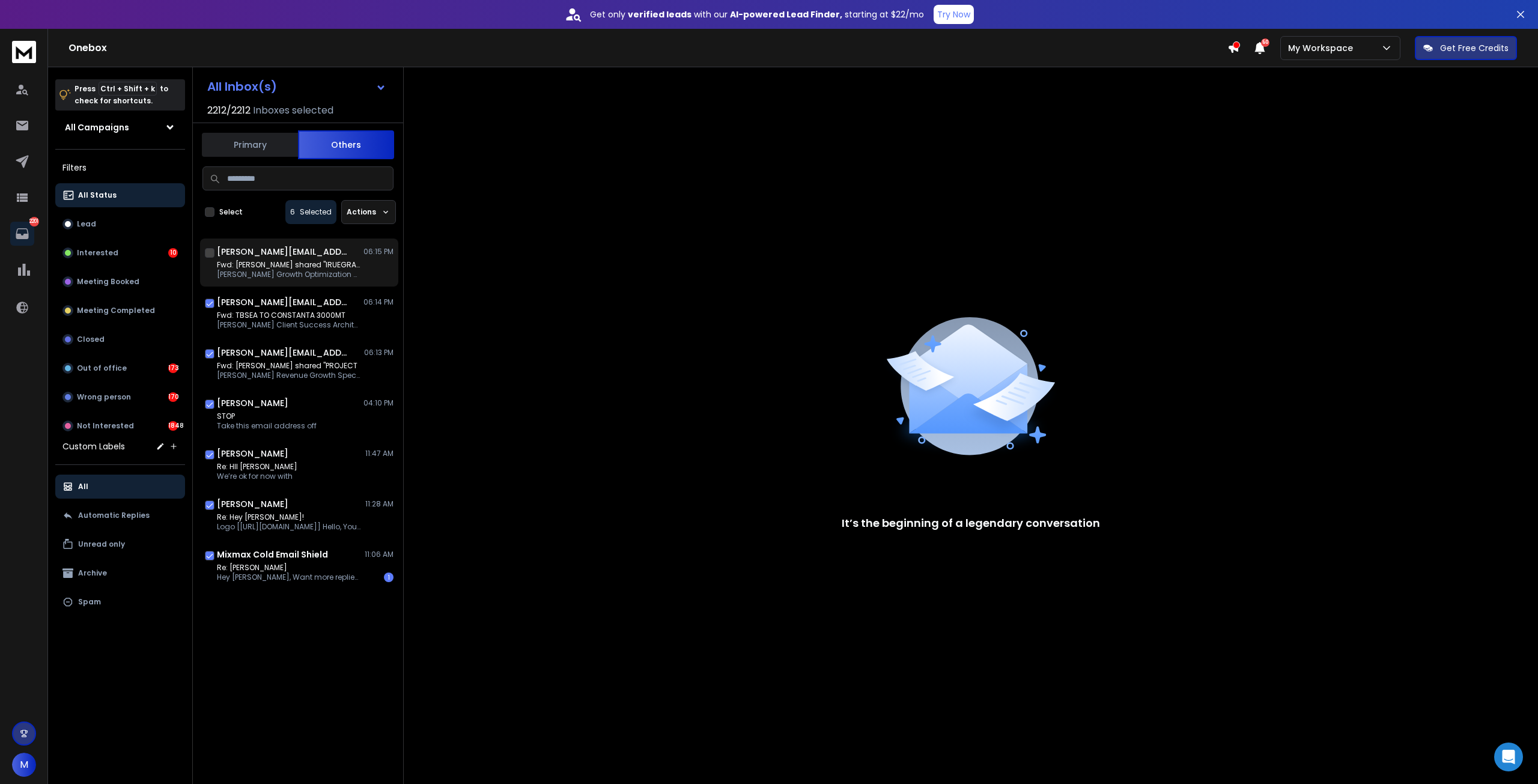
click at [204, 249] on div "lance.f@competera.com 06:15 PM Fwd: Maxene Jean-Fouchard shared "IRUEGRAHAM Jos…" at bounding box center [299, 262] width 198 height 48
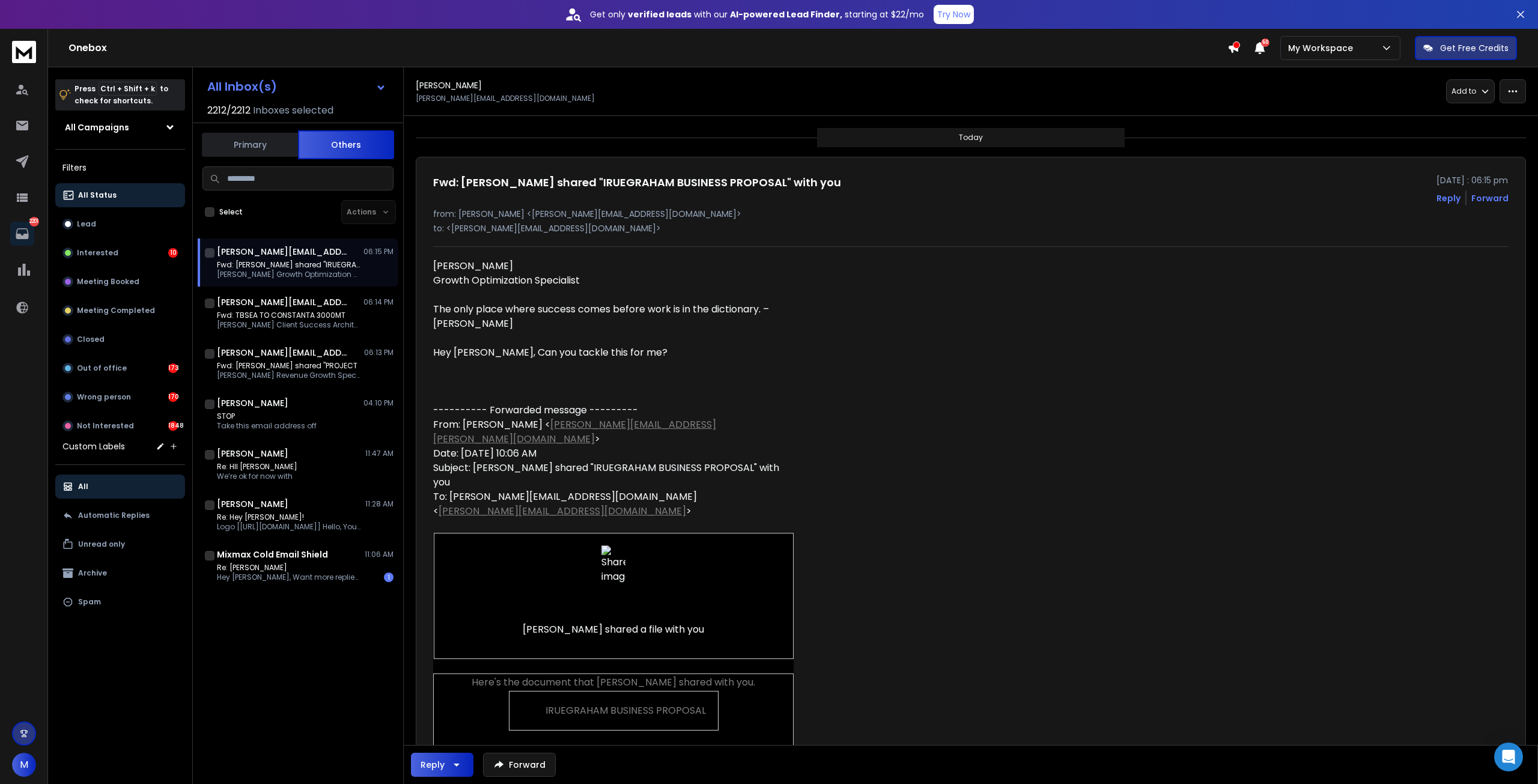
click at [211, 253] on button "button" at bounding box center [210, 253] width 10 height 10
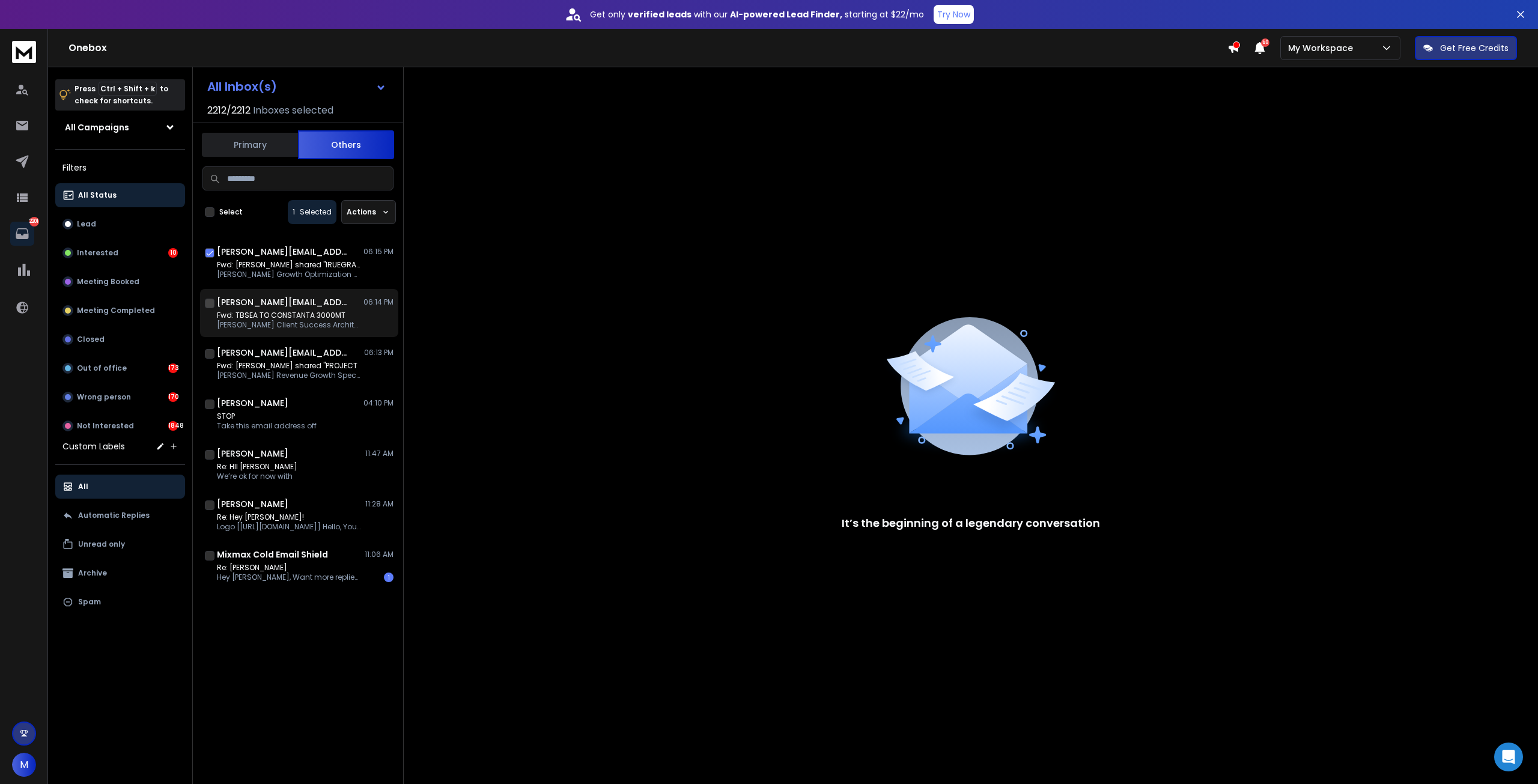
click at [208, 306] on button "button" at bounding box center [210, 304] width 10 height 10
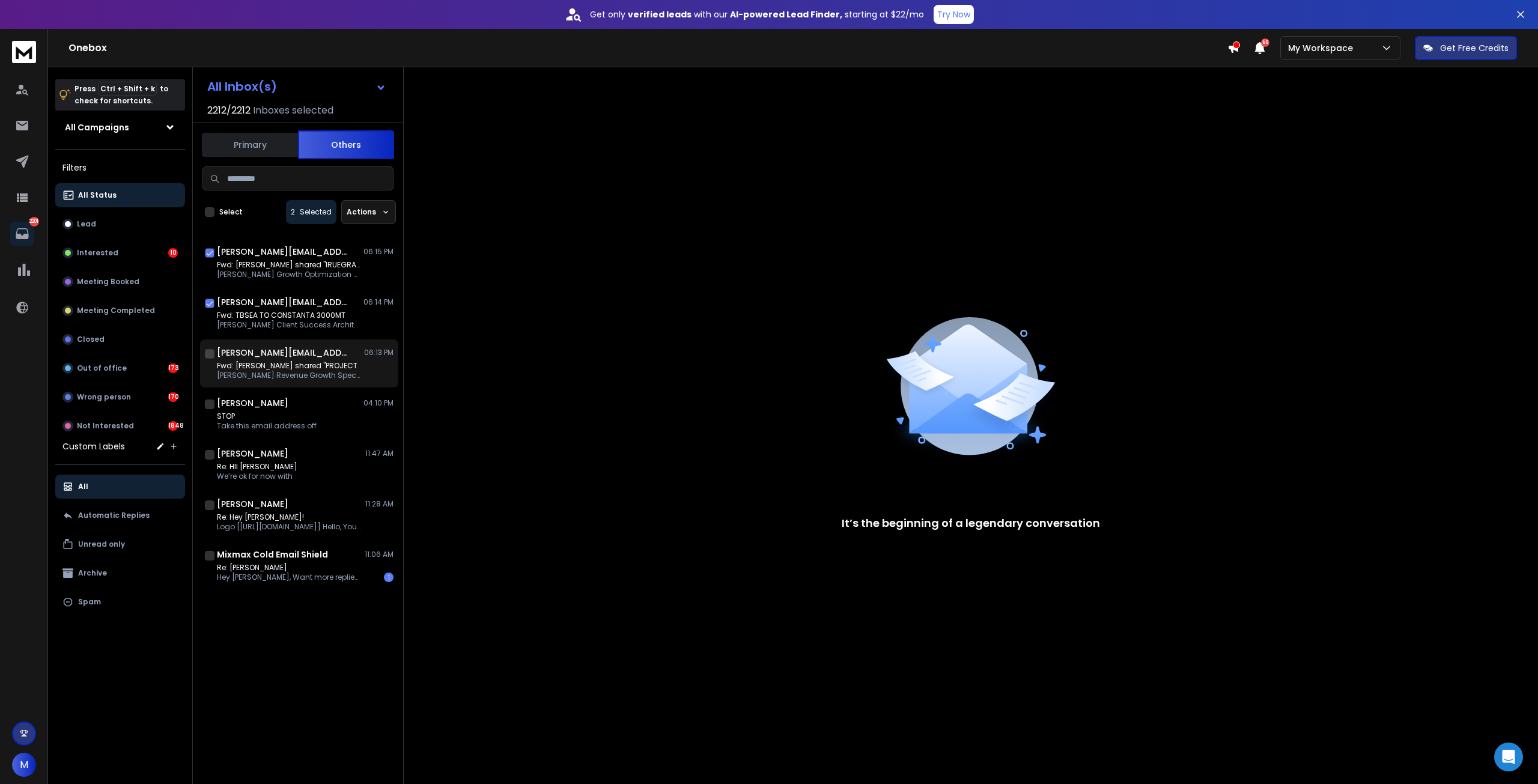
click at [208, 357] on button "button" at bounding box center [210, 354] width 10 height 10
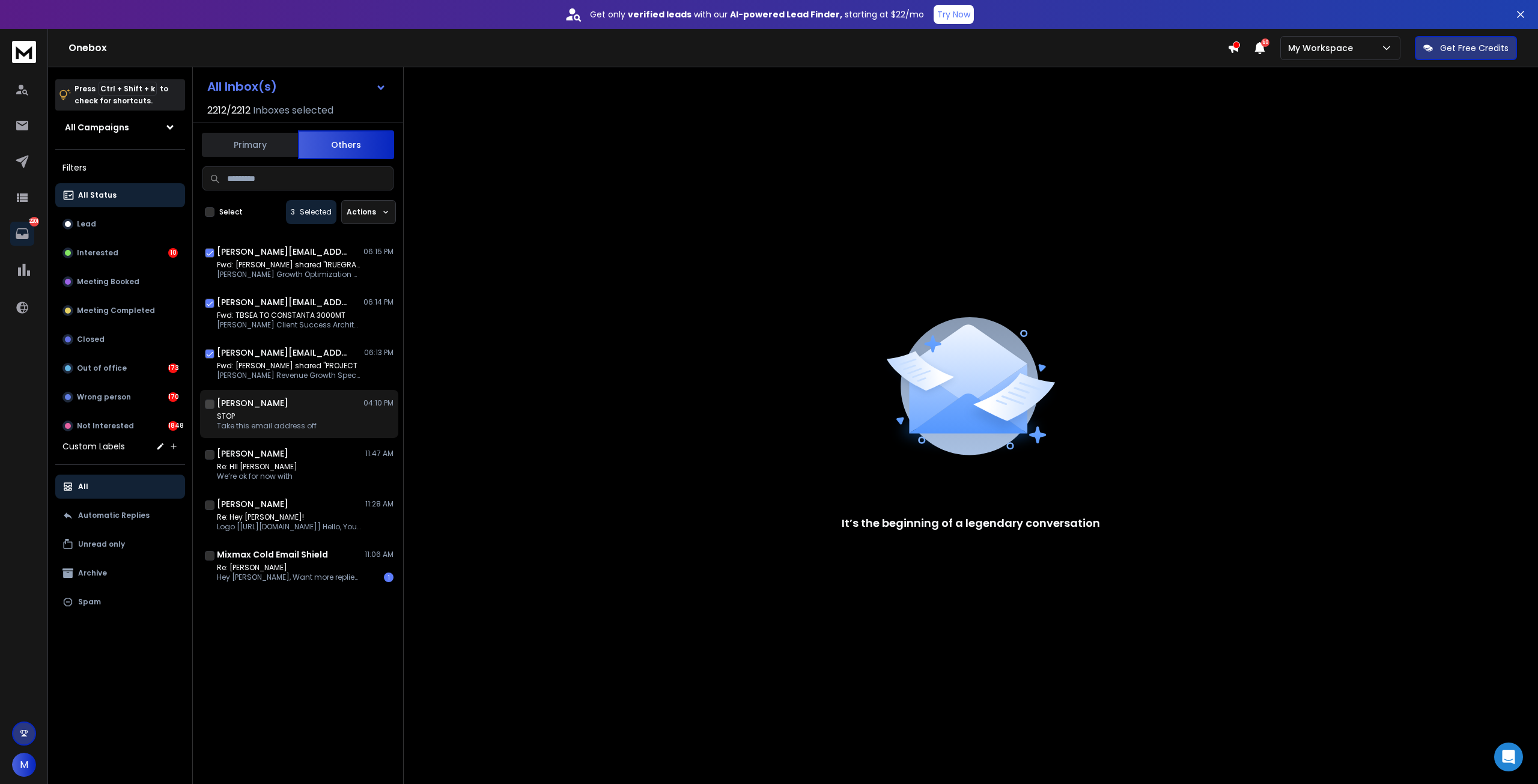
click at [210, 400] on button "button" at bounding box center [210, 404] width 10 height 10
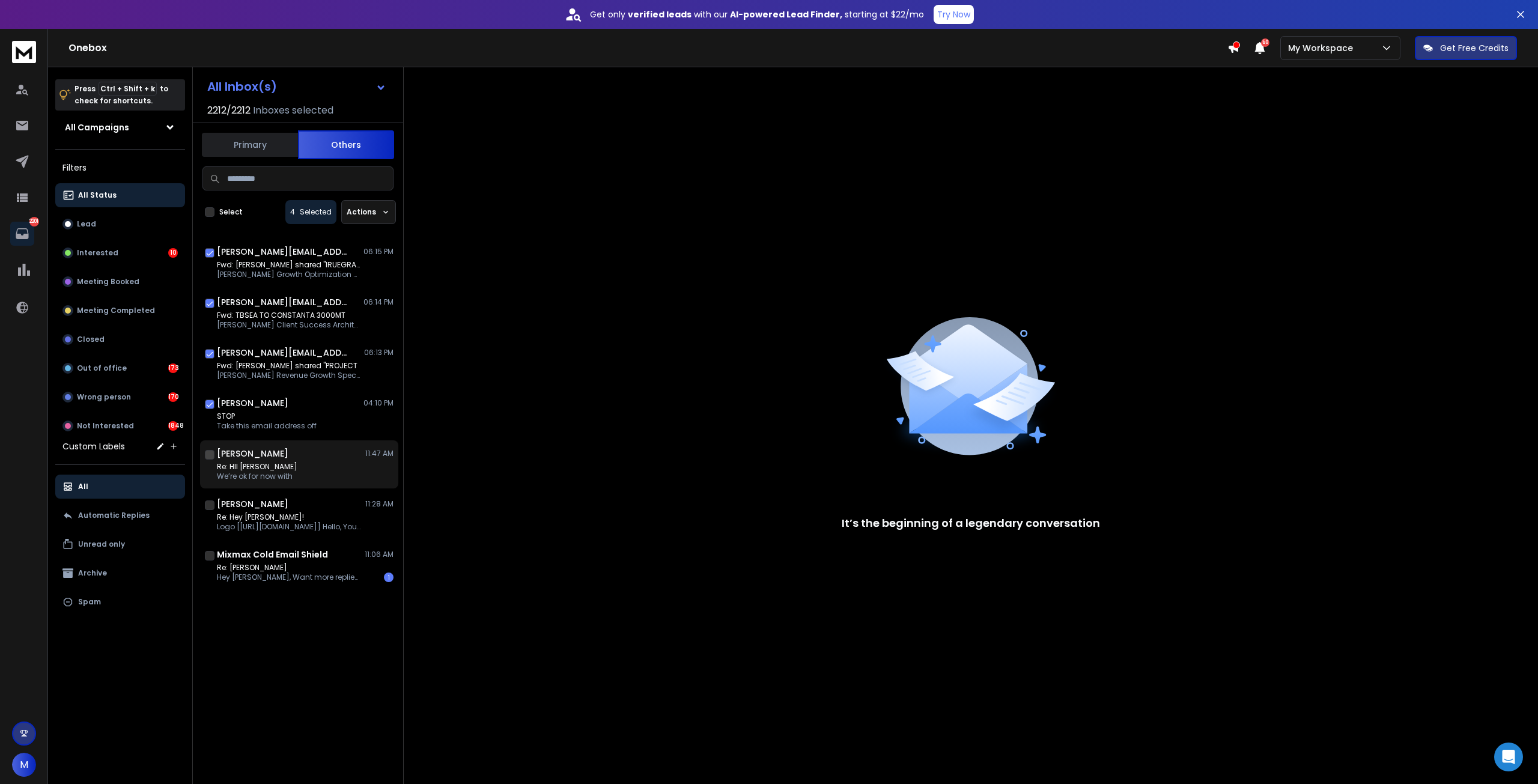
click at [209, 455] on button "button" at bounding box center [210, 455] width 10 height 10
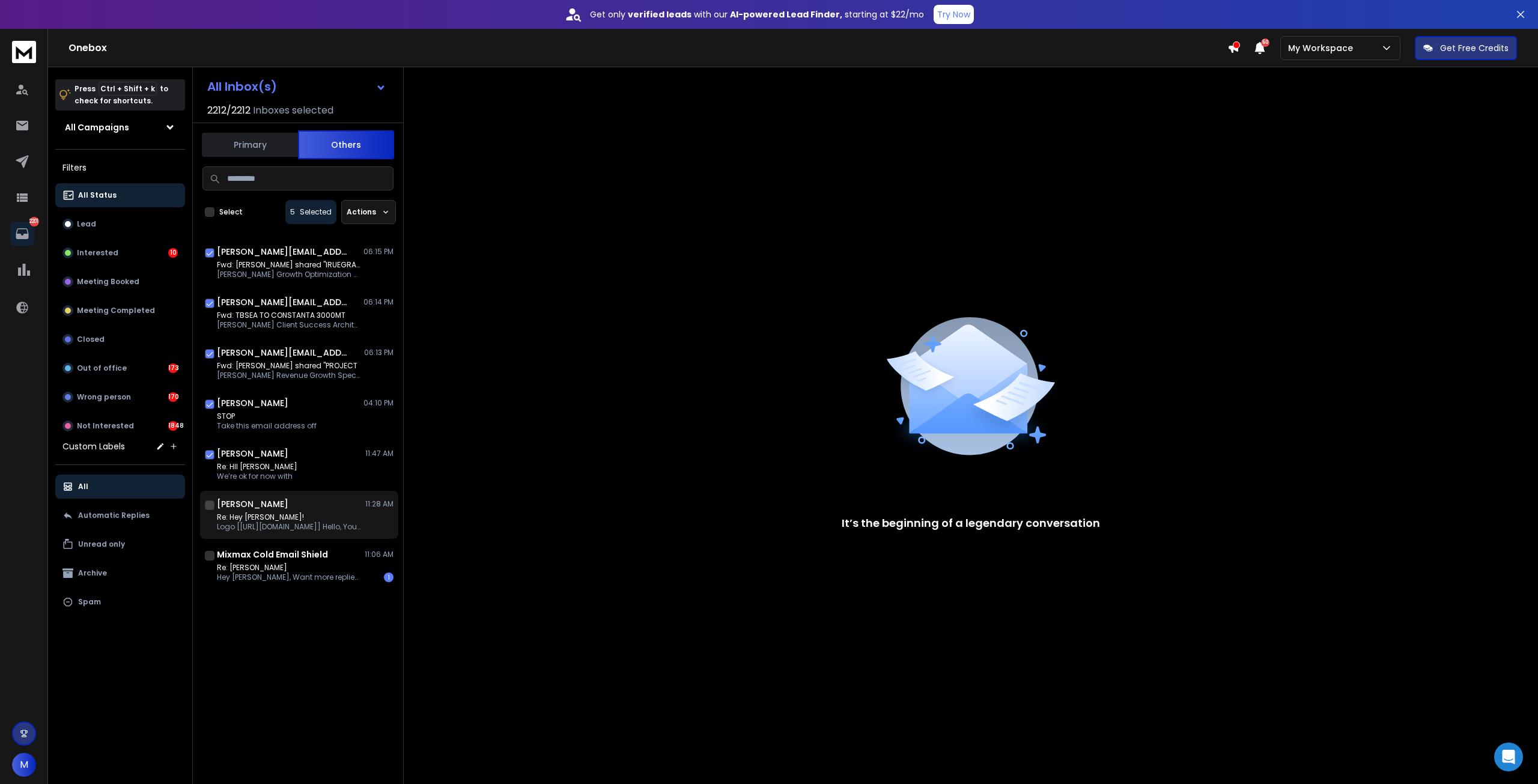
click at [210, 500] on div "Tanguy LARGEAU 11:28 AM Re: Hey Tanguy! Logo [https://app.mailinblack.com/mibc-…" at bounding box center [299, 514] width 198 height 48
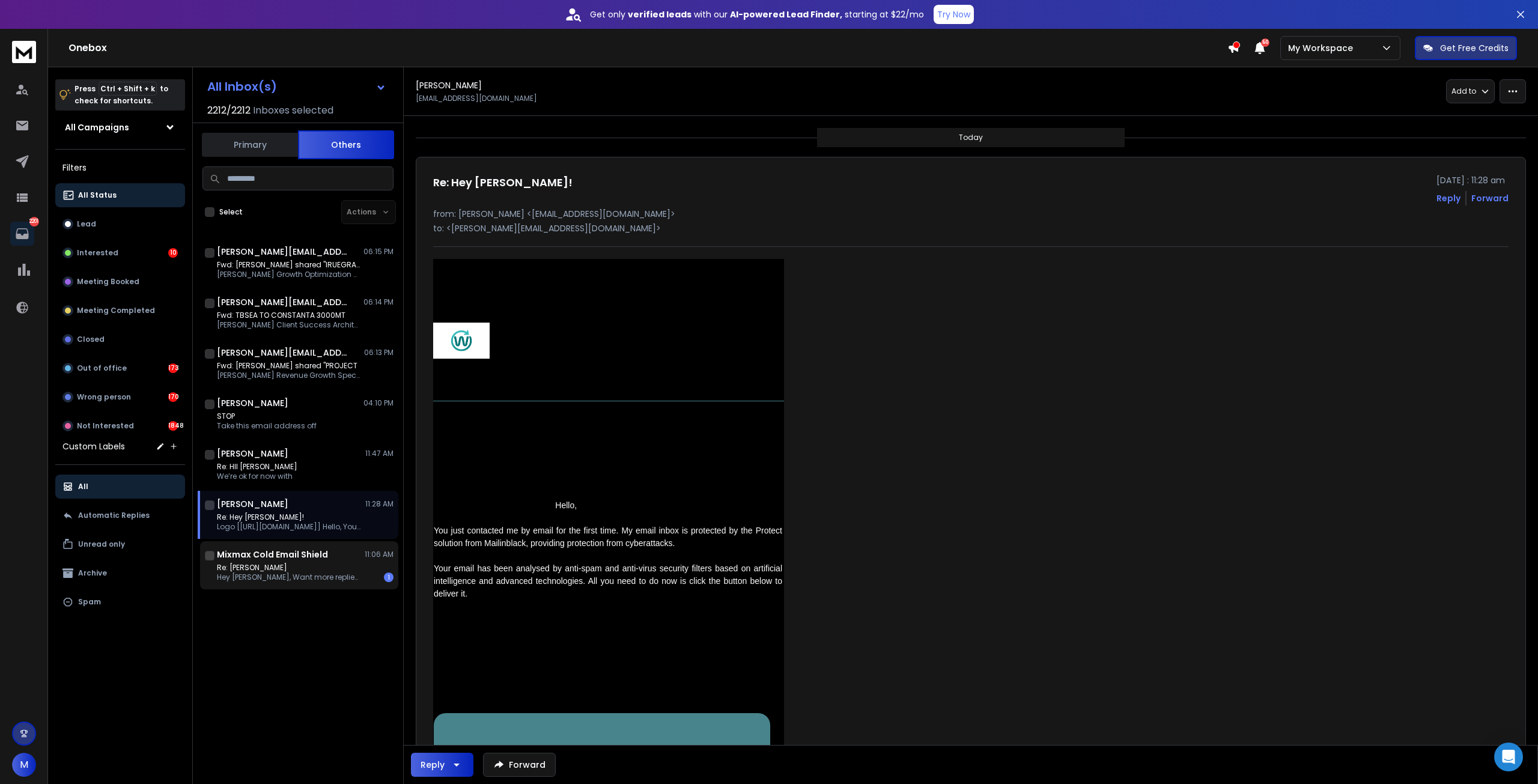
click at [209, 554] on button "button" at bounding box center [210, 556] width 10 height 10
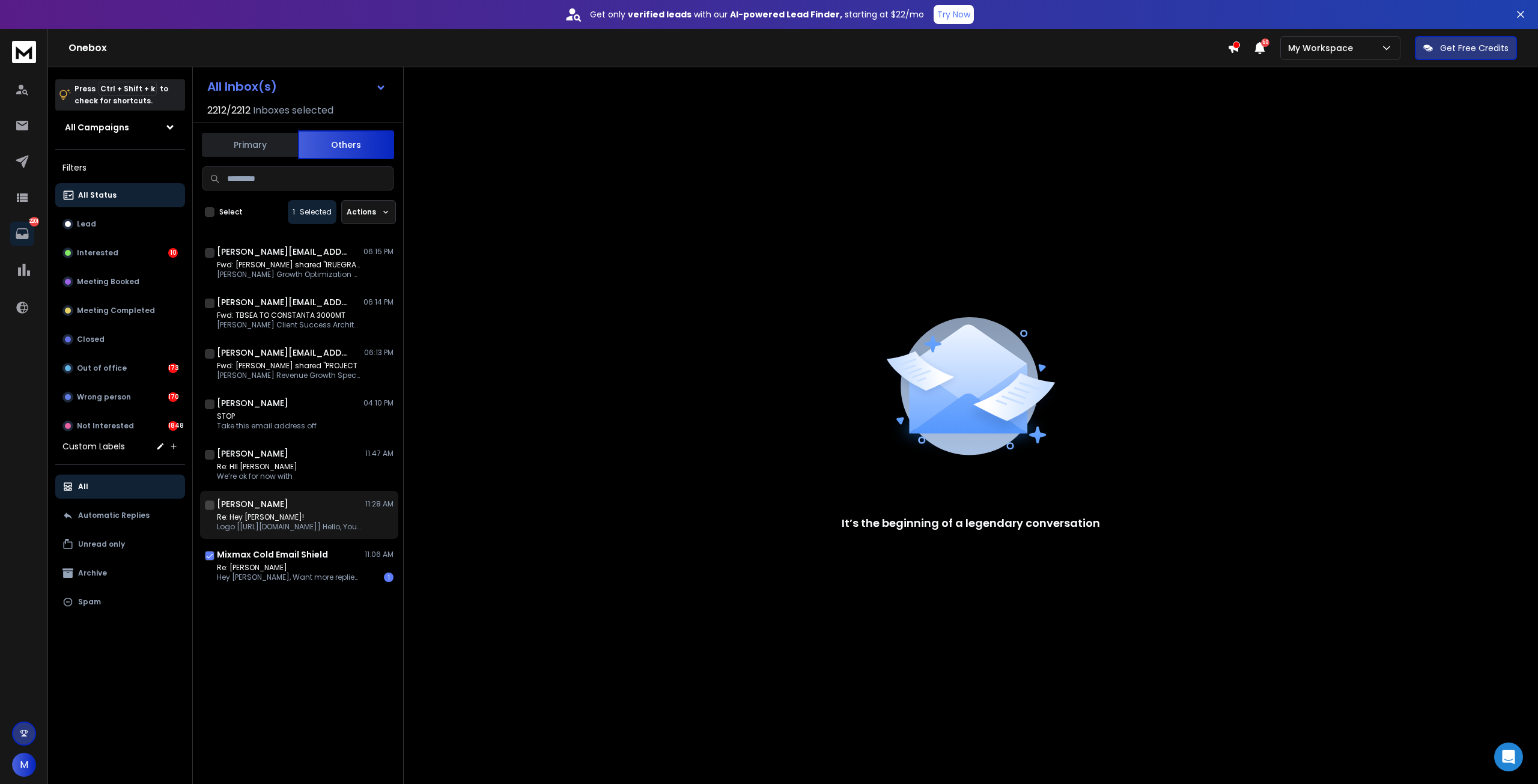
click at [207, 504] on button "button" at bounding box center [210, 505] width 10 height 10
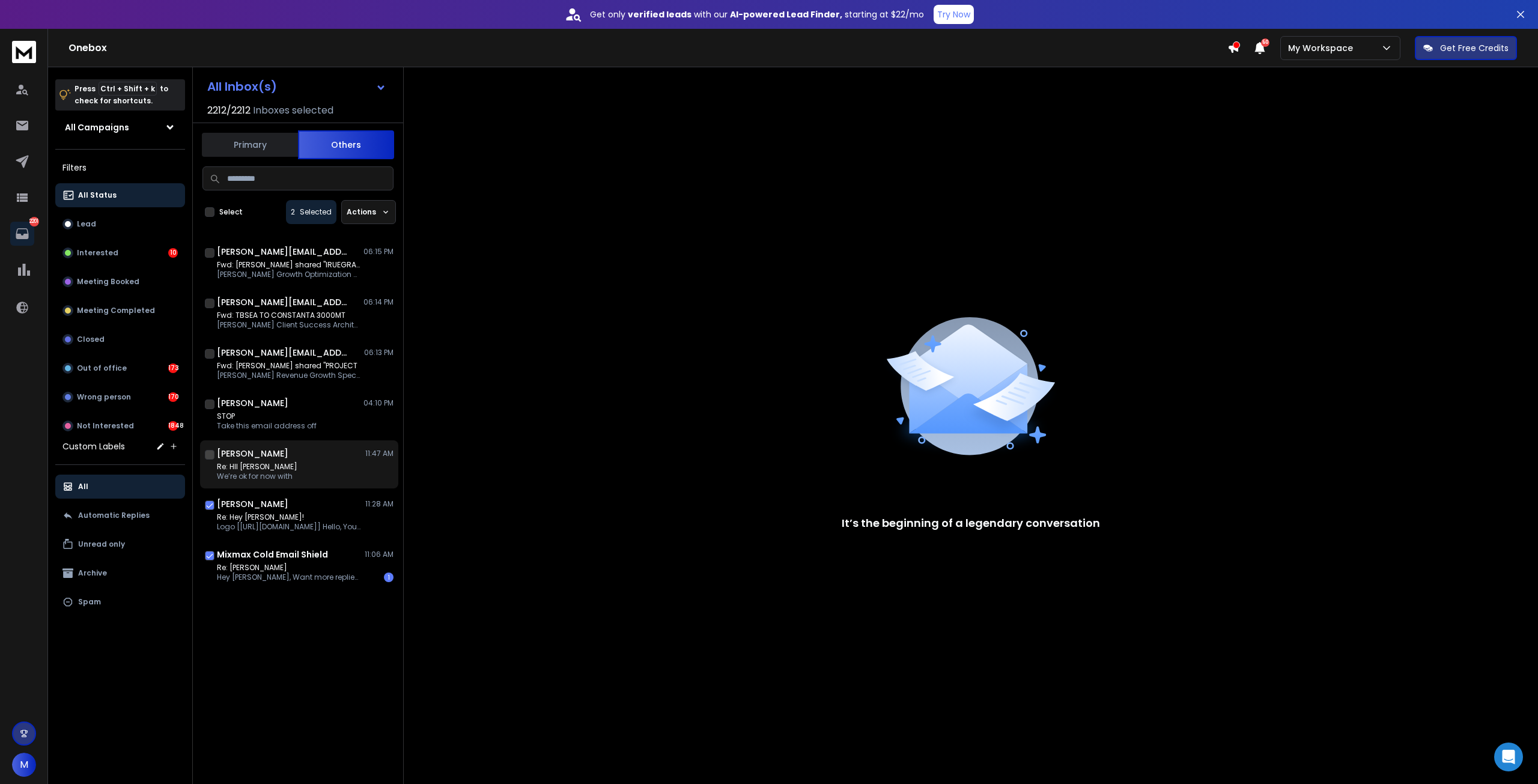
click at [210, 451] on button "button" at bounding box center [210, 455] width 10 height 10
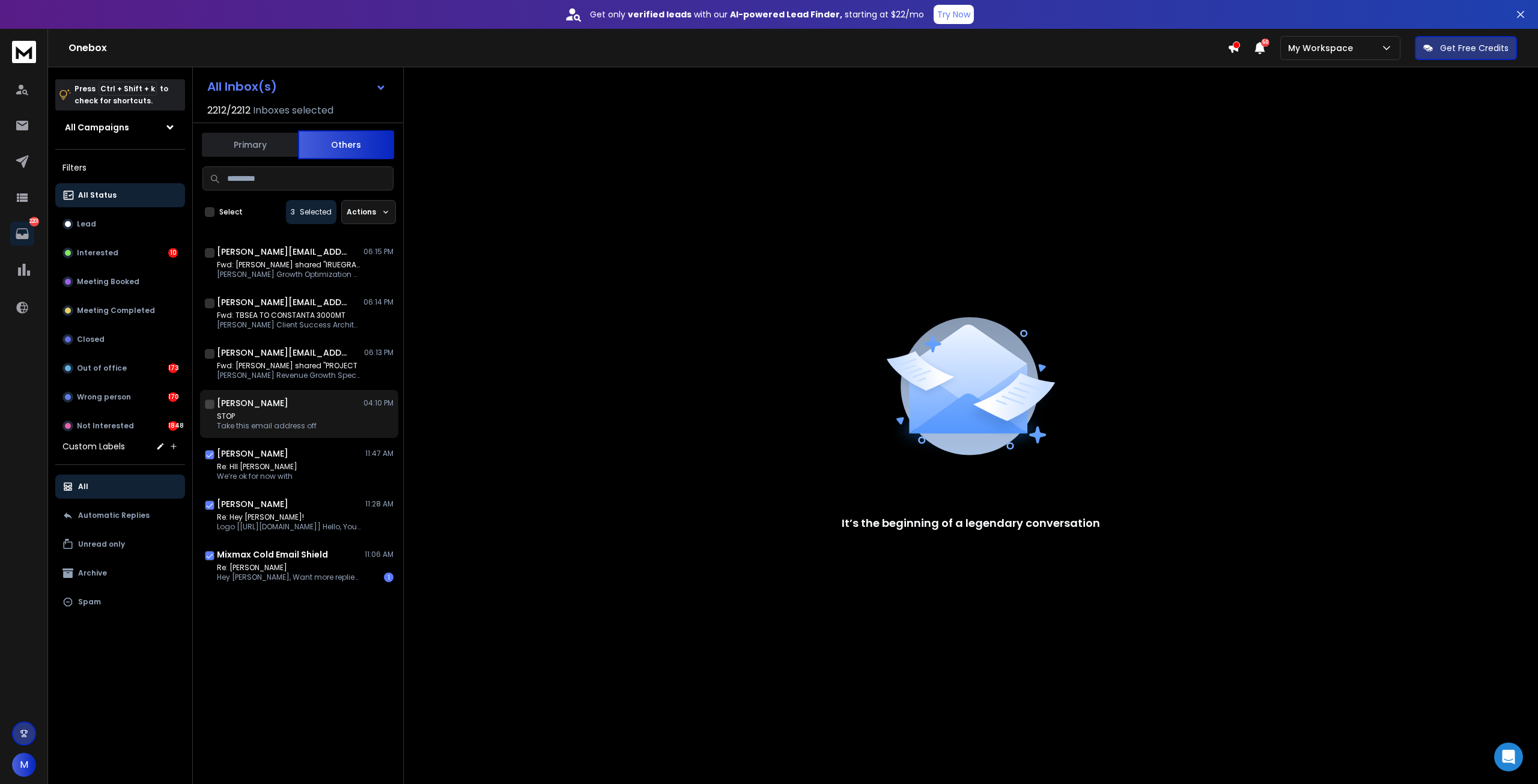
click at [210, 403] on button "button" at bounding box center [210, 404] width 10 height 10
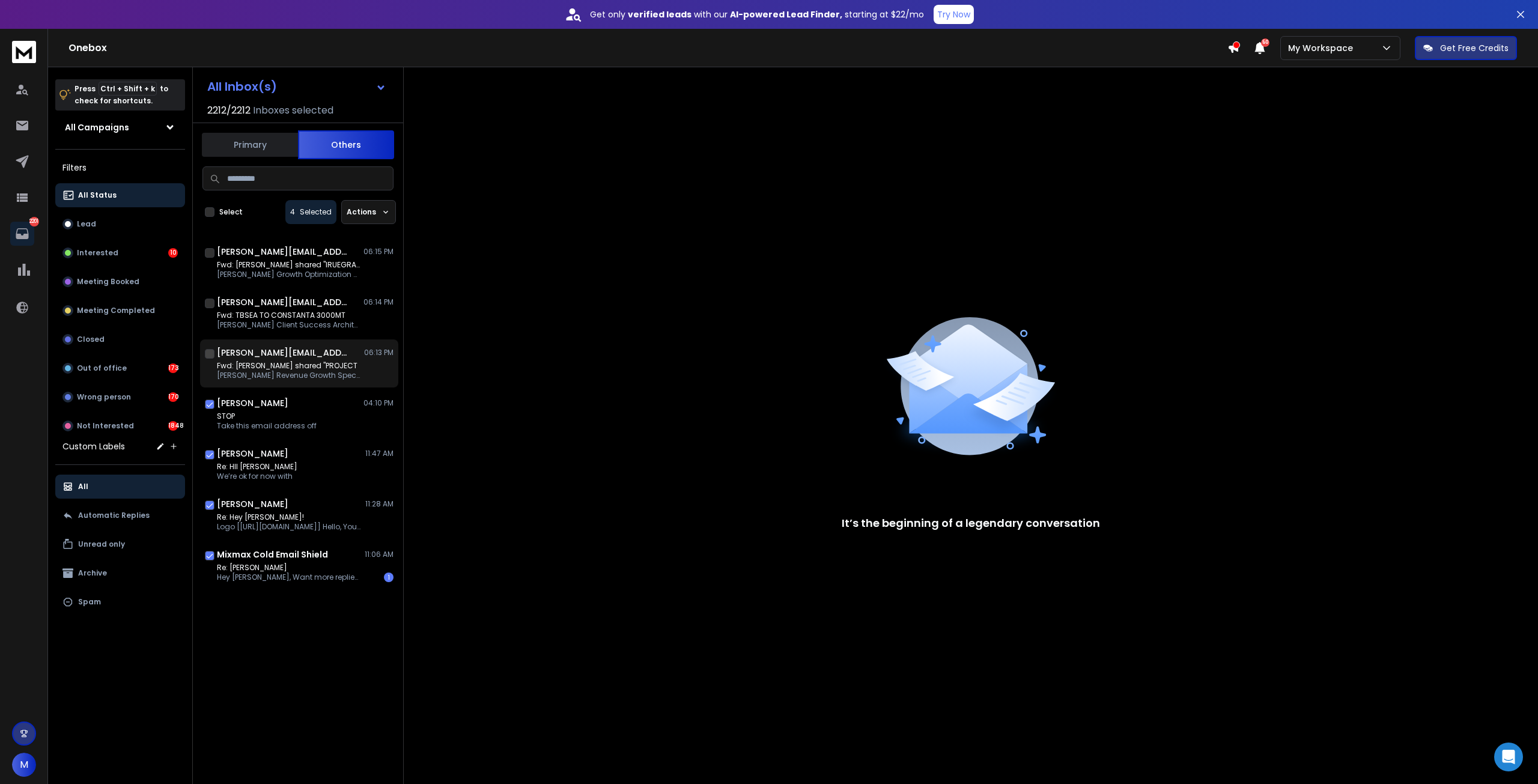
click at [210, 356] on button "button" at bounding box center [210, 354] width 10 height 10
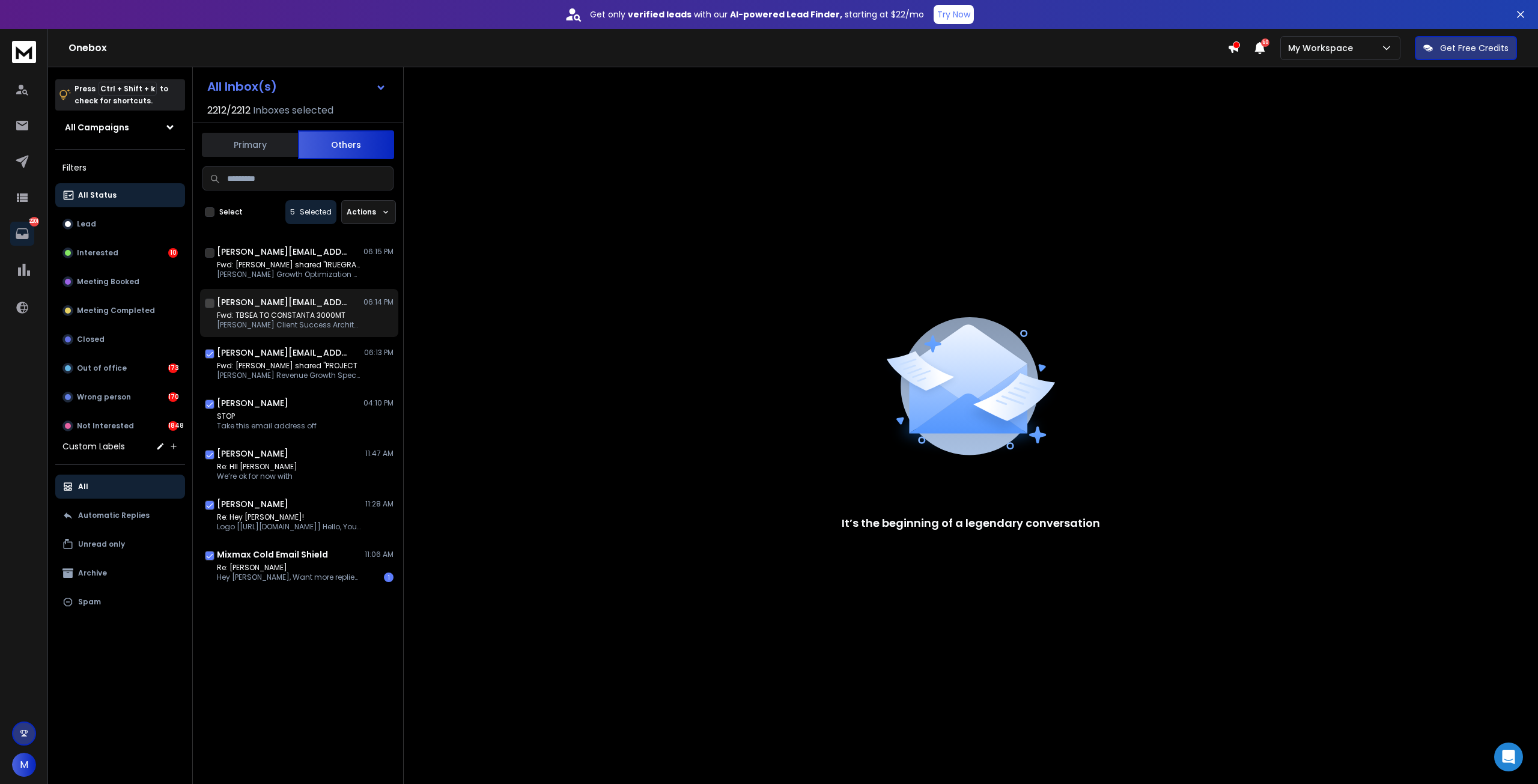
click at [208, 301] on button "button" at bounding box center [210, 304] width 10 height 10
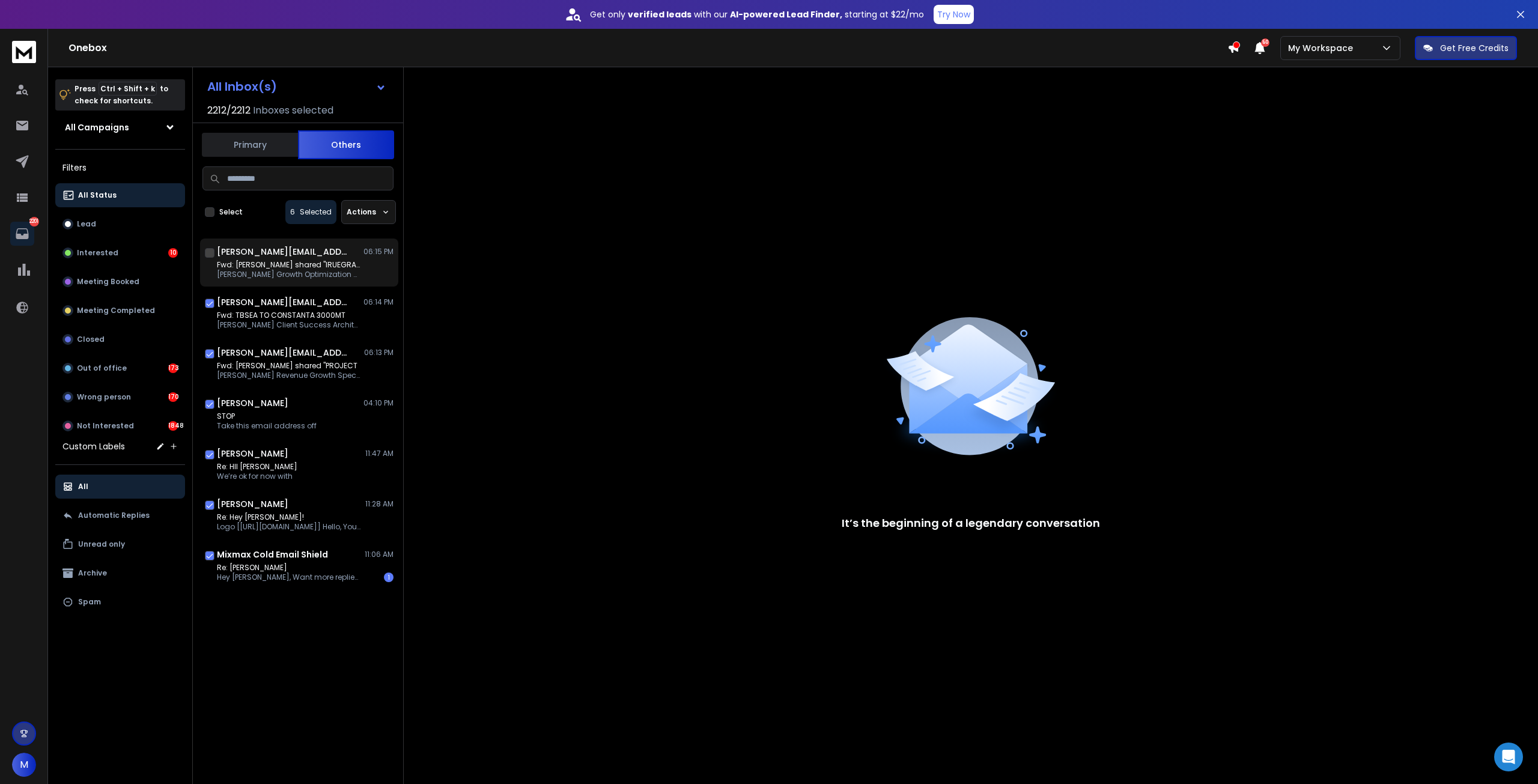
click at [210, 251] on button "button" at bounding box center [210, 253] width 10 height 10
click at [357, 219] on button "Actions" at bounding box center [368, 212] width 55 height 24
click at [364, 241] on div "Delete email" at bounding box center [350, 239] width 69 height 12
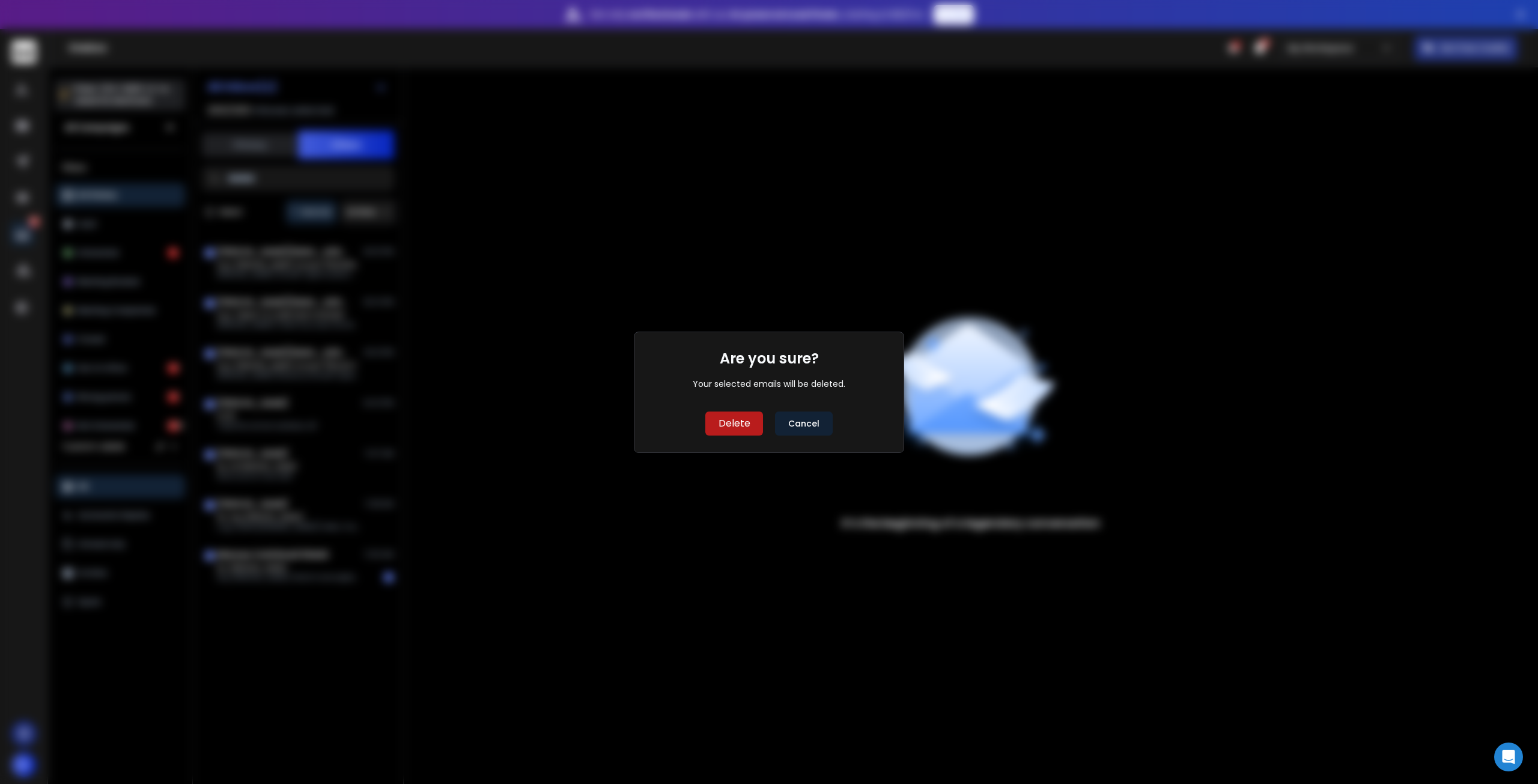
click at [752, 427] on button "Delete" at bounding box center [734, 424] width 58 height 24
